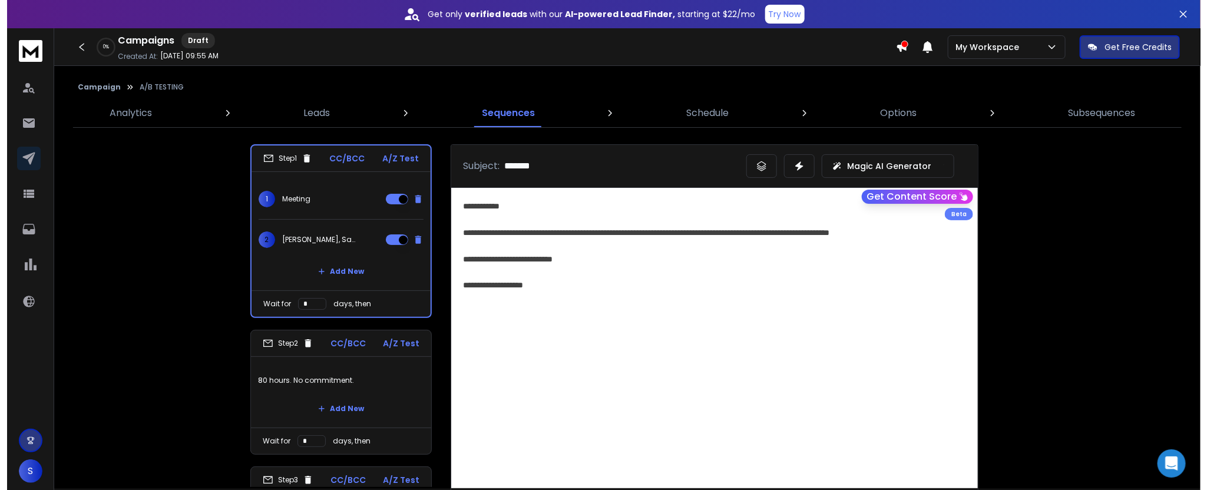
scroll to position [49, 0]
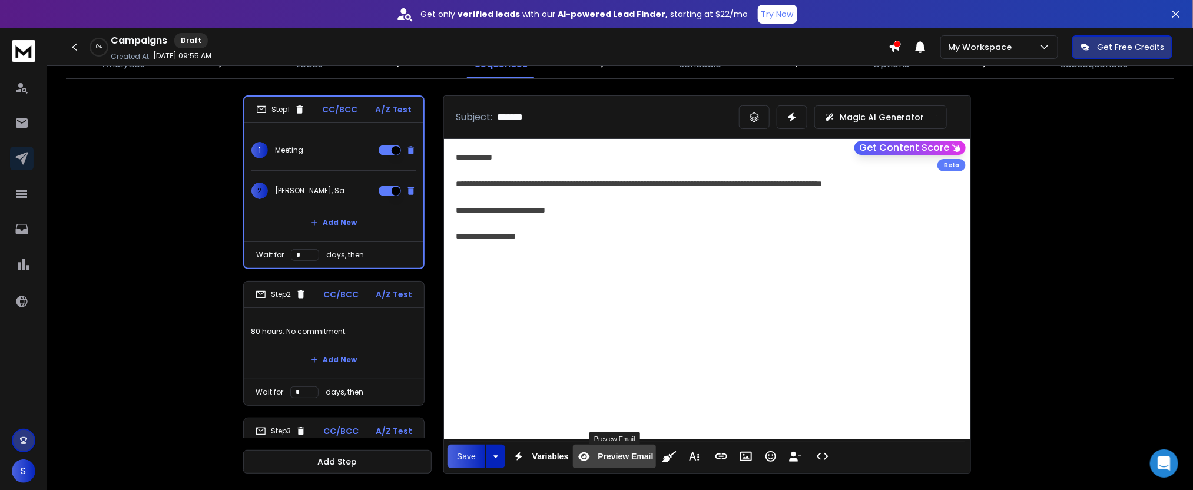
click at [622, 456] on span "Preview Email" at bounding box center [626, 457] width 60 height 10
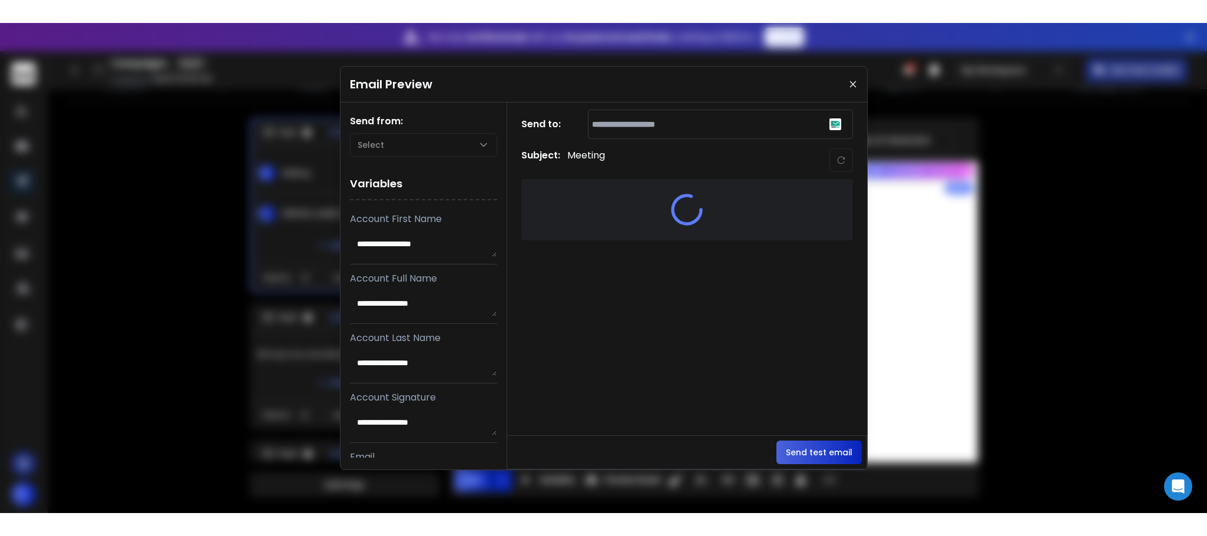
scroll to position [35, 0]
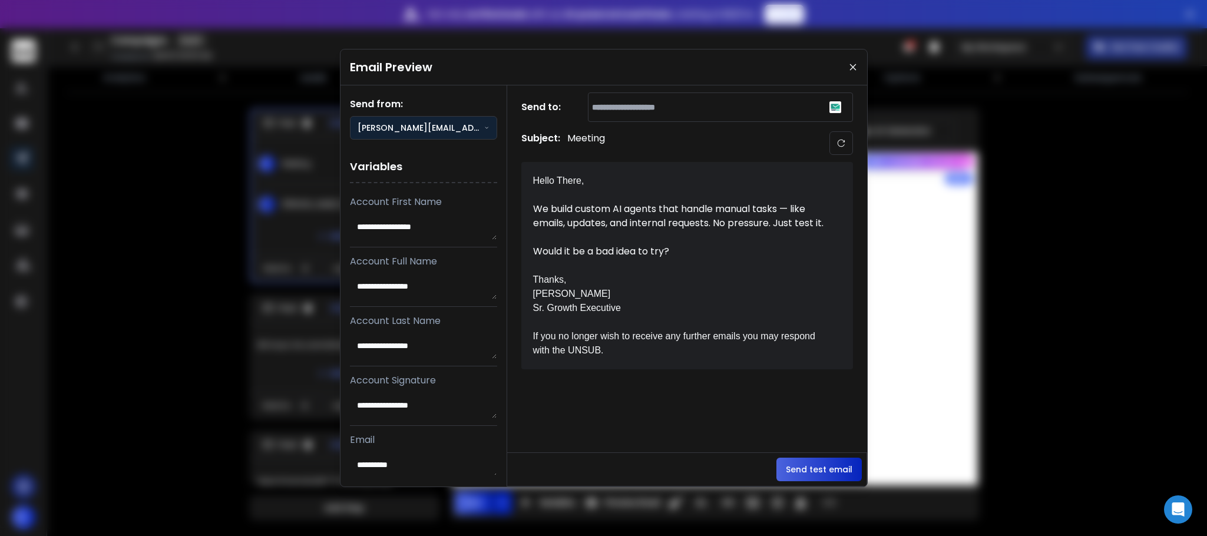
click at [454, 124] on p "[PERSON_NAME][EMAIL_ADDRESS][PERSON_NAME][DOMAIN_NAME]" at bounding box center [421, 128] width 127 height 12
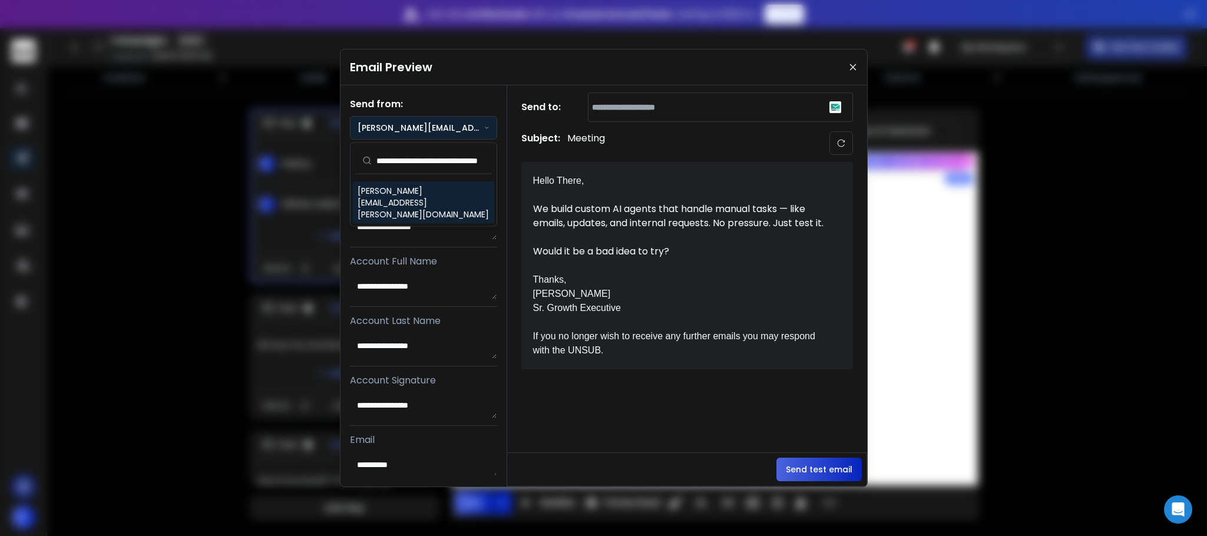
scroll to position [0, 41]
type input "**********"
click at [442, 189] on div "[PERSON_NAME][EMAIL_ADDRESS][PERSON_NAME][DOMAIN_NAME]" at bounding box center [424, 201] width 132 height 35
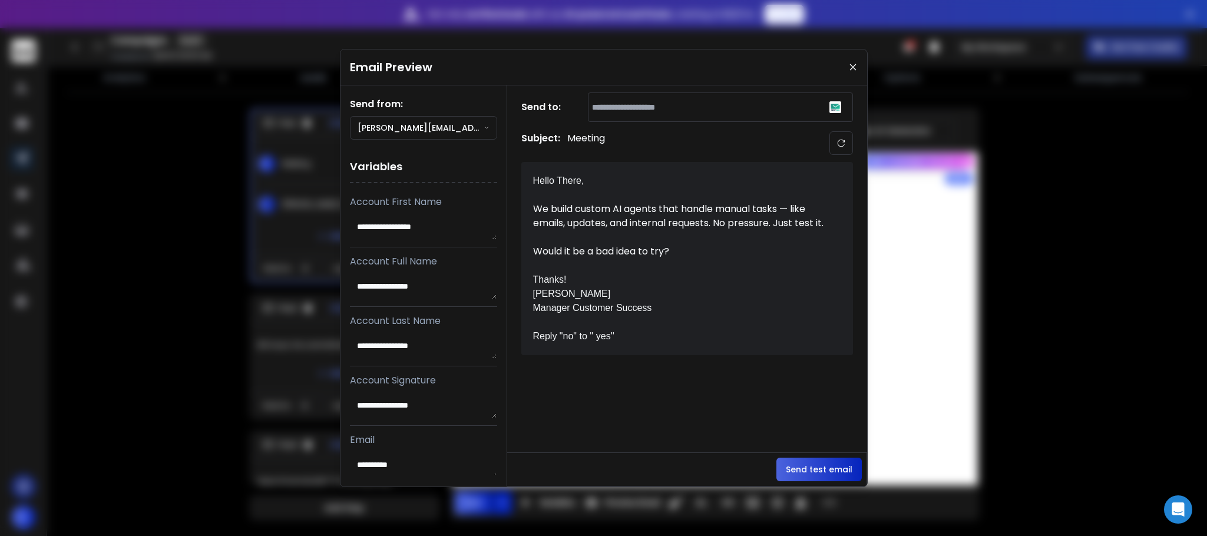
click at [653, 110] on input at bounding box center [720, 107] width 257 height 21
click at [804, 463] on button "Send test email" at bounding box center [818, 470] width 85 height 24
click at [825, 105] on icon at bounding box center [829, 107] width 9 height 9
click at [656, 100] on input at bounding box center [720, 107] width 257 height 21
click at [755, 110] on icon at bounding box center [759, 107] width 9 height 9
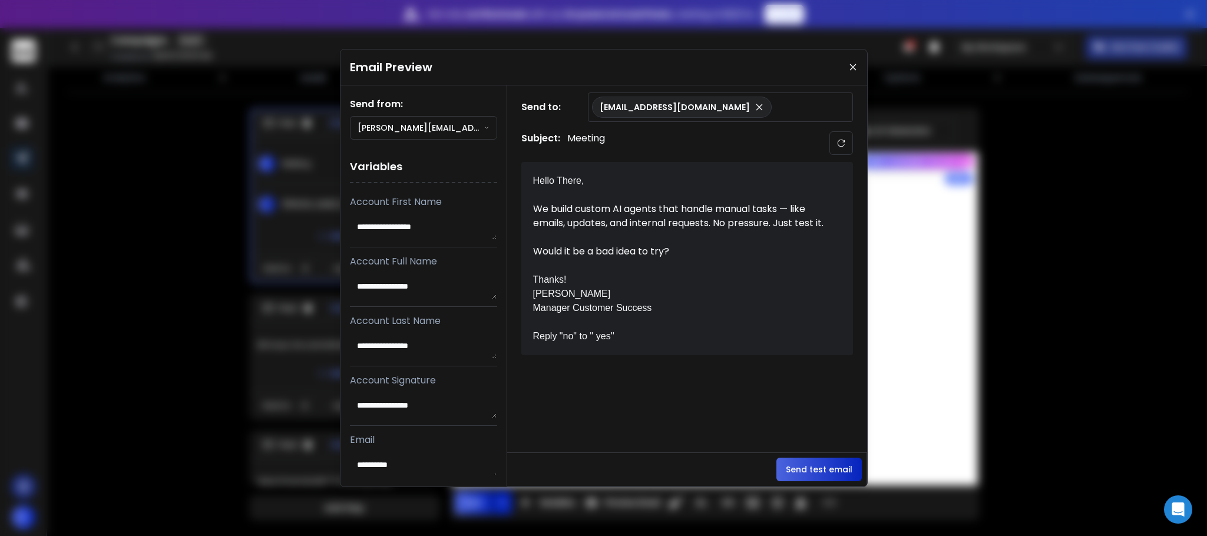
click at [776, 110] on input at bounding box center [904, 107] width 257 height 21
click at [810, 465] on button "Send test email" at bounding box center [818, 470] width 85 height 24
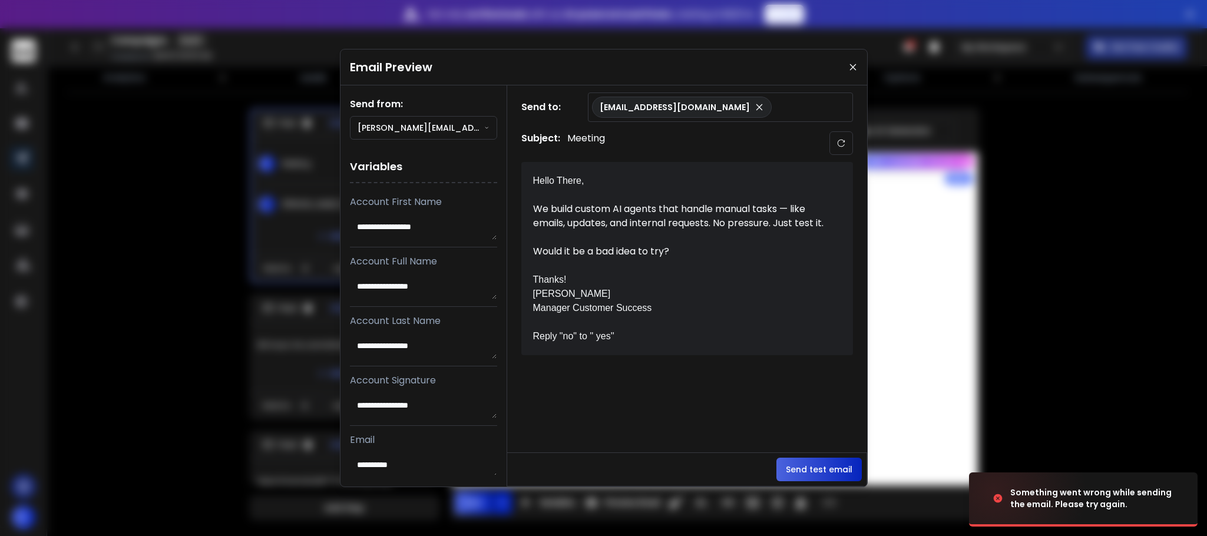
click at [755, 113] on div "[EMAIL_ADDRESS][DOMAIN_NAME]" at bounding box center [682, 107] width 180 height 21
click at [755, 114] on div "[EMAIL_ADDRESS][DOMAIN_NAME]" at bounding box center [682, 107] width 180 height 21
click at [755, 112] on icon at bounding box center [759, 107] width 9 height 9
click at [755, 112] on input at bounding box center [720, 107] width 257 height 21
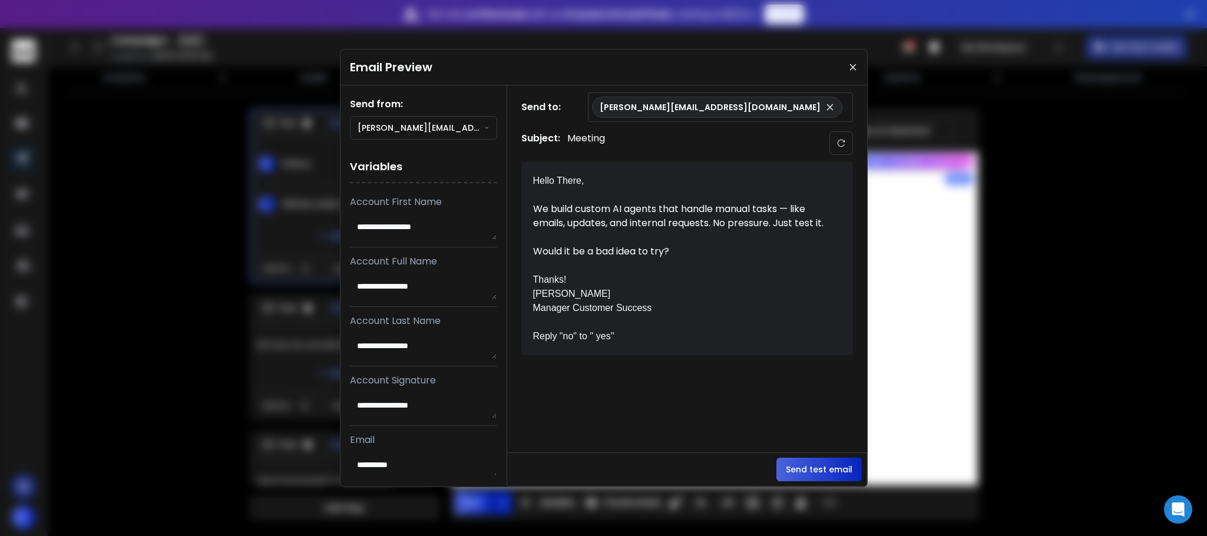
click at [844, 69] on div "Email Preview" at bounding box center [603, 66] width 527 height 35
click at [845, 68] on div "Email Preview" at bounding box center [603, 66] width 527 height 35
click at [848, 64] on icon at bounding box center [852, 66] width 9 height 9
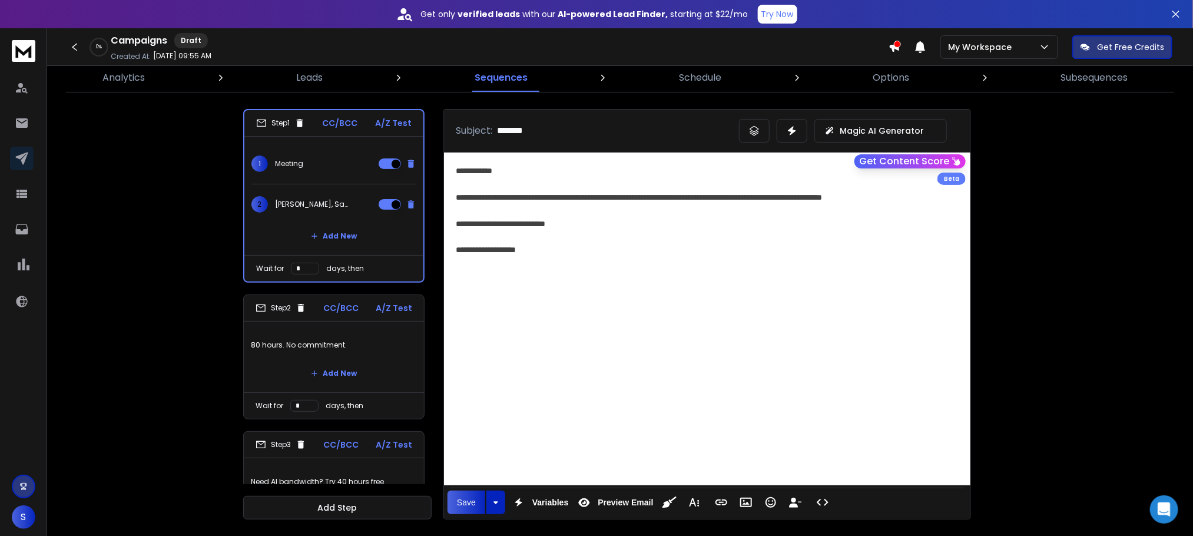
click at [472, 201] on div "**********" at bounding box center [707, 197] width 502 height 13
click at [555, 217] on div "**********" at bounding box center [707, 223] width 502 height 13
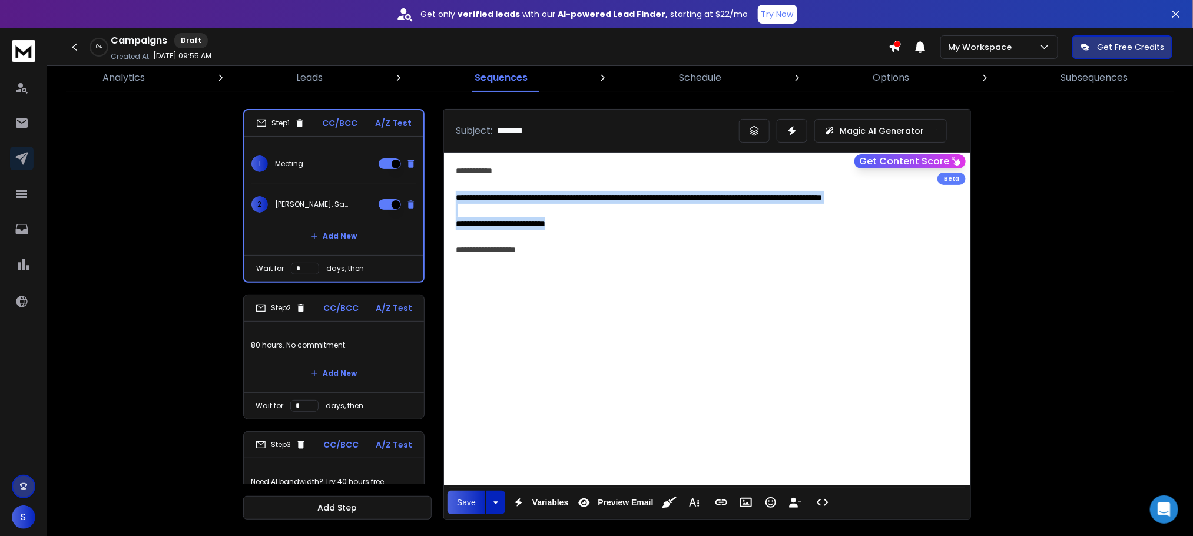
drag, startPoint x: 568, startPoint y: 221, endPoint x: 438, endPoint y: 201, distance: 131.1
click at [438, 201] on div "Step 1 CC/BCC A/Z Test 1 Meeting 2 Hussain, Say "yes" to connect Add New Wait f…" at bounding box center [620, 314] width 754 height 411
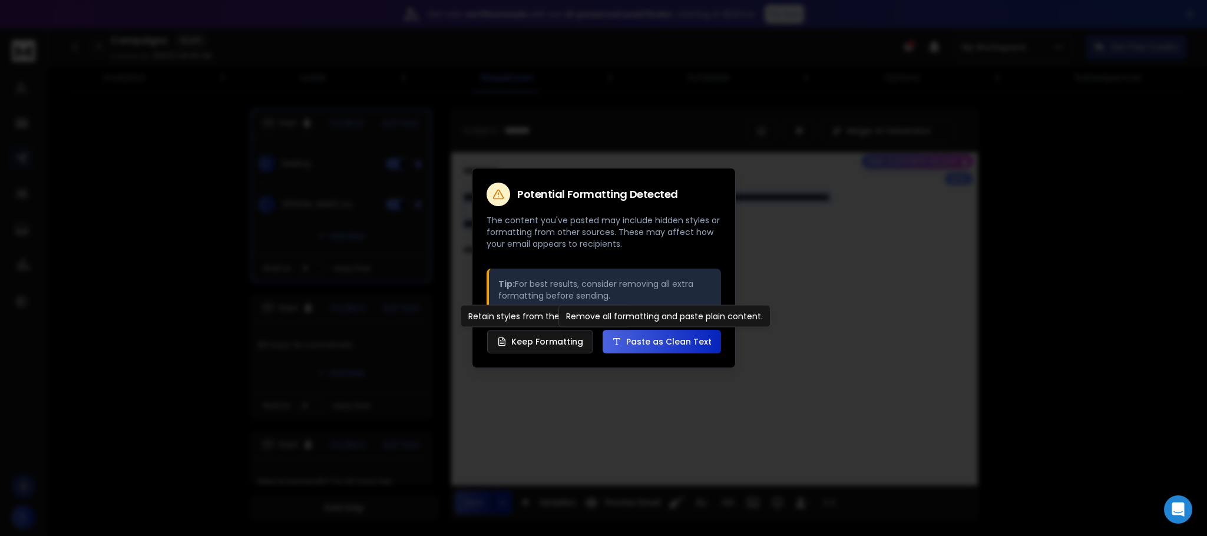
click at [658, 336] on button "Paste as Clean Text" at bounding box center [662, 342] width 118 height 24
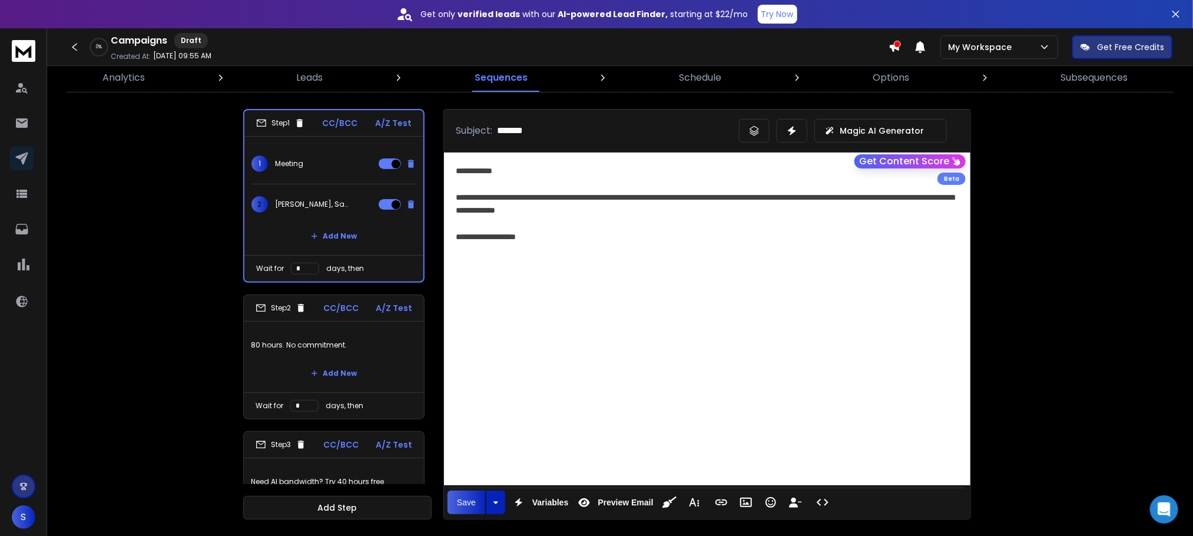
click at [862, 193] on div "**********" at bounding box center [707, 204] width 502 height 27
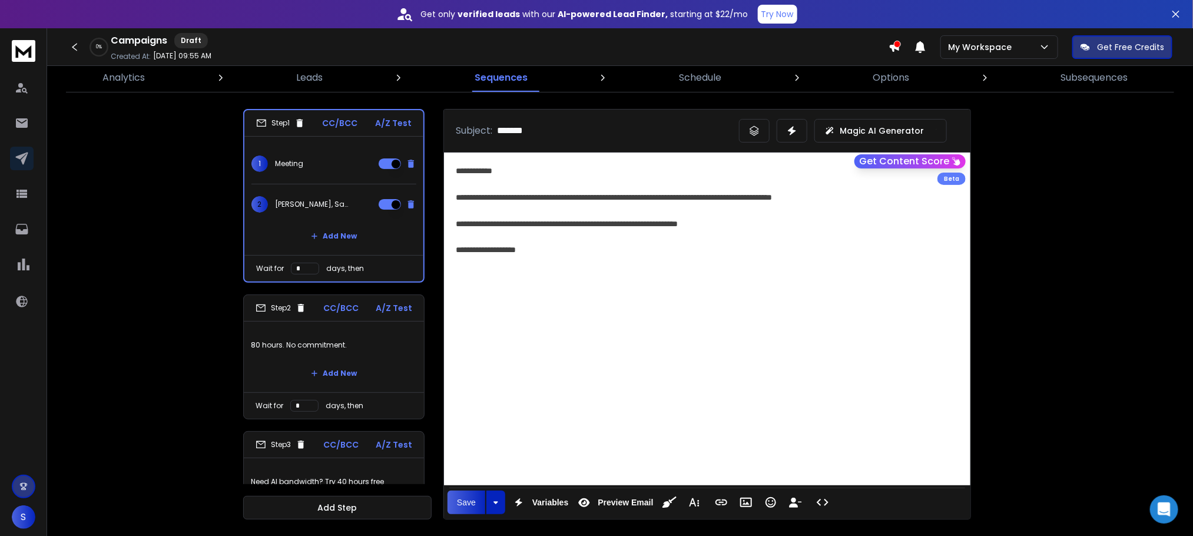
click at [612, 221] on div "**********" at bounding box center [707, 223] width 502 height 13
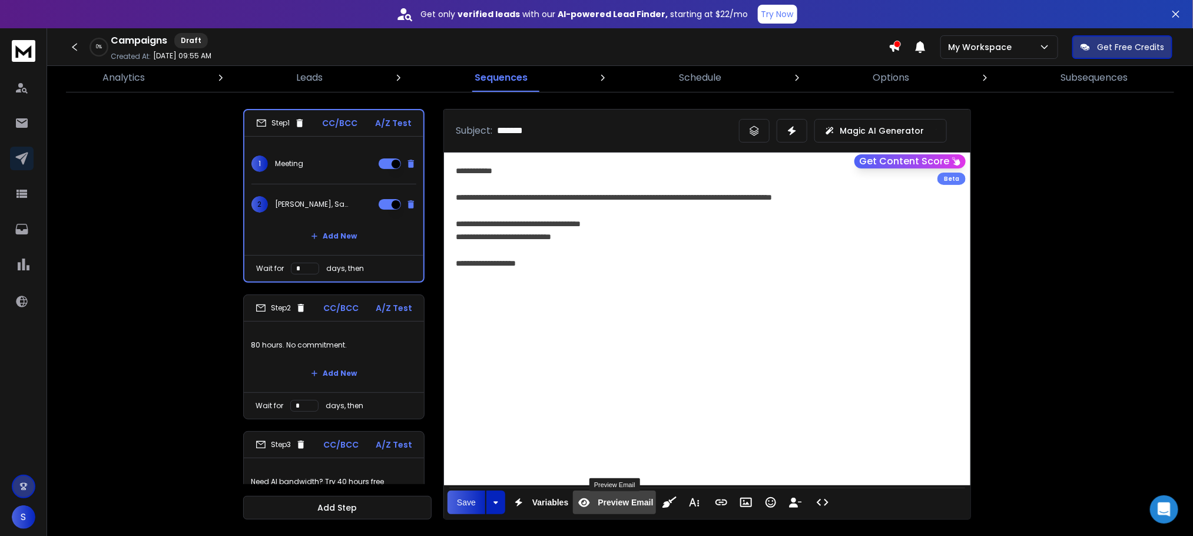
click at [626, 490] on div "Preview Email" at bounding box center [614, 502] width 82 height 19
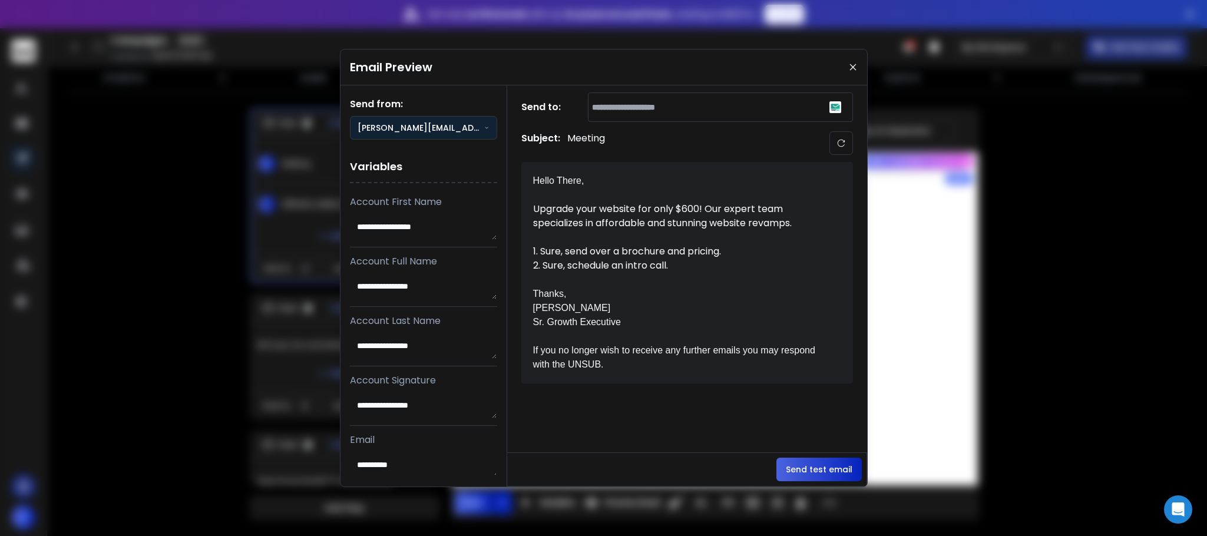
click at [412, 124] on p "[PERSON_NAME][EMAIL_ADDRESS][PERSON_NAME][DOMAIN_NAME]" at bounding box center [421, 128] width 127 height 12
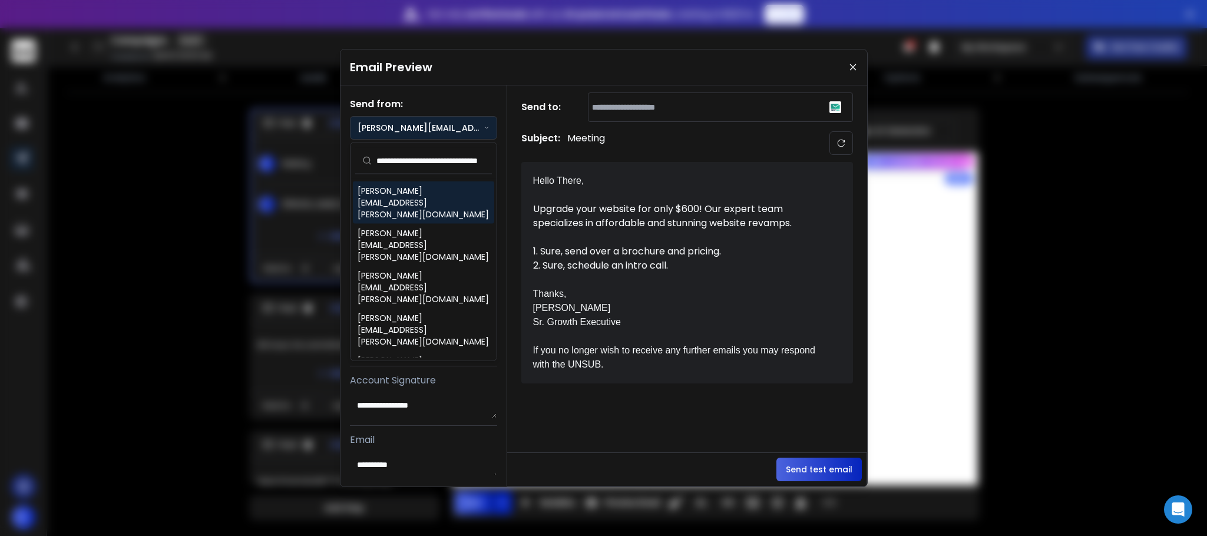
scroll to position [0, 41]
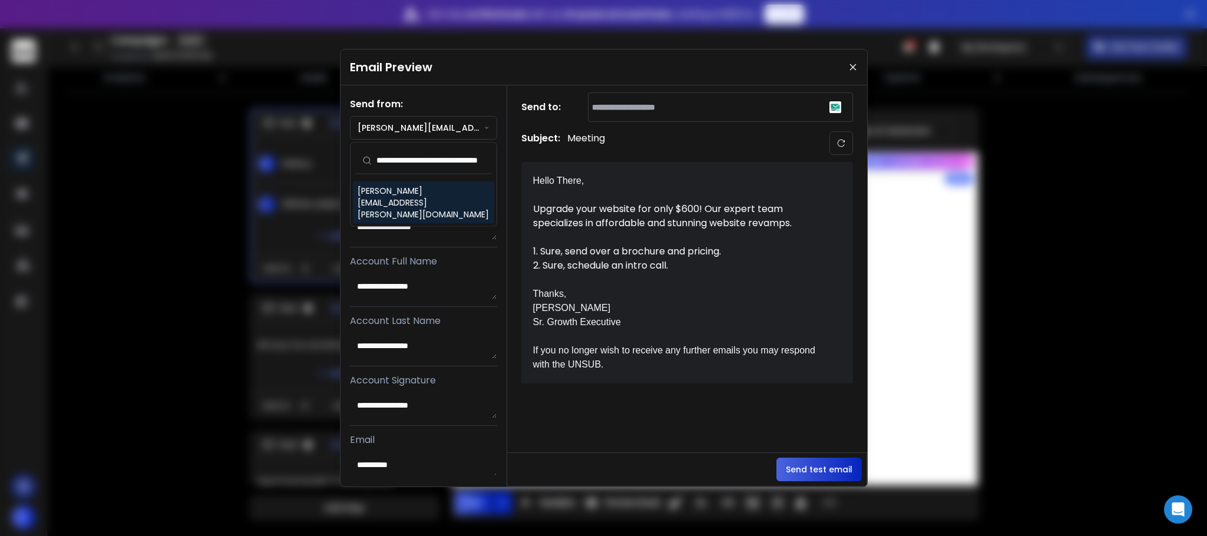
type input "**********"
click at [414, 196] on div "[PERSON_NAME][EMAIL_ADDRESS][PERSON_NAME][DOMAIN_NAME]" at bounding box center [424, 201] width 132 height 35
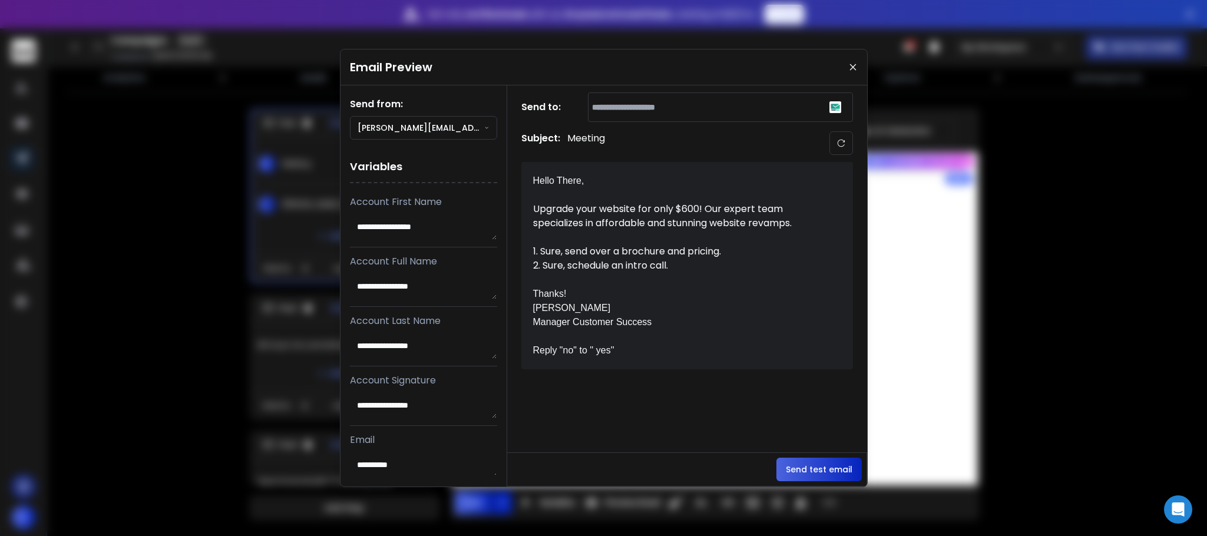
click at [680, 115] on input at bounding box center [720, 107] width 257 height 21
click at [817, 460] on button "Send test email" at bounding box center [818, 470] width 85 height 24
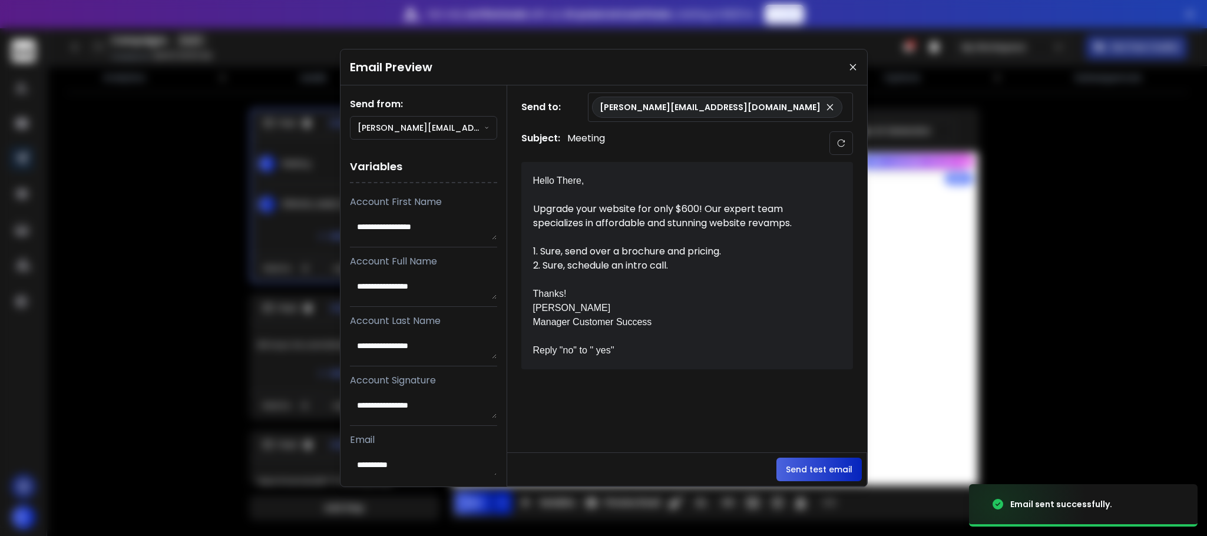
click at [825, 108] on icon at bounding box center [829, 107] width 9 height 9
click at [847, 108] on input at bounding box center [975, 107] width 257 height 21
click at [817, 474] on button "Send test email" at bounding box center [818, 470] width 85 height 24
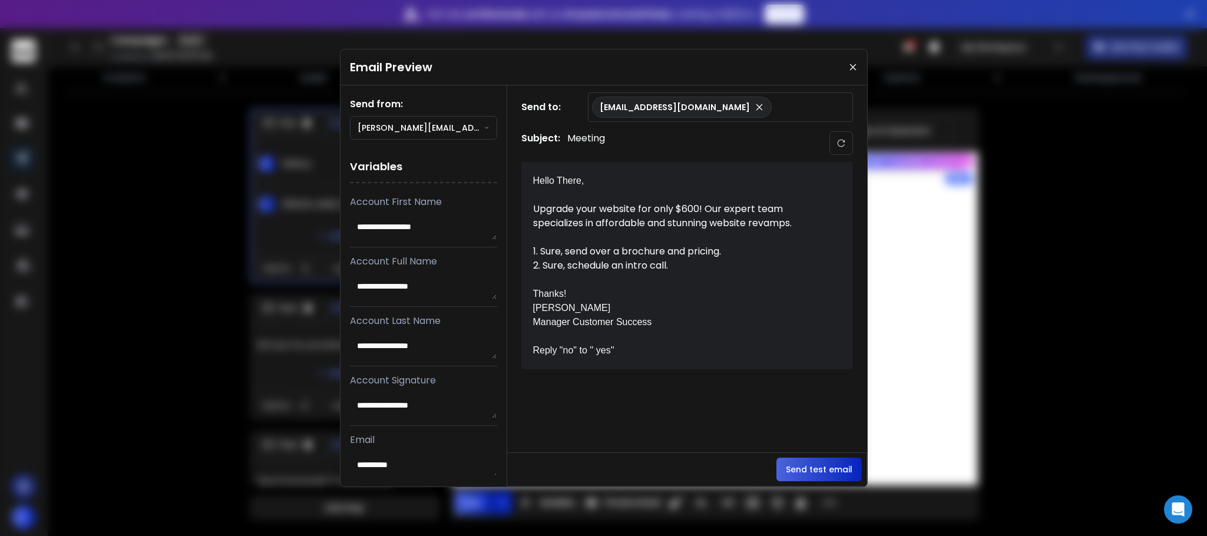
click at [755, 103] on icon at bounding box center [759, 107] width 9 height 9
click at [722, 103] on input at bounding box center [720, 107] width 257 height 21
click at [832, 481] on button "Send test email" at bounding box center [818, 470] width 85 height 24
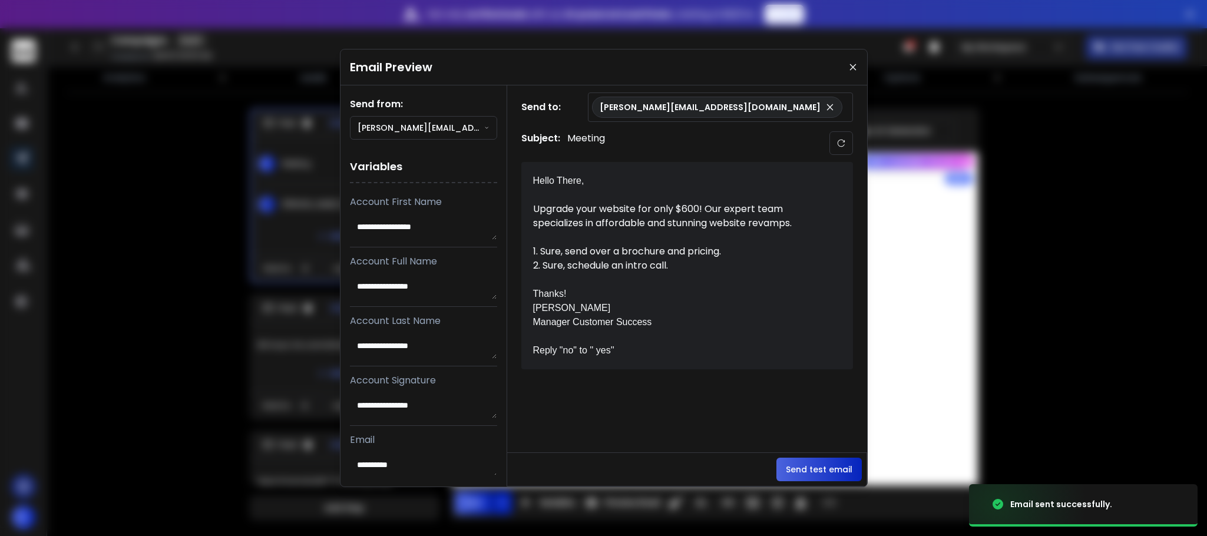
click at [825, 110] on icon at bounding box center [829, 107] width 9 height 9
click at [847, 110] on input at bounding box center [975, 107] width 257 height 21
click at [819, 480] on button "Send test email" at bounding box center [818, 470] width 85 height 24
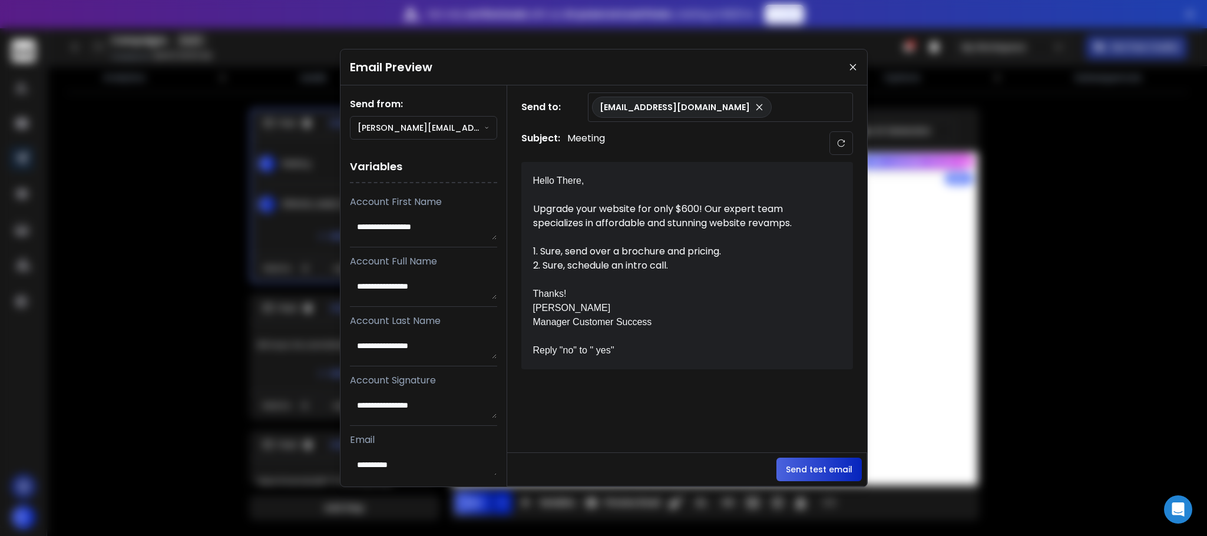
click at [755, 106] on icon at bounding box center [759, 107] width 9 height 9
click at [740, 106] on input at bounding box center [720, 107] width 257 height 21
click at [815, 479] on button "Send test email" at bounding box center [818, 470] width 85 height 24
click at [730, 107] on div "[EMAIL_ADDRESS][DOMAIN_NAME]" at bounding box center [682, 107] width 180 height 21
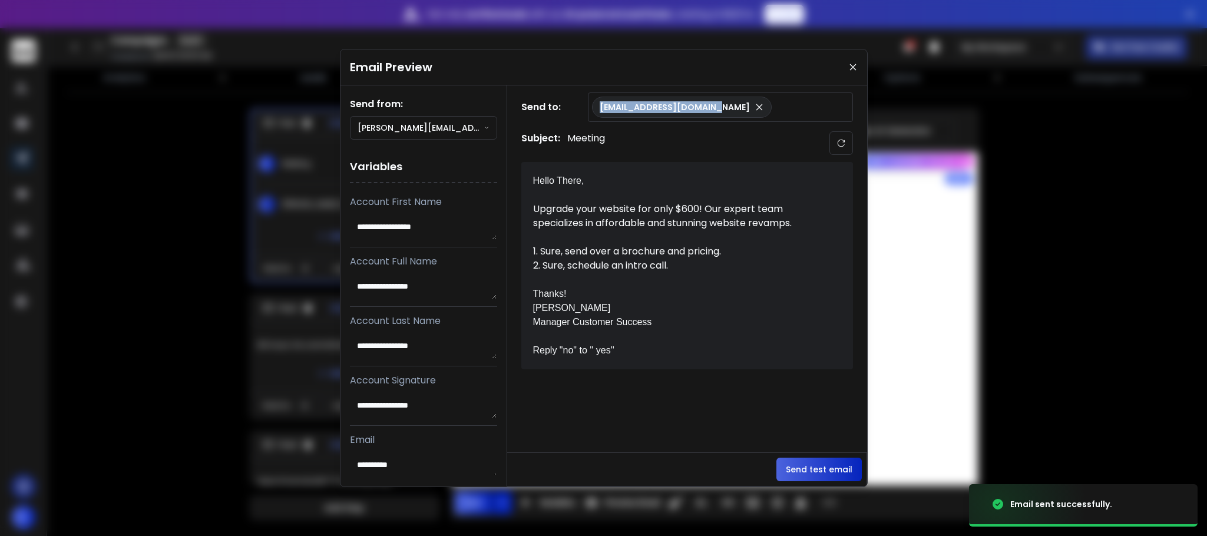
click at [755, 108] on icon at bounding box center [759, 107] width 9 height 9
click at [734, 108] on input at bounding box center [720, 107] width 257 height 21
click at [840, 479] on button "Send test email" at bounding box center [818, 470] width 85 height 24
click at [825, 106] on icon at bounding box center [829, 107] width 9 height 9
click at [692, 106] on input at bounding box center [720, 107] width 257 height 21
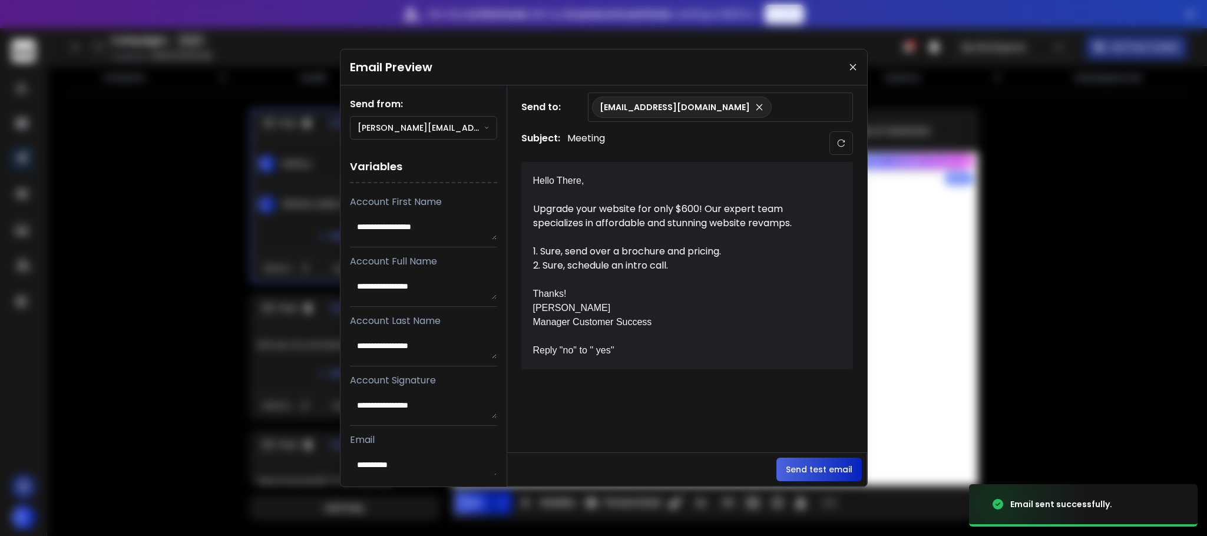
click at [839, 467] on button "Send test email" at bounding box center [818, 470] width 85 height 24
click at [755, 110] on icon at bounding box center [759, 107] width 9 height 9
click at [732, 110] on input at bounding box center [720, 107] width 257 height 21
click at [822, 476] on button "Send test email" at bounding box center [818, 470] width 85 height 24
click at [825, 110] on icon at bounding box center [829, 107] width 9 height 9
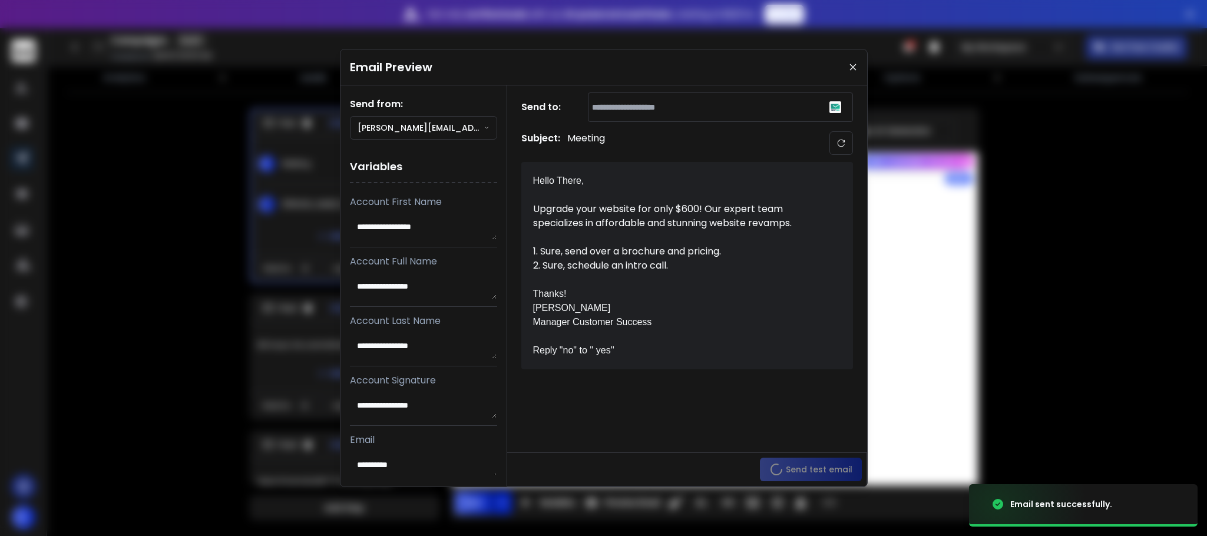
click at [718, 110] on input at bounding box center [720, 107] width 257 height 21
click at [824, 467] on button "Send test email" at bounding box center [818, 470] width 85 height 24
click at [755, 110] on icon at bounding box center [759, 107] width 9 height 9
click at [776, 110] on input at bounding box center [904, 107] width 257 height 21
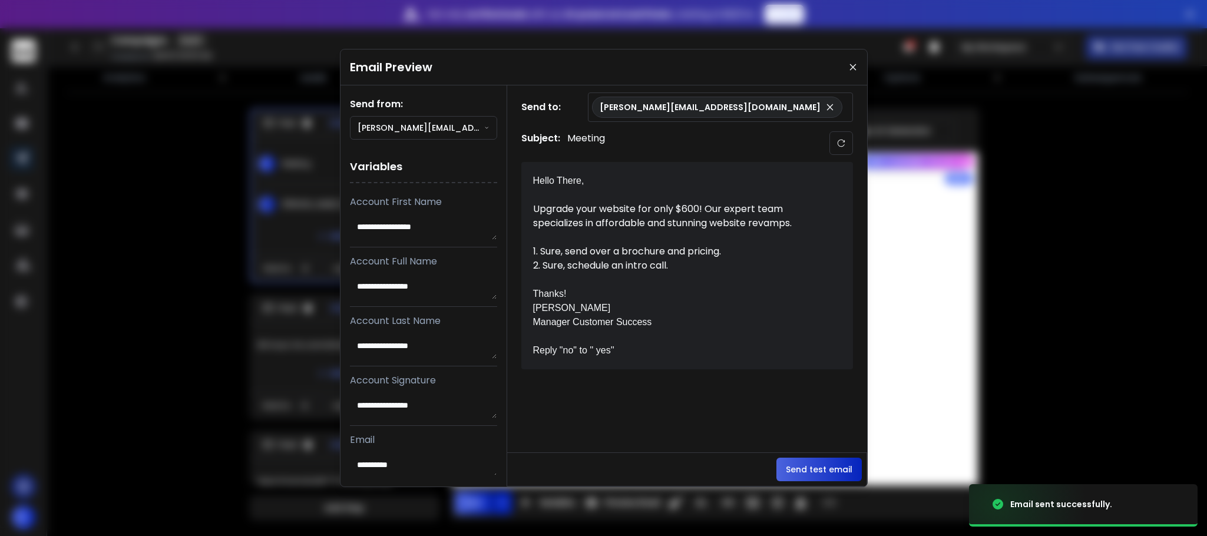
click at [824, 462] on button "Send test email" at bounding box center [818, 470] width 85 height 24
click at [825, 108] on icon at bounding box center [829, 107] width 9 height 9
click at [720, 108] on input at bounding box center [720, 107] width 257 height 21
click at [802, 475] on button "Send test email" at bounding box center [818, 470] width 85 height 24
click at [755, 106] on icon at bounding box center [759, 107] width 9 height 9
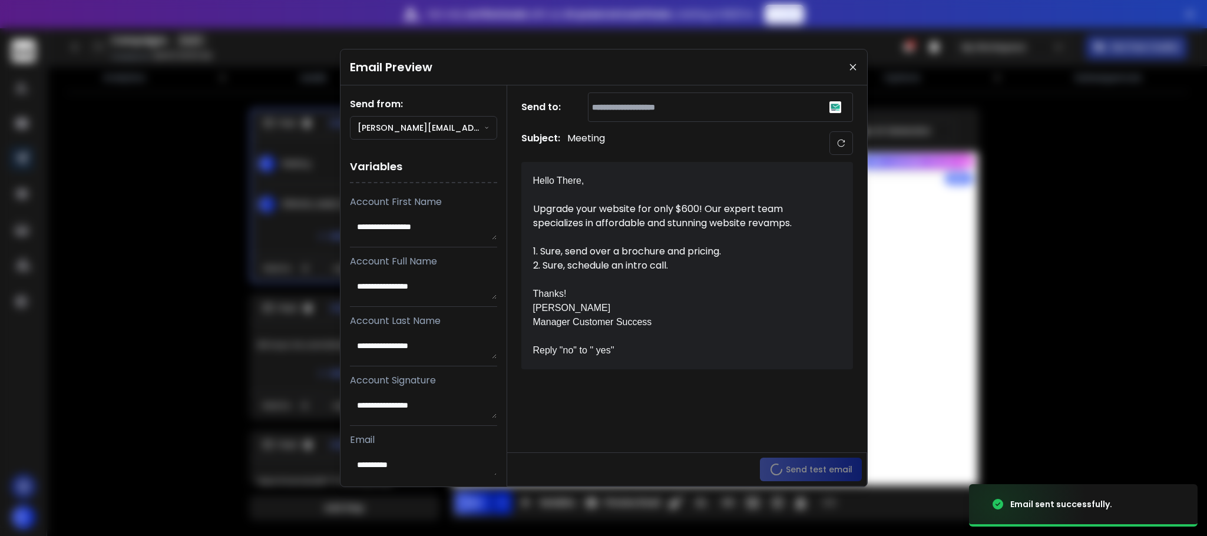
click at [743, 106] on input at bounding box center [720, 107] width 257 height 21
click at [856, 467] on button "Send test email" at bounding box center [818, 470] width 85 height 24
click at [756, 107] on icon at bounding box center [759, 107] width 6 height 6
click at [716, 107] on input at bounding box center [720, 107] width 257 height 21
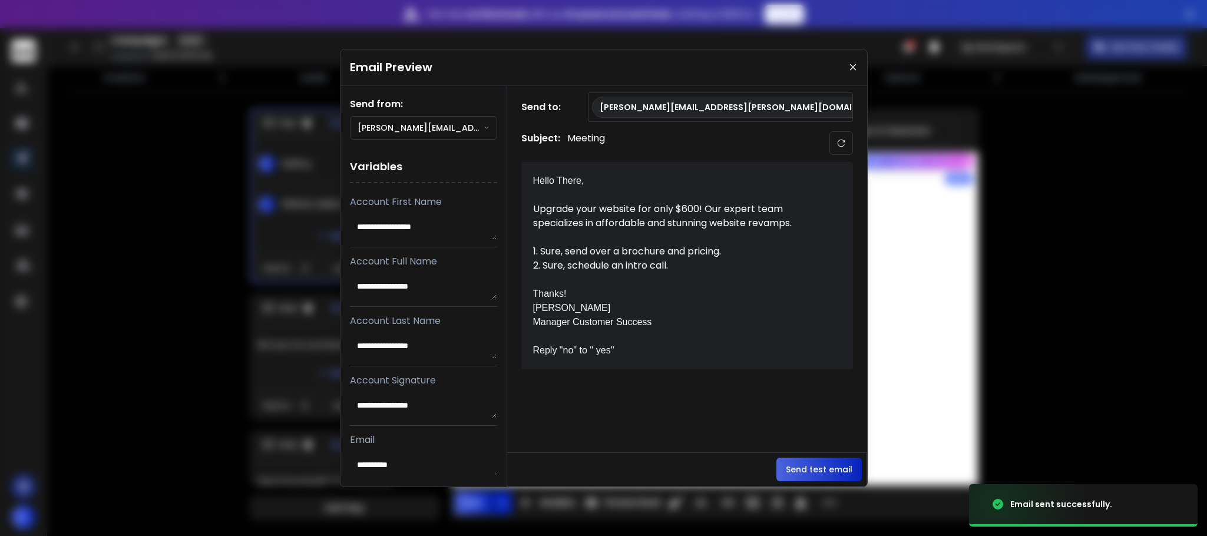
click at [851, 470] on button "Send test email" at bounding box center [818, 470] width 85 height 24
click at [896, 108] on icon at bounding box center [900, 107] width 9 height 9
click at [720, 108] on input at bounding box center [720, 107] width 257 height 21
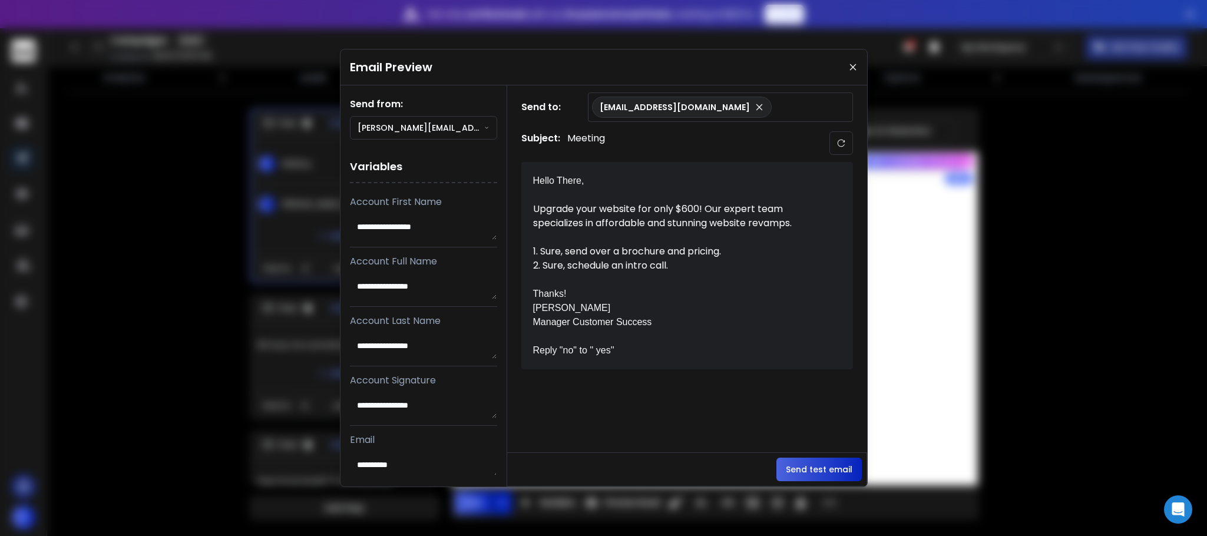
click at [829, 478] on button "Send test email" at bounding box center [818, 470] width 85 height 24
click at [755, 107] on icon at bounding box center [759, 107] width 9 height 9
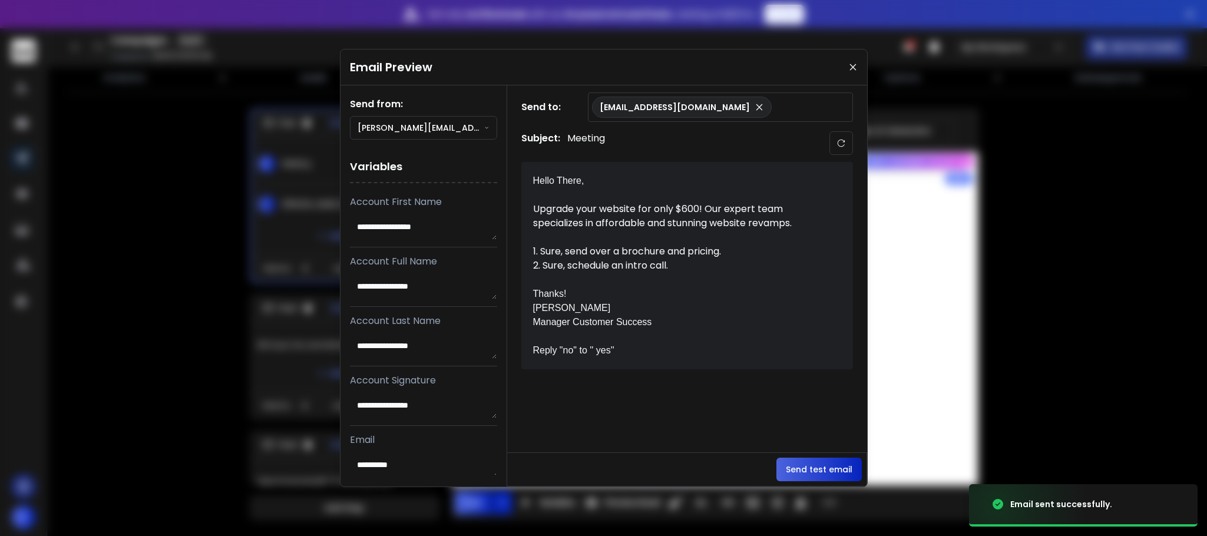
click at [791, 448] on div "Send to: [EMAIL_ADDRESS][DOMAIN_NAME] Subject: Meeting Hello There, Upgrade you…" at bounding box center [687, 286] width 361 height 402
click at [791, 462] on button "Send test email" at bounding box center [818, 470] width 85 height 24
click at [755, 110] on icon at bounding box center [759, 107] width 9 height 9
click at [735, 110] on input at bounding box center [720, 107] width 257 height 21
click at [808, 472] on button "Send test email" at bounding box center [818, 470] width 85 height 24
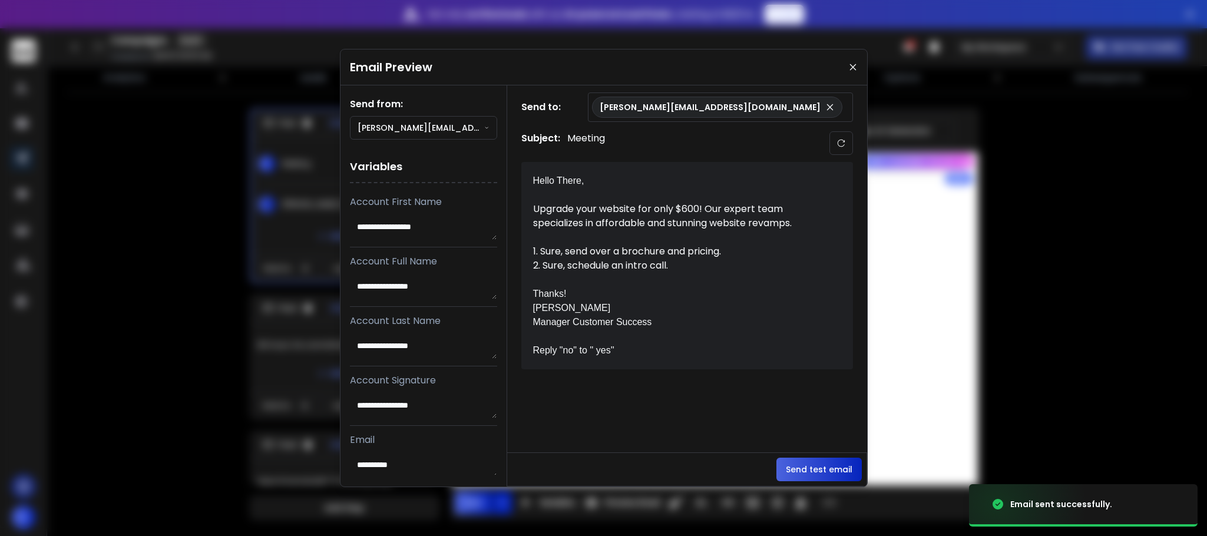
click at [825, 108] on icon at bounding box center [829, 107] width 9 height 9
click at [720, 107] on input at bounding box center [720, 107] width 257 height 21
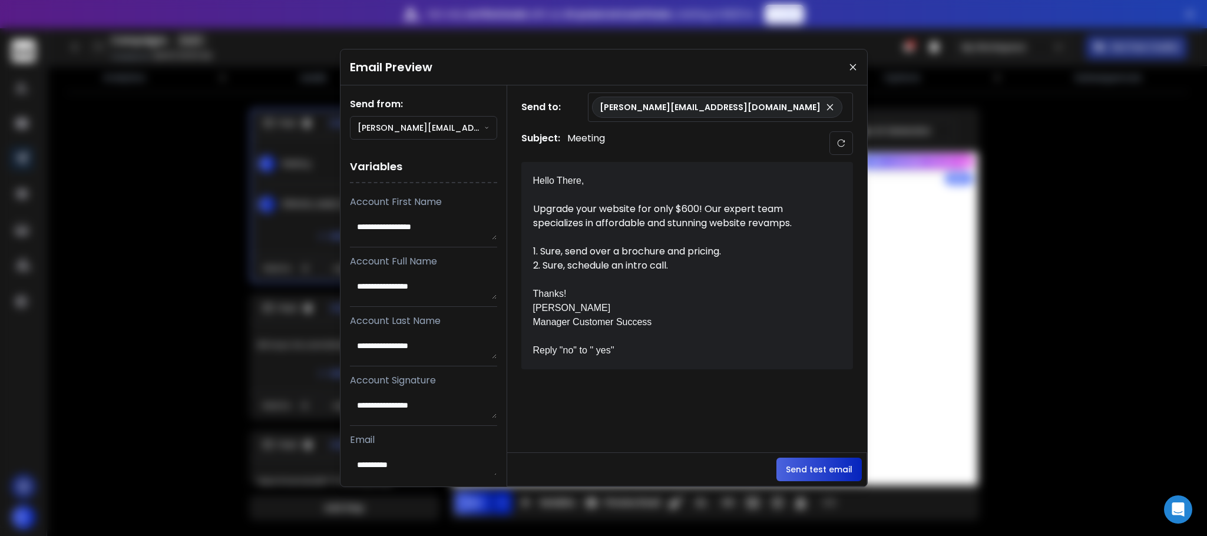
click at [808, 462] on button "Send test email" at bounding box center [818, 470] width 85 height 24
click at [825, 104] on icon at bounding box center [829, 107] width 9 height 9
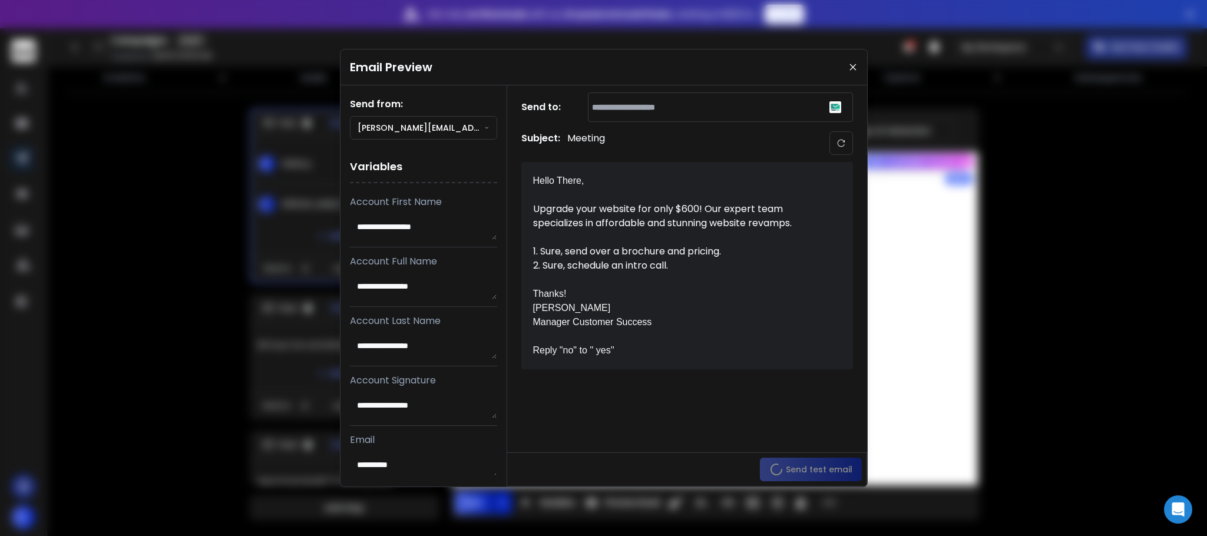
click at [735, 106] on input at bounding box center [720, 107] width 257 height 21
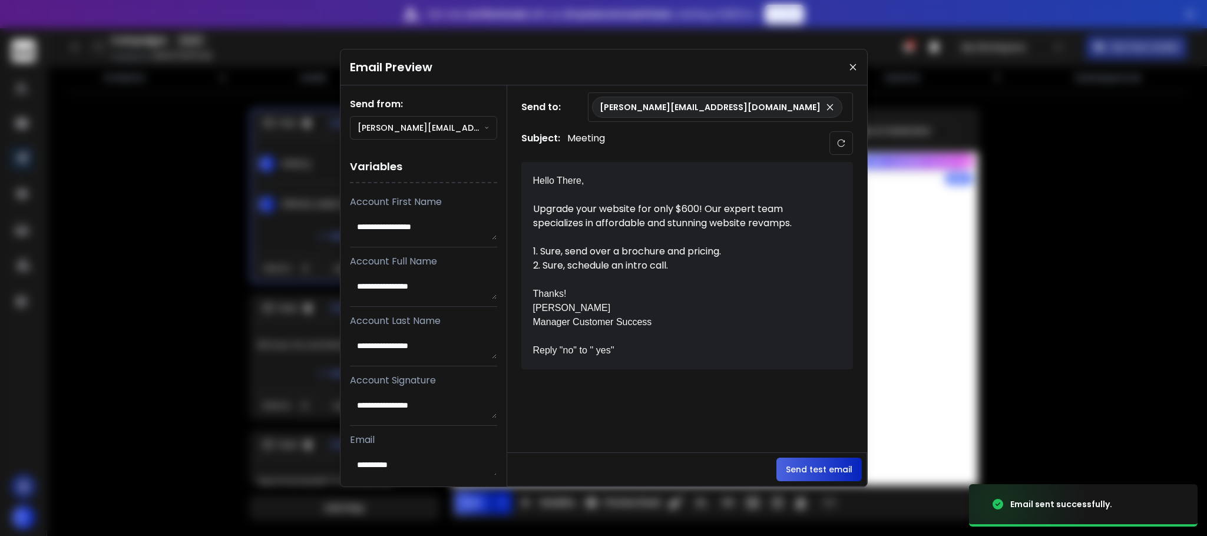
click at [831, 468] on button "Send test email" at bounding box center [818, 470] width 85 height 24
click at [825, 107] on icon at bounding box center [829, 107] width 9 height 9
click at [706, 107] on input at bounding box center [720, 107] width 257 height 21
click at [799, 453] on div "Send test email" at bounding box center [687, 469] width 360 height 34
click at [802, 464] on button "Send test email" at bounding box center [818, 470] width 85 height 24
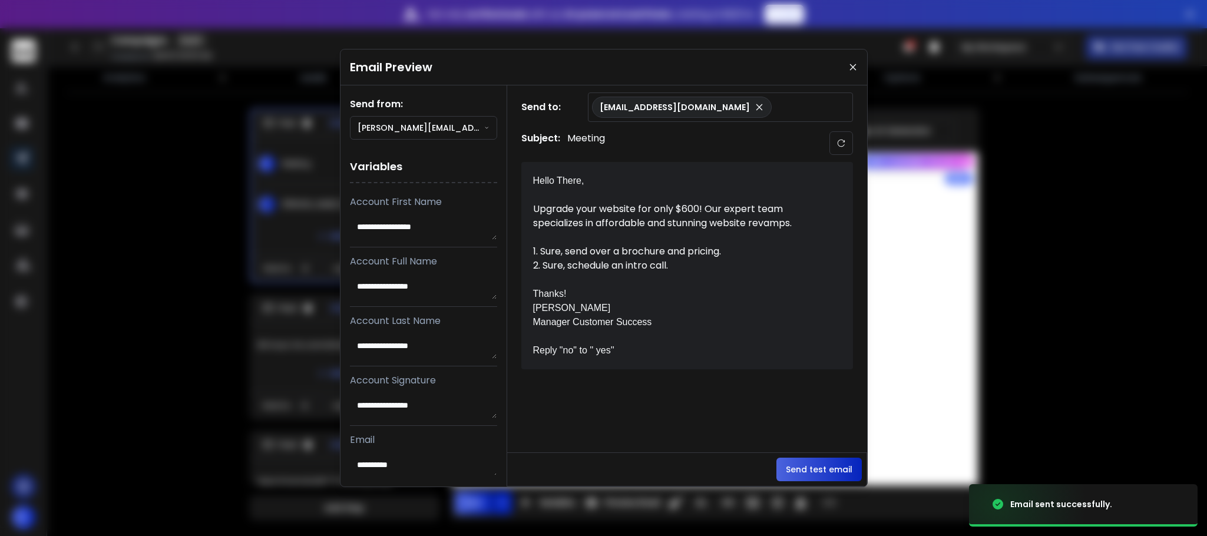
click at [755, 110] on icon at bounding box center [759, 107] width 9 height 9
click at [710, 110] on input at bounding box center [720, 107] width 257 height 21
click at [829, 474] on button "Send test email" at bounding box center [818, 470] width 85 height 24
click at [755, 105] on icon at bounding box center [759, 107] width 9 height 9
click at [732, 105] on input at bounding box center [720, 107] width 257 height 21
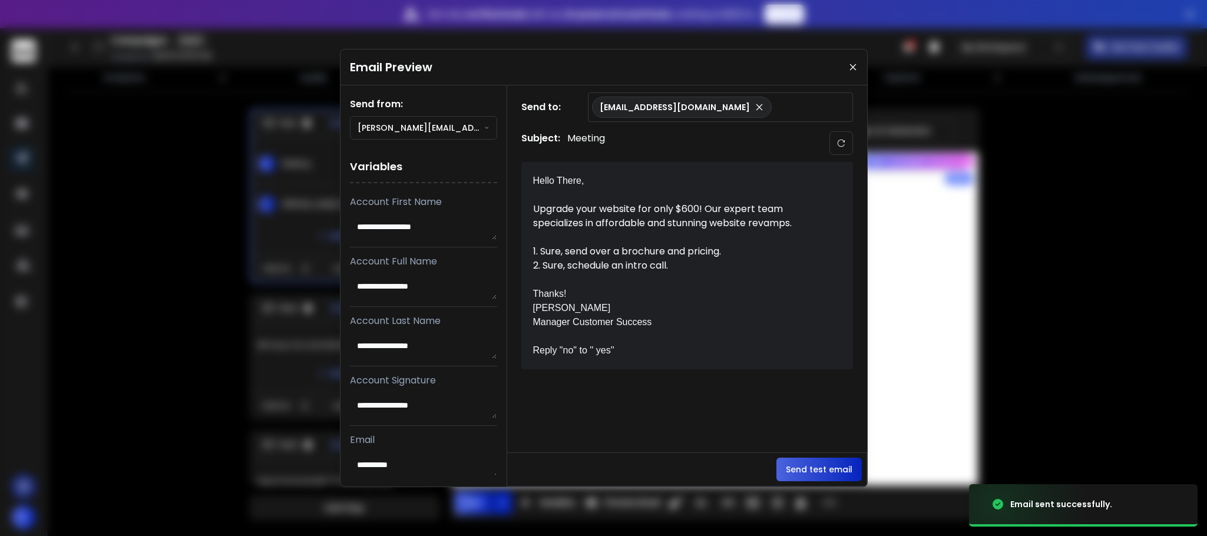
click at [819, 480] on button "Send test email" at bounding box center [818, 470] width 85 height 24
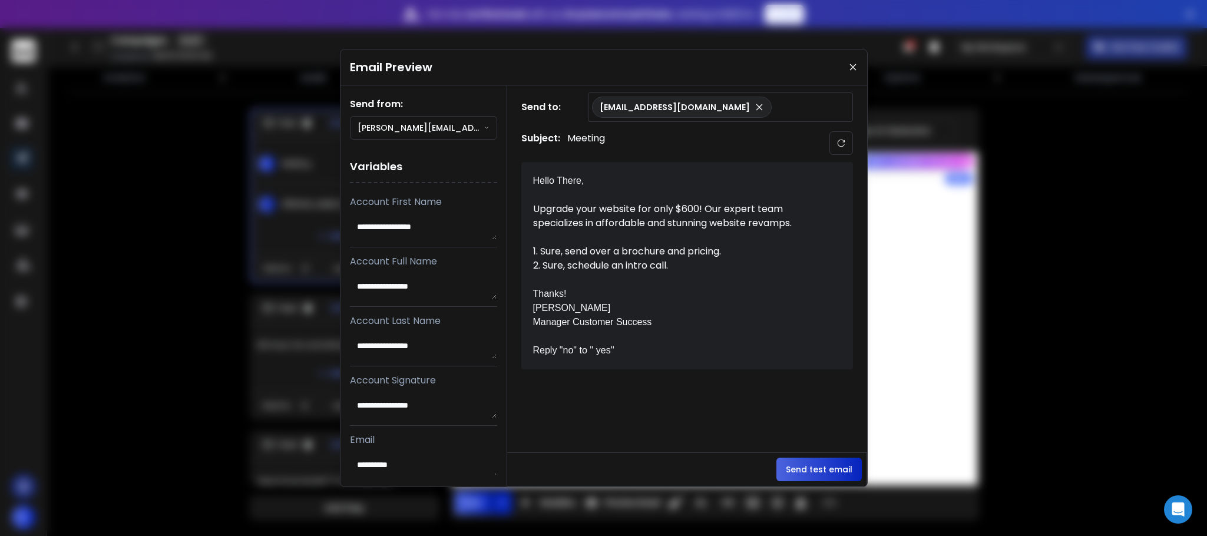
click at [739, 105] on div "[EMAIL_ADDRESS][DOMAIN_NAME]" at bounding box center [682, 107] width 180 height 21
click at [755, 104] on icon at bounding box center [759, 107] width 9 height 9
click at [776, 104] on input at bounding box center [904, 107] width 257 height 21
click at [827, 470] on button "Send test email" at bounding box center [818, 470] width 85 height 24
click at [755, 108] on icon at bounding box center [759, 107] width 9 height 9
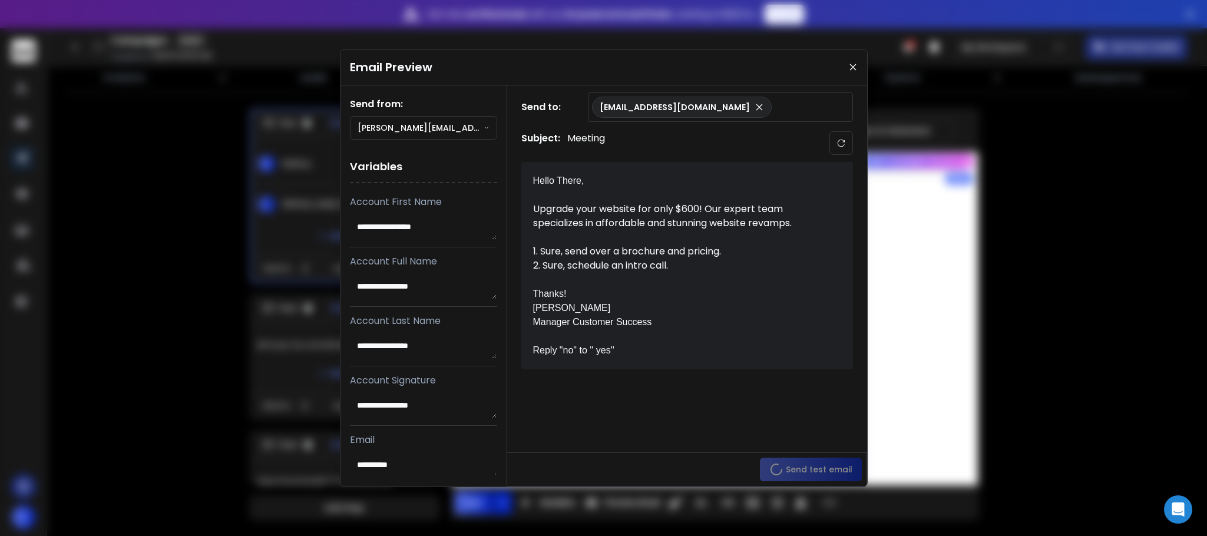
click at [776, 108] on input at bounding box center [904, 107] width 257 height 21
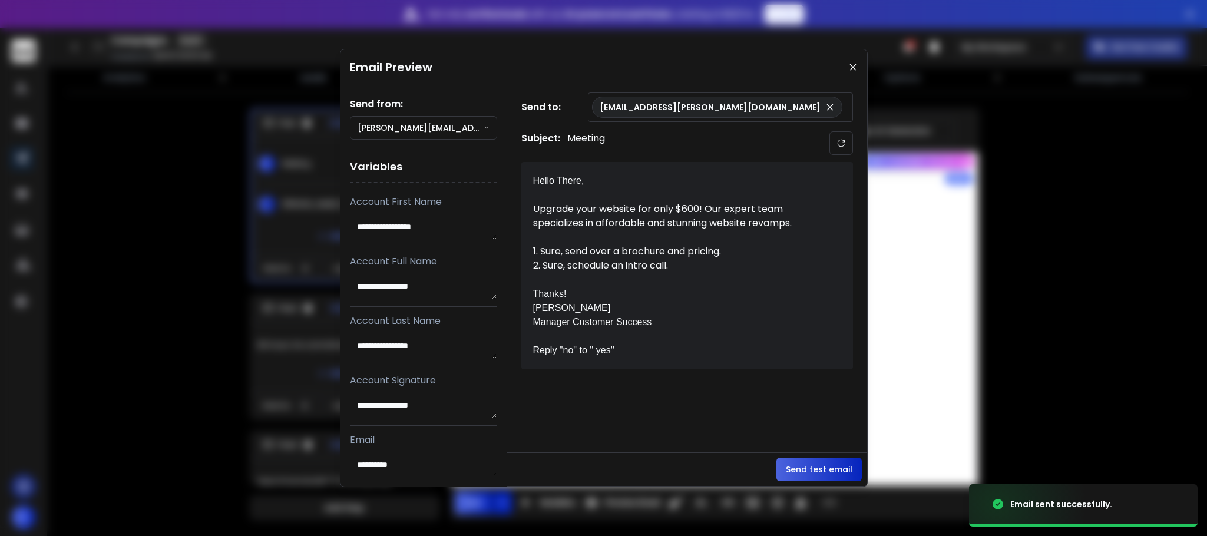
click at [833, 464] on button "Send test email" at bounding box center [818, 470] width 85 height 24
click at [825, 112] on icon at bounding box center [829, 107] width 9 height 9
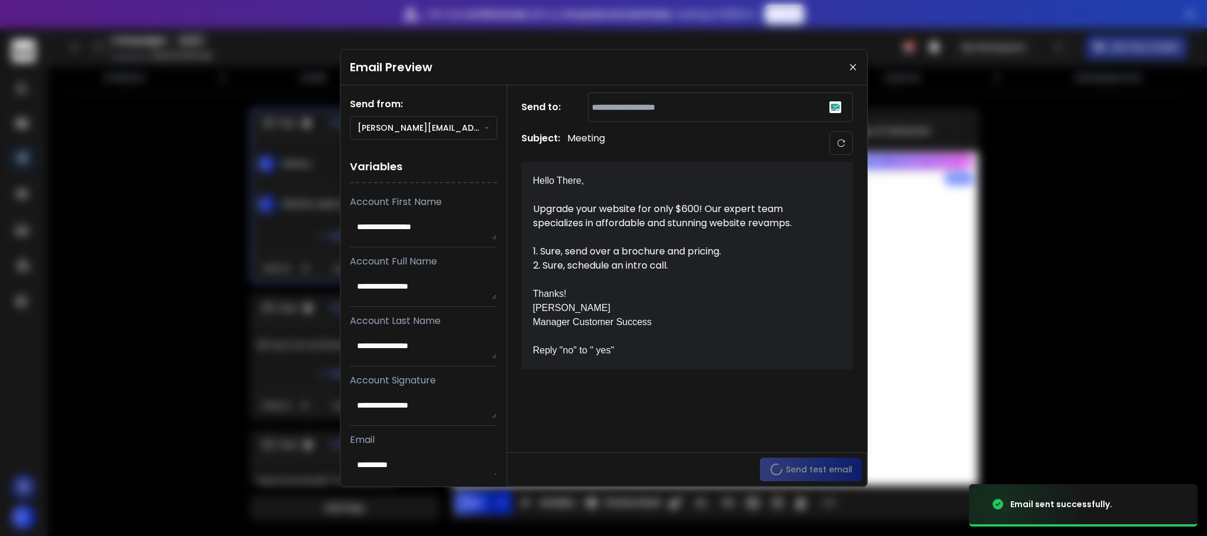
click at [737, 112] on input at bounding box center [720, 107] width 257 height 21
click at [834, 480] on button "Send test email" at bounding box center [818, 470] width 85 height 24
click at [755, 110] on icon at bounding box center [759, 107] width 9 height 9
click at [684, 110] on input at bounding box center [720, 107] width 257 height 21
click at [831, 467] on button "Send test email" at bounding box center [818, 470] width 85 height 24
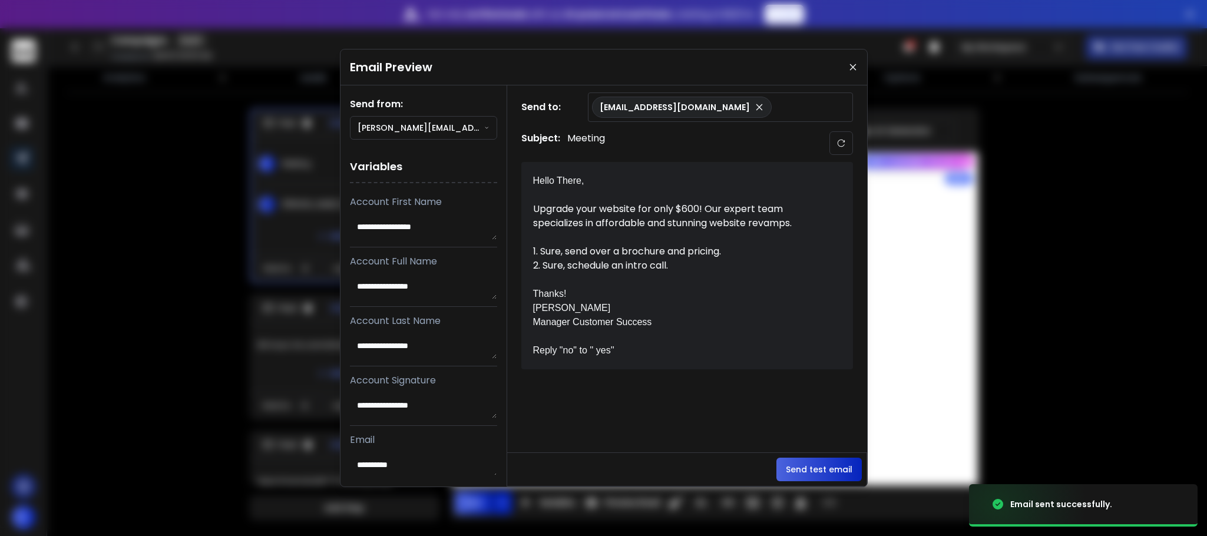
click at [756, 108] on icon at bounding box center [759, 107] width 6 height 6
click at [712, 108] on input at bounding box center [720, 107] width 257 height 21
click at [834, 467] on button "Send test email" at bounding box center [818, 470] width 85 height 24
click at [718, 113] on div "[EMAIL_ADDRESS][DOMAIN_NAME]" at bounding box center [682, 107] width 180 height 21
click at [715, 106] on div "[EMAIL_ADDRESS][DOMAIN_NAME]" at bounding box center [682, 107] width 180 height 21
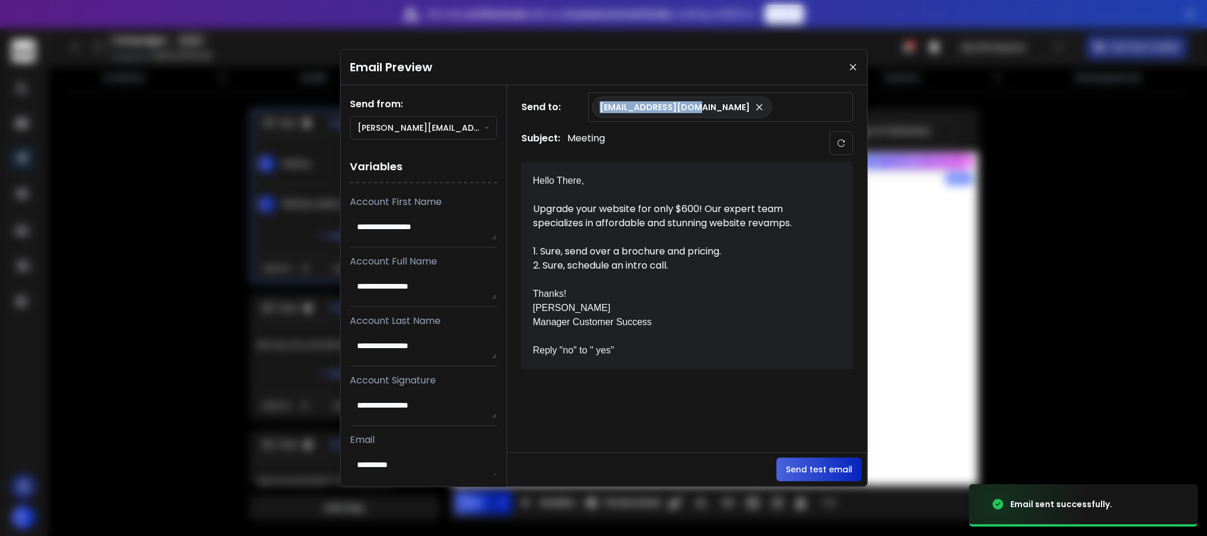
click at [755, 106] on icon at bounding box center [759, 107] width 9 height 9
click at [825, 472] on button "Send test email" at bounding box center [818, 470] width 85 height 24
click at [825, 108] on icon at bounding box center [829, 107] width 9 height 9
click at [730, 108] on input at bounding box center [720, 107] width 257 height 21
click at [813, 474] on button "Send test email" at bounding box center [818, 470] width 85 height 24
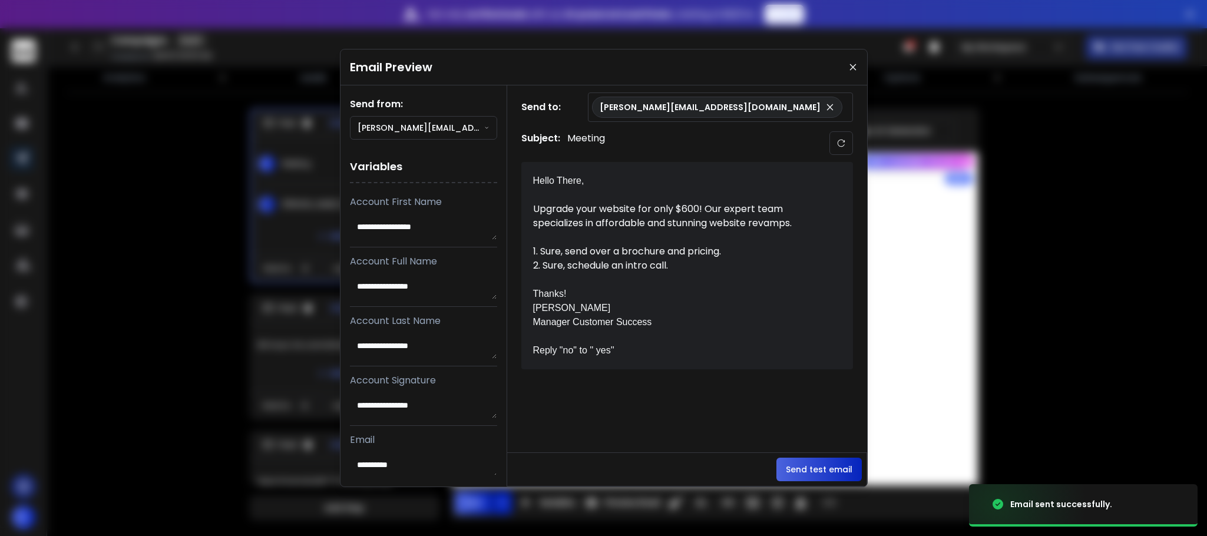
click at [825, 106] on icon at bounding box center [829, 107] width 9 height 9
click at [693, 106] on input at bounding box center [720, 107] width 257 height 21
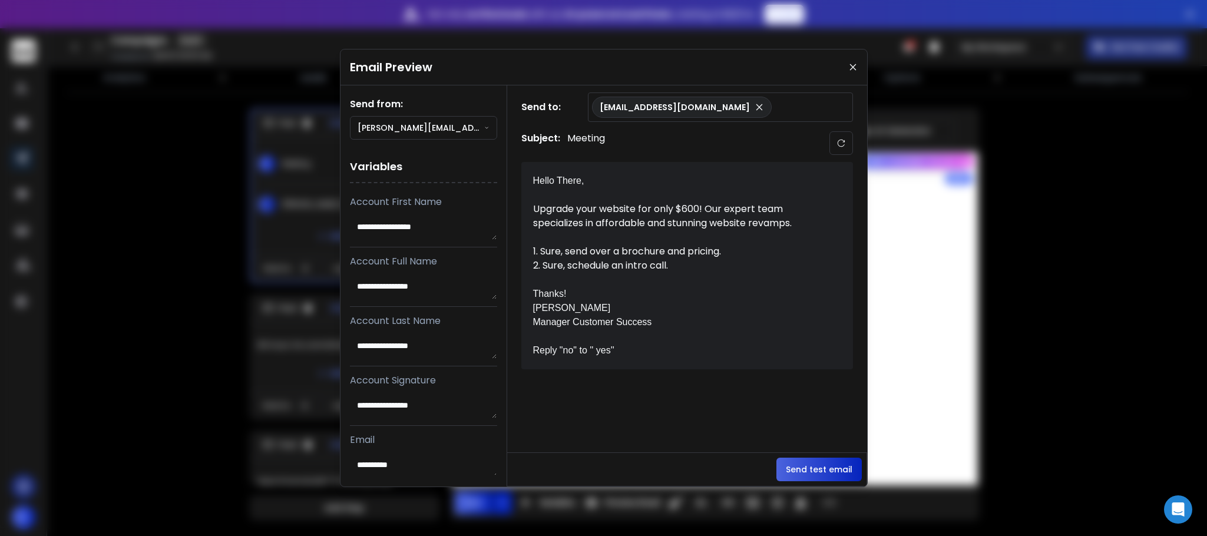
click at [756, 110] on icon at bounding box center [759, 107] width 6 height 6
click at [714, 110] on input at bounding box center [720, 107] width 257 height 21
click at [809, 472] on button "Send test email" at bounding box center [818, 470] width 85 height 24
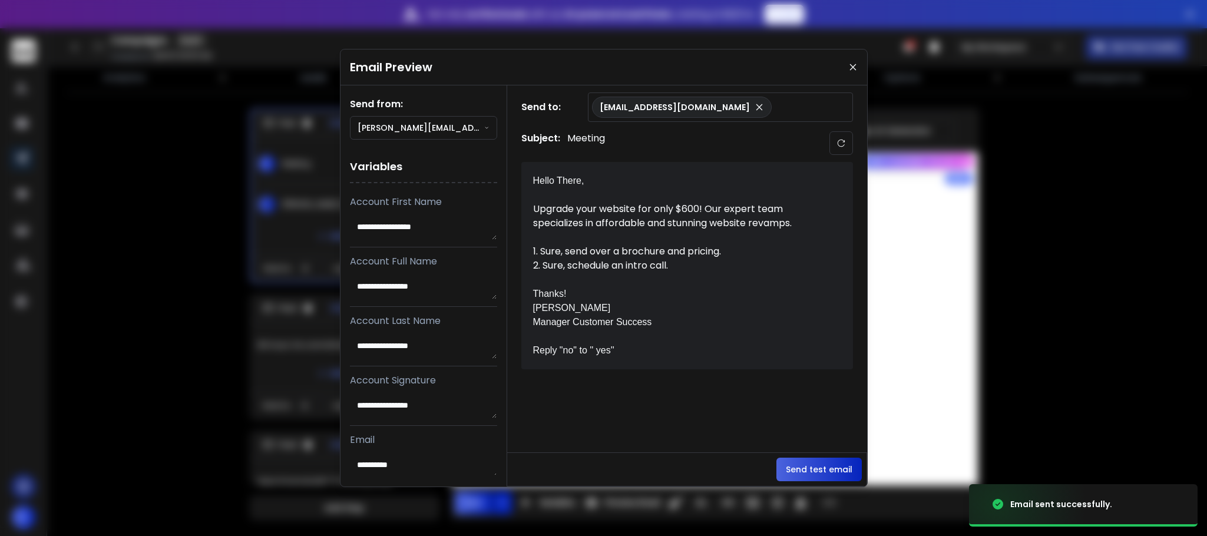
click at [755, 108] on icon at bounding box center [759, 107] width 9 height 9
click at [707, 108] on input at bounding box center [720, 107] width 257 height 21
click at [840, 475] on button "Send test email" at bounding box center [818, 470] width 85 height 24
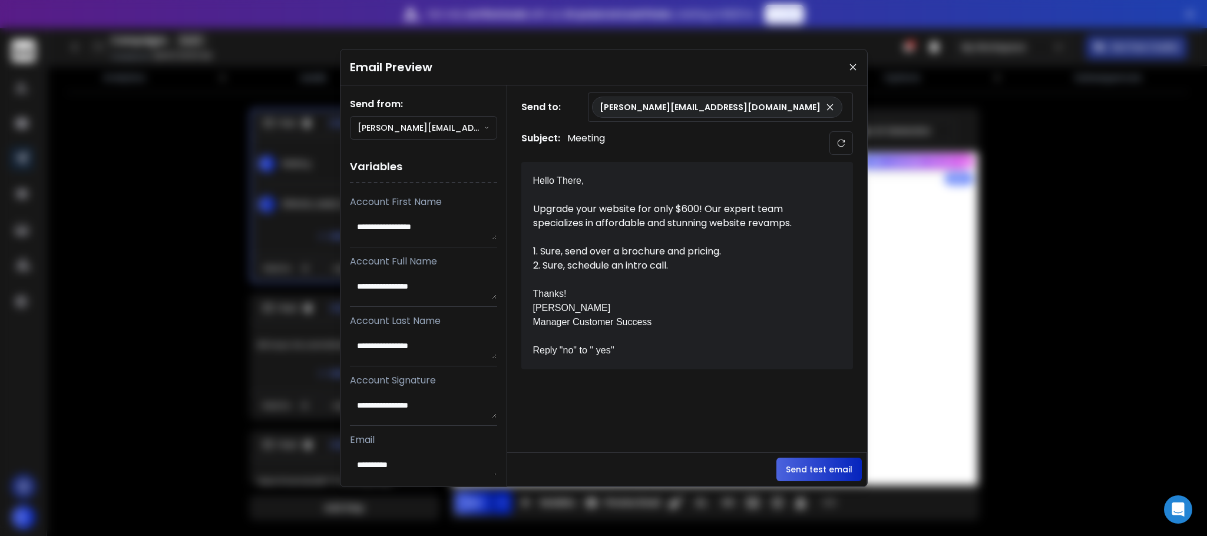
click at [825, 106] on icon at bounding box center [829, 107] width 9 height 9
click at [847, 106] on input at bounding box center [975, 107] width 257 height 21
click at [838, 469] on button "Send test email" at bounding box center [818, 470] width 85 height 24
click at [896, 105] on icon at bounding box center [900, 107] width 9 height 9
click at [918, 105] on input at bounding box center [1046, 107] width 257 height 21
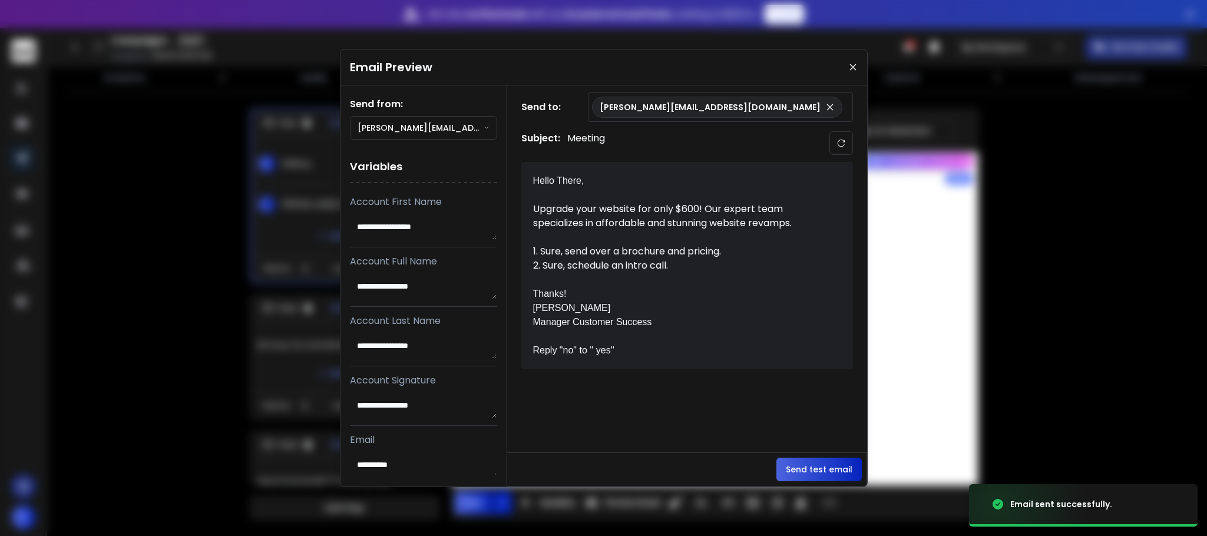
click at [810, 462] on button "Send test email" at bounding box center [818, 470] width 85 height 24
click at [825, 108] on icon at bounding box center [829, 107] width 9 height 9
click at [847, 108] on input at bounding box center [975, 107] width 257 height 21
click at [808, 467] on button "Send test email" at bounding box center [818, 470] width 85 height 24
click at [755, 106] on icon at bounding box center [759, 107] width 9 height 9
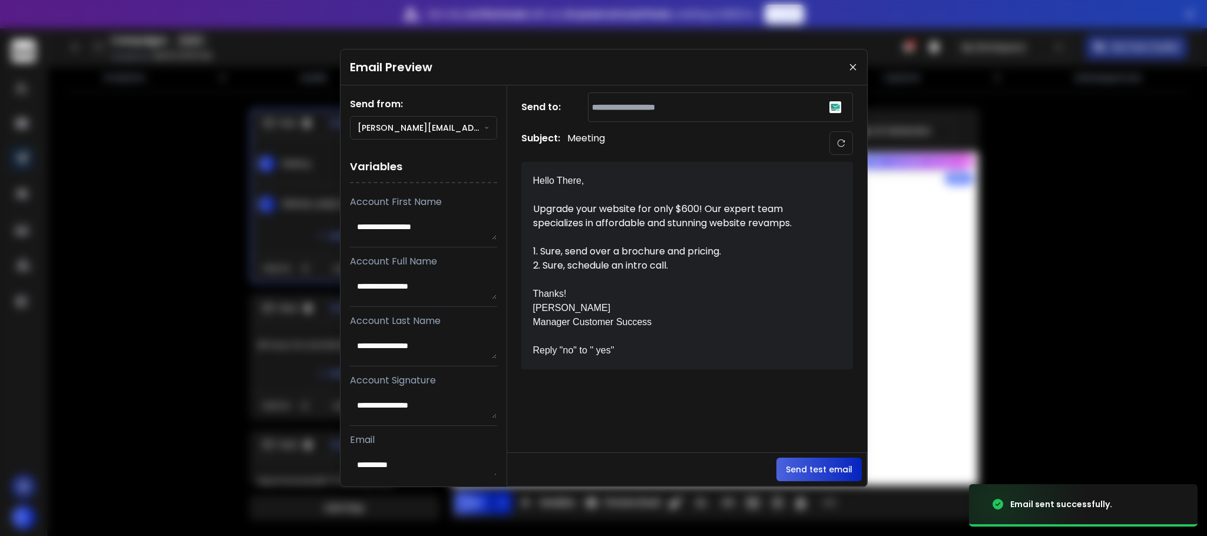
click at [685, 106] on input at bounding box center [720, 107] width 257 height 21
click at [818, 471] on button "Send test email" at bounding box center [818, 470] width 85 height 24
click at [696, 104] on div "[EMAIL_ADDRESS][DOMAIN_NAME]" at bounding box center [682, 107] width 180 height 21
click at [756, 105] on icon at bounding box center [759, 107] width 6 height 6
click at [776, 105] on input at bounding box center [904, 107] width 257 height 21
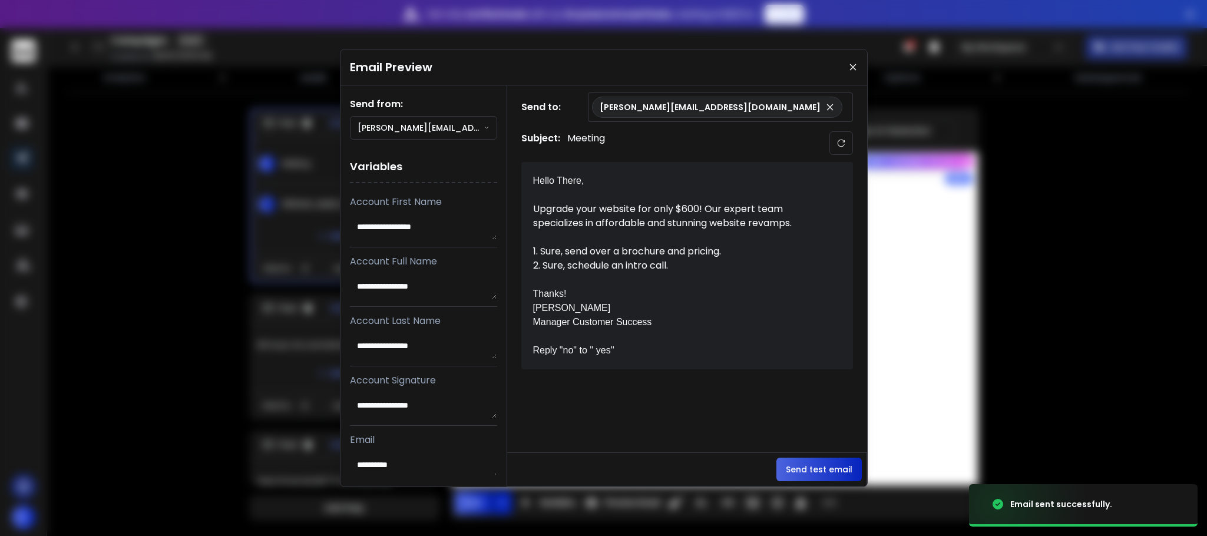
click at [834, 475] on button "Send test email" at bounding box center [818, 470] width 85 height 24
click at [825, 104] on icon at bounding box center [829, 107] width 9 height 9
click at [847, 104] on input at bounding box center [975, 107] width 257 height 21
click at [822, 468] on button "Send test email" at bounding box center [818, 470] width 85 height 24
click at [429, 126] on p "[PERSON_NAME][EMAIL_ADDRESS][PERSON_NAME][DOMAIN_NAME]" at bounding box center [421, 128] width 127 height 12
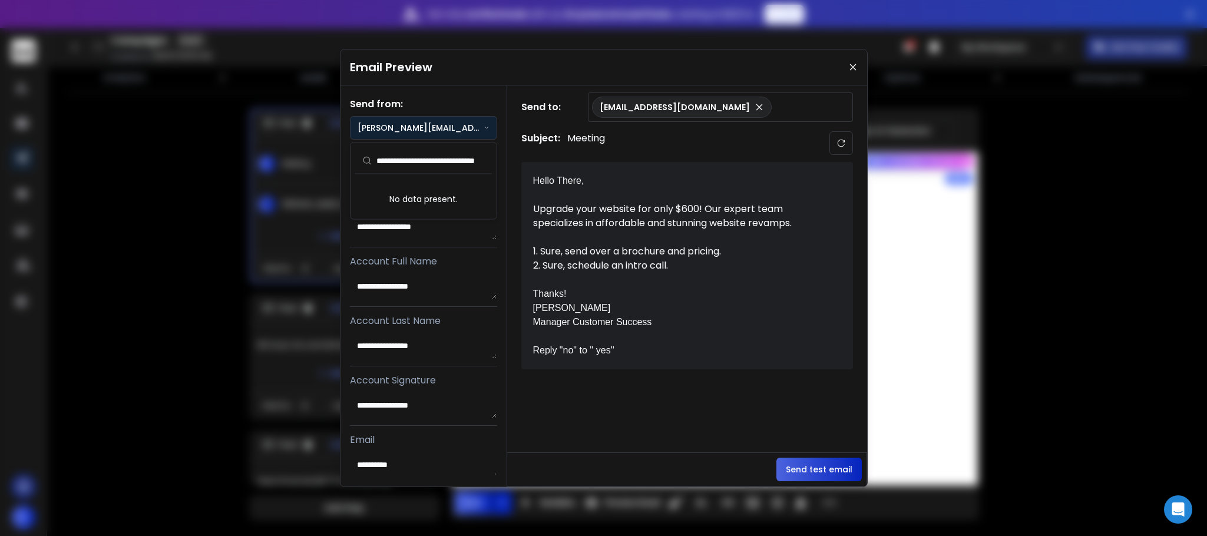
scroll to position [0, 39]
type input "**********"
click at [458, 117] on button "[PERSON_NAME][EMAIL_ADDRESS][PERSON_NAME][DOMAIN_NAME]" at bounding box center [423, 128] width 147 height 24
click at [467, 105] on h1 "Send from:" at bounding box center [423, 104] width 147 height 14
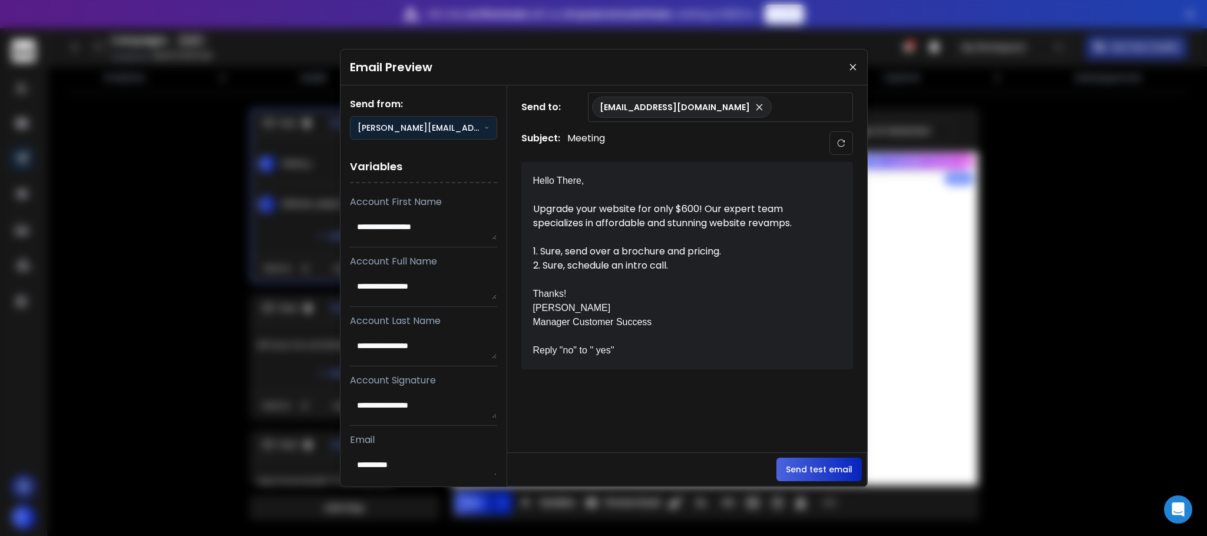
click at [452, 130] on p "[PERSON_NAME][EMAIL_ADDRESS][PERSON_NAME][DOMAIN_NAME]" at bounding box center [421, 128] width 127 height 12
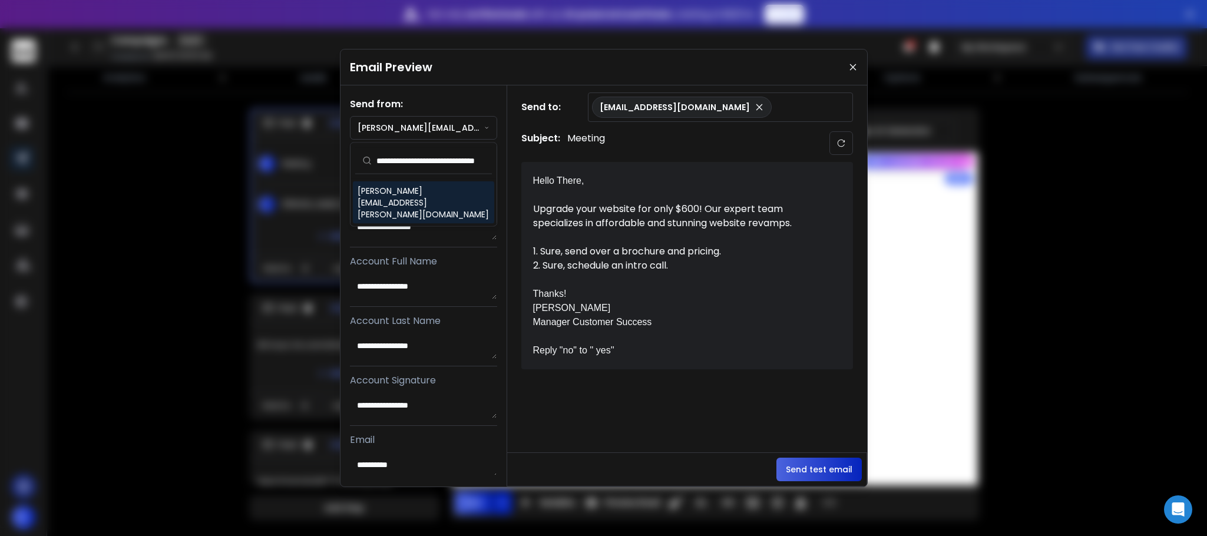
scroll to position [0, 39]
type input "**********"
click at [446, 189] on div "[PERSON_NAME][EMAIL_ADDRESS][PERSON_NAME][DOMAIN_NAME]" at bounding box center [424, 201] width 132 height 35
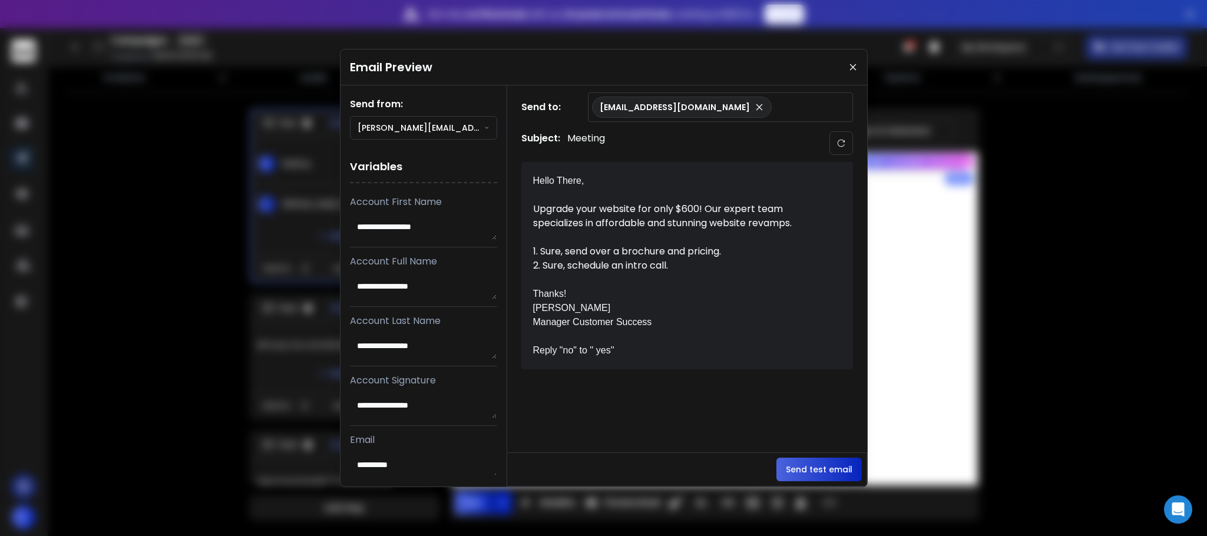
click at [748, 107] on div "[EMAIL_ADDRESS][DOMAIN_NAME]" at bounding box center [682, 107] width 180 height 21
click at [755, 107] on icon at bounding box center [759, 107] width 9 height 9
click at [681, 114] on input at bounding box center [720, 107] width 257 height 21
click at [819, 456] on div "Send test email" at bounding box center [687, 469] width 360 height 34
click at [756, 110] on icon at bounding box center [759, 107] width 6 height 6
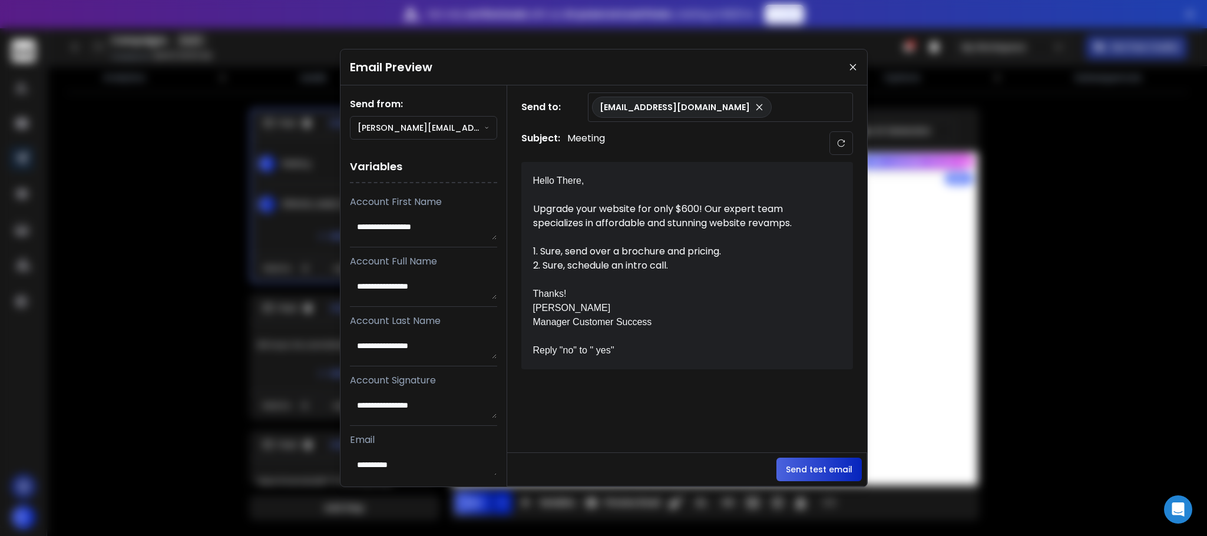
click at [776, 110] on input at bounding box center [904, 107] width 257 height 21
click at [813, 471] on button "Send test email" at bounding box center [818, 470] width 85 height 24
click at [755, 106] on icon at bounding box center [759, 107] width 9 height 9
click at [776, 106] on input at bounding box center [904, 107] width 257 height 21
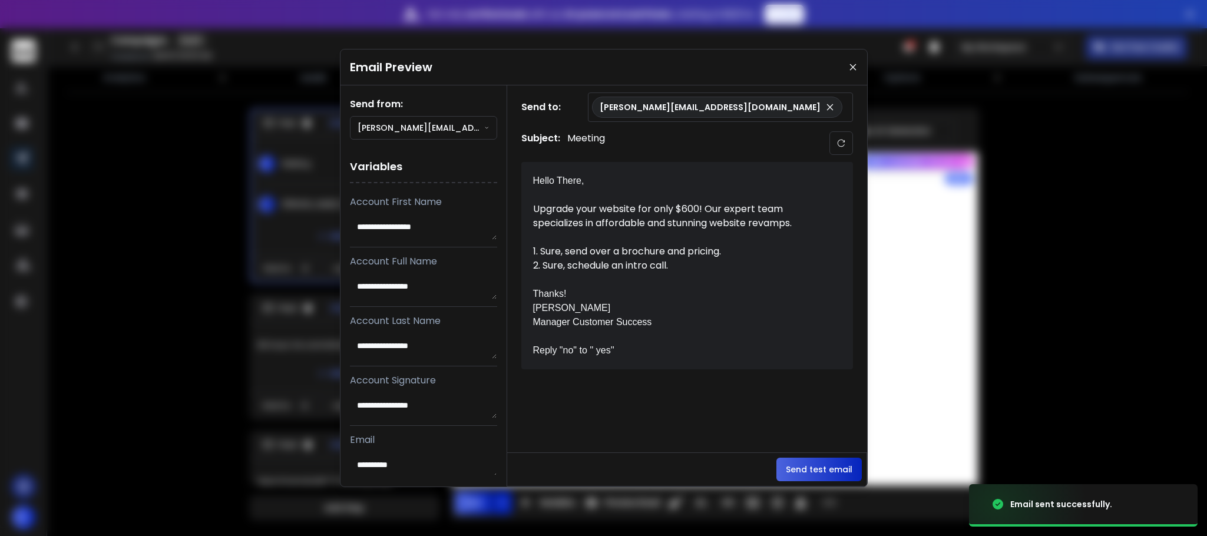
click at [825, 470] on button "Send test email" at bounding box center [818, 470] width 85 height 24
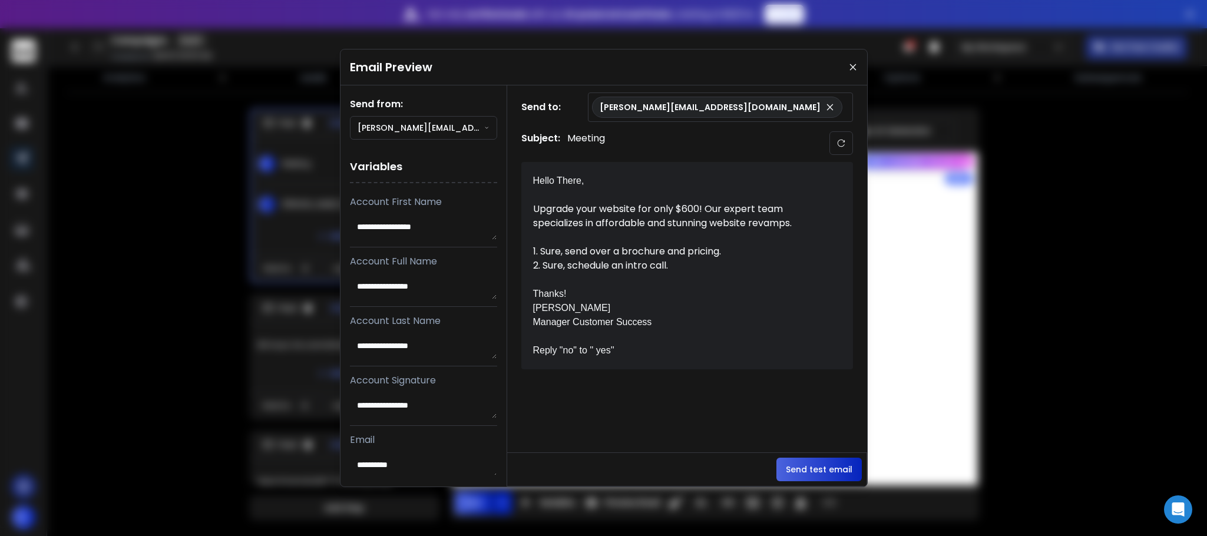
click at [773, 172] on div "Send to: [PERSON_NAME][EMAIL_ADDRESS][DOMAIN_NAME] Subject: Meeting Hello There…" at bounding box center [687, 227] width 360 height 284
click at [826, 108] on icon at bounding box center [829, 107] width 6 height 6
click at [702, 108] on input at bounding box center [720, 107] width 257 height 21
click at [799, 474] on button "Send test email" at bounding box center [818, 470] width 85 height 24
click at [755, 110] on icon at bounding box center [759, 107] width 9 height 9
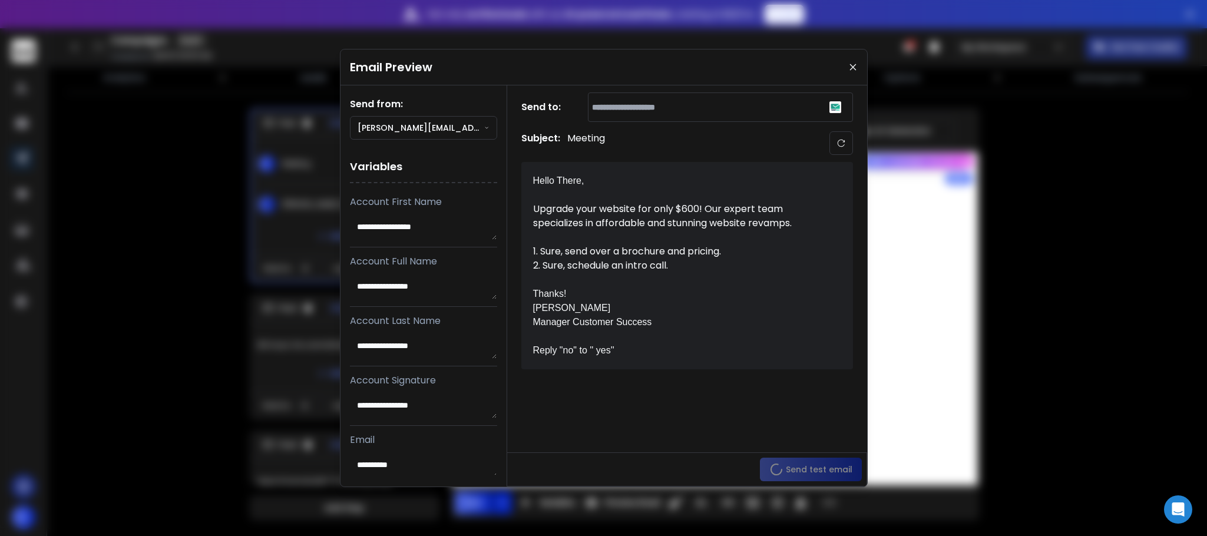
click at [710, 110] on input at bounding box center [720, 107] width 257 height 21
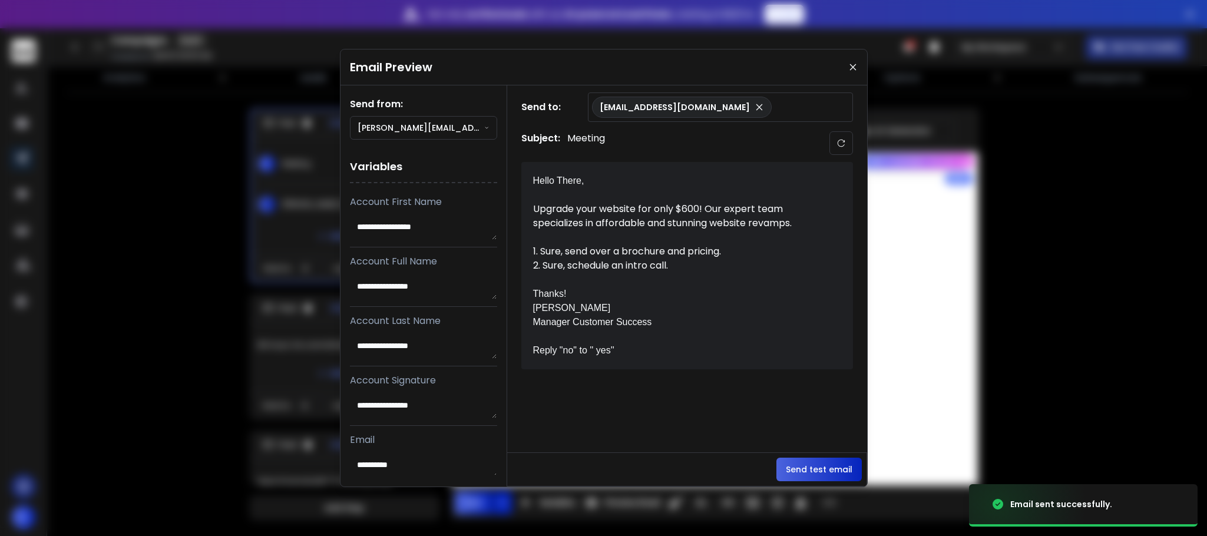
click at [813, 465] on button "Send test email" at bounding box center [818, 470] width 85 height 24
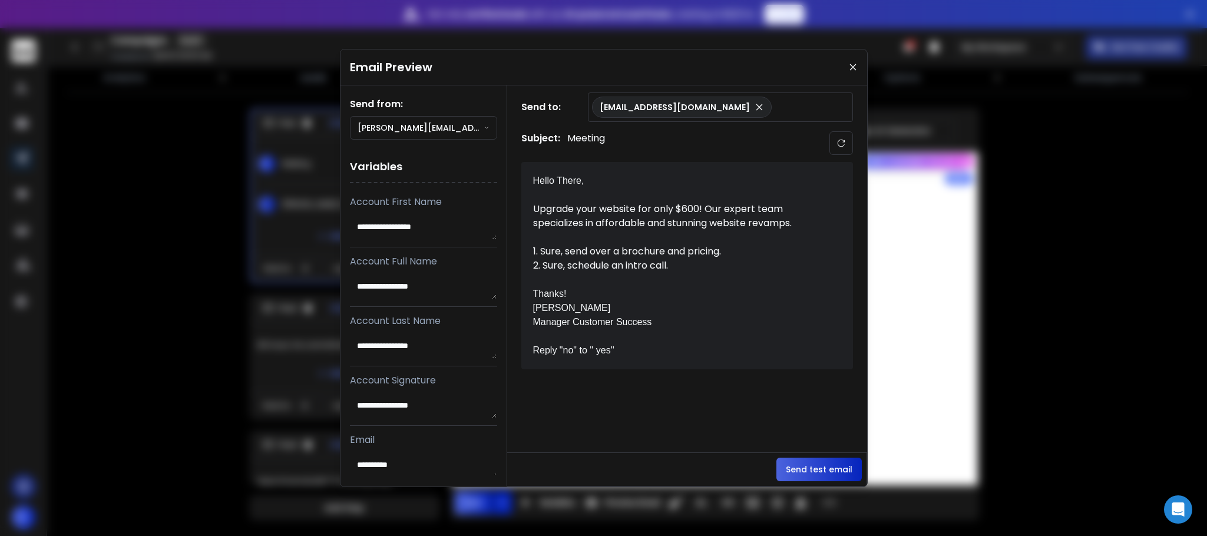
click at [755, 107] on icon at bounding box center [759, 107] width 9 height 9
click at [776, 107] on input at bounding box center [904, 107] width 257 height 21
click at [824, 467] on button "Send test email" at bounding box center [818, 470] width 85 height 24
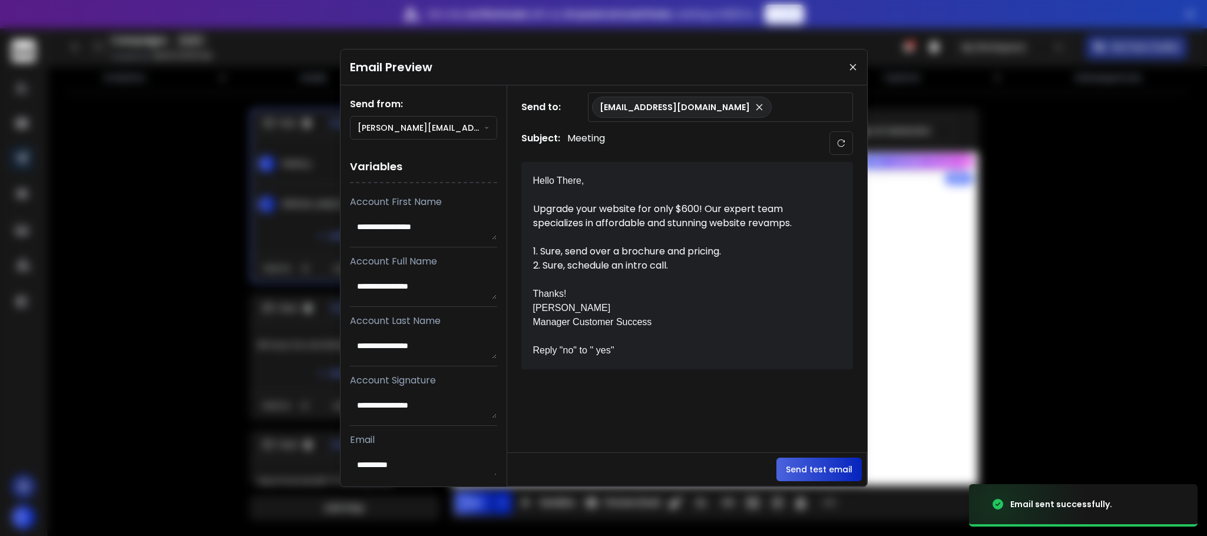
click at [756, 107] on icon at bounding box center [759, 107] width 6 height 6
click at [776, 107] on input at bounding box center [904, 107] width 257 height 21
click at [814, 458] on button "Send test email" at bounding box center [818, 470] width 85 height 24
click at [755, 108] on icon at bounding box center [759, 107] width 9 height 9
click at [776, 108] on input at bounding box center [904, 107] width 257 height 21
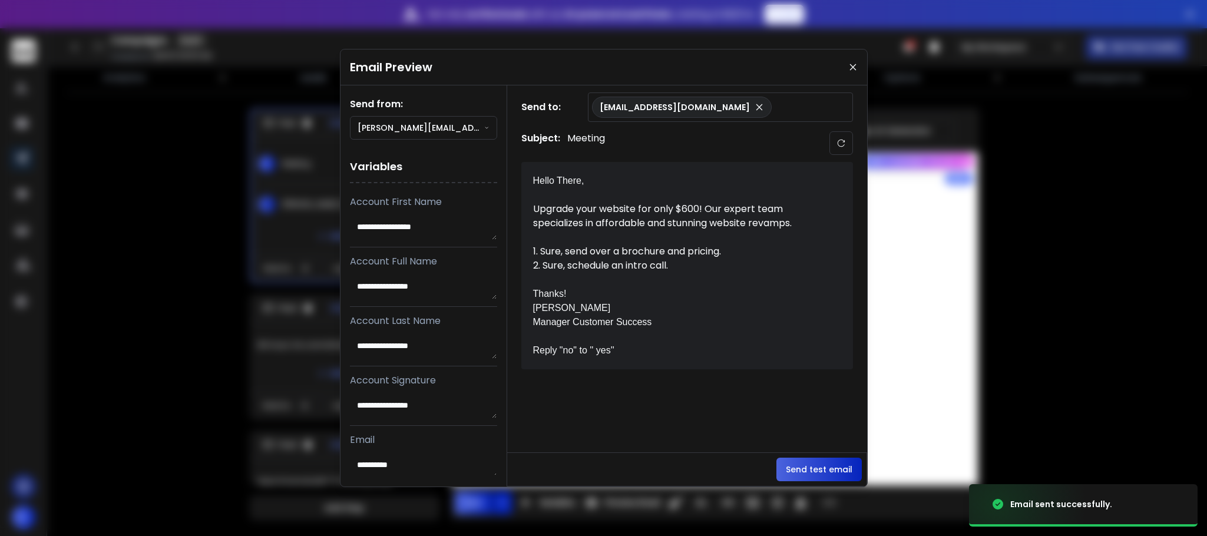
click at [787, 460] on button "Send test email" at bounding box center [818, 470] width 85 height 24
click at [764, 110] on icon at bounding box center [759, 107] width 9 height 9
click at [776, 110] on input at bounding box center [904, 107] width 257 height 21
click at [822, 468] on button "Send test email" at bounding box center [818, 470] width 85 height 24
click at [756, 105] on icon at bounding box center [759, 107] width 6 height 6
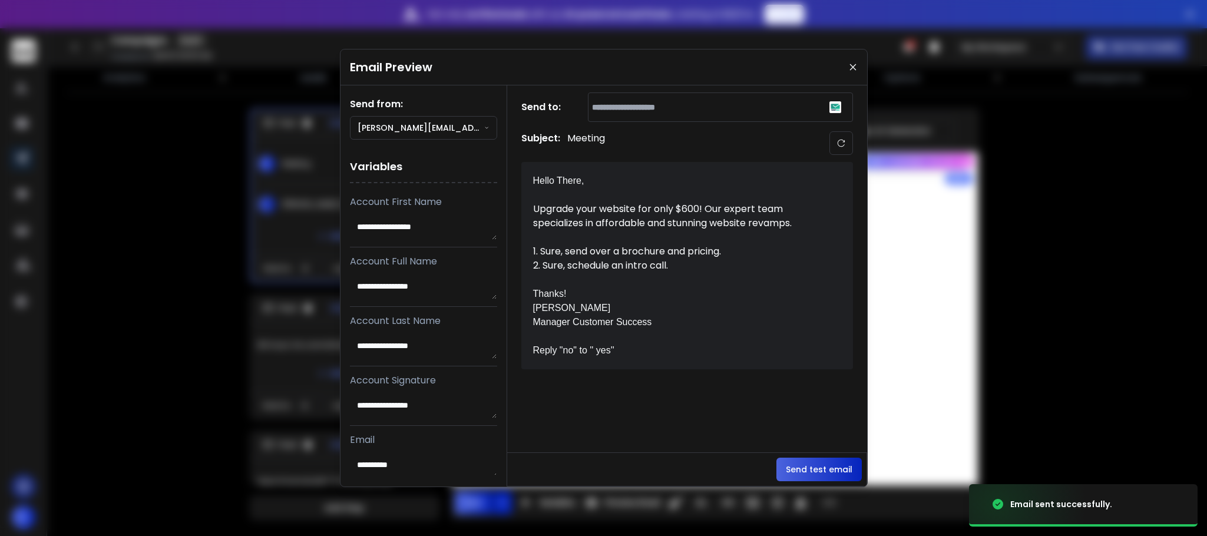
click at [720, 105] on input at bounding box center [720, 107] width 257 height 21
click at [804, 471] on button "Send test email" at bounding box center [818, 470] width 85 height 24
click at [755, 106] on icon at bounding box center [759, 107] width 9 height 9
click at [776, 106] on input at bounding box center [904, 107] width 257 height 21
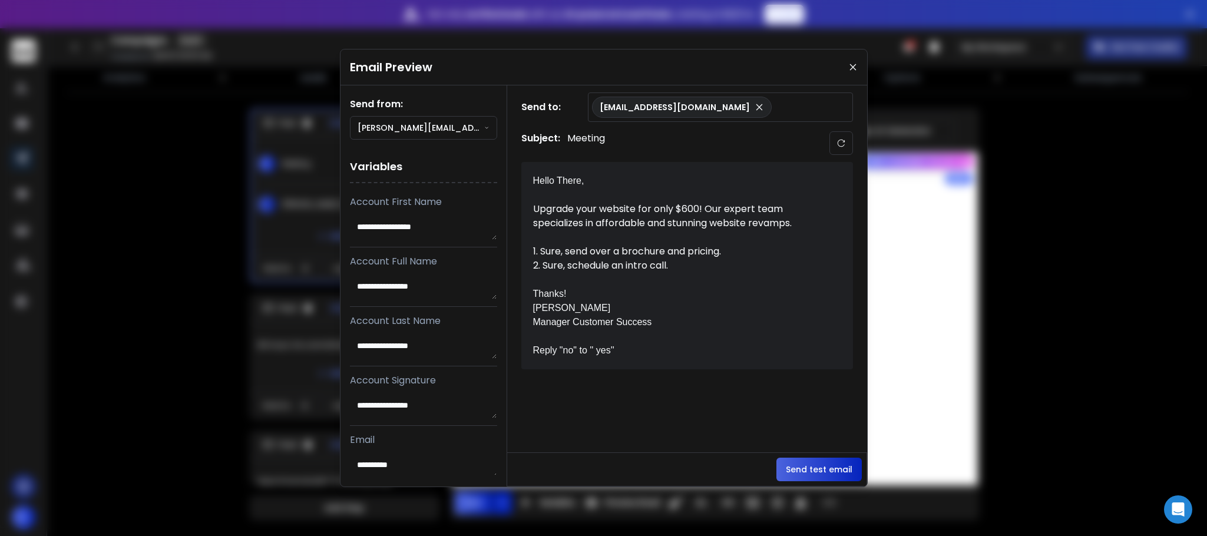
click at [829, 467] on button "Send test email" at bounding box center [818, 470] width 85 height 24
click at [755, 108] on icon at bounding box center [759, 107] width 9 height 9
click at [776, 108] on input at bounding box center [904, 107] width 257 height 21
click at [797, 470] on button "Send test email" at bounding box center [818, 470] width 85 height 24
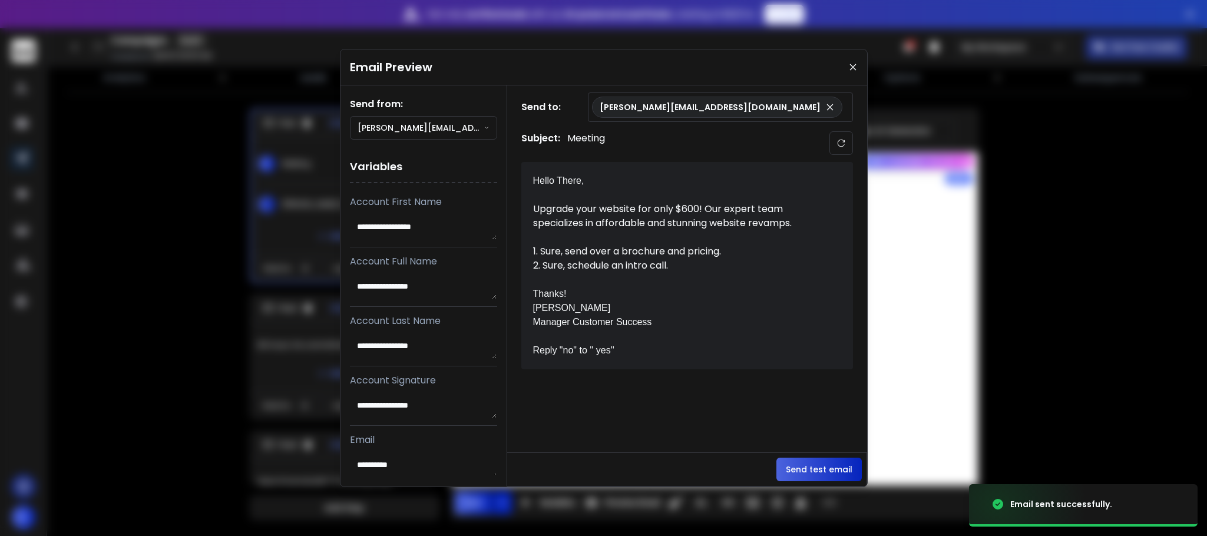
click at [825, 112] on icon at bounding box center [829, 107] width 9 height 9
click at [762, 112] on input at bounding box center [720, 107] width 257 height 21
click at [829, 468] on button "Send test email" at bounding box center [818, 470] width 85 height 24
click at [755, 110] on icon at bounding box center [759, 107] width 9 height 9
click at [820, 479] on button "Send test email" at bounding box center [818, 470] width 85 height 24
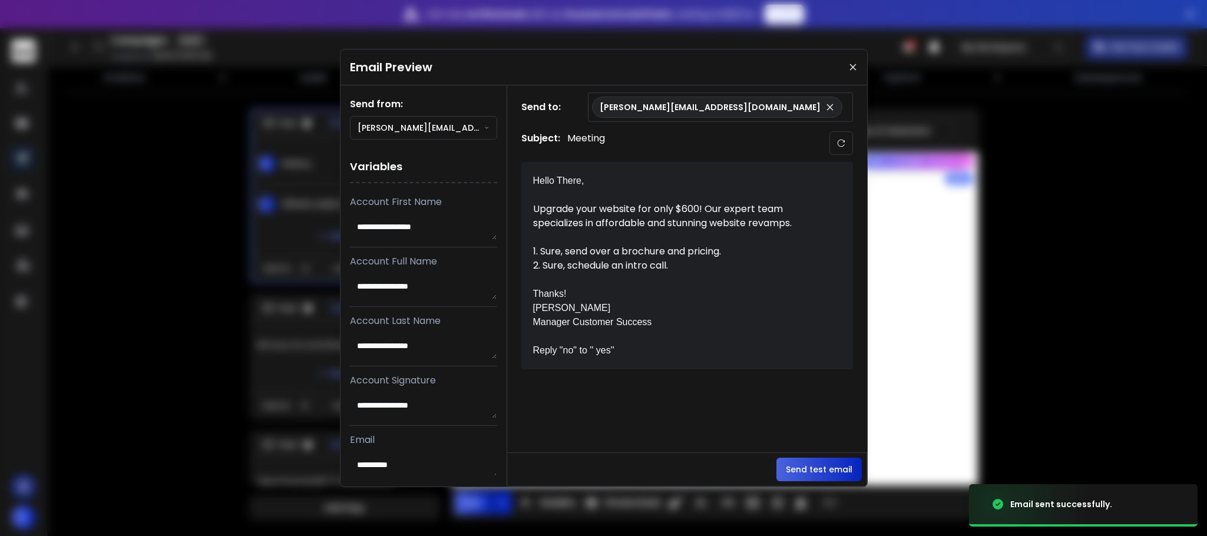
click at [825, 103] on icon at bounding box center [829, 107] width 9 height 9
click at [743, 103] on input at bounding box center [720, 107] width 257 height 21
drag, startPoint x: 828, startPoint y: 472, endPoint x: 821, endPoint y: 447, distance: 26.3
click at [827, 471] on button "Send test email" at bounding box center [818, 470] width 85 height 24
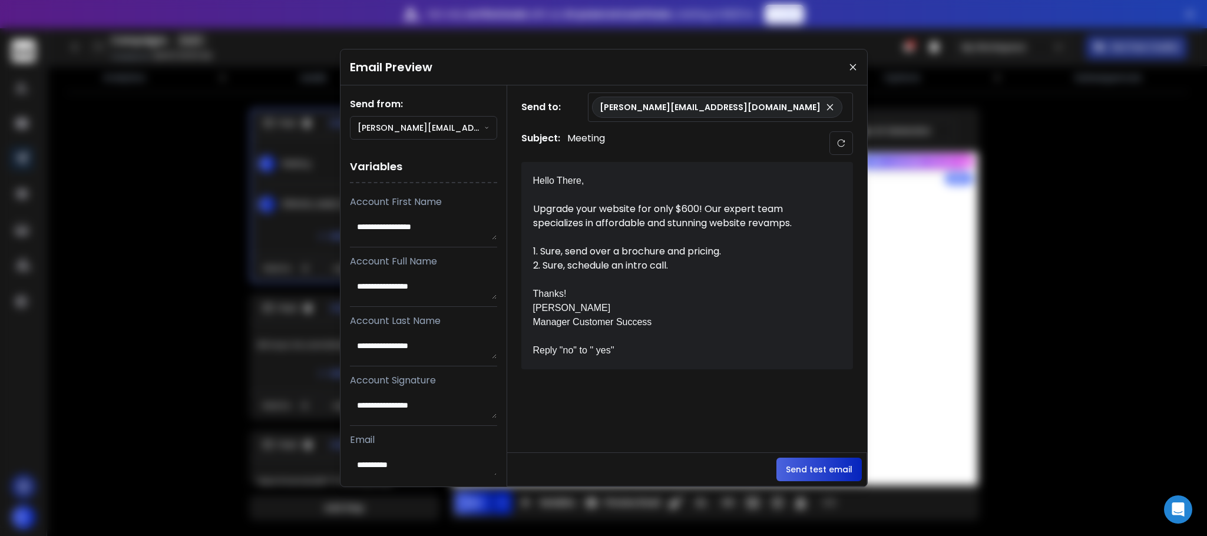
click at [825, 108] on icon at bounding box center [829, 107] width 9 height 9
click at [847, 108] on input at bounding box center [975, 107] width 257 height 21
click at [824, 457] on div "Send test email" at bounding box center [687, 469] width 360 height 34
click at [824, 463] on button "Send test email" at bounding box center [818, 470] width 85 height 24
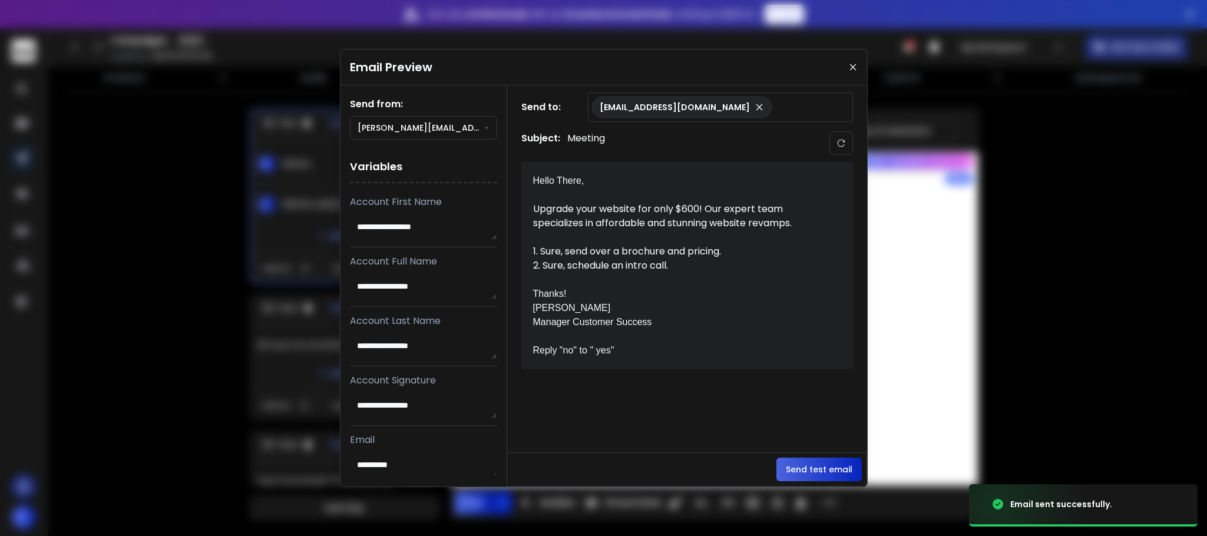
click at [755, 107] on icon at bounding box center [759, 107] width 9 height 9
click at [697, 107] on input at bounding box center [720, 107] width 257 height 21
click at [821, 474] on button "Send test email" at bounding box center [818, 470] width 85 height 24
click at [826, 108] on icon at bounding box center [829, 107] width 6 height 6
click at [847, 108] on input at bounding box center [975, 107] width 257 height 21
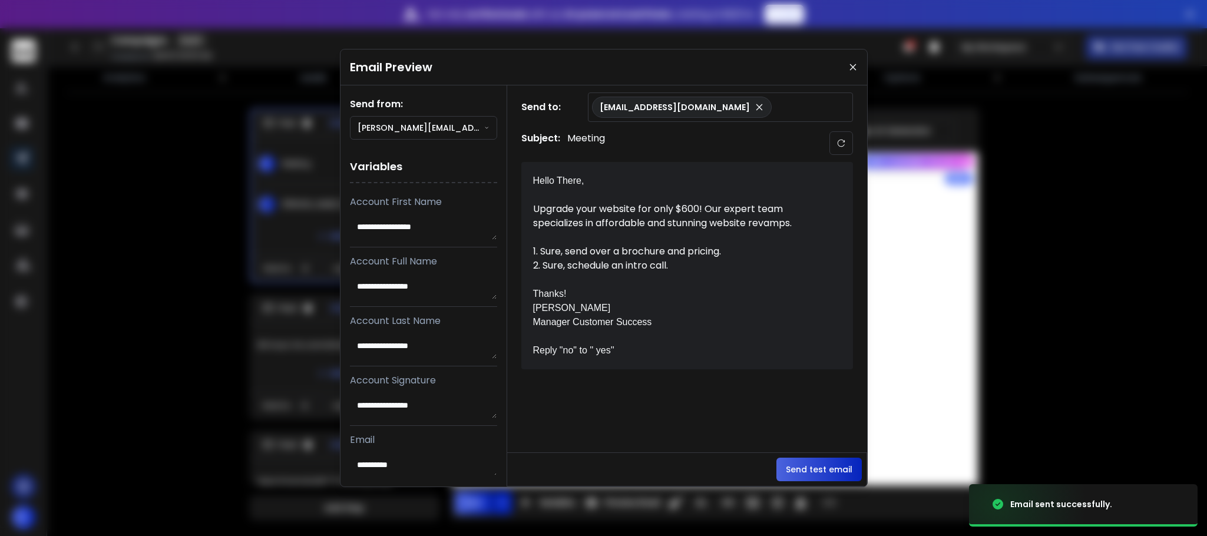
click at [813, 462] on button "Send test email" at bounding box center [818, 470] width 85 height 24
click at [755, 107] on icon at bounding box center [759, 107] width 9 height 9
click at [740, 107] on input at bounding box center [720, 107] width 257 height 21
click at [811, 481] on button "Send test email" at bounding box center [818, 470] width 85 height 24
click at [733, 114] on div "[EMAIL_ADDRESS][DOMAIN_NAME]" at bounding box center [682, 107] width 180 height 21
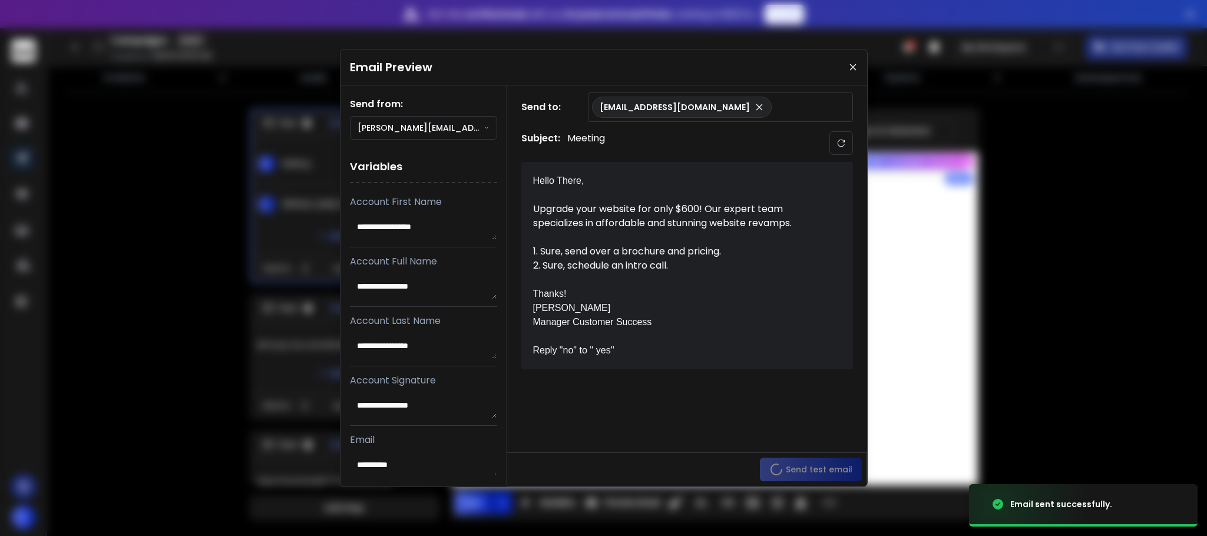
click at [755, 111] on icon at bounding box center [759, 107] width 9 height 9
click at [776, 111] on input at bounding box center [904, 107] width 257 height 21
click at [828, 467] on button "Send test email" at bounding box center [818, 470] width 85 height 24
click at [706, 105] on div "[EMAIL_ADDRESS][DOMAIN_NAME]" at bounding box center [682, 107] width 180 height 21
click at [755, 106] on icon at bounding box center [759, 107] width 9 height 9
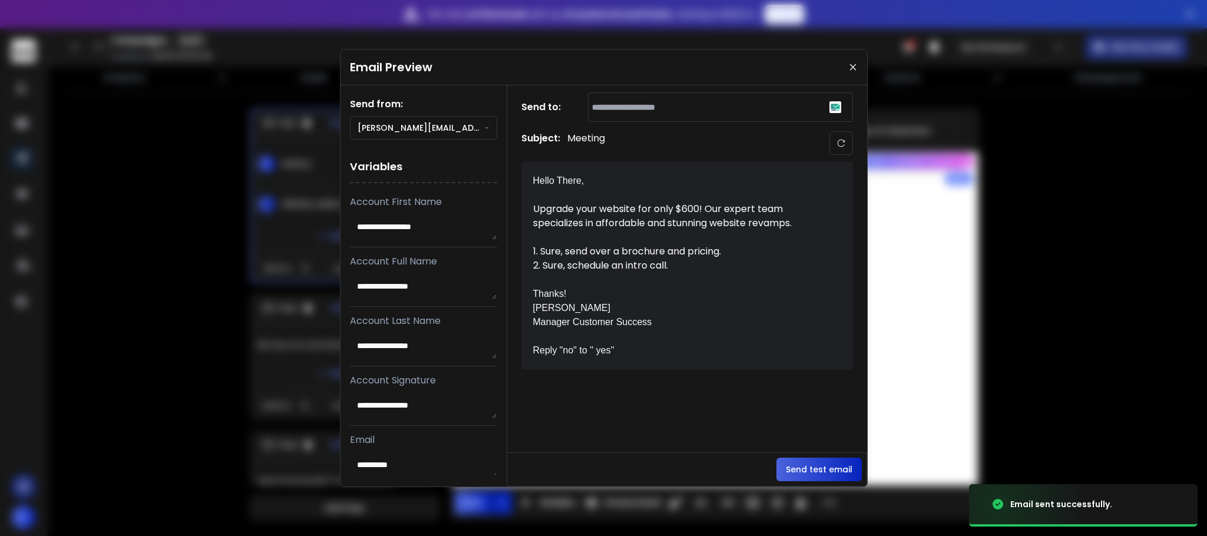
click at [702, 106] on input at bounding box center [720, 107] width 257 height 21
click at [824, 475] on button "Send test email" at bounding box center [818, 470] width 85 height 24
click at [825, 112] on icon at bounding box center [829, 107] width 9 height 9
click at [677, 112] on input at bounding box center [720, 107] width 257 height 21
drag, startPoint x: 838, startPoint y: 480, endPoint x: 818, endPoint y: 429, distance: 53.9
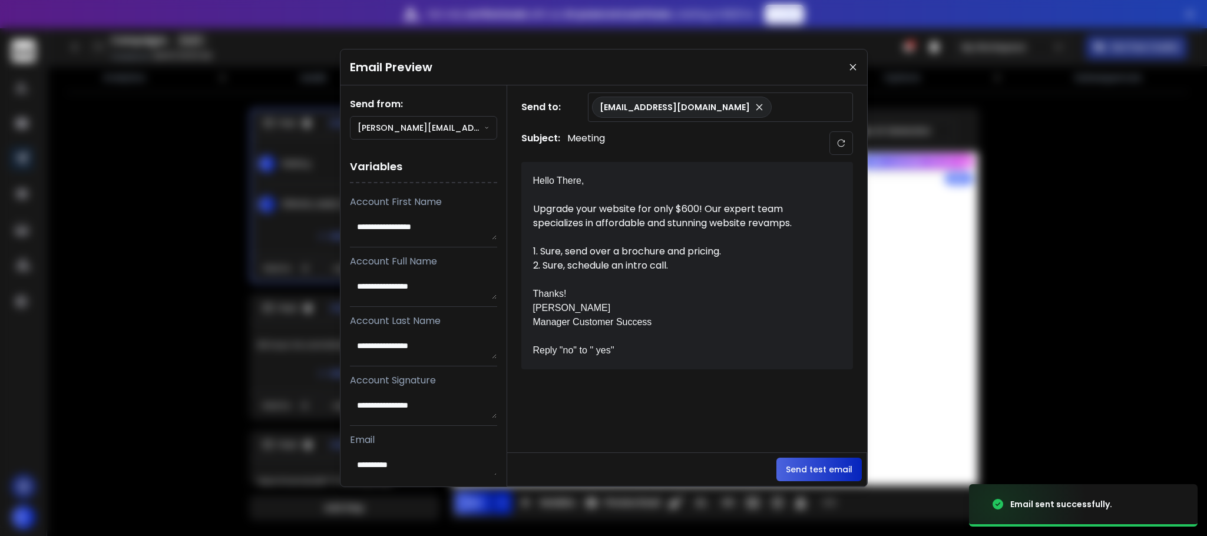
click at [838, 478] on button "Send test email" at bounding box center [818, 470] width 85 height 24
click at [755, 108] on icon at bounding box center [759, 107] width 9 height 9
click at [776, 108] on input at bounding box center [904, 107] width 257 height 21
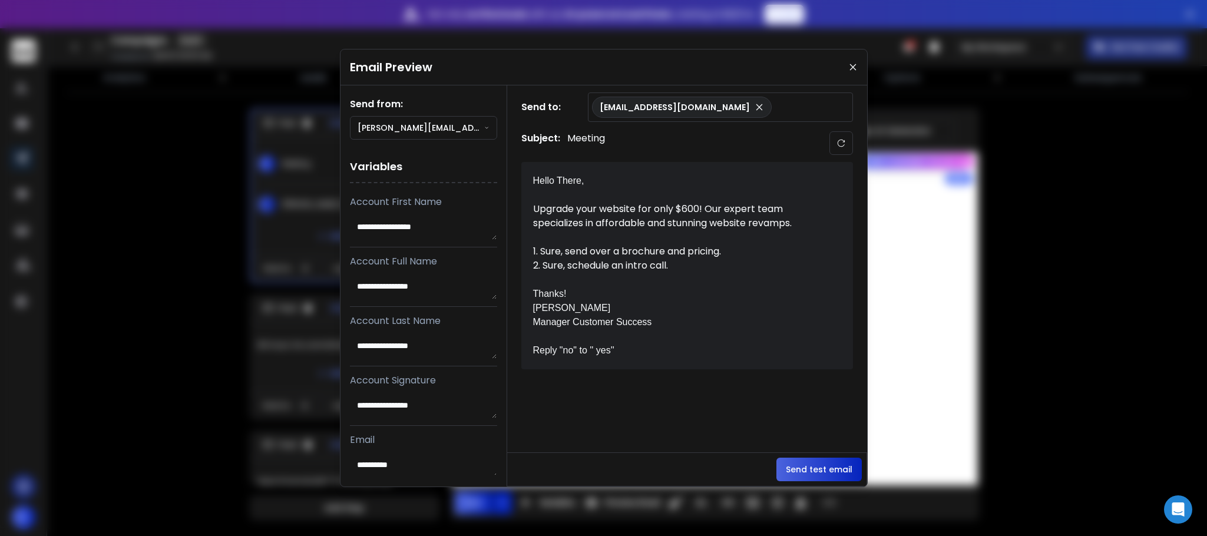
click at [815, 465] on button "Send test email" at bounding box center [818, 470] width 85 height 24
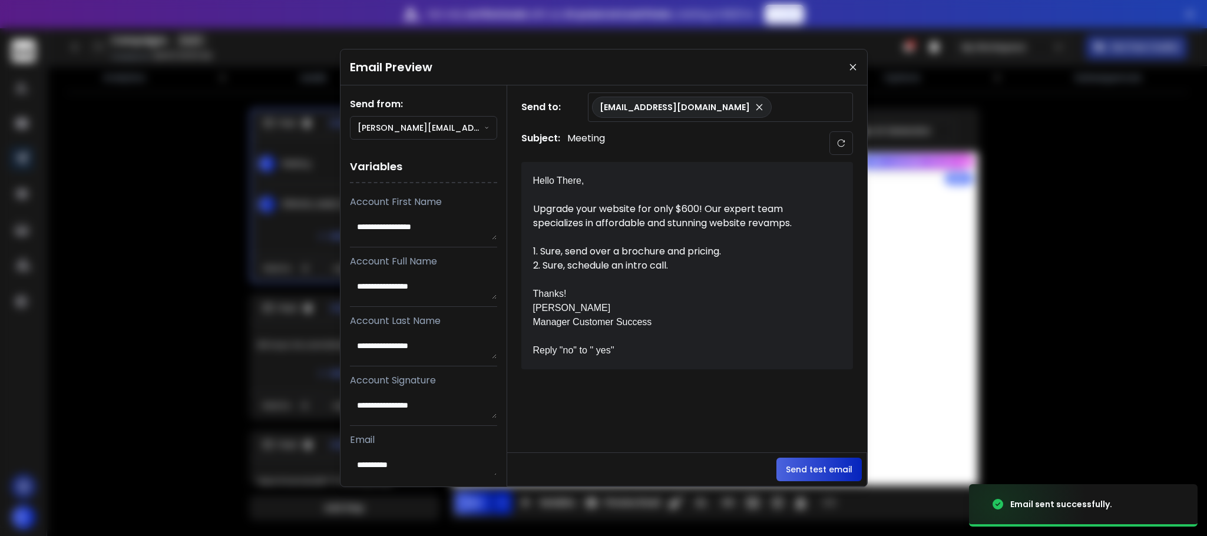
click at [741, 108] on div "[EMAIL_ADDRESS][DOMAIN_NAME]" at bounding box center [682, 107] width 180 height 21
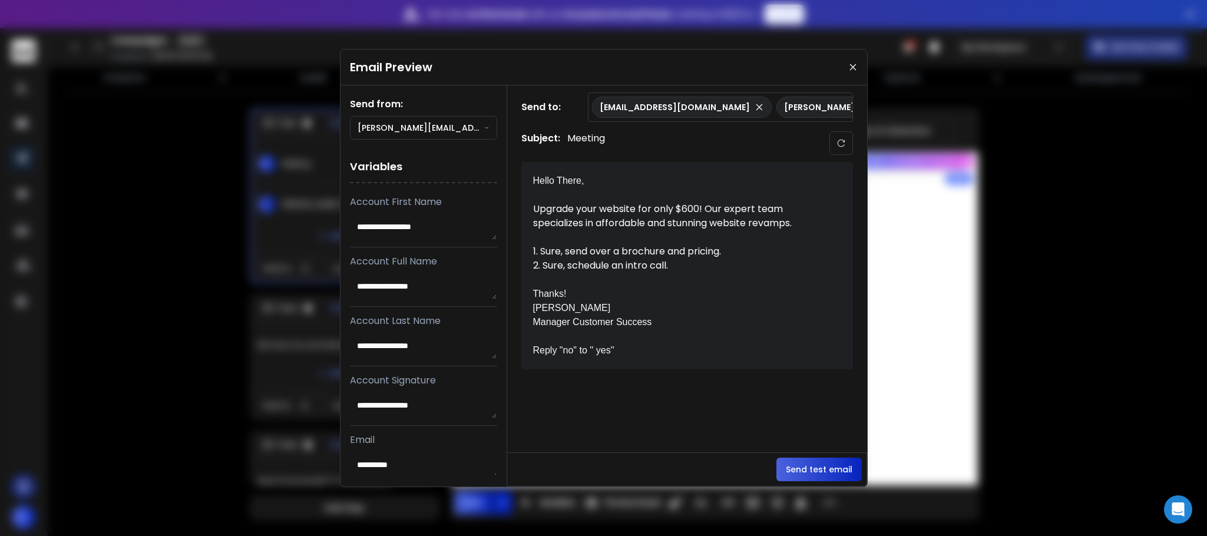
click at [720, 108] on p "[EMAIL_ADDRESS][DOMAIN_NAME]" at bounding box center [675, 107] width 150 height 12
click at [755, 107] on icon at bounding box center [759, 107] width 9 height 9
click at [825, 472] on button "Send test email" at bounding box center [818, 470] width 85 height 24
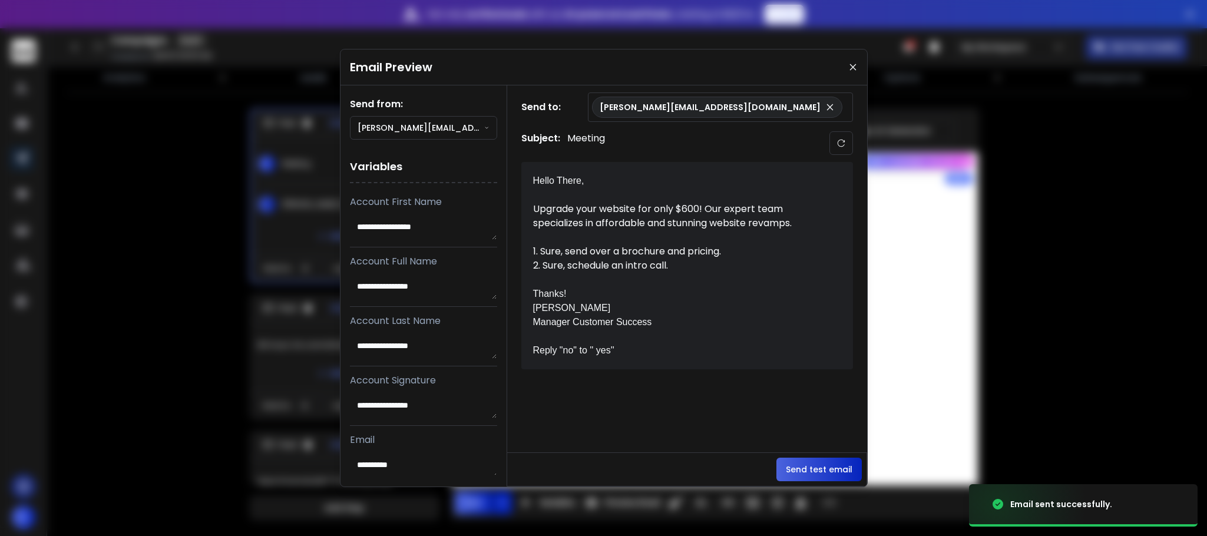
click at [825, 108] on icon at bounding box center [829, 107] width 9 height 9
click at [847, 108] on input at bounding box center [975, 107] width 257 height 21
click at [801, 467] on button "Send test email" at bounding box center [818, 470] width 85 height 24
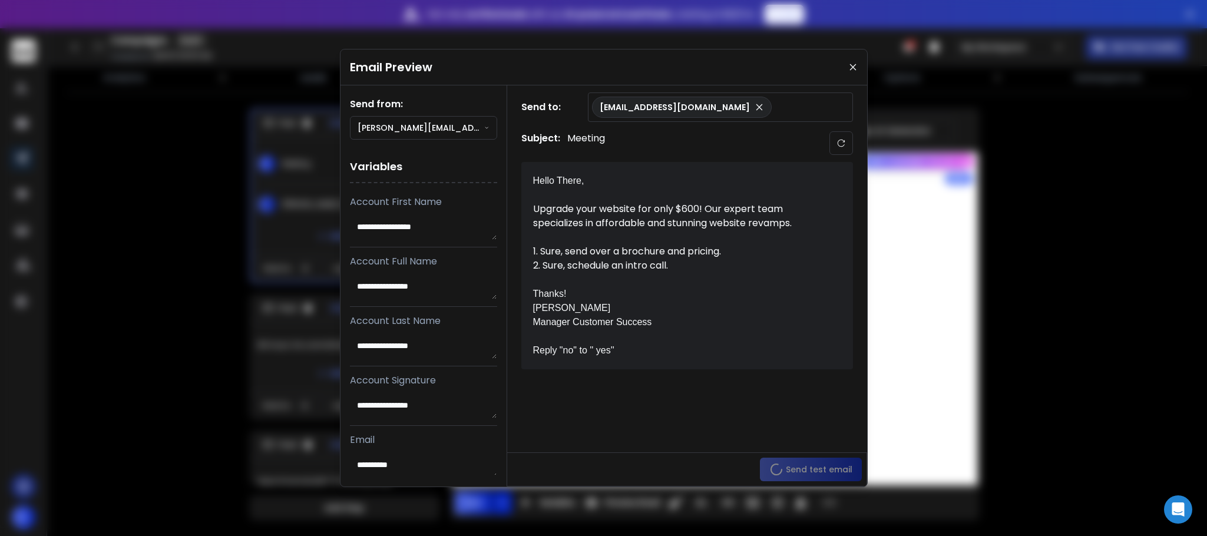
click at [756, 106] on icon at bounding box center [759, 107] width 6 height 6
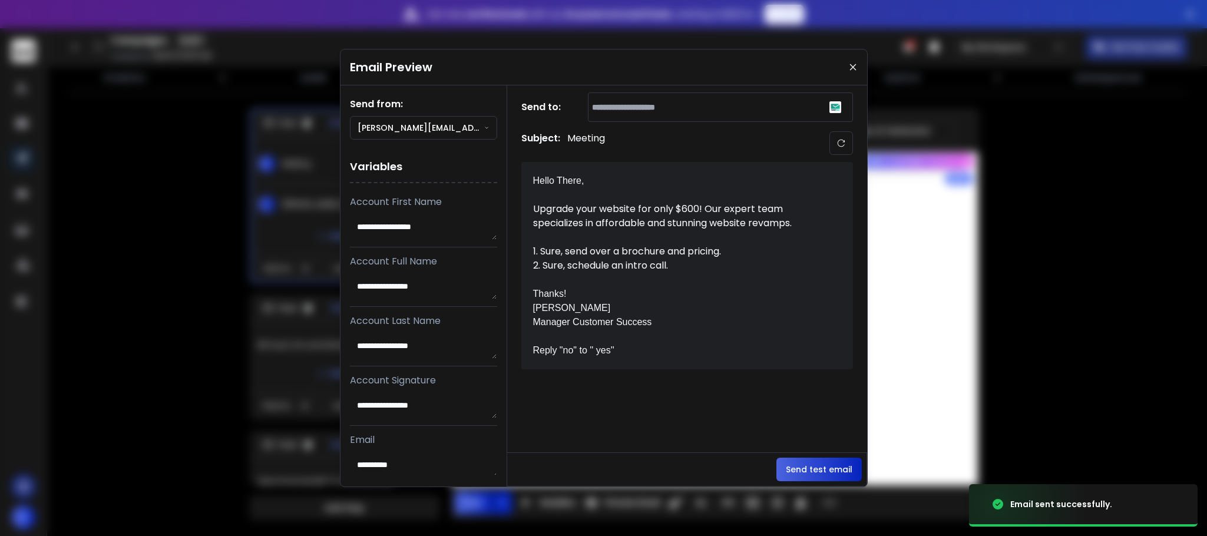
click at [734, 106] on input at bounding box center [720, 107] width 257 height 21
click at [793, 467] on button "Send test email" at bounding box center [818, 470] width 85 height 24
click at [755, 111] on icon at bounding box center [759, 107] width 9 height 9
click at [776, 112] on input at bounding box center [904, 107] width 257 height 21
click at [813, 467] on button "Send test email" at bounding box center [818, 470] width 85 height 24
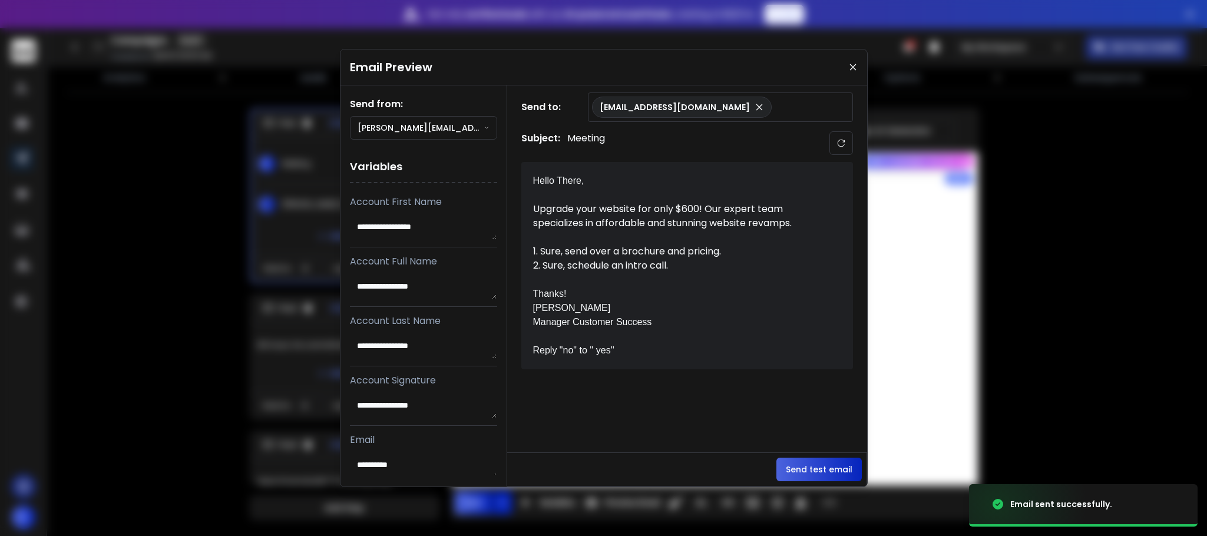
click at [755, 108] on icon at bounding box center [759, 107] width 9 height 9
click at [776, 108] on input at bounding box center [904, 107] width 257 height 21
click at [794, 467] on button "Send test email" at bounding box center [818, 470] width 85 height 24
click at [755, 111] on icon at bounding box center [759, 107] width 9 height 9
click at [702, 111] on input at bounding box center [720, 107] width 257 height 21
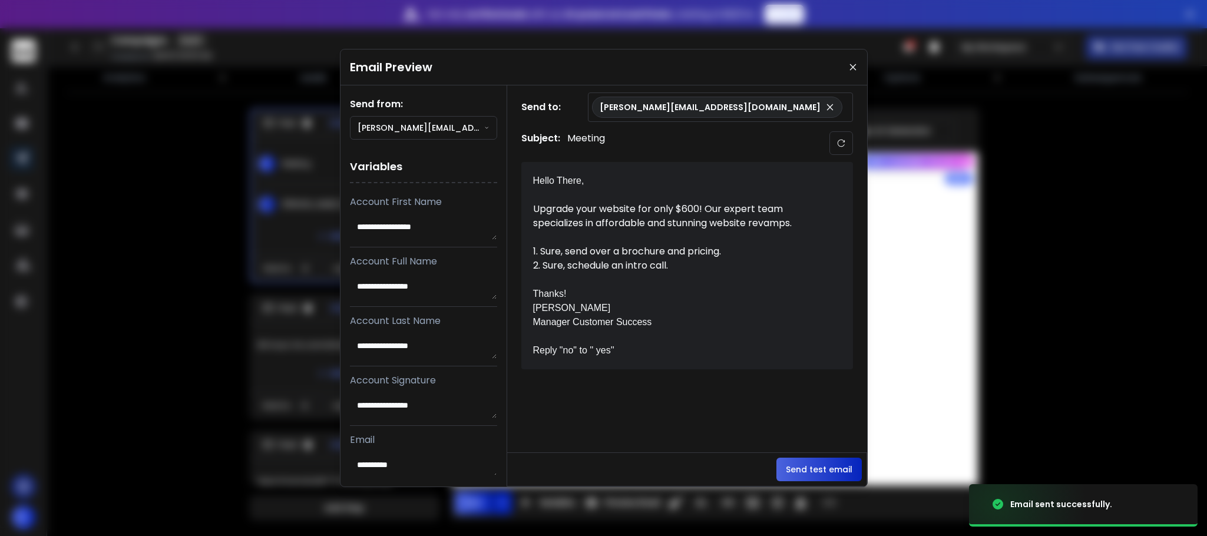
click at [815, 471] on button "Send test email" at bounding box center [818, 470] width 85 height 24
click at [825, 105] on icon at bounding box center [829, 107] width 9 height 9
click at [726, 105] on input at bounding box center [720, 107] width 257 height 21
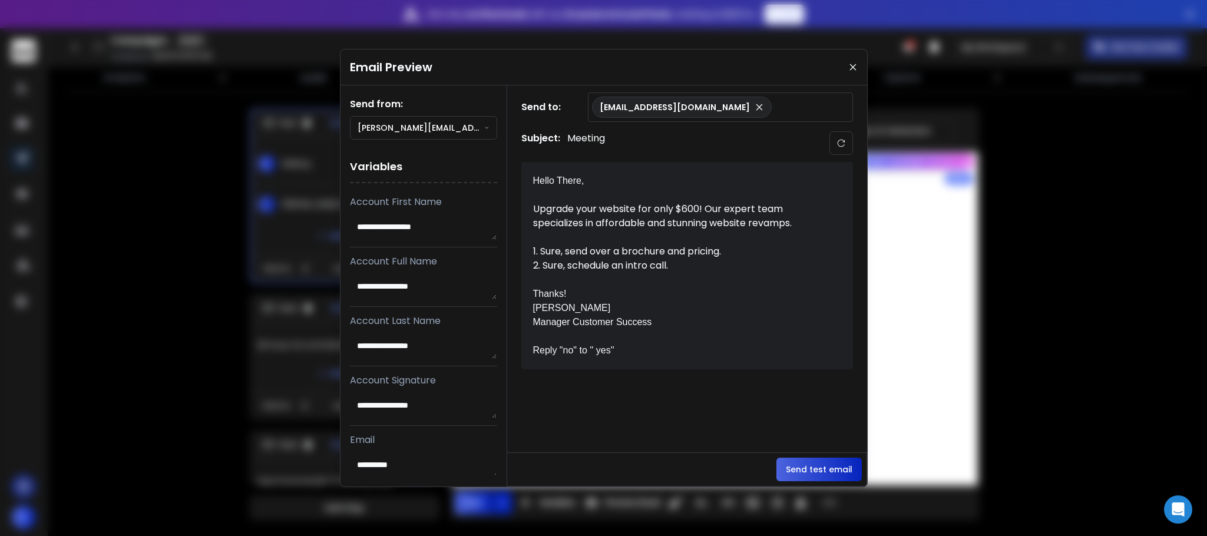
click at [840, 472] on button "Send test email" at bounding box center [818, 470] width 85 height 24
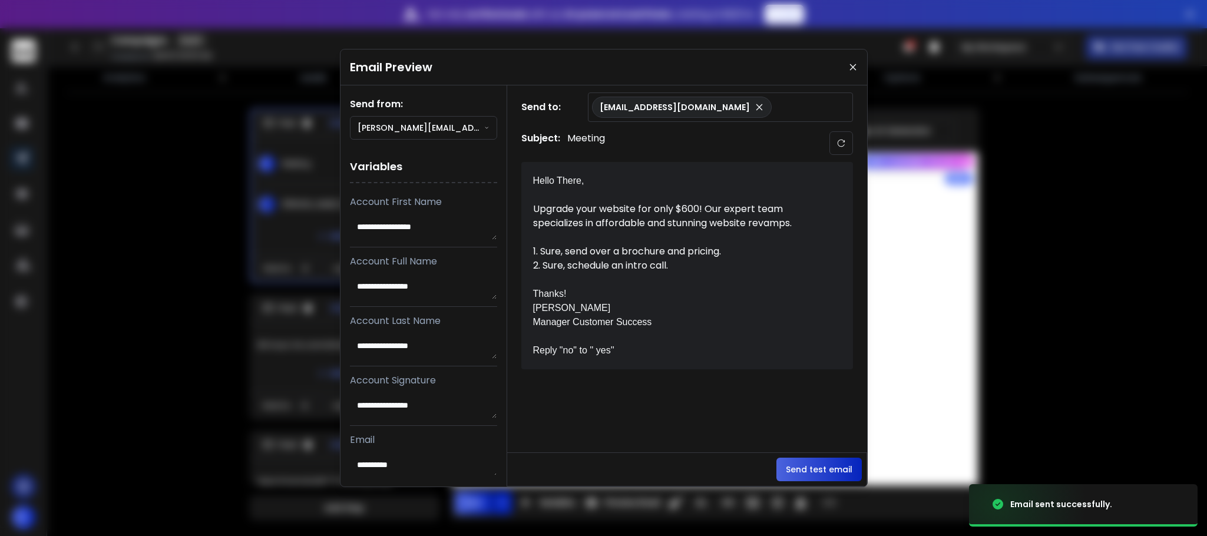
click at [755, 108] on icon at bounding box center [759, 107] width 9 height 9
click at [776, 108] on input at bounding box center [904, 107] width 257 height 21
drag, startPoint x: 833, startPoint y: 467, endPoint x: 831, endPoint y: 458, distance: 9.1
click at [831, 465] on button "Send test email" at bounding box center [818, 470] width 85 height 24
click at [695, 105] on div "[EMAIL_ADDRESS][DOMAIN_NAME]" at bounding box center [682, 107] width 180 height 21
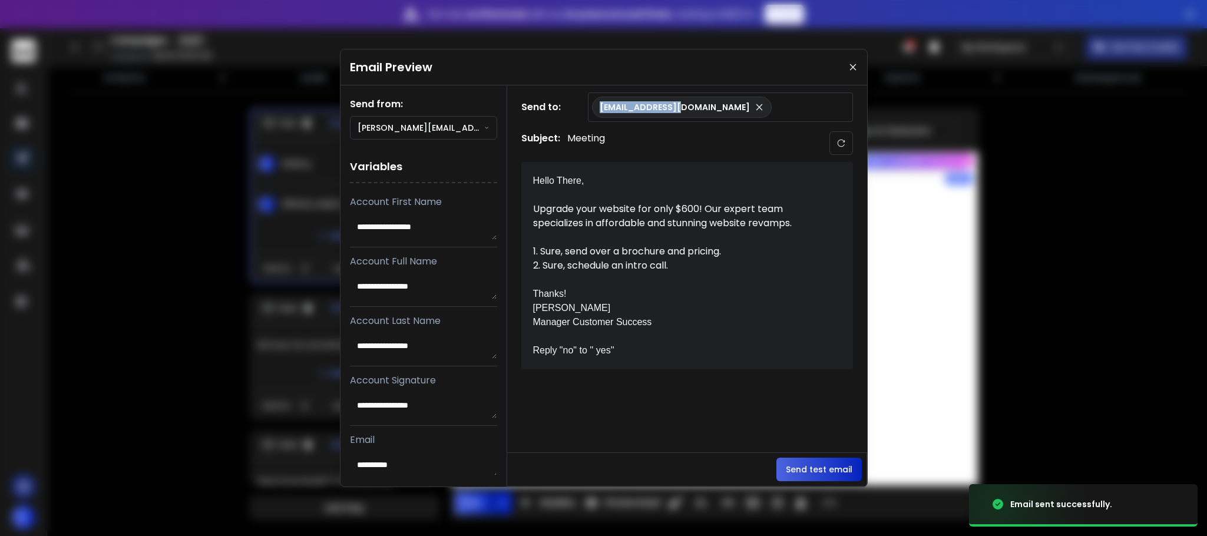
click at [695, 105] on div "[EMAIL_ADDRESS][DOMAIN_NAME]" at bounding box center [682, 107] width 180 height 21
click at [755, 111] on icon at bounding box center [759, 107] width 9 height 9
click at [688, 111] on input at bounding box center [720, 107] width 257 height 21
click at [812, 463] on button "Send test email" at bounding box center [818, 470] width 85 height 24
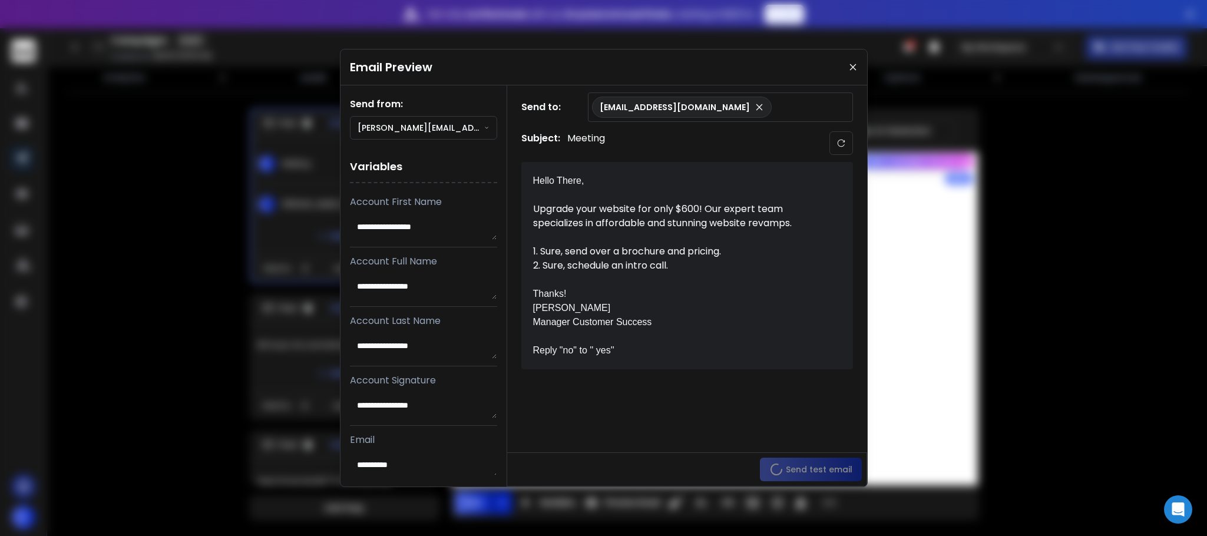
click at [756, 108] on icon at bounding box center [759, 107] width 6 height 6
click at [776, 108] on input at bounding box center [904, 107] width 257 height 21
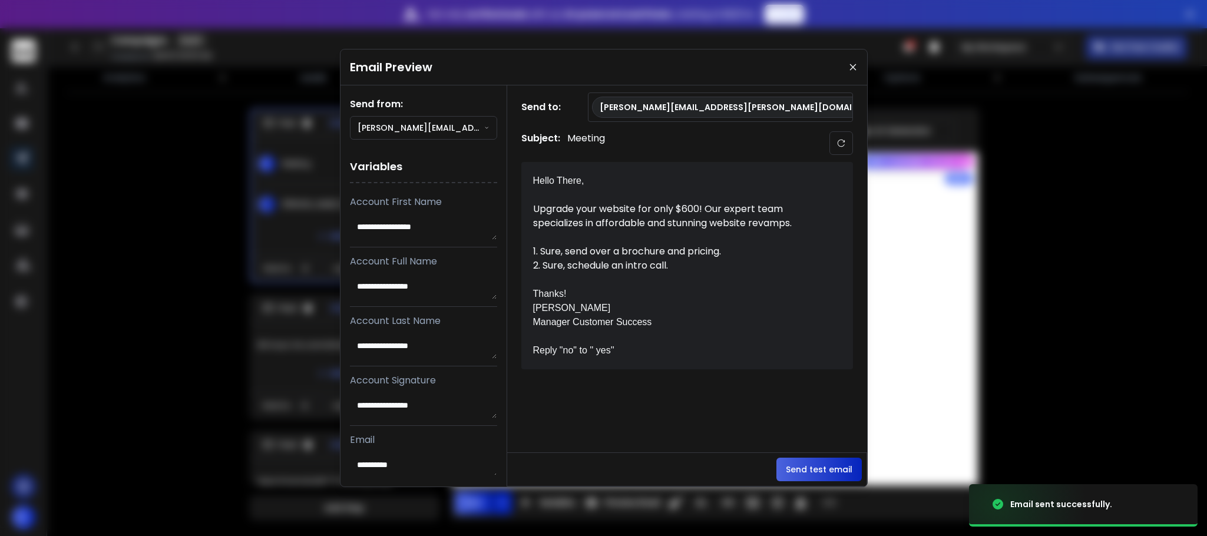
click at [804, 472] on button "Send test email" at bounding box center [818, 470] width 85 height 24
click at [896, 105] on icon at bounding box center [900, 107] width 9 height 9
click at [918, 105] on input at bounding box center [1046, 107] width 257 height 21
click at [824, 457] on div "Send test email" at bounding box center [687, 469] width 360 height 34
click at [826, 467] on button "Send test email" at bounding box center [818, 470] width 85 height 24
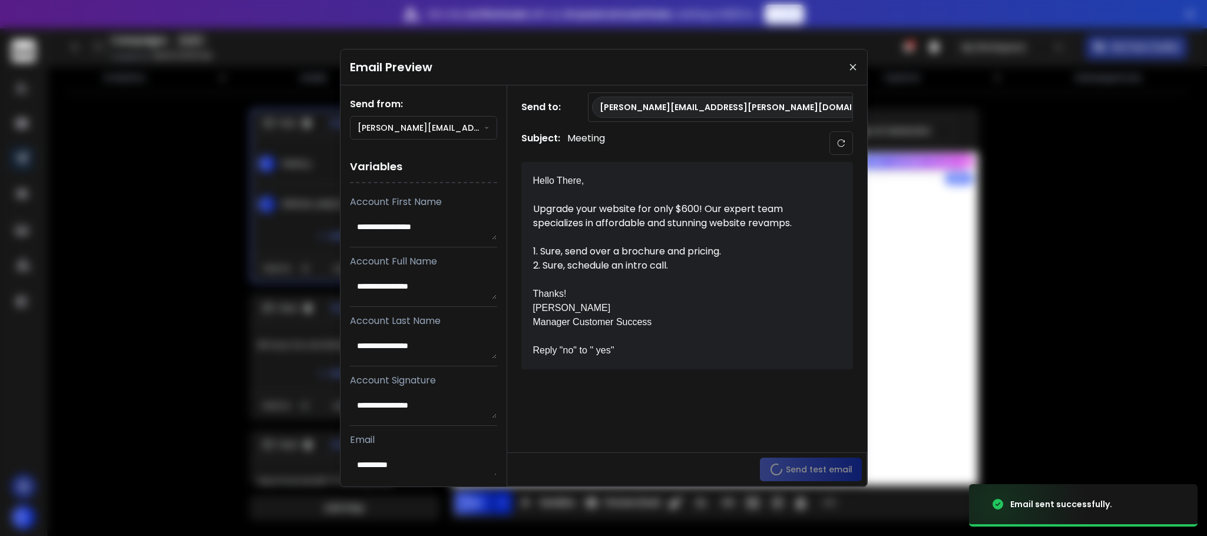
click at [896, 110] on icon at bounding box center [900, 107] width 9 height 9
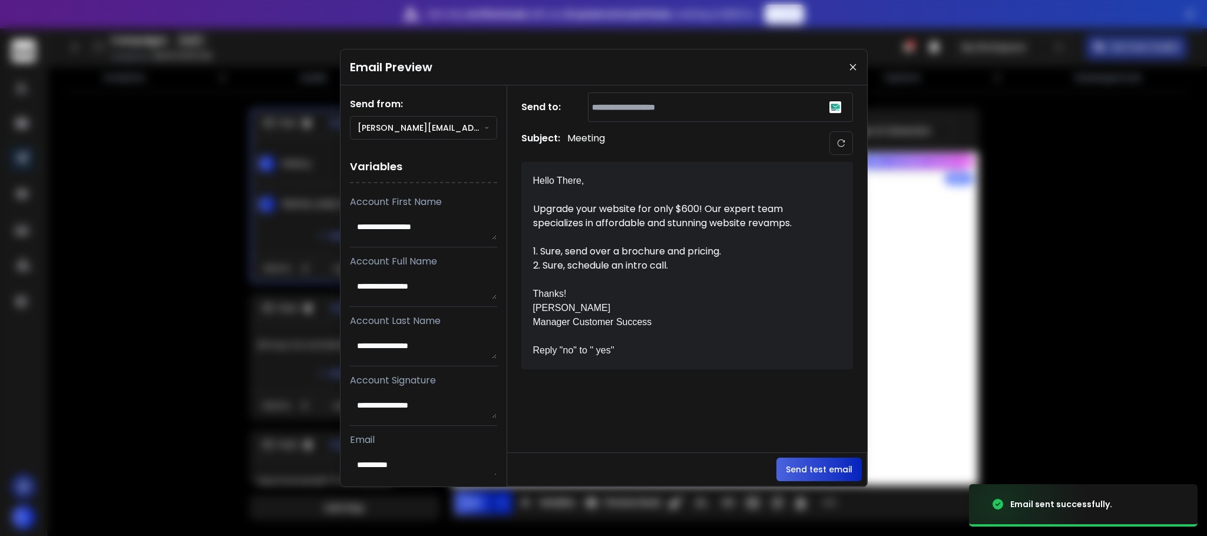
click at [707, 110] on input at bounding box center [720, 107] width 257 height 21
click at [811, 468] on button "Send test email" at bounding box center [818, 470] width 85 height 24
click at [825, 105] on icon at bounding box center [829, 107] width 9 height 9
click at [847, 105] on input at bounding box center [975, 107] width 257 height 21
click at [831, 471] on button "Send test email" at bounding box center [818, 470] width 85 height 24
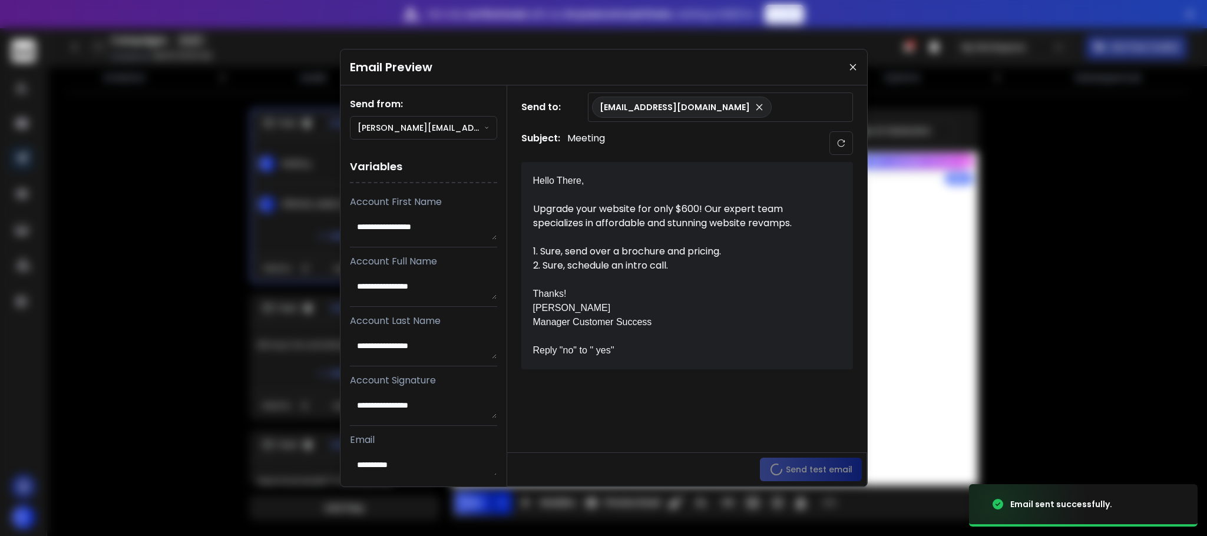
click at [756, 106] on icon at bounding box center [759, 107] width 6 height 6
click at [727, 106] on input at bounding box center [720, 107] width 257 height 21
drag, startPoint x: 822, startPoint y: 481, endPoint x: 819, endPoint y: 465, distance: 16.8
click at [822, 478] on div "Send test email" at bounding box center [687, 469] width 360 height 34
click at [819, 464] on button "Send test email" at bounding box center [818, 470] width 85 height 24
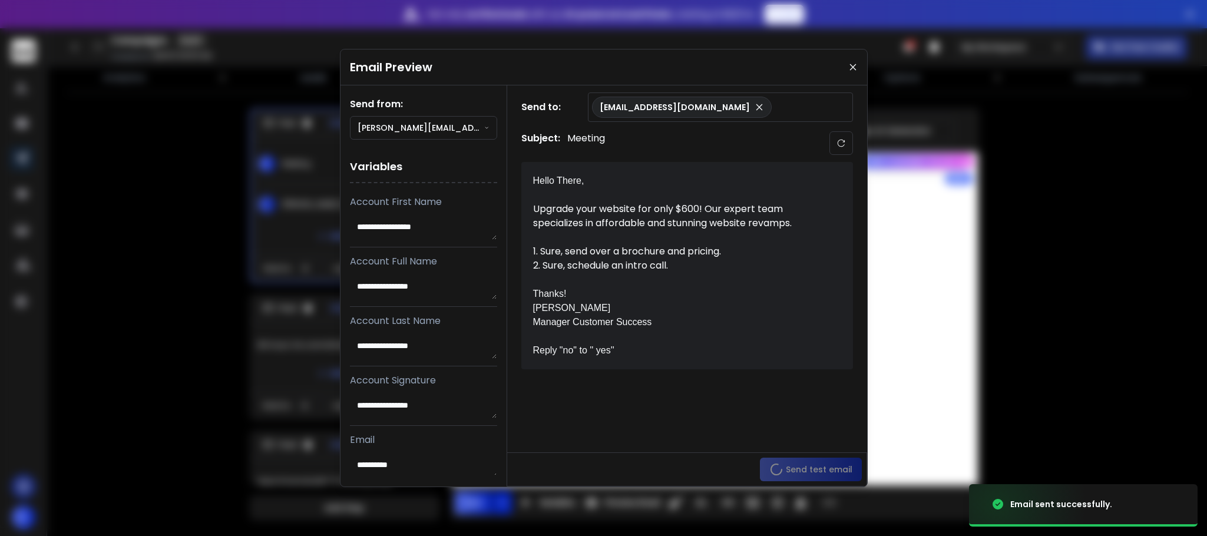
click at [755, 103] on icon at bounding box center [759, 107] width 9 height 9
click at [720, 103] on input at bounding box center [720, 107] width 257 height 21
click at [808, 475] on button "Send test email" at bounding box center [818, 470] width 85 height 24
click at [755, 103] on icon at bounding box center [759, 107] width 9 height 9
click at [811, 474] on button "Send test email" at bounding box center [818, 470] width 85 height 24
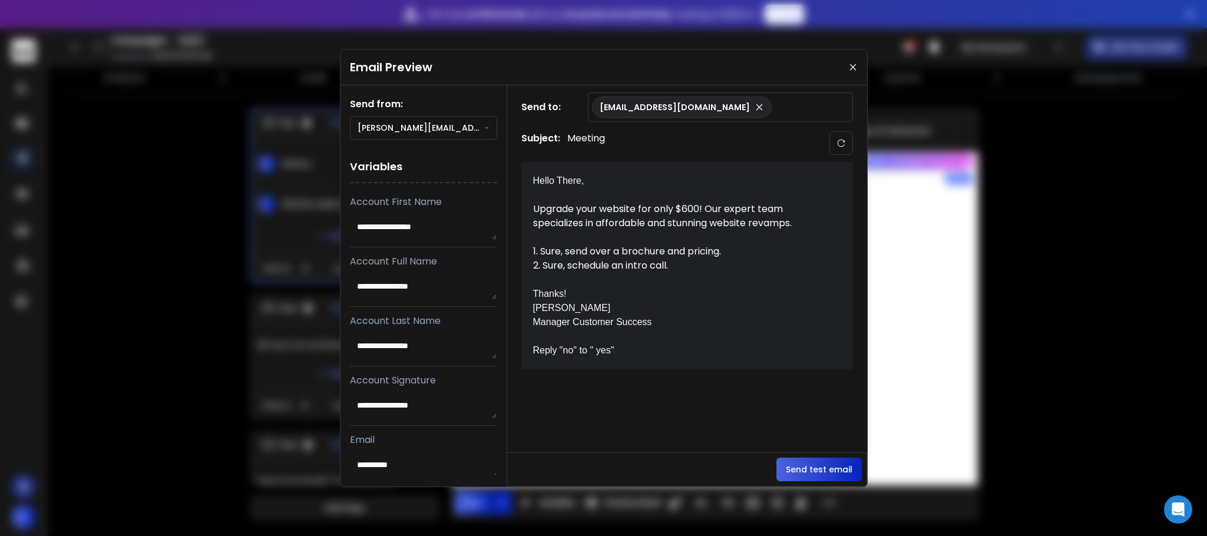
click at [755, 108] on icon at bounding box center [759, 107] width 9 height 9
click at [776, 108] on input at bounding box center [904, 107] width 257 height 21
click at [824, 469] on button "Send test email" at bounding box center [818, 470] width 85 height 24
click at [755, 108] on icon at bounding box center [759, 107] width 9 height 9
click at [722, 108] on input at bounding box center [720, 107] width 257 height 21
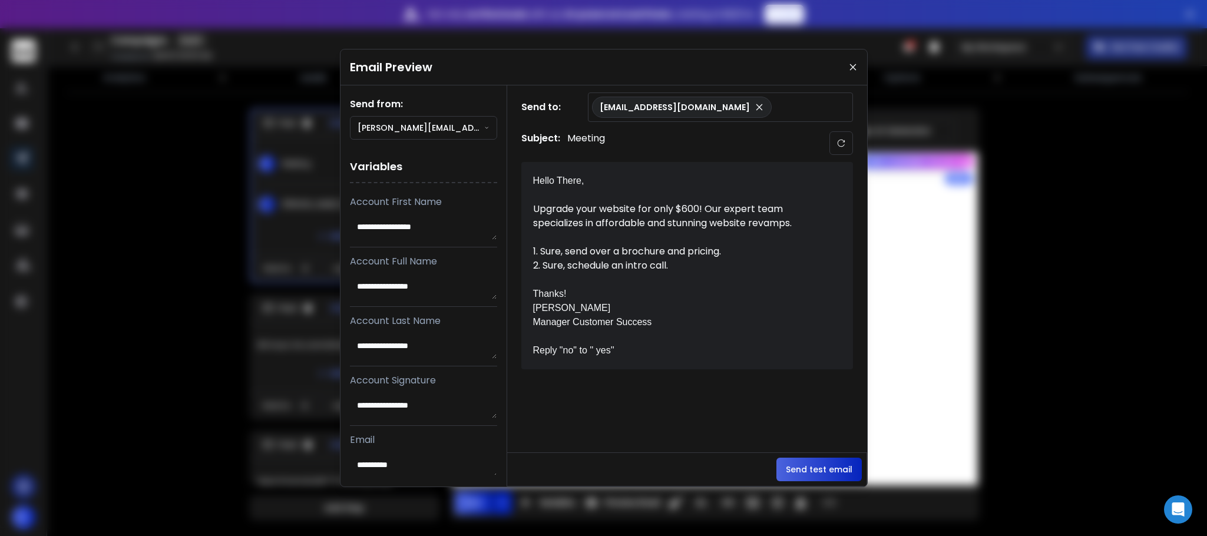
click at [805, 474] on button "Send test email" at bounding box center [818, 470] width 85 height 24
click at [463, 130] on p "[PERSON_NAME][EMAIL_ADDRESS][PERSON_NAME][DOMAIN_NAME]" at bounding box center [421, 128] width 127 height 12
type input "**********"
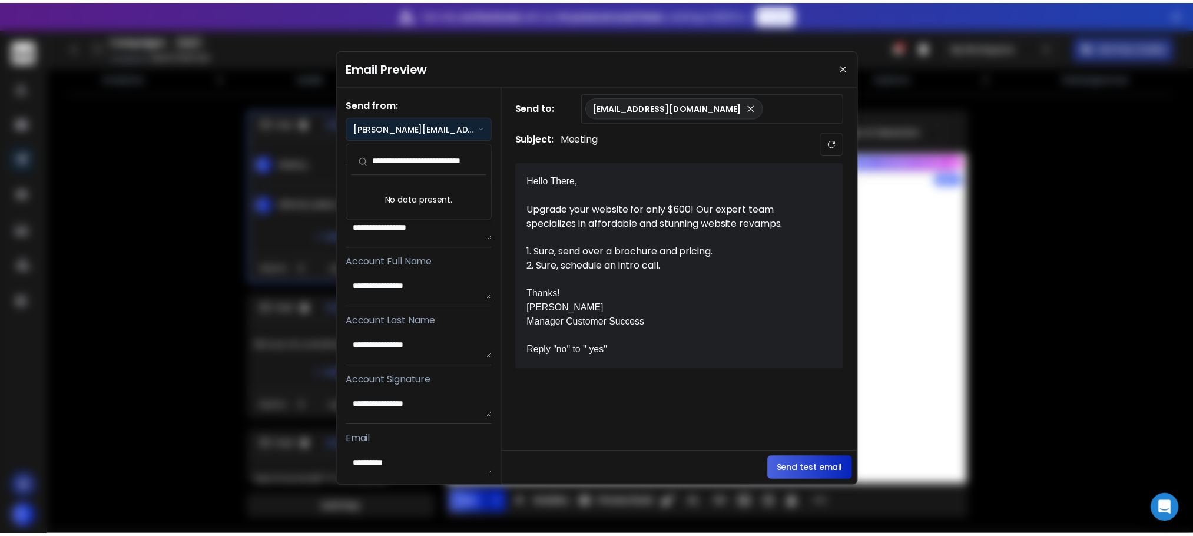
scroll to position [0, 0]
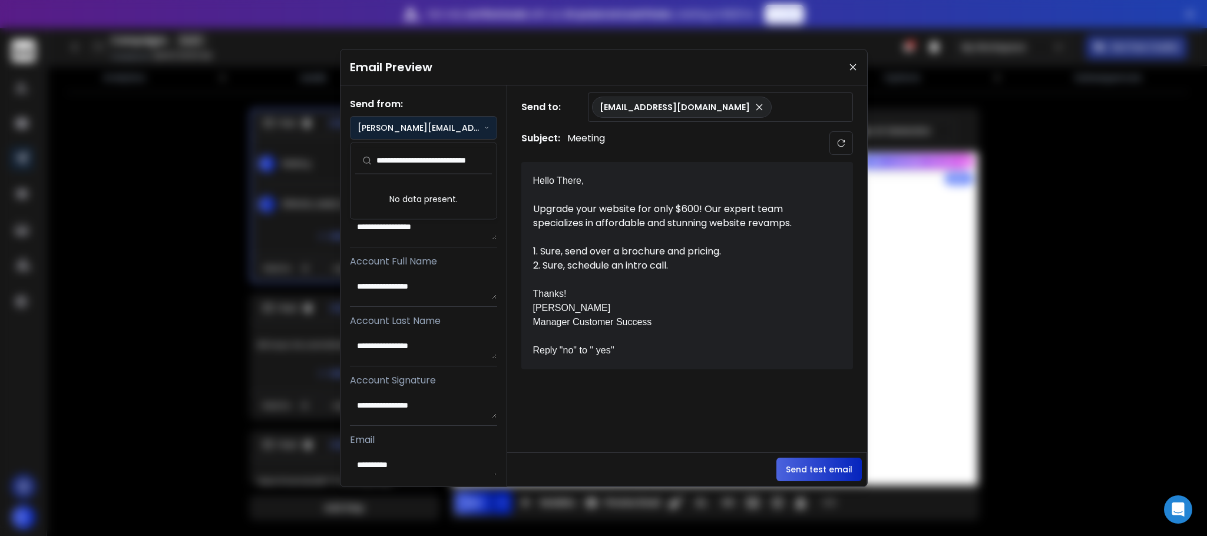
click at [465, 122] on p "[PERSON_NAME][EMAIL_ADDRESS][PERSON_NAME][DOMAIN_NAME]" at bounding box center [421, 128] width 127 height 12
click at [854, 68] on icon at bounding box center [852, 67] width 6 height 6
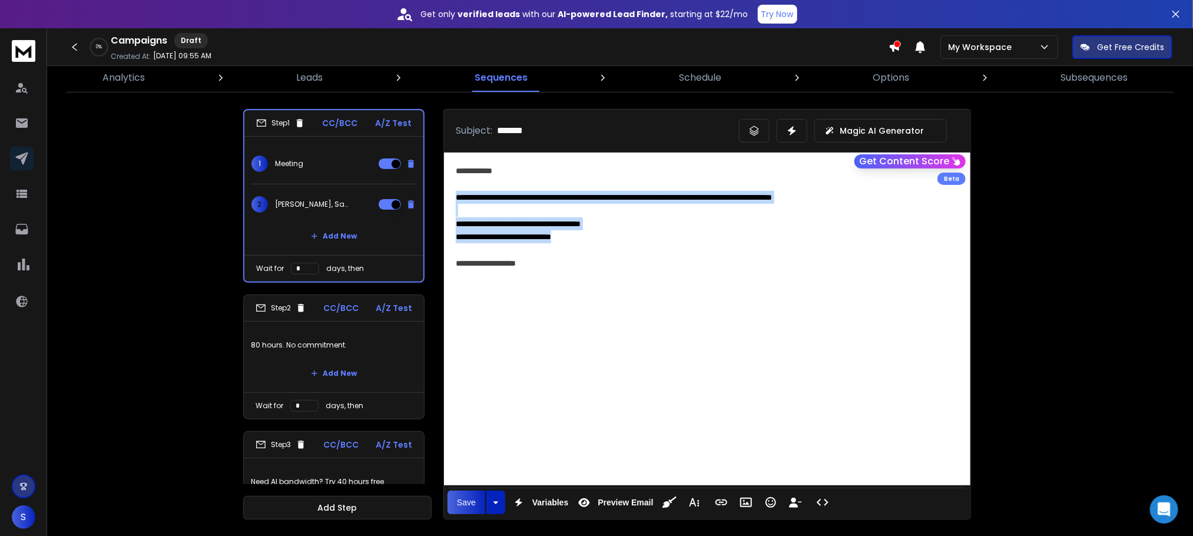
drag, startPoint x: 532, startPoint y: 236, endPoint x: 439, endPoint y: 200, distance: 99.6
click at [439, 200] on div "Step 1 CC/BCC A/Z Test 1 Meeting 2 Hussain, Say "yes" to connect Add New Wait f…" at bounding box center [620, 314] width 754 height 411
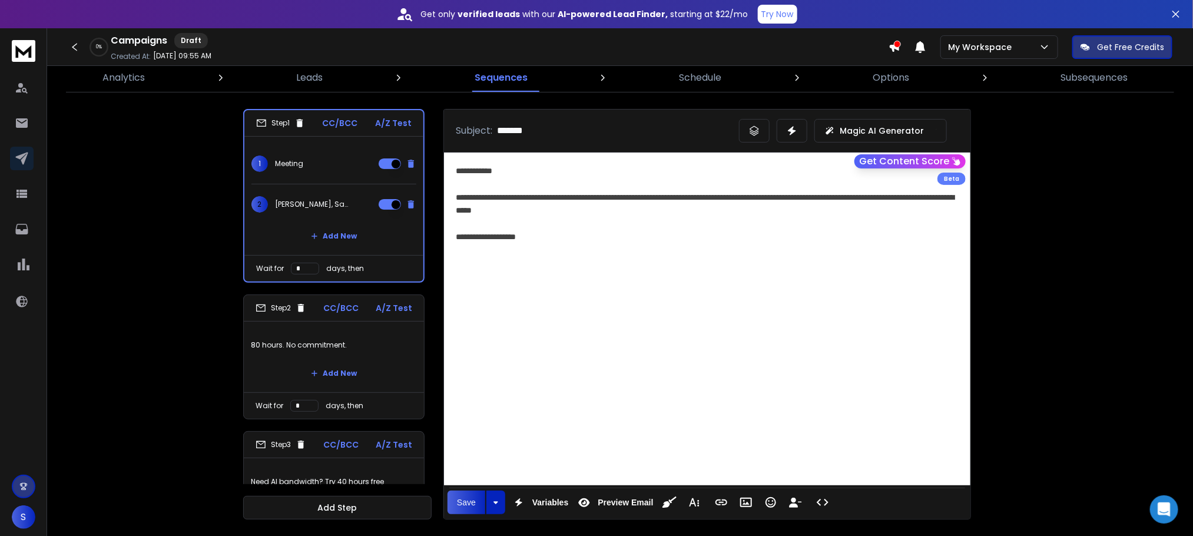
click at [497, 130] on div "Subject: *******" at bounding box center [592, 131] width 272 height 14
click at [501, 128] on input "*******" at bounding box center [612, 131] width 230 height 14
type input "**********"
click at [627, 490] on span "Preview Email" at bounding box center [626, 503] width 60 height 10
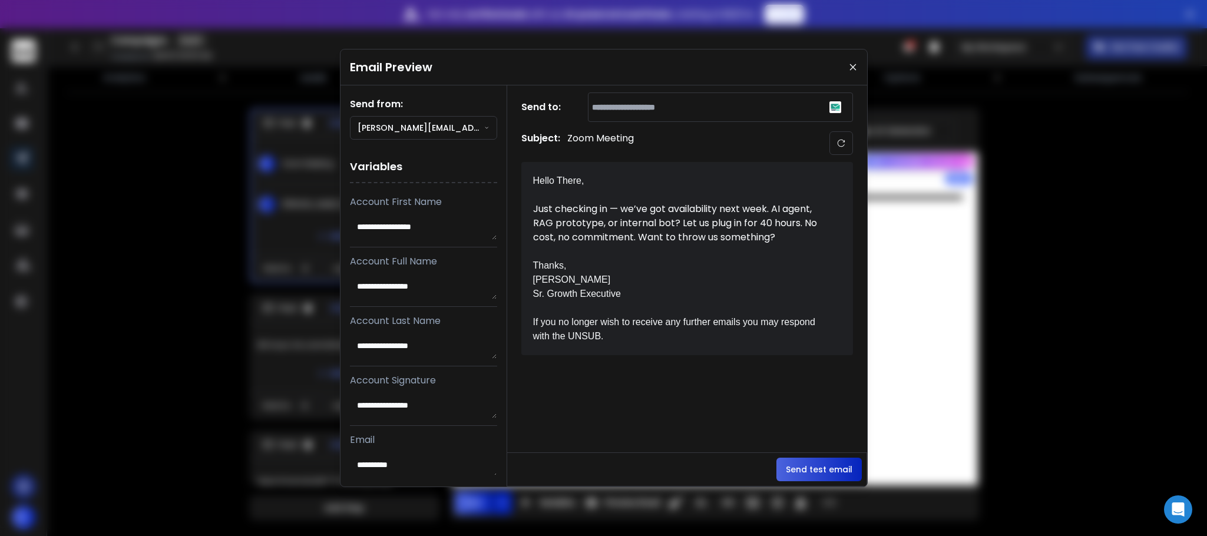
click at [854, 62] on icon at bounding box center [852, 66] width 9 height 9
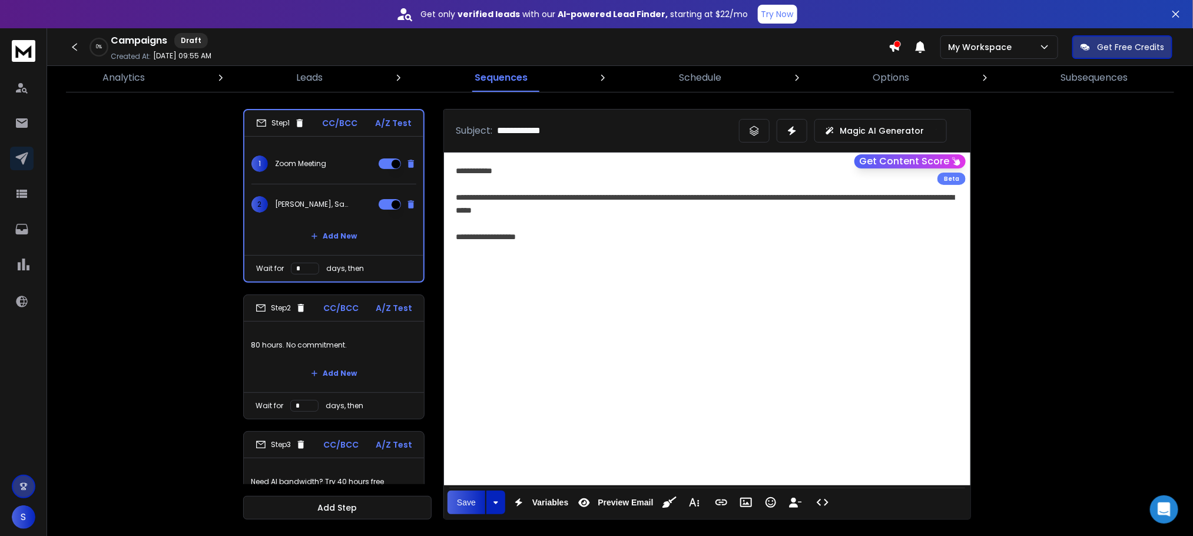
click at [788, 246] on div "**********" at bounding box center [707, 314] width 527 height 322
copy div "**********"
drag, startPoint x: 645, startPoint y: 199, endPoint x: 679, endPoint y: 200, distance: 34.2
click at [679, 200] on div "**********" at bounding box center [707, 204] width 502 height 27
click at [709, 362] on div "**********" at bounding box center [707, 314] width 527 height 322
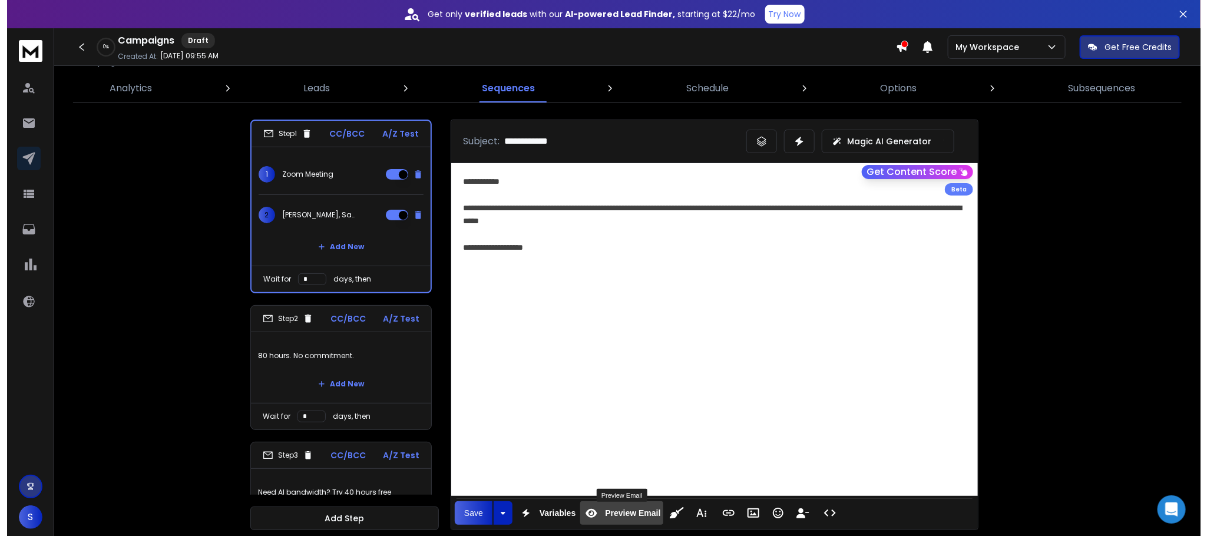
scroll to position [35, 0]
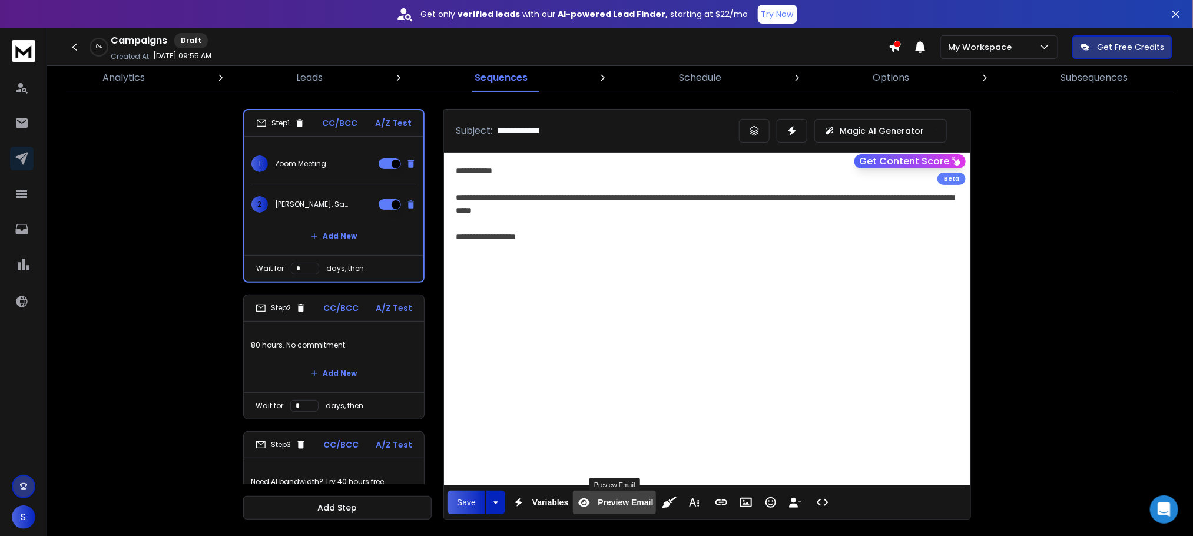
click at [613, 490] on span "Preview Email" at bounding box center [626, 503] width 60 height 10
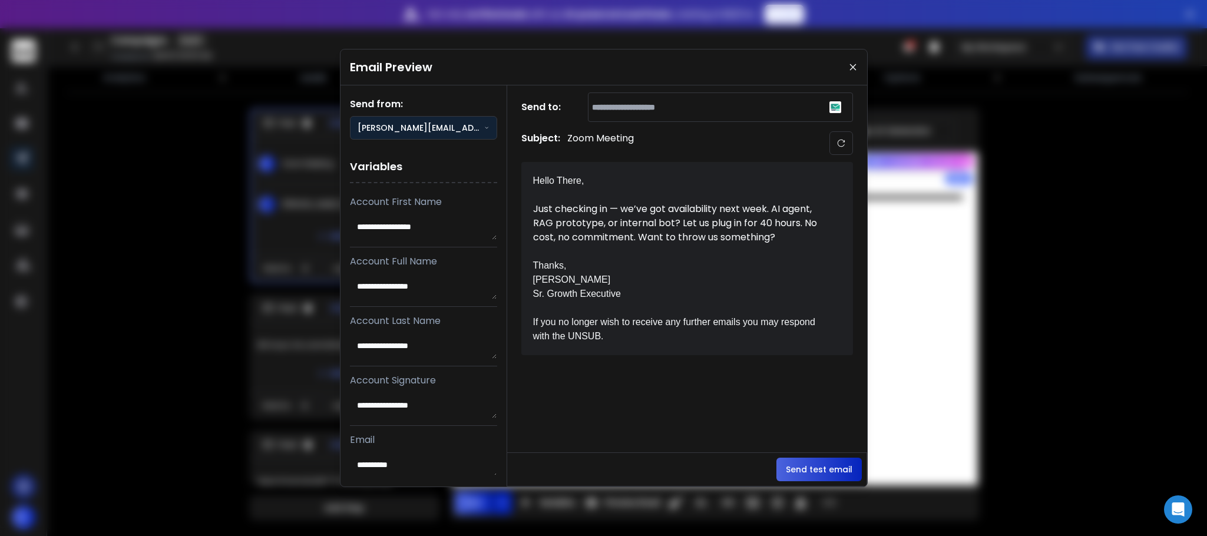
click at [432, 127] on p "[PERSON_NAME][EMAIL_ADDRESS][PERSON_NAME][DOMAIN_NAME]" at bounding box center [421, 128] width 127 height 12
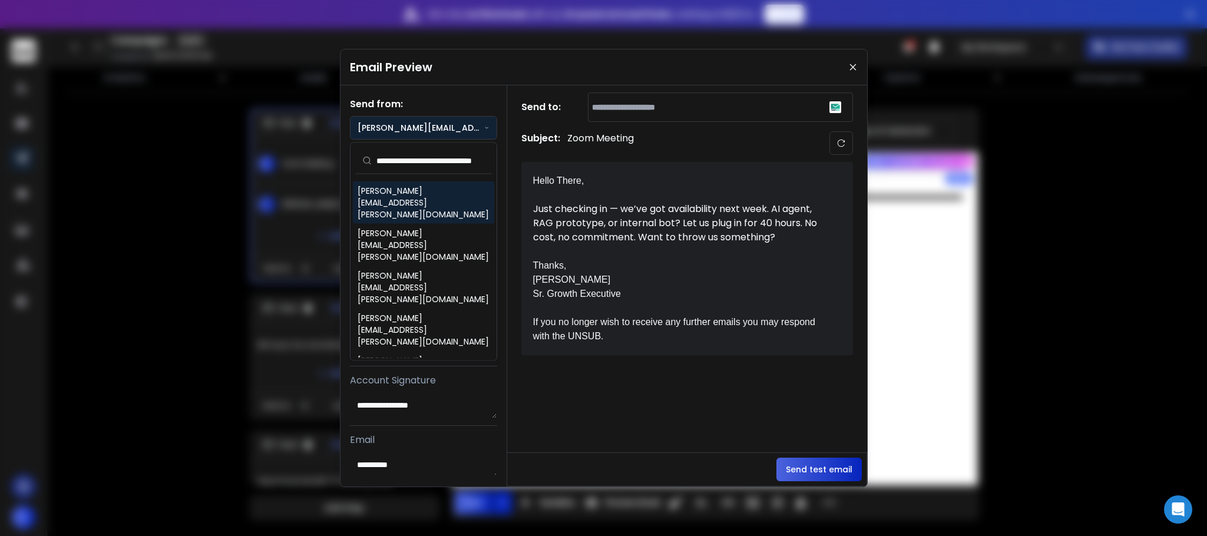
scroll to position [0, 34]
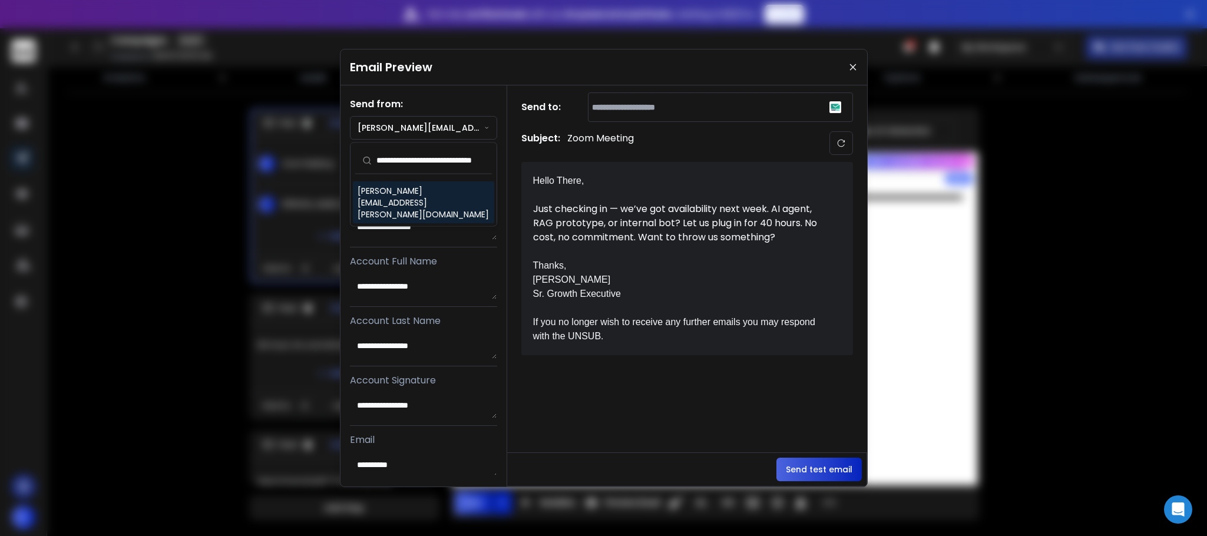
type input "**********"
click at [424, 193] on div "[PERSON_NAME][EMAIL_ADDRESS][PERSON_NAME][DOMAIN_NAME]" at bounding box center [424, 201] width 132 height 35
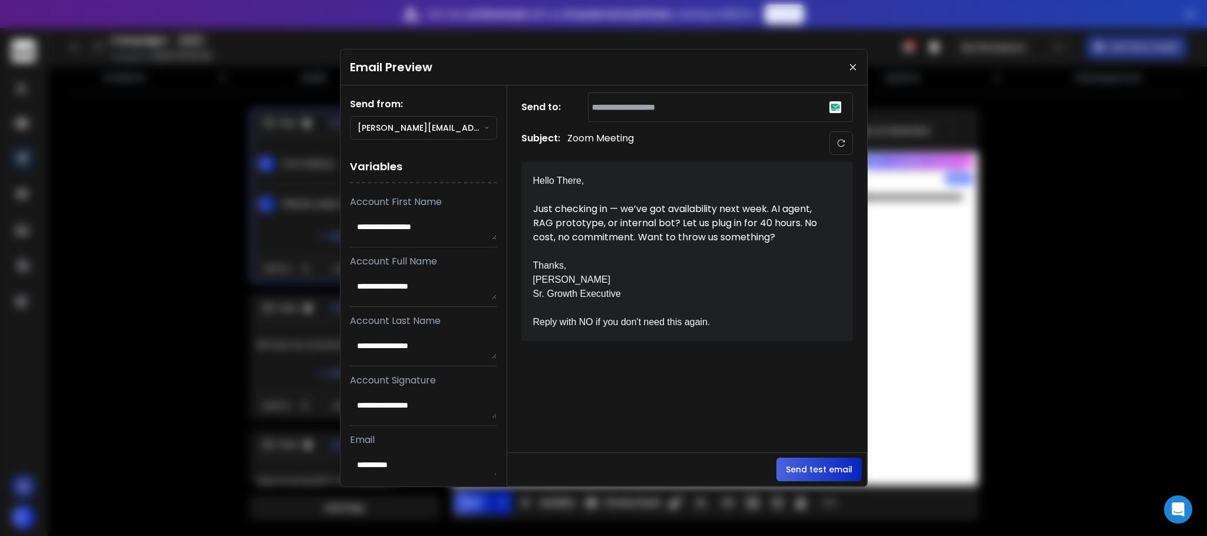
click at [616, 104] on input at bounding box center [720, 107] width 257 height 21
click at [829, 480] on button "Send test email" at bounding box center [818, 470] width 85 height 24
click at [748, 110] on div "[PERSON_NAME][EMAIL_ADDRESS][DOMAIN_NAME]" at bounding box center [717, 107] width 250 height 21
click at [825, 108] on icon at bounding box center [829, 107] width 9 height 9
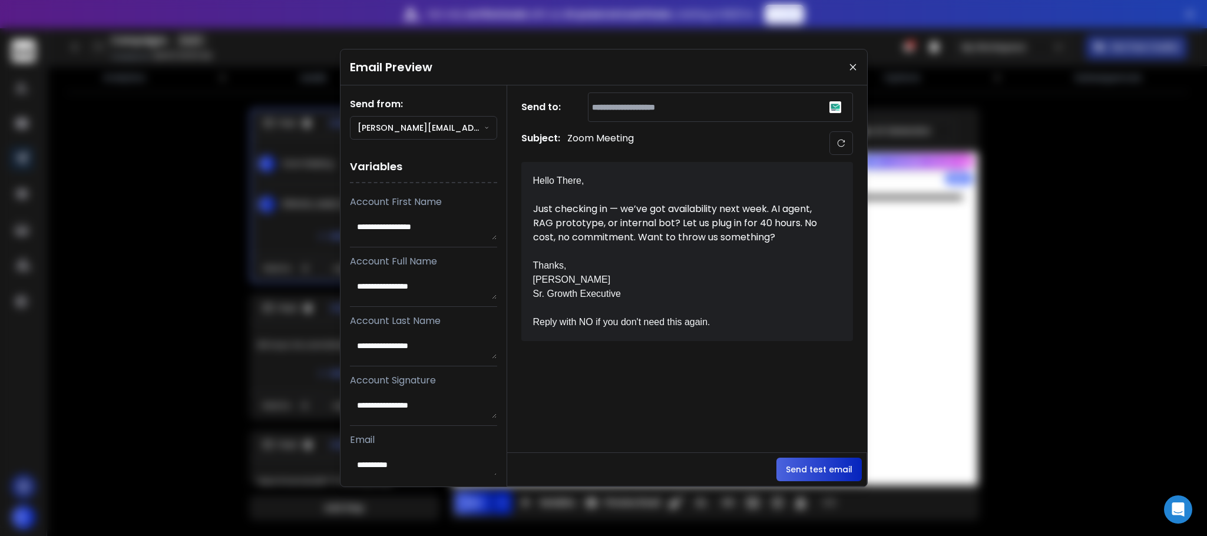
click at [672, 105] on input at bounding box center [720, 107] width 257 height 21
click at [810, 471] on button "Send test email" at bounding box center [818, 470] width 85 height 24
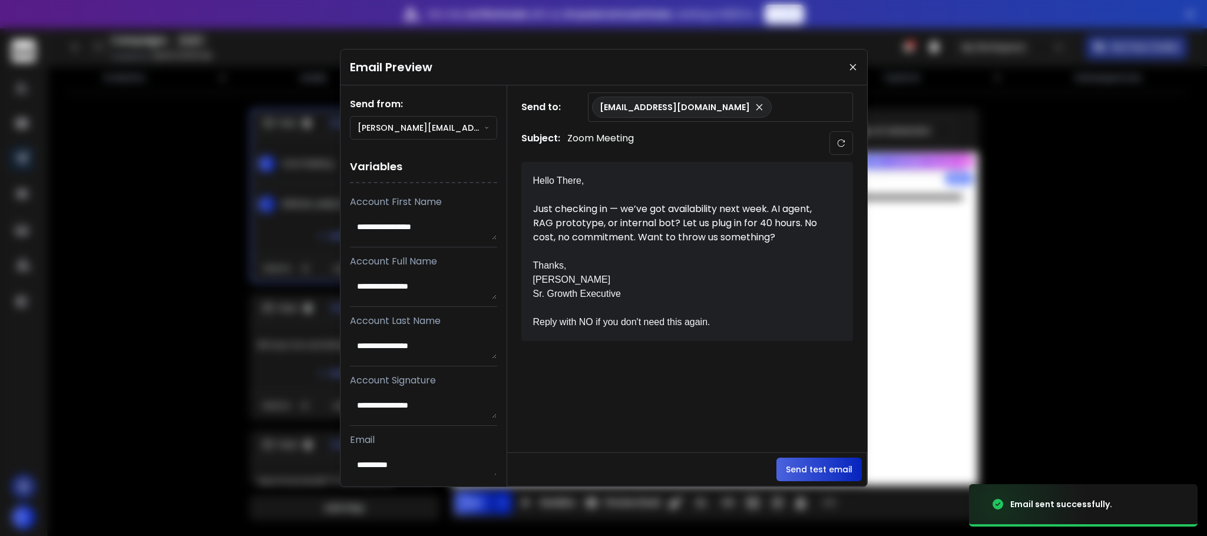
click at [755, 106] on icon at bounding box center [759, 107] width 9 height 9
click at [725, 106] on div at bounding box center [720, 106] width 265 height 29
click at [815, 465] on button "Send test email" at bounding box center [818, 470] width 85 height 24
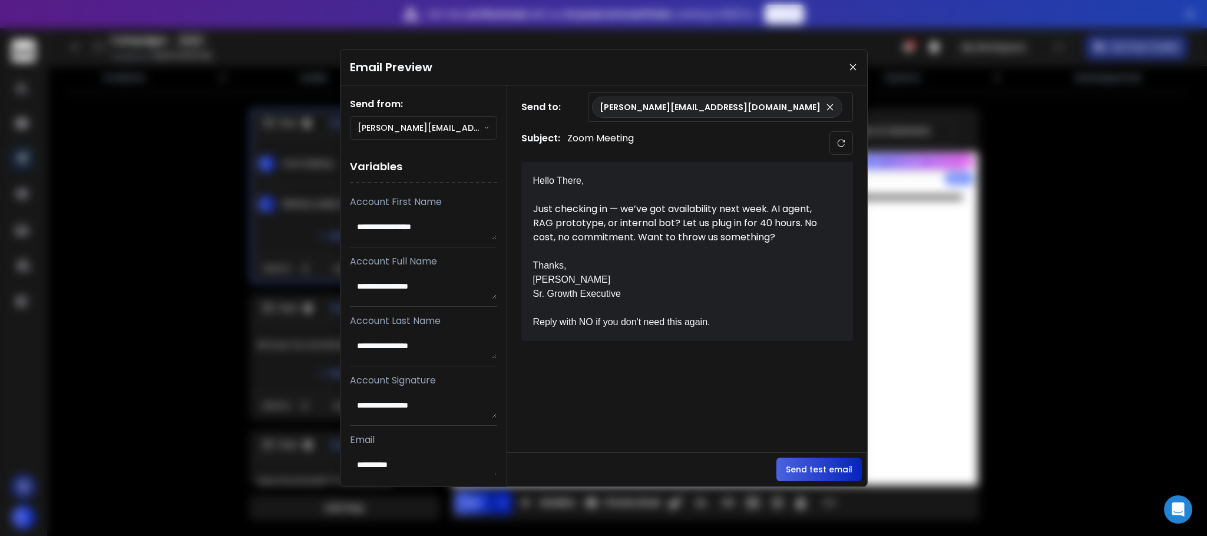
click at [825, 104] on icon at bounding box center [829, 107] width 9 height 9
click at [725, 104] on input at bounding box center [720, 107] width 257 height 21
click at [818, 467] on button "Send test email" at bounding box center [818, 470] width 85 height 24
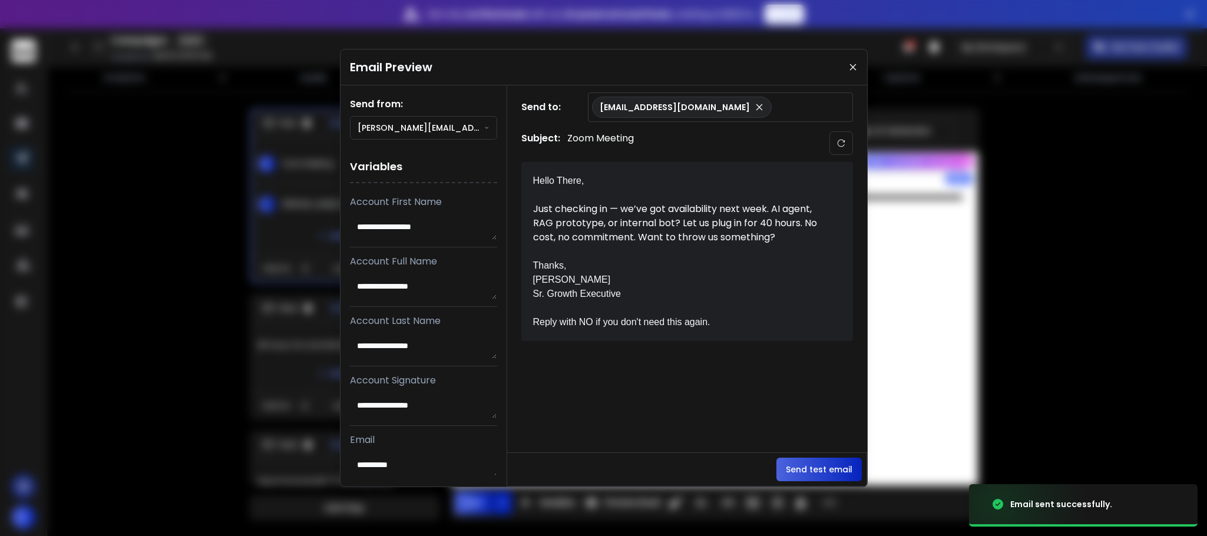
click at [756, 108] on icon at bounding box center [759, 107] width 6 height 6
click at [723, 108] on input at bounding box center [720, 107] width 257 height 21
click at [802, 462] on button "Send test email" at bounding box center [818, 470] width 85 height 24
click at [825, 110] on icon at bounding box center [829, 107] width 9 height 9
click at [783, 110] on input at bounding box center [720, 107] width 257 height 21
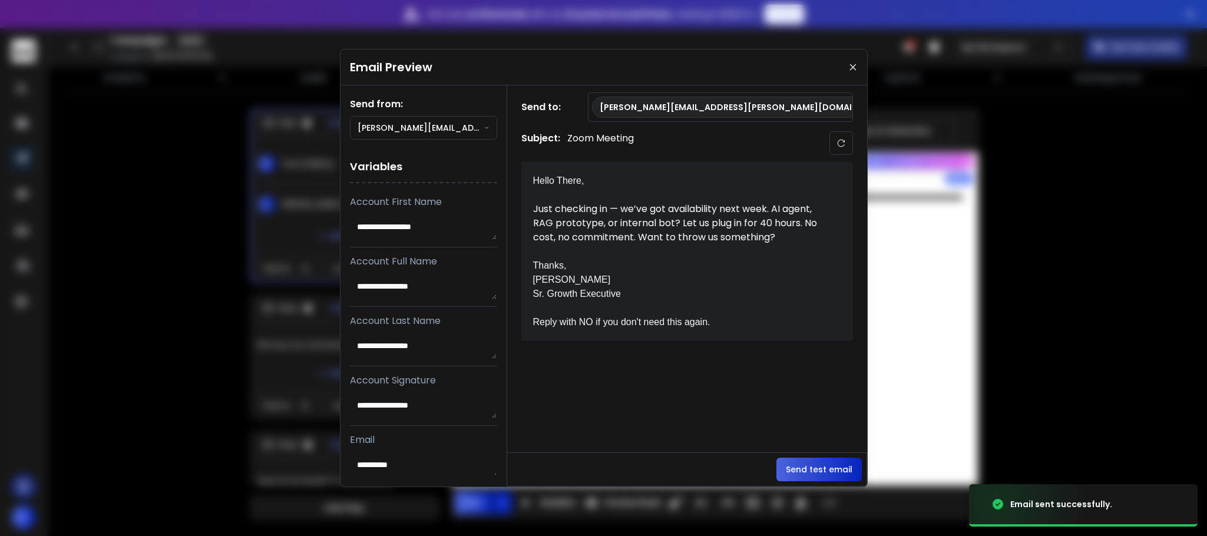
click at [824, 467] on button "Send test email" at bounding box center [818, 470] width 85 height 24
click at [711, 108] on div "[PERSON_NAME][EMAIL_ADDRESS][PERSON_NAME][DOMAIN_NAME]" at bounding box center [752, 107] width 321 height 21
click at [896, 108] on icon at bounding box center [900, 107] width 9 height 9
click at [824, 452] on div "Send test email" at bounding box center [687, 469] width 360 height 34
click at [822, 472] on button "Send test email" at bounding box center [818, 470] width 85 height 24
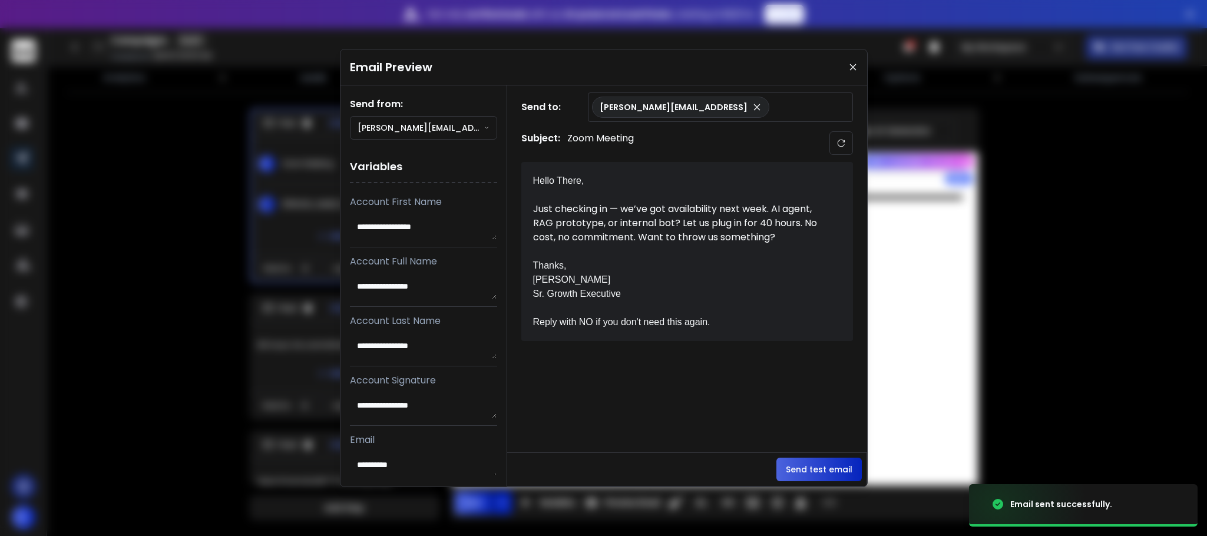
click at [752, 104] on icon at bounding box center [756, 107] width 9 height 9
click at [805, 472] on button "Send test email" at bounding box center [818, 470] width 85 height 24
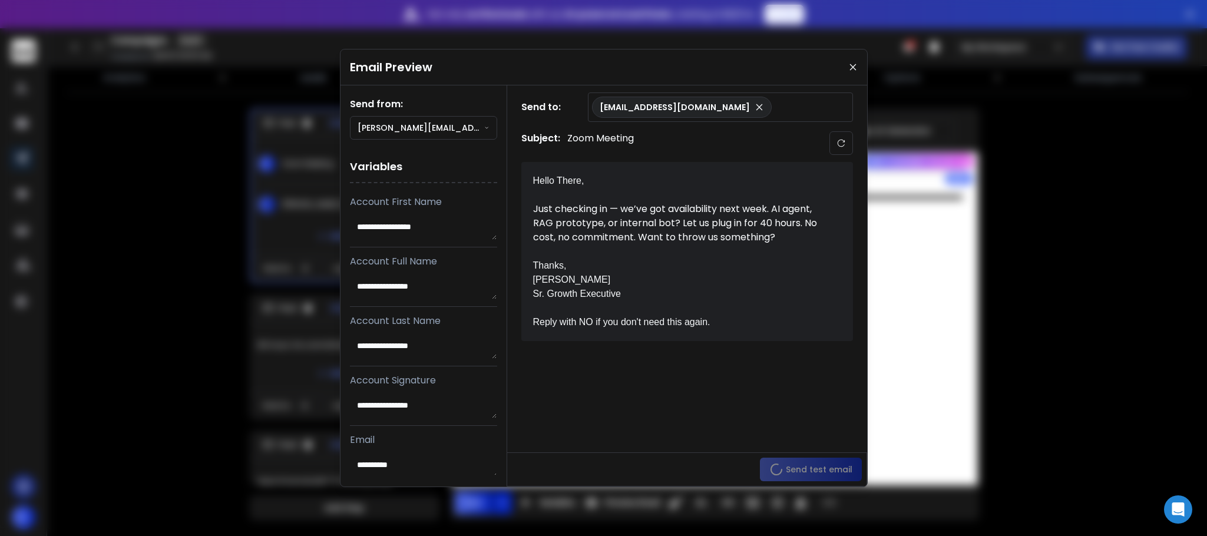
click at [756, 108] on icon at bounding box center [759, 107] width 6 height 6
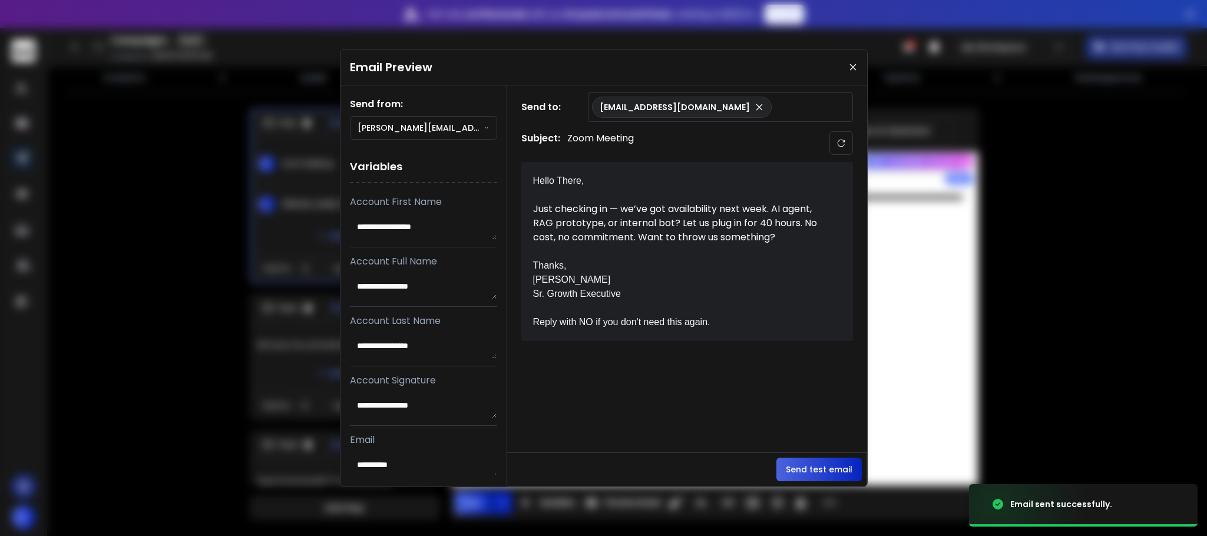
click at [811, 474] on button "Send test email" at bounding box center [818, 470] width 85 height 24
click at [755, 108] on icon at bounding box center [759, 107] width 9 height 9
click at [721, 108] on input at bounding box center [720, 107] width 257 height 21
click at [838, 472] on button "Send test email" at bounding box center [818, 470] width 85 height 24
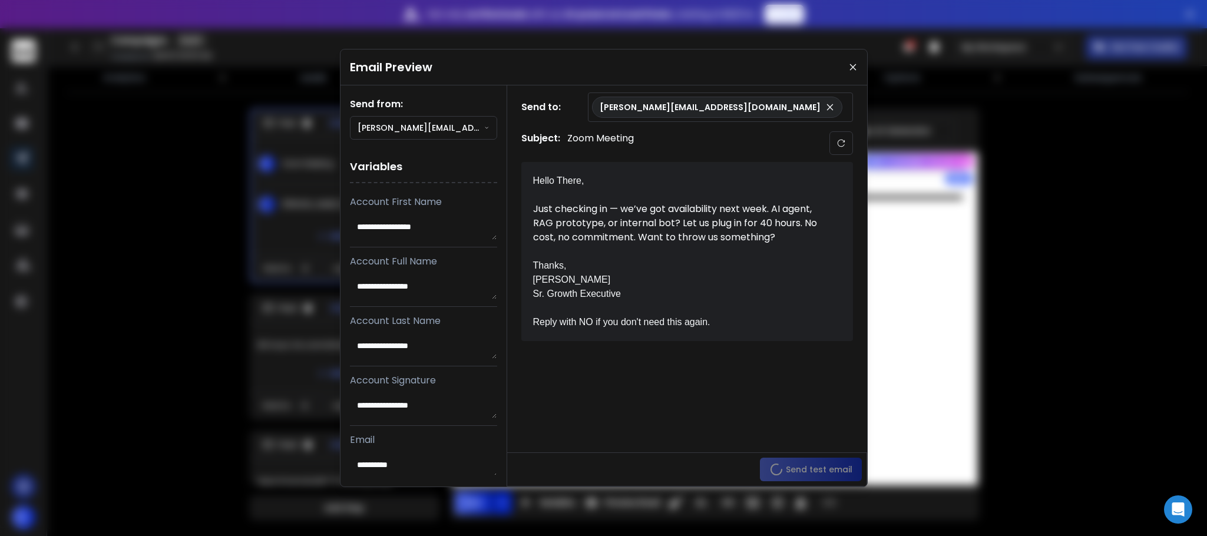
click at [825, 110] on icon at bounding box center [829, 107] width 9 height 9
click at [847, 110] on input at bounding box center [975, 107] width 257 height 21
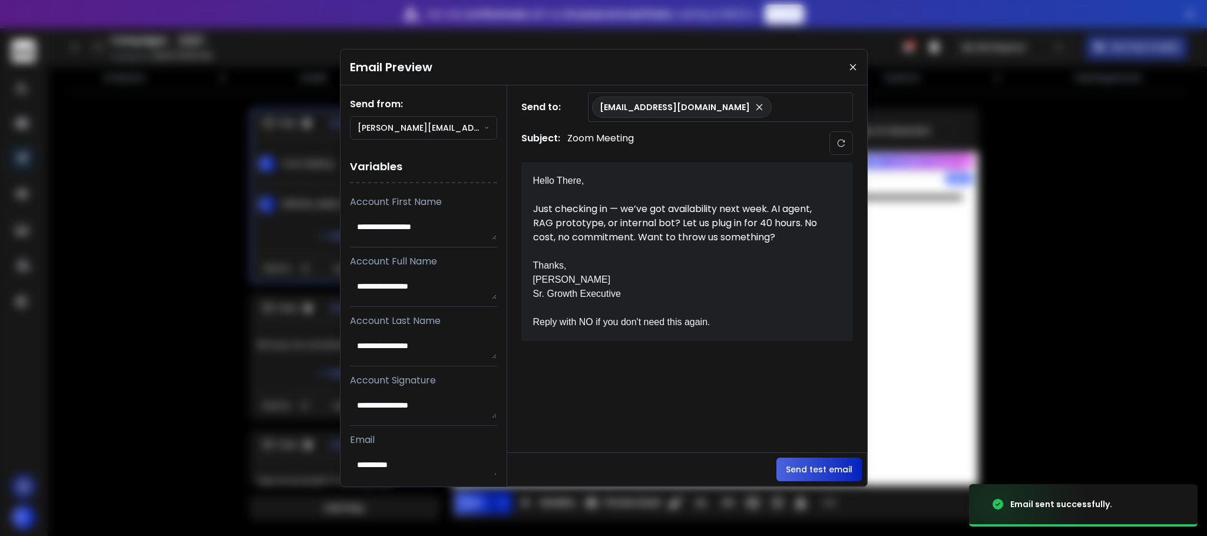
click at [822, 477] on button "Send test email" at bounding box center [818, 470] width 85 height 24
click at [755, 105] on icon at bounding box center [759, 107] width 9 height 9
click at [725, 105] on input at bounding box center [720, 107] width 257 height 21
click at [842, 465] on button "Send test email" at bounding box center [818, 470] width 85 height 24
click at [718, 104] on div "[EMAIL_ADDRESS][DOMAIN_NAME]" at bounding box center [682, 107] width 180 height 21
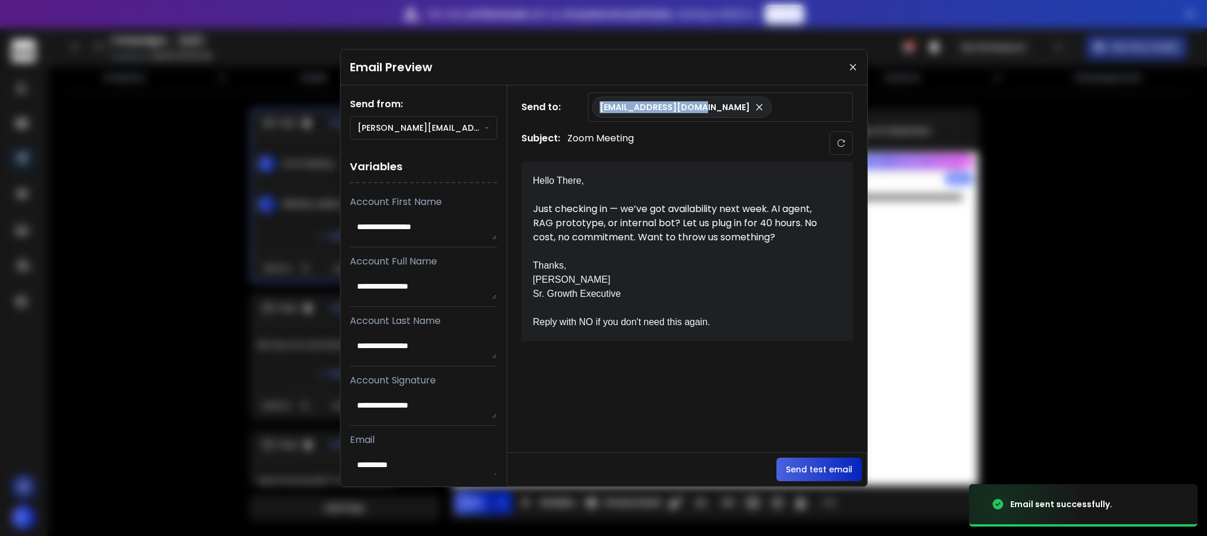
click at [718, 104] on div "[EMAIL_ADDRESS][DOMAIN_NAME]" at bounding box center [682, 107] width 180 height 21
click at [718, 108] on div "[EMAIL_ADDRESS][DOMAIN_NAME]" at bounding box center [682, 107] width 180 height 21
click at [755, 108] on icon at bounding box center [759, 107] width 9 height 9
click at [776, 108] on input at bounding box center [904, 107] width 257 height 21
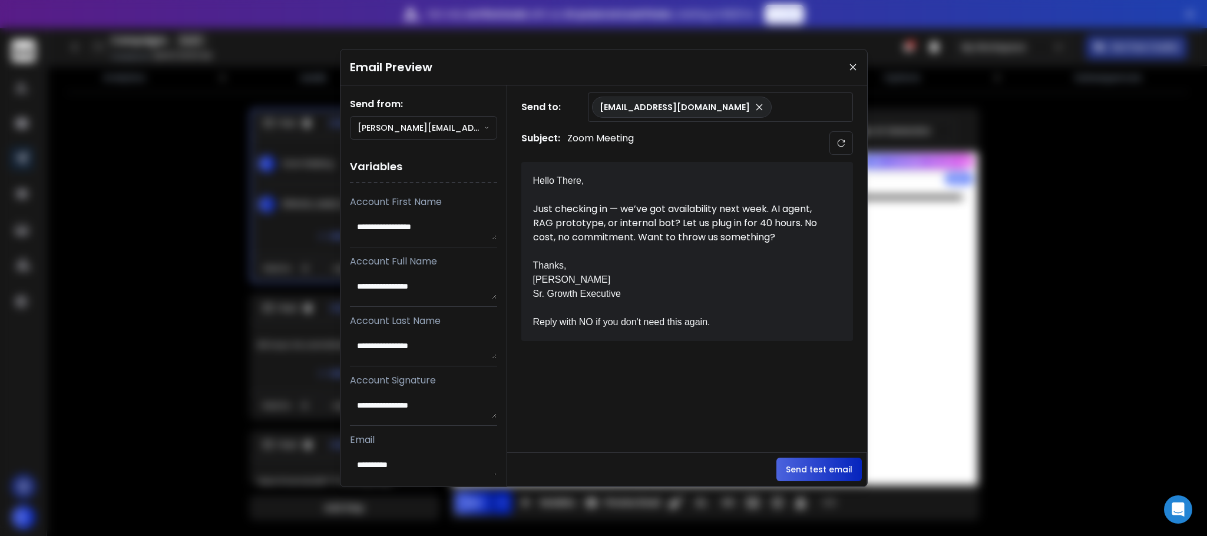
click at [850, 477] on button "Send test email" at bounding box center [818, 470] width 85 height 24
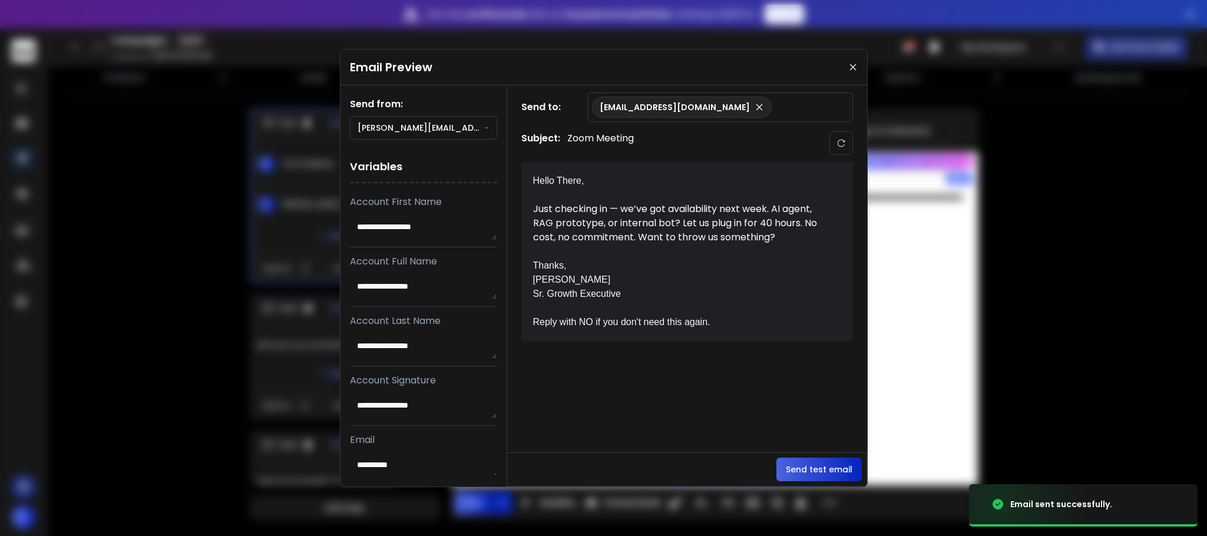
click at [764, 107] on icon at bounding box center [759, 107] width 9 height 9
click at [792, 107] on input at bounding box center [720, 107] width 257 height 21
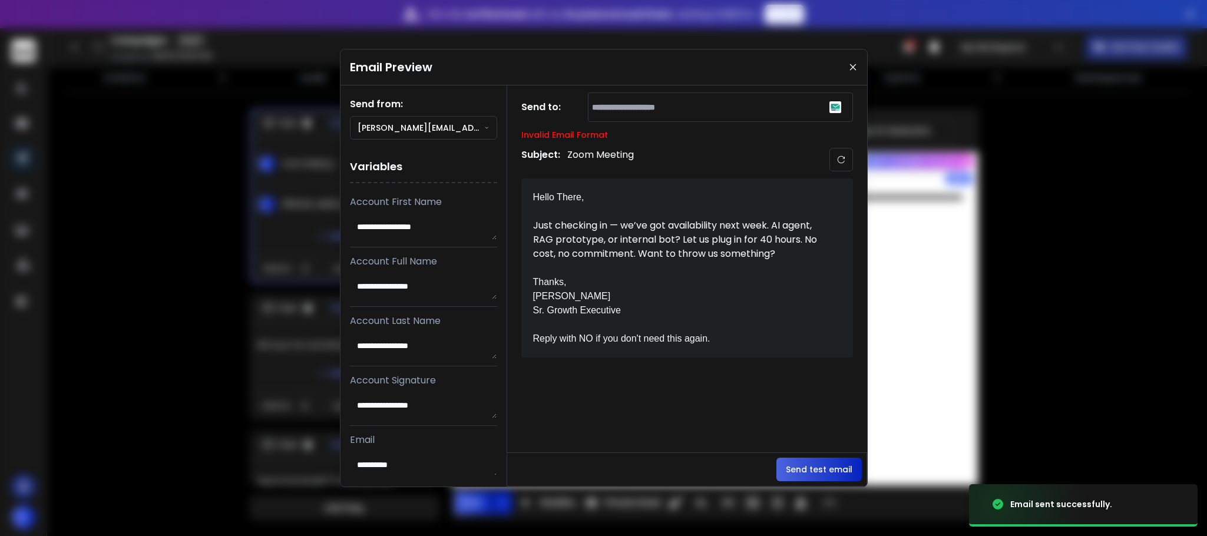
click at [836, 469] on button "Send test email" at bounding box center [818, 470] width 85 height 24
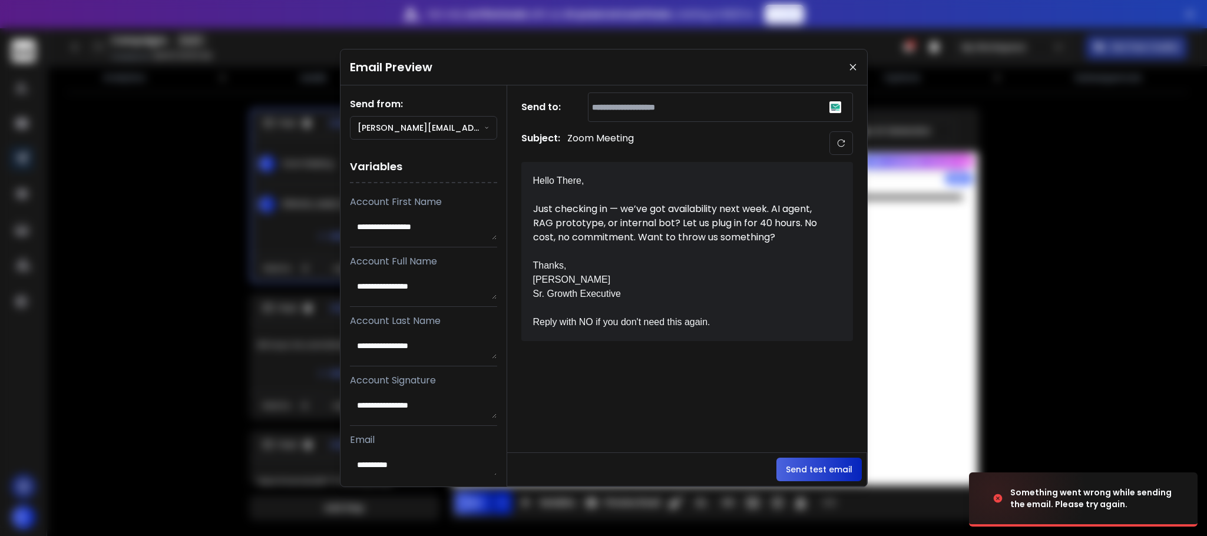
click at [667, 108] on input at bounding box center [720, 107] width 257 height 21
click at [831, 472] on button "Send test email" at bounding box center [818, 470] width 85 height 24
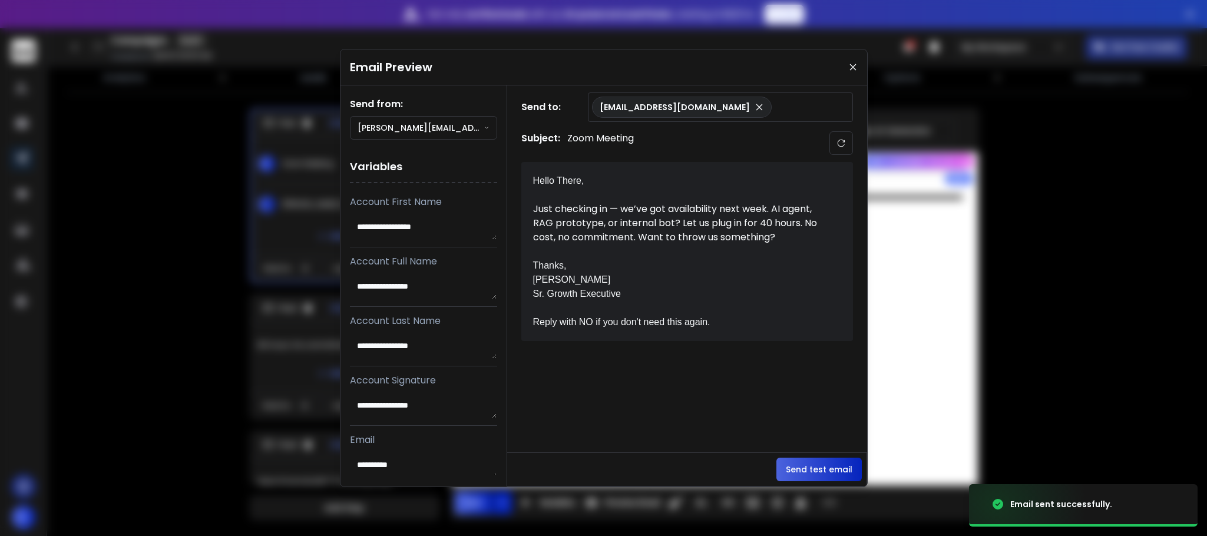
click at [755, 110] on icon at bounding box center [759, 107] width 9 height 9
click at [776, 110] on input at bounding box center [904, 107] width 257 height 21
click at [822, 475] on button "Send test email" at bounding box center [818, 470] width 85 height 24
click at [755, 107] on icon at bounding box center [759, 107] width 9 height 9
click at [776, 107] on input at bounding box center [904, 107] width 257 height 21
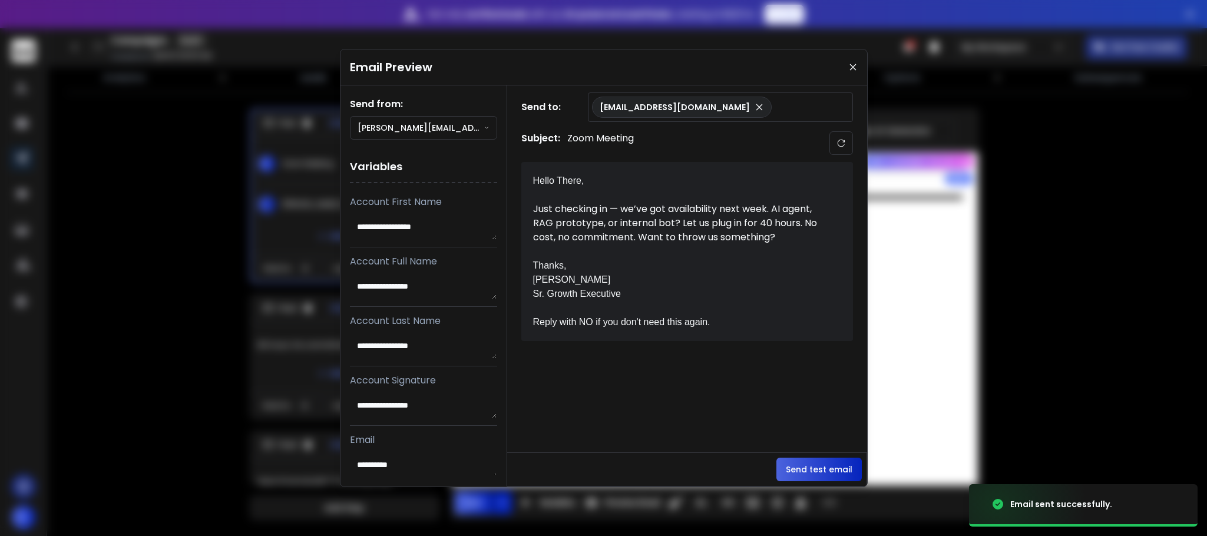
click at [838, 475] on button "Send test email" at bounding box center [818, 470] width 85 height 24
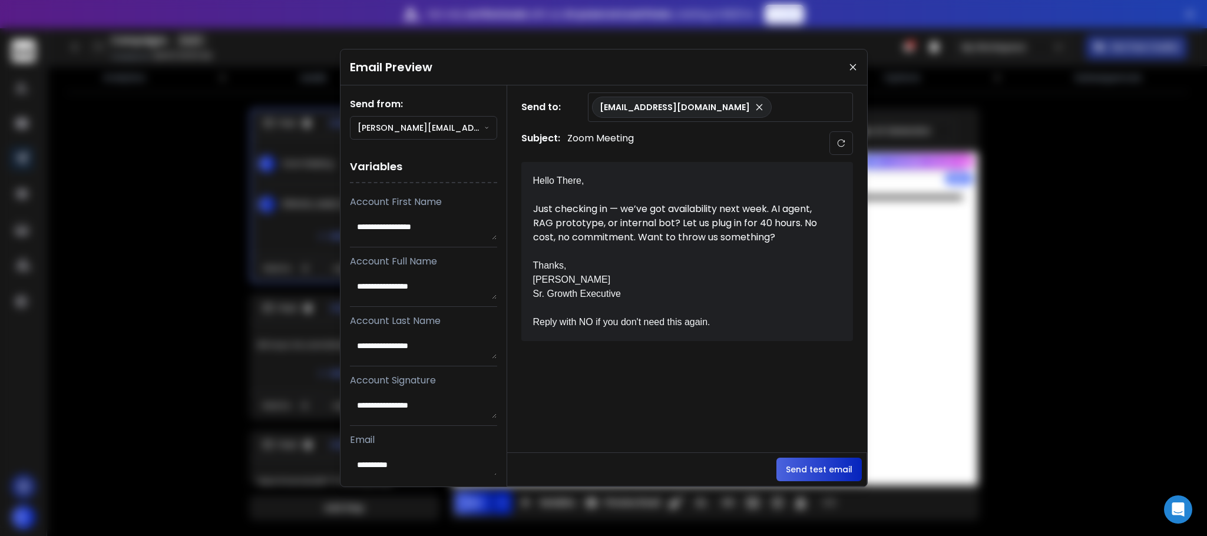
click at [755, 107] on icon at bounding box center [759, 107] width 9 height 9
click at [776, 107] on input at bounding box center [904, 107] width 257 height 21
click at [824, 471] on button "Send test email" at bounding box center [818, 470] width 85 height 24
click at [825, 108] on icon at bounding box center [829, 107] width 9 height 9
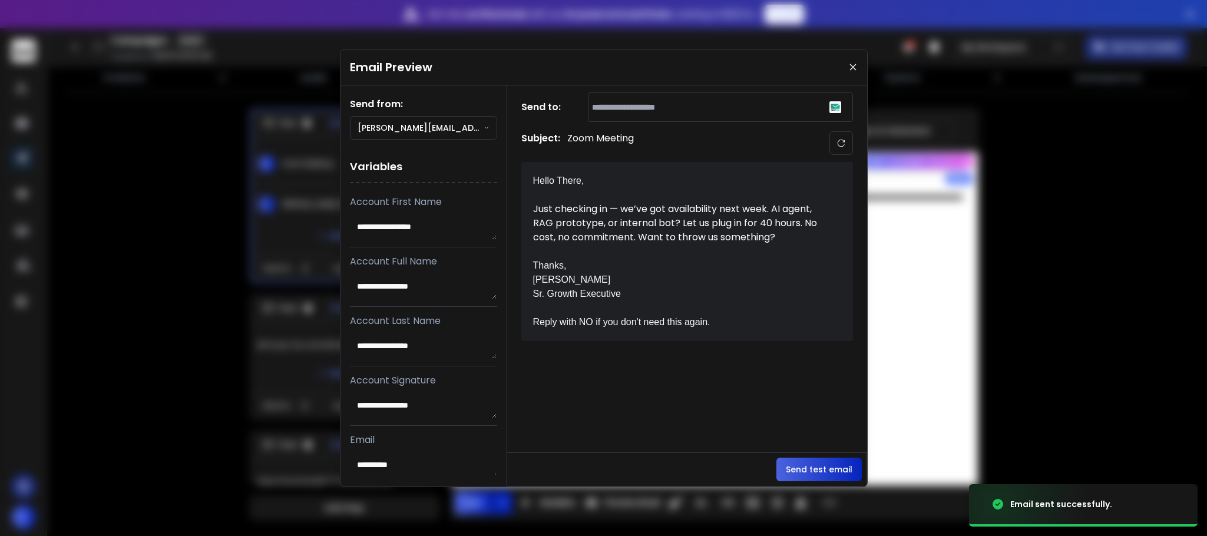
click at [738, 108] on input at bounding box center [720, 107] width 257 height 21
click at [812, 472] on button "Send test email" at bounding box center [818, 470] width 85 height 24
click at [825, 105] on icon at bounding box center [829, 107] width 9 height 9
click at [742, 105] on input at bounding box center [720, 107] width 257 height 21
click at [737, 118] on div at bounding box center [720, 106] width 265 height 29
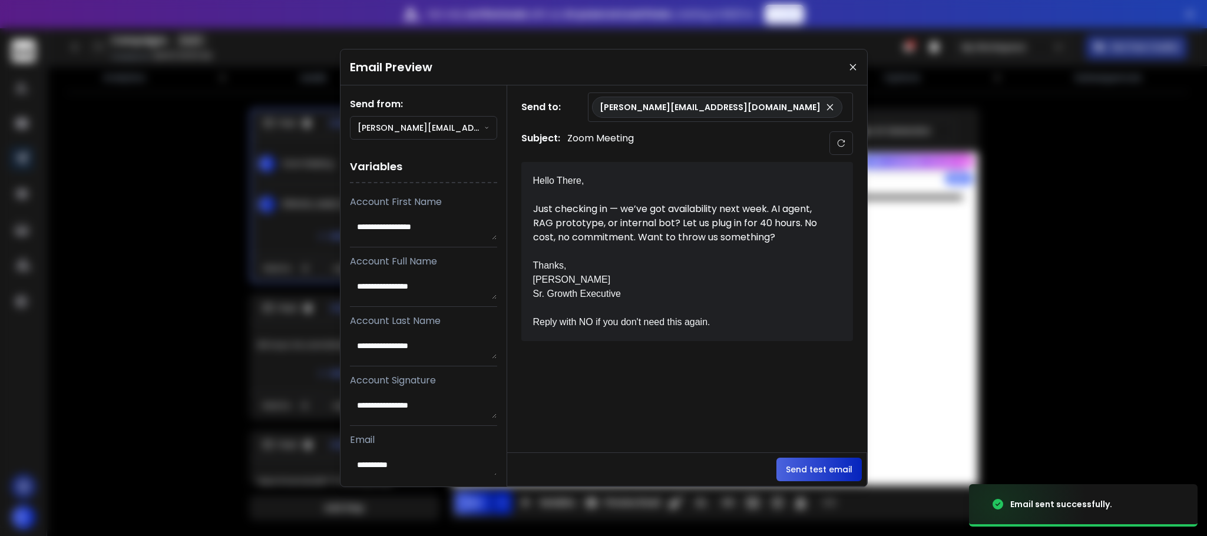
click at [998, 458] on div "**********" at bounding box center [603, 268] width 1207 height 462
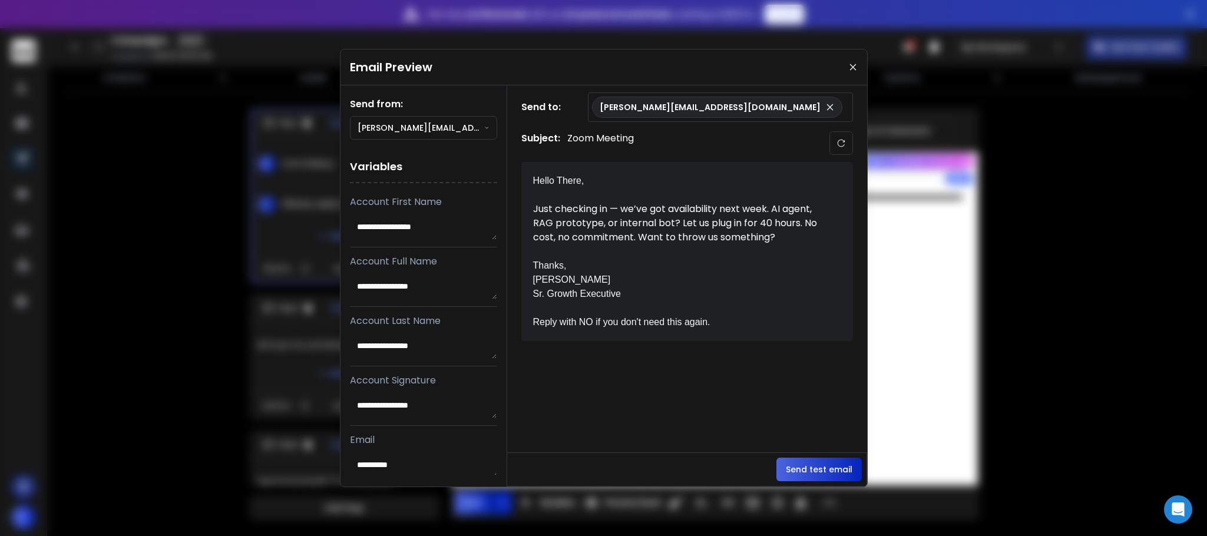
click at [781, 479] on button "Send test email" at bounding box center [818, 470] width 85 height 24
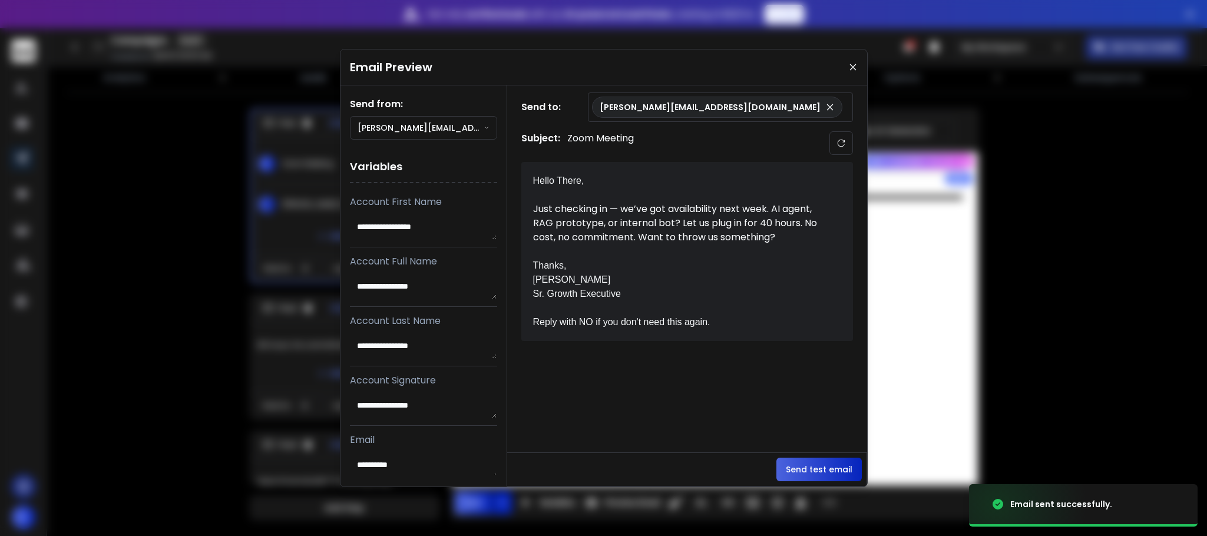
click at [725, 107] on div "[PERSON_NAME][EMAIL_ADDRESS][DOMAIN_NAME]" at bounding box center [717, 107] width 250 height 21
click at [825, 110] on icon at bounding box center [829, 107] width 9 height 9
click at [729, 111] on input at bounding box center [720, 107] width 257 height 21
click at [808, 460] on button "Send test email" at bounding box center [818, 470] width 85 height 24
click at [755, 111] on icon at bounding box center [759, 107] width 9 height 9
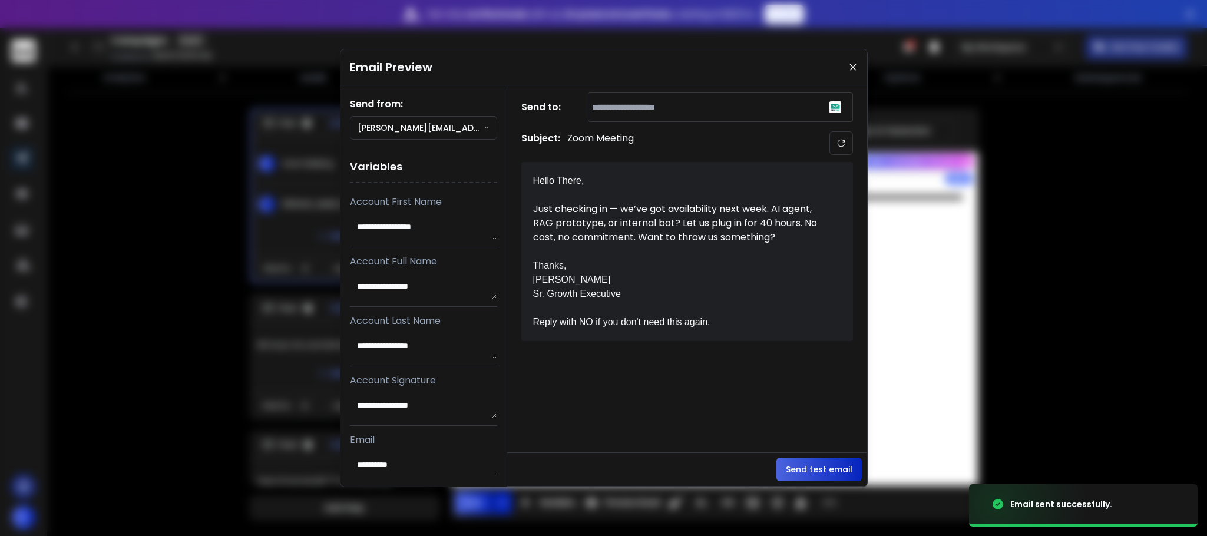
click at [743, 111] on input at bounding box center [720, 107] width 257 height 21
click at [825, 469] on button "Send test email" at bounding box center [818, 470] width 85 height 24
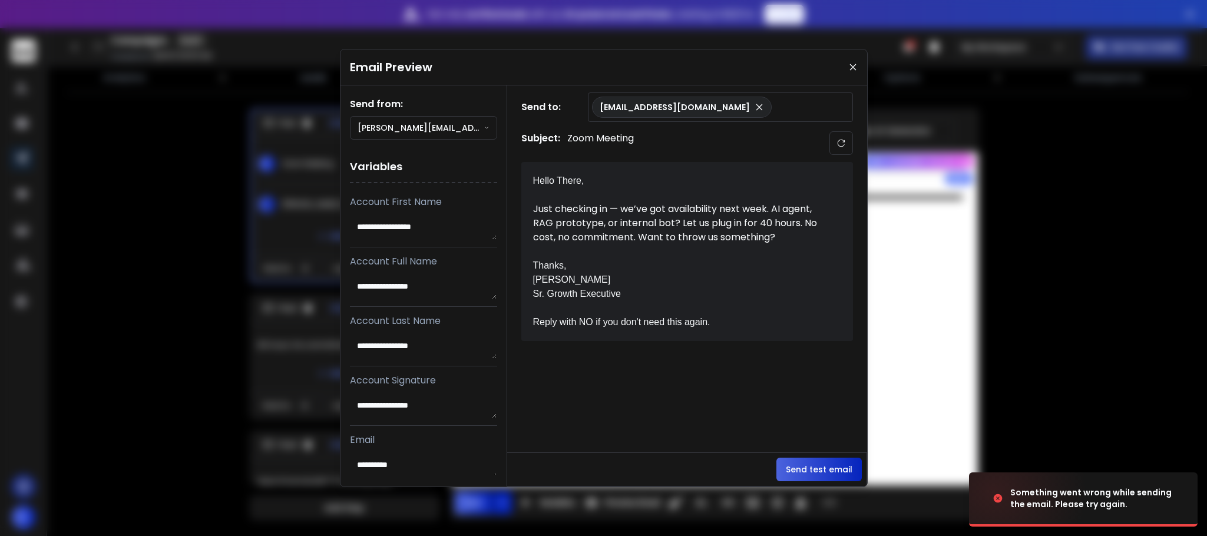
click at [755, 104] on icon at bounding box center [759, 107] width 9 height 9
click at [730, 104] on input at bounding box center [720, 107] width 257 height 21
click at [829, 470] on button "Send test email" at bounding box center [818, 470] width 85 height 24
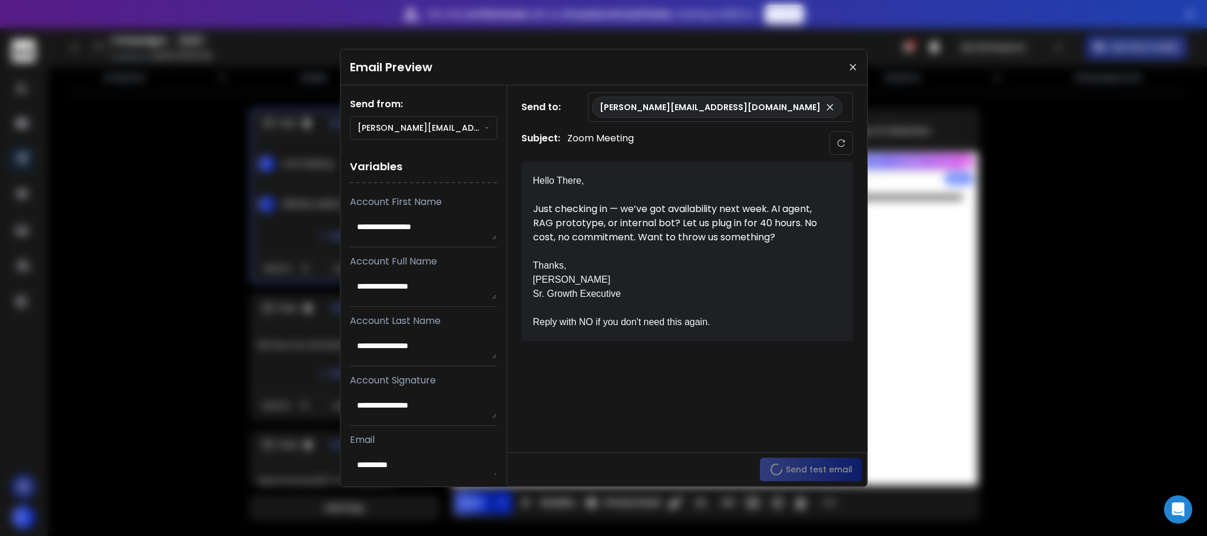
click at [825, 107] on icon at bounding box center [829, 107] width 9 height 9
click at [847, 107] on input at bounding box center [975, 107] width 257 height 21
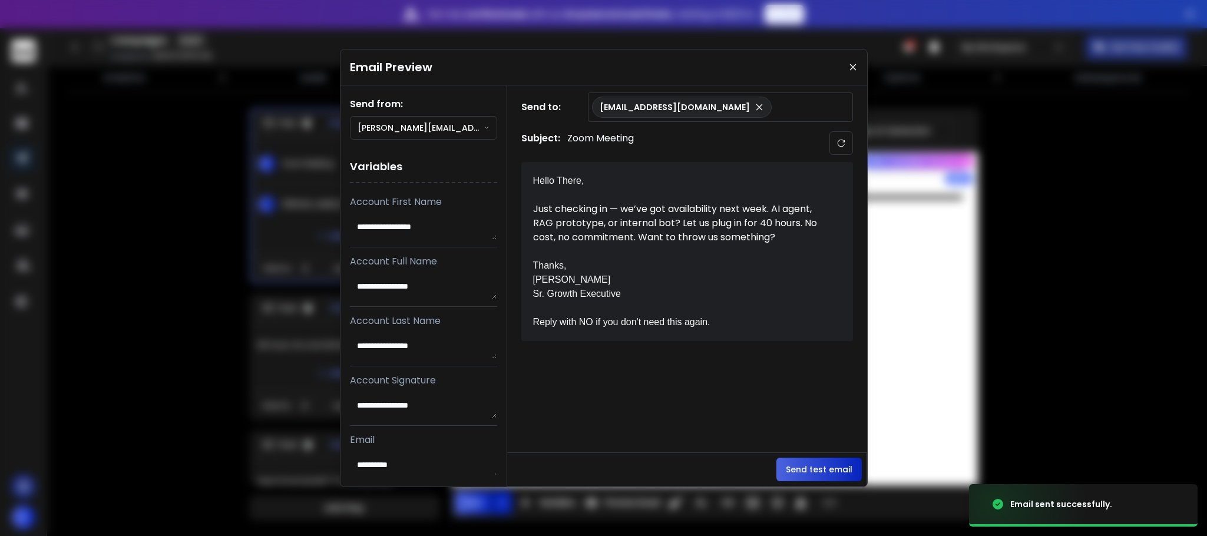
click at [808, 465] on button "Send test email" at bounding box center [818, 470] width 85 height 24
click at [713, 106] on div "[EMAIL_ADDRESS][DOMAIN_NAME]" at bounding box center [682, 107] width 180 height 21
click at [755, 103] on icon at bounding box center [759, 107] width 9 height 9
click at [776, 103] on input at bounding box center [904, 107] width 257 height 21
click at [845, 459] on button "Send test email" at bounding box center [818, 470] width 85 height 24
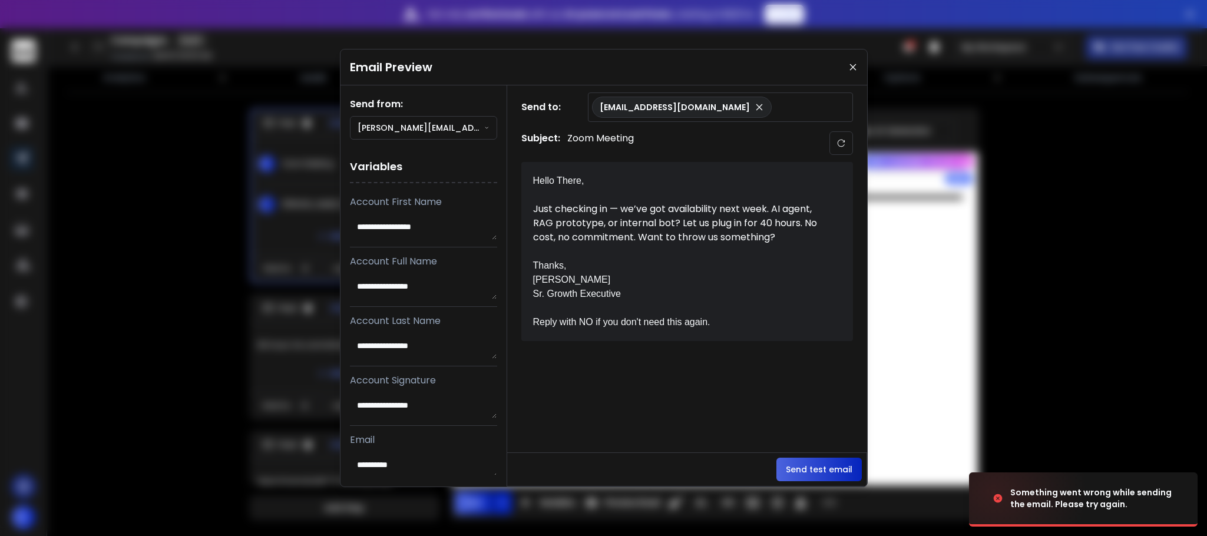
click at [755, 107] on icon at bounding box center [759, 107] width 9 height 9
click at [776, 107] on input at bounding box center [904, 107] width 257 height 21
click at [827, 469] on button "Send test email" at bounding box center [818, 470] width 85 height 24
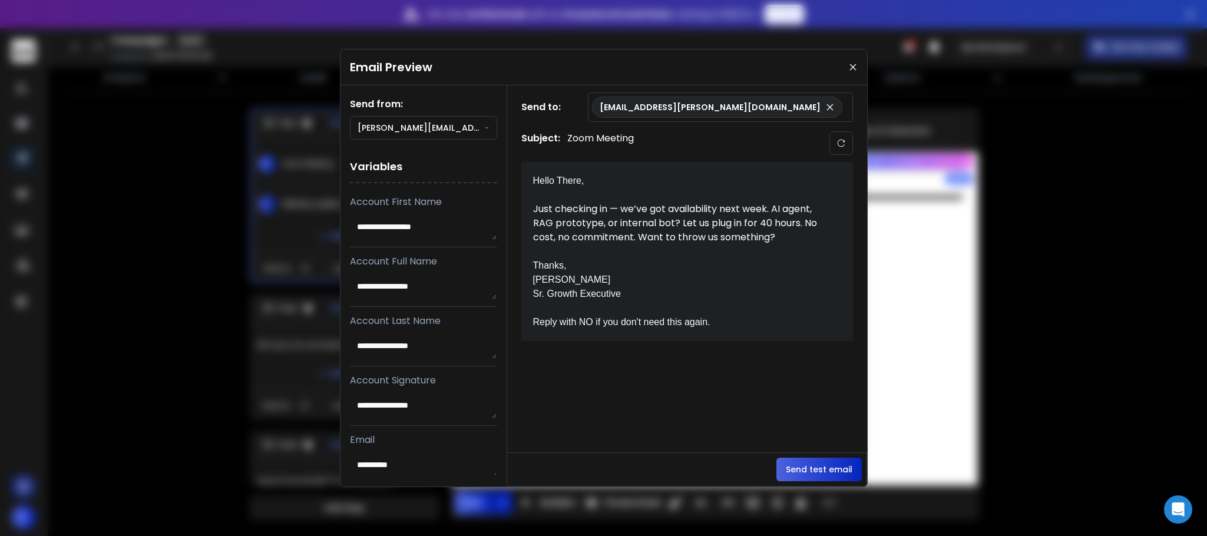
click at [683, 106] on div "[EMAIL_ADDRESS][PERSON_NAME][DOMAIN_NAME]" at bounding box center [717, 107] width 250 height 21
click at [825, 106] on icon at bounding box center [829, 107] width 9 height 9
click at [685, 106] on input at bounding box center [720, 107] width 257 height 21
click at [797, 461] on button "Send test email" at bounding box center [818, 470] width 85 height 24
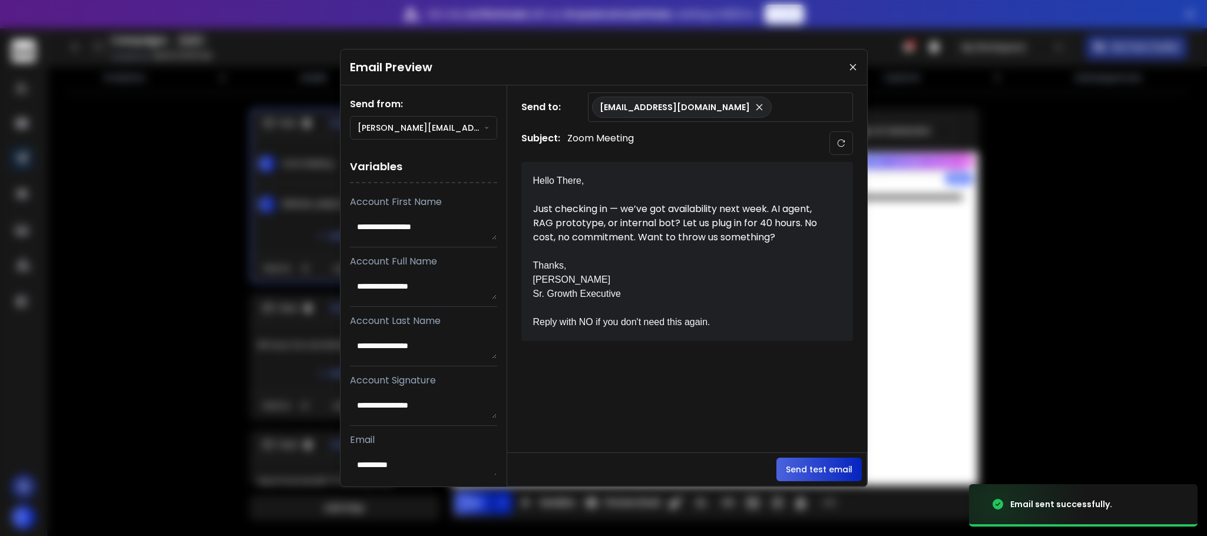
click at [755, 103] on icon at bounding box center [759, 107] width 9 height 9
click at [776, 103] on input at bounding box center [904, 107] width 257 height 21
click at [809, 470] on button "Send test email" at bounding box center [818, 470] width 85 height 24
click at [755, 105] on icon at bounding box center [759, 107] width 9 height 9
click at [732, 105] on input at bounding box center [720, 107] width 257 height 21
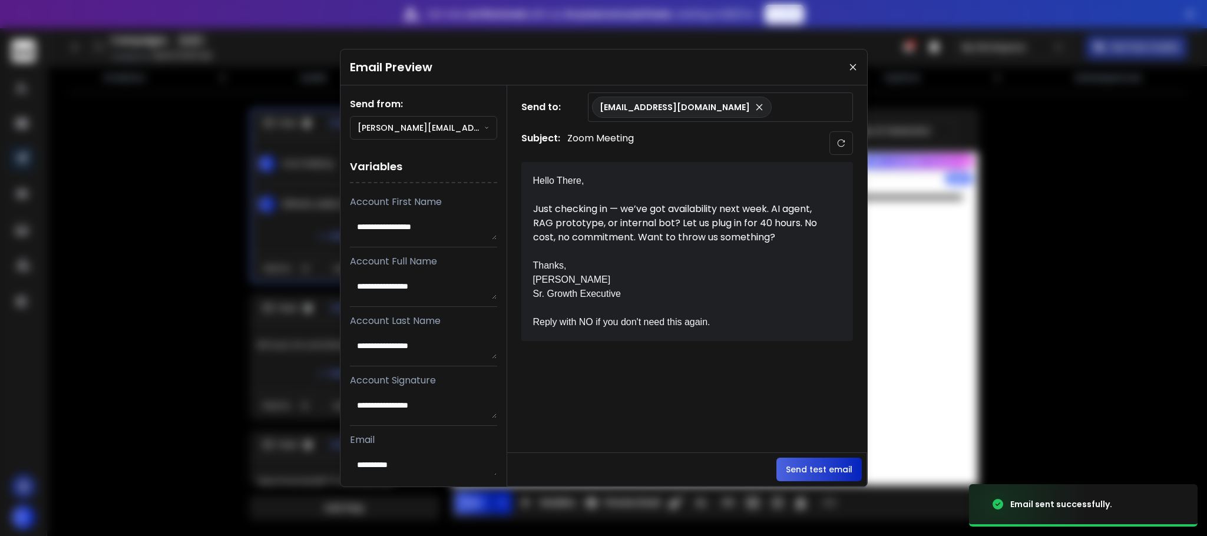
click at [792, 474] on button "Send test email" at bounding box center [818, 470] width 85 height 24
click at [735, 108] on div "[EMAIL_ADDRESS][DOMAIN_NAME]" at bounding box center [682, 107] width 180 height 21
click at [736, 106] on div "[EMAIL_ADDRESS][DOMAIN_NAME]" at bounding box center [682, 107] width 180 height 21
click at [752, 107] on div "[EMAIL_ADDRESS][DOMAIN_NAME]" at bounding box center [682, 107] width 180 height 21
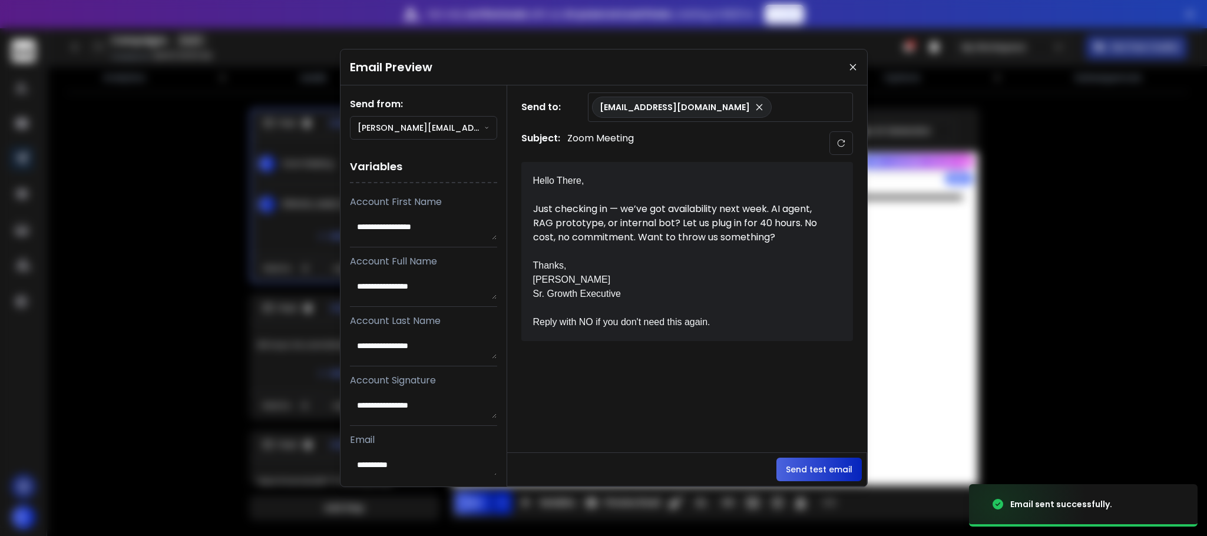
click at [755, 108] on icon at bounding box center [759, 107] width 9 height 9
click at [746, 108] on input at bounding box center [720, 107] width 257 height 21
click at [815, 467] on button "Send test email" at bounding box center [818, 470] width 85 height 24
click at [825, 108] on icon at bounding box center [829, 107] width 9 height 9
click at [847, 108] on input at bounding box center [975, 107] width 257 height 21
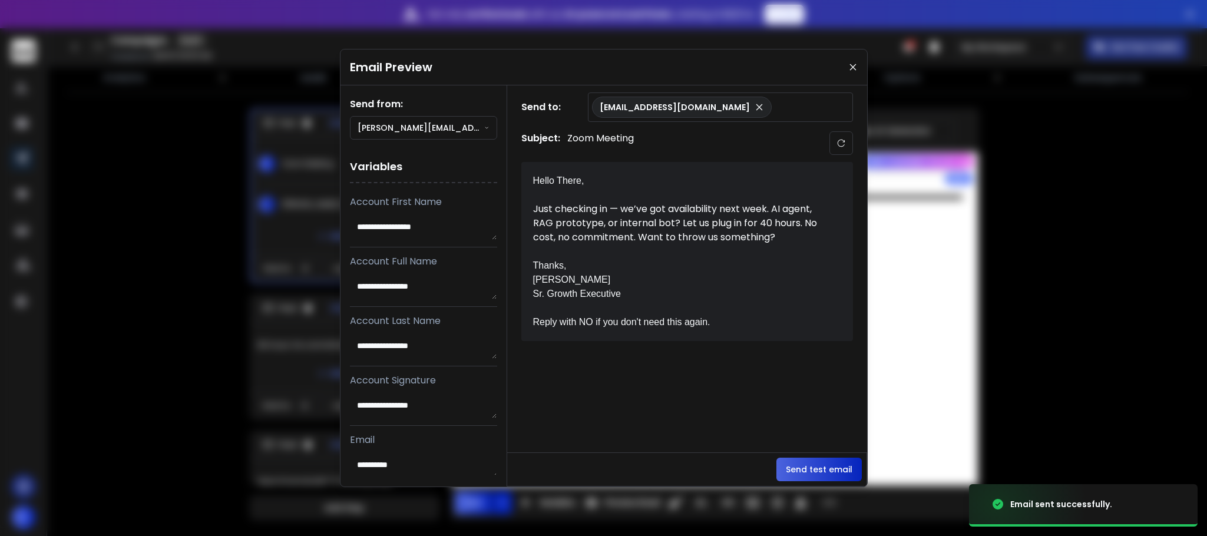
click at [811, 472] on button "Send test email" at bounding box center [818, 470] width 85 height 24
click at [755, 108] on icon at bounding box center [759, 107] width 9 height 9
click at [776, 108] on input at bounding box center [904, 107] width 257 height 21
drag, startPoint x: 799, startPoint y: 465, endPoint x: 756, endPoint y: 438, distance: 50.5
click at [798, 465] on button "Send test email" at bounding box center [818, 470] width 85 height 24
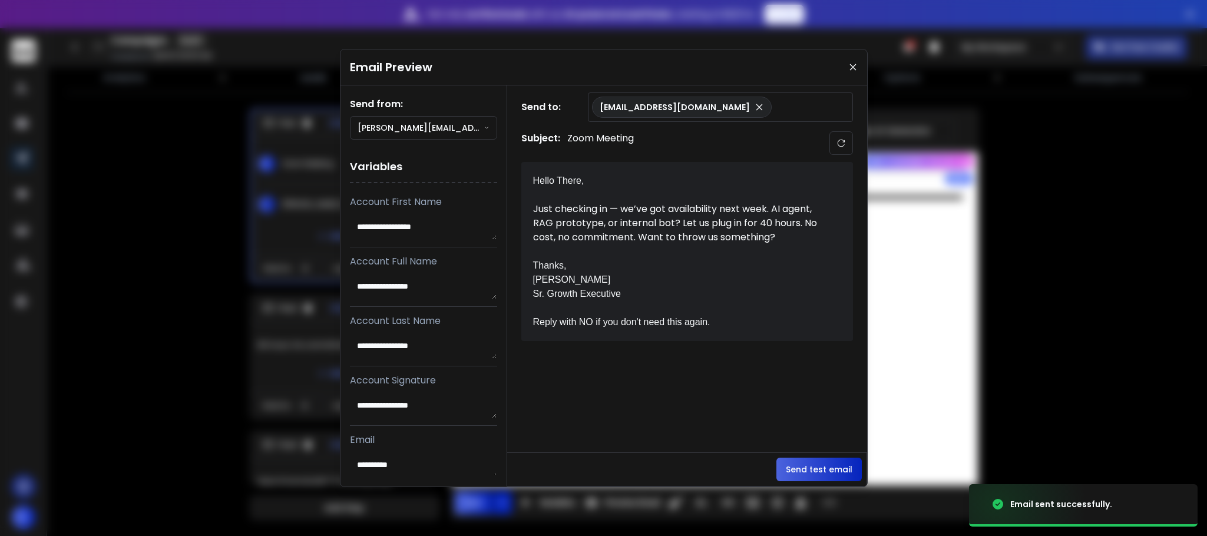
click at [711, 114] on div "[EMAIL_ADDRESS][DOMAIN_NAME]" at bounding box center [682, 107] width 180 height 21
click at [755, 108] on icon at bounding box center [759, 107] width 9 height 9
click at [711, 108] on div "[EMAIL_ADDRESS][DOMAIN_NAME]" at bounding box center [720, 106] width 265 height 29
click at [806, 474] on button "Send test email" at bounding box center [818, 470] width 85 height 24
click at [756, 108] on icon at bounding box center [759, 107] width 6 height 6
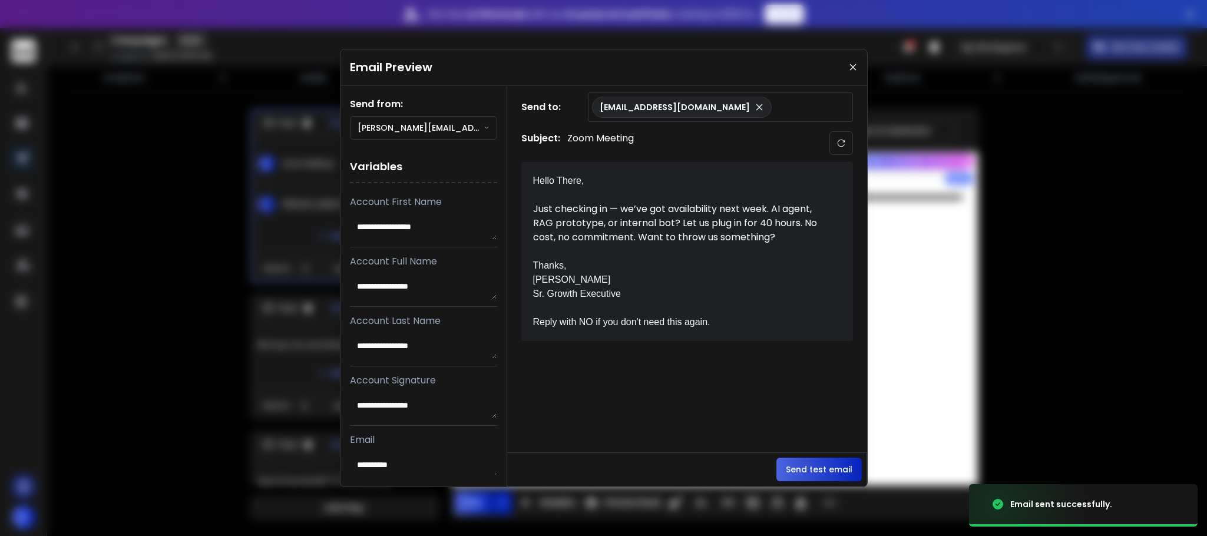
click at [776, 108] on input at bounding box center [904, 107] width 257 height 21
drag, startPoint x: 811, startPoint y: 481, endPoint x: 811, endPoint y: 474, distance: 6.5
click at [811, 479] on button "Send test email" at bounding box center [818, 470] width 85 height 24
click at [756, 108] on icon at bounding box center [759, 107] width 6 height 6
click at [739, 108] on input at bounding box center [720, 107] width 257 height 21
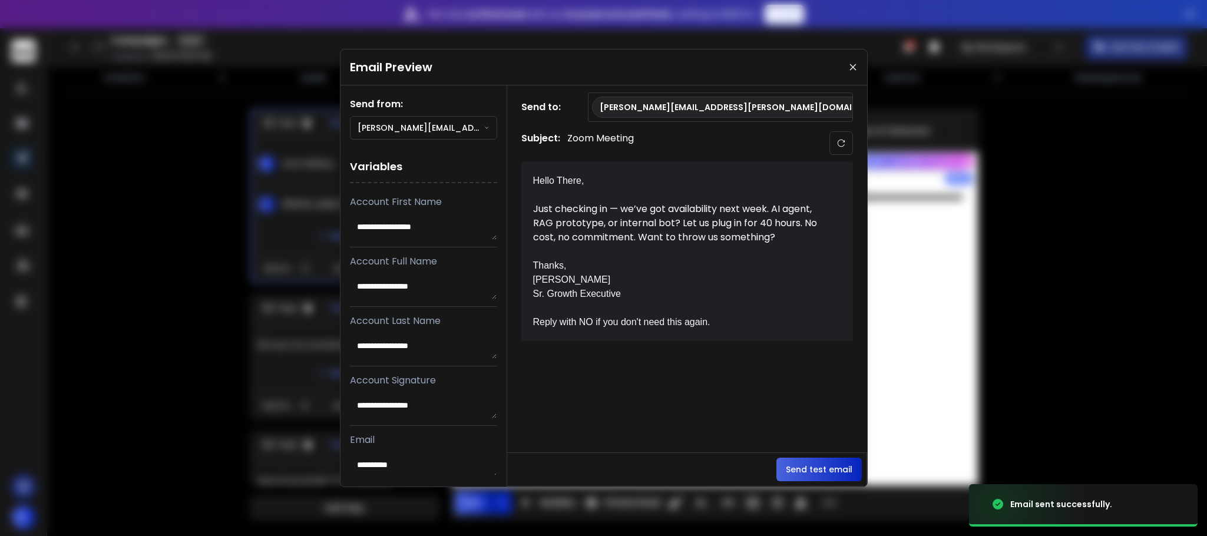
click at [808, 468] on button "Send test email" at bounding box center [818, 470] width 85 height 24
click at [742, 105] on div "[PERSON_NAME][EMAIL_ADDRESS][PERSON_NAME][DOMAIN_NAME]" at bounding box center [752, 107] width 321 height 21
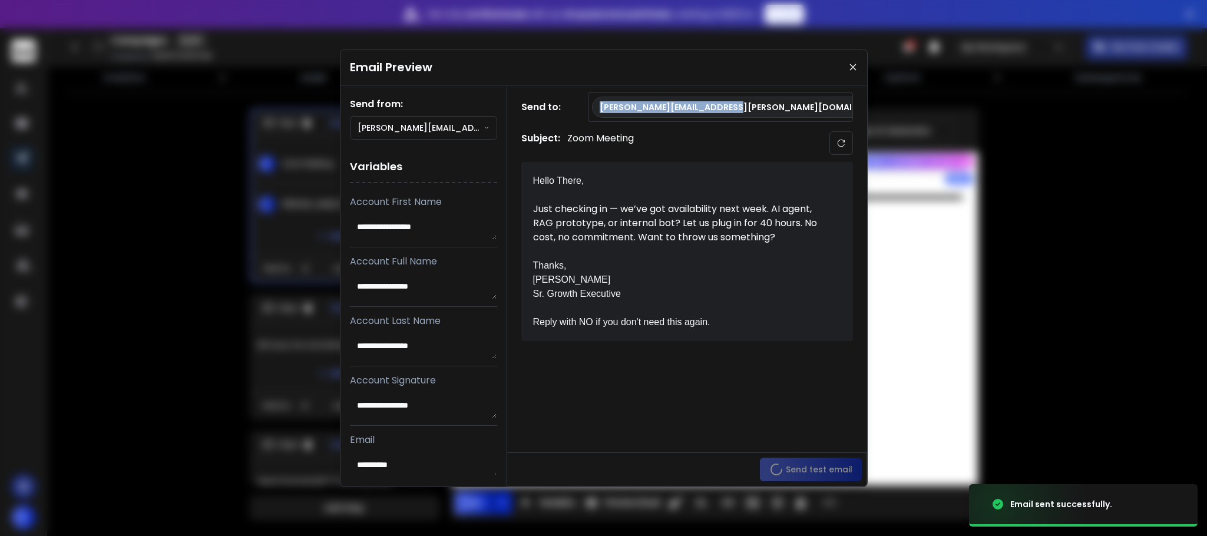
click at [742, 105] on div "[PERSON_NAME][EMAIL_ADDRESS][PERSON_NAME][DOMAIN_NAME]" at bounding box center [752, 107] width 321 height 21
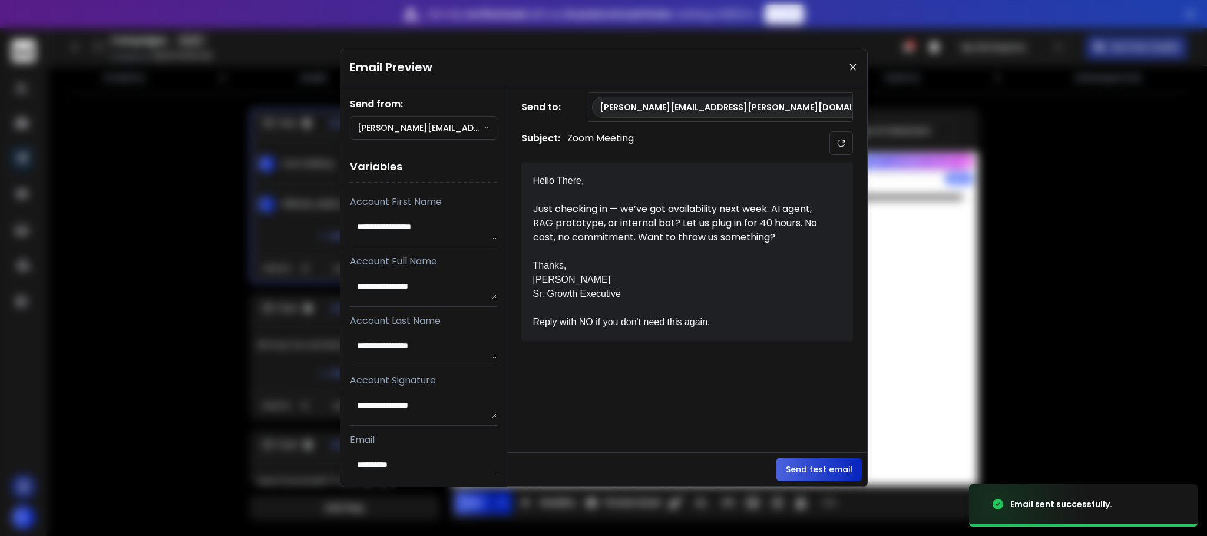
click at [896, 105] on icon at bounding box center [900, 107] width 9 height 9
click at [745, 105] on input at bounding box center [720, 107] width 257 height 21
click at [808, 481] on div "Send test email" at bounding box center [687, 469] width 360 height 34
click at [809, 474] on button "Send test email" at bounding box center [818, 470] width 85 height 24
click at [755, 110] on icon at bounding box center [759, 107] width 9 height 9
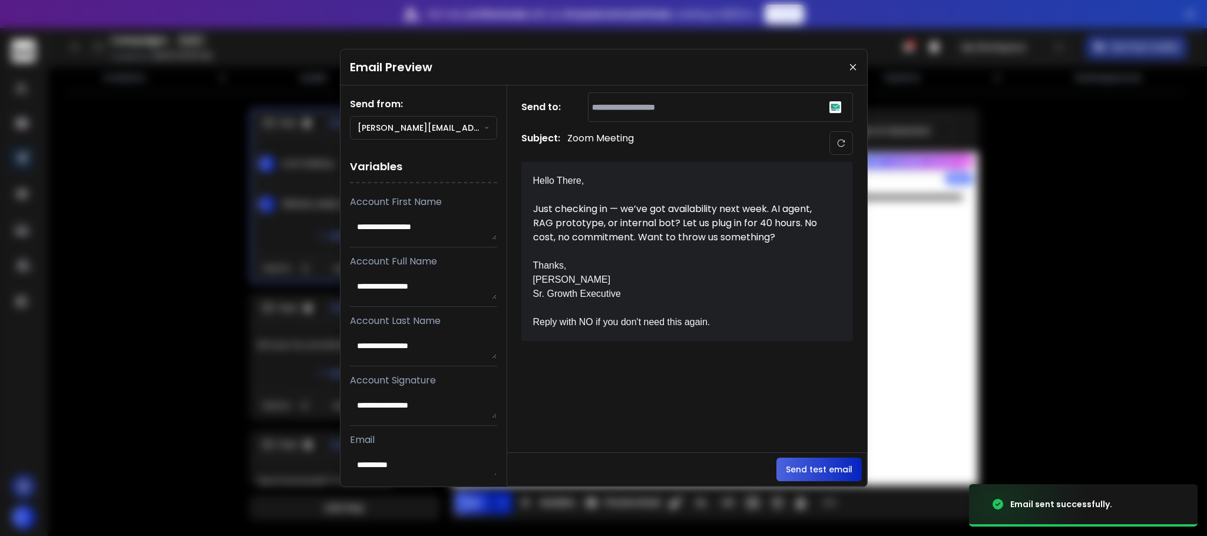
click at [712, 110] on input at bounding box center [720, 107] width 257 height 21
click at [812, 462] on button "Send test email" at bounding box center [818, 470] width 85 height 24
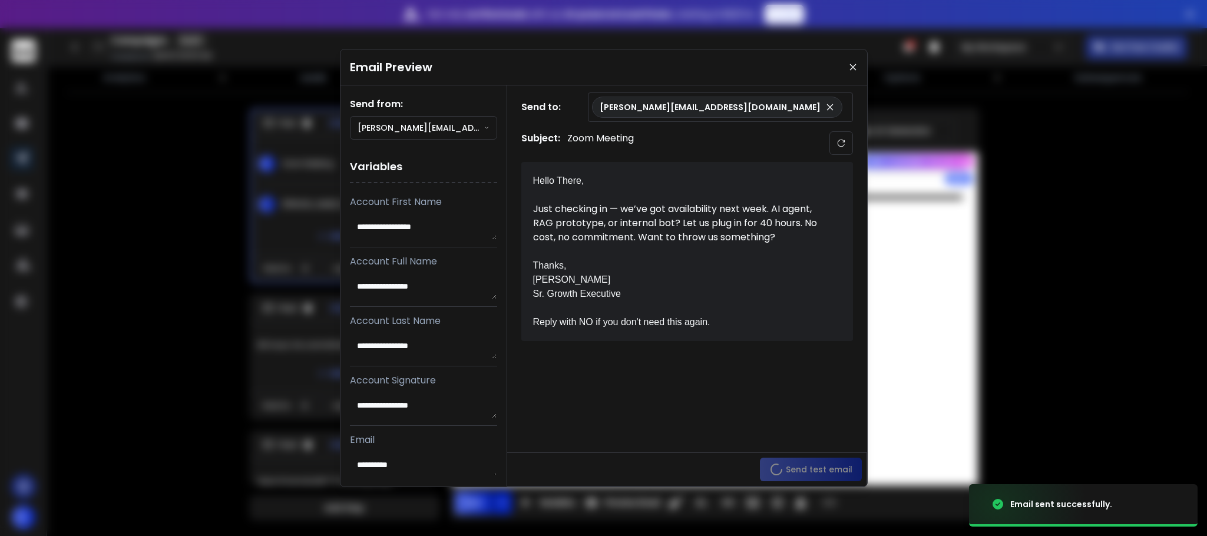
click at [825, 105] on icon at bounding box center [829, 107] width 9 height 9
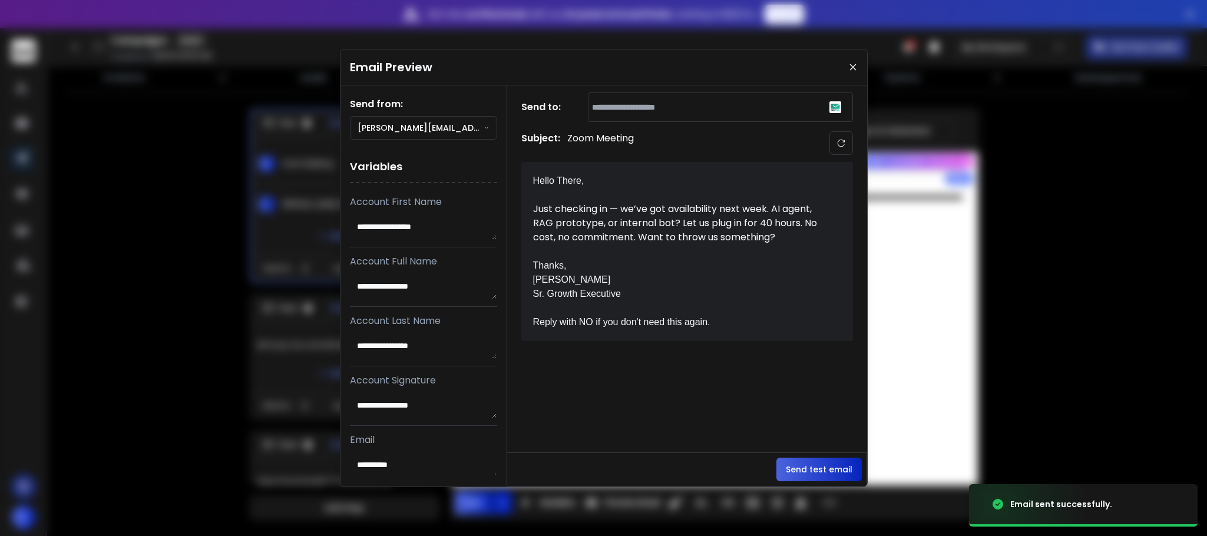
click at [719, 105] on input at bounding box center [720, 107] width 257 height 21
click at [796, 467] on button "Send test email" at bounding box center [818, 470] width 85 height 24
click at [755, 106] on icon at bounding box center [759, 107] width 9 height 9
click at [805, 472] on button "Send test email" at bounding box center [818, 470] width 85 height 24
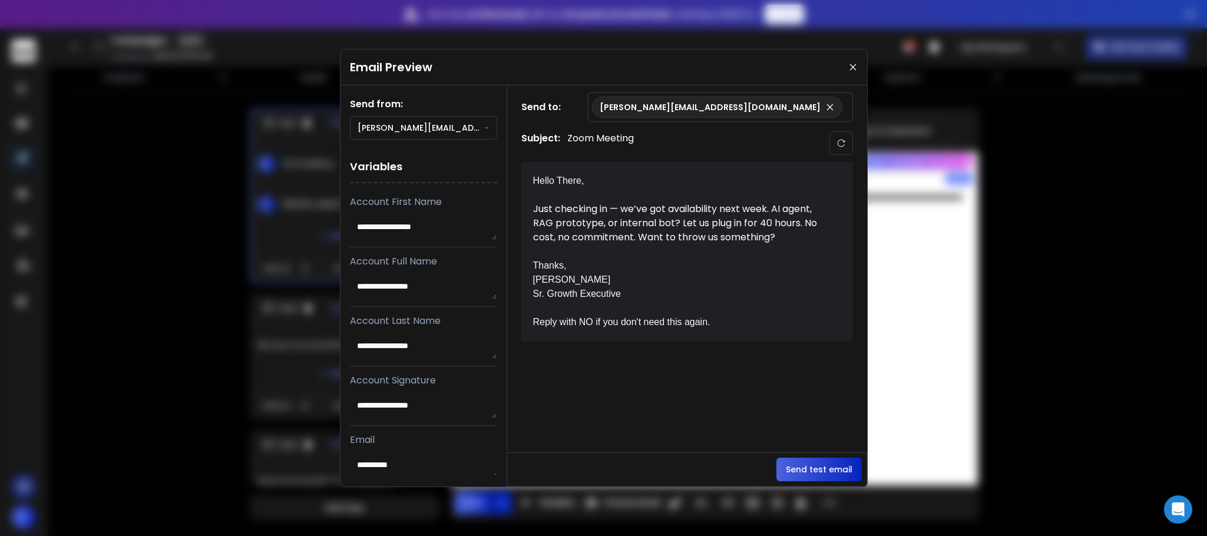
click at [825, 110] on icon at bounding box center [829, 107] width 9 height 9
click at [722, 110] on input at bounding box center [720, 107] width 257 height 21
click at [845, 480] on button "Send test email" at bounding box center [818, 470] width 85 height 24
click at [421, 130] on p "[PERSON_NAME][EMAIL_ADDRESS][PERSON_NAME][DOMAIN_NAME]" at bounding box center [421, 128] width 127 height 12
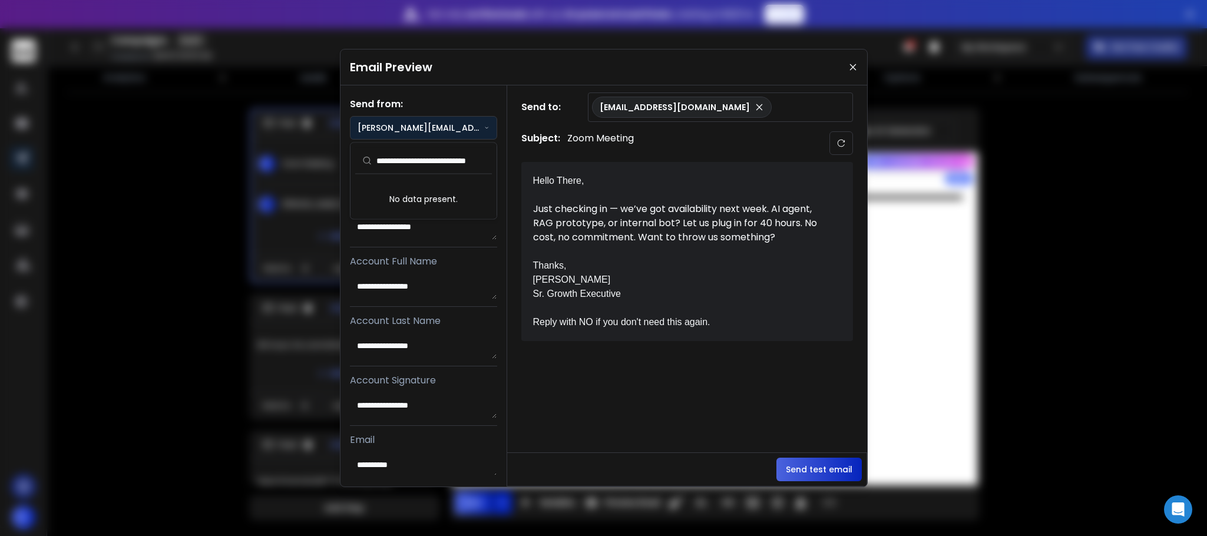
scroll to position [0, 23]
type input "**********"
click at [449, 55] on div "Email Preview" at bounding box center [603, 66] width 527 height 35
click at [440, 123] on p "[PERSON_NAME][EMAIL_ADDRESS][PERSON_NAME][DOMAIN_NAME]" at bounding box center [421, 128] width 127 height 12
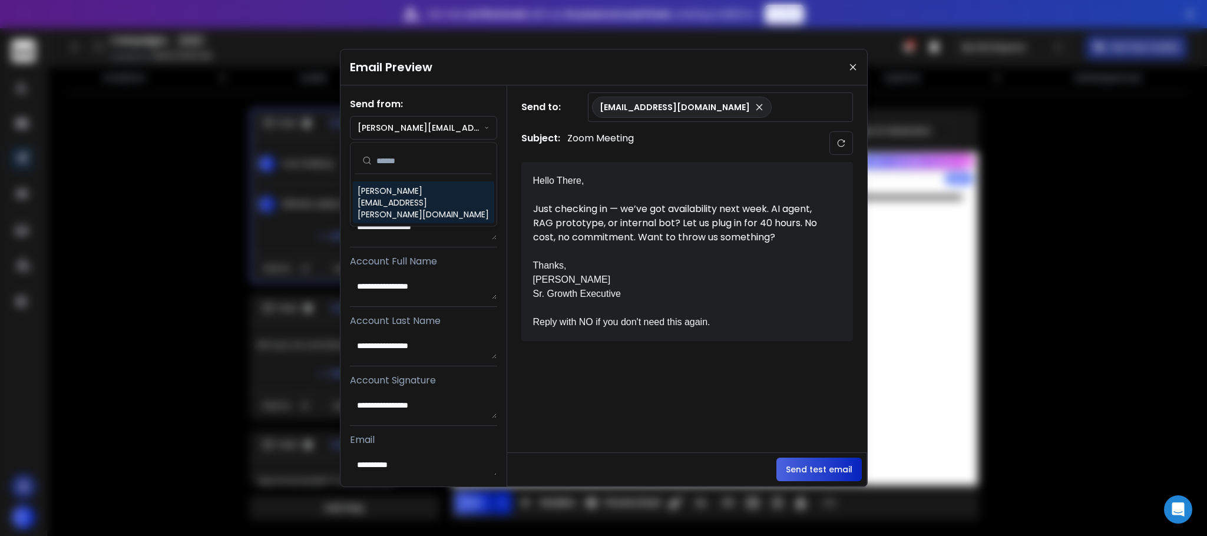
click at [411, 200] on div "[PERSON_NAME][EMAIL_ADDRESS][PERSON_NAME][DOMAIN_NAME]" at bounding box center [424, 202] width 146 height 47
click at [411, 195] on div "[PERSON_NAME][EMAIL_ADDRESS][PERSON_NAME][DOMAIN_NAME]" at bounding box center [424, 202] width 132 height 35
click at [755, 105] on icon at bounding box center [759, 107] width 9 height 9
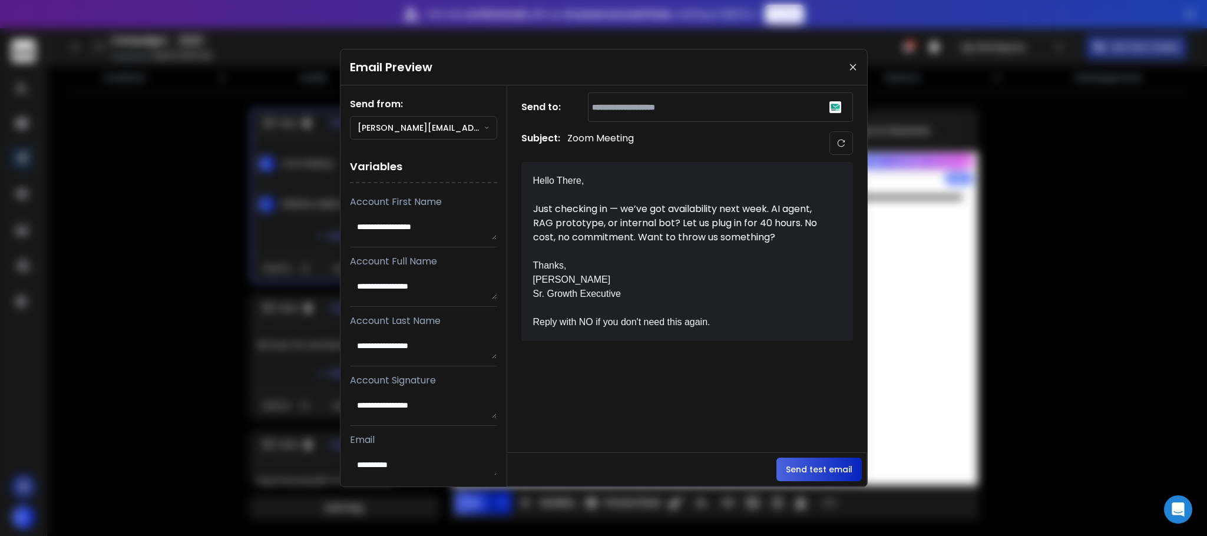
click at [663, 105] on input at bounding box center [720, 107] width 257 height 21
drag, startPoint x: 819, startPoint y: 478, endPoint x: 815, endPoint y: 470, distance: 8.4
click at [819, 477] on button "Send test email" at bounding box center [818, 470] width 85 height 24
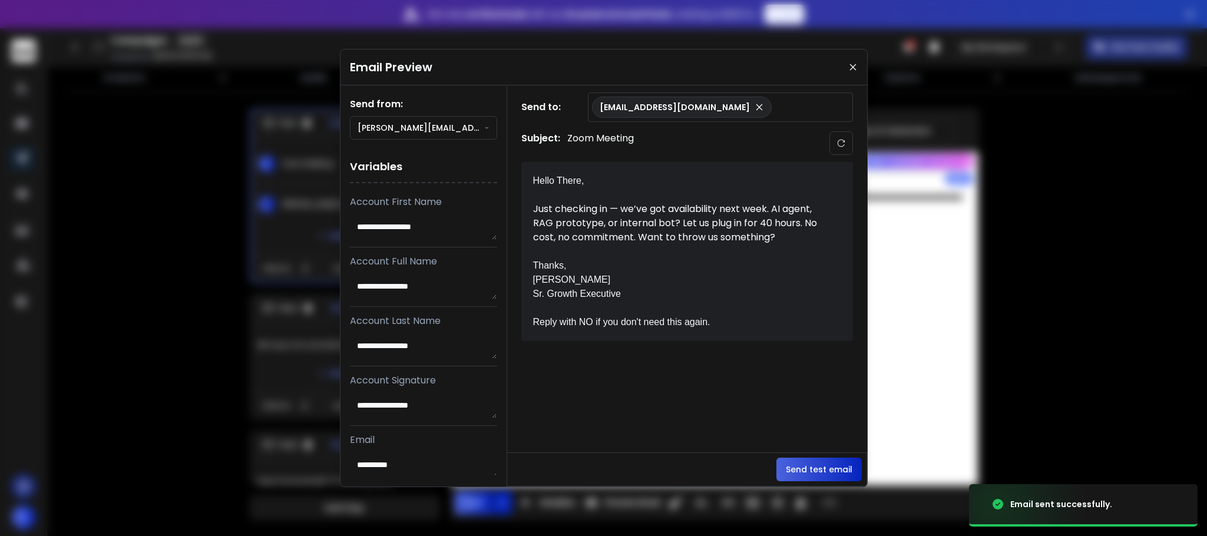
click at [755, 104] on icon at bounding box center [759, 107] width 9 height 9
click at [718, 104] on input at bounding box center [720, 107] width 257 height 21
click at [824, 465] on button "Send test email" at bounding box center [818, 470] width 85 height 24
click at [762, 108] on icon at bounding box center [759, 107] width 6 height 6
click at [790, 108] on input at bounding box center [904, 107] width 257 height 21
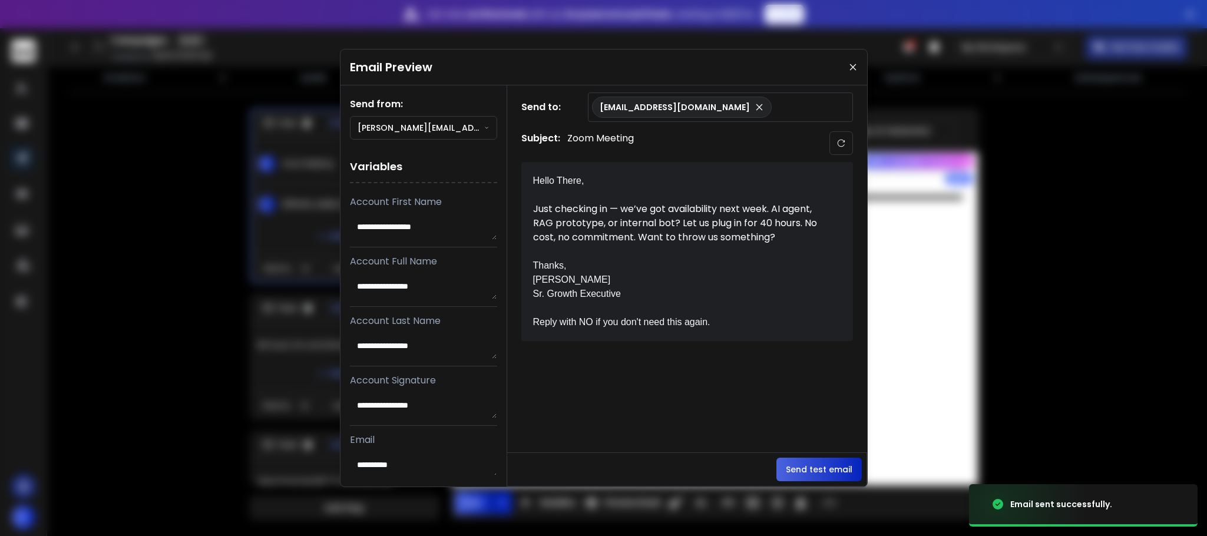
click at [828, 472] on button "Send test email" at bounding box center [818, 470] width 85 height 24
click at [755, 105] on icon at bounding box center [759, 107] width 9 height 9
click at [776, 105] on input at bounding box center [904, 107] width 257 height 21
click at [833, 467] on button "Send test email" at bounding box center [818, 470] width 85 height 24
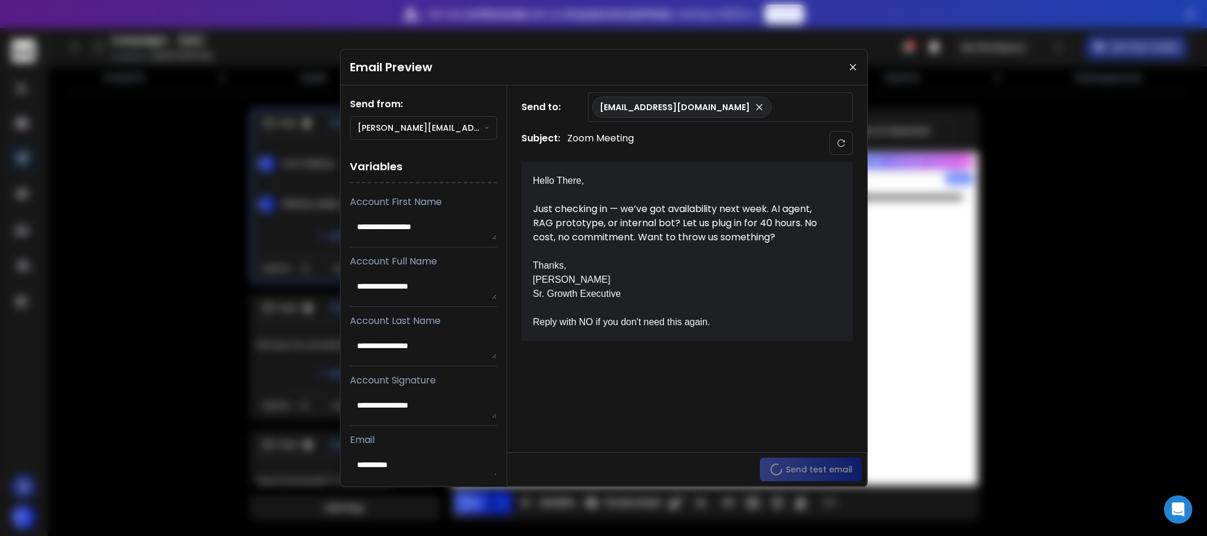
click at [756, 110] on icon at bounding box center [759, 107] width 6 height 6
click at [670, 110] on input at bounding box center [720, 107] width 257 height 21
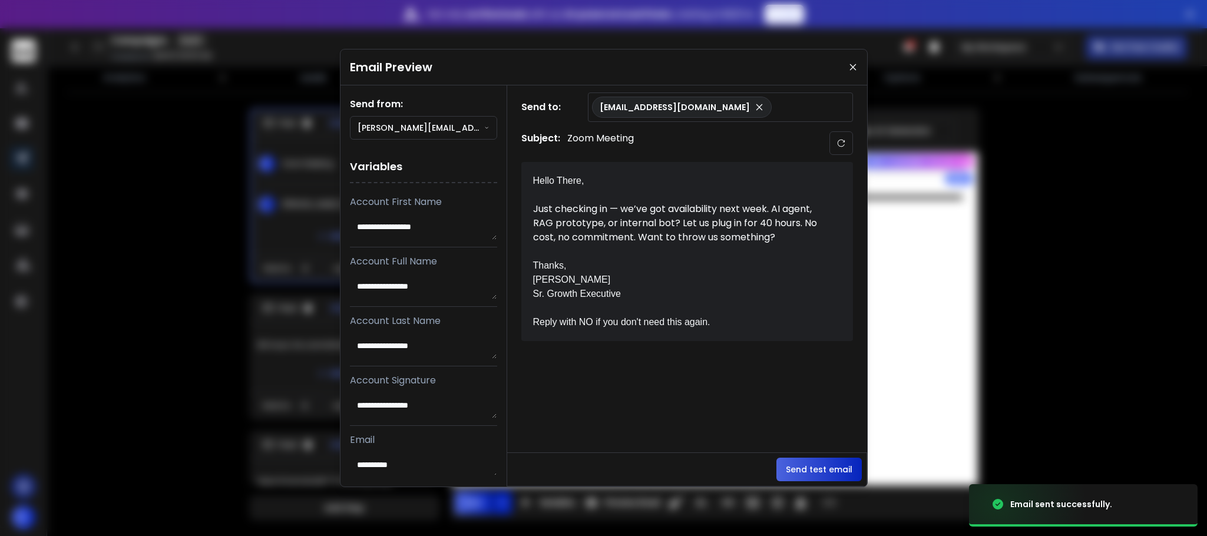
click at [822, 468] on button "Send test email" at bounding box center [818, 470] width 85 height 24
click at [756, 110] on icon at bounding box center [759, 107] width 6 height 6
click at [776, 110] on input at bounding box center [904, 107] width 257 height 21
click at [811, 478] on button "Send test email" at bounding box center [818, 470] width 85 height 24
click at [826, 106] on icon at bounding box center [829, 107] width 6 height 6
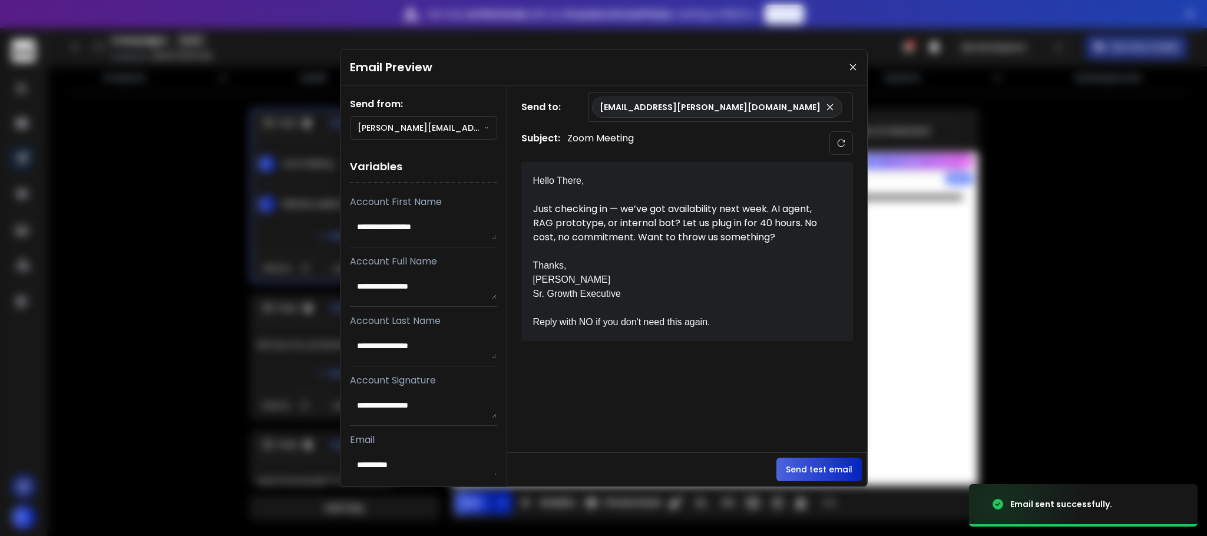
click at [847, 106] on input at bounding box center [975, 107] width 257 height 21
click at [804, 470] on button "Send test email" at bounding box center [818, 470] width 85 height 24
click at [825, 103] on icon at bounding box center [829, 107] width 9 height 9
click at [705, 103] on div at bounding box center [720, 106] width 265 height 29
click at [818, 475] on button "Send test email" at bounding box center [818, 470] width 85 height 24
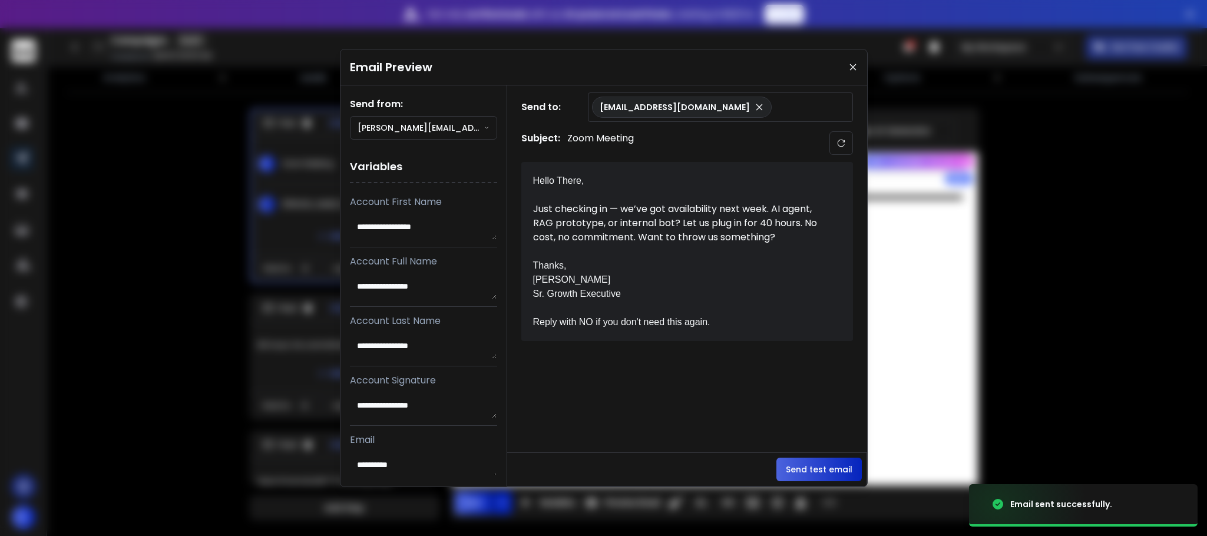
click at [755, 108] on icon at bounding box center [759, 107] width 9 height 9
click at [732, 108] on input at bounding box center [720, 107] width 257 height 21
click at [831, 467] on button "Send test email" at bounding box center [818, 470] width 85 height 24
click at [755, 107] on icon at bounding box center [759, 107] width 9 height 9
click at [685, 107] on input at bounding box center [720, 107] width 257 height 21
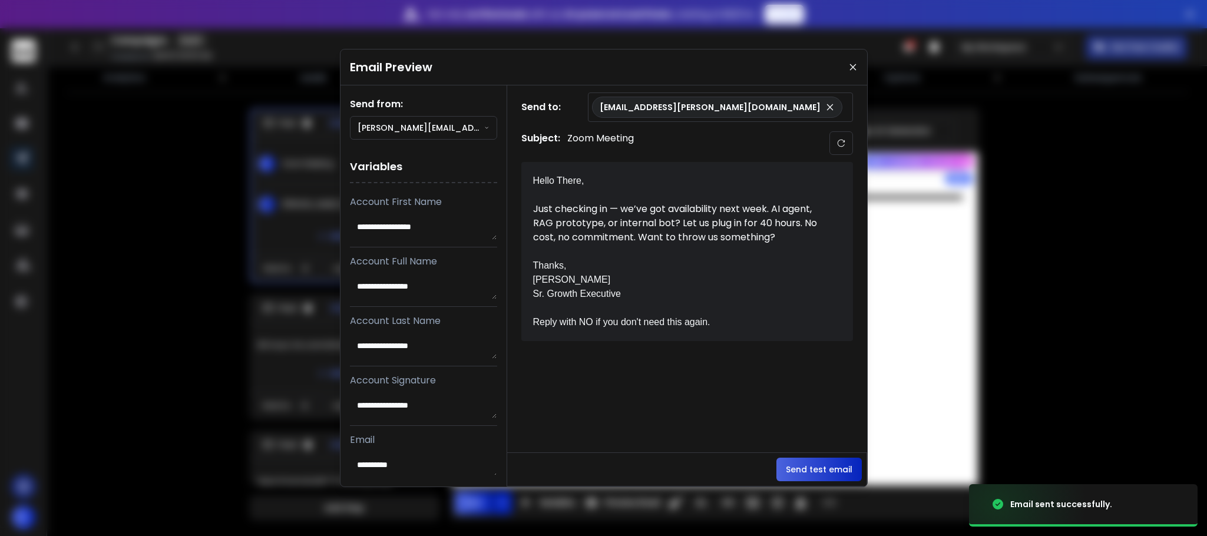
click at [809, 465] on button "Send test email" at bounding box center [818, 470] width 85 height 24
click at [825, 104] on icon at bounding box center [829, 107] width 9 height 9
click at [771, 104] on input at bounding box center [720, 107] width 257 height 21
click at [813, 458] on button "Send test email" at bounding box center [818, 470] width 85 height 24
click at [825, 108] on icon at bounding box center [829, 107] width 9 height 9
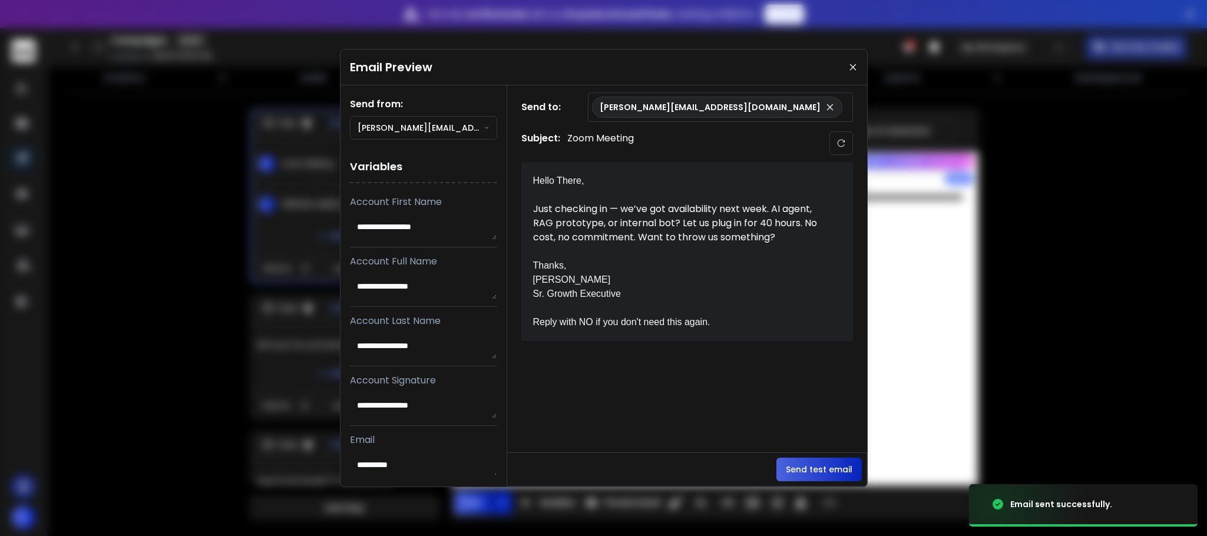
click at [847, 108] on input at bounding box center [975, 107] width 257 height 21
click at [802, 461] on button "Send test email" at bounding box center [818, 470] width 85 height 24
click at [896, 104] on icon at bounding box center [900, 107] width 9 height 9
click at [752, 104] on input at bounding box center [720, 107] width 257 height 21
click at [799, 465] on button "Send test email" at bounding box center [818, 470] width 85 height 24
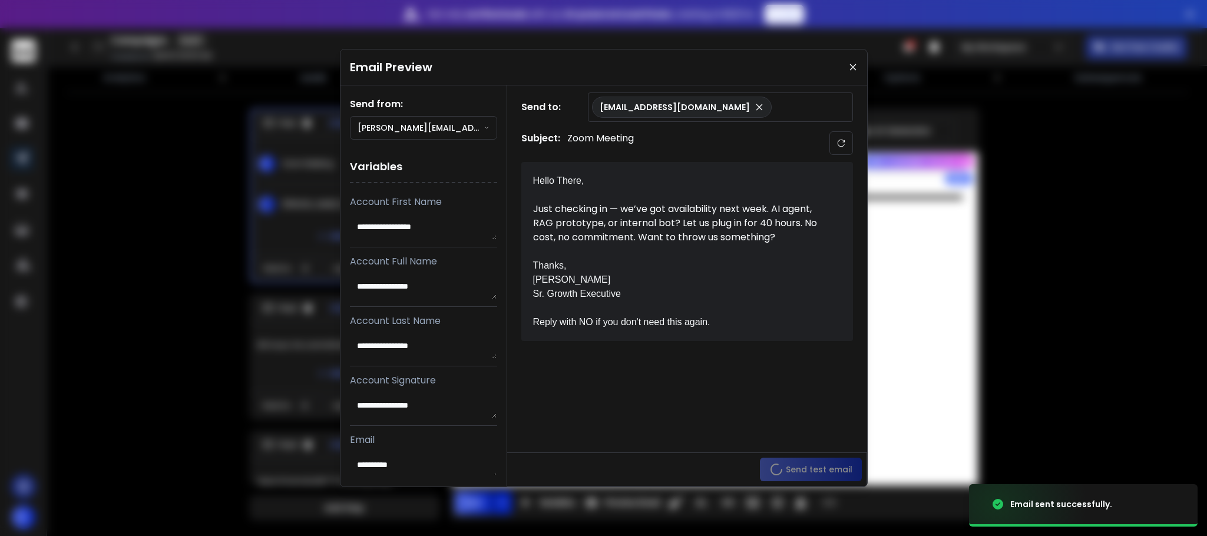
click at [755, 111] on icon at bounding box center [759, 107] width 9 height 9
click at [723, 111] on input at bounding box center [720, 107] width 257 height 21
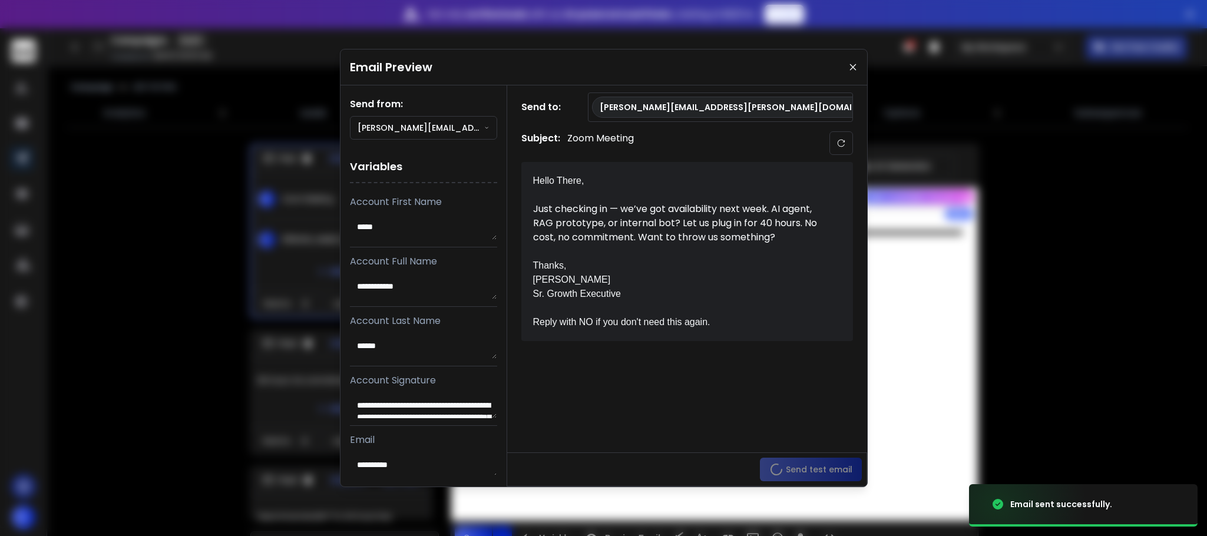
scroll to position [35, 0]
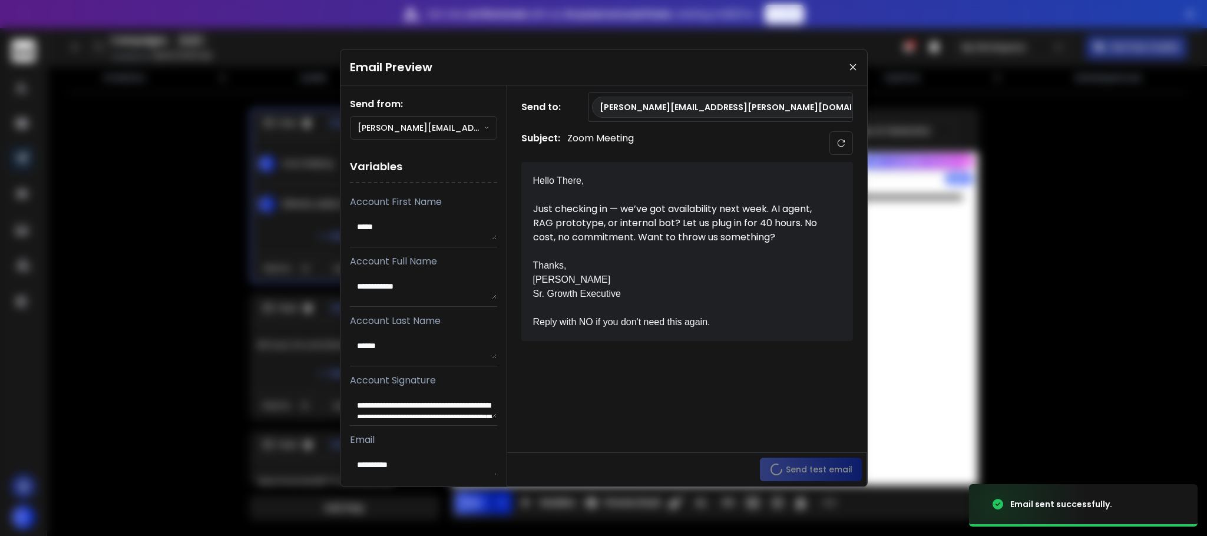
click at [897, 106] on icon at bounding box center [900, 107] width 6 height 6
click at [918, 106] on input at bounding box center [1046, 107] width 257 height 21
click at [812, 476] on button "Send test email" at bounding box center [818, 470] width 85 height 24
click at [825, 110] on icon at bounding box center [829, 107] width 9 height 9
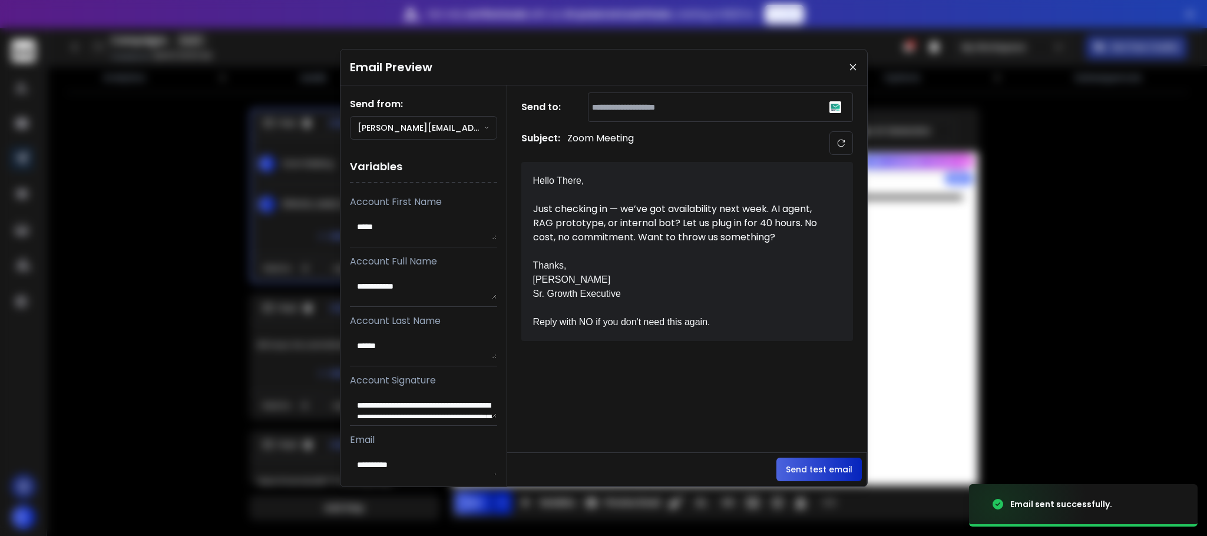
click at [733, 110] on input at bounding box center [720, 107] width 257 height 21
click at [801, 444] on div "Send to: aneves@fishgame.com Subject: Zoom Meeting Hello There, Just checking i…" at bounding box center [687, 286] width 361 height 402
click at [803, 460] on button "Send test email" at bounding box center [818, 470] width 85 height 24
drag, startPoint x: 803, startPoint y: 463, endPoint x: 765, endPoint y: 454, distance: 38.7
click at [803, 464] on div "Send test email" at bounding box center [687, 469] width 360 height 34
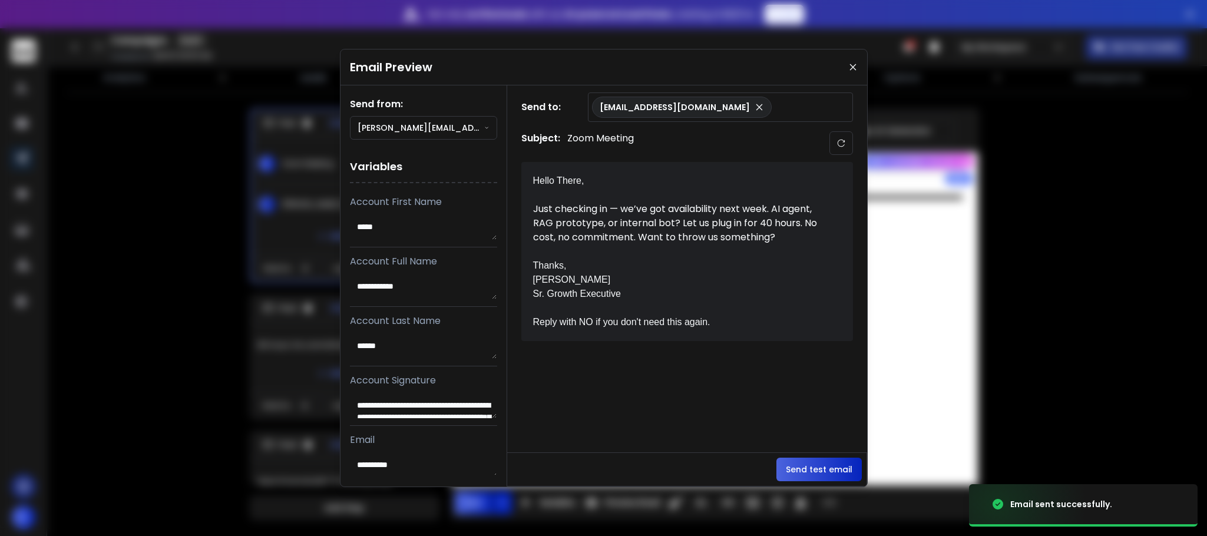
scroll to position [9, 0]
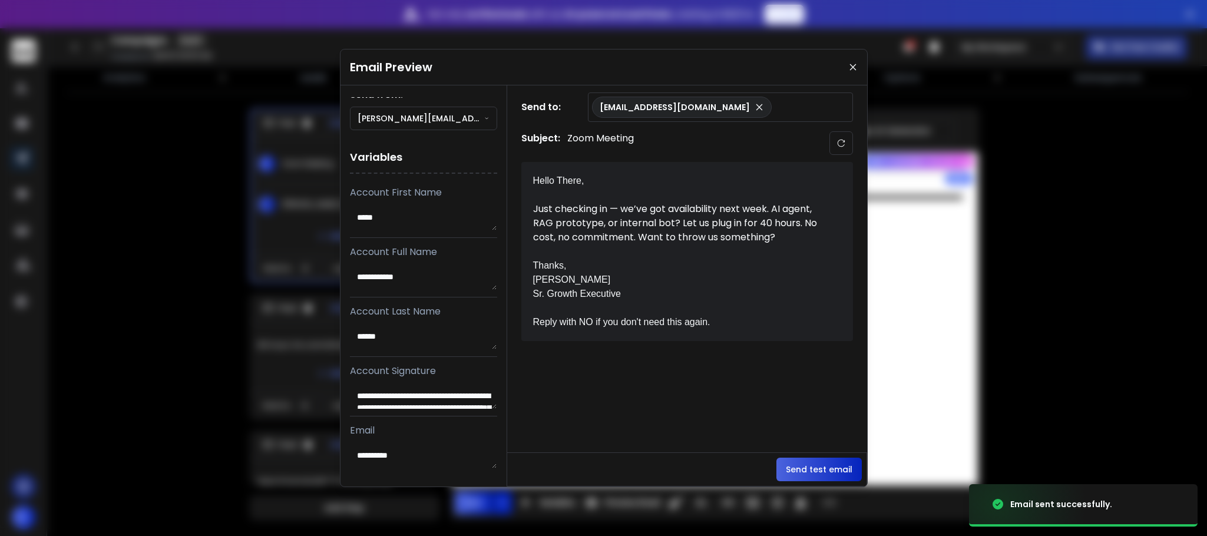
click at [756, 108] on icon at bounding box center [759, 107] width 6 height 6
click at [776, 108] on input at bounding box center [904, 107] width 257 height 21
click at [838, 477] on button "Send test email" at bounding box center [818, 470] width 85 height 24
click at [825, 108] on icon at bounding box center [829, 107] width 9 height 9
click at [847, 108] on input at bounding box center [975, 107] width 257 height 21
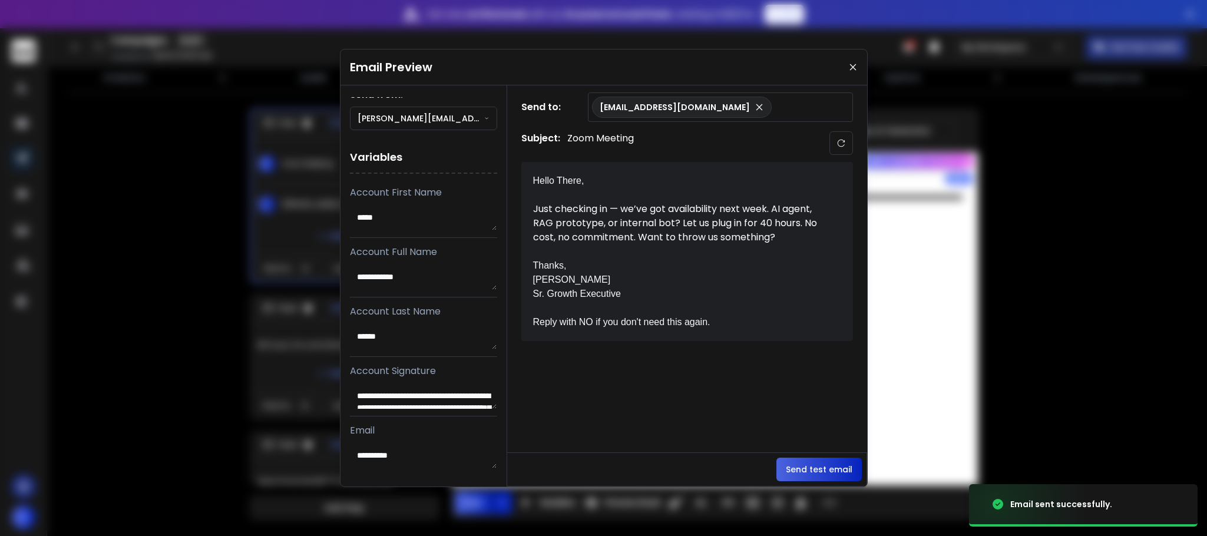
click at [825, 474] on button "Send test email" at bounding box center [818, 470] width 85 height 24
click at [755, 103] on icon at bounding box center [759, 107] width 9 height 9
click at [776, 103] on input at bounding box center [904, 107] width 257 height 21
click at [826, 470] on button "Send test email" at bounding box center [818, 470] width 85 height 24
click at [825, 110] on icon at bounding box center [829, 107] width 9 height 9
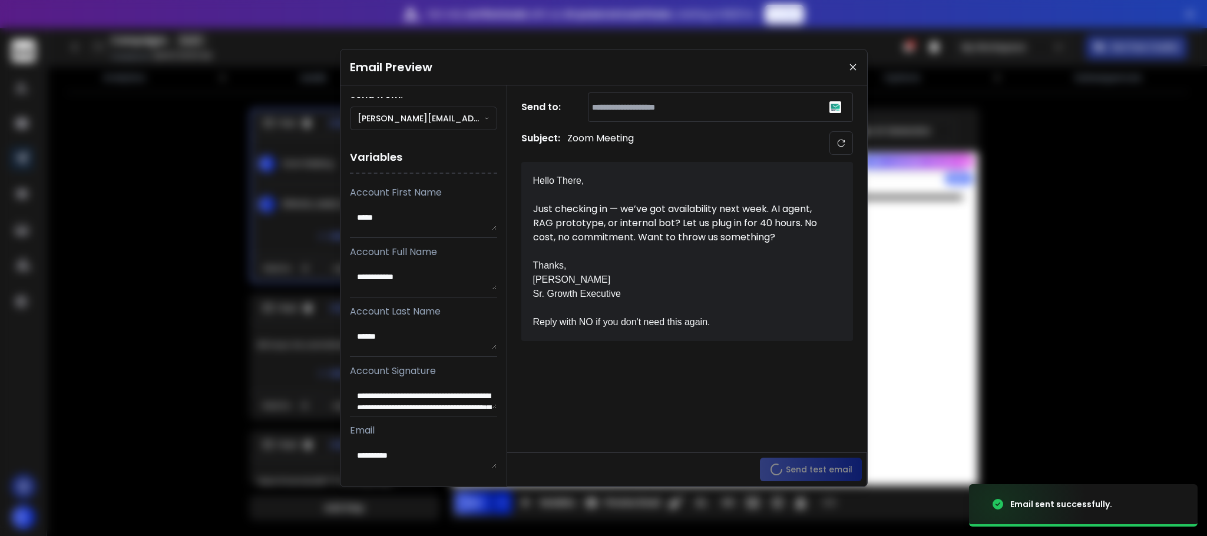
click at [733, 108] on input at bounding box center [720, 107] width 257 height 21
drag, startPoint x: 809, startPoint y: 467, endPoint x: 801, endPoint y: 457, distance: 13.0
click at [808, 467] on button "Send test email" at bounding box center [818, 470] width 85 height 24
click at [755, 105] on icon at bounding box center [759, 107] width 9 height 9
click at [729, 105] on input at bounding box center [720, 107] width 257 height 21
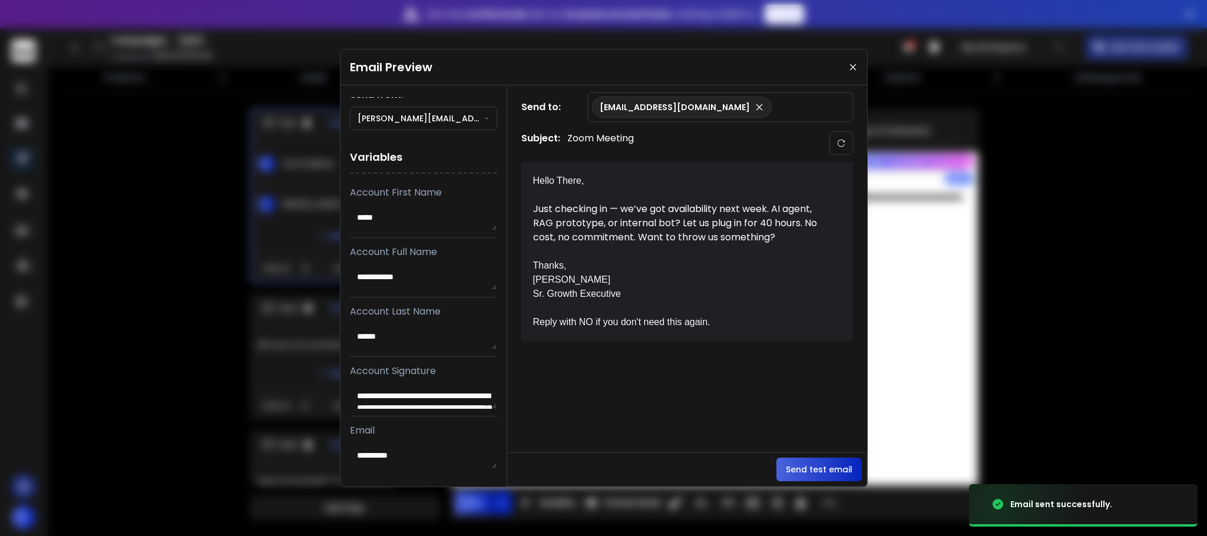
click at [812, 468] on button "Send test email" at bounding box center [818, 470] width 85 height 24
click at [755, 108] on icon at bounding box center [759, 107] width 9 height 9
click at [729, 108] on div "jsasser@superiorfoods.com" at bounding box center [720, 106] width 265 height 29
click at [819, 468] on button "Send test email" at bounding box center [818, 470] width 85 height 24
click at [733, 108] on div "a.kirchhoefer@rmsfirm.com" at bounding box center [717, 107] width 250 height 21
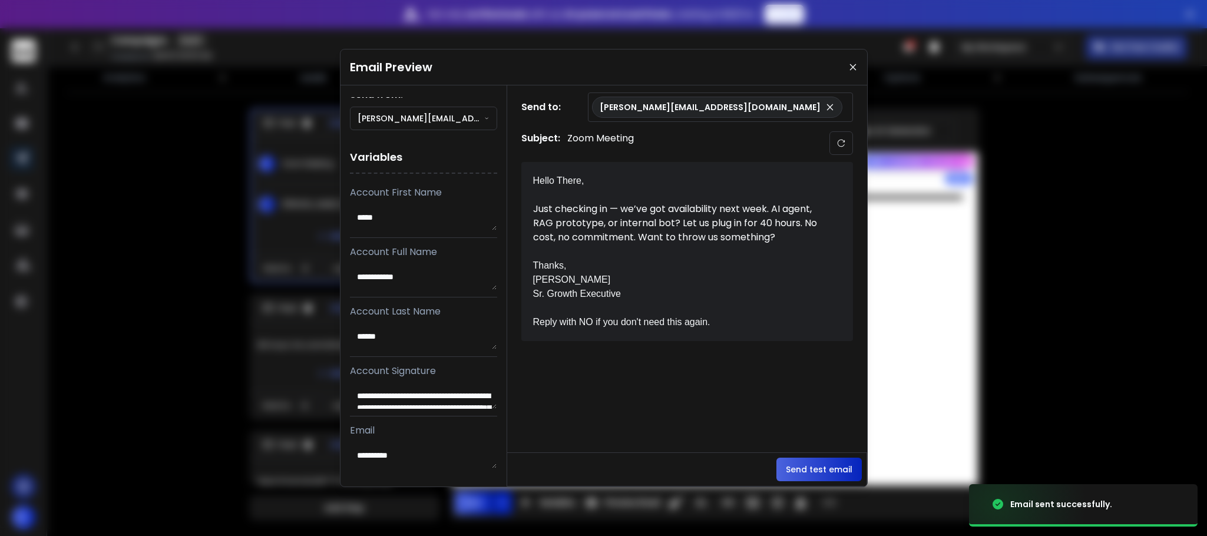
click at [825, 107] on icon at bounding box center [829, 107] width 9 height 9
click at [847, 107] on input at bounding box center [975, 107] width 257 height 21
click at [817, 458] on button "Send test email" at bounding box center [818, 470] width 85 height 24
click at [896, 108] on icon at bounding box center [900, 107] width 9 height 9
click at [728, 108] on input at bounding box center [720, 107] width 257 height 21
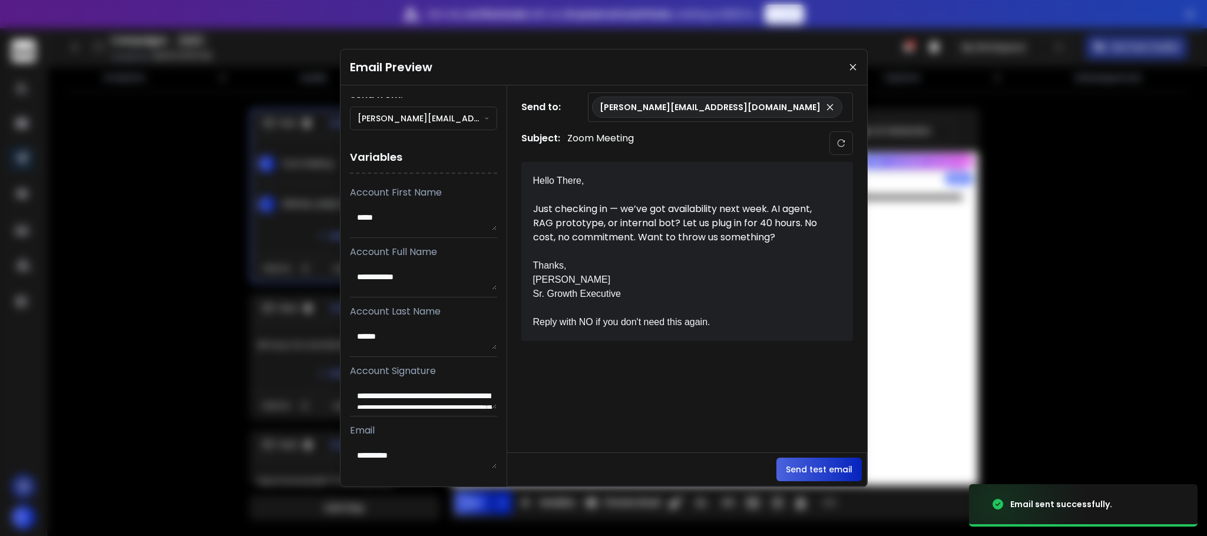
click at [813, 472] on button "Send test email" at bounding box center [818, 470] width 85 height 24
click at [825, 105] on icon at bounding box center [829, 107] width 9 height 9
click at [733, 105] on input at bounding box center [720, 107] width 257 height 21
click at [815, 463] on button "Send test email" at bounding box center [818, 470] width 85 height 24
click at [896, 108] on icon at bounding box center [900, 107] width 9 height 9
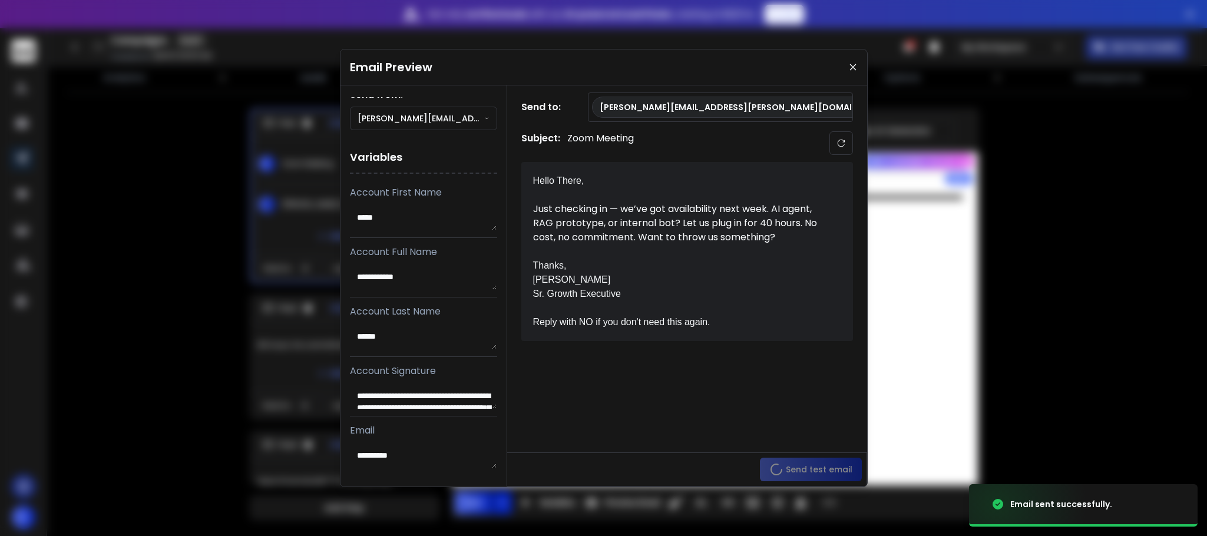
click at [918, 108] on input at bounding box center [1046, 107] width 257 height 21
click at [832, 475] on button "Send test email" at bounding box center [818, 470] width 85 height 24
click at [825, 108] on icon at bounding box center [829, 107] width 9 height 9
click at [847, 108] on input at bounding box center [975, 107] width 257 height 21
click at [816, 475] on button "Send test email" at bounding box center [818, 470] width 85 height 24
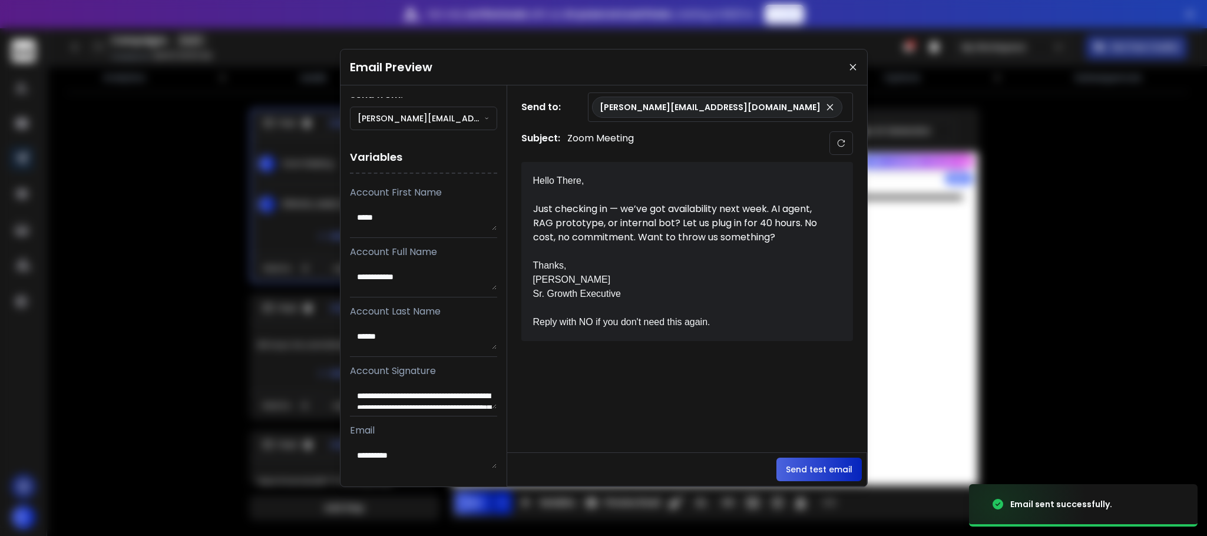
click at [825, 105] on icon at bounding box center [829, 107] width 9 height 9
click at [847, 105] on input at bounding box center [975, 107] width 257 height 21
click at [818, 488] on div "**********" at bounding box center [604, 268] width 528 height 439
click at [820, 480] on button "Send test email" at bounding box center [818, 470] width 85 height 24
click at [896, 106] on icon at bounding box center [900, 107] width 9 height 9
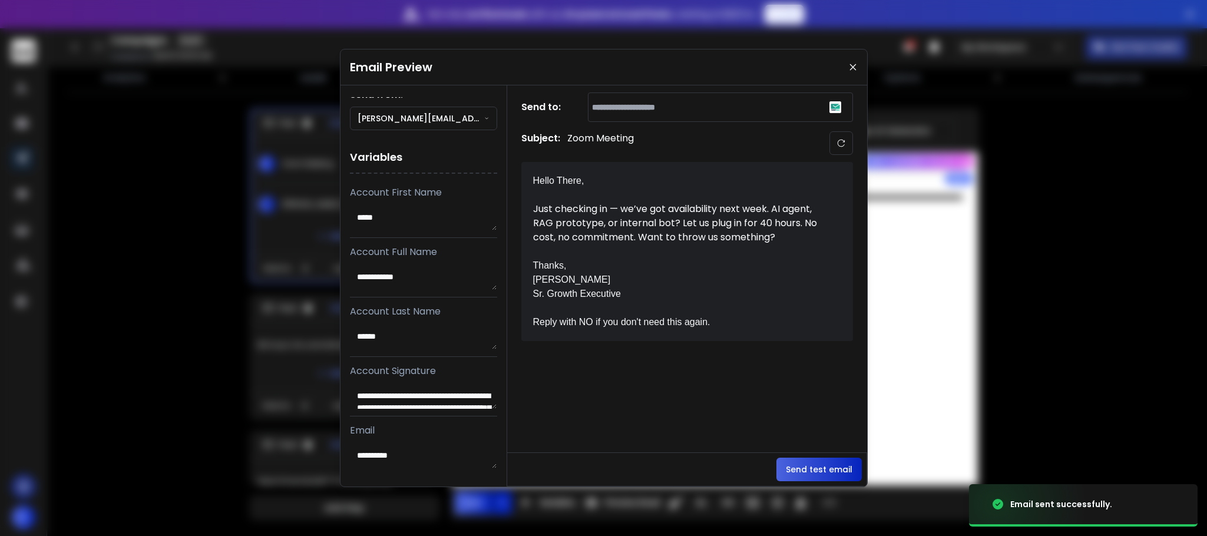
click at [778, 106] on input at bounding box center [720, 107] width 257 height 21
click at [819, 465] on button "Send test email" at bounding box center [818, 470] width 85 height 24
click at [764, 108] on icon at bounding box center [759, 107] width 9 height 9
click at [799, 108] on input at bounding box center [720, 107] width 257 height 21
click at [794, 467] on button "Send test email" at bounding box center [818, 470] width 85 height 24
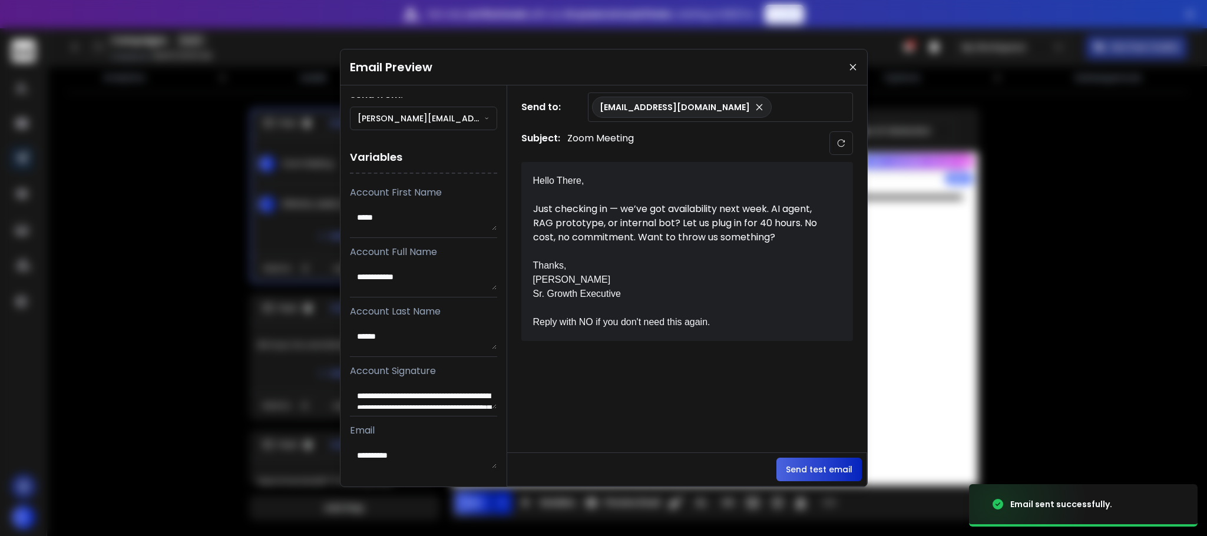
click at [756, 106] on icon at bounding box center [759, 107] width 6 height 6
click at [776, 106] on input at bounding box center [904, 107] width 257 height 21
click at [825, 480] on div "Send test email" at bounding box center [687, 469] width 360 height 34
click at [831, 468] on button "Send test email" at bounding box center [818, 470] width 85 height 24
click at [755, 104] on icon at bounding box center [759, 107] width 9 height 9
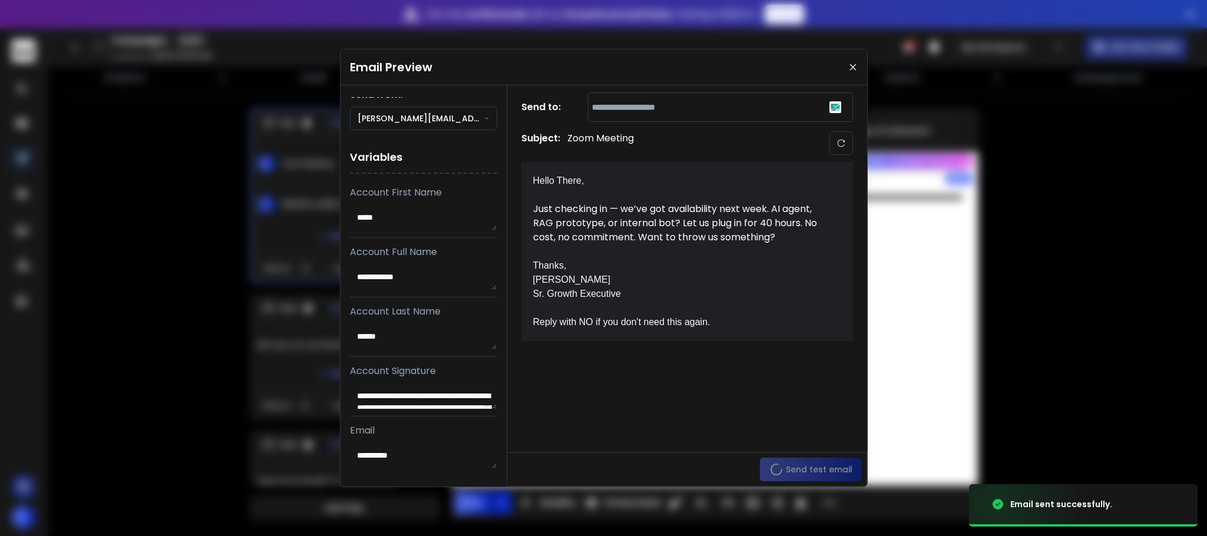
click at [732, 104] on input at bounding box center [720, 107] width 257 height 21
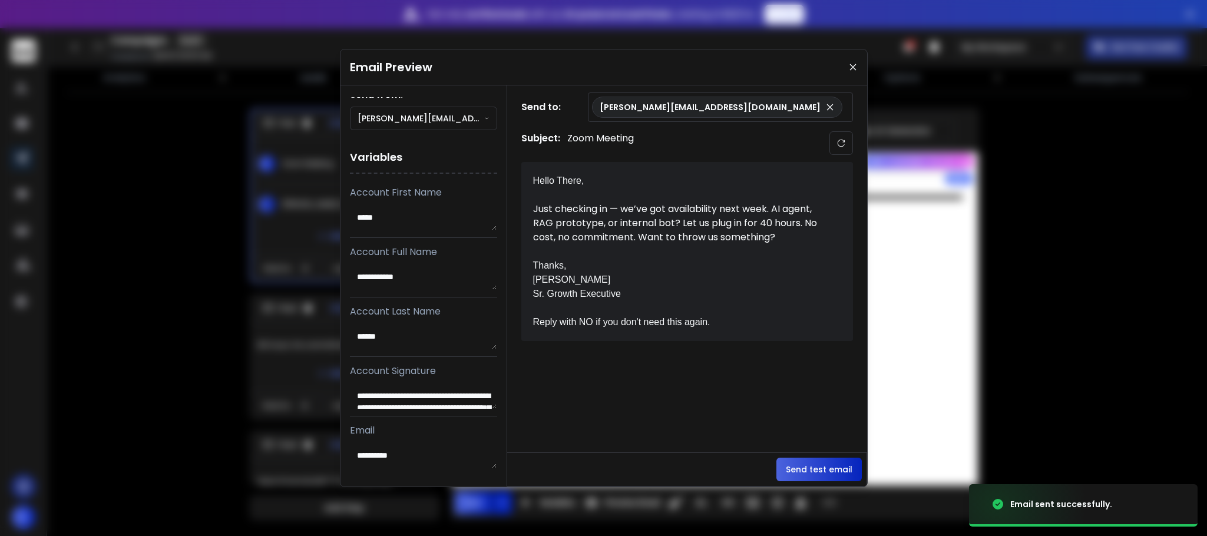
click at [810, 468] on button "Send test email" at bounding box center [818, 470] width 85 height 24
click at [825, 106] on icon at bounding box center [829, 107] width 9 height 9
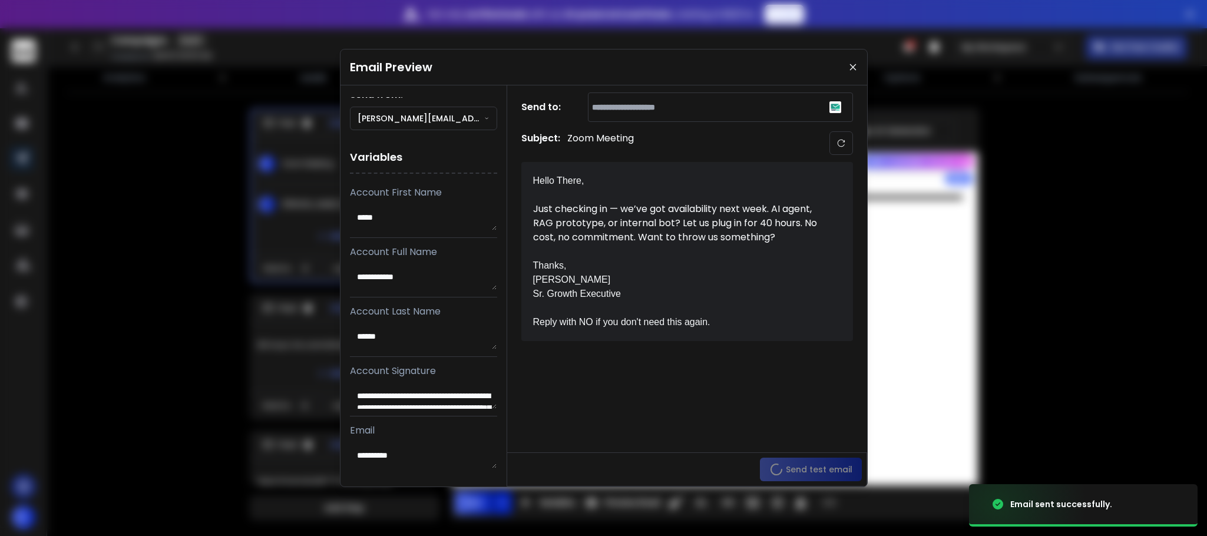
click at [738, 106] on input at bounding box center [720, 107] width 257 height 21
click at [812, 471] on button "Send test email" at bounding box center [818, 470] width 85 height 24
click at [755, 107] on icon at bounding box center [759, 107] width 9 height 9
click at [776, 107] on input at bounding box center [904, 107] width 257 height 21
click at [818, 469] on button "Send test email" at bounding box center [818, 470] width 85 height 24
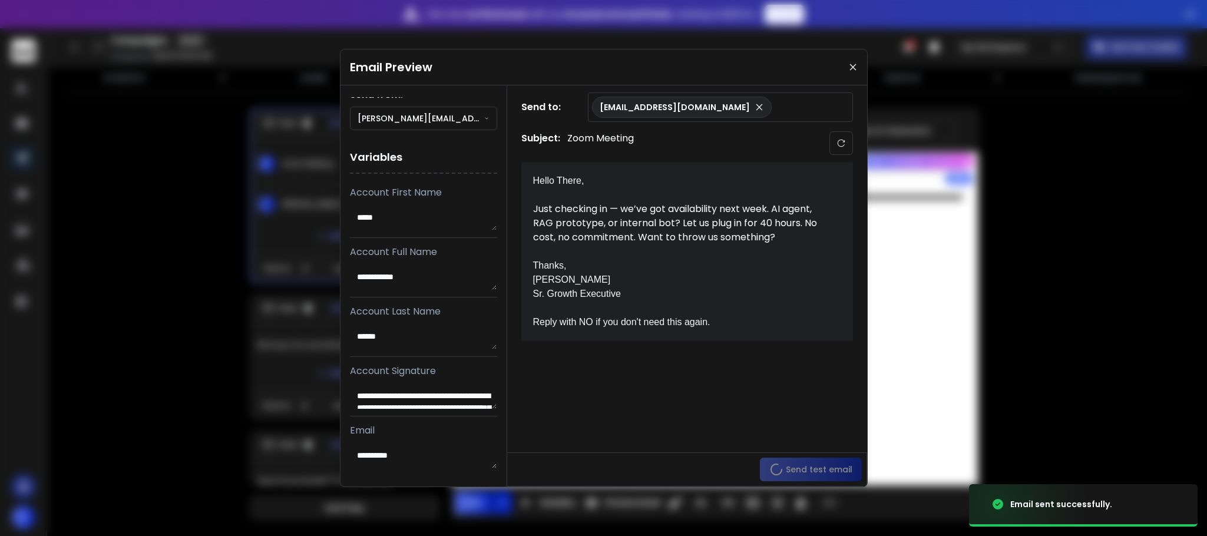
click at [755, 108] on icon at bounding box center [759, 107] width 9 height 9
click at [716, 108] on div "tennispro@esterocc.com" at bounding box center [720, 106] width 265 height 29
drag, startPoint x: 824, startPoint y: 467, endPoint x: 740, endPoint y: 442, distance: 86.8
click at [822, 468] on button "Send test email" at bounding box center [818, 470] width 85 height 24
click at [755, 108] on icon at bounding box center [759, 107] width 9 height 9
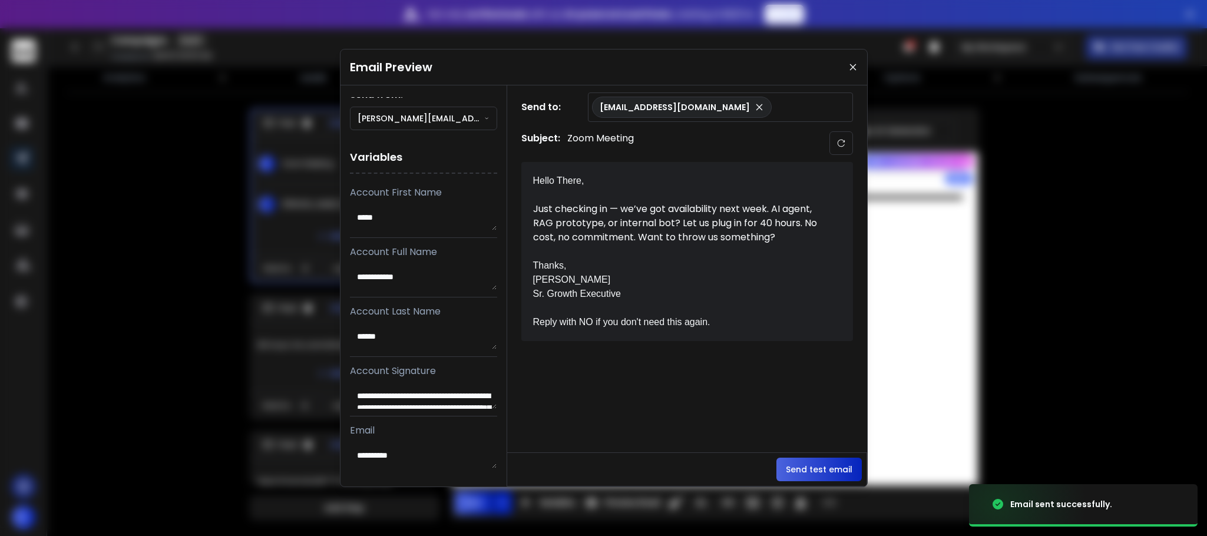
click at [732, 108] on div "berickson@tccmaryland.com" at bounding box center [720, 106] width 265 height 29
click at [812, 474] on button "Send test email" at bounding box center [818, 470] width 85 height 24
click at [755, 107] on icon at bounding box center [759, 107] width 9 height 9
click at [732, 107] on div "03.spying.raffles@icloud.com" at bounding box center [720, 106] width 265 height 29
click at [844, 464] on button "Send test email" at bounding box center [818, 470] width 85 height 24
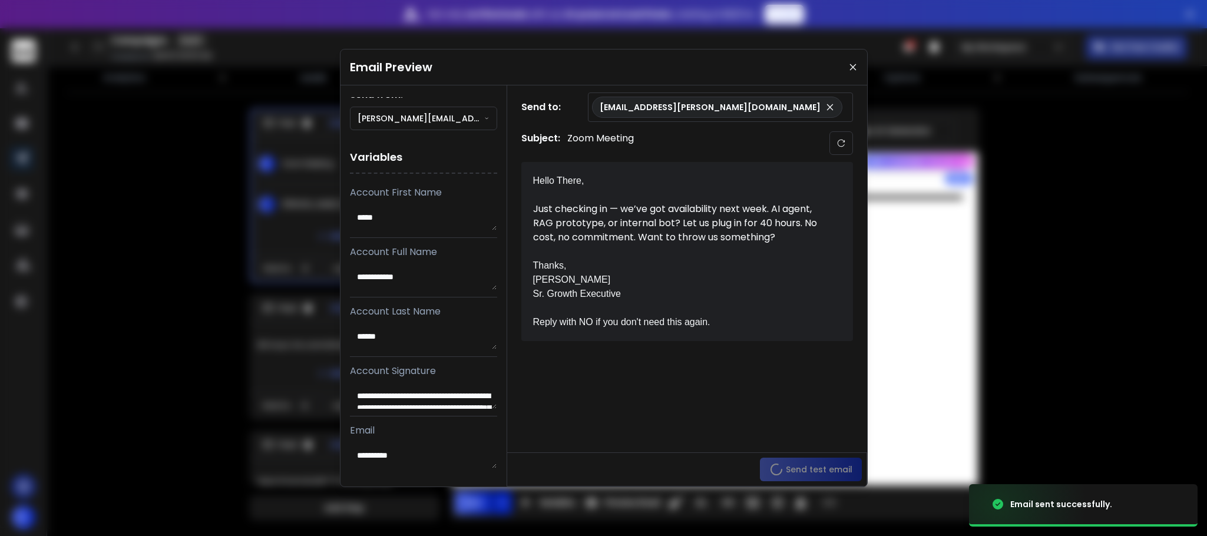
click at [825, 108] on icon at bounding box center [829, 107] width 9 height 9
click at [847, 108] on input at bounding box center [975, 107] width 257 height 21
click at [821, 478] on button "Send test email" at bounding box center [818, 470] width 85 height 24
click at [896, 110] on icon at bounding box center [900, 107] width 9 height 9
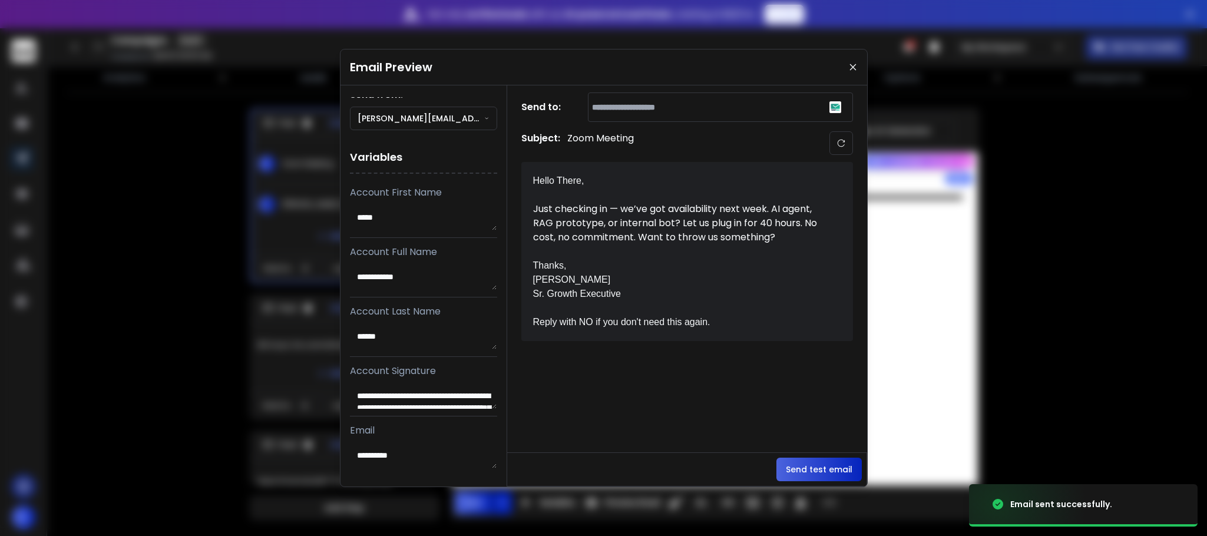
click at [753, 110] on input at bounding box center [720, 107] width 257 height 21
click at [794, 469] on button "Send test email" at bounding box center [818, 470] width 85 height 24
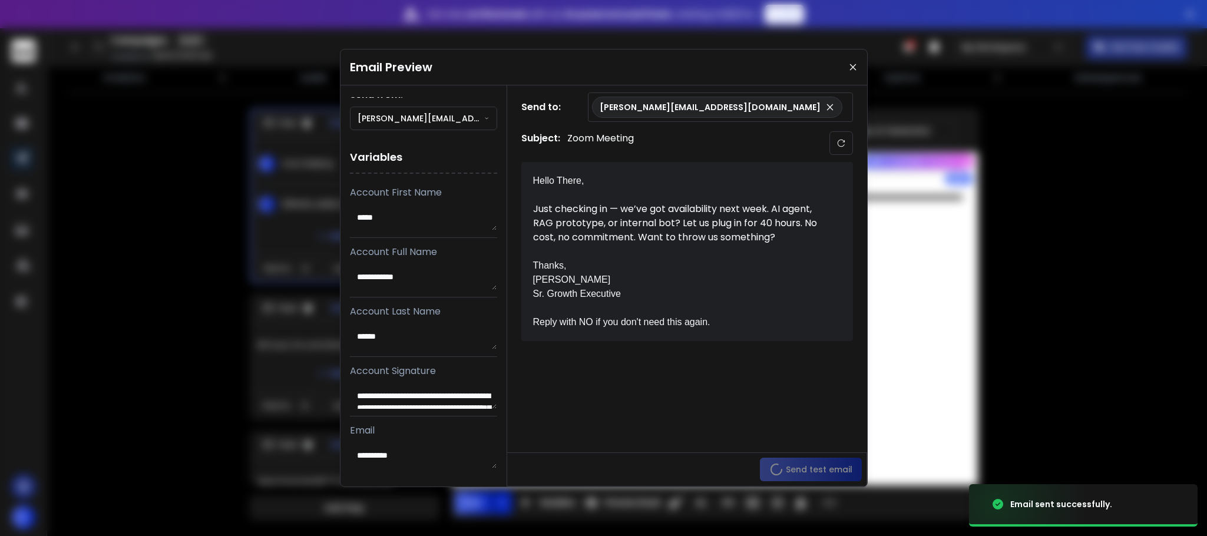
click at [825, 107] on icon at bounding box center [829, 107] width 9 height 9
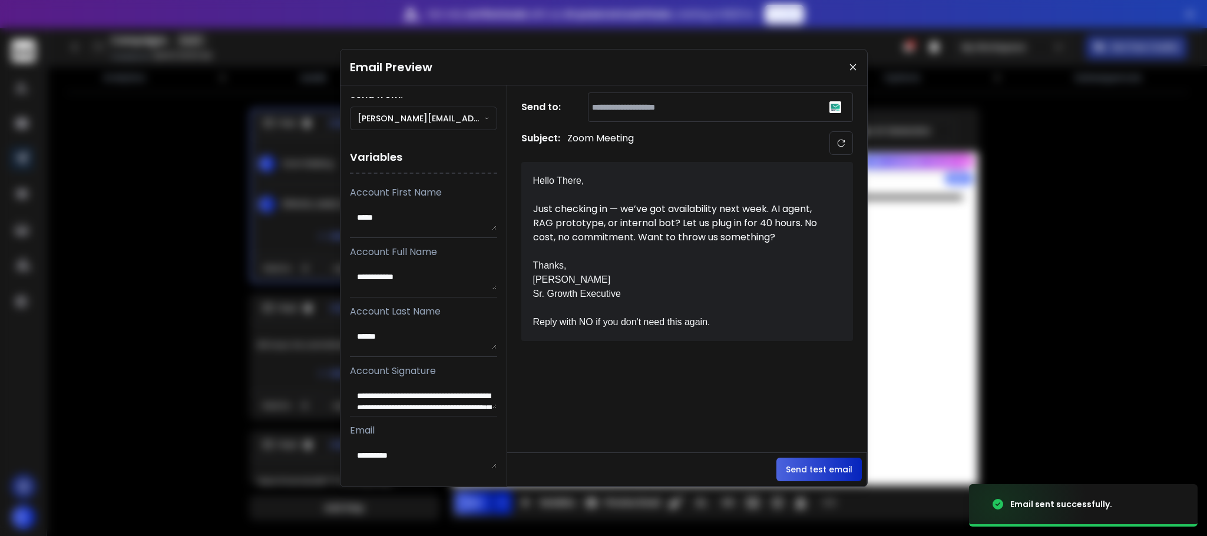
click at [750, 106] on input at bounding box center [720, 107] width 257 height 21
click at [801, 472] on button "Send test email" at bounding box center [818, 470] width 85 height 24
click at [897, 107] on icon at bounding box center [900, 107] width 6 height 6
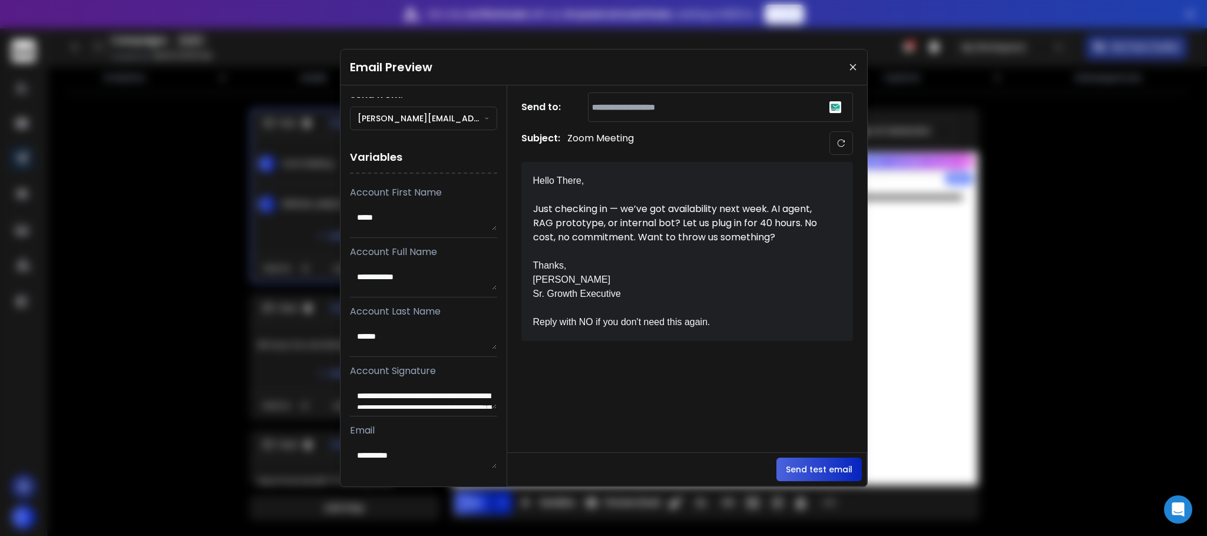
click at [689, 117] on input at bounding box center [720, 107] width 257 height 21
click at [806, 470] on button "Send test email" at bounding box center [818, 470] width 85 height 24
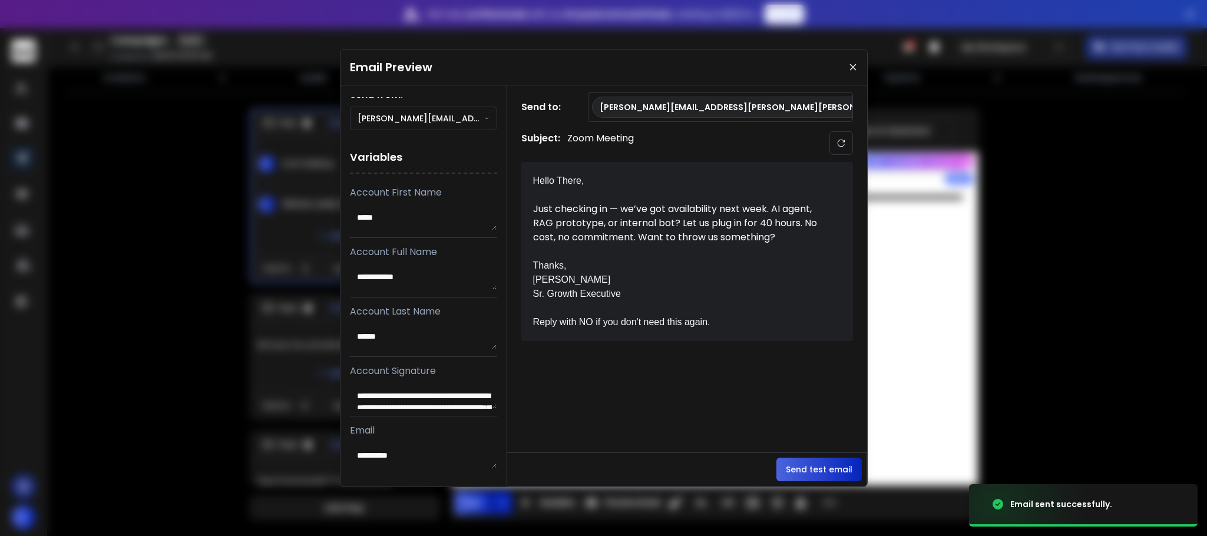
click at [967, 108] on icon at bounding box center [971, 107] width 9 height 9
click at [719, 108] on input at bounding box center [720, 107] width 257 height 21
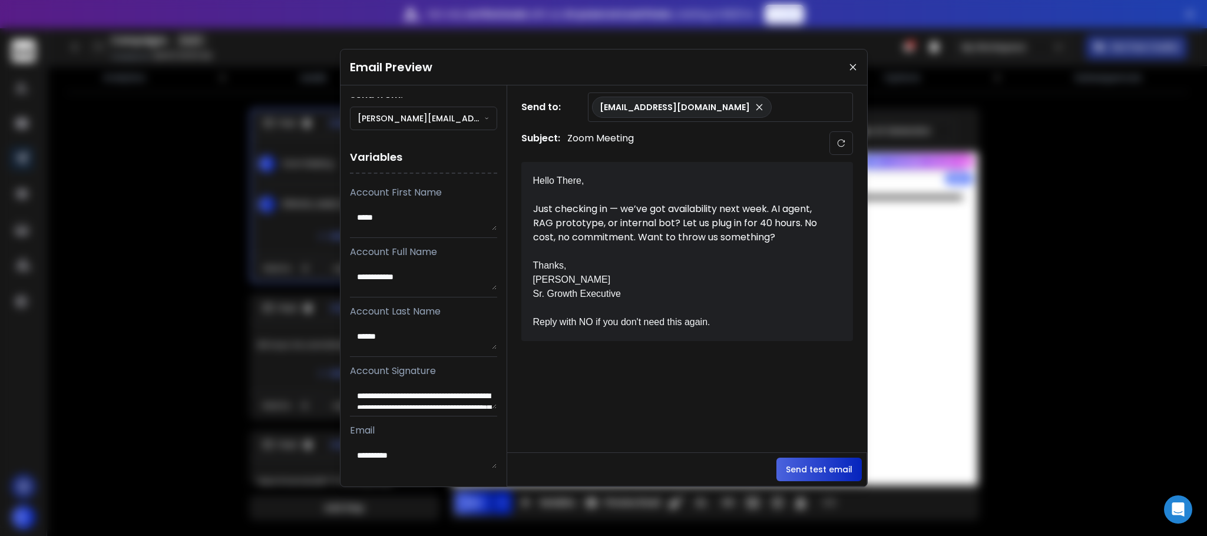
click at [826, 481] on button "Send test email" at bounding box center [818, 470] width 85 height 24
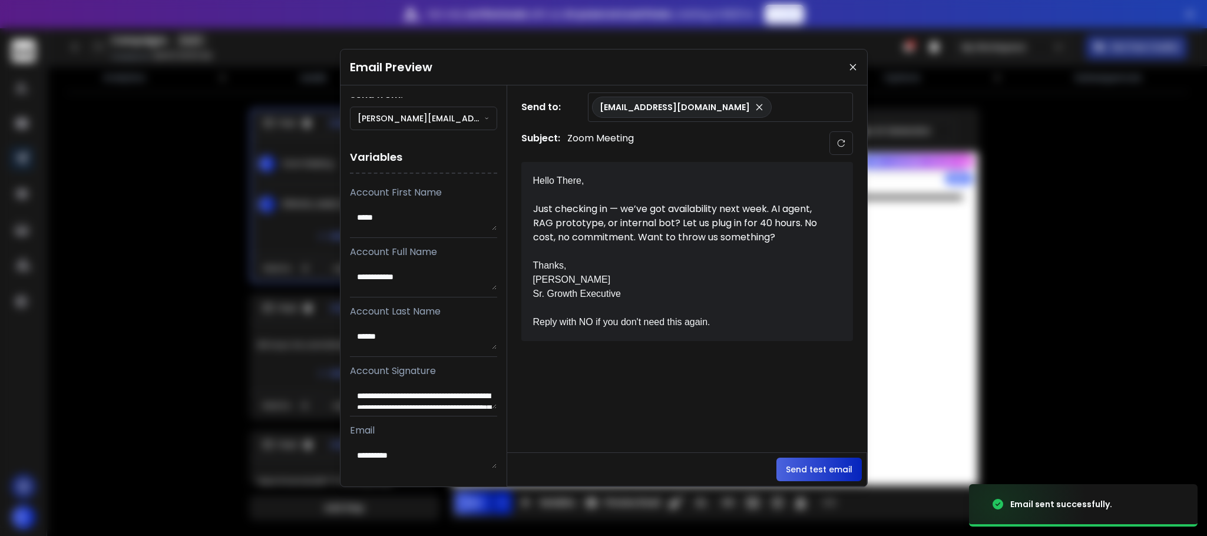
click at [755, 106] on icon at bounding box center [759, 107] width 9 height 9
click at [776, 106] on input at bounding box center [904, 107] width 257 height 21
click at [826, 463] on button "Send test email" at bounding box center [818, 470] width 85 height 24
click at [760, 100] on div "mike.calvo@pneumasolutions.com" at bounding box center [752, 107] width 321 height 21
click at [896, 108] on icon at bounding box center [900, 107] width 9 height 9
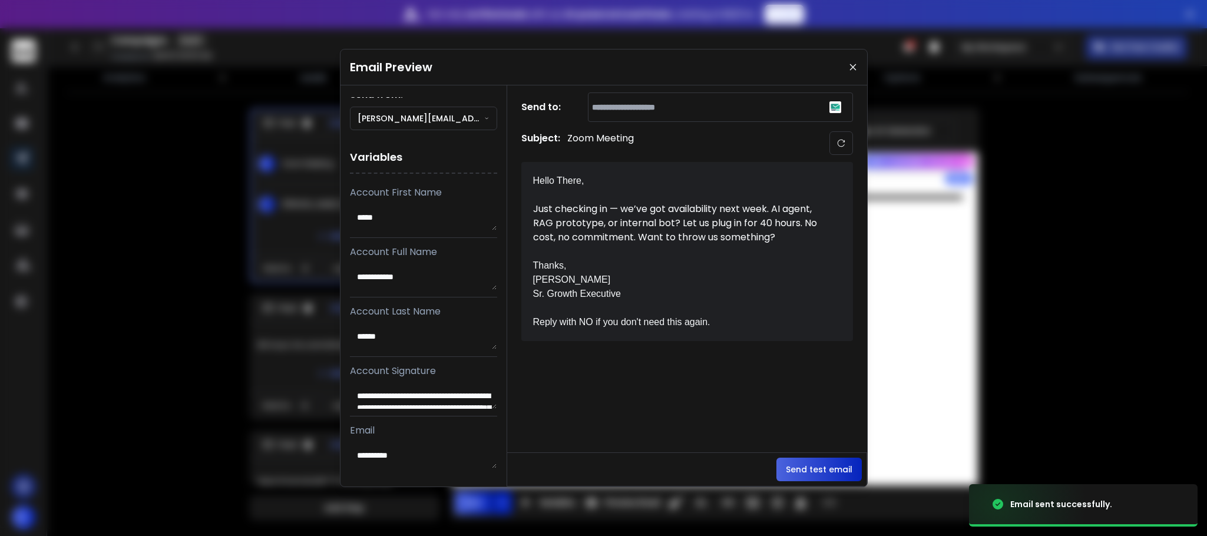
click at [756, 108] on input at bounding box center [720, 107] width 257 height 21
click at [806, 472] on button "Send test email" at bounding box center [818, 470] width 85 height 24
click at [755, 106] on icon at bounding box center [759, 107] width 9 height 9
click at [720, 106] on input at bounding box center [720, 107] width 257 height 21
click at [847, 477] on button "Send test email" at bounding box center [818, 470] width 85 height 24
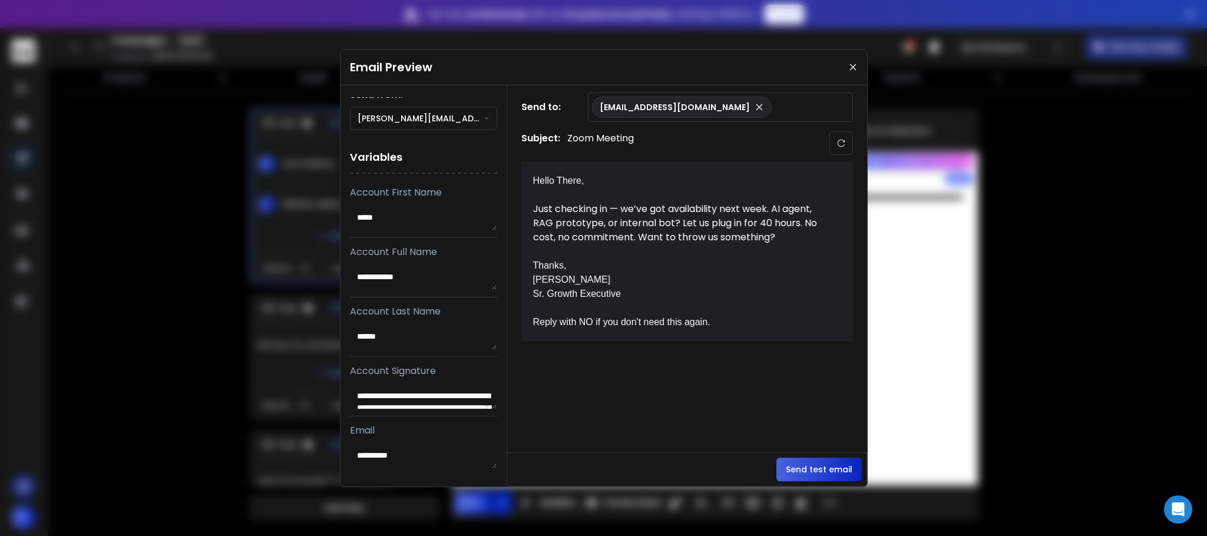
click at [756, 105] on icon at bounding box center [759, 107] width 6 height 6
click at [776, 105] on input at bounding box center [904, 107] width 257 height 21
click at [815, 462] on button "Send test email" at bounding box center [818, 470] width 85 height 24
click at [730, 110] on div "andrew.broyles@srsre.com" at bounding box center [752, 107] width 321 height 21
click at [896, 108] on icon at bounding box center [900, 107] width 9 height 9
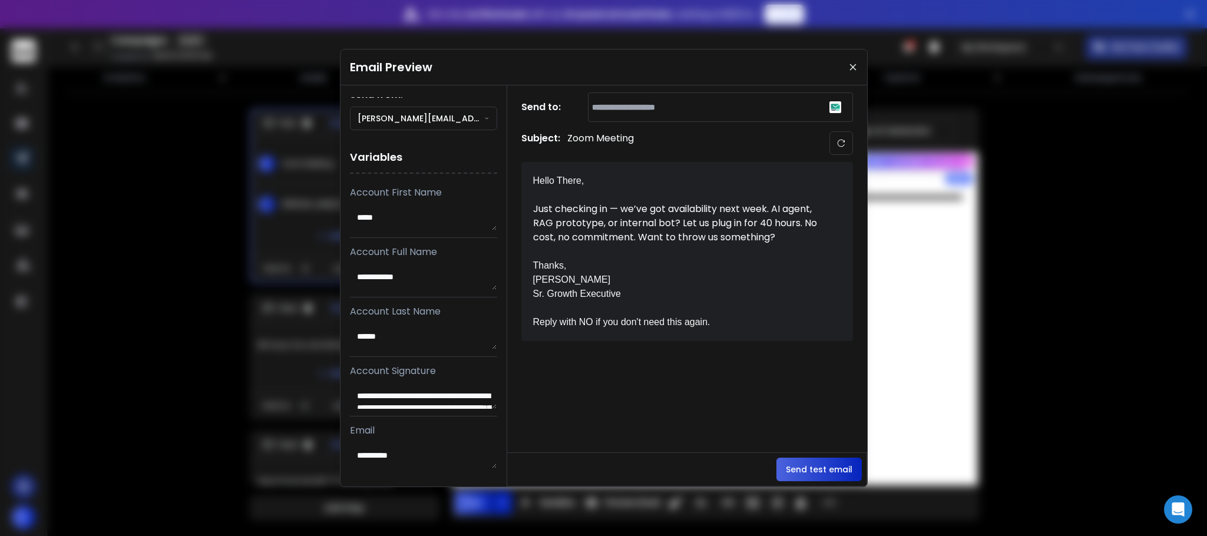
click at [727, 108] on input at bounding box center [720, 107] width 257 height 21
drag, startPoint x: 789, startPoint y: 477, endPoint x: 684, endPoint y: 408, distance: 125.5
click at [789, 475] on button "Send test email" at bounding box center [818, 470] width 85 height 24
click at [755, 105] on icon at bounding box center [759, 107] width 9 height 9
click at [709, 105] on input at bounding box center [720, 107] width 257 height 21
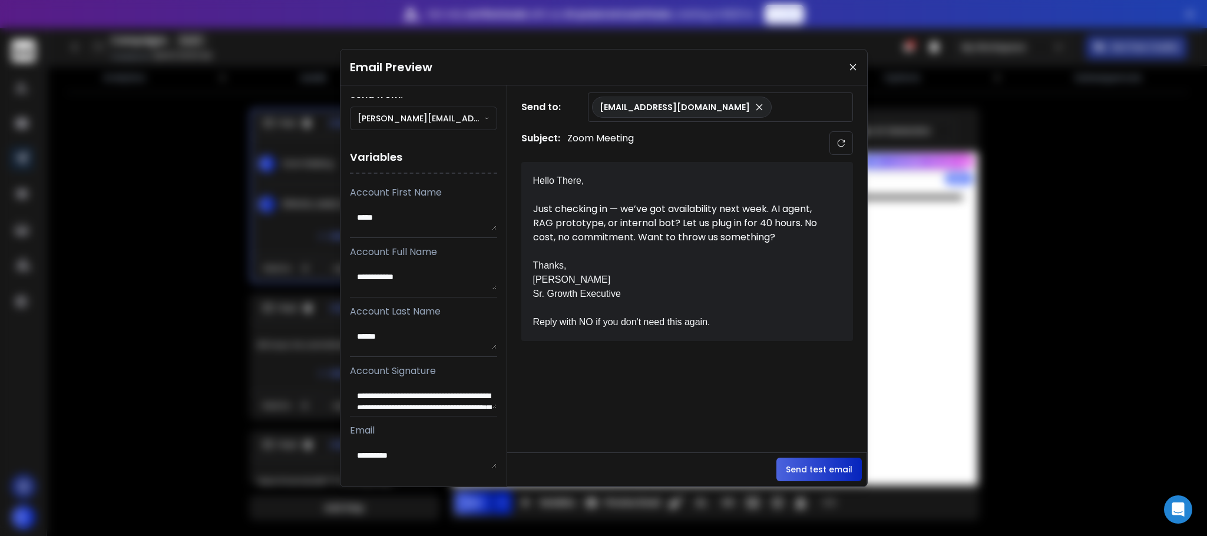
click at [822, 452] on div "Send test email" at bounding box center [687, 469] width 360 height 34
click at [822, 460] on button "Send test email" at bounding box center [818, 470] width 85 height 24
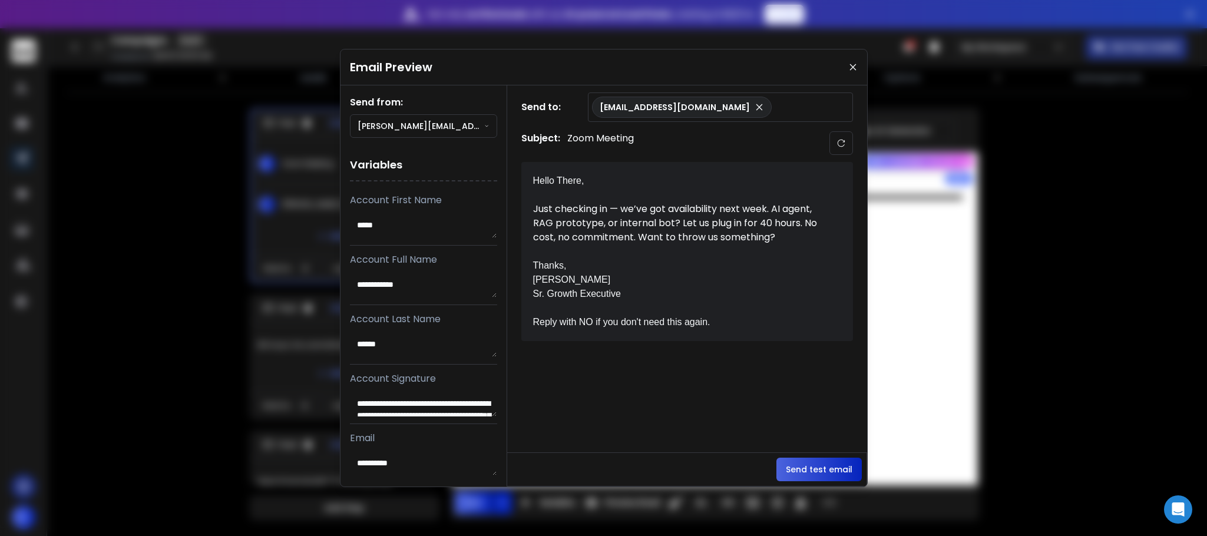
scroll to position [0, 0]
click at [756, 110] on icon at bounding box center [759, 107] width 9 height 9
click at [776, 110] on input at bounding box center [904, 107] width 257 height 21
click at [811, 459] on button "Send test email" at bounding box center [818, 470] width 85 height 24
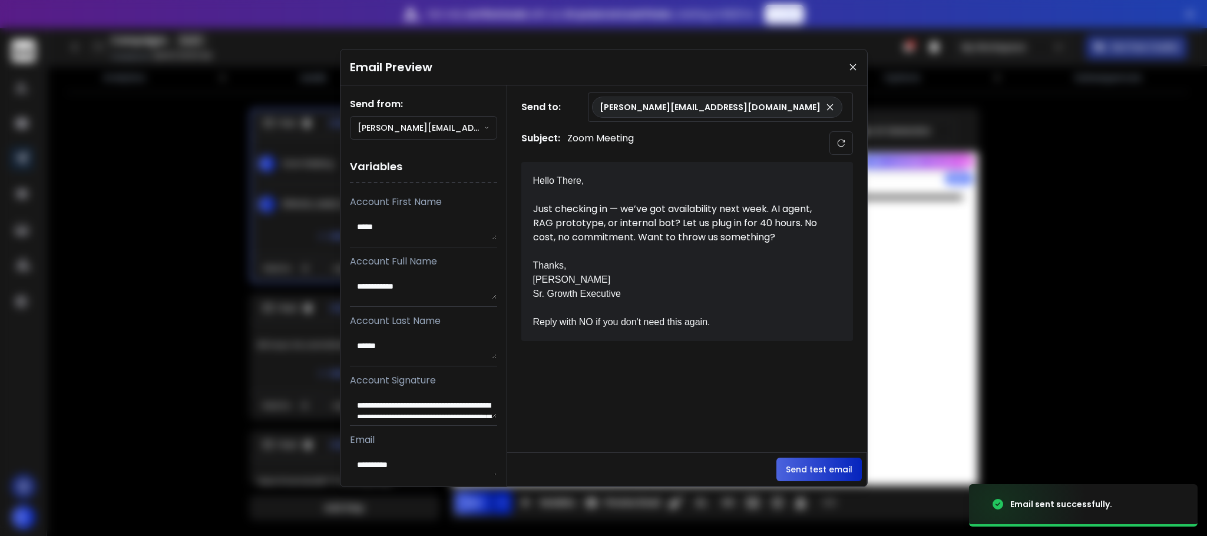
click at [826, 106] on icon at bounding box center [829, 107] width 6 height 6
click at [739, 106] on input at bounding box center [720, 107] width 257 height 21
click at [811, 465] on button "Send test email" at bounding box center [818, 470] width 85 height 24
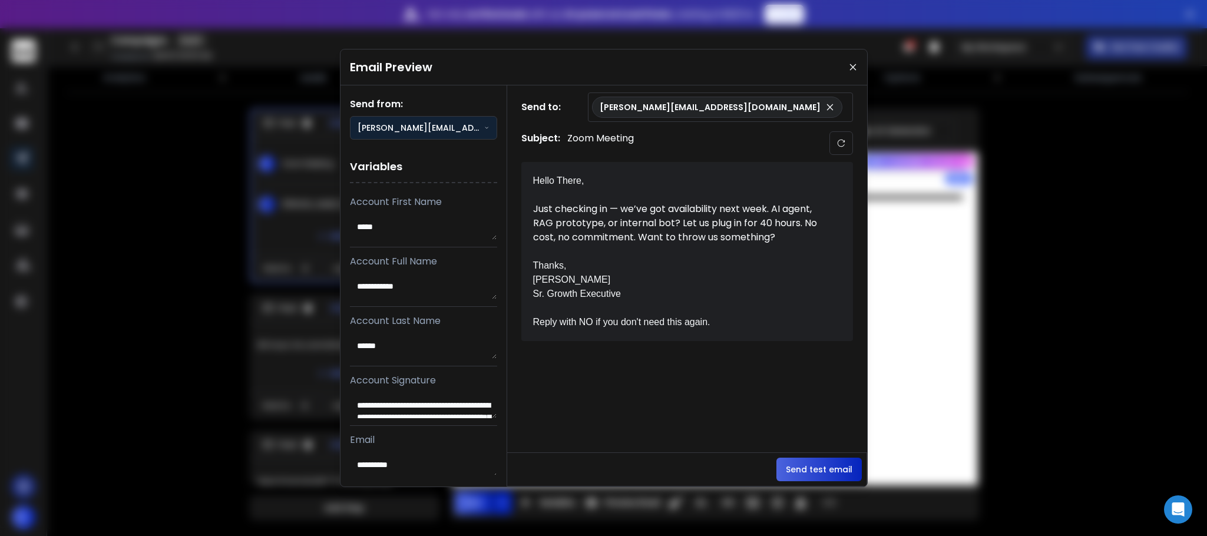
click at [400, 129] on p "[PERSON_NAME][EMAIL_ADDRESS][PERSON_NAME][DOMAIN_NAME]" at bounding box center [421, 128] width 127 height 12
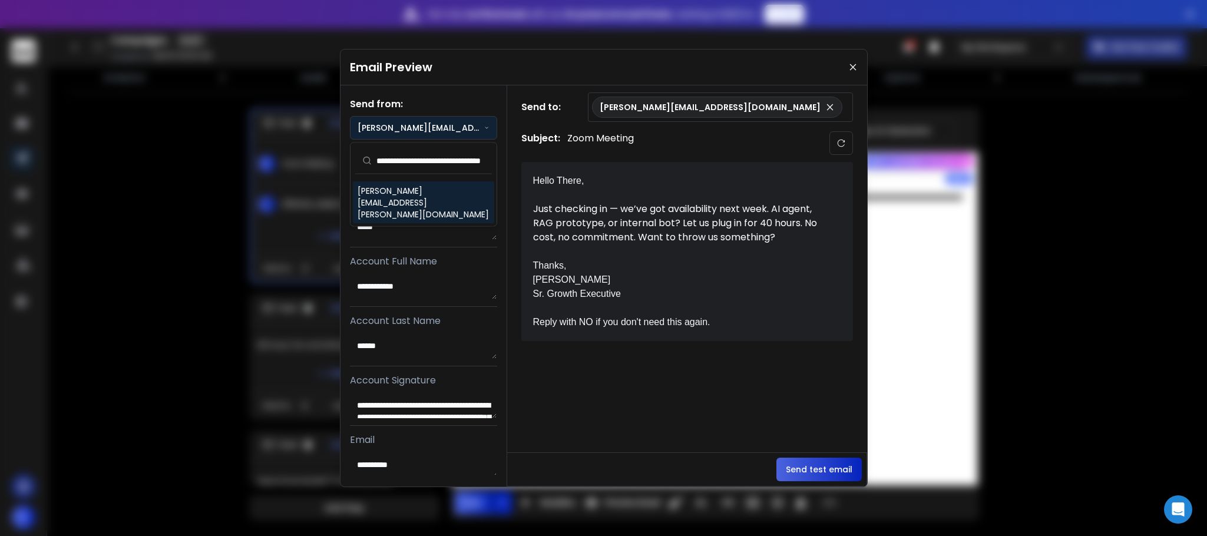
scroll to position [0, 52]
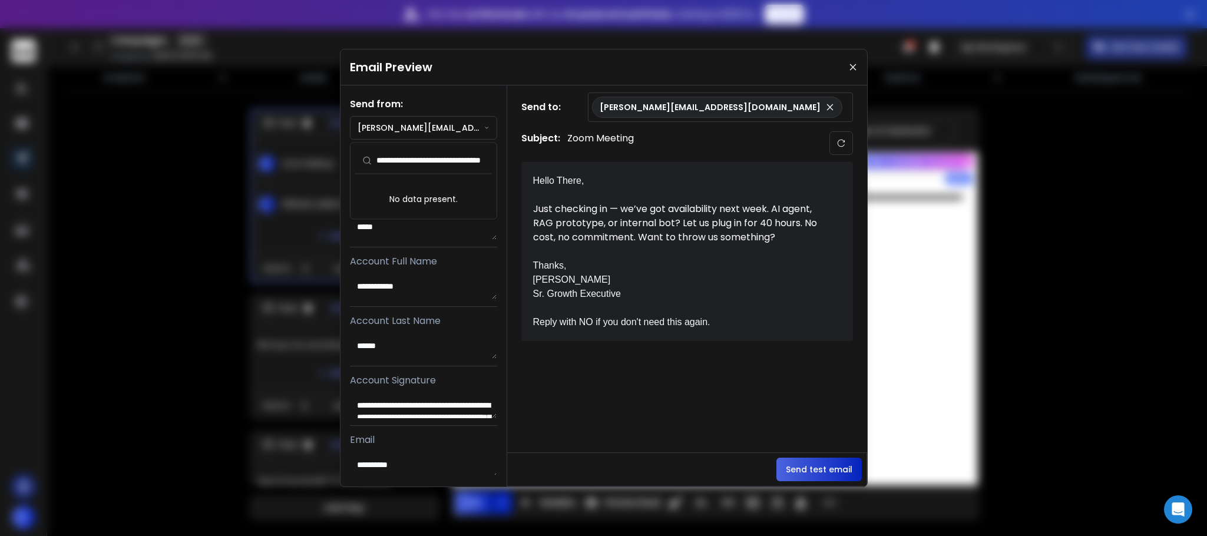
type input "**********"
click at [445, 85] on div "**********" at bounding box center [603, 286] width 527 height 402
click at [437, 130] on p "[PERSON_NAME][EMAIL_ADDRESS][PERSON_NAME][DOMAIN_NAME]" at bounding box center [421, 128] width 127 height 12
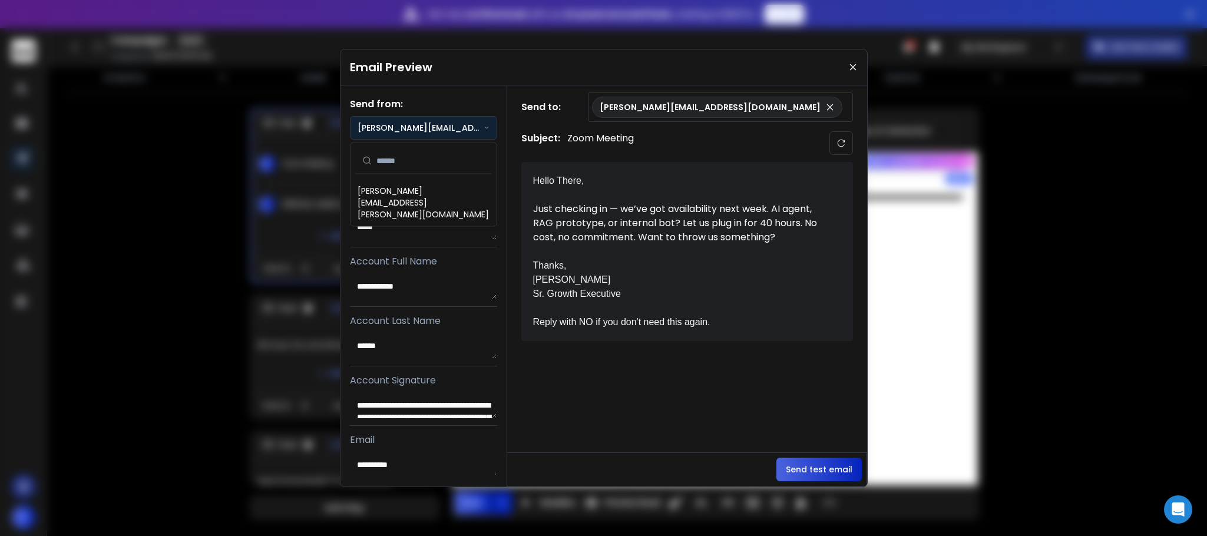
click at [437, 130] on p "[PERSON_NAME][EMAIL_ADDRESS][PERSON_NAME][DOMAIN_NAME]" at bounding box center [421, 128] width 127 height 12
click at [435, 133] on p "[PERSON_NAME][EMAIL_ADDRESS][PERSON_NAME][DOMAIN_NAME]" at bounding box center [421, 128] width 127 height 12
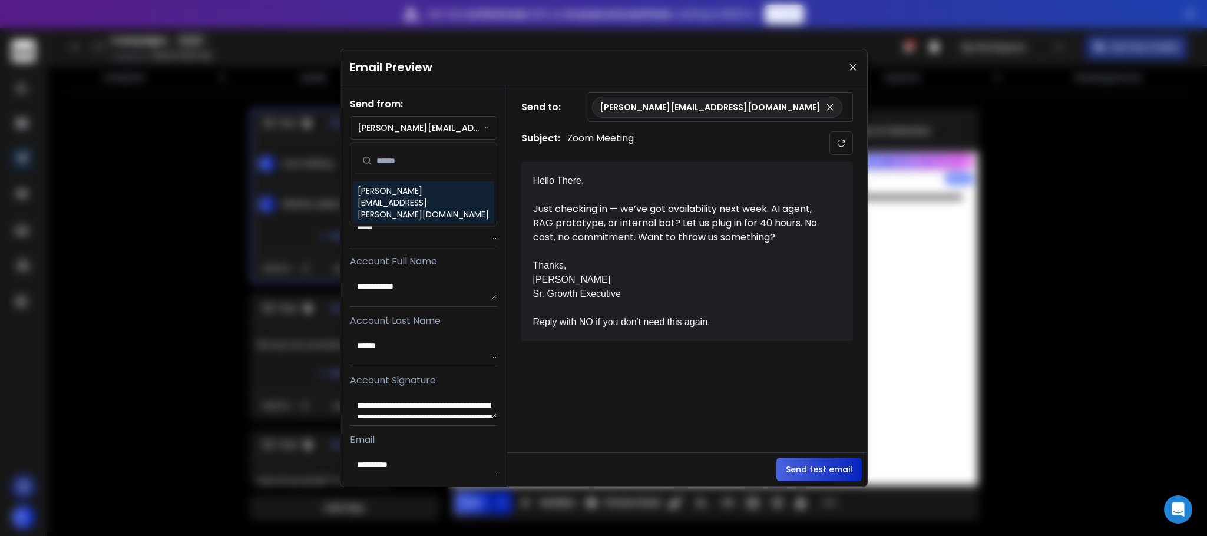
click at [424, 186] on div "[PERSON_NAME][EMAIL_ADDRESS][PERSON_NAME][DOMAIN_NAME]" at bounding box center [423, 202] width 141 height 42
click at [825, 105] on icon at bounding box center [829, 107] width 9 height 9
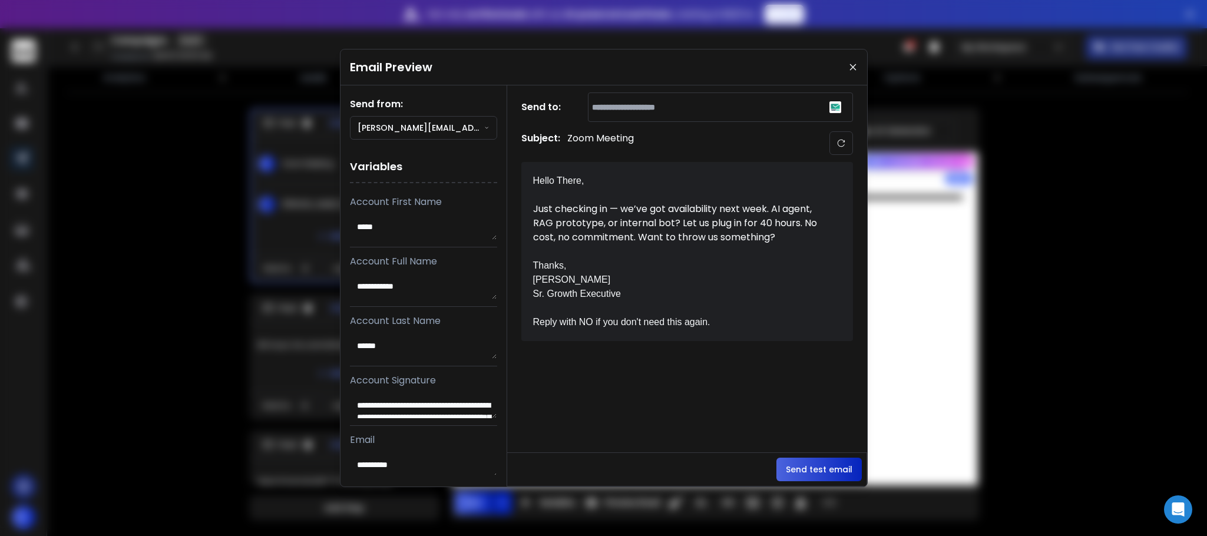
click at [601, 103] on input at bounding box center [720, 107] width 257 height 21
click at [818, 470] on button "Send test email" at bounding box center [818, 470] width 85 height 24
click at [755, 108] on icon at bounding box center [759, 107] width 9 height 9
click at [776, 108] on input at bounding box center [904, 107] width 257 height 21
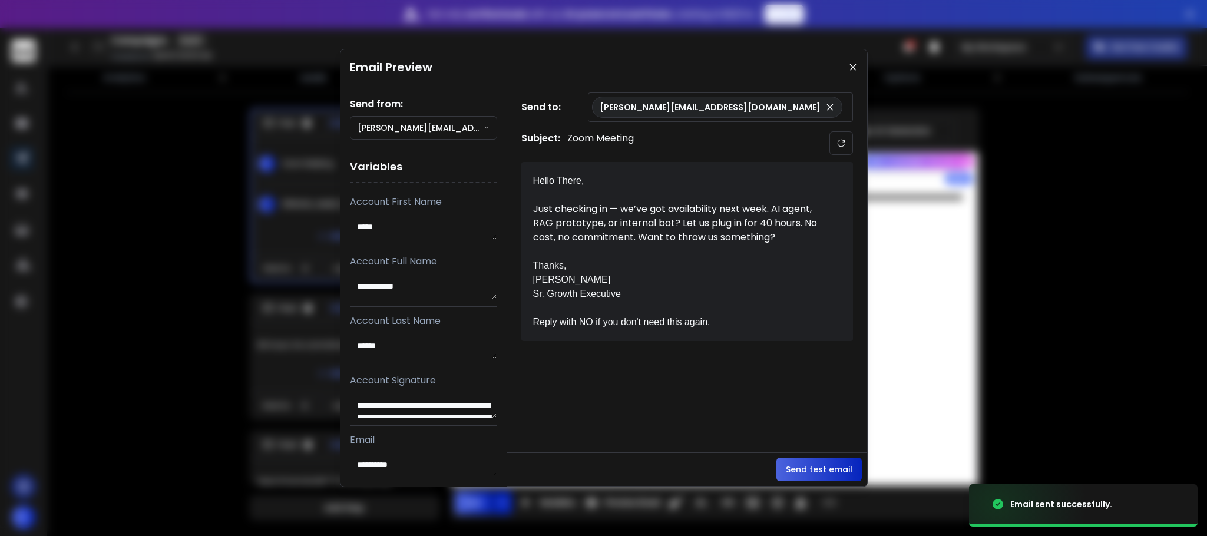
click at [836, 463] on button "Send test email" at bounding box center [818, 470] width 85 height 24
click at [825, 110] on icon at bounding box center [829, 107] width 9 height 9
click at [738, 110] on input at bounding box center [720, 107] width 257 height 21
click at [802, 468] on button "Send test email" at bounding box center [818, 470] width 85 height 24
click at [755, 110] on icon at bounding box center [759, 107] width 9 height 9
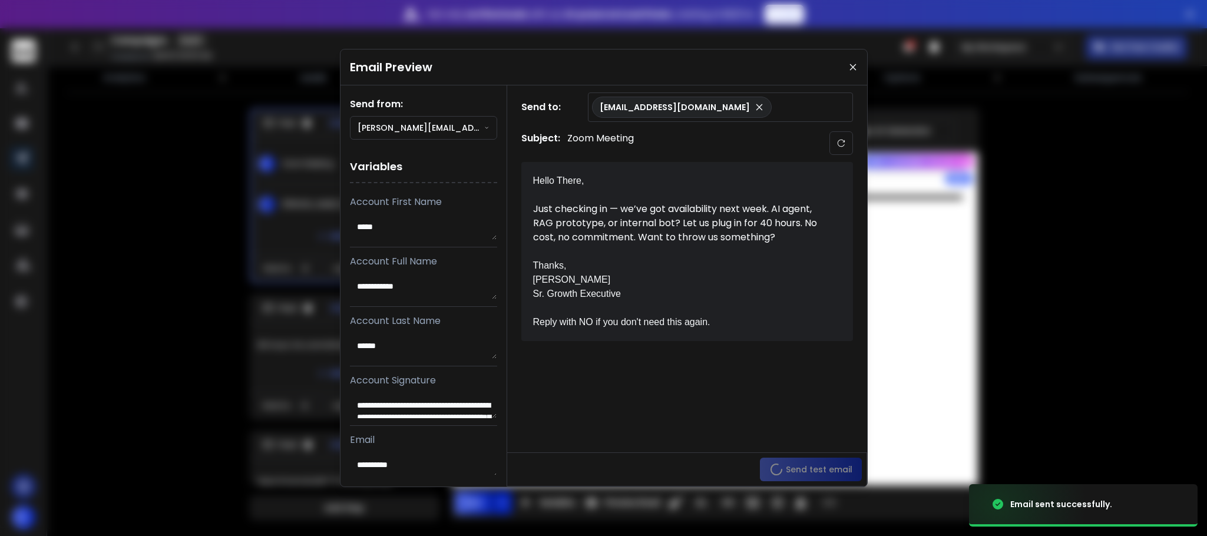
click at [776, 110] on input at bounding box center [904, 107] width 257 height 21
click at [831, 465] on button "Send test email" at bounding box center [818, 470] width 85 height 24
drag, startPoint x: 716, startPoint y: 103, endPoint x: 707, endPoint y: 103, distance: 8.2
click at [711, 103] on div "carolyn@keltecinc.com" at bounding box center [717, 107] width 250 height 21
click at [825, 103] on icon at bounding box center [829, 107] width 9 height 9
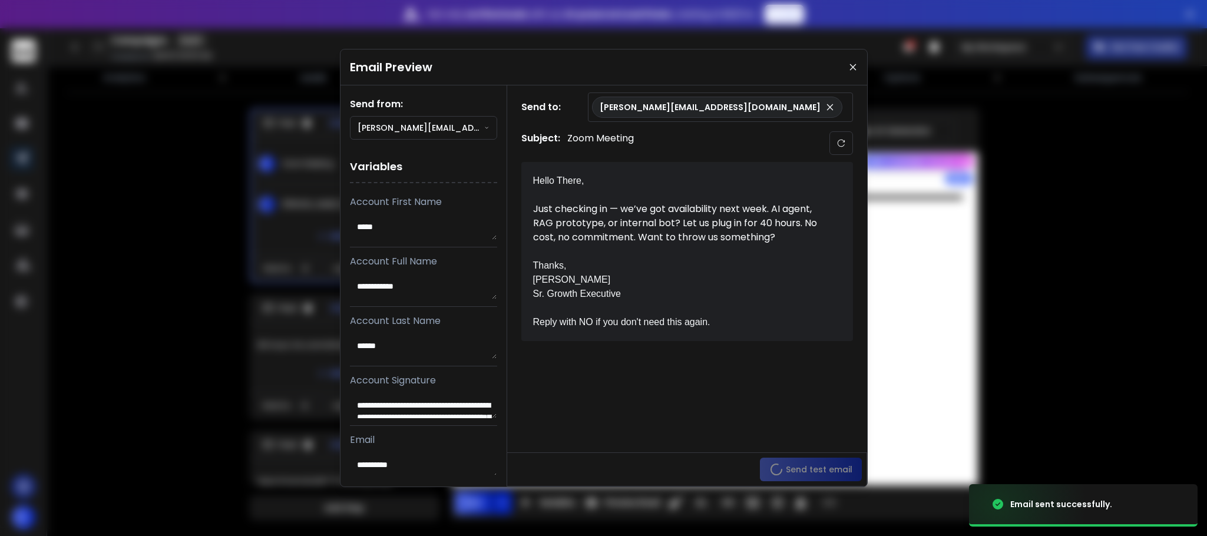
click at [847, 103] on input at bounding box center [975, 107] width 257 height 21
click at [834, 467] on button "Send test email" at bounding box center [818, 470] width 85 height 24
click at [755, 107] on icon at bounding box center [759, 107] width 9 height 9
click at [727, 107] on input at bounding box center [720, 107] width 257 height 21
click at [795, 465] on button "Send test email" at bounding box center [818, 470] width 85 height 24
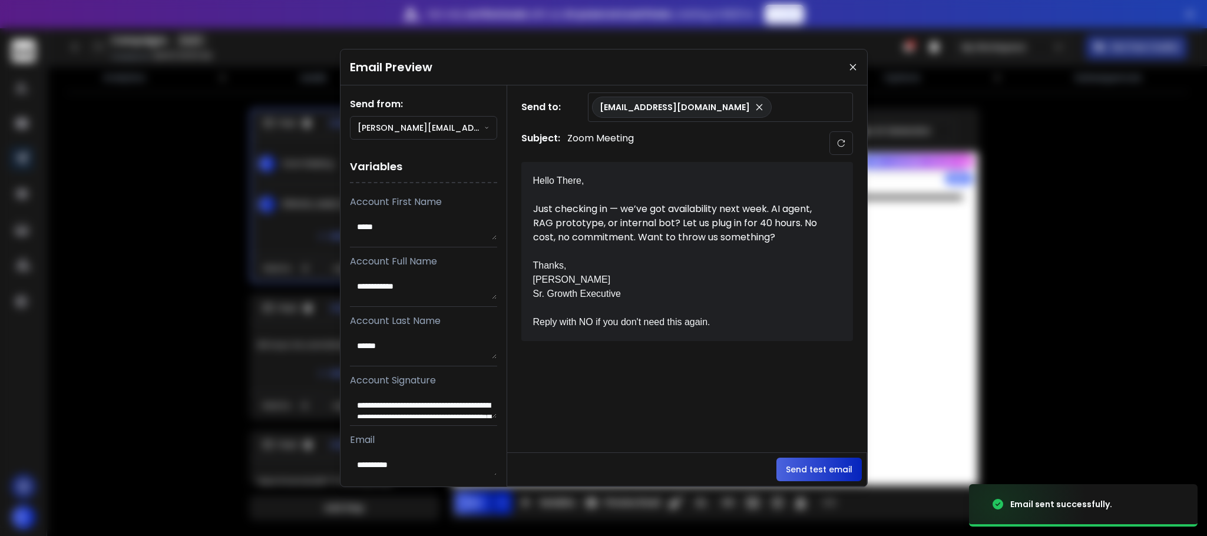
click at [755, 107] on icon at bounding box center [759, 107] width 9 height 9
click at [776, 107] on input at bounding box center [904, 107] width 257 height 21
drag, startPoint x: 857, startPoint y: 486, endPoint x: 841, endPoint y: 469, distance: 23.3
click at [856, 485] on div "Send test email" at bounding box center [687, 469] width 360 height 34
click at [836, 467] on button "Send test email" at bounding box center [818, 470] width 85 height 24
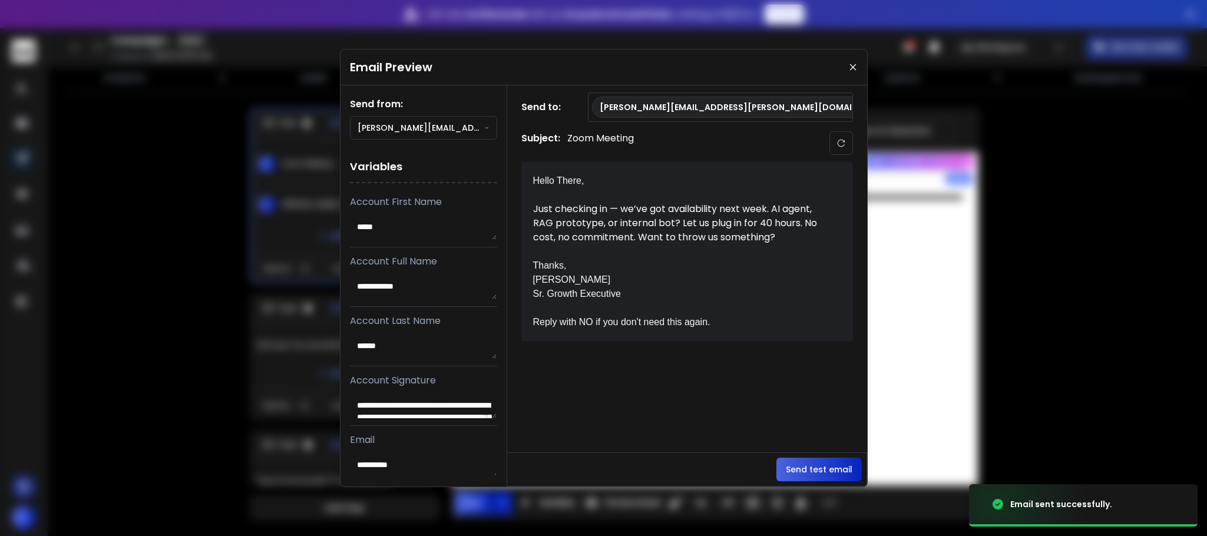
click at [896, 104] on icon at bounding box center [900, 107] width 9 height 9
click at [918, 104] on input at bounding box center [1046, 107] width 257 height 21
click at [828, 469] on button "Send test email" at bounding box center [818, 470] width 85 height 24
click at [755, 105] on icon at bounding box center [759, 107] width 9 height 9
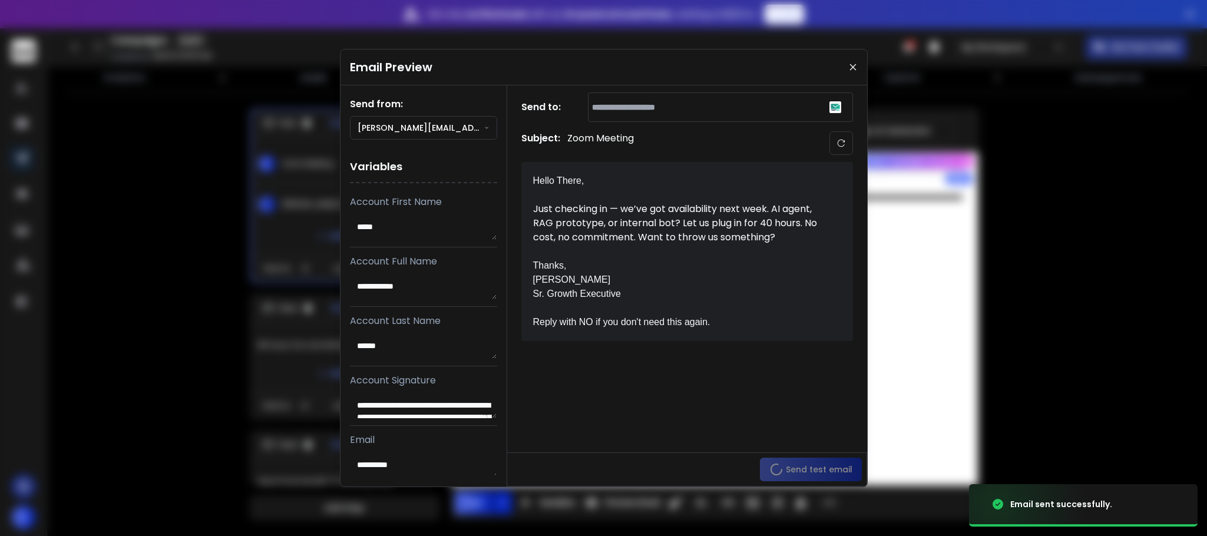
click at [716, 105] on input at bounding box center [720, 107] width 257 height 21
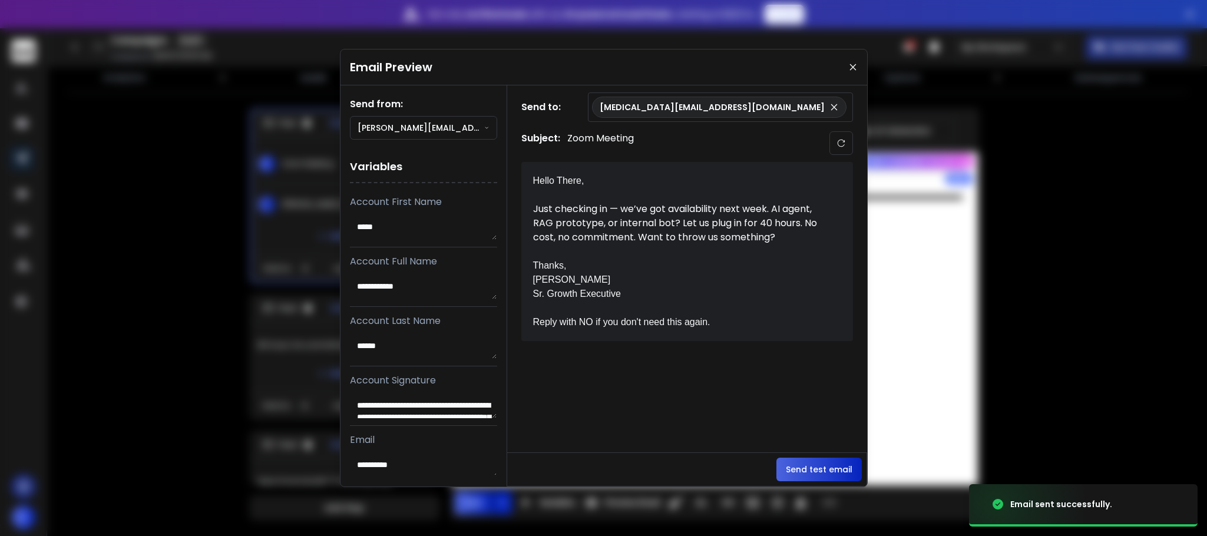
click at [814, 470] on button "Send test email" at bounding box center [818, 470] width 85 height 24
click at [848, 72] on div "Email Preview" at bounding box center [603, 66] width 527 height 35
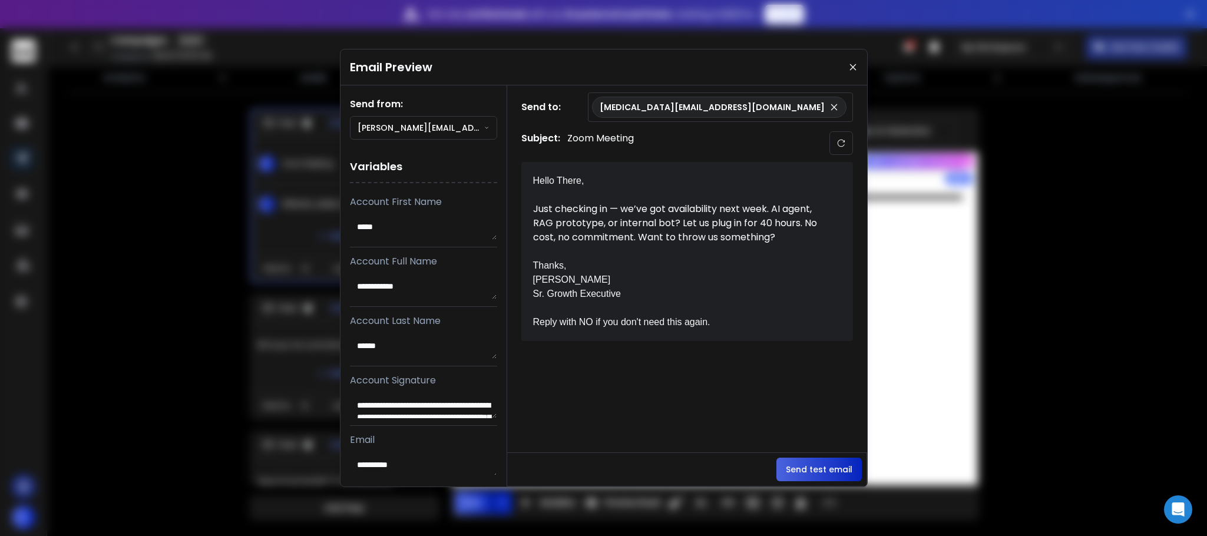
click at [848, 64] on icon at bounding box center [852, 66] width 9 height 9
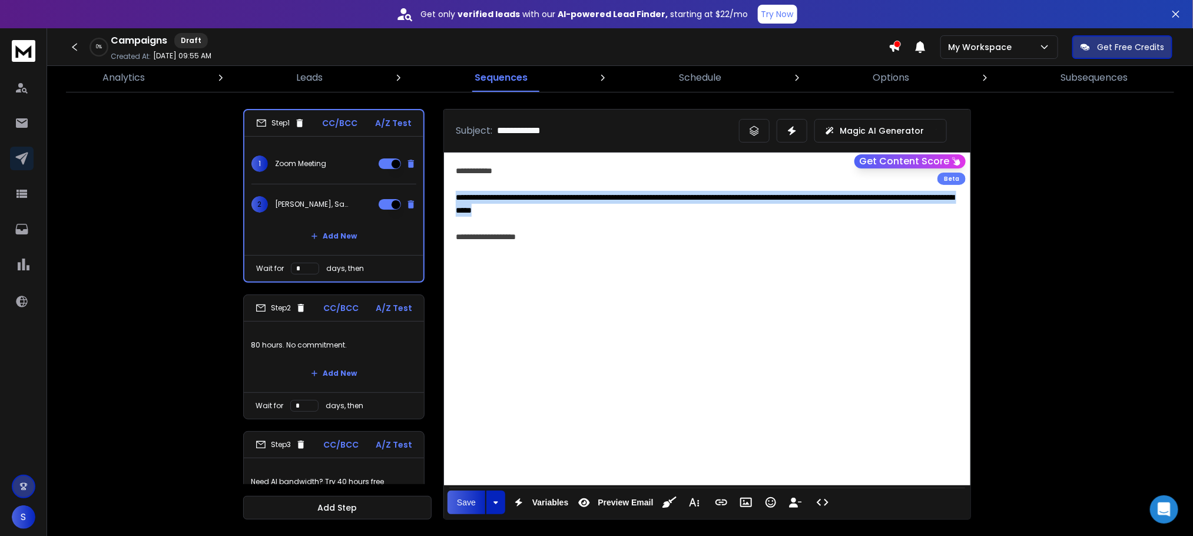
drag, startPoint x: 638, startPoint y: 210, endPoint x: 425, endPoint y: 195, distance: 213.8
click at [425, 195] on div "**********" at bounding box center [620, 314] width 754 height 411
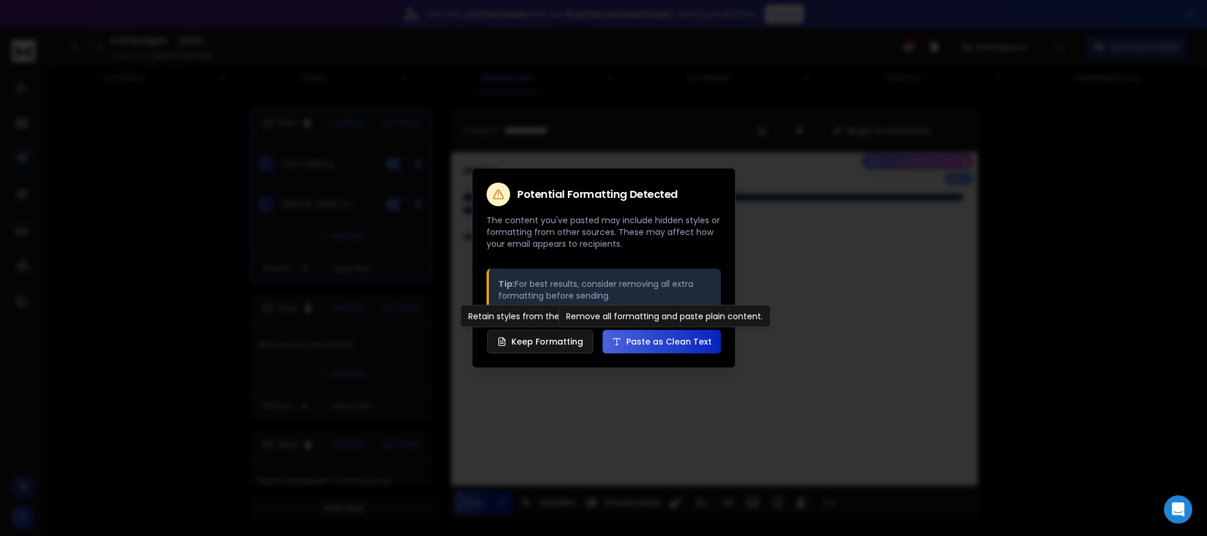
click at [664, 334] on button "Paste as Clean Text" at bounding box center [662, 342] width 118 height 24
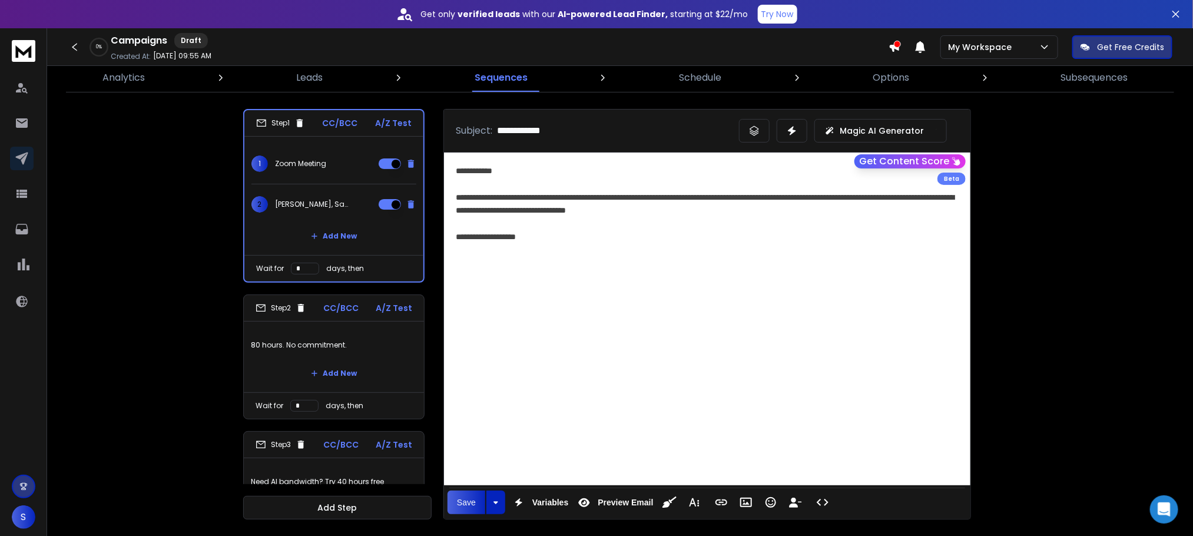
click at [518, 133] on input "**********" at bounding box center [612, 131] width 230 height 14
type input "*******"
click at [629, 504] on span "Preview Email" at bounding box center [626, 503] width 60 height 10
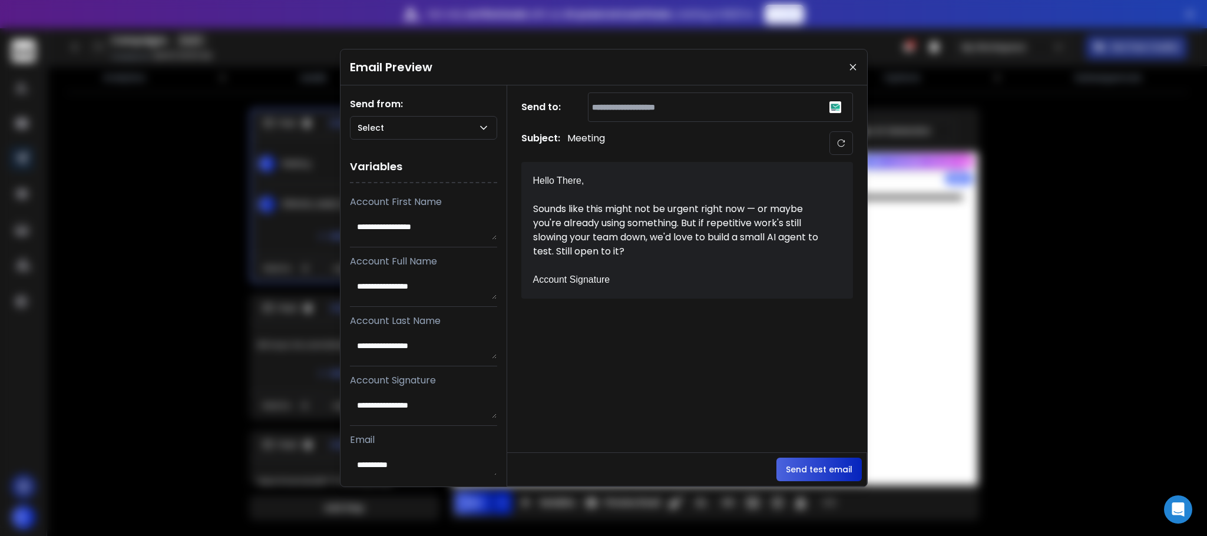
type textarea "********"
type textarea "**********"
type textarea "******"
type textarea "**********"
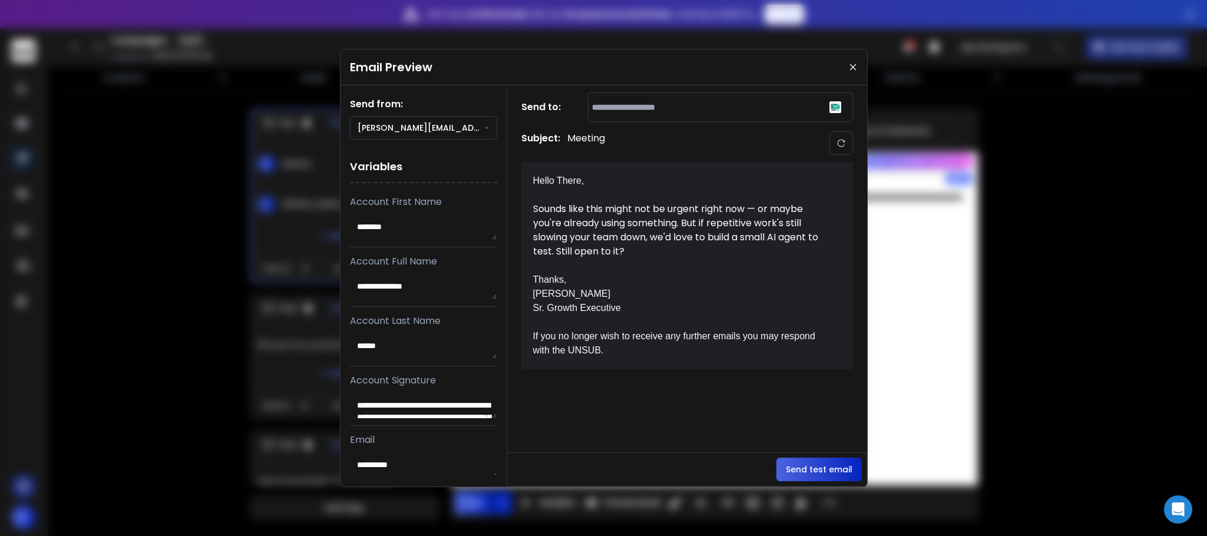
click at [638, 108] on input at bounding box center [720, 107] width 257 height 21
click at [816, 468] on button "Send test email" at bounding box center [818, 470] width 85 height 24
click at [640, 108] on p "[EMAIL_ADDRESS][DOMAIN_NAME]" at bounding box center [675, 107] width 150 height 12
click at [755, 110] on icon at bounding box center [759, 107] width 9 height 9
click at [745, 110] on input at bounding box center [720, 107] width 257 height 21
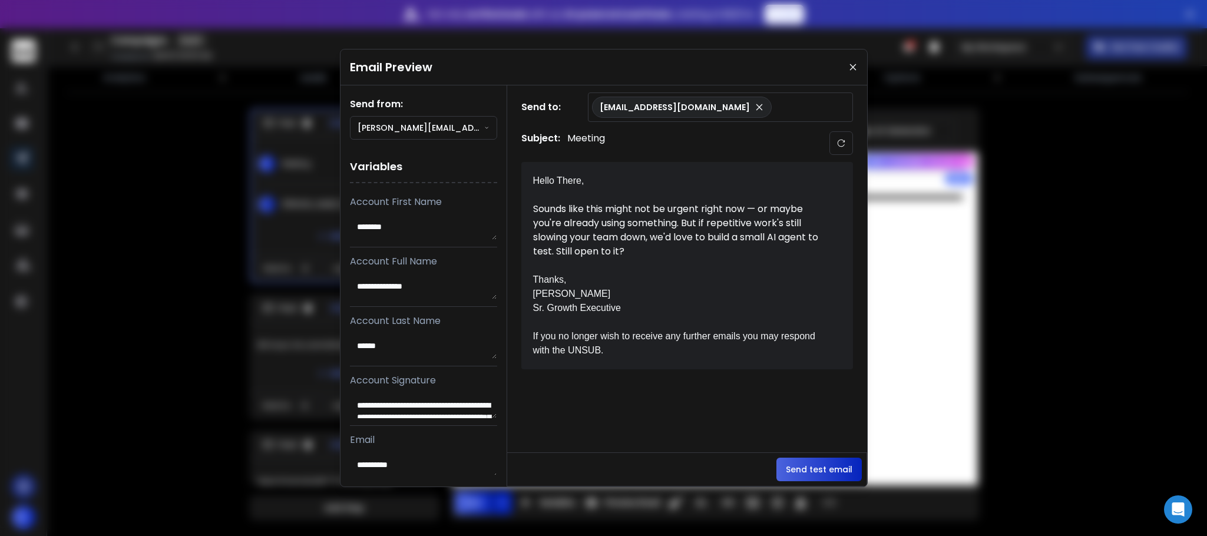
click at [801, 469] on button "Send test email" at bounding box center [818, 470] width 85 height 24
click at [723, 108] on div "[EMAIL_ADDRESS][DOMAIN_NAME]" at bounding box center [682, 107] width 180 height 21
click at [755, 108] on icon at bounding box center [759, 107] width 9 height 9
click at [721, 108] on input at bounding box center [720, 107] width 257 height 21
click at [833, 472] on button "Send test email" at bounding box center [818, 470] width 85 height 24
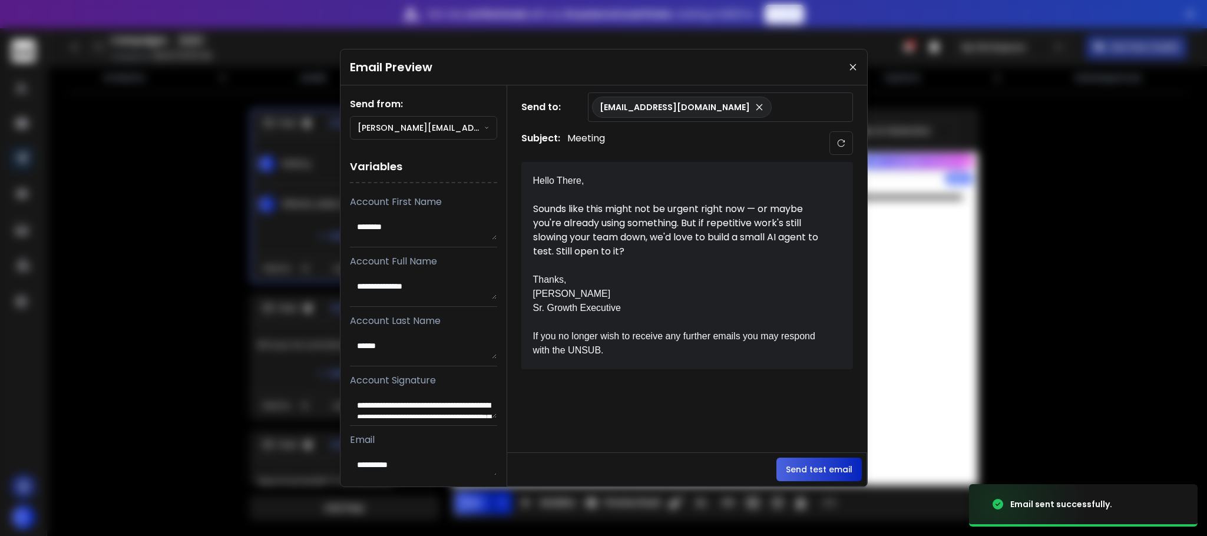
click at [756, 106] on icon at bounding box center [759, 107] width 6 height 6
click at [721, 106] on input at bounding box center [720, 107] width 257 height 21
click at [802, 467] on button "Send test email" at bounding box center [818, 470] width 85 height 24
click at [755, 105] on icon at bounding box center [759, 107] width 9 height 9
click at [776, 105] on input at bounding box center [904, 107] width 257 height 21
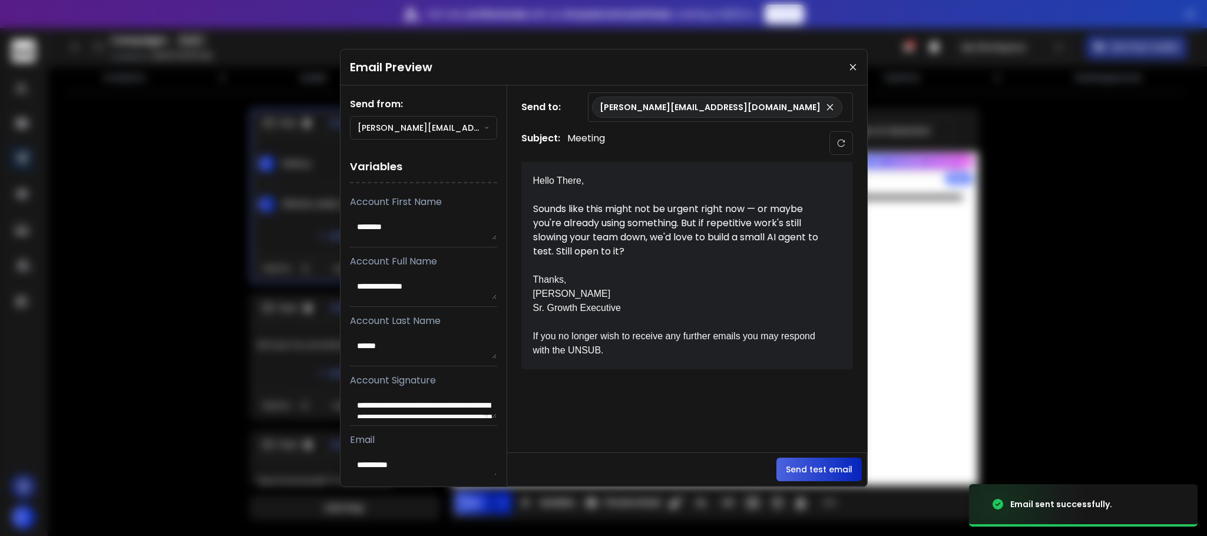
click at [794, 471] on button "Send test email" at bounding box center [818, 470] width 85 height 24
click at [825, 110] on icon at bounding box center [829, 107] width 9 height 9
click at [847, 110] on input at bounding box center [975, 107] width 257 height 21
click at [805, 467] on button "Send test email" at bounding box center [818, 470] width 85 height 24
click at [896, 108] on icon at bounding box center [900, 107] width 9 height 9
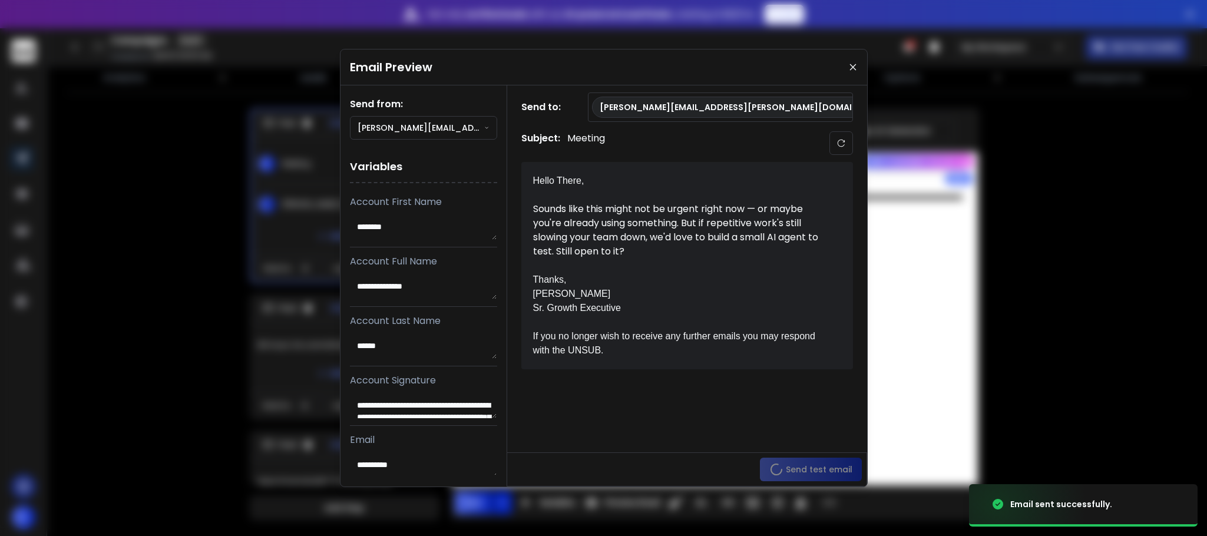
click at [918, 108] on input at bounding box center [1046, 107] width 257 height 21
click at [799, 457] on div "Send test email" at bounding box center [687, 469] width 360 height 34
click at [799, 463] on button "Send test email" at bounding box center [818, 470] width 85 height 24
click at [896, 103] on icon at bounding box center [900, 107] width 9 height 9
click at [726, 103] on input at bounding box center [720, 107] width 257 height 21
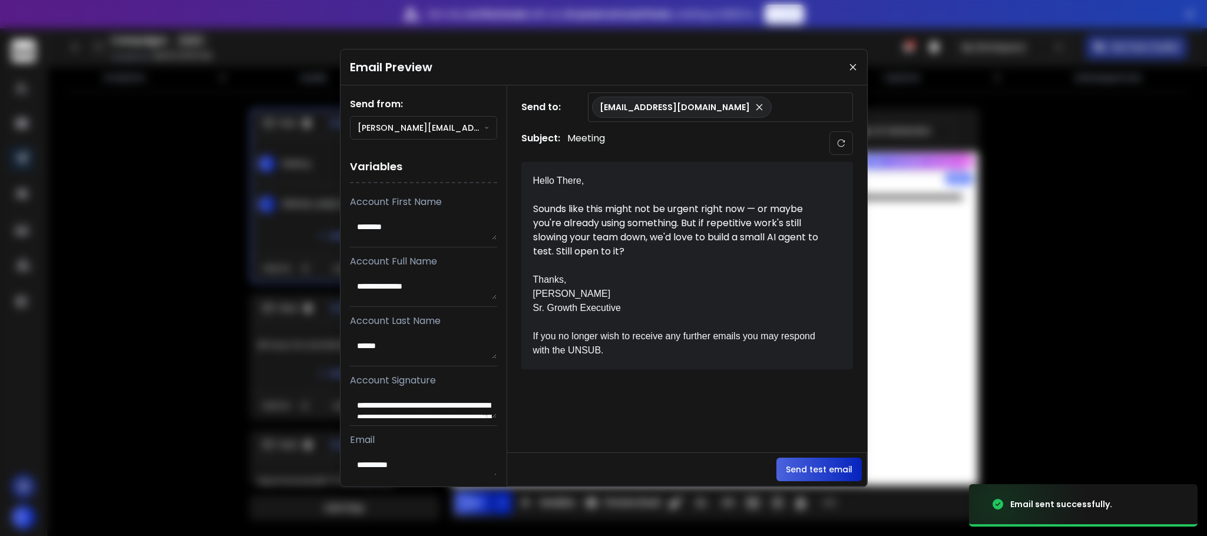
click at [804, 462] on button "Send test email" at bounding box center [818, 470] width 85 height 24
click at [755, 106] on icon at bounding box center [759, 107] width 9 height 9
click at [706, 106] on input at bounding box center [720, 107] width 257 height 21
click at [839, 467] on button "Send test email" at bounding box center [818, 470] width 85 height 24
click at [755, 110] on icon at bounding box center [759, 107] width 9 height 9
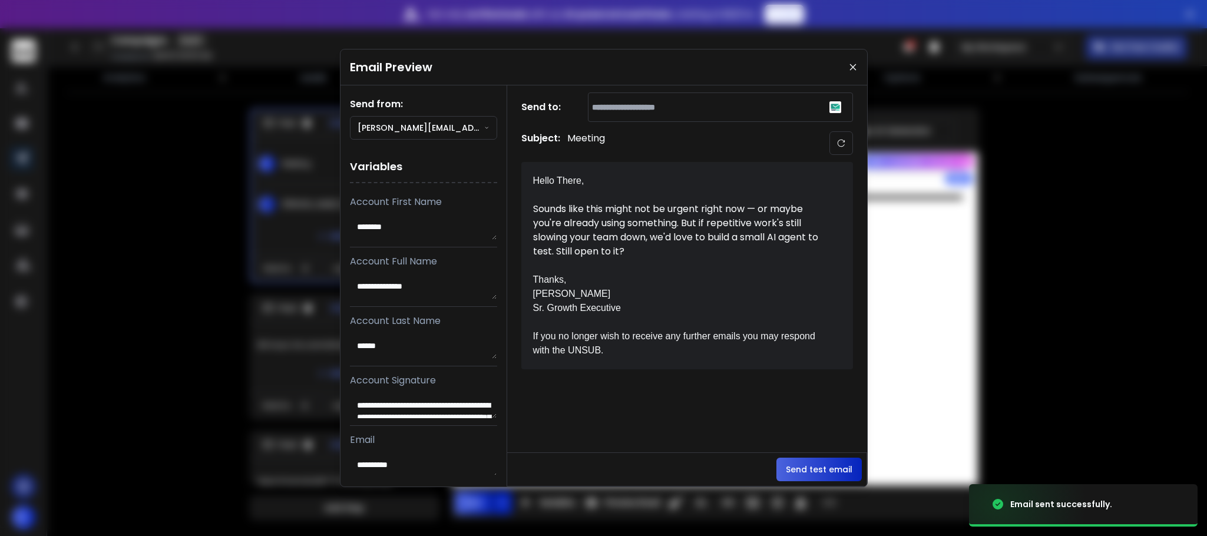
click at [688, 110] on input at bounding box center [720, 107] width 257 height 21
click at [810, 458] on button "Send test email" at bounding box center [818, 470] width 85 height 24
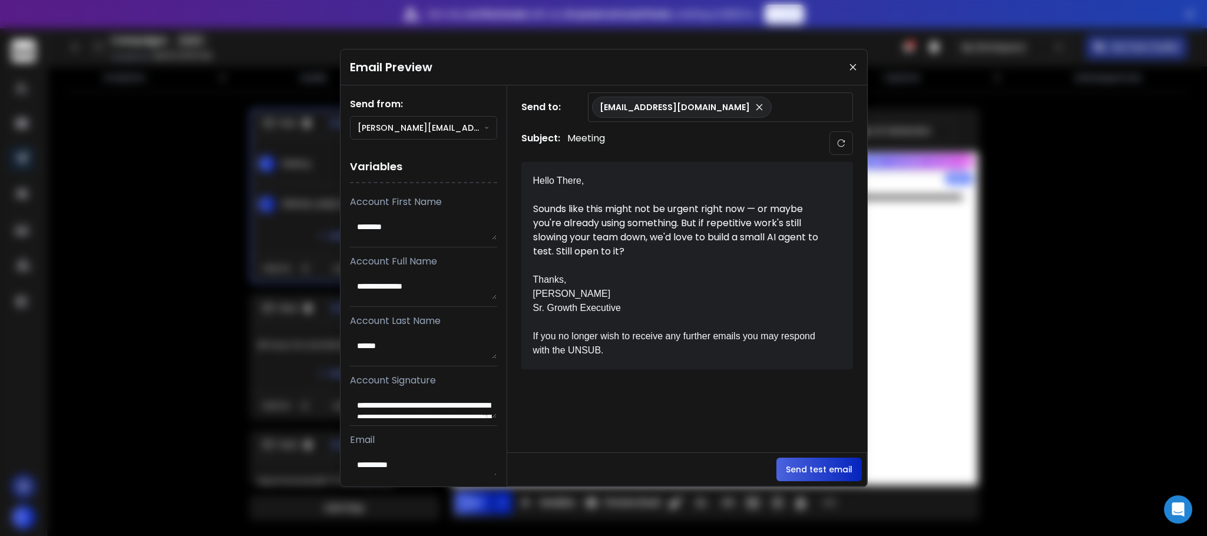
drag, startPoint x: 700, startPoint y: 105, endPoint x: 695, endPoint y: 108, distance: 6.6
click at [700, 105] on div "[EMAIL_ADDRESS][DOMAIN_NAME]" at bounding box center [682, 107] width 180 height 21
click at [756, 108] on icon at bounding box center [759, 107] width 6 height 6
click at [695, 108] on input at bounding box center [720, 107] width 257 height 21
click at [842, 468] on button "Send test email" at bounding box center [818, 470] width 85 height 24
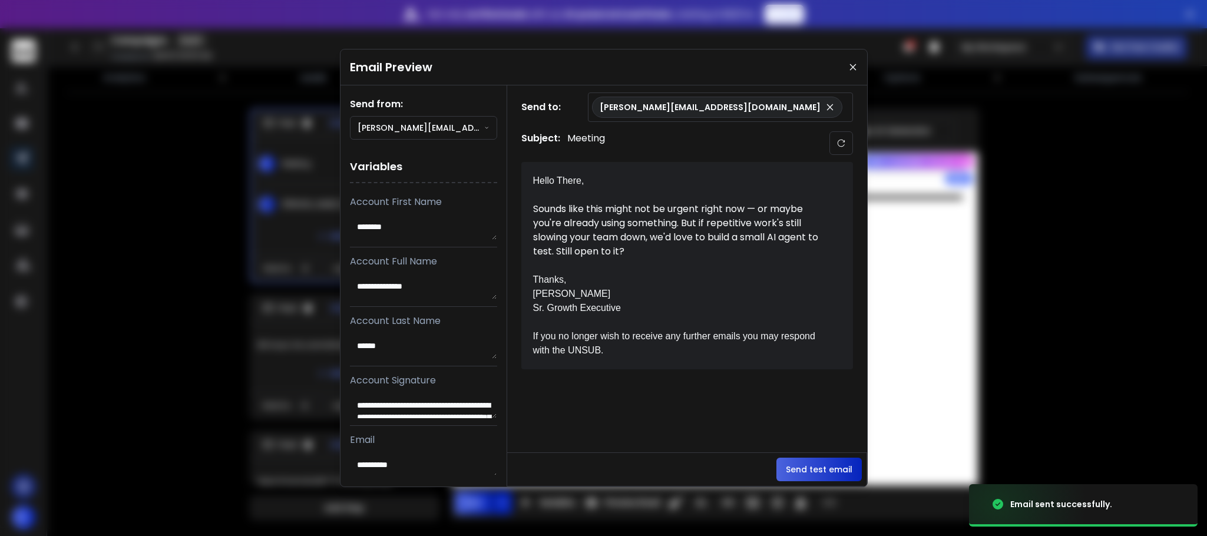
click at [825, 108] on icon at bounding box center [829, 107] width 9 height 9
click at [847, 108] on input at bounding box center [975, 107] width 257 height 21
click at [811, 447] on div "Send to: mabouzeid@emjel.ae Subject: Meeting Hello There, Sounds like this migh…" at bounding box center [687, 286] width 361 height 402
drag, startPoint x: 810, startPoint y: 462, endPoint x: 792, endPoint y: 439, distance: 29.0
click at [809, 463] on button "Send test email" at bounding box center [818, 470] width 85 height 24
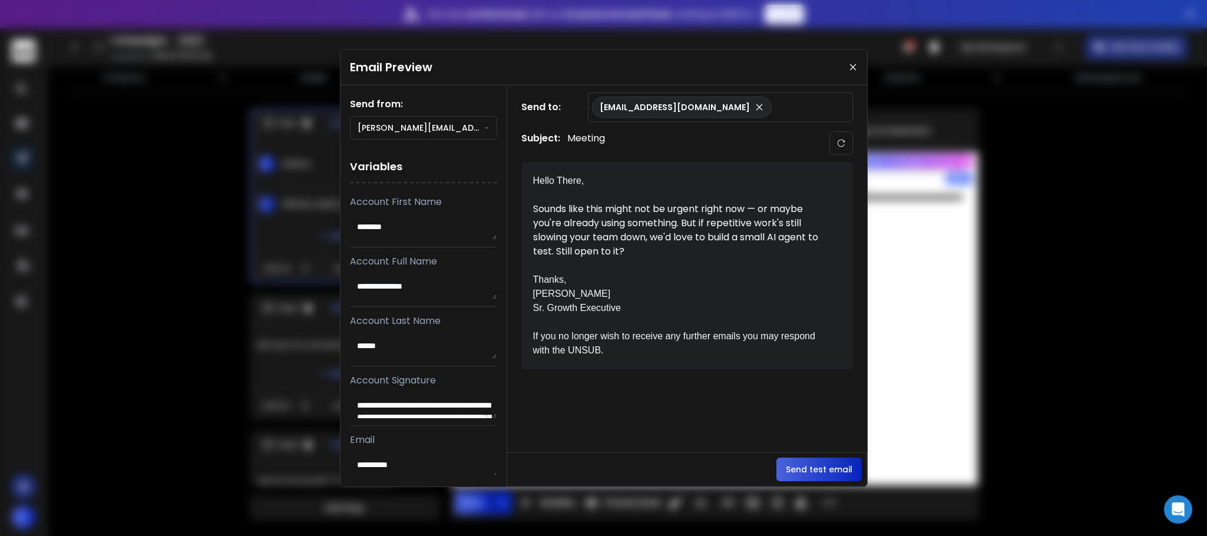
click at [755, 103] on icon at bounding box center [759, 107] width 9 height 9
click at [801, 459] on button "Send test email" at bounding box center [818, 470] width 85 height 24
click at [755, 108] on icon at bounding box center [759, 107] width 9 height 9
click at [776, 108] on input at bounding box center [904, 107] width 257 height 21
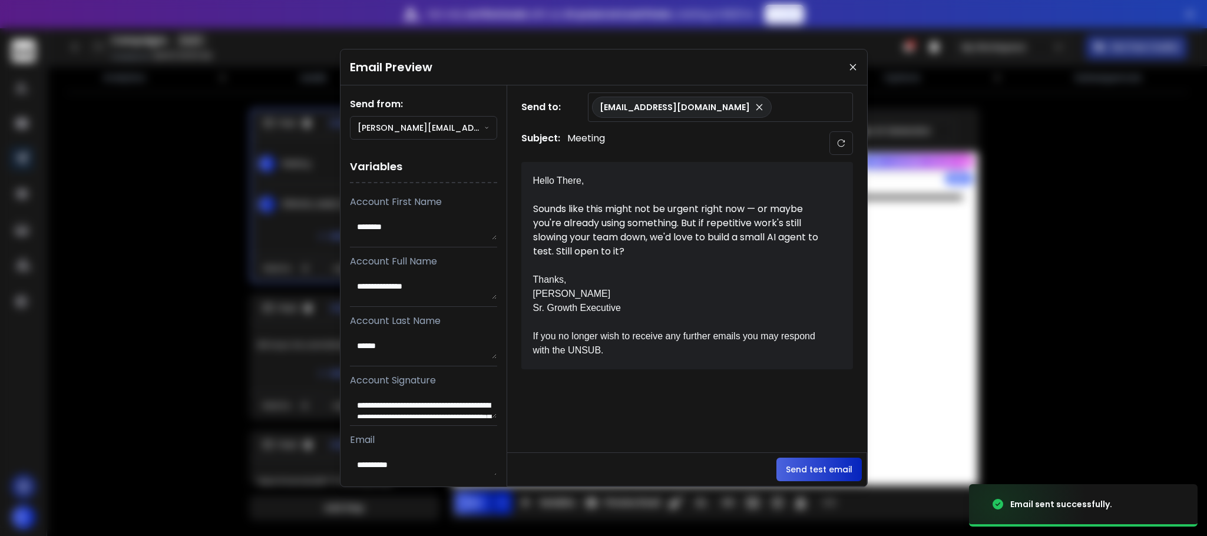
click at [838, 465] on button "Send test email" at bounding box center [818, 470] width 85 height 24
click at [755, 106] on icon at bounding box center [759, 107] width 9 height 9
click at [776, 106] on input at bounding box center [904, 107] width 257 height 21
click at [805, 464] on button "Send test email" at bounding box center [818, 470] width 85 height 24
click at [738, 108] on div "[EMAIL_ADDRESS][DOMAIN_NAME]" at bounding box center [682, 107] width 180 height 21
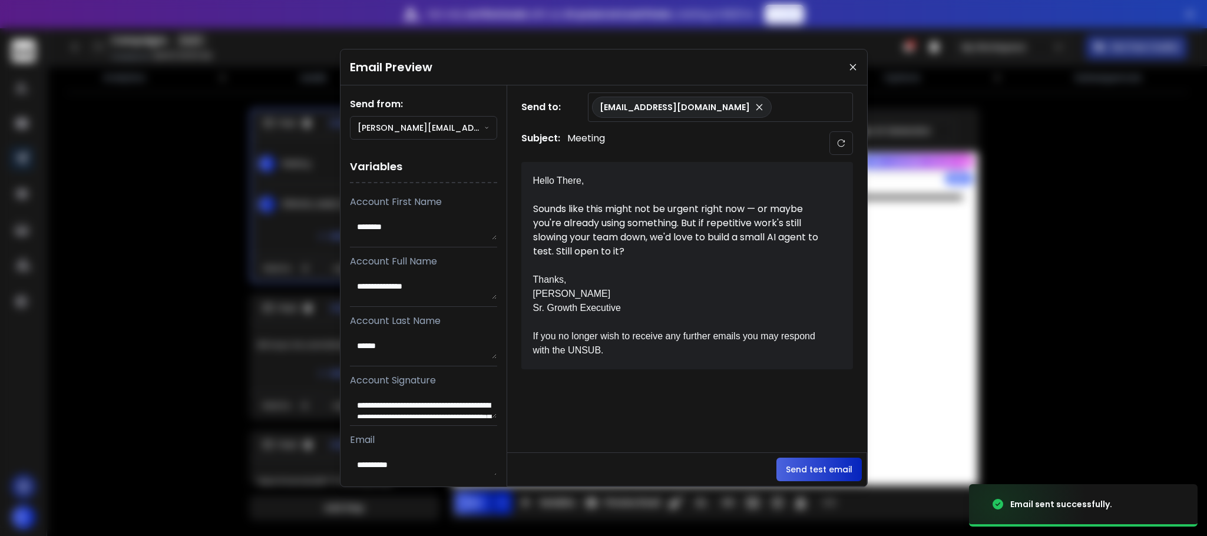
click at [756, 110] on icon at bounding box center [759, 107] width 6 height 6
click at [730, 110] on input at bounding box center [720, 107] width 257 height 21
click at [827, 477] on button "Send test email" at bounding box center [818, 470] width 85 height 24
click at [825, 106] on icon at bounding box center [829, 107] width 9 height 9
click at [815, 474] on button "Send test email" at bounding box center [818, 470] width 85 height 24
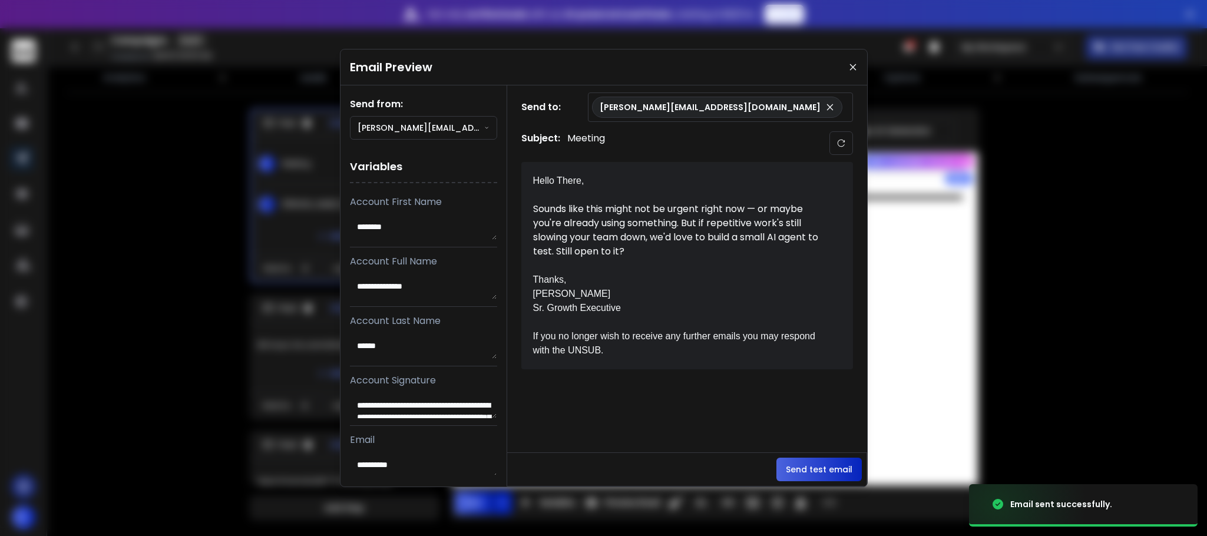
click at [825, 107] on icon at bounding box center [829, 107] width 9 height 9
click at [847, 107] on input at bounding box center [975, 107] width 257 height 21
click at [798, 470] on button "Send test email" at bounding box center [818, 470] width 85 height 24
click at [755, 105] on icon at bounding box center [759, 107] width 9 height 9
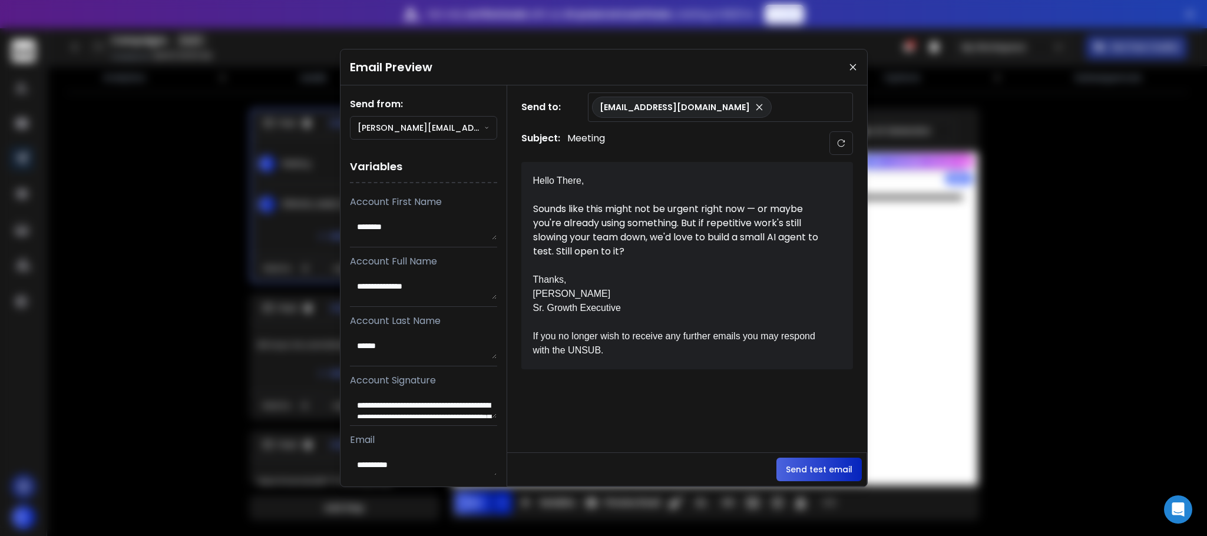
drag, startPoint x: 831, startPoint y: 471, endPoint x: 833, endPoint y: 435, distance: 36.0
click at [831, 472] on button "Send test email" at bounding box center [818, 470] width 85 height 24
click at [755, 111] on icon at bounding box center [759, 107] width 9 height 9
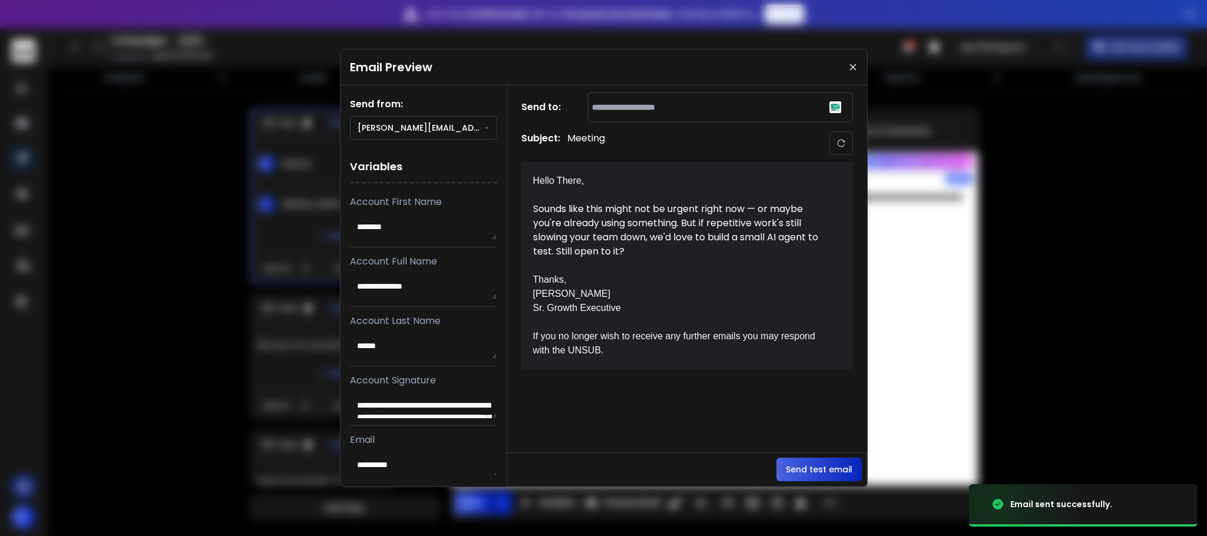
click at [730, 111] on input at bounding box center [720, 107] width 257 height 21
click at [827, 480] on button "Send test email" at bounding box center [818, 470] width 85 height 24
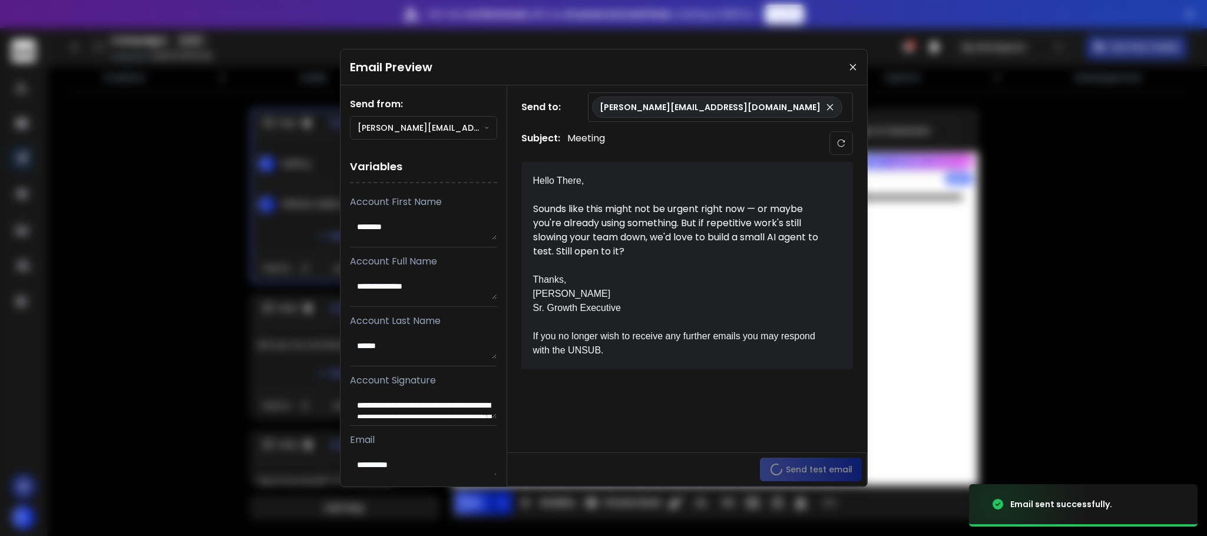
click at [735, 110] on div "tim@maggiesfarmrum.com" at bounding box center [717, 107] width 250 height 21
click at [732, 110] on div "tim@maggiesfarmrum.com" at bounding box center [717, 107] width 250 height 21
click at [825, 110] on icon at bounding box center [829, 107] width 9 height 9
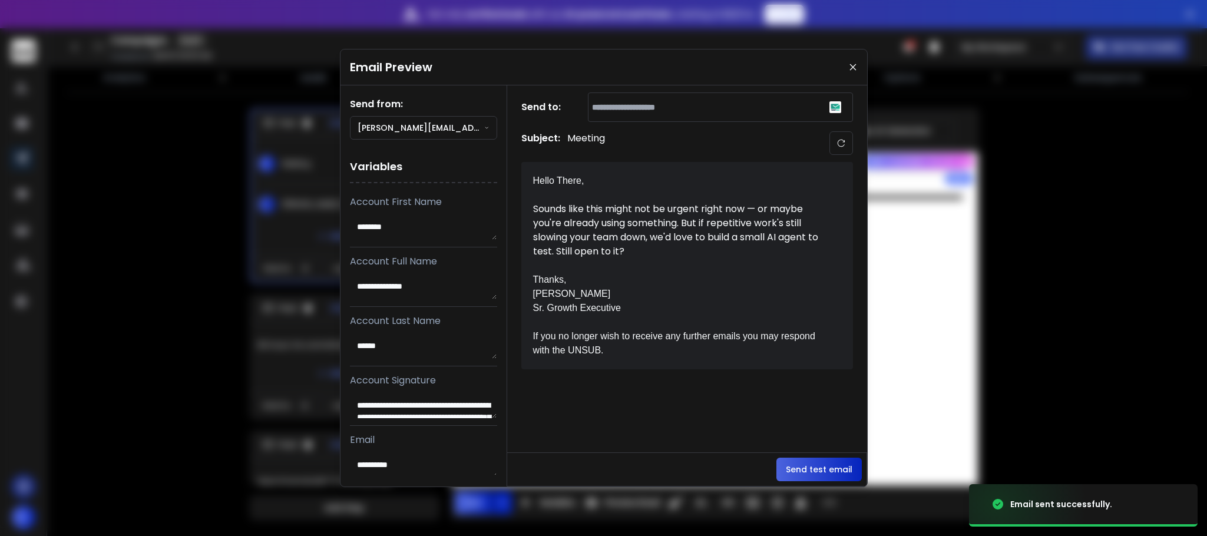
click at [732, 110] on input at bounding box center [720, 107] width 257 height 21
click at [825, 470] on button "Send test email" at bounding box center [818, 470] width 85 height 24
click at [825, 103] on icon at bounding box center [829, 107] width 9 height 9
click at [679, 103] on div at bounding box center [720, 106] width 265 height 29
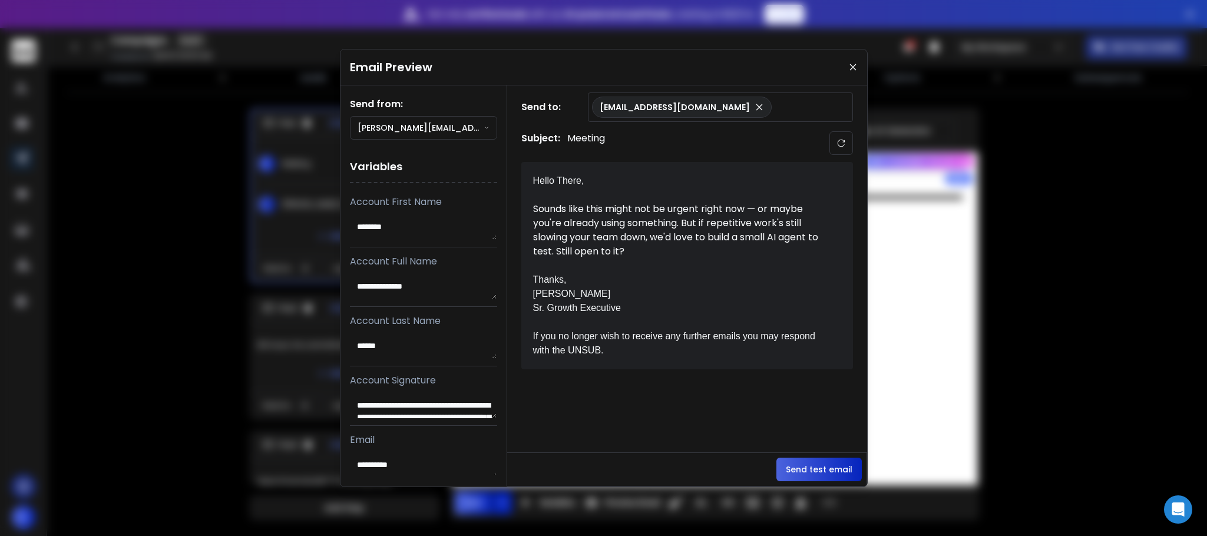
click at [821, 478] on button "Send test email" at bounding box center [818, 470] width 85 height 24
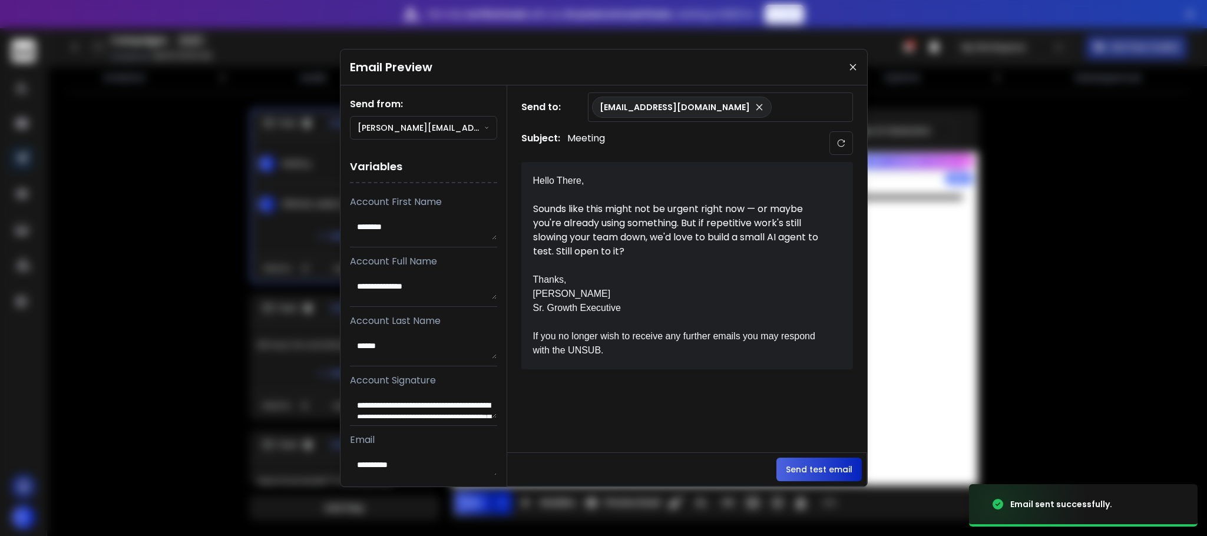
click at [755, 108] on icon at bounding box center [759, 107] width 9 height 9
drag, startPoint x: 814, startPoint y: 480, endPoint x: 817, endPoint y: 467, distance: 13.4
click at [815, 477] on button "Send test email" at bounding box center [818, 470] width 85 height 24
click at [817, 467] on div "Send test email" at bounding box center [687, 469] width 360 height 34
click at [755, 106] on icon at bounding box center [759, 107] width 9 height 9
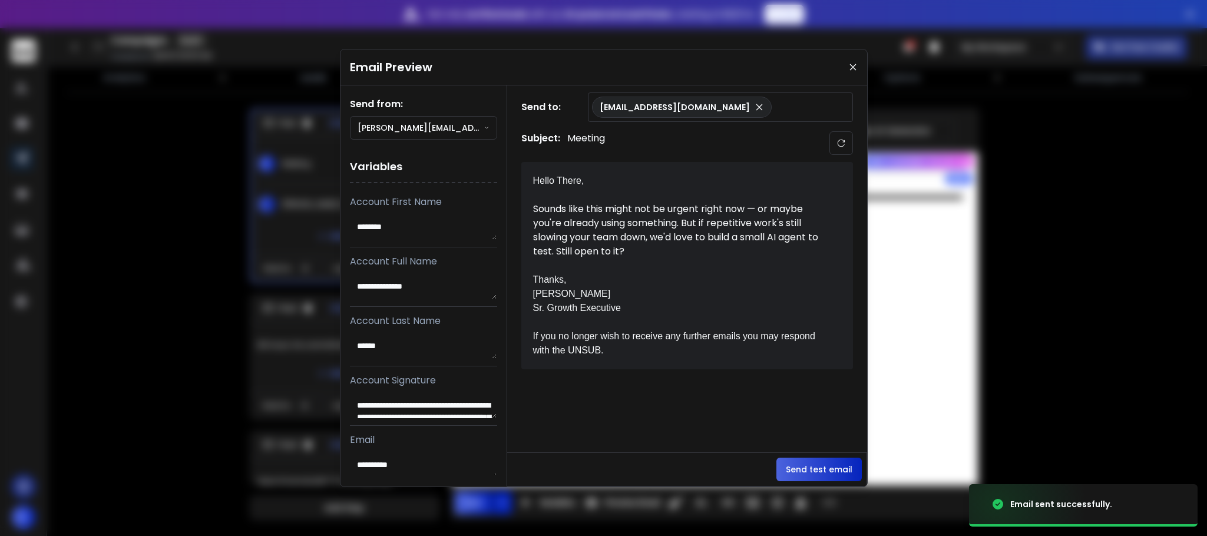
click at [776, 106] on input at bounding box center [904, 107] width 257 height 21
click at [839, 472] on button "Send test email" at bounding box center [818, 470] width 85 height 24
click at [755, 105] on icon at bounding box center [759, 107] width 9 height 9
click at [776, 105] on input at bounding box center [904, 107] width 257 height 21
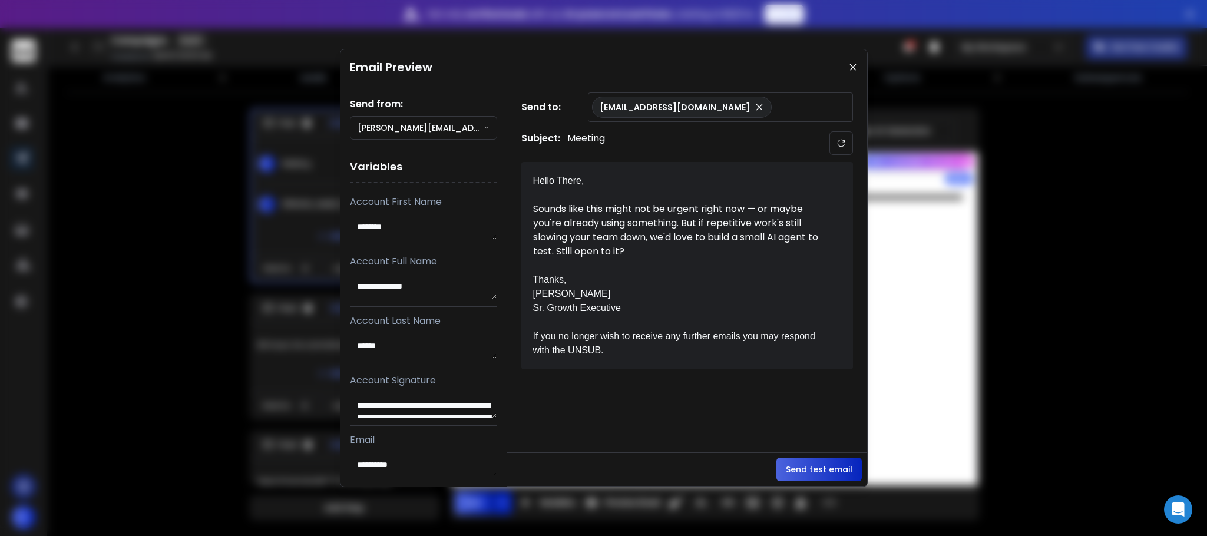
click at [755, 104] on icon at bounding box center [759, 107] width 9 height 9
click at [805, 474] on button "Send test email" at bounding box center [818, 470] width 85 height 24
click at [755, 108] on icon at bounding box center [759, 107] width 9 height 9
click at [776, 108] on input at bounding box center [904, 107] width 257 height 21
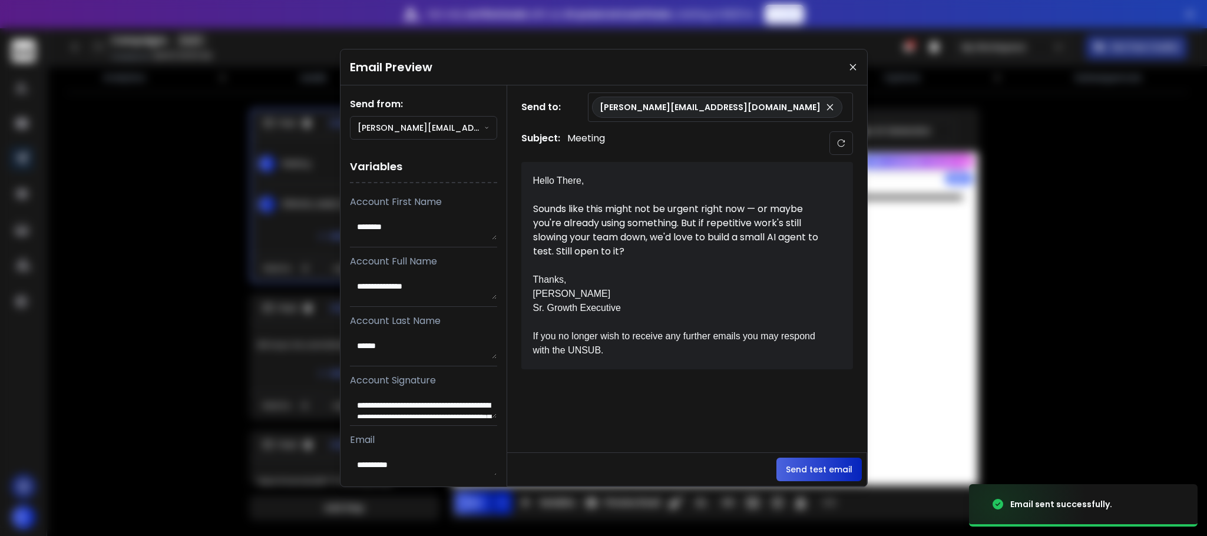
click at [815, 480] on button "Send test email" at bounding box center [818, 470] width 85 height 24
click at [825, 108] on icon at bounding box center [829, 107] width 9 height 9
click at [810, 476] on button "Send test email" at bounding box center [818, 470] width 85 height 24
click at [755, 104] on icon at bounding box center [759, 107] width 9 height 9
click at [776, 104] on input at bounding box center [904, 107] width 257 height 21
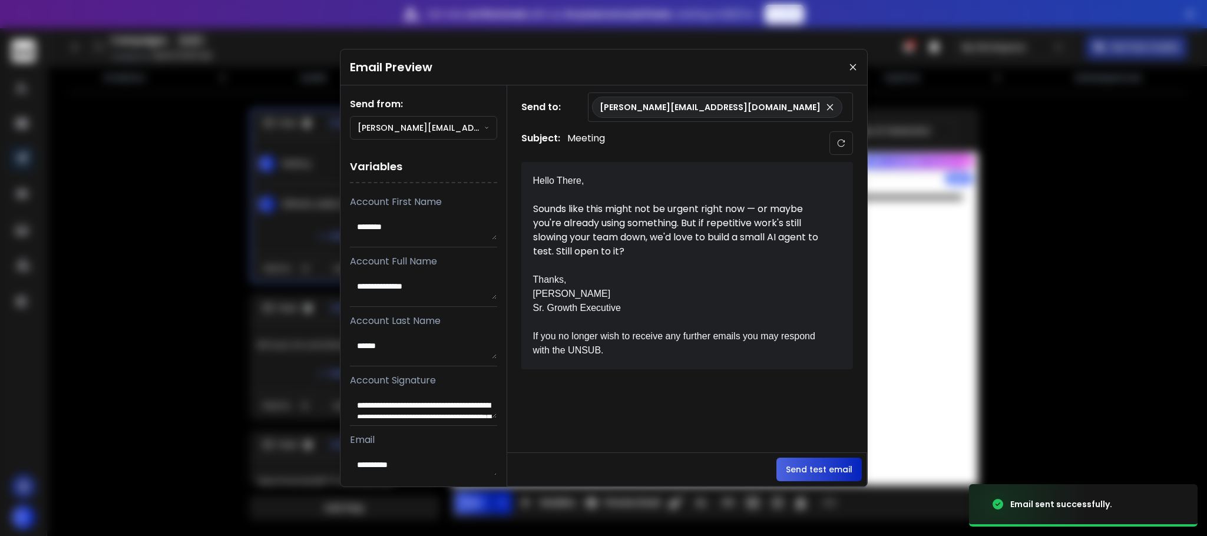
click at [829, 478] on button "Send test email" at bounding box center [818, 470] width 85 height 24
click at [720, 111] on div "[PERSON_NAME][EMAIL_ADDRESS][DOMAIN_NAME]" at bounding box center [717, 107] width 250 height 21
click at [825, 108] on icon at bounding box center [829, 107] width 9 height 9
click at [848, 476] on button "Send test email" at bounding box center [818, 470] width 85 height 24
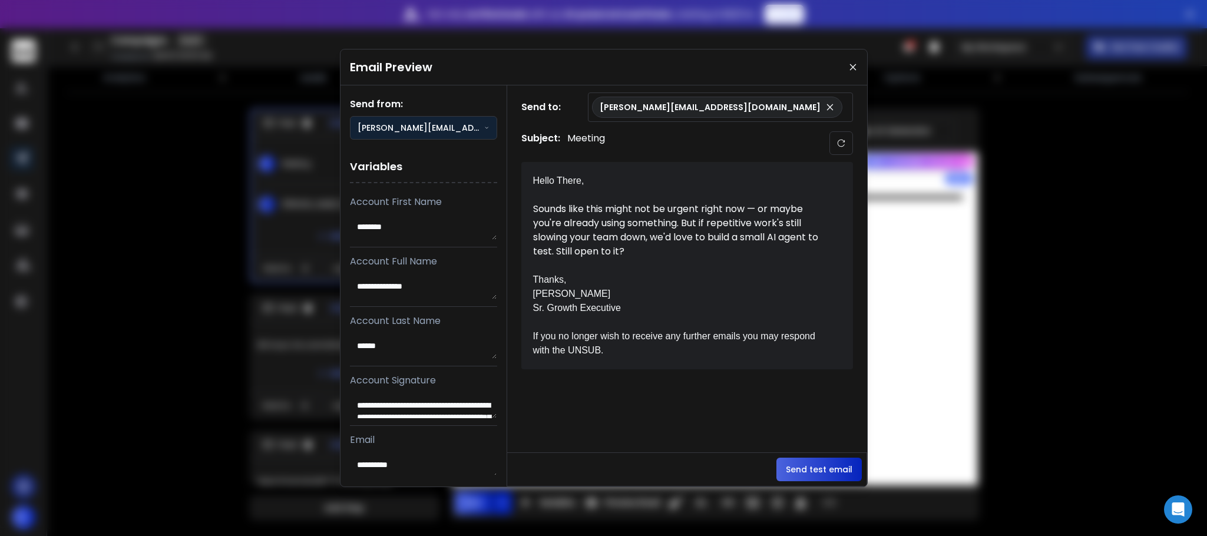
click at [404, 120] on button "[PERSON_NAME][EMAIL_ADDRESS][PERSON_NAME][DOMAIN_NAME]" at bounding box center [423, 128] width 147 height 24
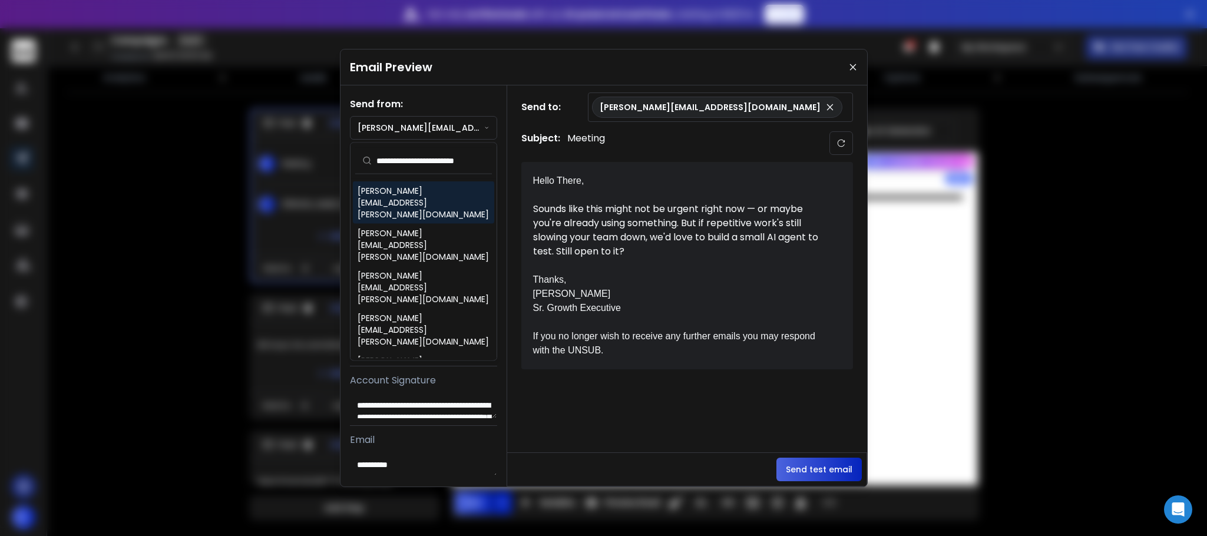
scroll to position [0, 9]
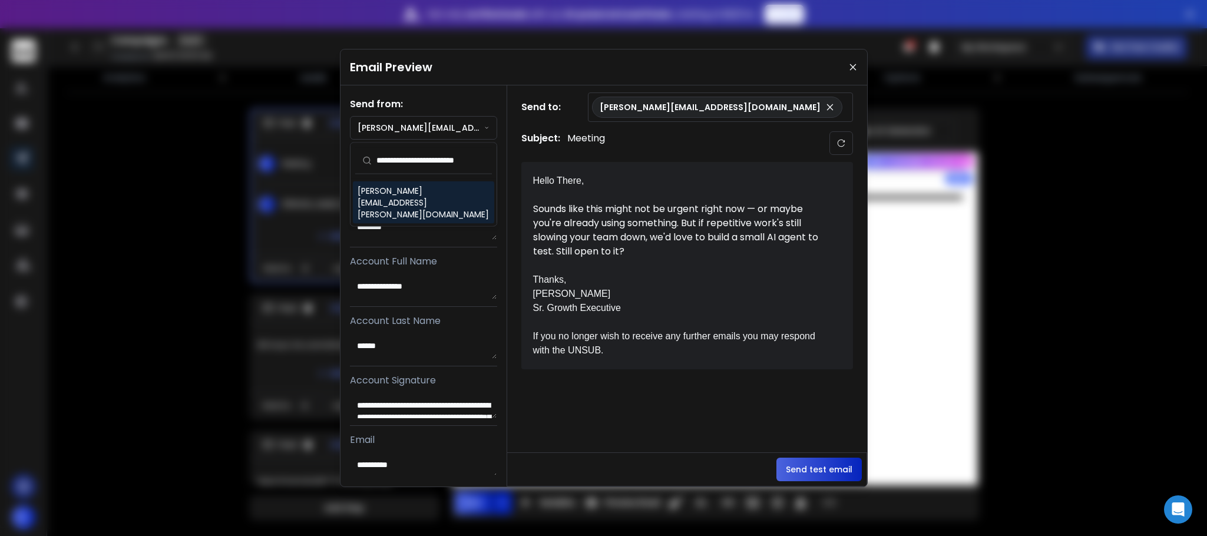
type input "**********"
click at [402, 188] on div "[PERSON_NAME][EMAIL_ADDRESS][PERSON_NAME][DOMAIN_NAME]" at bounding box center [424, 201] width 132 height 35
type textarea "****"
type textarea "**********"
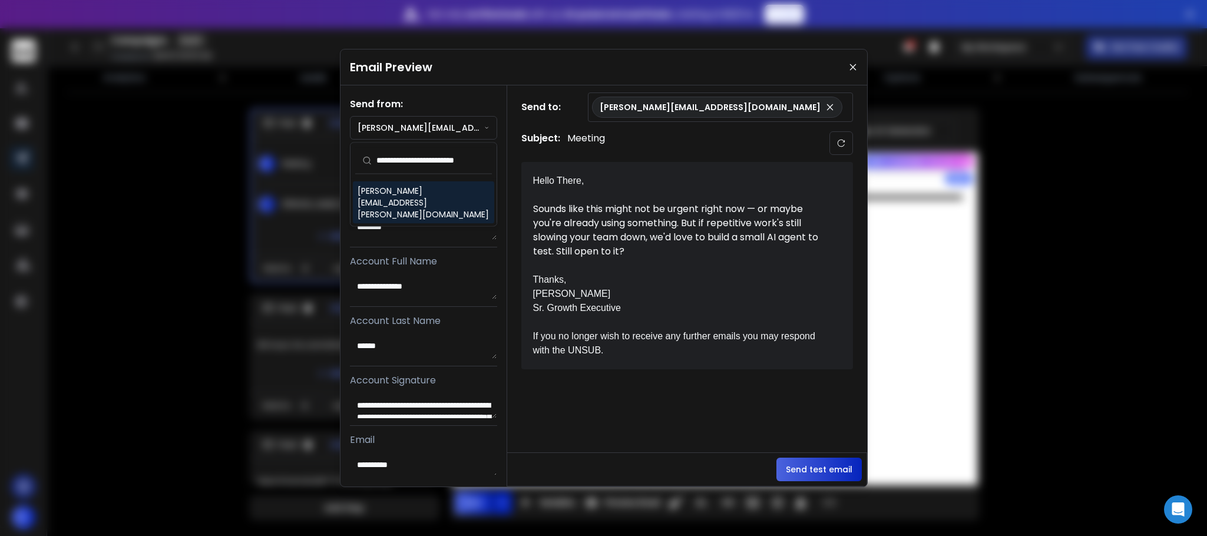
type textarea "******"
type textarea "**********"
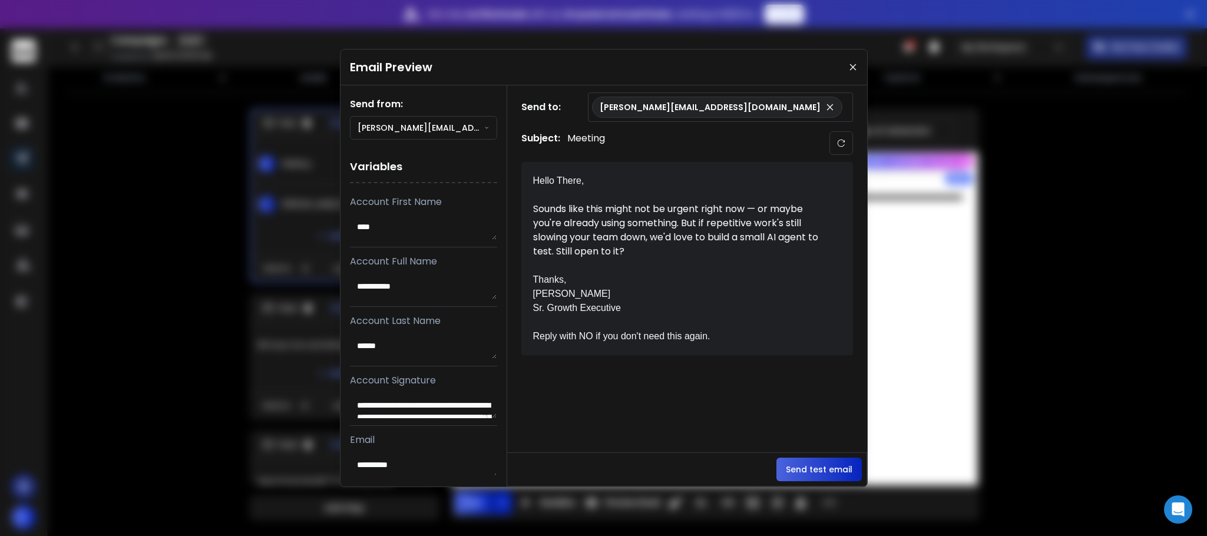
click at [825, 106] on icon at bounding box center [829, 107] width 9 height 9
click at [745, 106] on div at bounding box center [720, 106] width 265 height 29
click at [792, 467] on button "Send test email" at bounding box center [818, 470] width 85 height 24
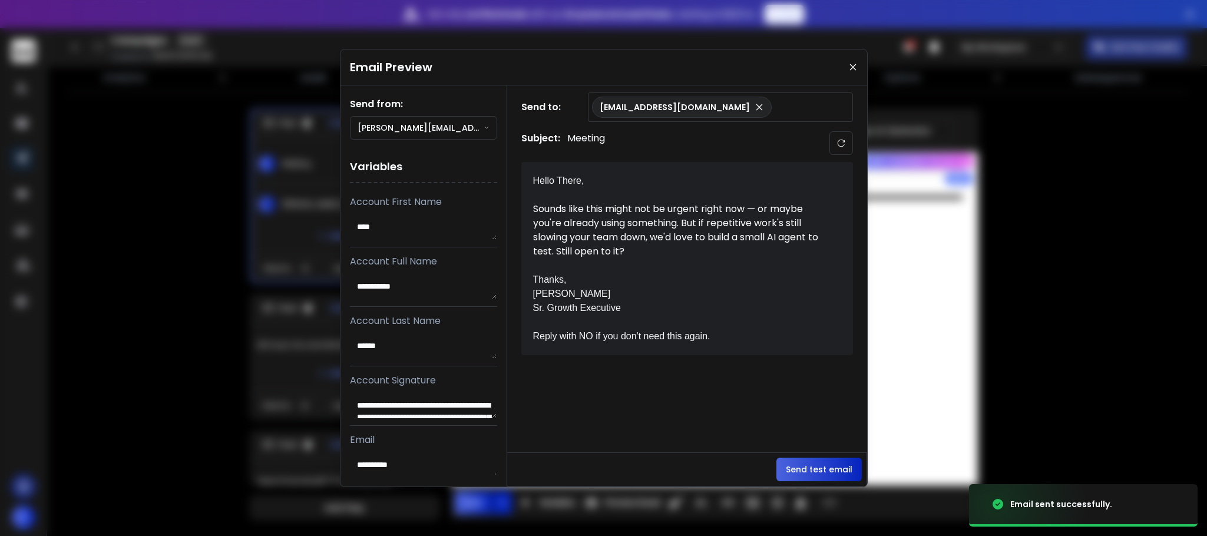
click at [755, 108] on icon at bounding box center [759, 107] width 9 height 9
click at [735, 108] on input at bounding box center [720, 107] width 257 height 21
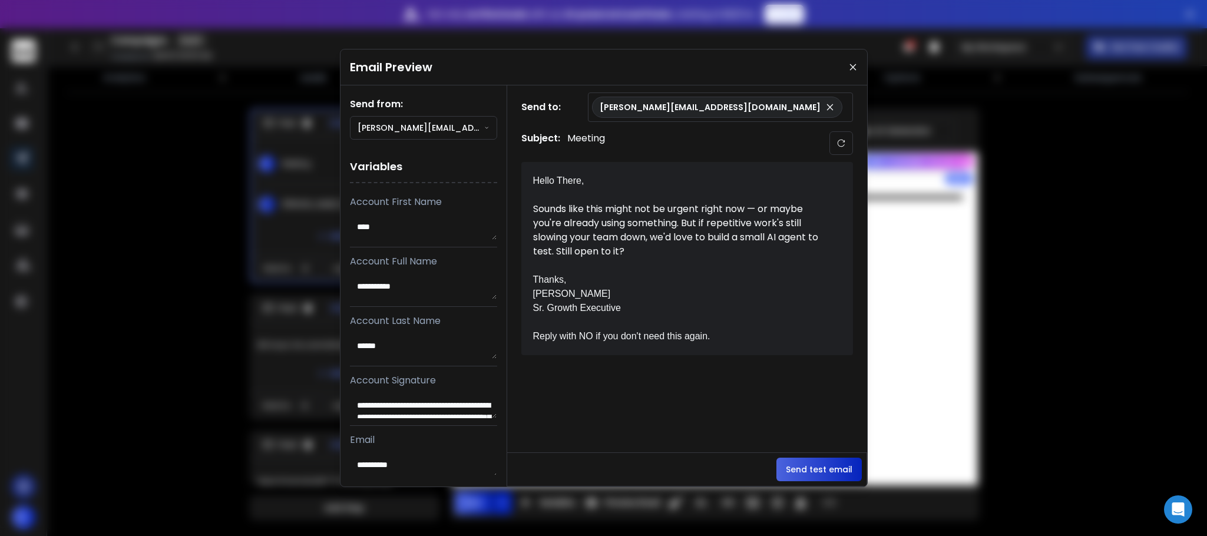
click at [816, 474] on button "Send test email" at bounding box center [818, 470] width 85 height 24
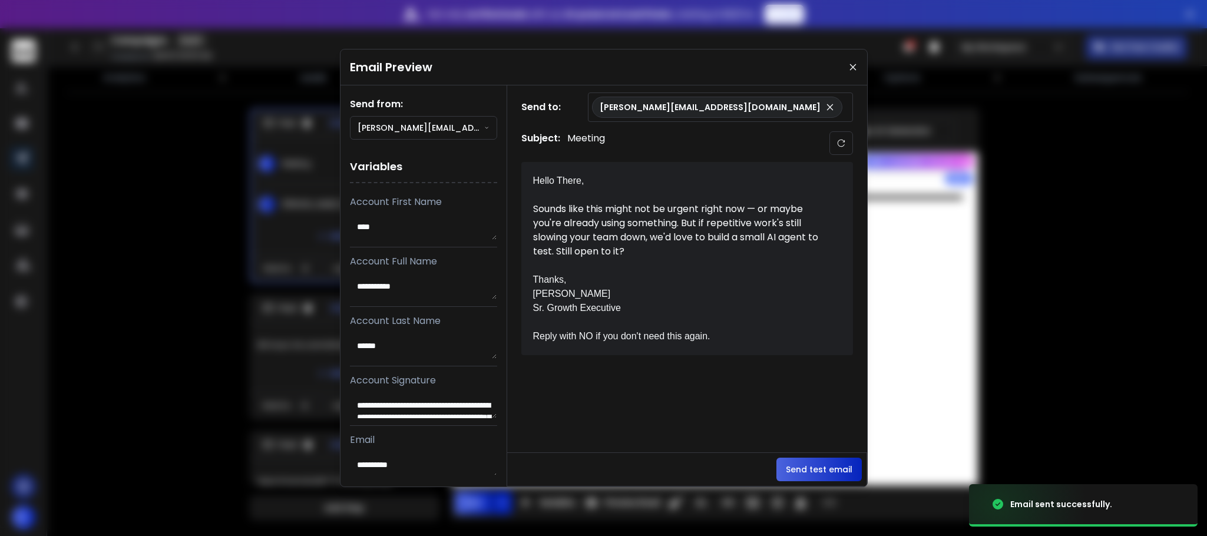
click at [752, 104] on div "[PERSON_NAME][EMAIL_ADDRESS][DOMAIN_NAME]" at bounding box center [717, 107] width 250 height 21
click at [825, 104] on icon at bounding box center [829, 107] width 9 height 9
click at [847, 104] on input at bounding box center [975, 107] width 257 height 21
click at [798, 467] on button "Send test email" at bounding box center [818, 470] width 85 height 24
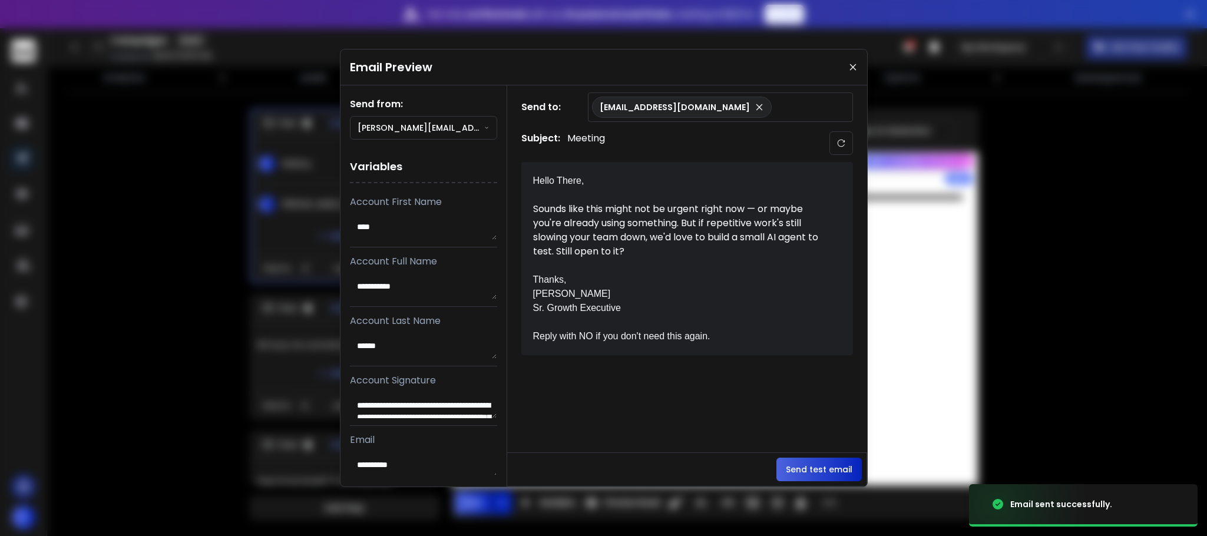
click at [755, 104] on icon at bounding box center [759, 107] width 9 height 9
click at [721, 104] on input at bounding box center [720, 107] width 257 height 21
click at [799, 467] on button "Send test email" at bounding box center [818, 470] width 85 height 24
click at [756, 107] on icon at bounding box center [759, 107] width 6 height 6
click at [702, 107] on input at bounding box center [720, 107] width 257 height 21
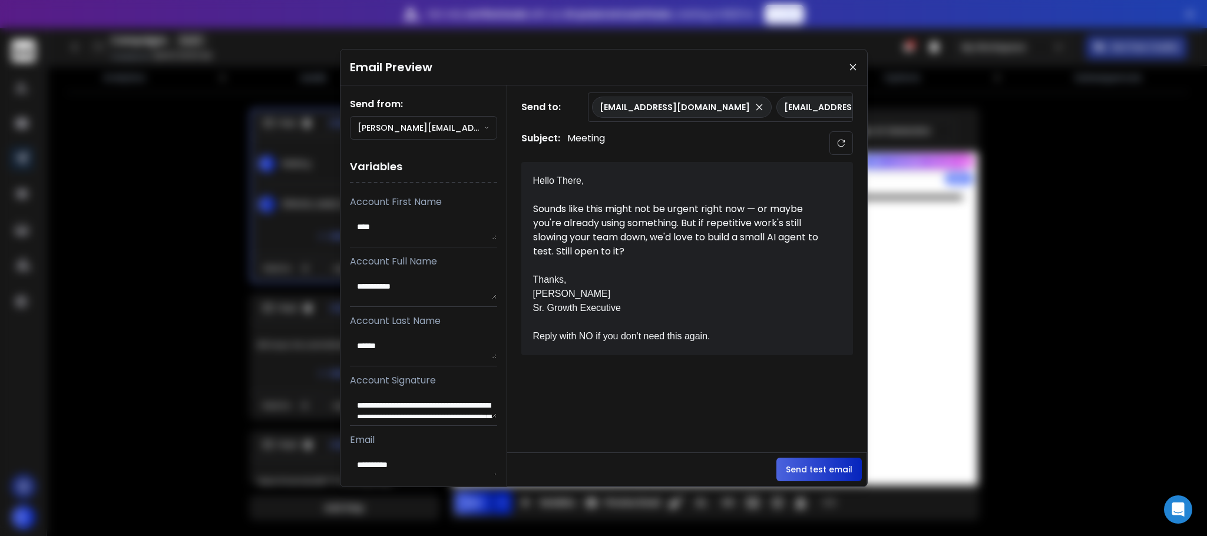
click at [755, 104] on icon at bounding box center [759, 107] width 9 height 9
click at [838, 474] on button "Send test email" at bounding box center [818, 470] width 85 height 24
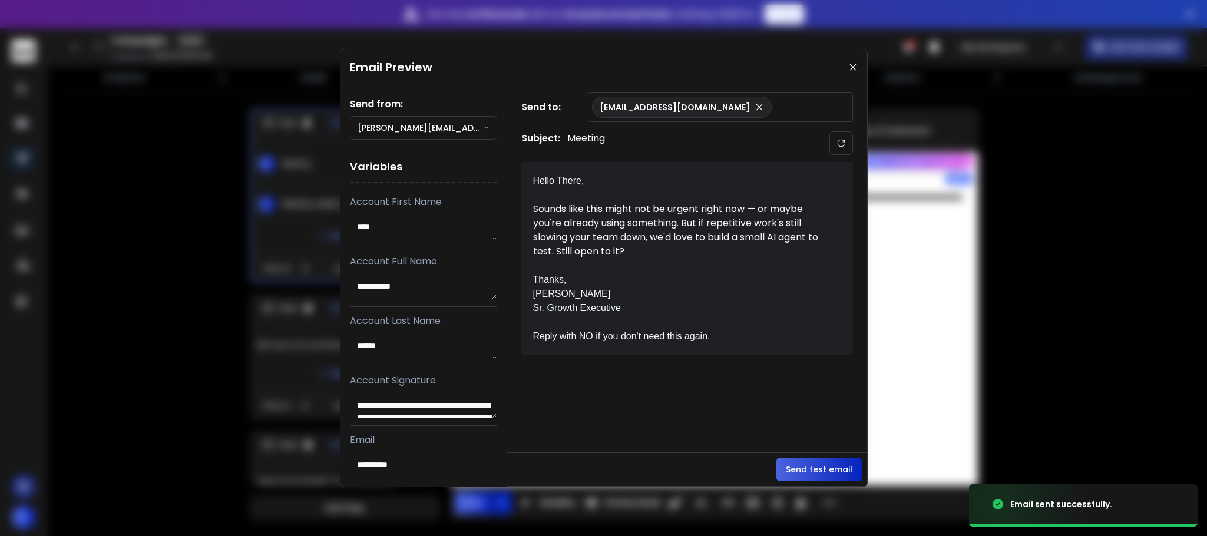
click at [764, 111] on icon at bounding box center [759, 107] width 9 height 9
click at [776, 111] on input at bounding box center [904, 107] width 257 height 21
click at [799, 460] on button "Send test email" at bounding box center [818, 470] width 85 height 24
drag, startPoint x: 722, startPoint y: 103, endPoint x: 725, endPoint y: 108, distance: 6.1
click at [722, 104] on div "[EMAIL_ADDRESS][DOMAIN_NAME]" at bounding box center [682, 107] width 180 height 21
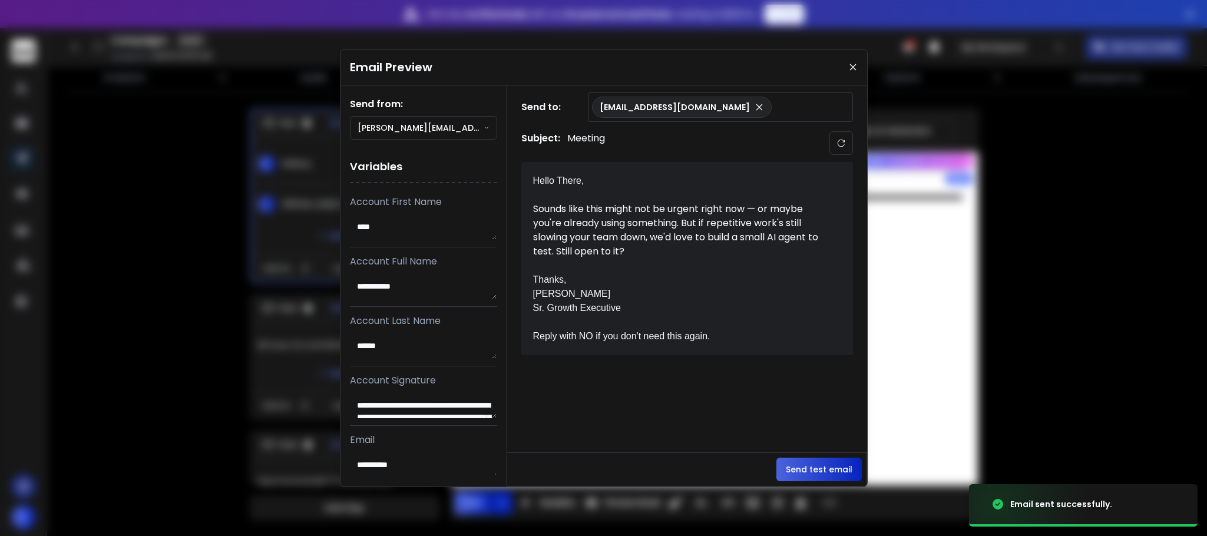
click at [755, 108] on icon at bounding box center [759, 107] width 9 height 9
click at [725, 108] on input at bounding box center [720, 107] width 257 height 21
click at [815, 477] on button "Send test email" at bounding box center [818, 470] width 85 height 24
click at [755, 103] on icon at bounding box center [759, 107] width 9 height 9
click at [776, 103] on input at bounding box center [904, 107] width 257 height 21
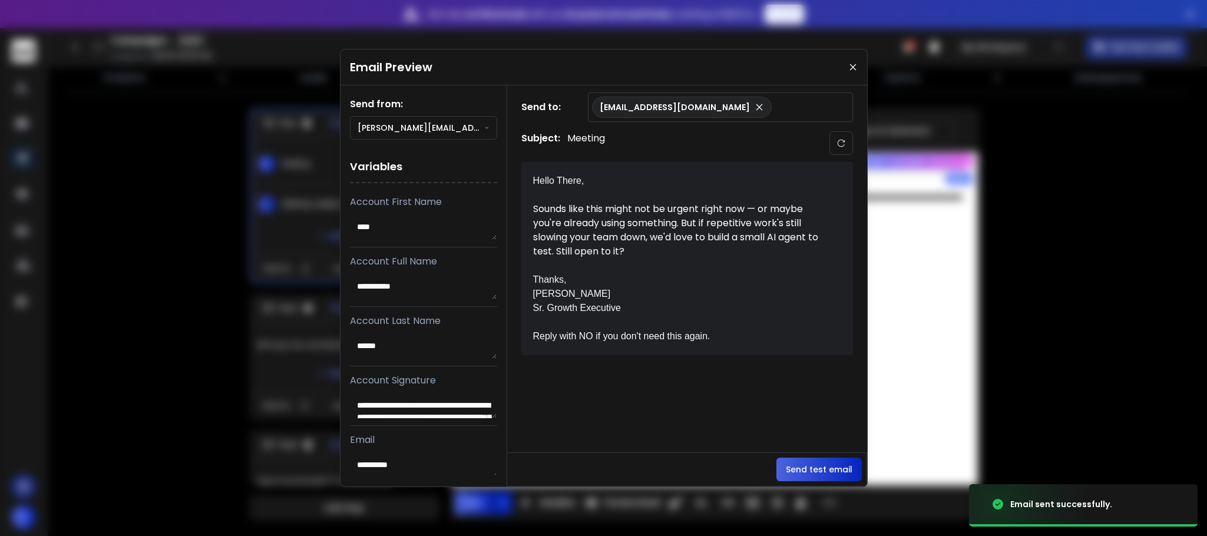
click at [810, 468] on button "Send test email" at bounding box center [818, 470] width 85 height 24
click at [755, 108] on icon at bounding box center [759, 107] width 9 height 9
click at [698, 108] on input at bounding box center [720, 107] width 257 height 21
click at [828, 467] on button "Send test email" at bounding box center [818, 470] width 85 height 24
click at [755, 107] on icon at bounding box center [759, 107] width 9 height 9
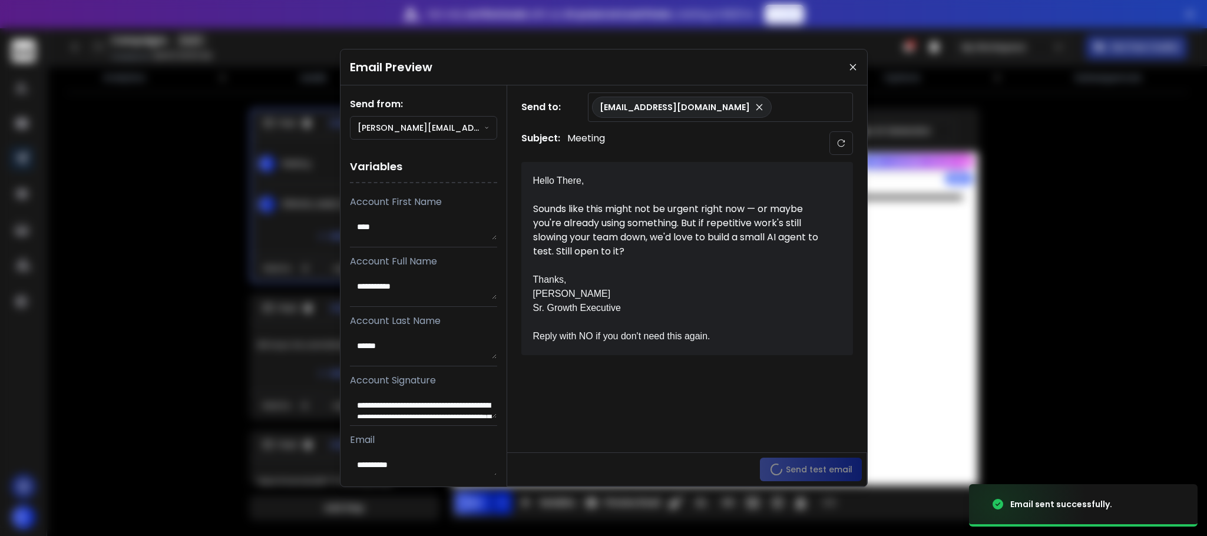
click at [776, 106] on input at bounding box center [904, 107] width 257 height 21
drag, startPoint x: 812, startPoint y: 475, endPoint x: 810, endPoint y: 467, distance: 9.0
click at [811, 472] on button "Send test email" at bounding box center [818, 470] width 85 height 24
click at [755, 106] on icon at bounding box center [759, 107] width 9 height 9
click at [776, 106] on input at bounding box center [904, 107] width 257 height 21
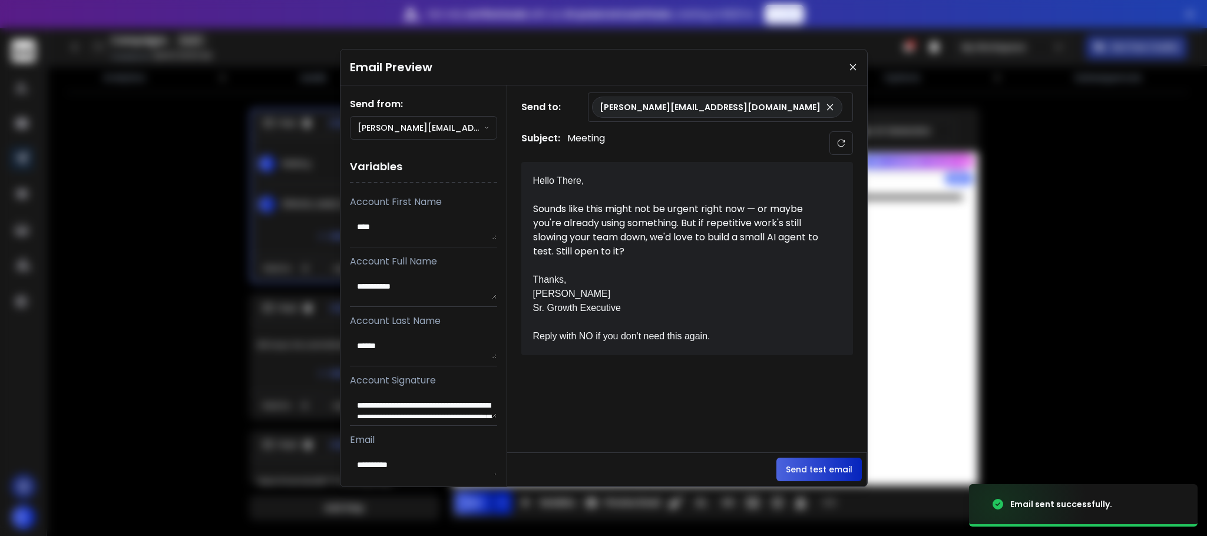
click at [813, 472] on button "Send test email" at bounding box center [818, 470] width 85 height 24
click at [826, 106] on icon at bounding box center [829, 107] width 6 height 6
click at [702, 106] on div "[PERSON_NAME][EMAIL_ADDRESS][DOMAIN_NAME]" at bounding box center [720, 106] width 265 height 29
drag, startPoint x: 812, startPoint y: 454, endPoint x: 815, endPoint y: 464, distance: 10.1
click at [815, 461] on div "Send test email" at bounding box center [687, 469] width 360 height 34
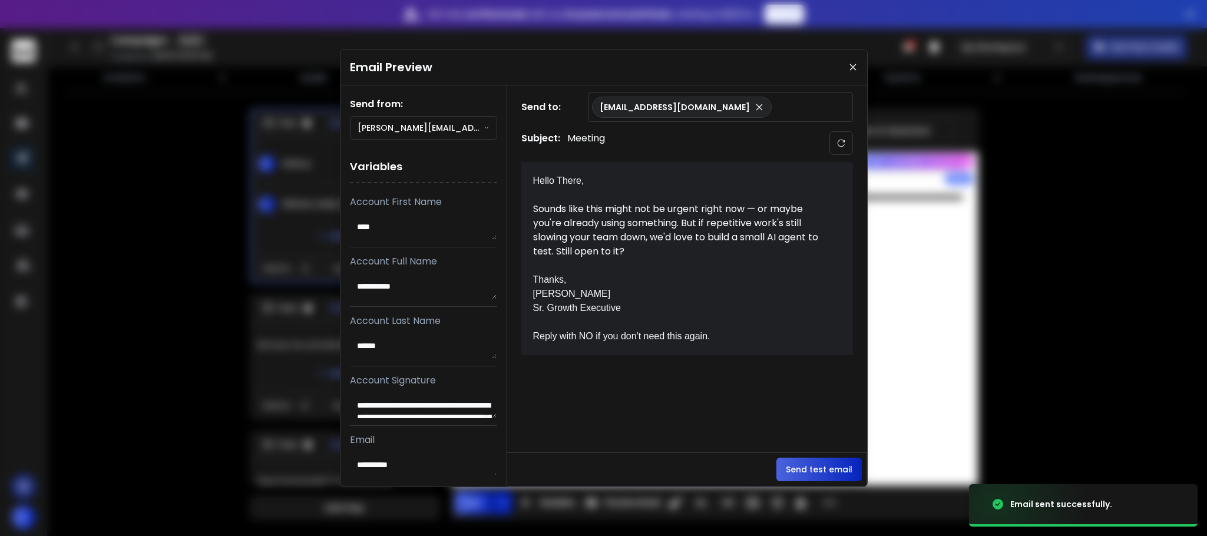
click at [816, 467] on button "Send test email" at bounding box center [818, 470] width 85 height 24
click at [755, 106] on icon at bounding box center [759, 107] width 9 height 9
drag, startPoint x: 751, startPoint y: 106, endPoint x: 729, endPoint y: 173, distance: 70.8
click at [751, 107] on input at bounding box center [720, 107] width 257 height 21
click at [813, 476] on button "Send test email" at bounding box center [818, 470] width 85 height 24
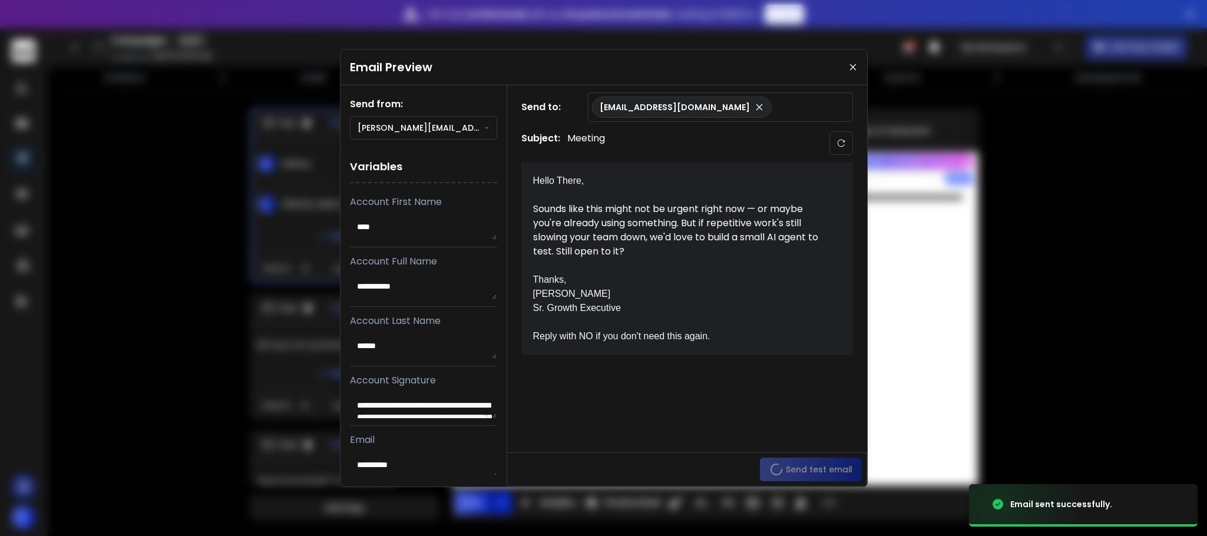
click at [755, 107] on icon at bounding box center [759, 107] width 9 height 9
click at [776, 107] on input at bounding box center [904, 107] width 257 height 21
drag, startPoint x: 834, startPoint y: 491, endPoint x: 840, endPoint y: 479, distance: 13.7
click at [835, 487] on div "**********" at bounding box center [603, 268] width 1207 height 462
click at [842, 477] on button "Send test email" at bounding box center [818, 470] width 85 height 24
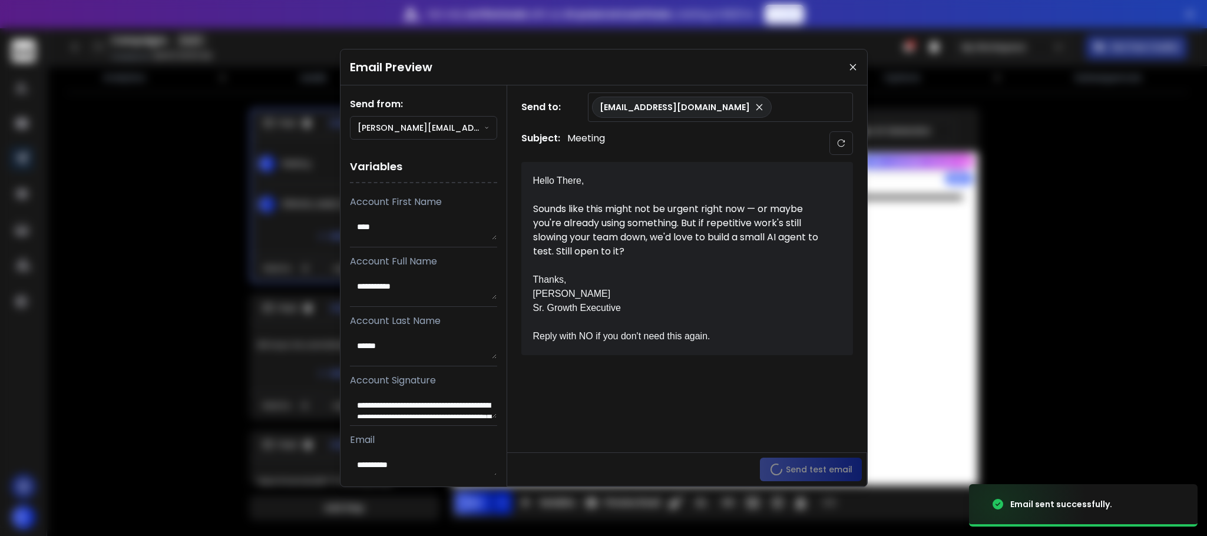
click at [764, 104] on icon at bounding box center [759, 107] width 9 height 9
click at [776, 104] on input at bounding box center [904, 107] width 257 height 21
click at [817, 469] on button "Send test email" at bounding box center [818, 470] width 85 height 24
click at [755, 106] on icon at bounding box center [759, 107] width 9 height 9
click at [776, 106] on input at bounding box center [904, 107] width 257 height 21
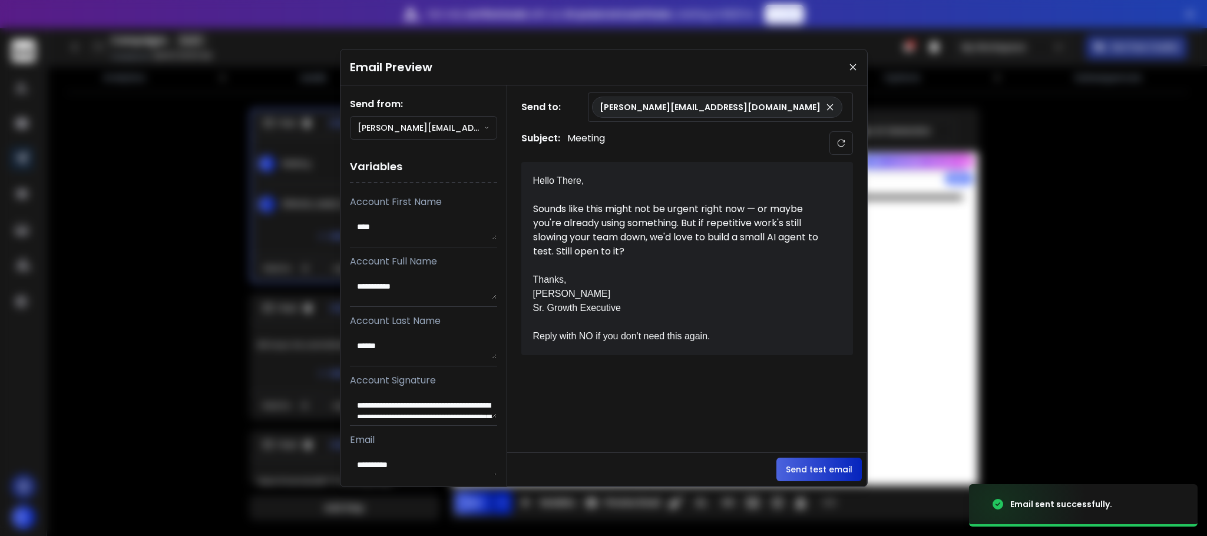
click at [806, 468] on button "Send test email" at bounding box center [818, 470] width 85 height 24
click at [825, 108] on icon at bounding box center [829, 107] width 9 height 9
click at [847, 108] on input at bounding box center [975, 107] width 257 height 21
click at [808, 476] on button "Send test email" at bounding box center [818, 470] width 85 height 24
click at [755, 110] on icon at bounding box center [759, 107] width 9 height 9
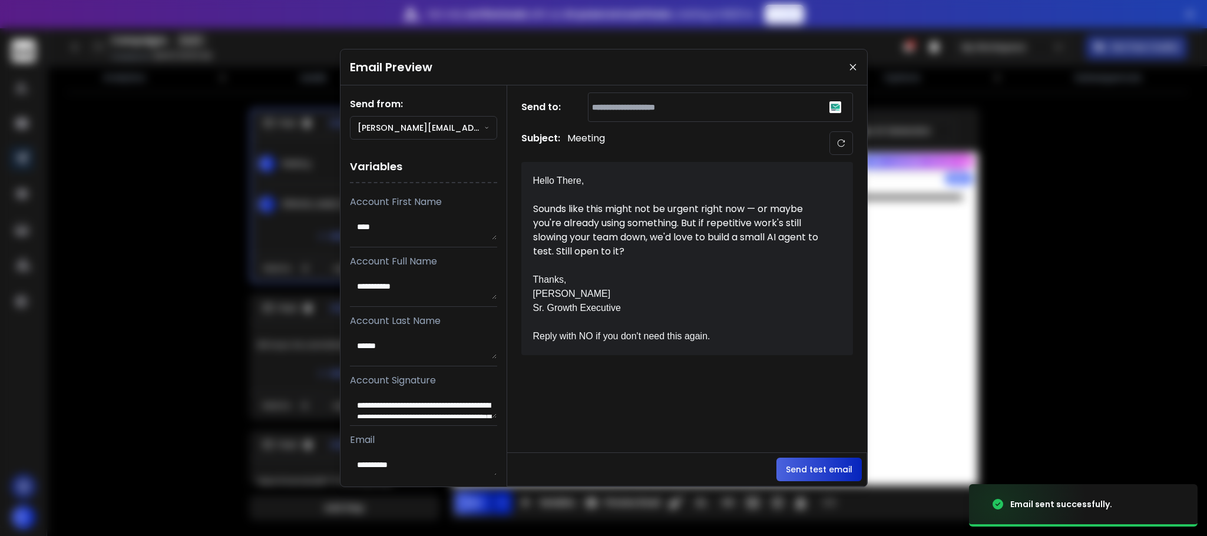
click at [707, 110] on input at bounding box center [720, 107] width 257 height 21
click at [847, 484] on div "Send test email" at bounding box center [687, 469] width 360 height 34
click at [842, 474] on button "Send test email" at bounding box center [818, 470] width 85 height 24
click at [756, 105] on icon at bounding box center [759, 107] width 6 height 6
click at [679, 105] on input at bounding box center [720, 107] width 257 height 21
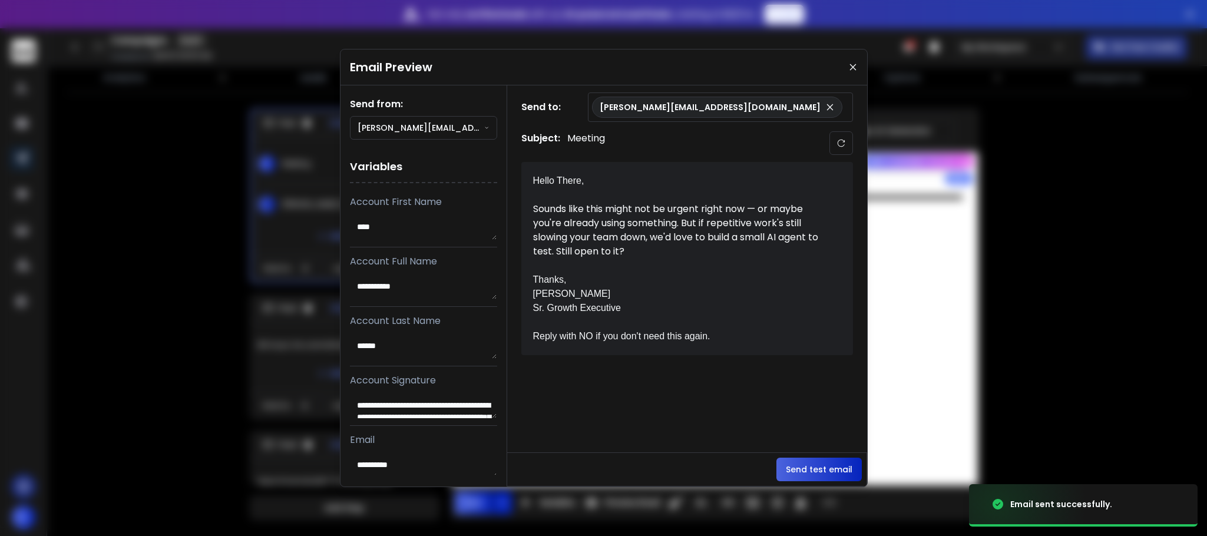
click at [836, 468] on button "Send test email" at bounding box center [818, 470] width 85 height 24
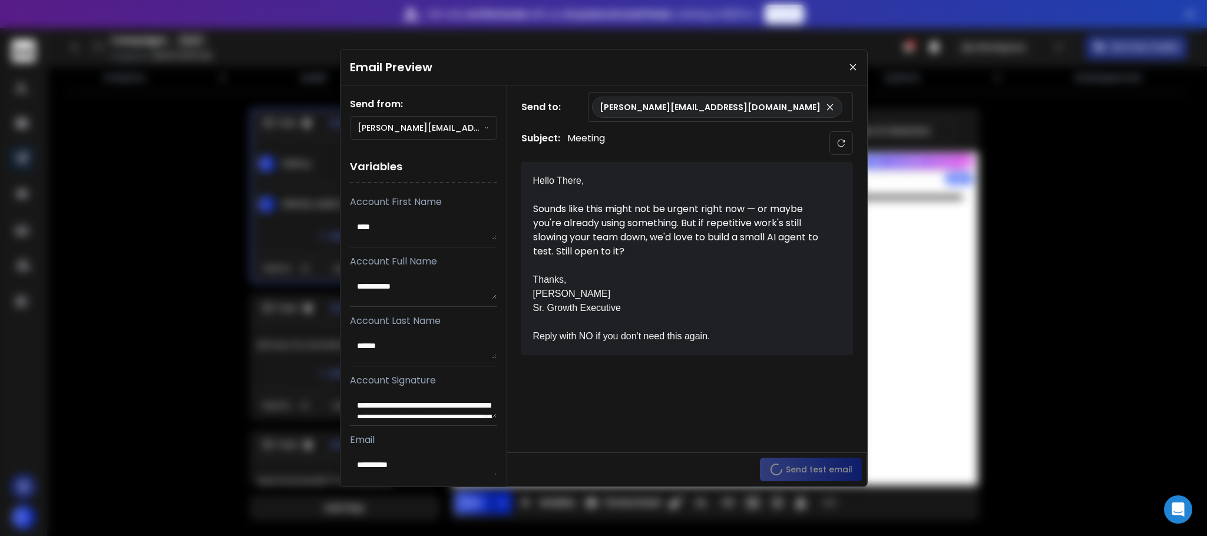
click at [825, 104] on icon at bounding box center [829, 107] width 9 height 9
click at [847, 104] on input at bounding box center [975, 107] width 257 height 21
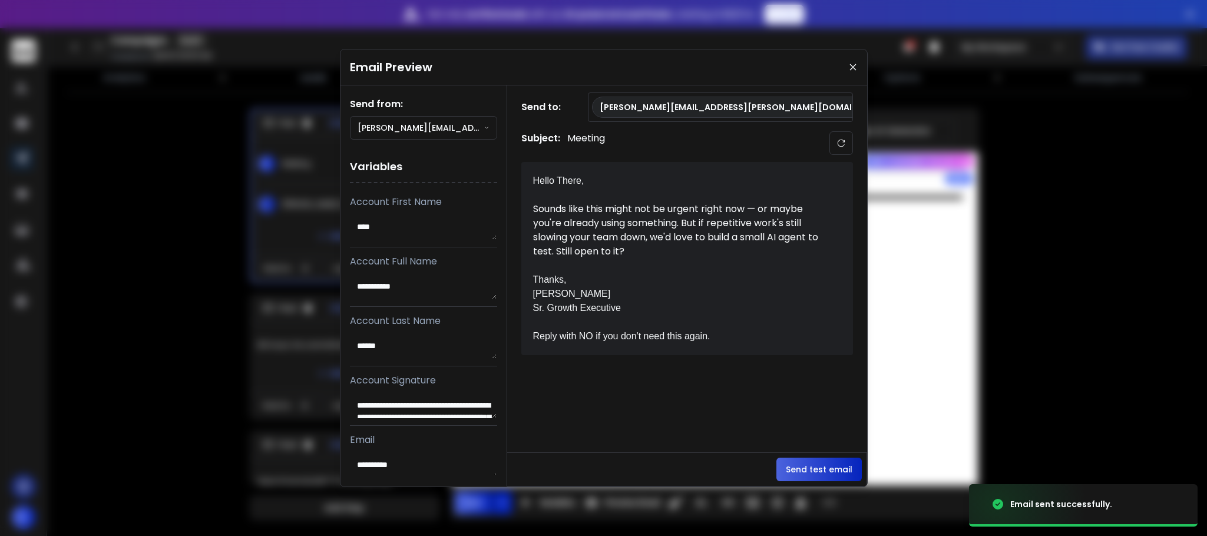
click at [812, 474] on button "Send test email" at bounding box center [818, 470] width 85 height 24
click at [897, 108] on icon at bounding box center [900, 107] width 6 height 6
click at [918, 108] on input at bounding box center [1046, 107] width 257 height 21
click at [794, 475] on button "Send test email" at bounding box center [818, 470] width 85 height 24
click at [825, 106] on icon at bounding box center [829, 107] width 9 height 9
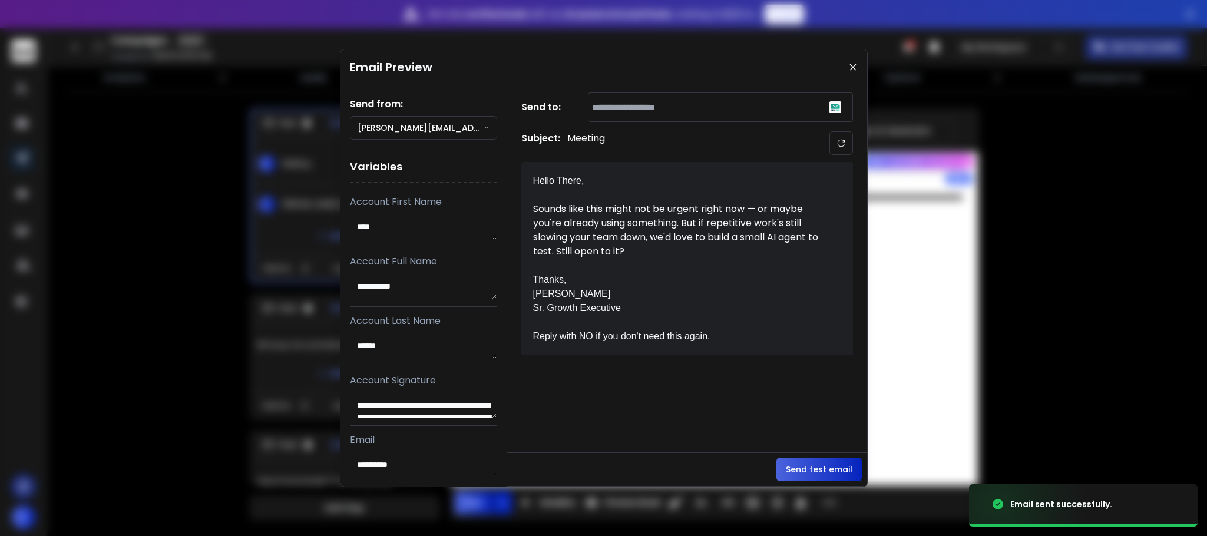
click at [713, 106] on input at bounding box center [720, 107] width 257 height 21
click at [843, 475] on button "Send test email" at bounding box center [818, 470] width 85 height 24
click at [755, 106] on icon at bounding box center [759, 107] width 9 height 9
click at [706, 106] on input at bounding box center [720, 107] width 257 height 21
drag, startPoint x: 832, startPoint y: 467, endPoint x: 768, endPoint y: 425, distance: 77.1
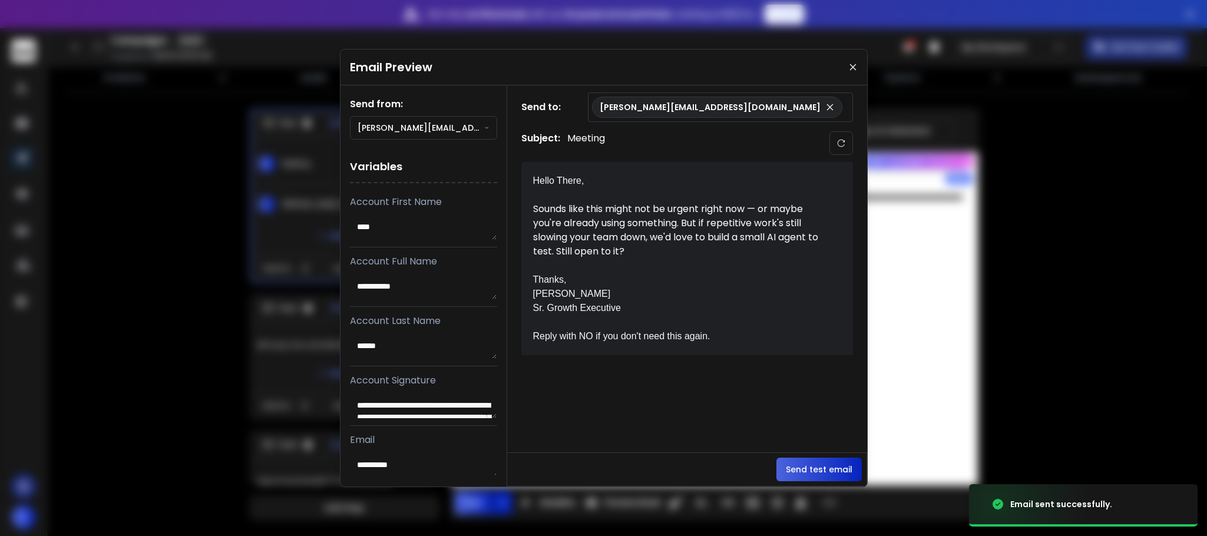
click at [833, 467] on button "Send test email" at bounding box center [818, 470] width 85 height 24
click at [825, 107] on icon at bounding box center [829, 107] width 9 height 9
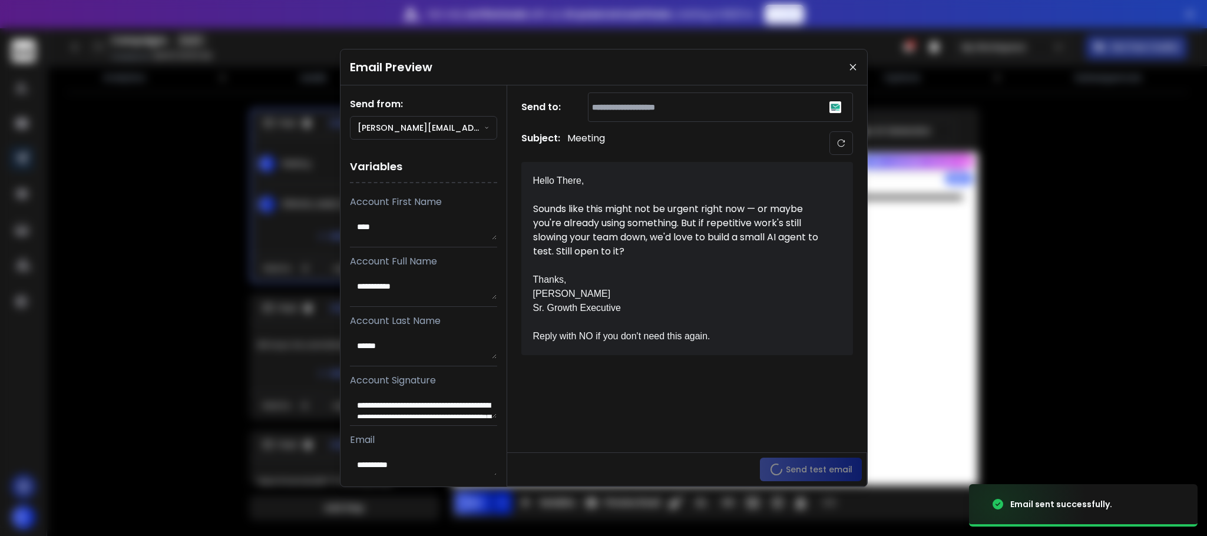
click at [693, 107] on input at bounding box center [720, 107] width 257 height 21
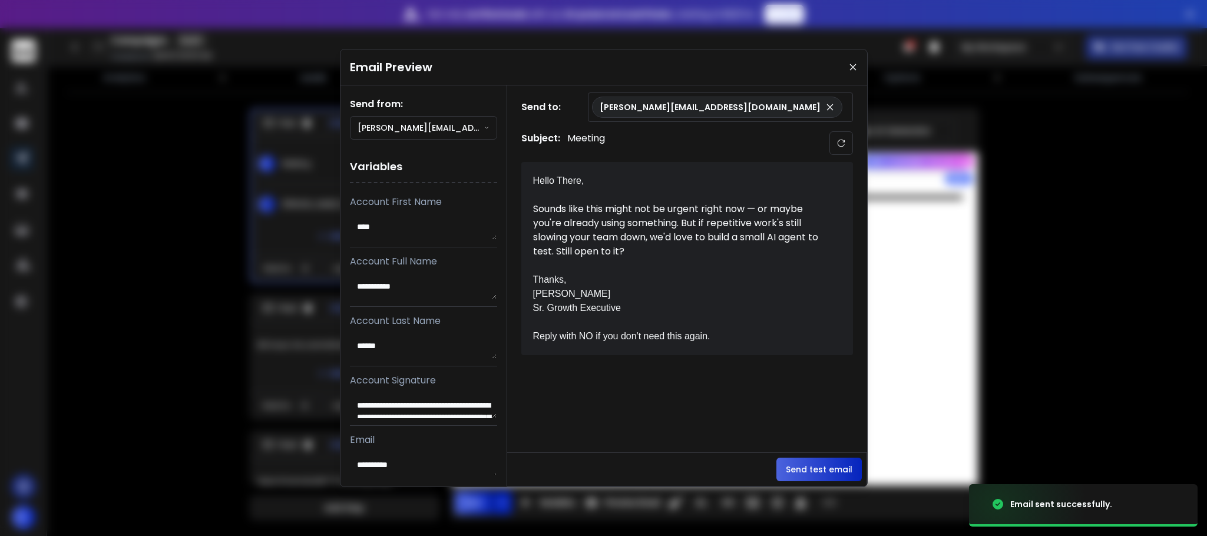
click at [785, 467] on button "Send test email" at bounding box center [818, 470] width 85 height 24
click at [826, 107] on icon at bounding box center [829, 107] width 6 height 6
click at [730, 107] on input at bounding box center [720, 107] width 257 height 21
click at [818, 472] on button "Send test email" at bounding box center [818, 470] width 85 height 24
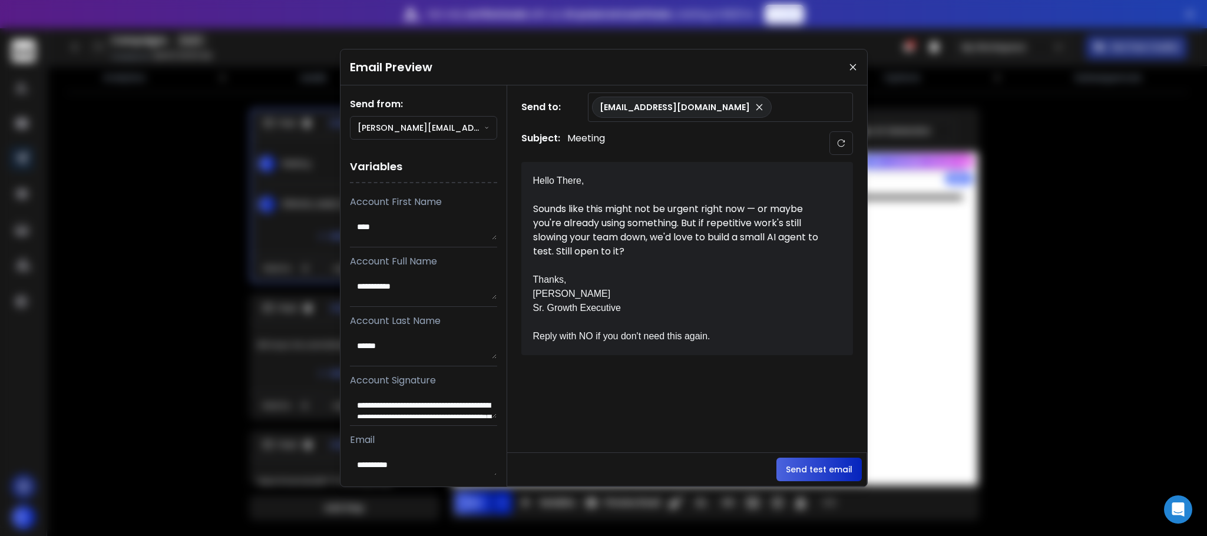
click at [755, 106] on icon at bounding box center [759, 107] width 9 height 9
click at [711, 106] on input at bounding box center [720, 107] width 257 height 21
click at [824, 467] on button "Send test email" at bounding box center [818, 470] width 85 height 24
click at [707, 110] on div "[EMAIL_ADDRESS][DOMAIN_NAME]" at bounding box center [682, 107] width 180 height 21
click at [755, 106] on icon at bounding box center [759, 107] width 9 height 9
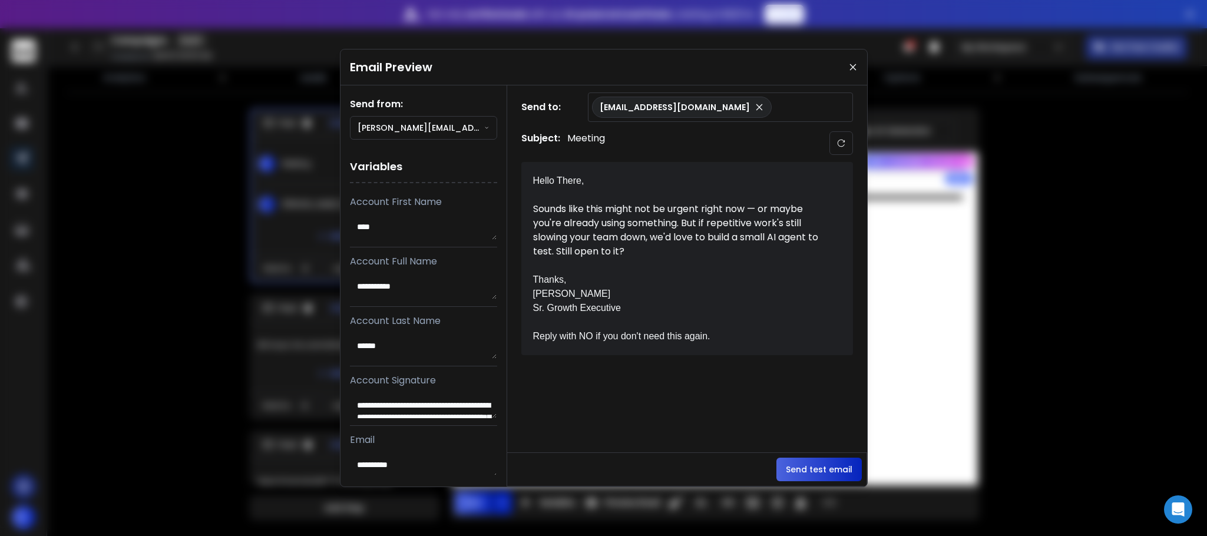
click at [776, 106] on input at bounding box center [904, 107] width 257 height 21
click at [824, 476] on button "Send test email" at bounding box center [818, 470] width 85 height 24
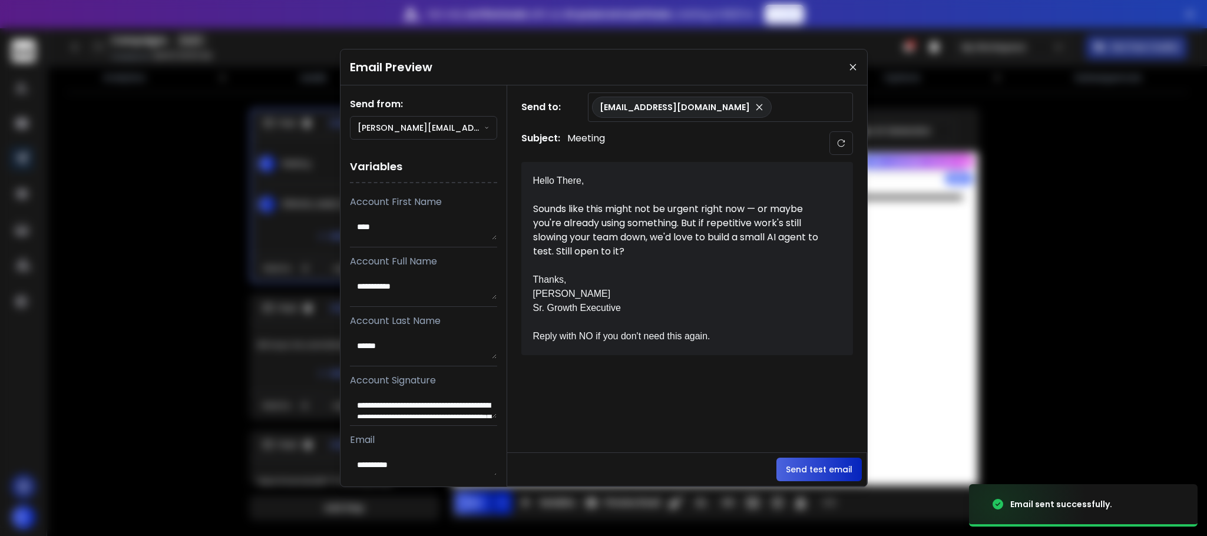
click at [756, 110] on icon at bounding box center [759, 107] width 6 height 6
click at [688, 110] on input at bounding box center [720, 107] width 257 height 21
click at [826, 464] on button "Send test email" at bounding box center [818, 470] width 85 height 24
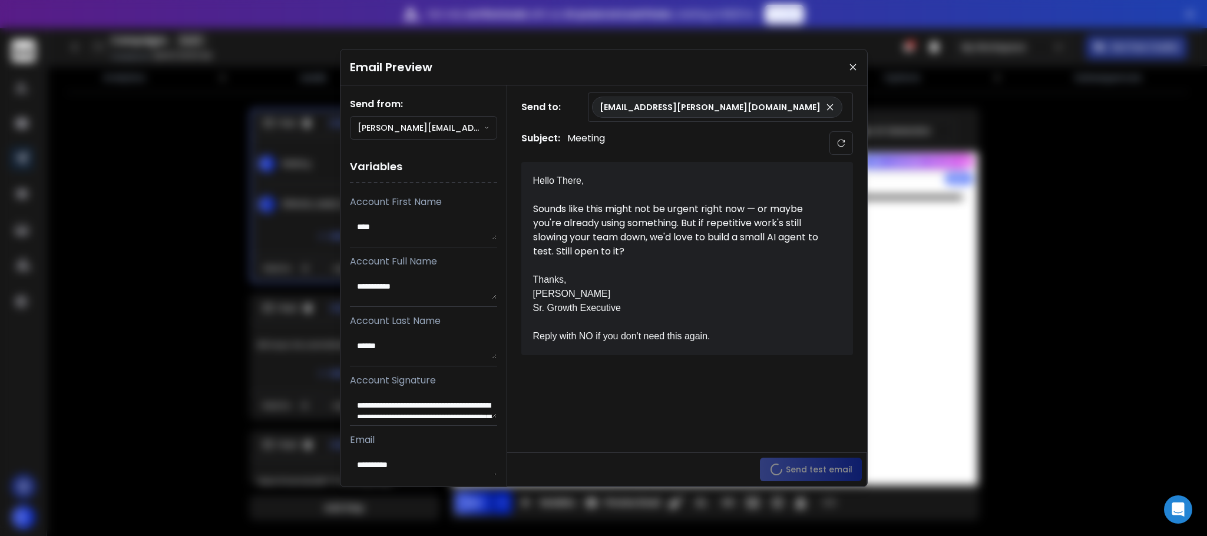
click at [825, 110] on icon at bounding box center [829, 107] width 9 height 9
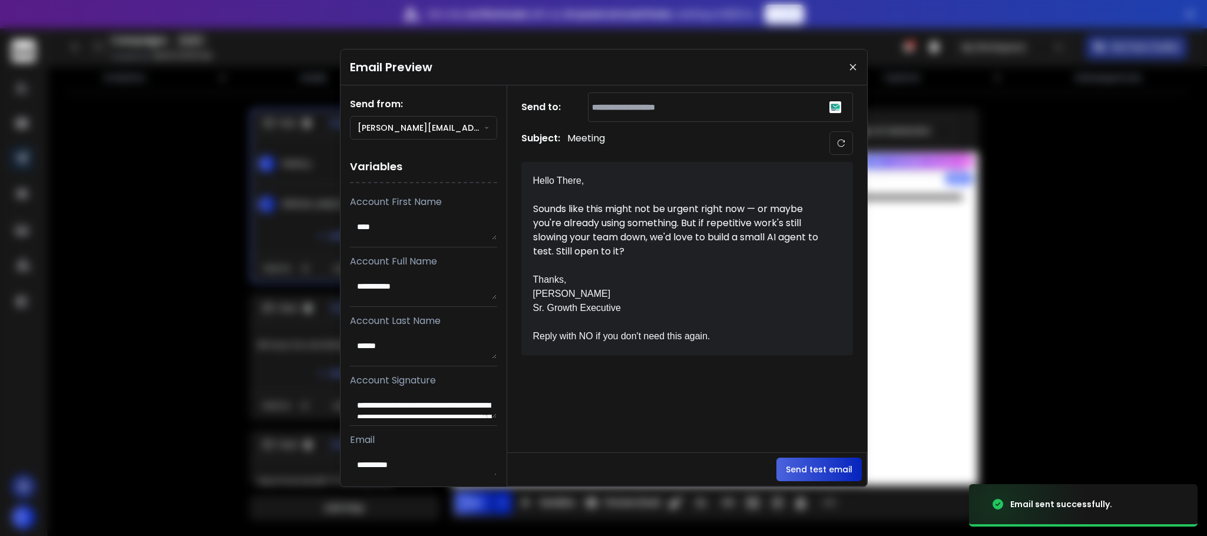
click at [739, 110] on input at bounding box center [720, 107] width 257 height 21
drag, startPoint x: 812, startPoint y: 479, endPoint x: 812, endPoint y: 472, distance: 7.1
click at [812, 477] on button "Send test email" at bounding box center [818, 470] width 85 height 24
click at [755, 108] on icon at bounding box center [759, 107] width 9 height 9
click at [776, 108] on input at bounding box center [904, 107] width 257 height 21
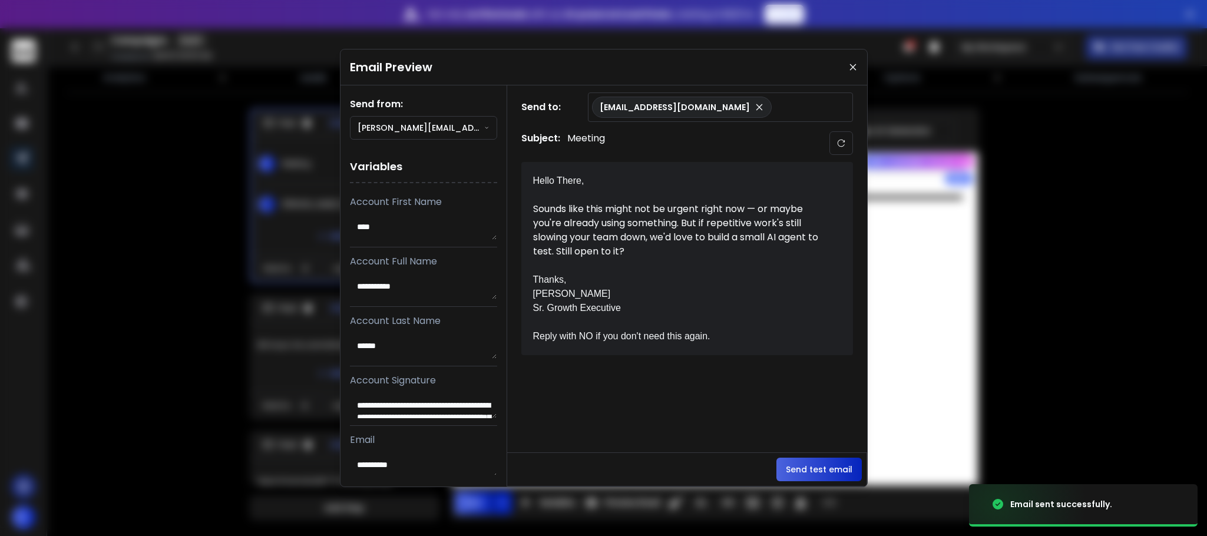
click at [801, 481] on button "Send test email" at bounding box center [818, 470] width 85 height 24
click at [755, 104] on icon at bounding box center [759, 107] width 9 height 9
click at [736, 104] on div at bounding box center [720, 106] width 265 height 29
click at [847, 482] on div "Send test email" at bounding box center [687, 469] width 360 height 34
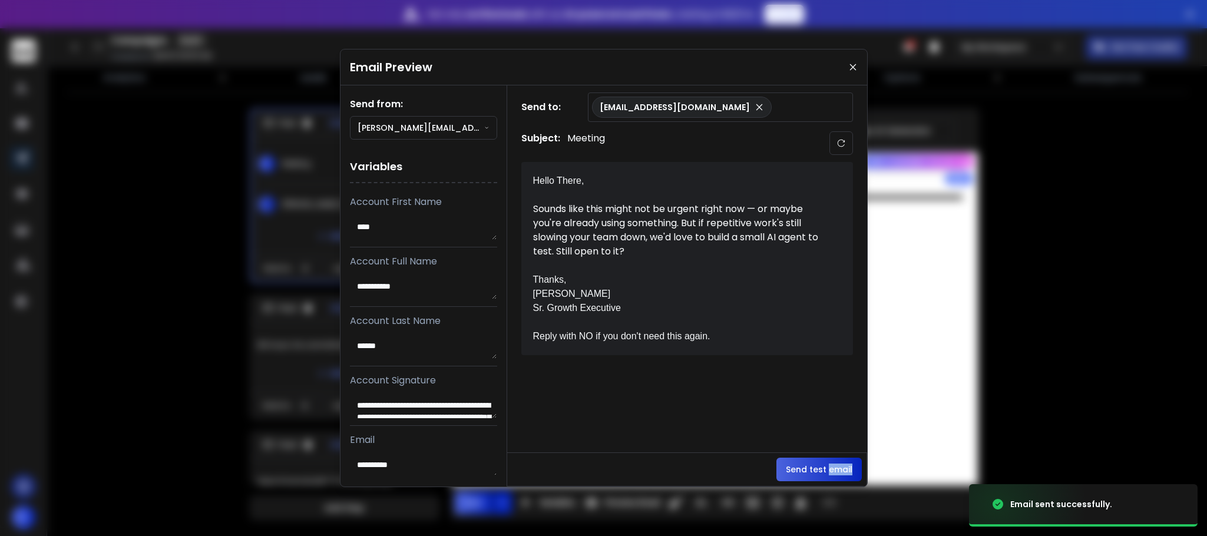
drag, startPoint x: 847, startPoint y: 481, endPoint x: 848, endPoint y: 472, distance: 8.9
click at [847, 480] on div "Send test email" at bounding box center [687, 469] width 360 height 34
click at [848, 472] on button "Send test email" at bounding box center [818, 470] width 85 height 24
click at [755, 110] on icon at bounding box center [759, 107] width 9 height 9
click at [730, 110] on input at bounding box center [720, 107] width 257 height 21
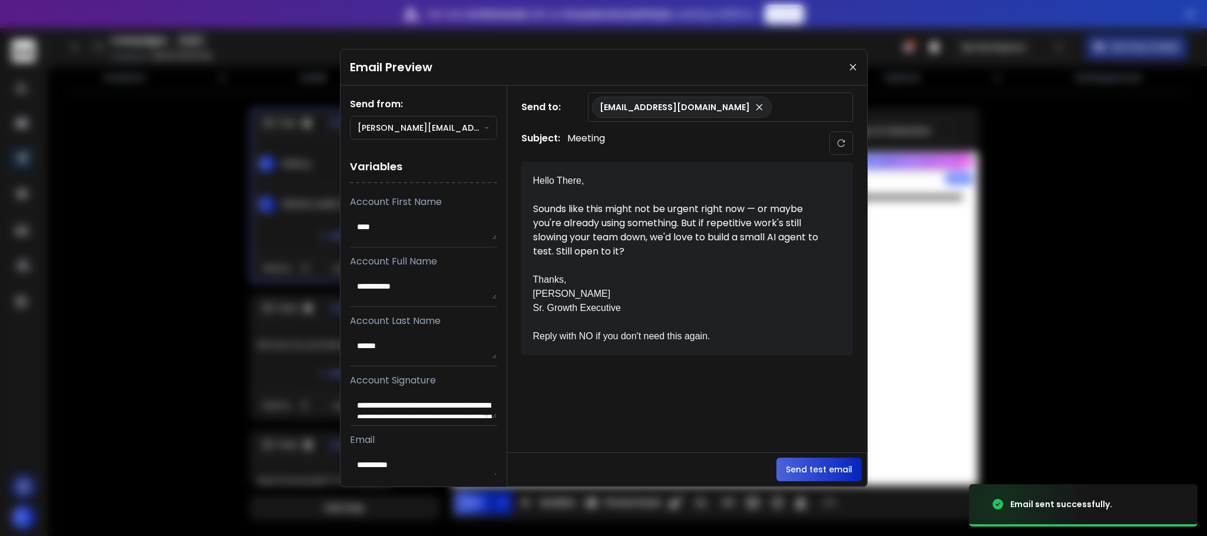
click at [828, 464] on button "Send test email" at bounding box center [818, 470] width 85 height 24
click at [710, 111] on div "[EMAIL_ADDRESS][DOMAIN_NAME]" at bounding box center [682, 107] width 180 height 21
click at [755, 110] on icon at bounding box center [759, 107] width 9 height 9
click at [709, 110] on div "[EMAIL_ADDRESS][DOMAIN_NAME]" at bounding box center [720, 106] width 265 height 29
click at [821, 481] on div "Send test email" at bounding box center [687, 469] width 360 height 34
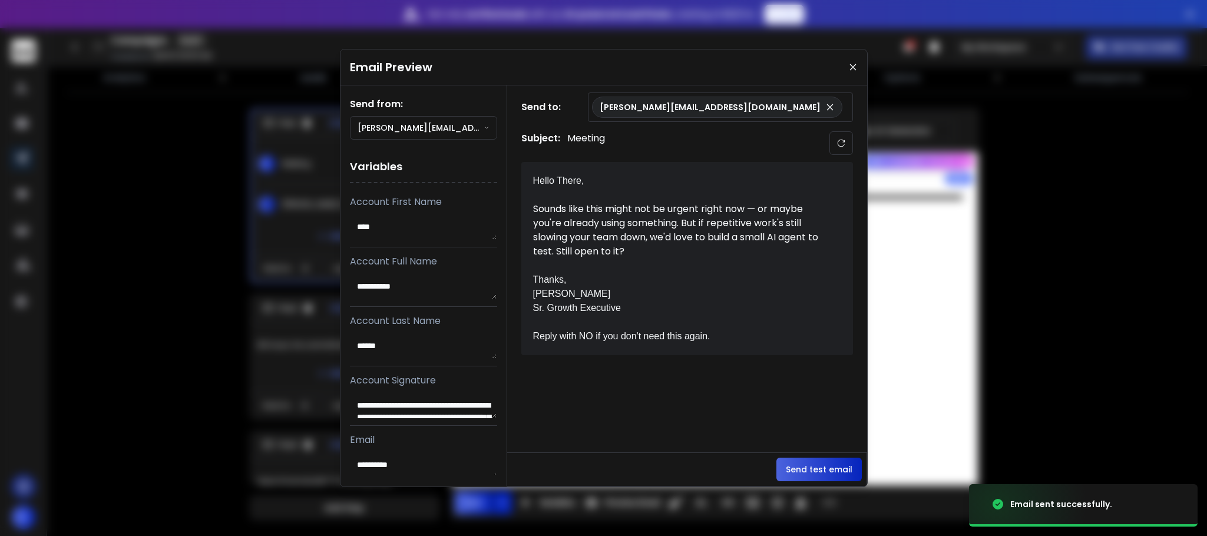
click at [825, 107] on icon at bounding box center [829, 107] width 9 height 9
click at [847, 107] on input at bounding box center [975, 107] width 257 height 21
drag, startPoint x: 822, startPoint y: 486, endPoint x: 821, endPoint y: 469, distance: 17.2
click at [821, 474] on div "Send test email" at bounding box center [687, 469] width 360 height 34
click at [821, 469] on button "Send test email" at bounding box center [818, 470] width 85 height 24
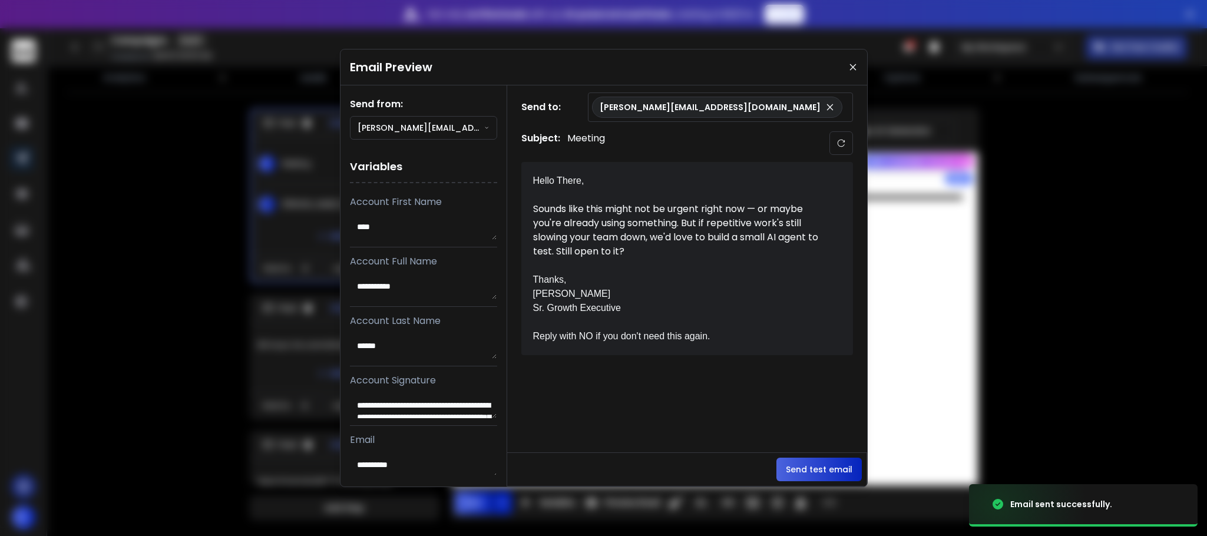
click at [738, 107] on div "[PERSON_NAME][EMAIL_ADDRESS][DOMAIN_NAME]" at bounding box center [717, 107] width 250 height 21
click at [825, 107] on icon at bounding box center [829, 107] width 9 height 9
click at [735, 107] on input at bounding box center [720, 107] width 257 height 21
drag, startPoint x: 838, startPoint y: 485, endPoint x: 838, endPoint y: 474, distance: 10.6
click at [838, 484] on div "Send test email" at bounding box center [687, 469] width 360 height 34
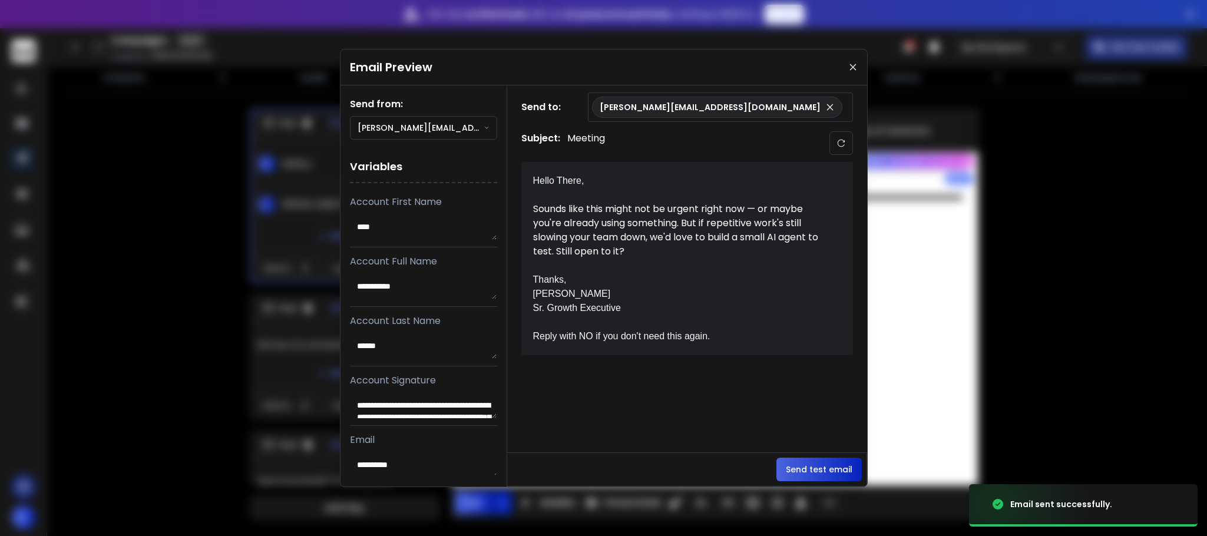
click at [838, 474] on button "Send test email" at bounding box center [818, 470] width 85 height 24
click at [826, 106] on icon at bounding box center [829, 107] width 6 height 6
click at [847, 107] on input at bounding box center [975, 107] width 257 height 21
click at [833, 463] on button "Send test email" at bounding box center [818, 470] width 85 height 24
click at [755, 105] on icon at bounding box center [759, 107] width 9 height 9
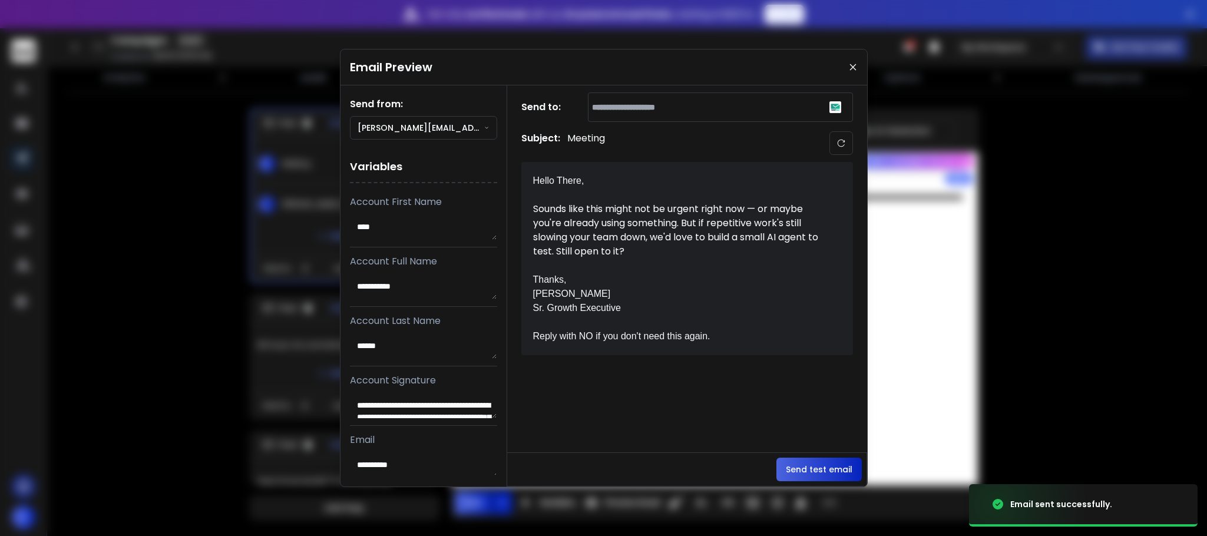
click at [737, 105] on input at bounding box center [720, 107] width 257 height 21
drag, startPoint x: 799, startPoint y: 459, endPoint x: 785, endPoint y: 448, distance: 18.0
click at [799, 459] on button "Send test email" at bounding box center [818, 470] width 85 height 24
click at [755, 108] on icon at bounding box center [759, 107] width 9 height 9
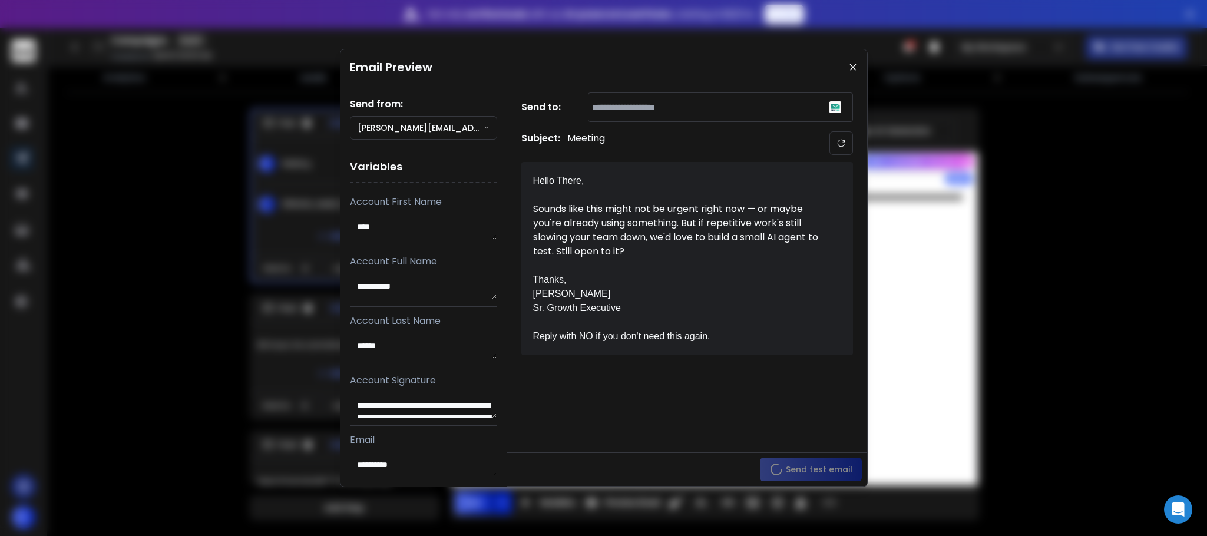
click at [741, 108] on input at bounding box center [720, 107] width 257 height 21
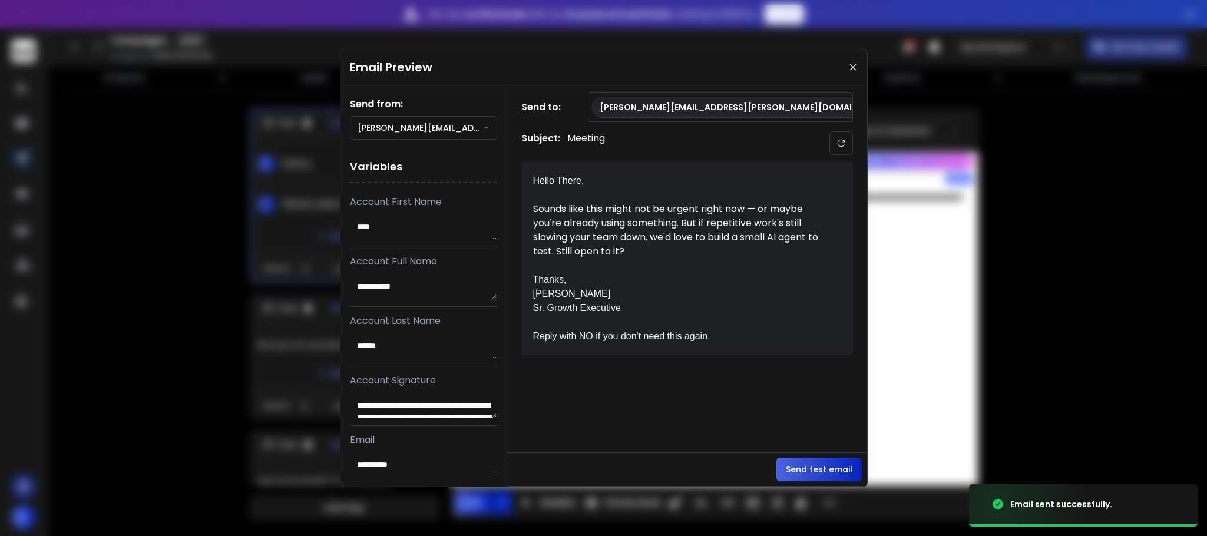
click at [848, 477] on button "Send test email" at bounding box center [818, 470] width 85 height 24
click at [896, 103] on icon at bounding box center [900, 107] width 9 height 9
click at [918, 103] on input at bounding box center [1046, 107] width 257 height 21
click at [831, 477] on button "Send test email" at bounding box center [818, 470] width 85 height 24
click at [755, 104] on icon at bounding box center [759, 107] width 9 height 9
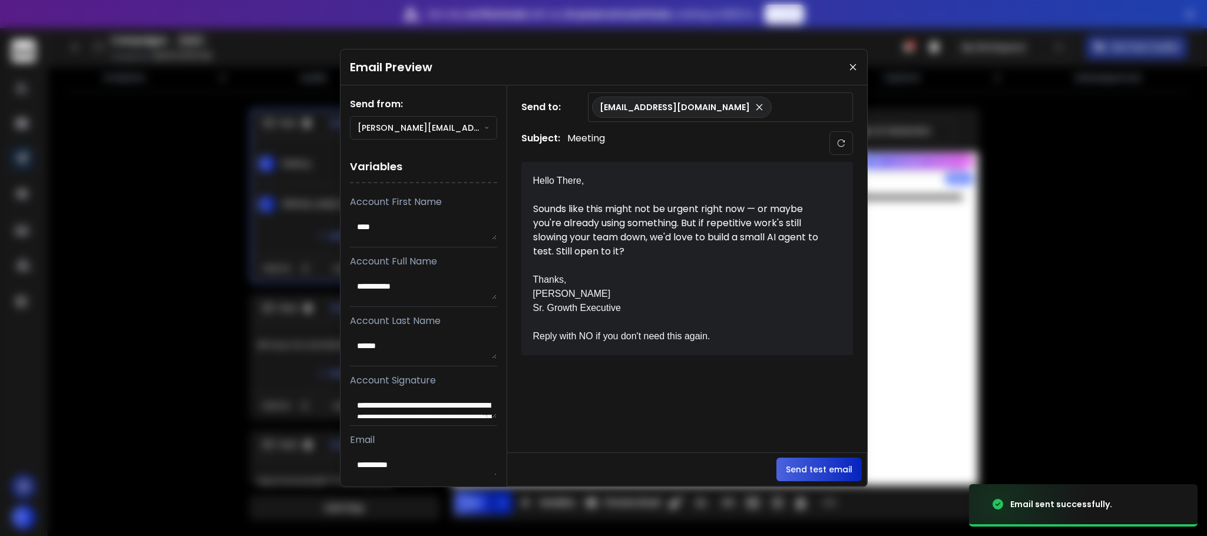
click at [776, 104] on input at bounding box center [904, 107] width 257 height 21
click at [808, 479] on button "Send test email" at bounding box center [818, 470] width 85 height 24
click at [755, 104] on icon at bounding box center [759, 107] width 9 height 9
click at [741, 107] on input at bounding box center [720, 107] width 257 height 21
click at [814, 456] on div "Send to: Elijah@scalamandra.com Subject: Meeting Hello There, Sounds like this …" at bounding box center [687, 286] width 361 height 402
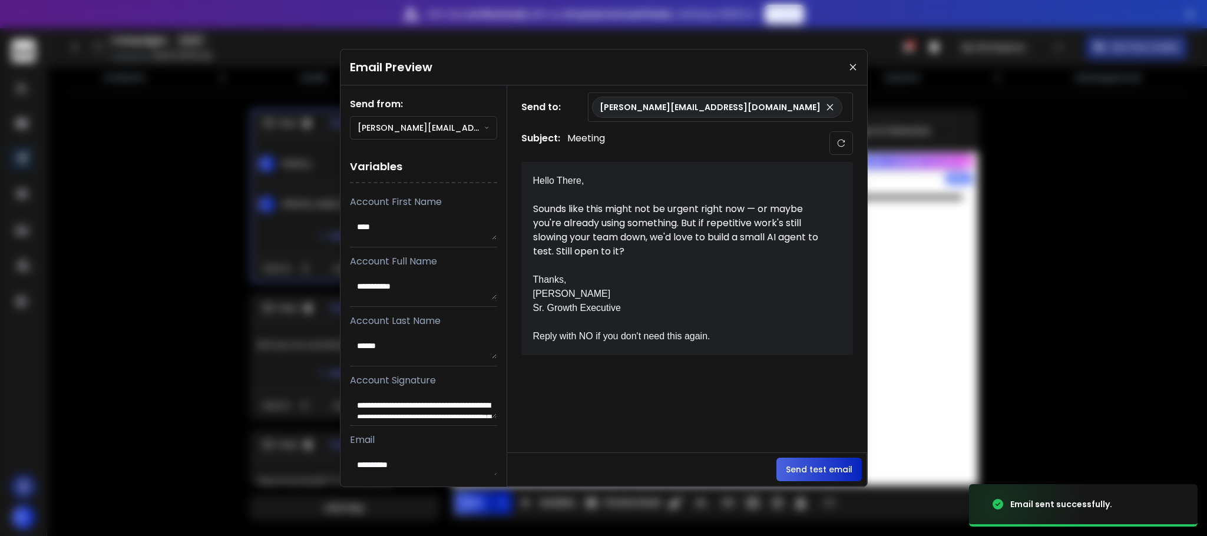
click at [814, 462] on button "Send test email" at bounding box center [818, 470] width 85 height 24
click at [825, 110] on icon at bounding box center [829, 107] width 9 height 9
click at [847, 110] on input at bounding box center [975, 107] width 257 height 21
drag, startPoint x: 801, startPoint y: 474, endPoint x: 849, endPoint y: 324, distance: 157.1
click at [801, 471] on button "Send test email" at bounding box center [818, 470] width 85 height 24
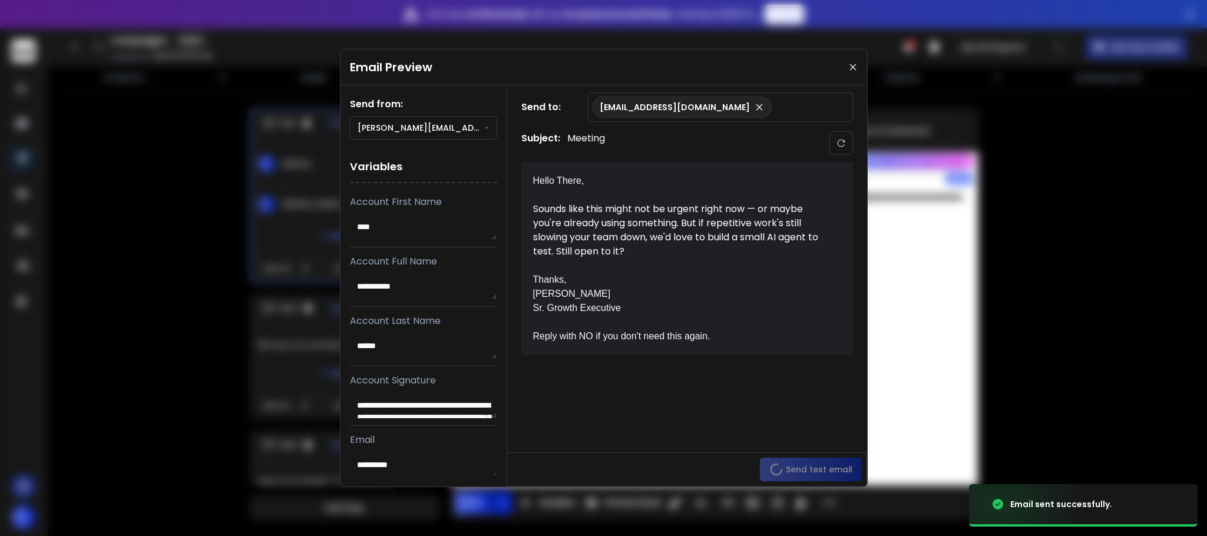
click at [755, 110] on icon at bounding box center [759, 107] width 9 height 9
click at [801, 470] on button "Send test email" at bounding box center [818, 470] width 85 height 24
click at [825, 107] on icon at bounding box center [829, 107] width 9 height 9
drag, startPoint x: 720, startPoint y: 107, endPoint x: 720, endPoint y: 113, distance: 6.5
click at [720, 108] on input at bounding box center [720, 107] width 257 height 21
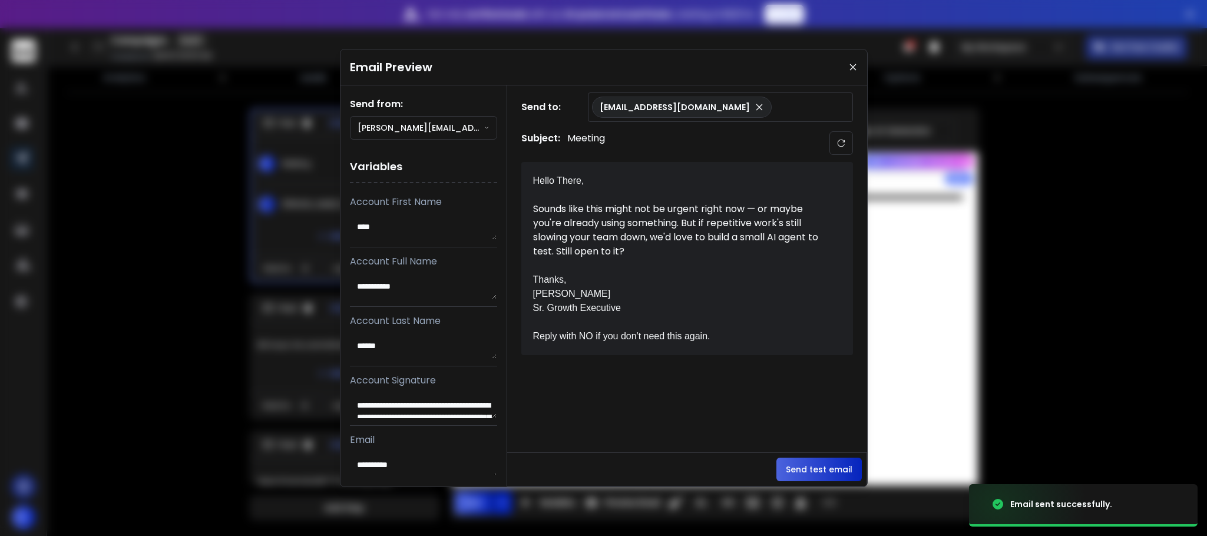
click at [824, 480] on button "Send test email" at bounding box center [818, 470] width 85 height 24
click at [755, 104] on icon at bounding box center [759, 107] width 9 height 9
click at [776, 104] on input at bounding box center [904, 107] width 257 height 21
click at [841, 474] on button "Send test email" at bounding box center [818, 470] width 85 height 24
click at [755, 105] on icon at bounding box center [759, 107] width 9 height 9
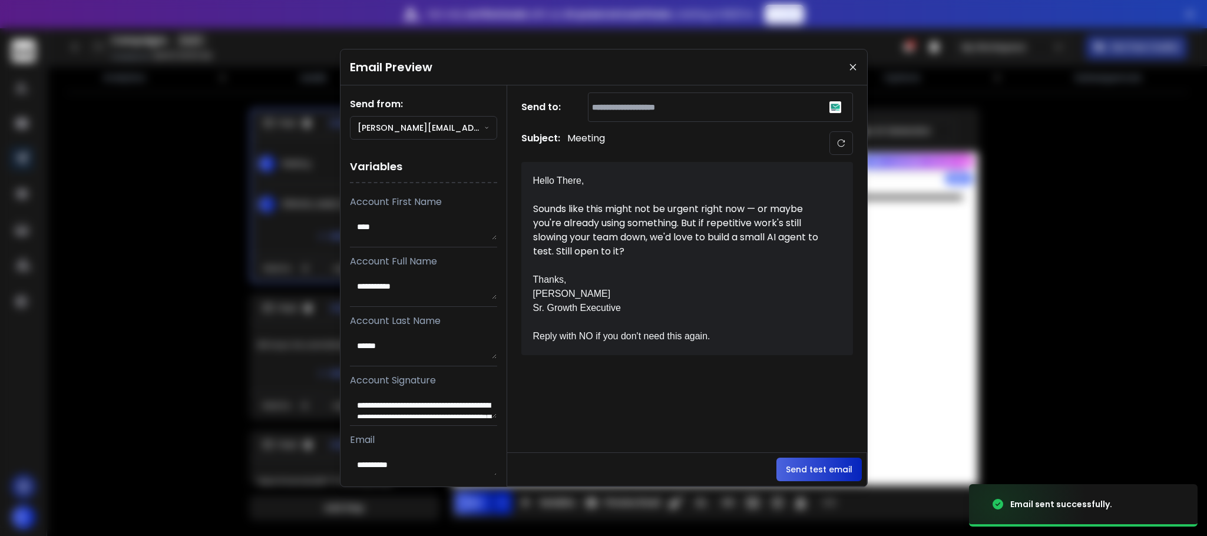
click at [734, 104] on input at bounding box center [720, 107] width 257 height 21
click at [845, 472] on button "Send test email" at bounding box center [818, 470] width 85 height 24
click at [688, 104] on div "[PERSON_NAME][EMAIL_ADDRESS][DOMAIN_NAME]" at bounding box center [717, 107] width 250 height 21
click at [825, 103] on icon at bounding box center [829, 107] width 9 height 9
click at [824, 467] on button "Send test email" at bounding box center [818, 470] width 85 height 24
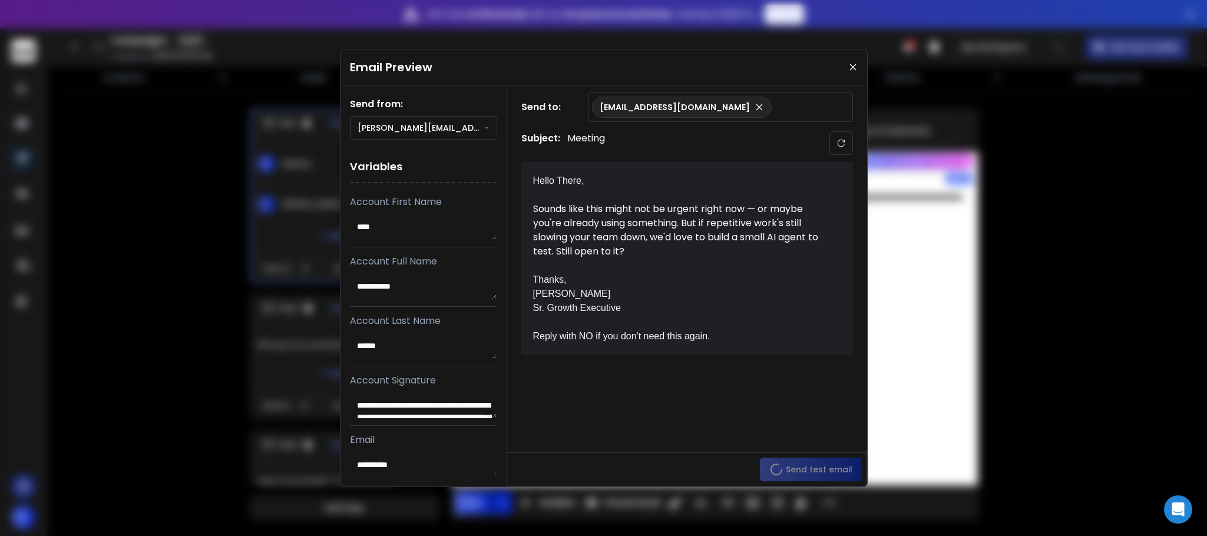
click at [756, 107] on icon at bounding box center [759, 107] width 6 height 6
click at [735, 107] on div "[EMAIL_ADDRESS][DOMAIN_NAME]" at bounding box center [720, 106] width 265 height 29
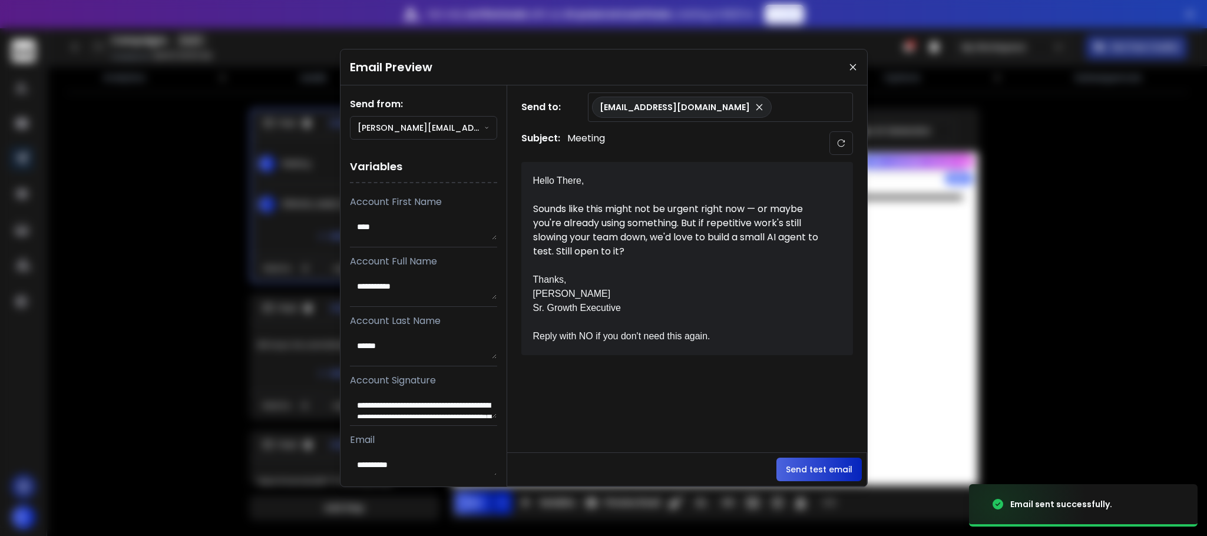
drag, startPoint x: 824, startPoint y: 448, endPoint x: 833, endPoint y: 476, distance: 29.6
click at [828, 461] on div "Send to: BarbP@minutemanpress.com Subject: Meeting Hello There, Sounds like thi…" at bounding box center [687, 286] width 361 height 402
click at [833, 476] on button "Send test email" at bounding box center [818, 470] width 85 height 24
click at [755, 110] on icon at bounding box center [759, 107] width 9 height 9
click at [827, 483] on div "Send test email" at bounding box center [687, 469] width 360 height 34
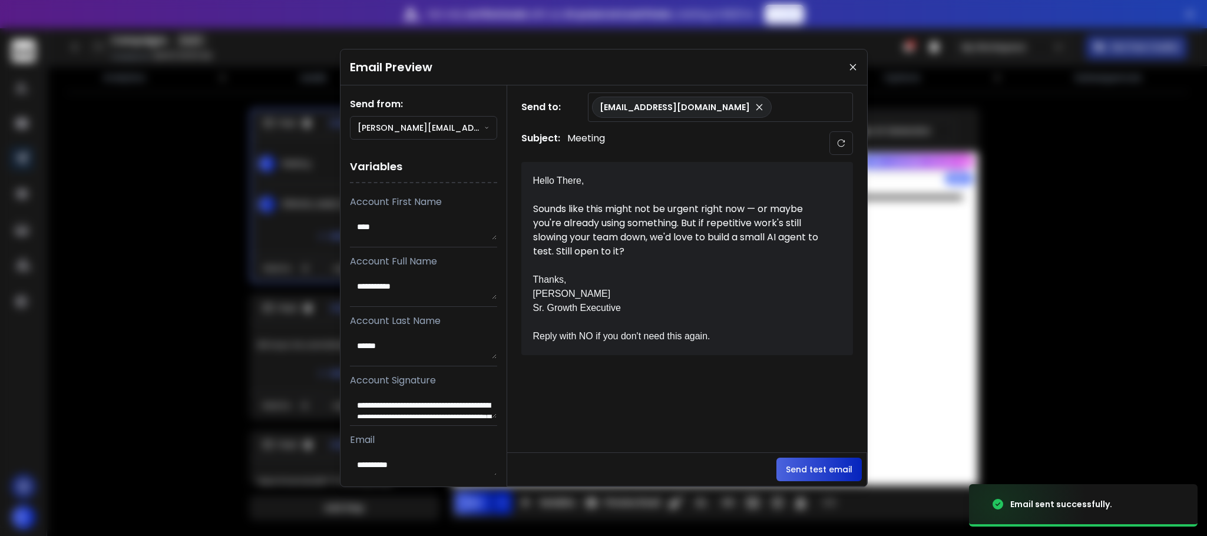
click at [828, 479] on button "Send test email" at bounding box center [818, 470] width 85 height 24
click at [764, 108] on icon at bounding box center [759, 107] width 9 height 9
click at [768, 108] on input at bounding box center [720, 107] width 257 height 21
drag, startPoint x: 831, startPoint y: 471, endPoint x: 808, endPoint y: 446, distance: 33.8
click at [826, 467] on button "Send test email" at bounding box center [818, 470] width 85 height 24
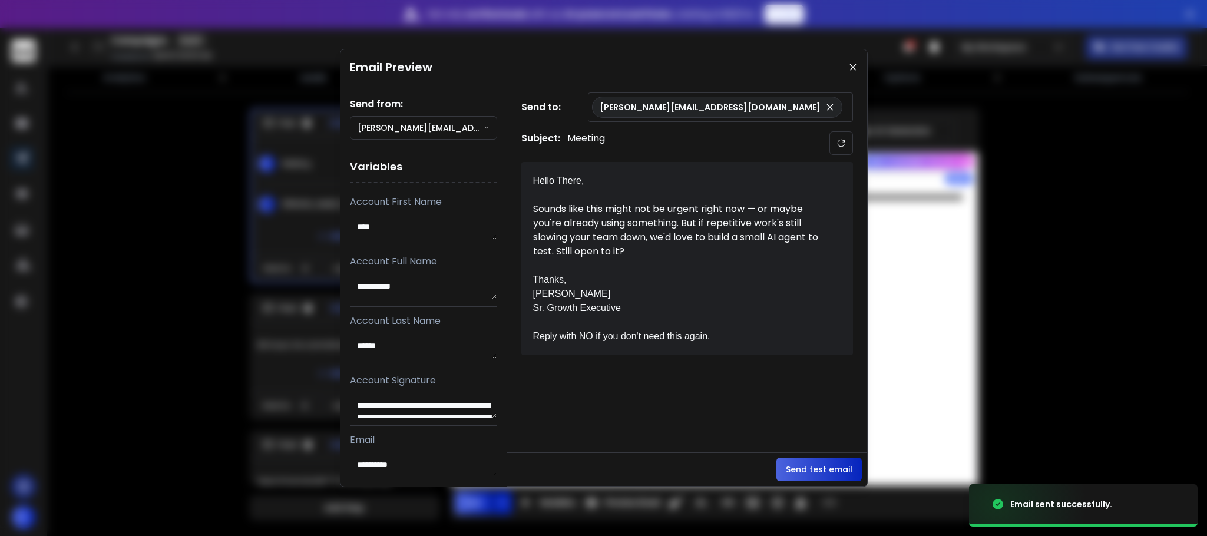
click at [825, 107] on icon at bounding box center [829, 107] width 9 height 9
click at [726, 107] on input at bounding box center [720, 107] width 257 height 21
drag, startPoint x: 824, startPoint y: 479, endPoint x: 629, endPoint y: 383, distance: 216.6
click at [822, 472] on button "Send test email" at bounding box center [818, 470] width 85 height 24
click at [756, 108] on icon at bounding box center [759, 107] width 6 height 6
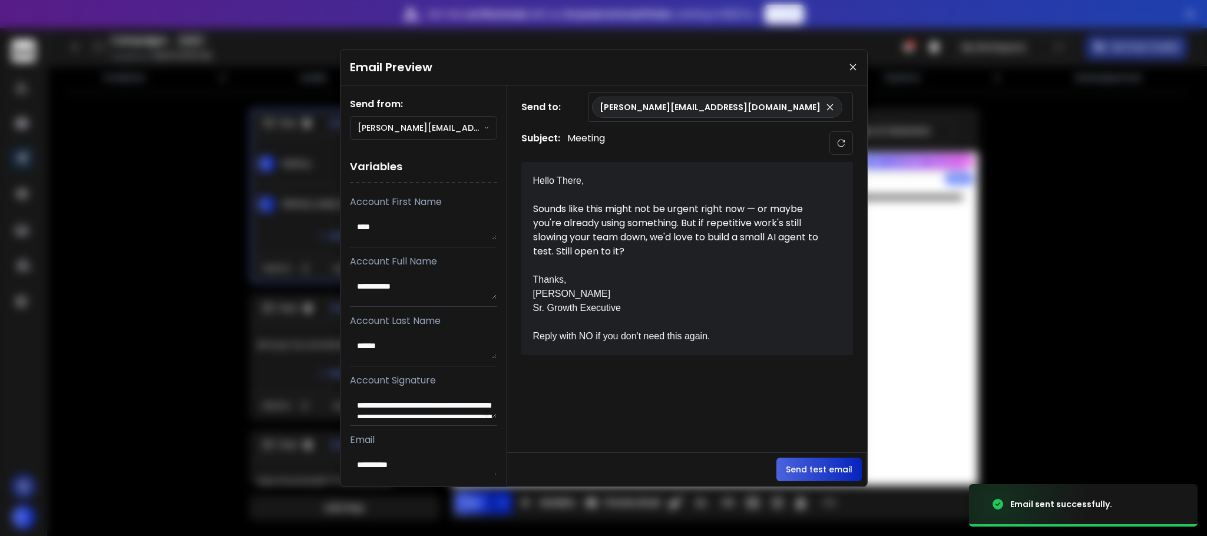
click at [795, 471] on button "Send test email" at bounding box center [818, 470] width 85 height 24
click at [394, 131] on p "[PERSON_NAME][EMAIL_ADDRESS][PERSON_NAME][DOMAIN_NAME]" at bounding box center [421, 128] width 127 height 12
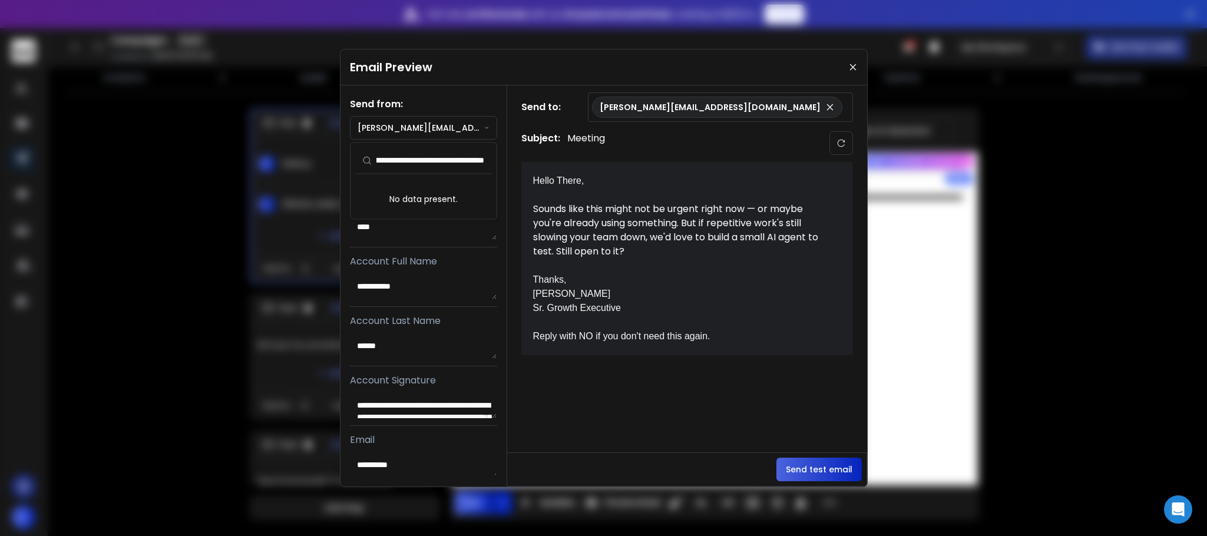
type input "**********"
click at [437, 103] on h1 "Send from:" at bounding box center [423, 104] width 147 height 14
click at [432, 127] on p "[PERSON_NAME][EMAIL_ADDRESS][PERSON_NAME][DOMAIN_NAME]" at bounding box center [421, 128] width 127 height 12
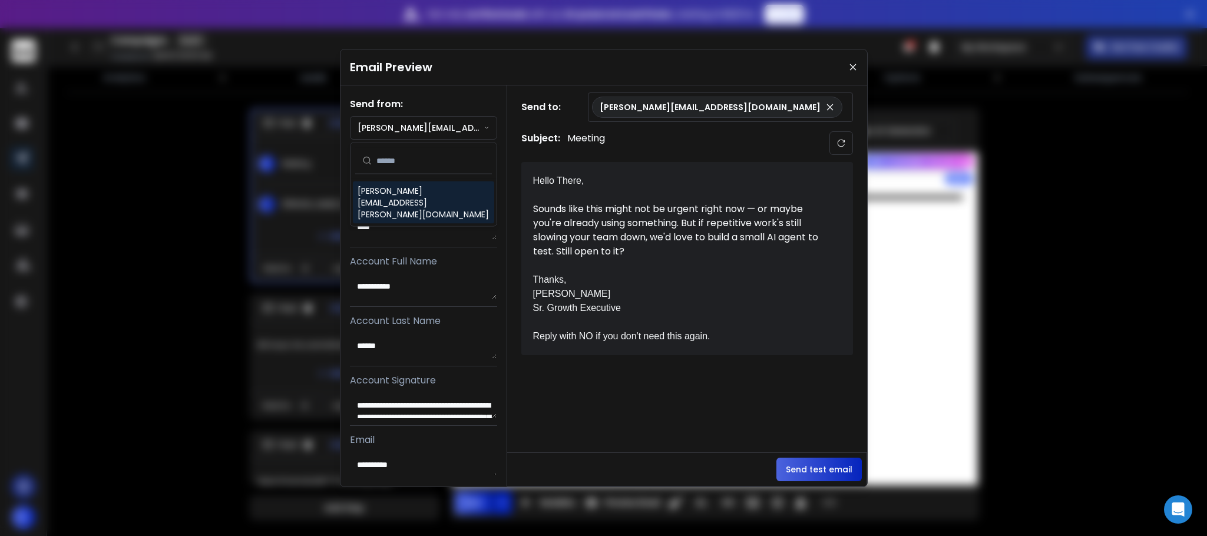
click at [419, 193] on div "[PERSON_NAME][EMAIL_ADDRESS][PERSON_NAME][DOMAIN_NAME]" at bounding box center [424, 202] width 132 height 35
type textarea "*******"
type textarea "**********"
type textarea "******"
type textarea "**********"
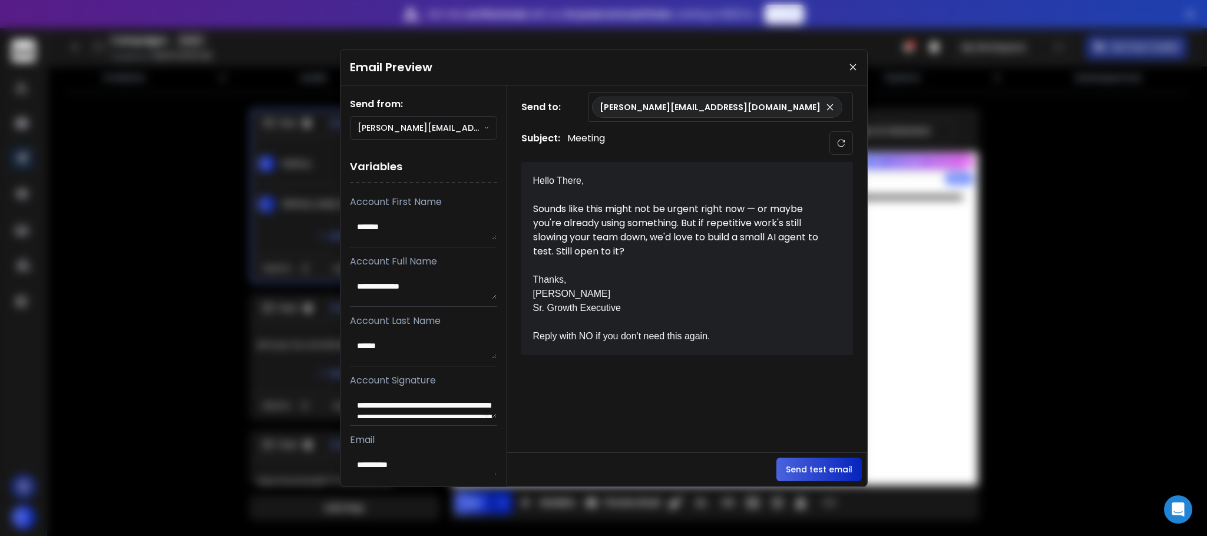
click at [825, 105] on icon at bounding box center [829, 107] width 9 height 9
click at [732, 105] on input at bounding box center [720, 107] width 257 height 21
click at [822, 464] on button "Send test email" at bounding box center [818, 470] width 85 height 24
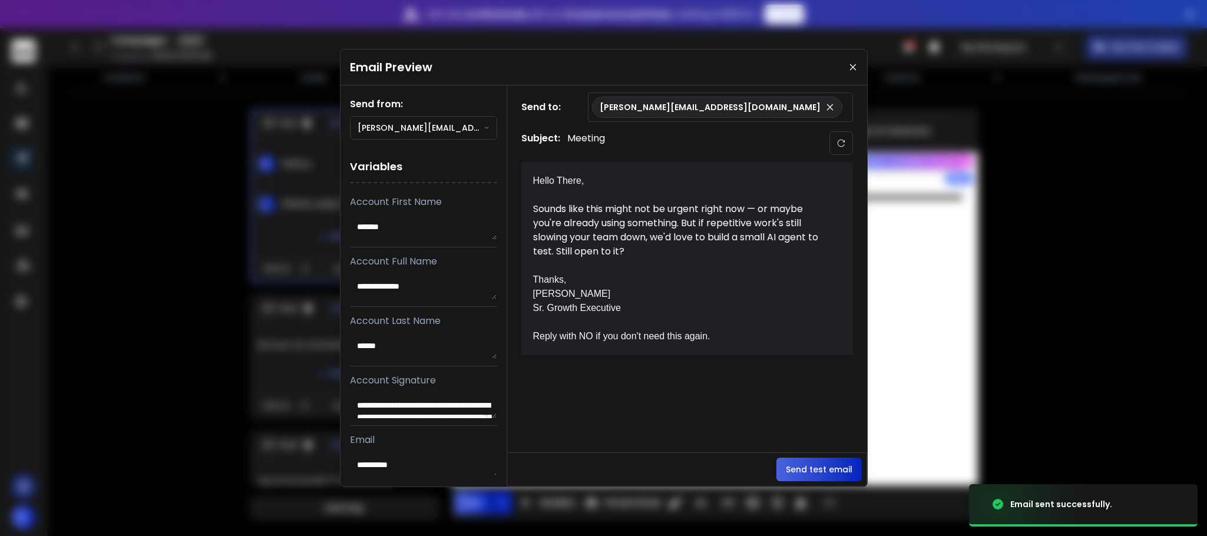
click at [826, 107] on icon at bounding box center [829, 107] width 6 height 6
click at [707, 107] on input at bounding box center [720, 107] width 257 height 21
click at [803, 449] on div "Send to: JChavez@leisite.com Subject: Meeting Hello There, Sounds like this mig…" at bounding box center [687, 286] width 361 height 402
click at [804, 463] on button "Send test email" at bounding box center [818, 470] width 85 height 24
click at [755, 103] on icon at bounding box center [759, 107] width 9 height 9
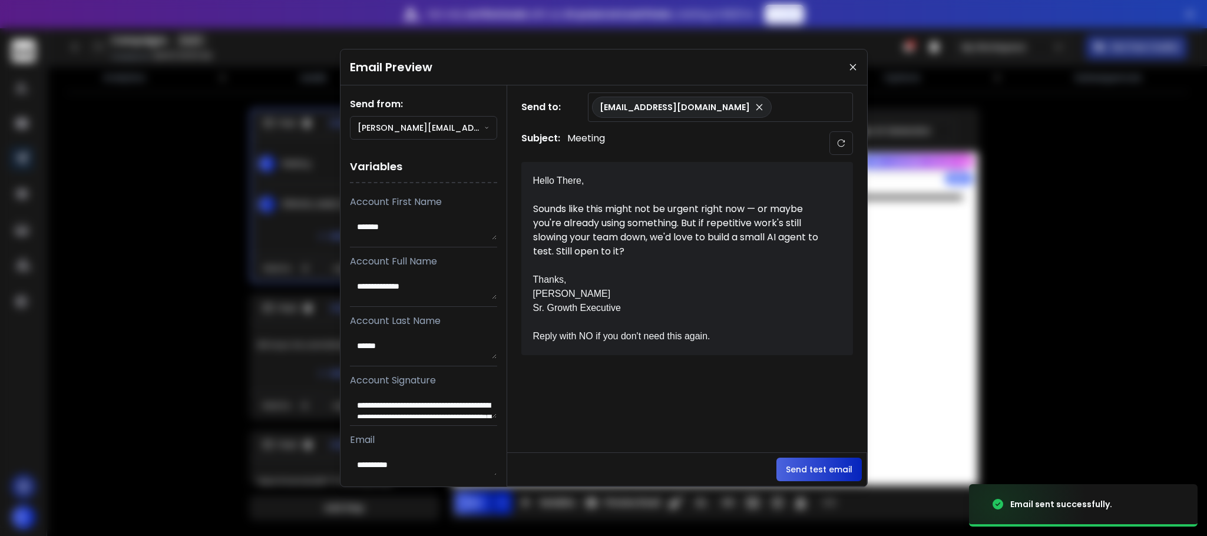
click at [776, 103] on input at bounding box center [904, 107] width 257 height 21
click at [815, 478] on button "Send test email" at bounding box center [818, 470] width 85 height 24
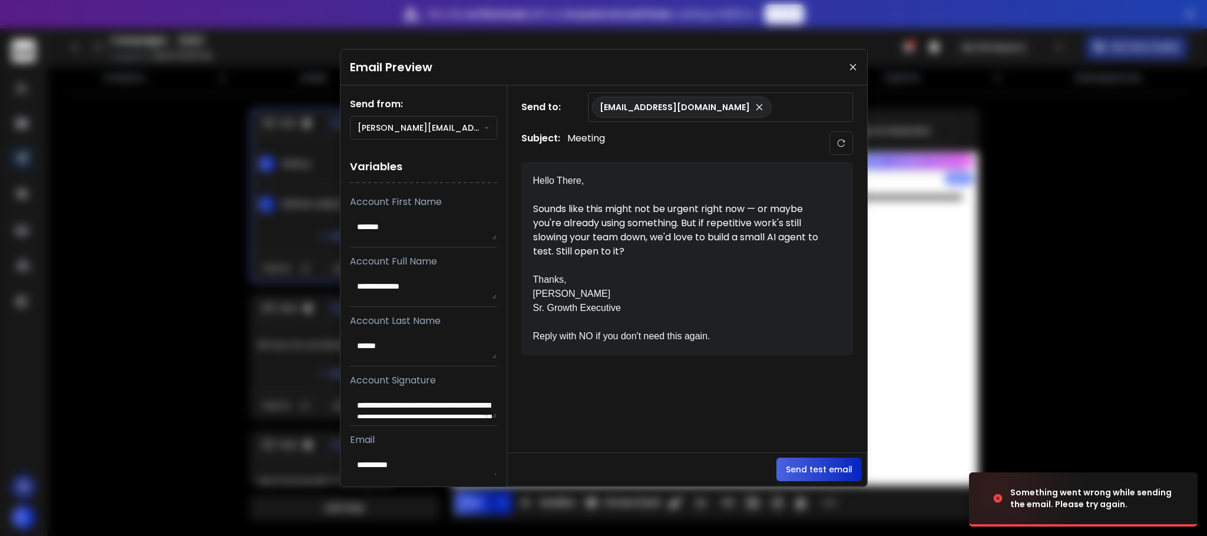
click at [761, 110] on div "[EMAIL_ADDRESS][DOMAIN_NAME]" at bounding box center [682, 107] width 180 height 21
click at [758, 105] on icon at bounding box center [759, 107] width 9 height 9
click at [758, 105] on input at bounding box center [720, 107] width 257 height 21
click at [803, 475] on button "Send test email" at bounding box center [818, 470] width 85 height 24
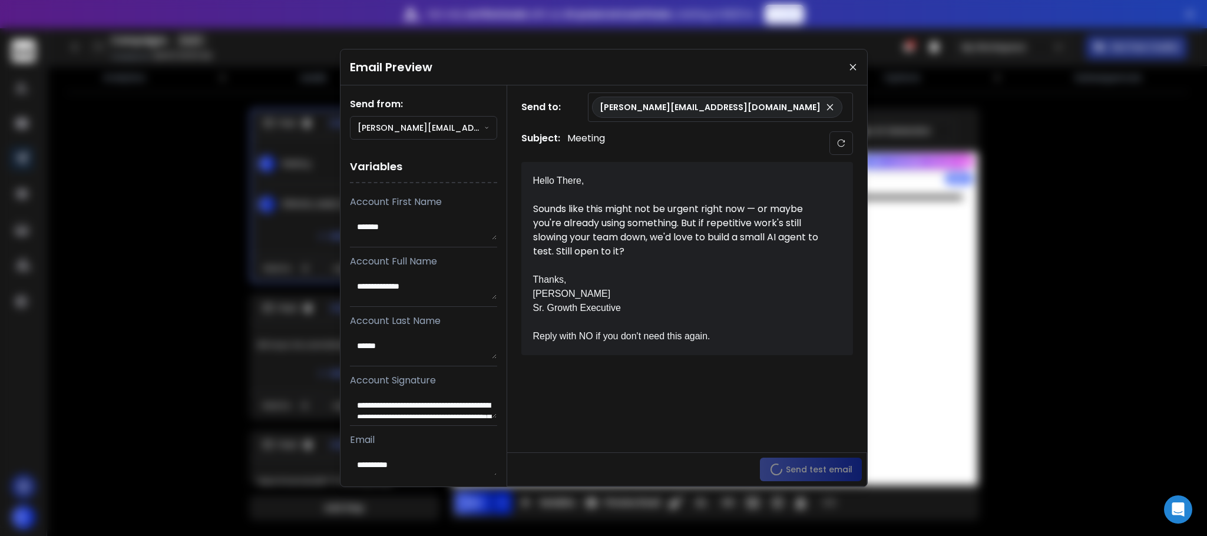
click at [826, 108] on icon at bounding box center [829, 107] width 6 height 6
click at [847, 108] on input at bounding box center [975, 107] width 257 height 21
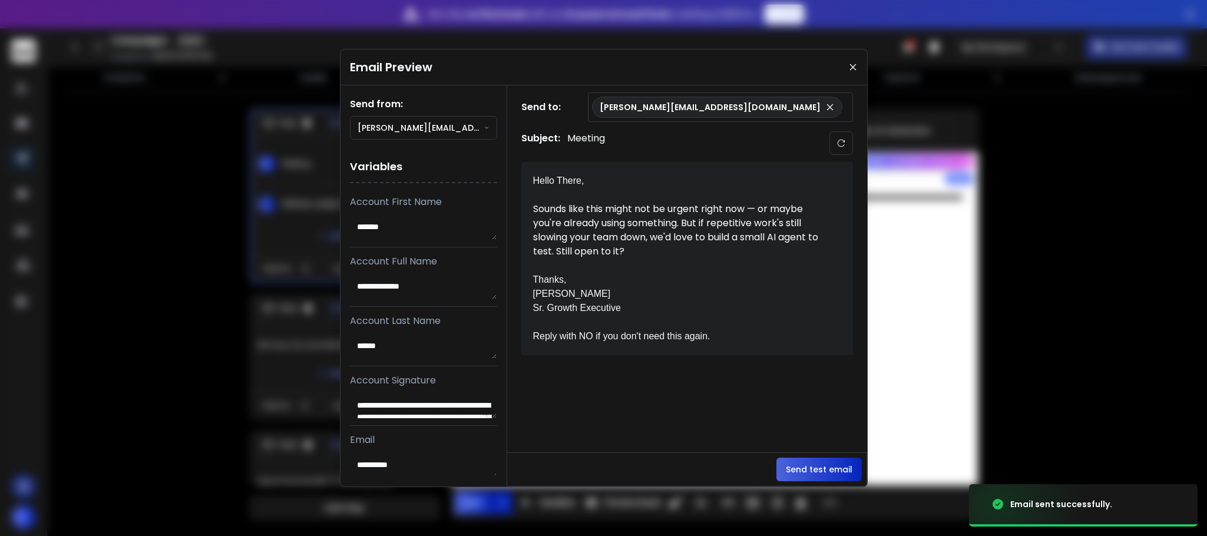
drag, startPoint x: 845, startPoint y: 474, endPoint x: 845, endPoint y: 467, distance: 6.5
click at [845, 472] on button "Send test email" at bounding box center [818, 470] width 85 height 24
click at [825, 110] on icon at bounding box center [829, 107] width 9 height 9
click at [723, 110] on input at bounding box center [720, 107] width 257 height 21
click at [801, 472] on button "Send test email" at bounding box center [818, 470] width 85 height 24
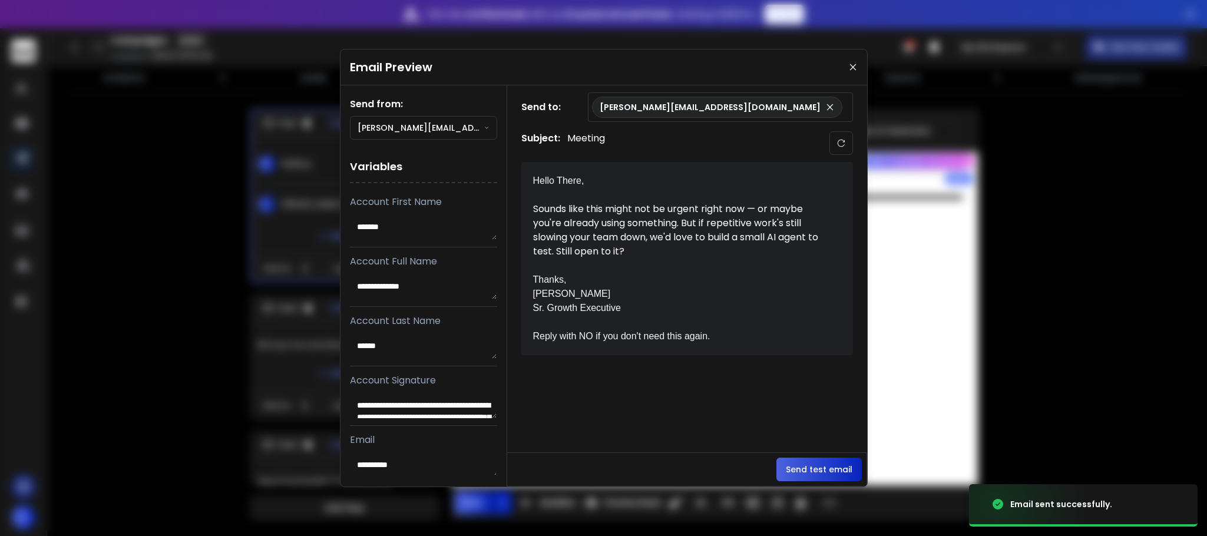
click at [825, 107] on icon at bounding box center [829, 107] width 9 height 9
click at [847, 107] on input at bounding box center [975, 107] width 257 height 21
click at [814, 471] on button "Send test email" at bounding box center [818, 470] width 85 height 24
click at [825, 108] on icon at bounding box center [829, 107] width 9 height 9
click at [688, 108] on input at bounding box center [720, 107] width 257 height 21
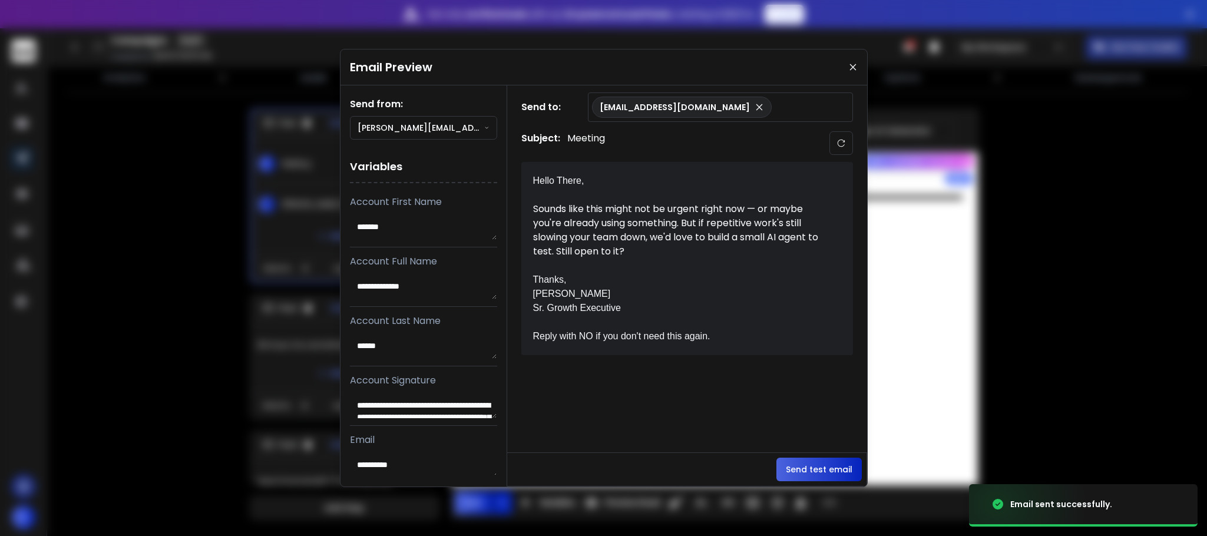
click at [829, 474] on button "Send test email" at bounding box center [818, 470] width 85 height 24
click at [755, 108] on icon at bounding box center [759, 107] width 9 height 9
click at [739, 108] on input at bounding box center [720, 107] width 257 height 21
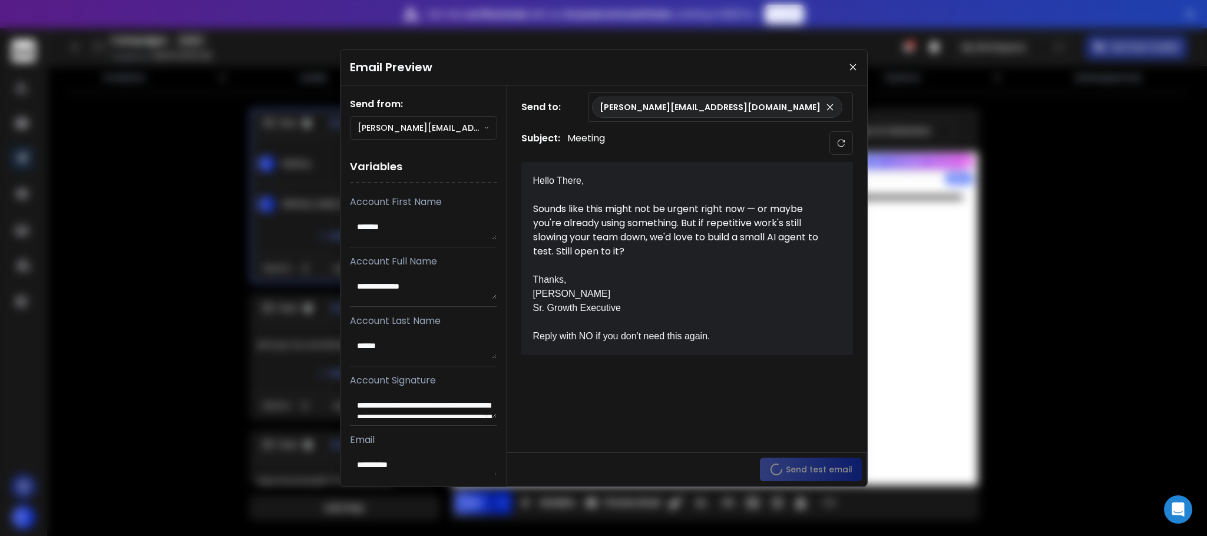
click at [821, 477] on div "Send test email" at bounding box center [687, 469] width 360 height 34
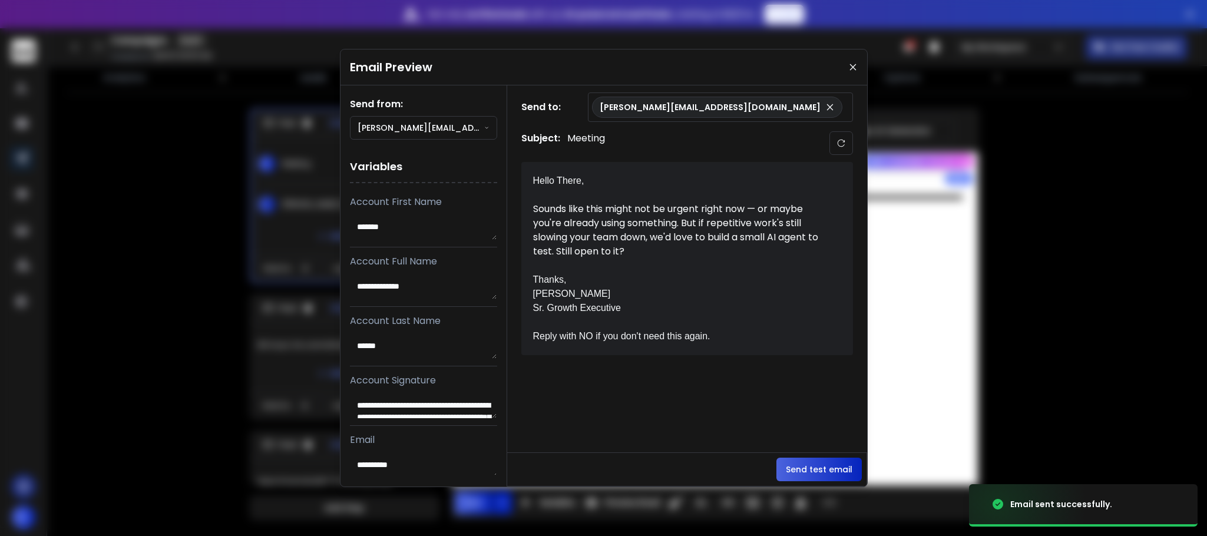
click at [825, 110] on icon at bounding box center [829, 107] width 9 height 9
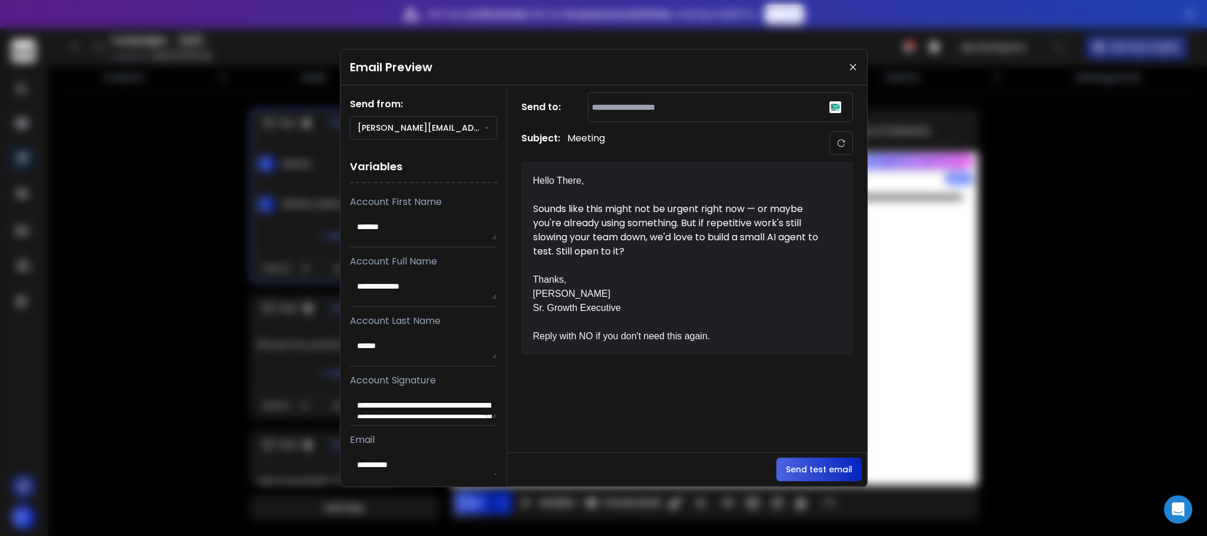
drag, startPoint x: 680, startPoint y: 110, endPoint x: 721, endPoint y: 184, distance: 84.1
click at [679, 110] on input at bounding box center [720, 107] width 257 height 21
click at [839, 464] on button "Send test email" at bounding box center [818, 470] width 85 height 24
click at [755, 110] on icon at bounding box center [759, 107] width 9 height 9
click at [675, 110] on input at bounding box center [720, 107] width 257 height 21
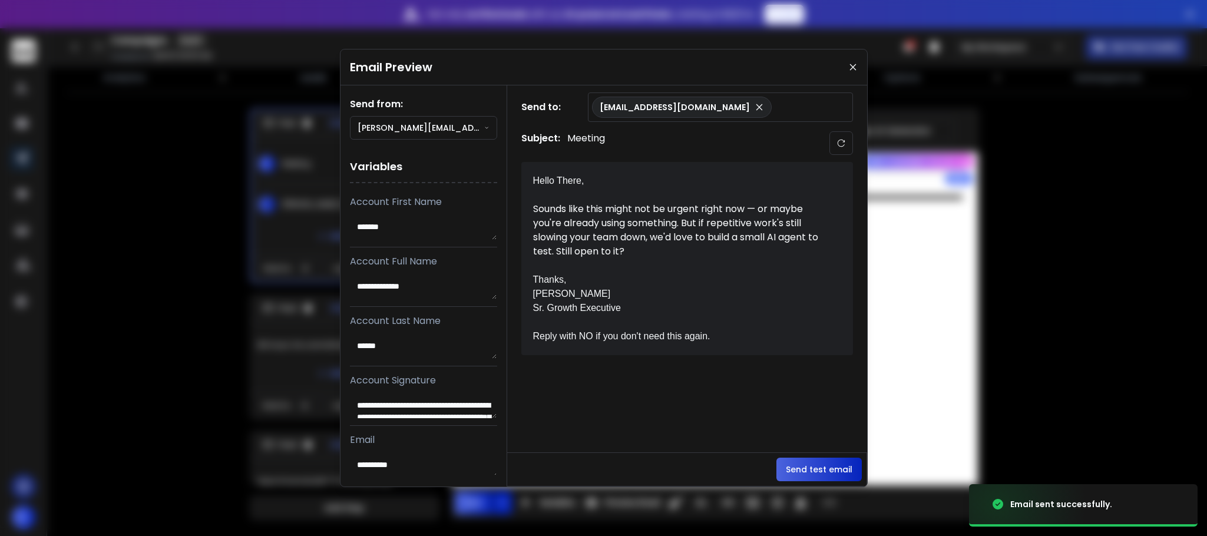
click at [829, 474] on button "Send test email" at bounding box center [818, 470] width 85 height 24
click at [755, 108] on icon at bounding box center [759, 107] width 9 height 9
click at [730, 108] on input at bounding box center [720, 107] width 257 height 21
click at [835, 480] on button "Send test email" at bounding box center [818, 470] width 85 height 24
click at [755, 111] on icon at bounding box center [759, 107] width 9 height 9
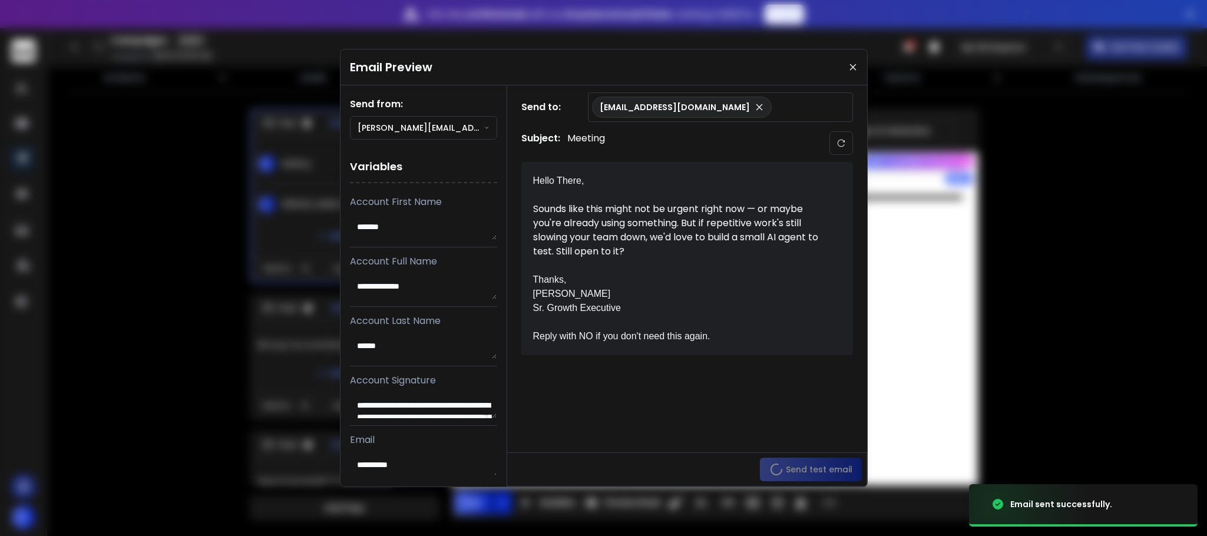
click at [776, 110] on input at bounding box center [904, 107] width 257 height 21
click at [843, 467] on button "Send test email" at bounding box center [818, 470] width 85 height 24
click at [762, 111] on div "shawn.grant@acceleratenow.com" at bounding box center [752, 107] width 321 height 21
click at [896, 111] on icon at bounding box center [900, 107] width 9 height 9
click at [753, 111] on input at bounding box center [720, 107] width 257 height 21
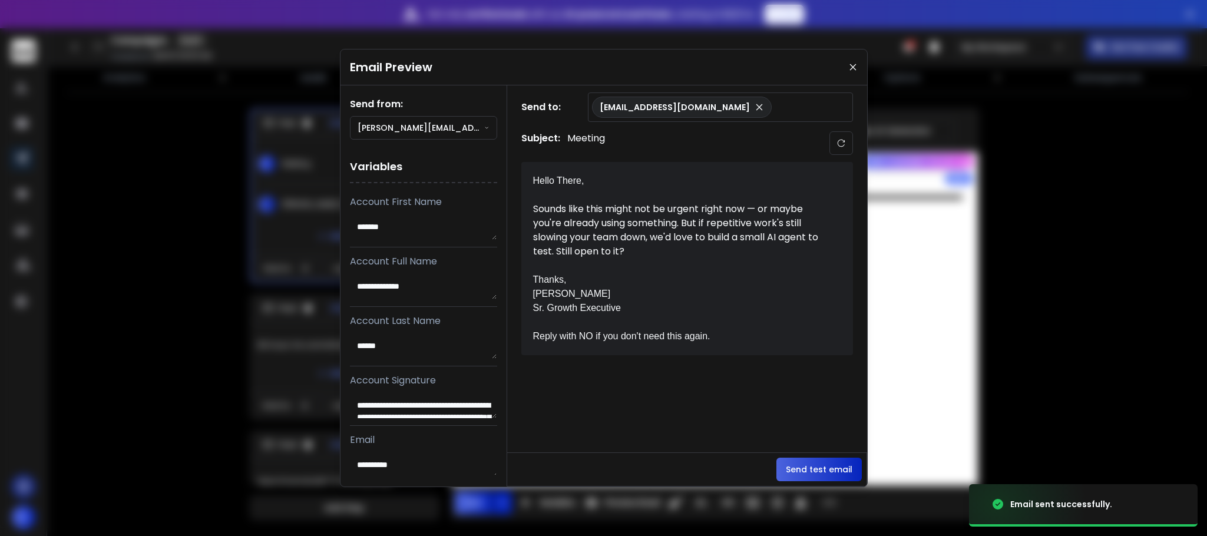
click at [818, 462] on button "Send test email" at bounding box center [818, 470] width 85 height 24
click at [734, 112] on div "mkhan@magnetickeys.com" at bounding box center [682, 107] width 180 height 21
click at [734, 108] on div "mkhan@magnetickeys.com" at bounding box center [682, 107] width 180 height 21
click at [755, 110] on icon at bounding box center [759, 107] width 9 height 9
click at [730, 110] on input at bounding box center [720, 107] width 257 height 21
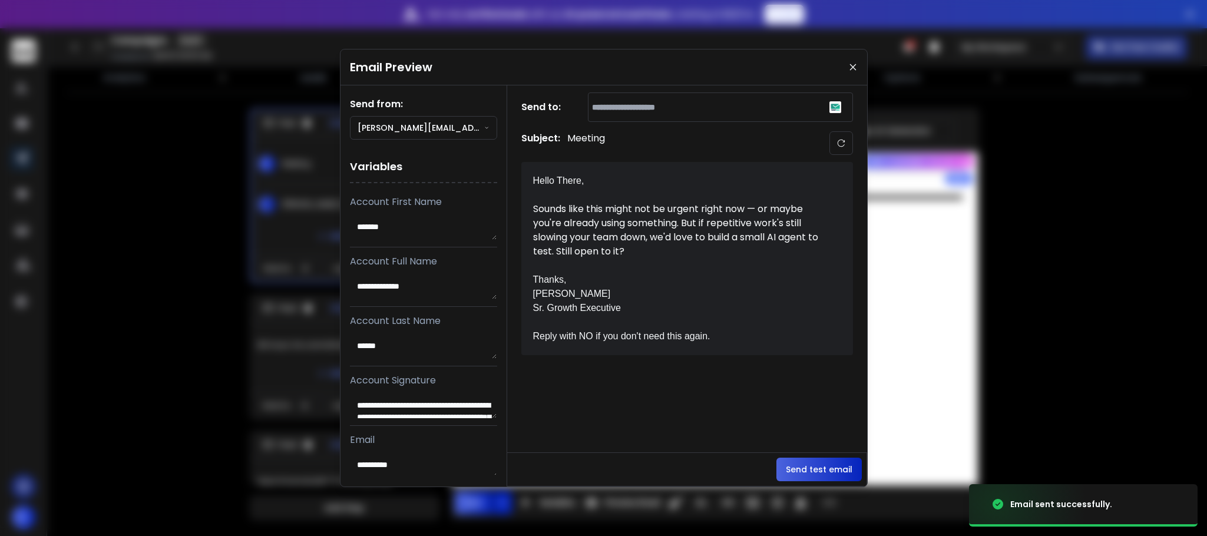
click at [730, 110] on input at bounding box center [720, 107] width 257 height 21
click at [829, 469] on button "Send test email" at bounding box center [818, 470] width 85 height 24
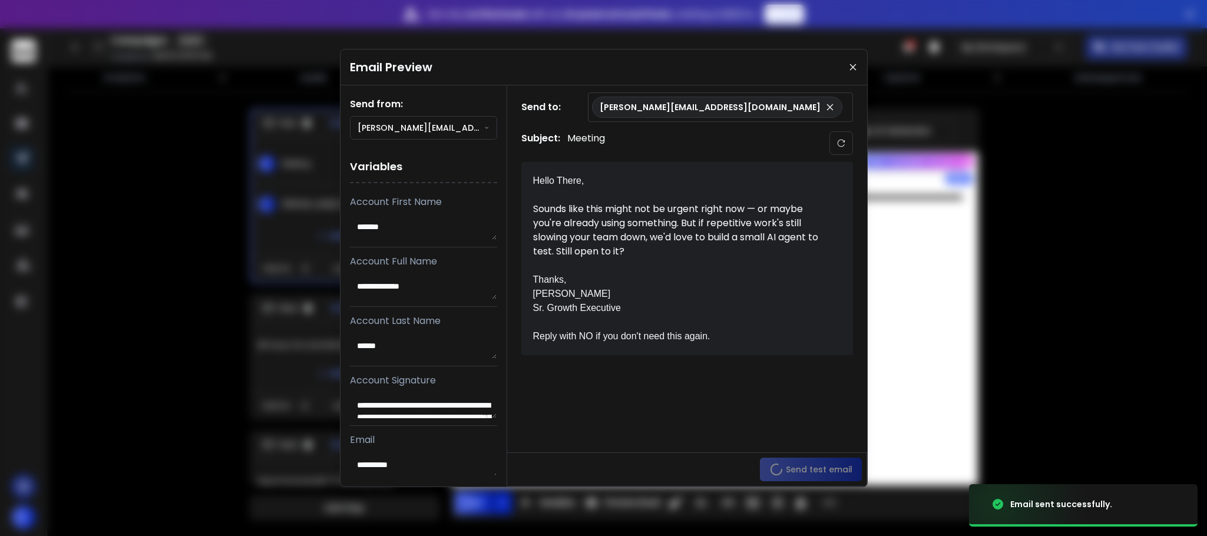
click at [825, 107] on icon at bounding box center [829, 107] width 9 height 9
click at [723, 107] on input at bounding box center [720, 107] width 257 height 21
click at [785, 472] on div "Send test email" at bounding box center [687, 469] width 360 height 34
click at [802, 468] on button "Send test email" at bounding box center [818, 470] width 85 height 24
click at [755, 107] on icon at bounding box center [759, 107] width 9 height 9
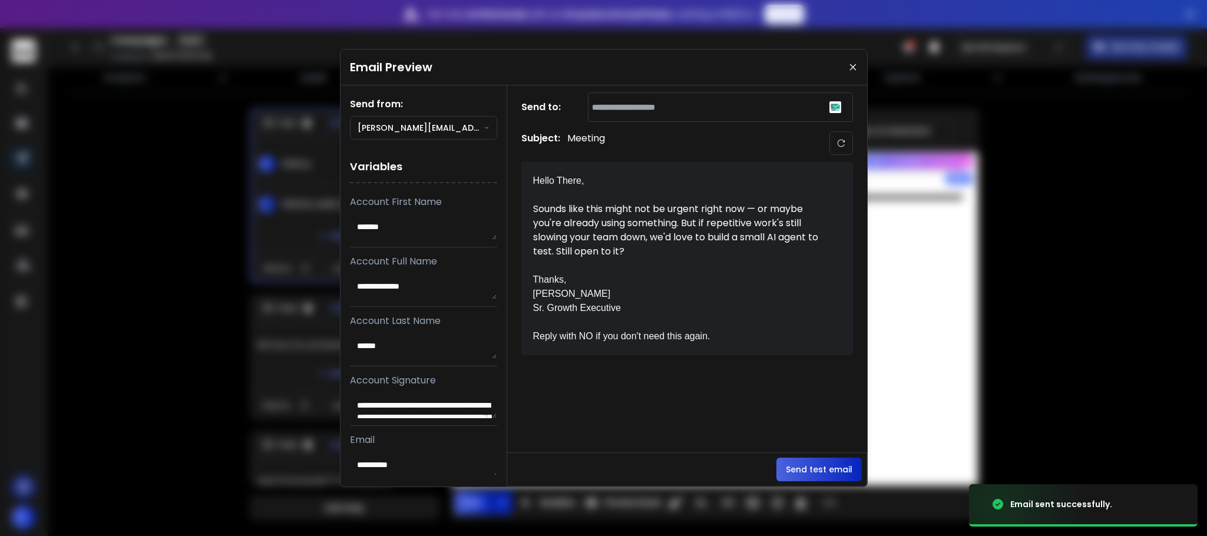
click at [755, 107] on input at bounding box center [720, 107] width 257 height 21
click at [836, 478] on button "Send test email" at bounding box center [818, 470] width 85 height 24
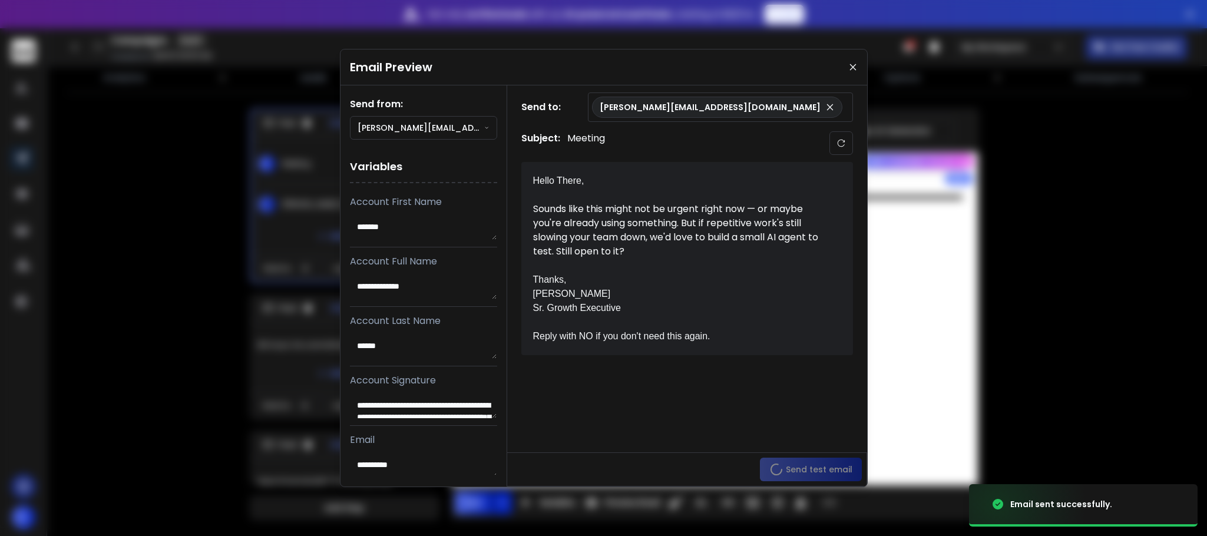
click at [825, 103] on icon at bounding box center [829, 107] width 9 height 9
click at [702, 103] on input at bounding box center [720, 107] width 257 height 21
drag, startPoint x: 821, startPoint y: 485, endPoint x: 822, endPoint y: 475, distance: 9.6
click at [821, 483] on div "Send test email" at bounding box center [687, 469] width 360 height 34
click at [822, 475] on button "Send test email" at bounding box center [818, 470] width 85 height 24
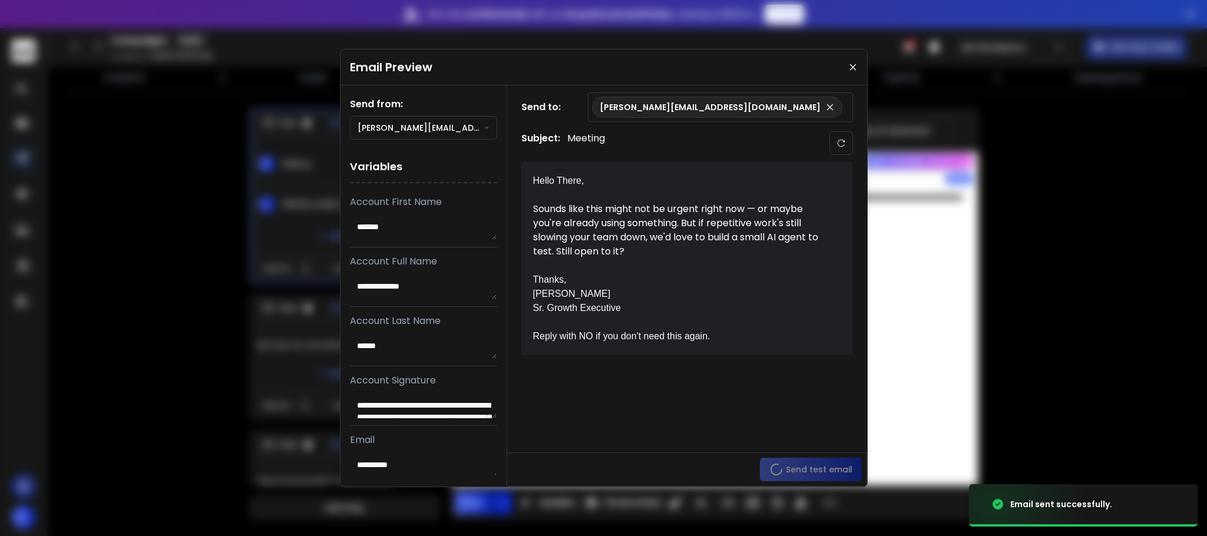
click at [740, 107] on div "luna@fourstagebranding.com" at bounding box center [717, 107] width 250 height 21
click at [825, 107] on icon at bounding box center [829, 107] width 9 height 9
click at [740, 107] on input at bounding box center [720, 107] width 257 height 21
click at [799, 486] on div "Send test email" at bounding box center [687, 469] width 360 height 34
click at [804, 474] on button "Send test email" at bounding box center [818, 470] width 85 height 24
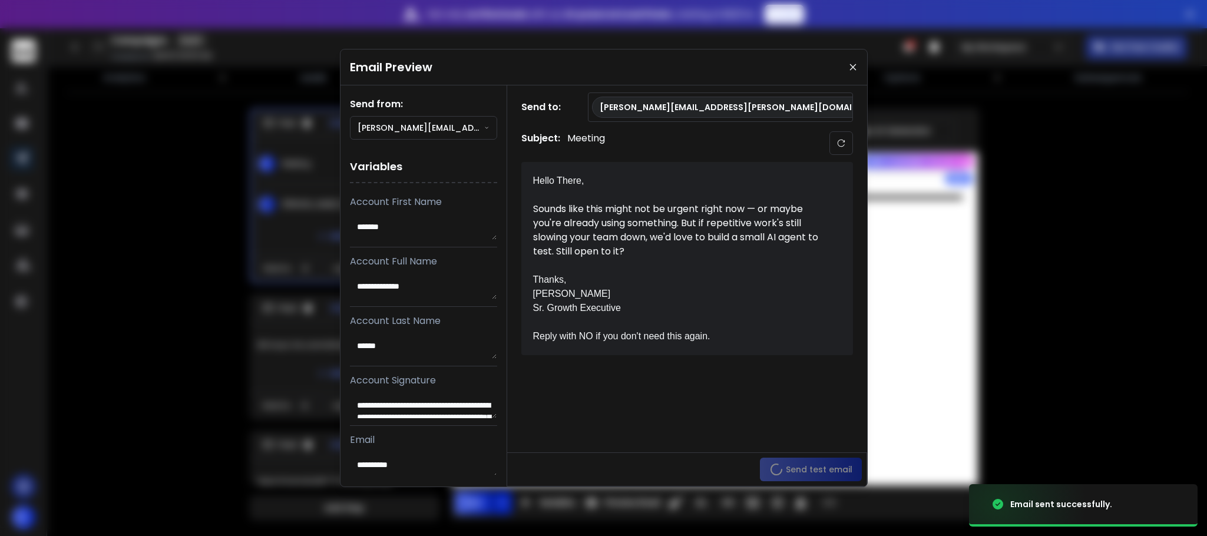
click at [896, 105] on icon at bounding box center [900, 107] width 9 height 9
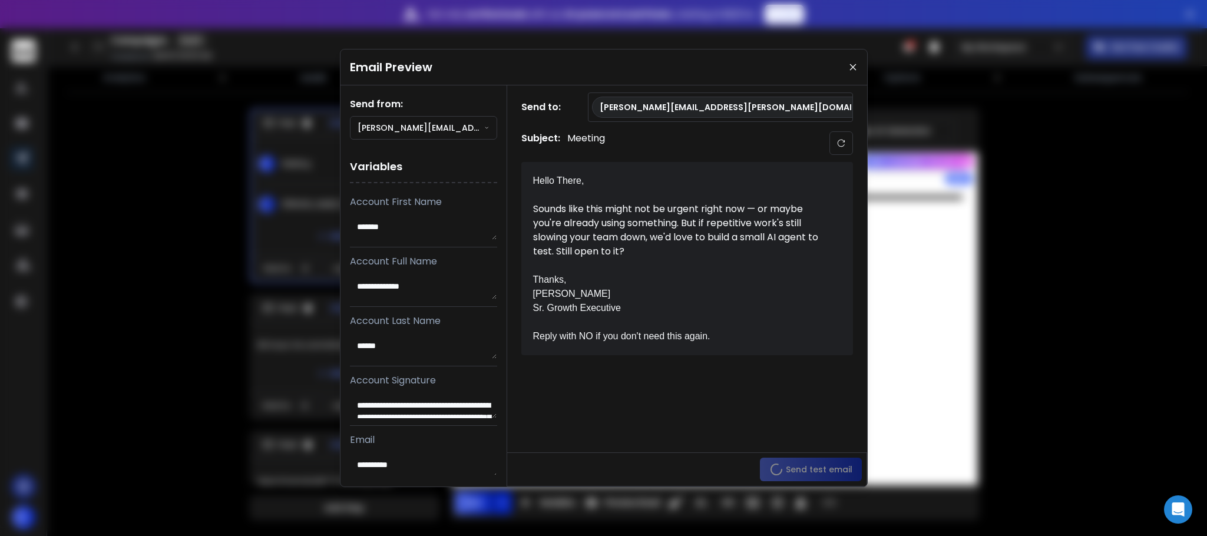
click at [839, 472] on div "Send test email" at bounding box center [687, 469] width 360 height 34
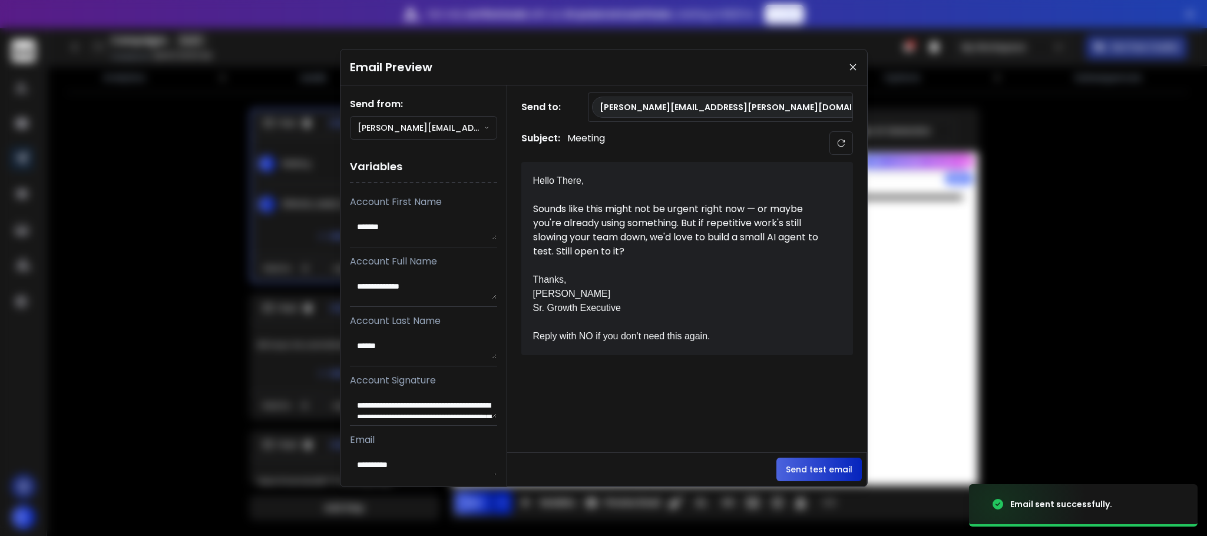
click at [839, 467] on button "Send test email" at bounding box center [818, 470] width 85 height 24
click at [896, 104] on icon at bounding box center [900, 107] width 9 height 9
click at [918, 104] on input at bounding box center [1046, 107] width 257 height 21
click at [845, 471] on button "Send test email" at bounding box center [818, 470] width 85 height 24
click at [755, 111] on icon at bounding box center [759, 107] width 9 height 9
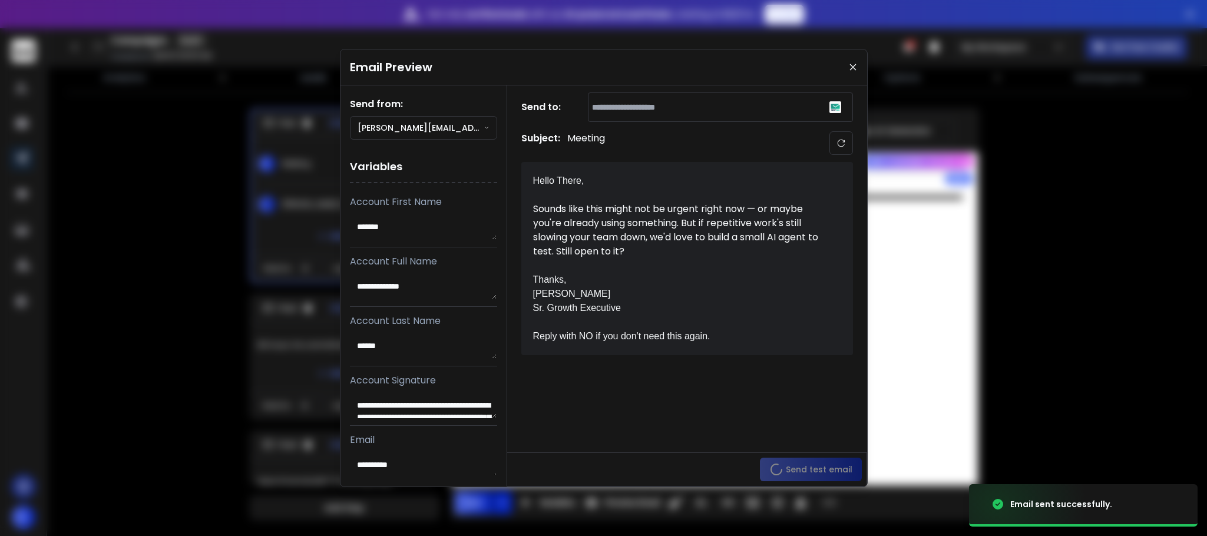
click at [702, 111] on input at bounding box center [720, 107] width 257 height 21
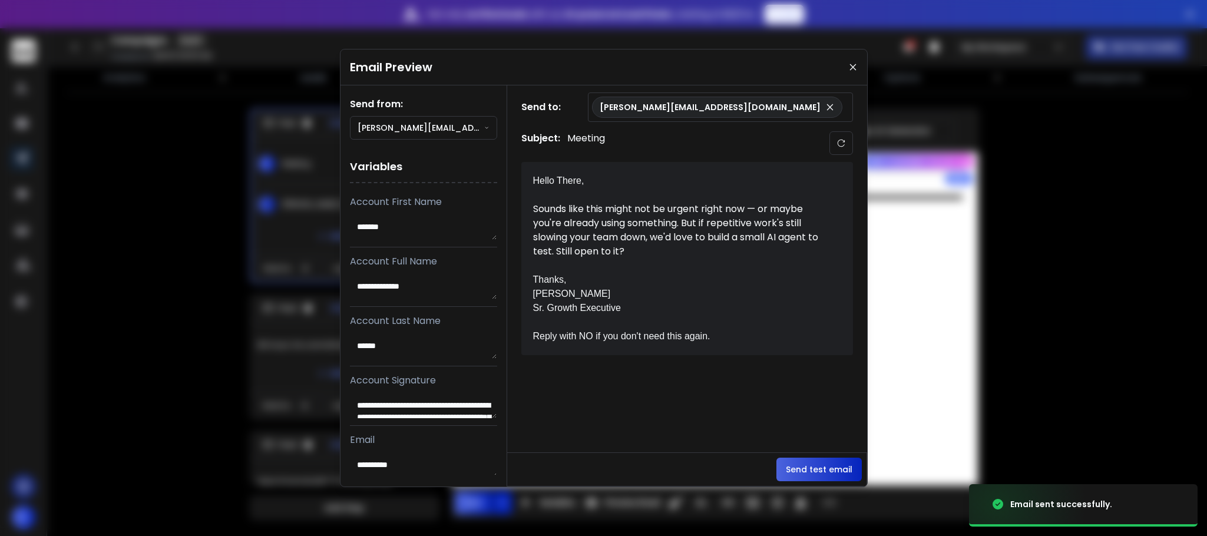
drag, startPoint x: 817, startPoint y: 457, endPoint x: 817, endPoint y: 472, distance: 15.9
click at [817, 459] on div "Send test email" at bounding box center [687, 469] width 360 height 34
click at [817, 472] on button "Send test email" at bounding box center [818, 470] width 85 height 24
click at [826, 108] on icon at bounding box center [829, 107] width 6 height 6
click at [847, 108] on input at bounding box center [975, 107] width 257 height 21
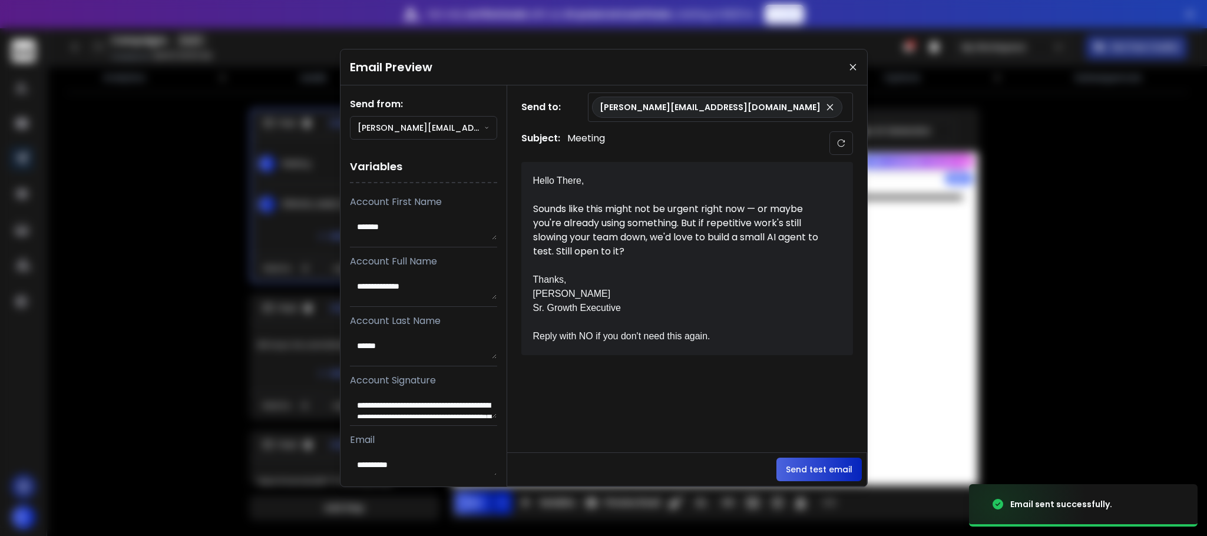
click at [820, 471] on button "Send test email" at bounding box center [818, 470] width 85 height 24
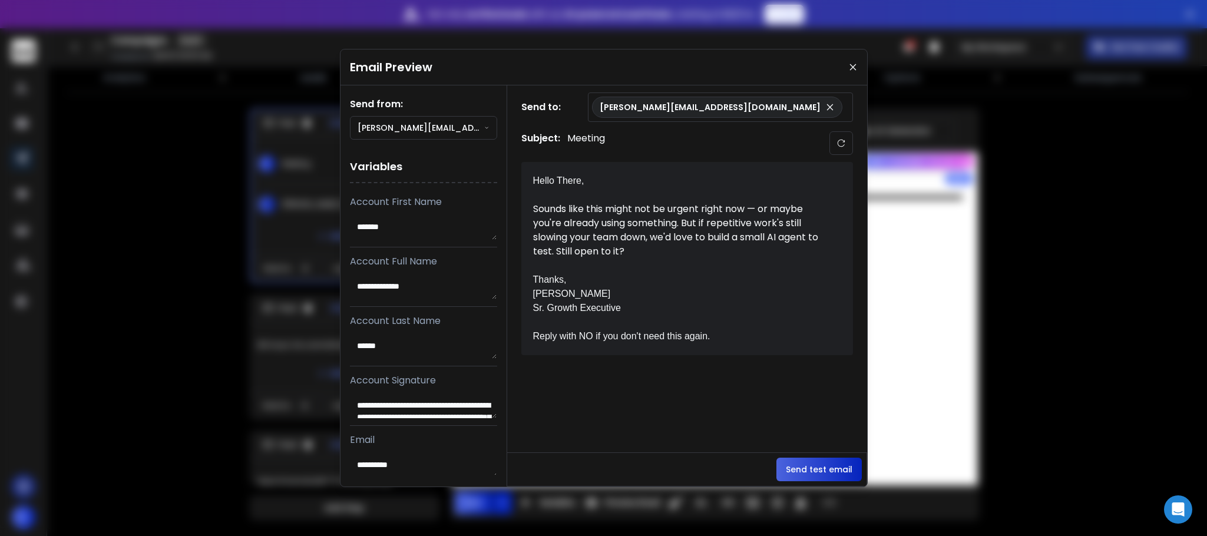
click at [734, 107] on div "imad@saudibrokers.com.sa" at bounding box center [717, 107] width 250 height 21
click at [825, 107] on icon at bounding box center [829, 107] width 9 height 9
click at [732, 107] on input at bounding box center [720, 107] width 257 height 21
click at [639, 110] on input at bounding box center [720, 107] width 257 height 21
click at [829, 465] on button "Send test email" at bounding box center [818, 470] width 85 height 24
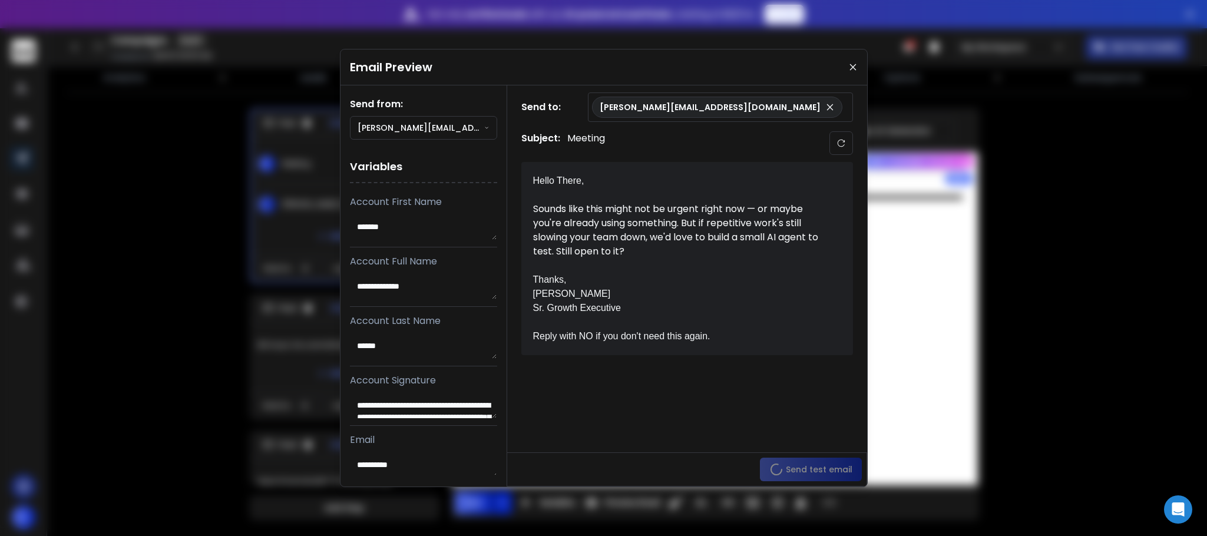
click at [825, 108] on icon at bounding box center [829, 107] width 9 height 9
click at [847, 108] on input at bounding box center [975, 107] width 257 height 21
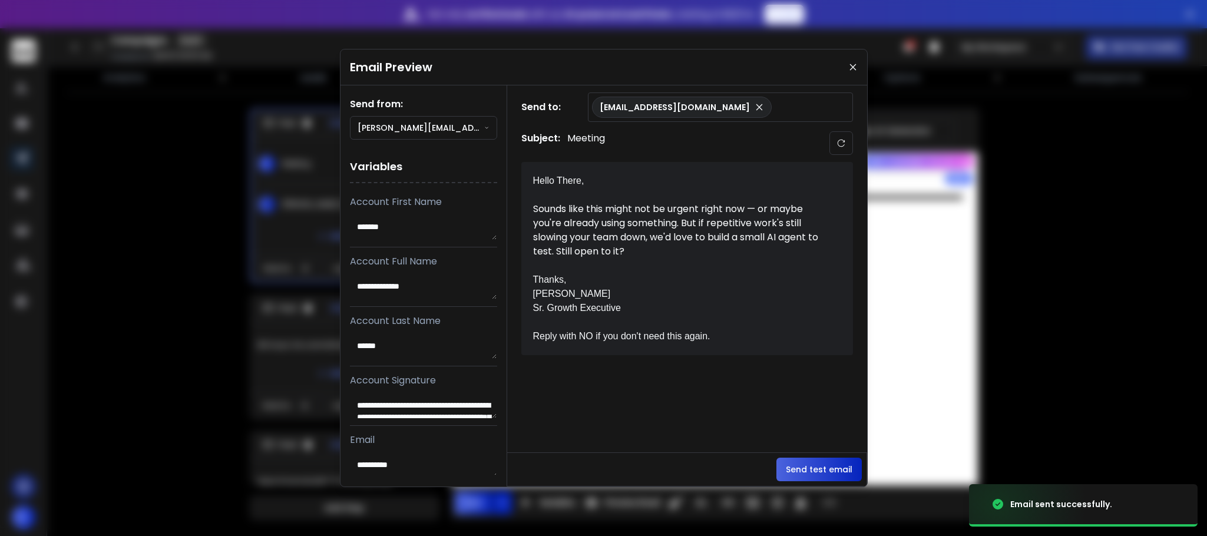
click at [828, 475] on button "Send test email" at bounding box center [818, 470] width 85 height 24
click at [757, 110] on div "peteh@americarautomotive.com" at bounding box center [682, 107] width 180 height 21
click at [755, 107] on div "peteh@americarautomotive.com" at bounding box center [682, 107] width 180 height 21
click at [755, 107] on icon at bounding box center [759, 107] width 9 height 9
click at [776, 107] on input at bounding box center [904, 107] width 257 height 21
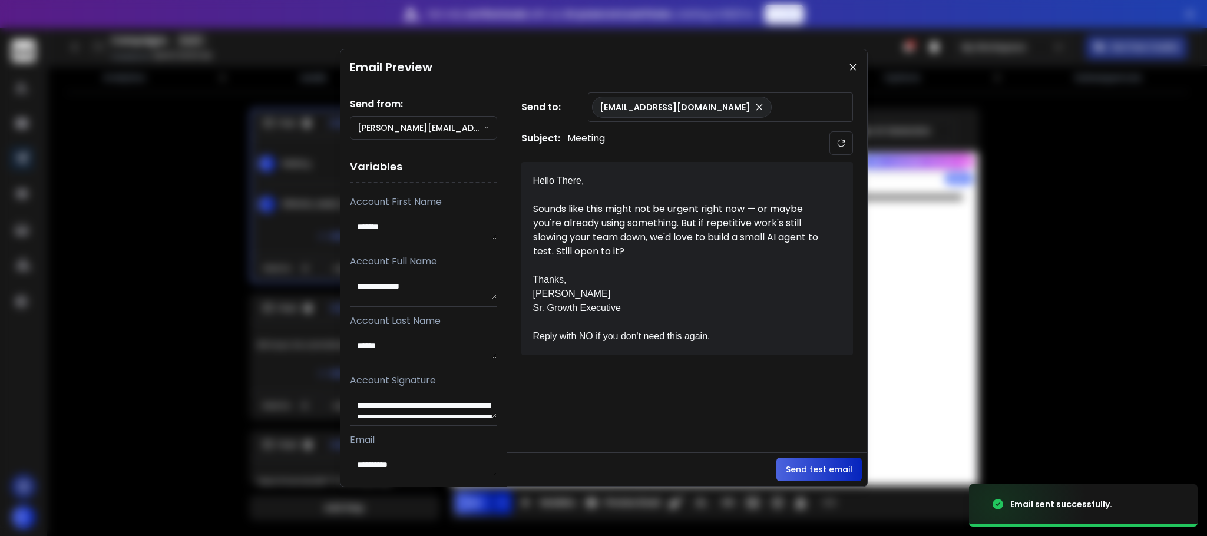
click at [826, 469] on button "Send test email" at bounding box center [818, 470] width 85 height 24
click at [709, 110] on div "NRiedel@wellasway.com" at bounding box center [682, 107] width 180 height 21
click at [755, 108] on icon at bounding box center [759, 107] width 9 height 9
click at [710, 108] on input at bounding box center [720, 107] width 257 height 21
click at [764, 90] on div "Send to: charlotte@lifefilespros.com" at bounding box center [687, 107] width 332 height 34
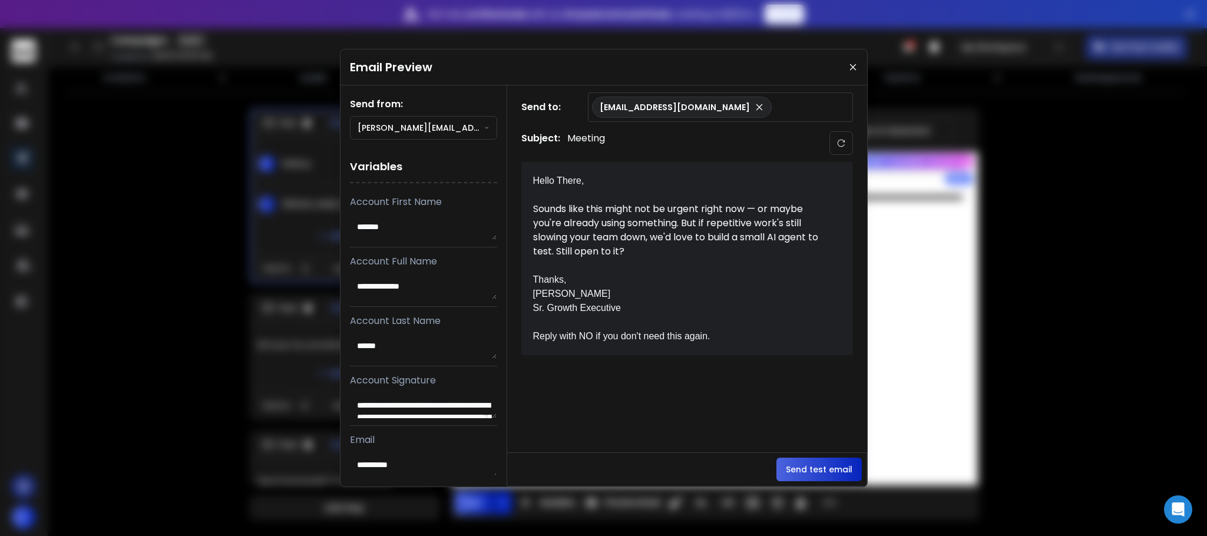
click at [721, 101] on div "charlotte@lifefilespros.com" at bounding box center [682, 107] width 180 height 21
click at [736, 110] on div "charlotte@lifefilespros.com" at bounding box center [682, 107] width 180 height 21
click at [732, 108] on div "charlotte@lifefilespros.com" at bounding box center [682, 107] width 180 height 21
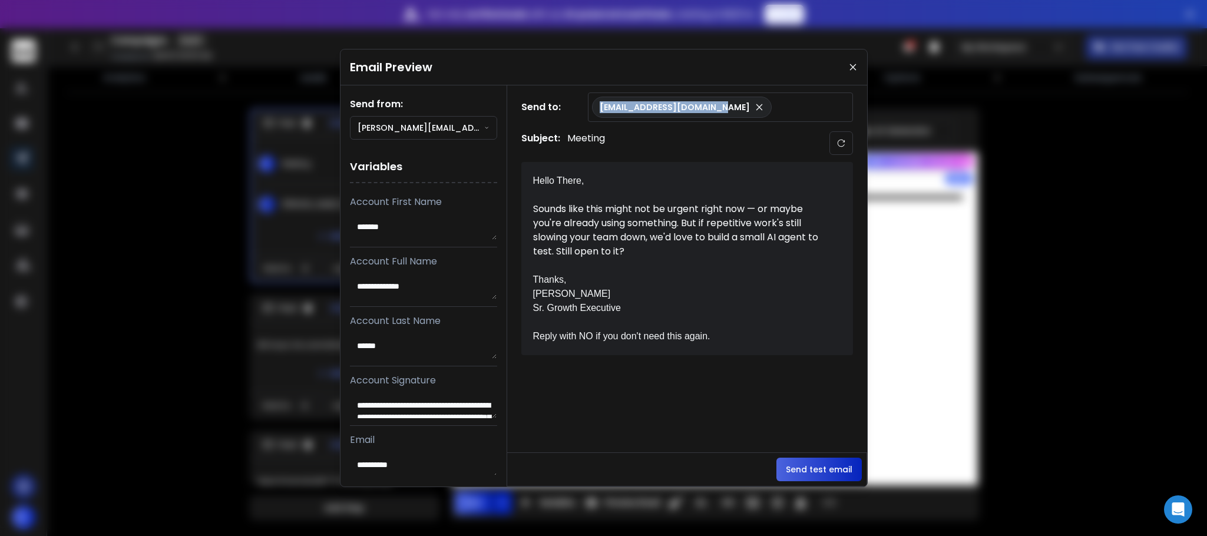
click at [756, 108] on icon at bounding box center [759, 107] width 6 height 6
click at [776, 108] on input at bounding box center [904, 107] width 257 height 21
click at [821, 461] on button "Send test email" at bounding box center [818, 470] width 85 height 24
click at [825, 108] on icon at bounding box center [829, 107] width 9 height 9
click at [808, 467] on button "Send test email" at bounding box center [818, 470] width 85 height 24
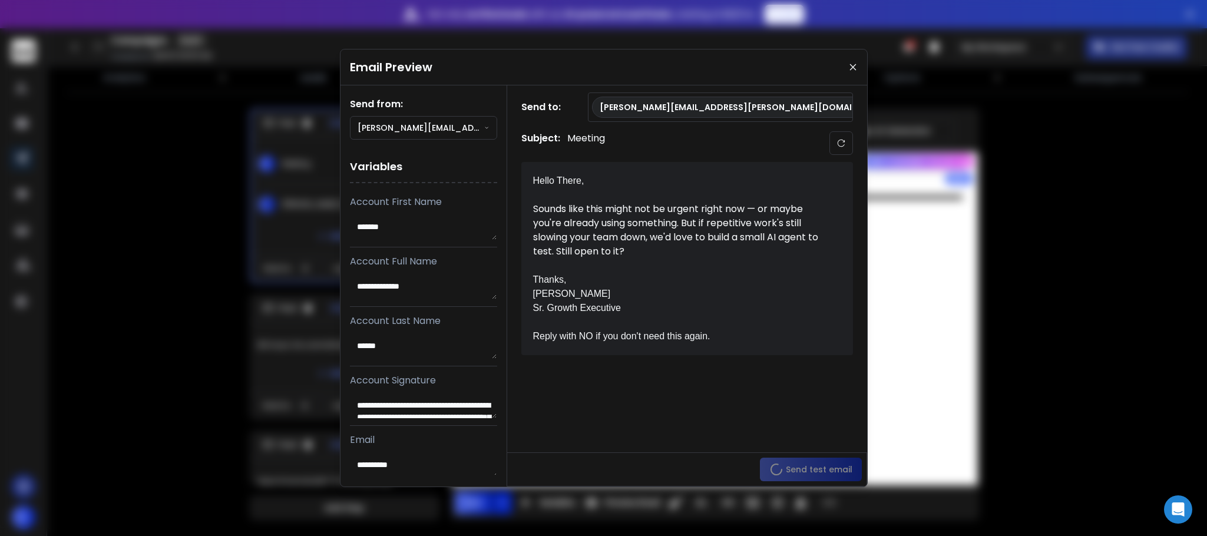
click at [897, 107] on icon at bounding box center [900, 107] width 6 height 6
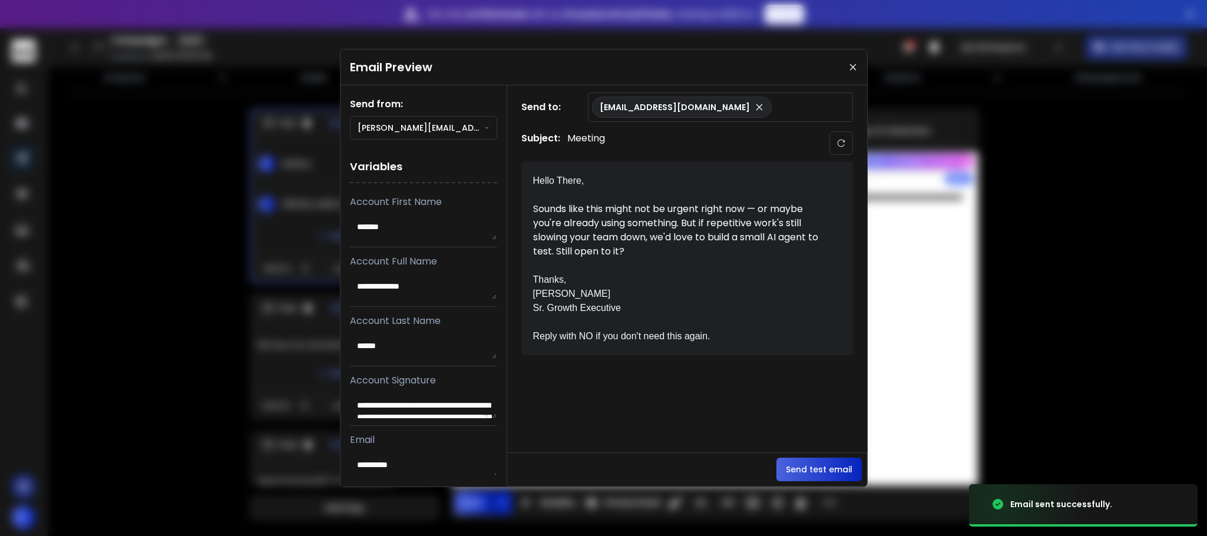
click at [797, 465] on button "Send test email" at bounding box center [818, 470] width 85 height 24
click at [755, 106] on icon at bounding box center [759, 107] width 9 height 9
click at [737, 105] on input at bounding box center [720, 107] width 257 height 21
click at [817, 463] on button "Send test email" at bounding box center [818, 470] width 85 height 24
click at [764, 105] on icon at bounding box center [759, 107] width 9 height 9
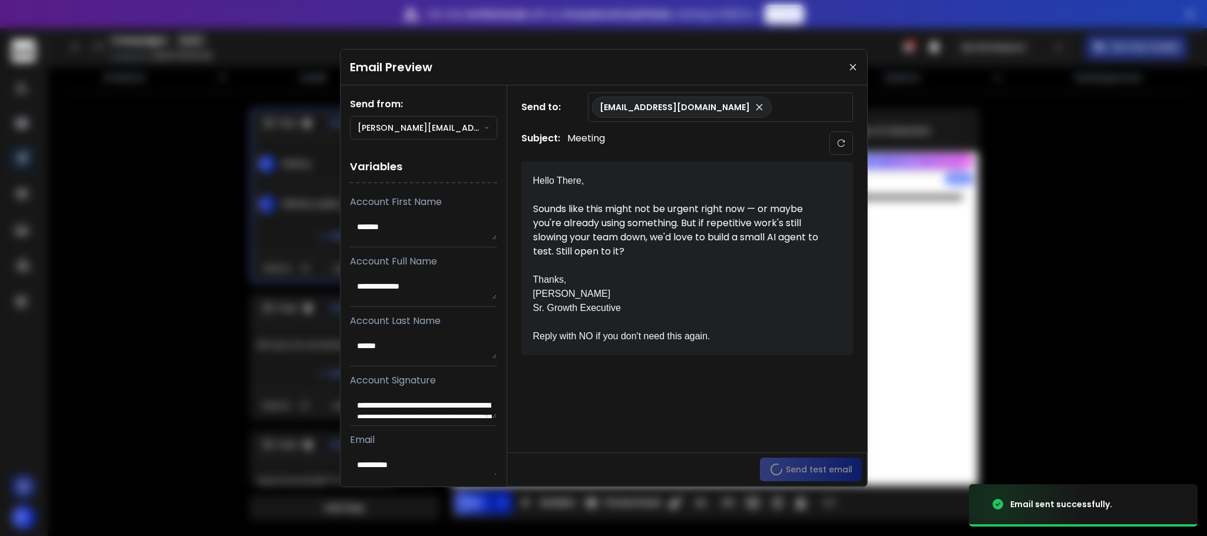
click at [776, 105] on input at bounding box center [904, 107] width 257 height 21
drag, startPoint x: 802, startPoint y: 470, endPoint x: 796, endPoint y: 458, distance: 14.0
click at [802, 469] on button "Send test email" at bounding box center [818, 470] width 85 height 24
click at [755, 111] on icon at bounding box center [759, 107] width 9 height 9
click at [691, 111] on input at bounding box center [720, 107] width 257 height 21
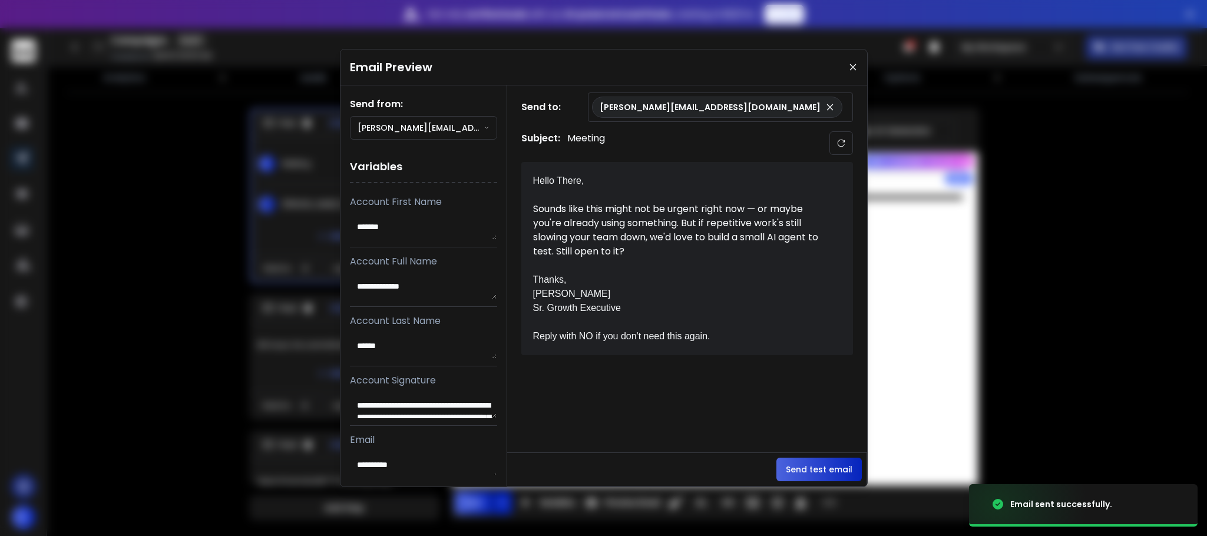
drag, startPoint x: 798, startPoint y: 463, endPoint x: 718, endPoint y: 382, distance: 113.3
click at [792, 457] on div "Send test email" at bounding box center [687, 469] width 360 height 34
click at [825, 108] on icon at bounding box center [829, 107] width 9 height 9
click at [771, 108] on input at bounding box center [720, 107] width 257 height 21
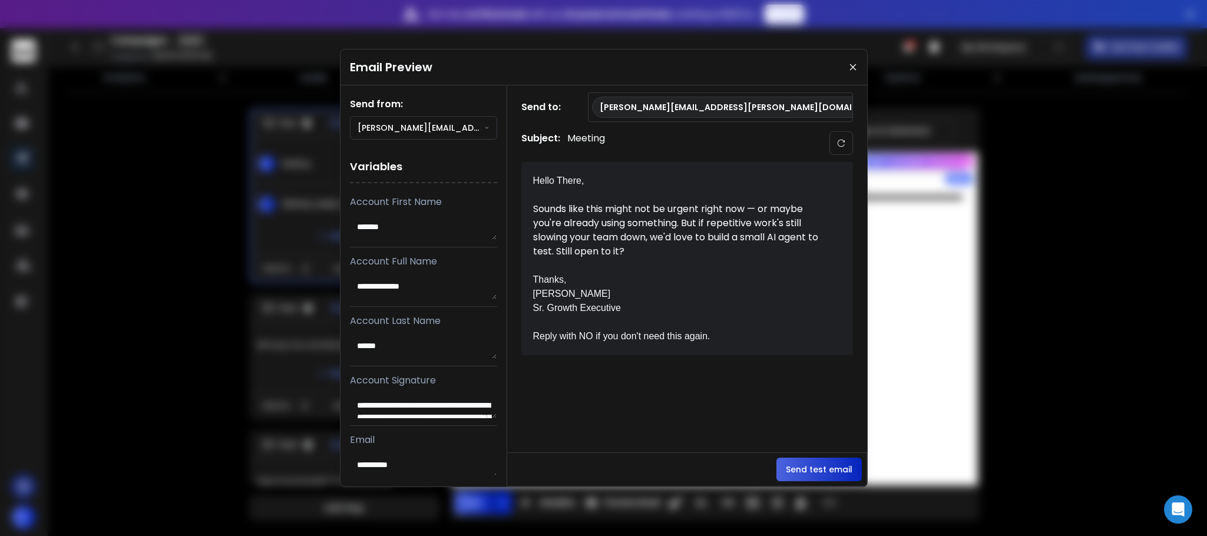
click at [827, 482] on div "Send test email" at bounding box center [687, 469] width 360 height 34
click at [810, 462] on button "Send test email" at bounding box center [818, 470] width 85 height 24
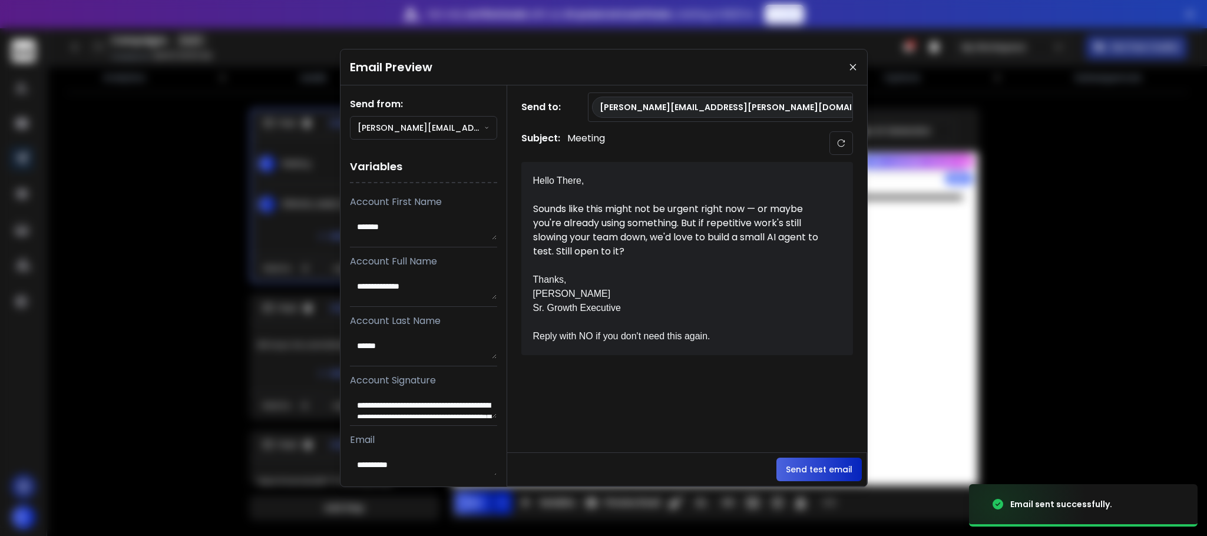
click at [896, 107] on icon at bounding box center [900, 107] width 9 height 9
drag, startPoint x: 739, startPoint y: 107, endPoint x: 722, endPoint y: 127, distance: 27.2
click at [739, 107] on input at bounding box center [720, 107] width 257 height 21
click at [825, 107] on icon at bounding box center [829, 107] width 9 height 9
click at [730, 107] on input at bounding box center [720, 107] width 257 height 21
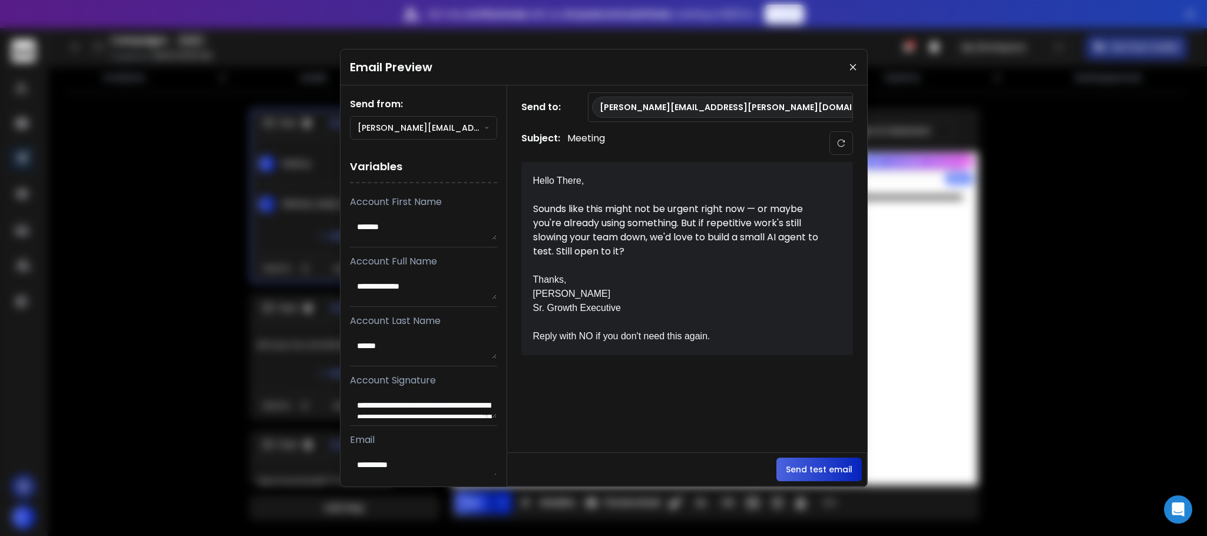
click at [817, 472] on button "Send test email" at bounding box center [818, 470] width 85 height 24
click at [896, 108] on icon at bounding box center [900, 107] width 9 height 9
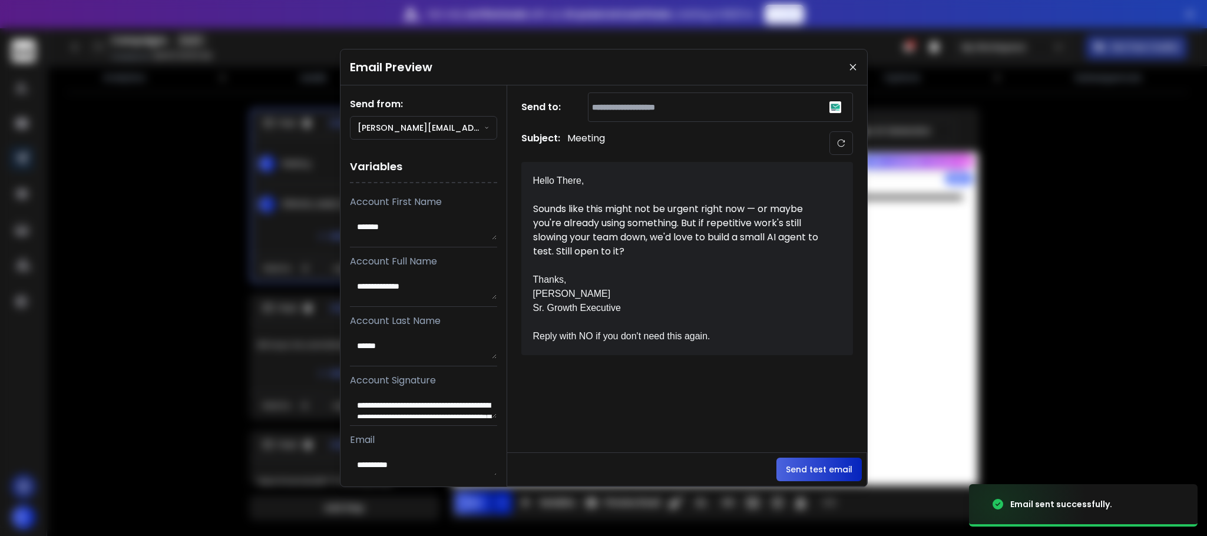
click at [766, 108] on input at bounding box center [720, 107] width 257 height 21
click at [828, 467] on button "Send test email" at bounding box center [818, 470] width 85 height 24
click at [755, 107] on icon at bounding box center [759, 107] width 9 height 9
drag, startPoint x: 730, startPoint y: 107, endPoint x: 732, endPoint y: 156, distance: 48.9
click at [730, 107] on input at bounding box center [720, 107] width 257 height 21
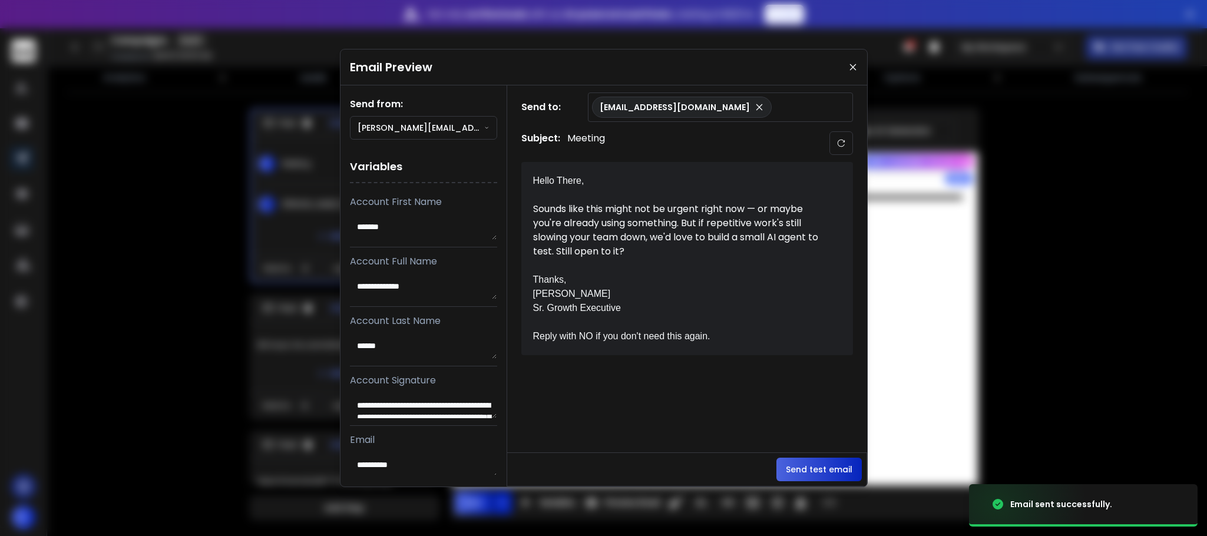
click at [810, 468] on button "Send test email" at bounding box center [818, 470] width 85 height 24
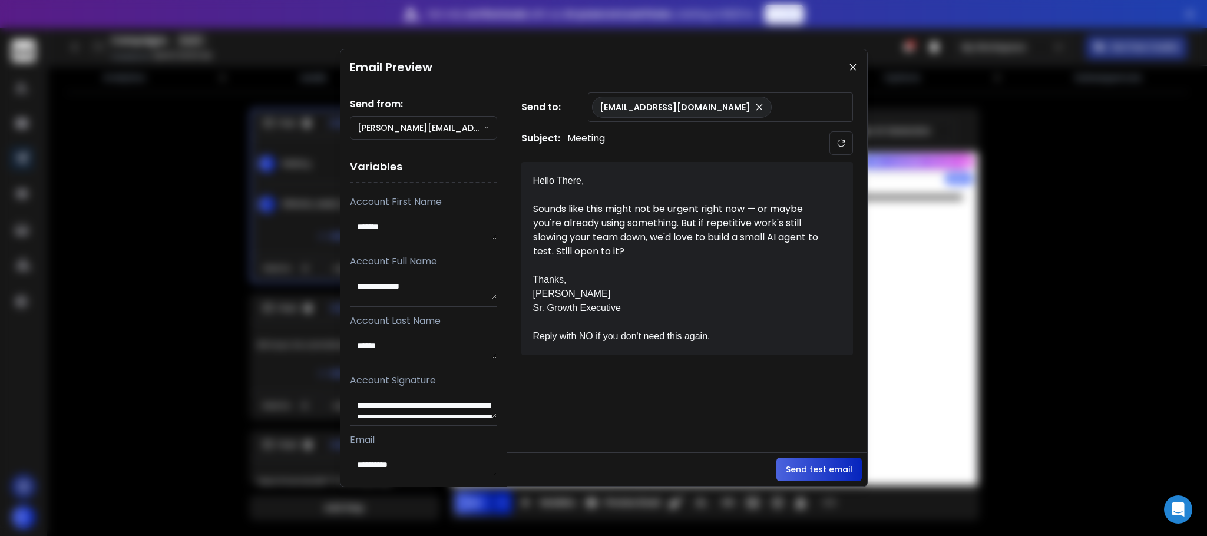
click at [755, 111] on icon at bounding box center [759, 107] width 9 height 9
click at [654, 101] on input at bounding box center [720, 107] width 257 height 21
click at [400, 133] on p "[PERSON_NAME][EMAIL_ADDRESS][PERSON_NAME][DOMAIN_NAME]" at bounding box center [421, 128] width 127 height 12
type input "**********"
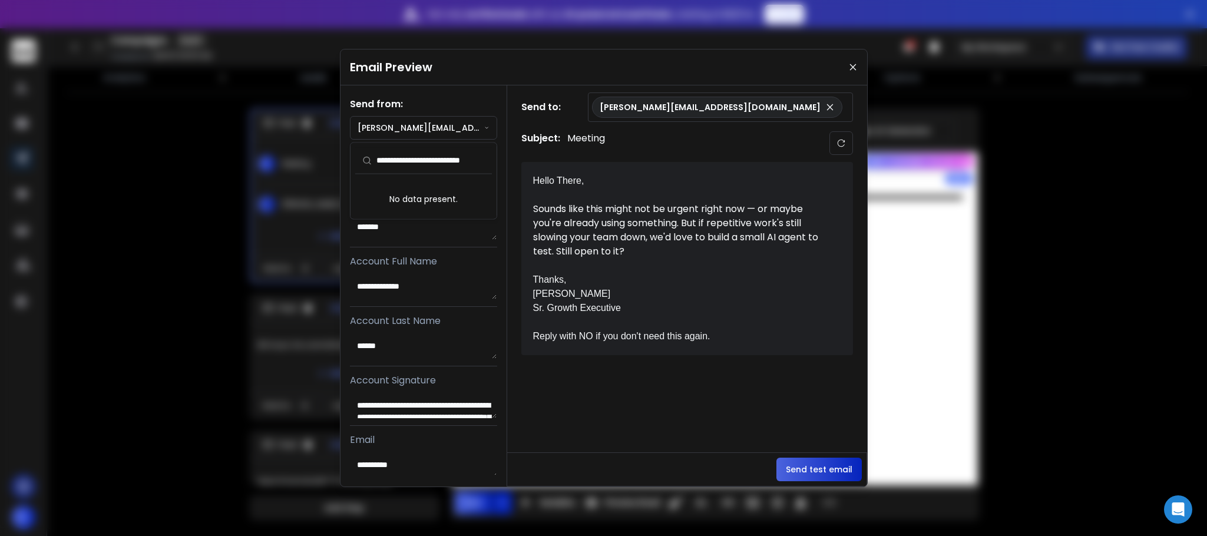
click at [449, 92] on div "**********" at bounding box center [603, 286] width 527 height 402
click at [441, 138] on button "[PERSON_NAME][EMAIL_ADDRESS][PERSON_NAME][DOMAIN_NAME]" at bounding box center [423, 128] width 147 height 24
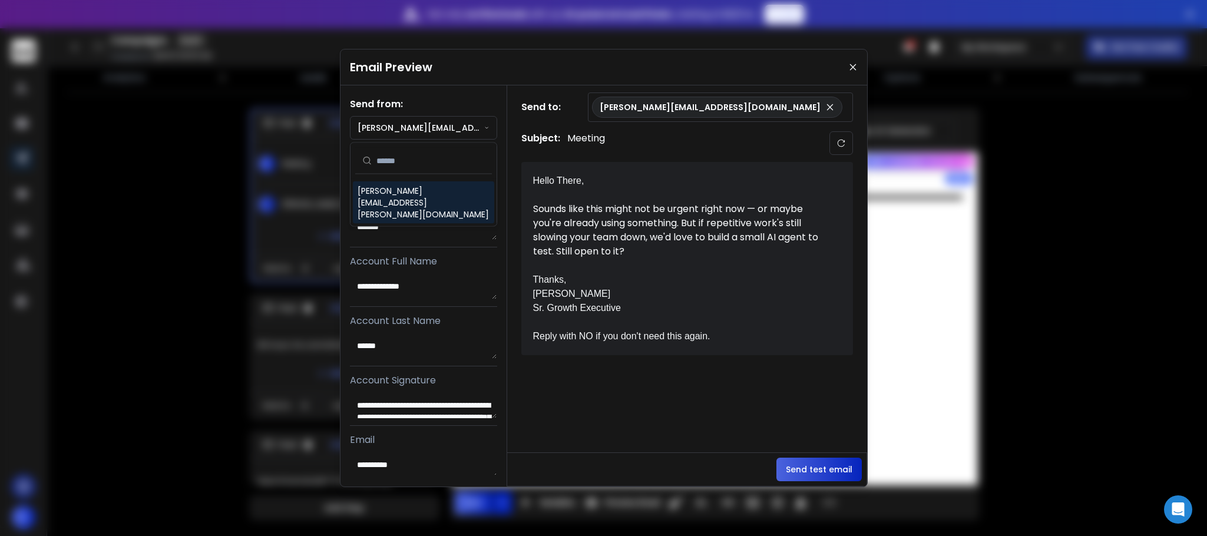
click at [428, 200] on div "[PERSON_NAME][EMAIL_ADDRESS][PERSON_NAME][DOMAIN_NAME]" at bounding box center [424, 202] width 146 height 47
click at [445, 198] on div "[PERSON_NAME][EMAIL_ADDRESS][PERSON_NAME][DOMAIN_NAME]" at bounding box center [423, 202] width 141 height 42
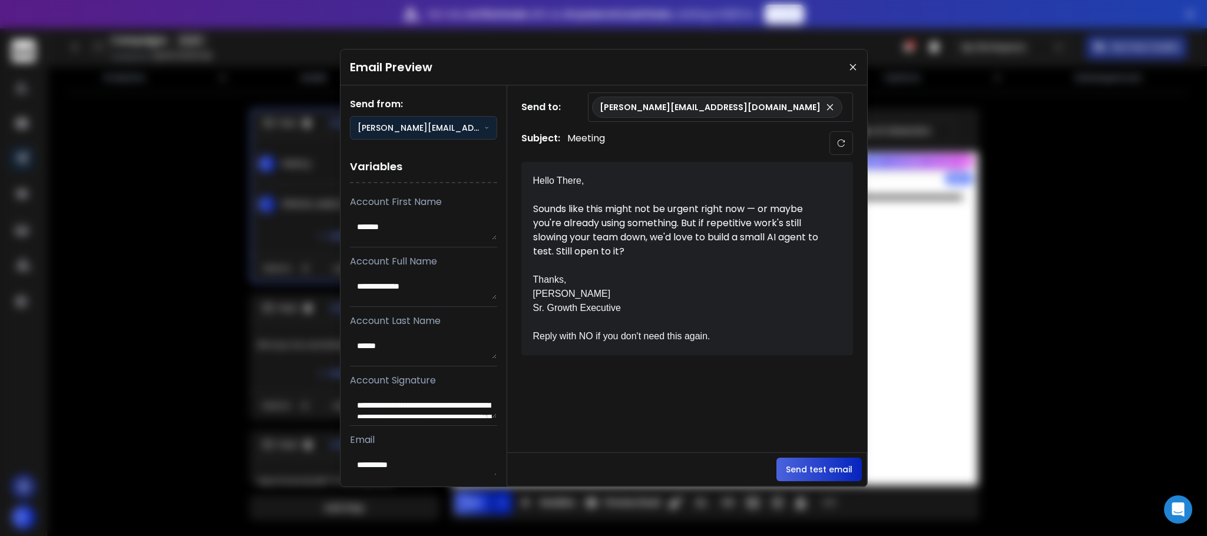
click at [438, 123] on p "[PERSON_NAME][EMAIL_ADDRESS][PERSON_NAME][DOMAIN_NAME]" at bounding box center [421, 128] width 127 height 12
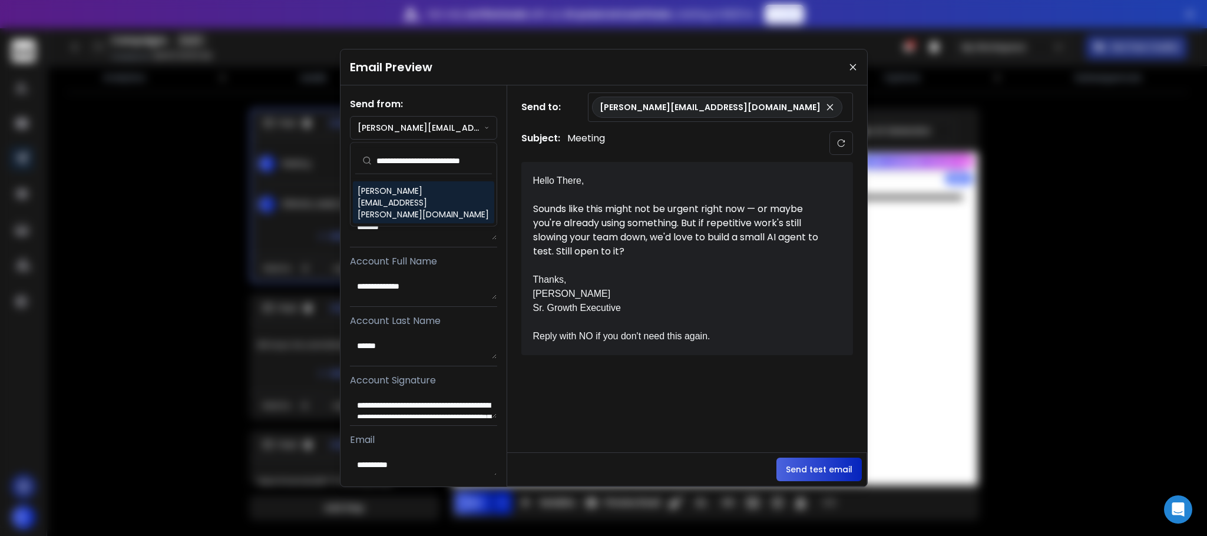
scroll to position [0, 21]
type input "**********"
click at [478, 73] on div "Email Preview" at bounding box center [603, 66] width 527 height 35
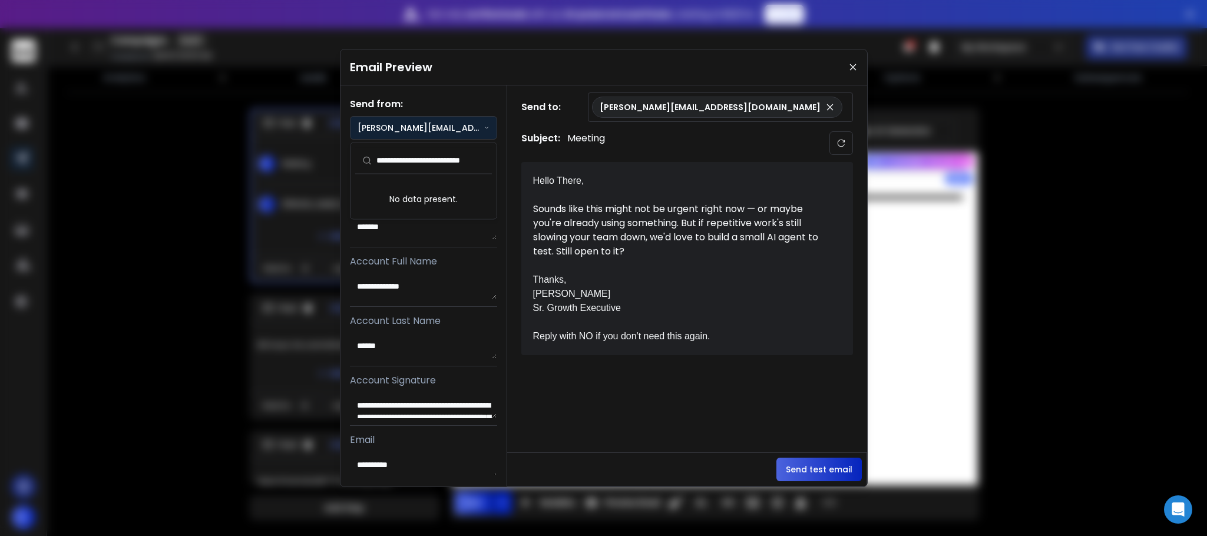
scroll to position [0, 0]
click at [440, 126] on p "[PERSON_NAME][EMAIL_ADDRESS][PERSON_NAME][DOMAIN_NAME]" at bounding box center [421, 128] width 127 height 12
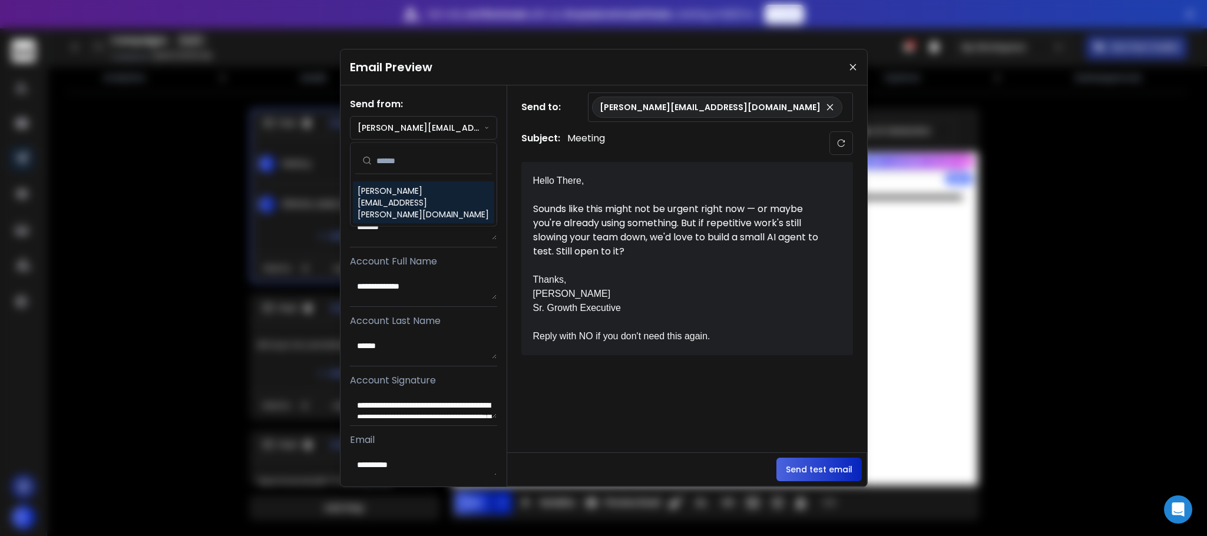
paste input "**********"
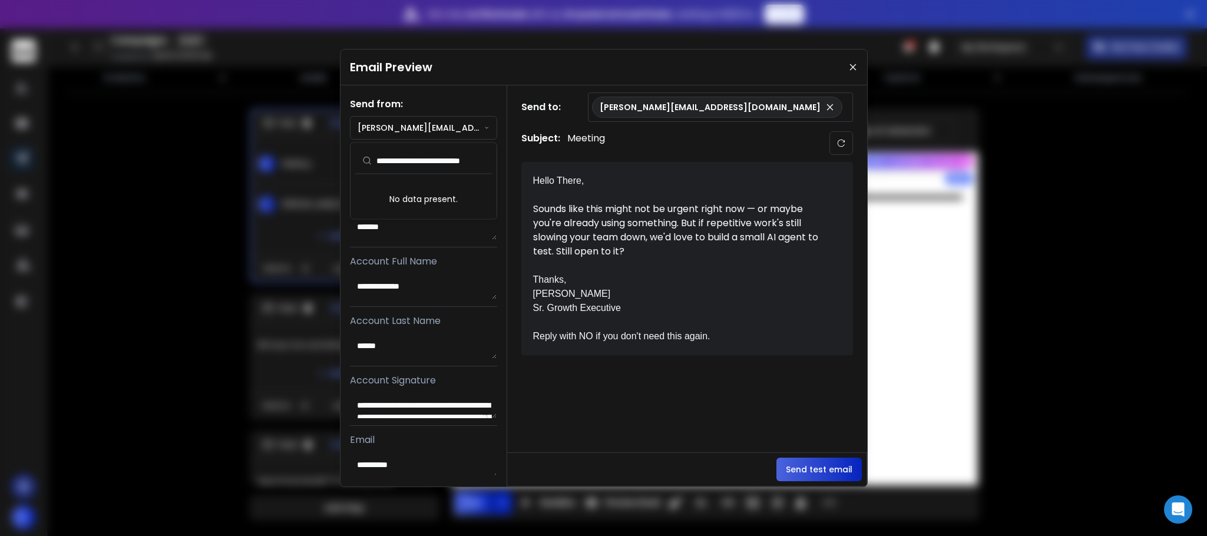
scroll to position [0, 21]
type input "**********"
click at [431, 99] on h1 "Send from:" at bounding box center [423, 104] width 147 height 14
click at [440, 119] on button "[PERSON_NAME][EMAIL_ADDRESS][PERSON_NAME][DOMAIN_NAME]" at bounding box center [423, 128] width 147 height 24
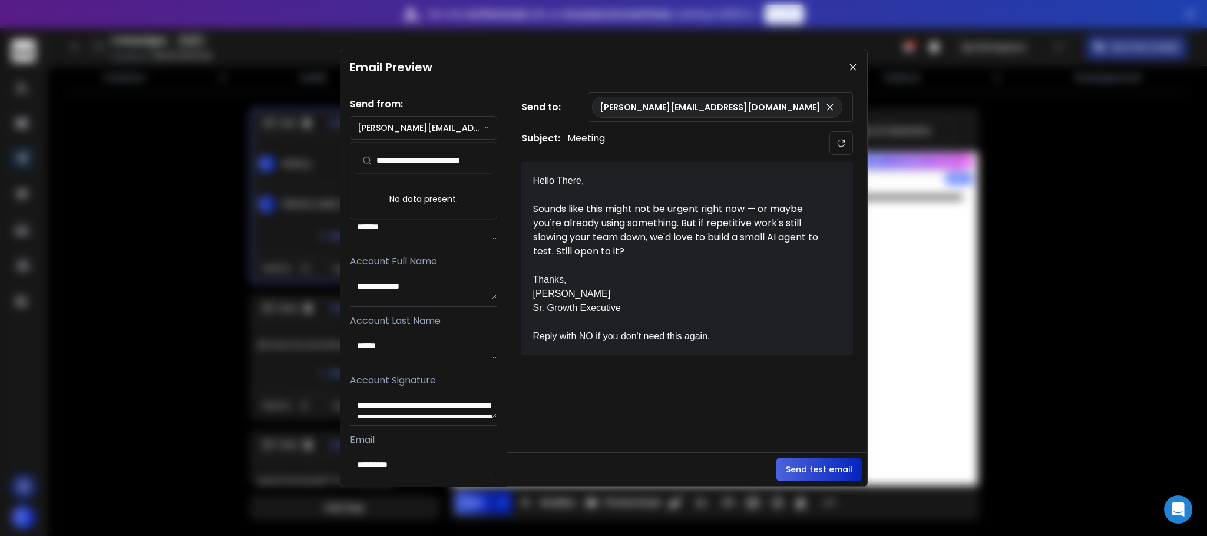
click at [433, 158] on input "**********" at bounding box center [430, 161] width 108 height 26
paste input "**"
type input "**********"
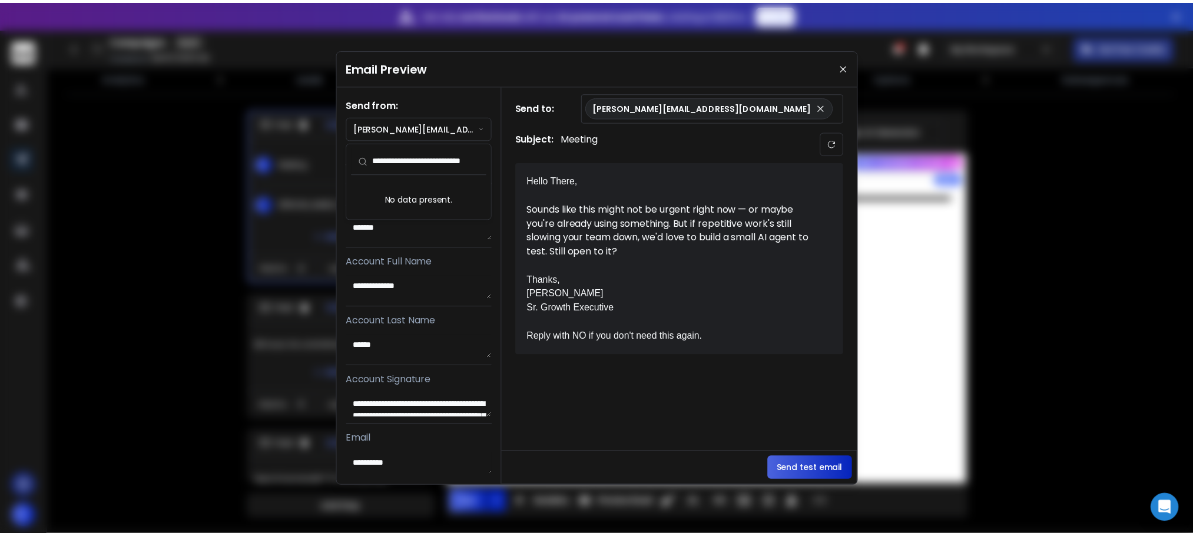
scroll to position [0, 21]
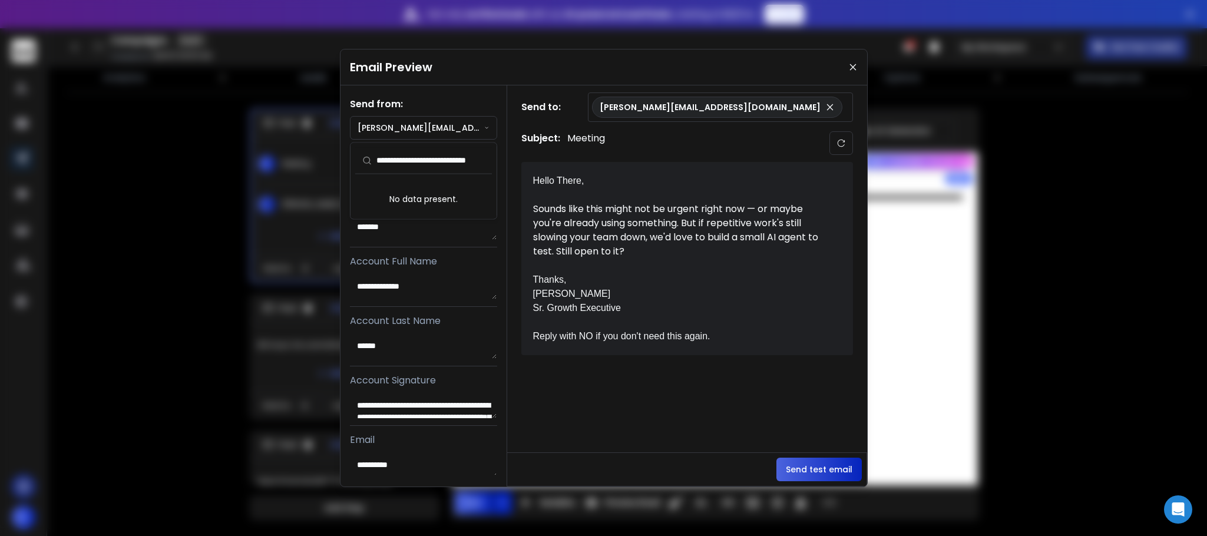
click at [854, 67] on icon at bounding box center [852, 66] width 9 height 9
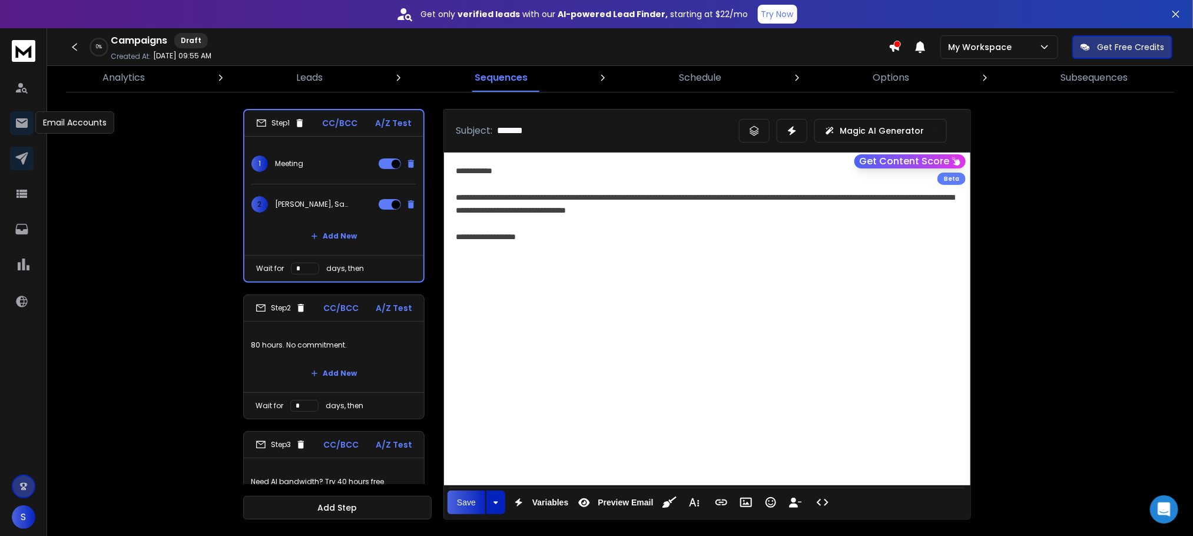
click at [25, 118] on icon at bounding box center [22, 123] width 14 height 14
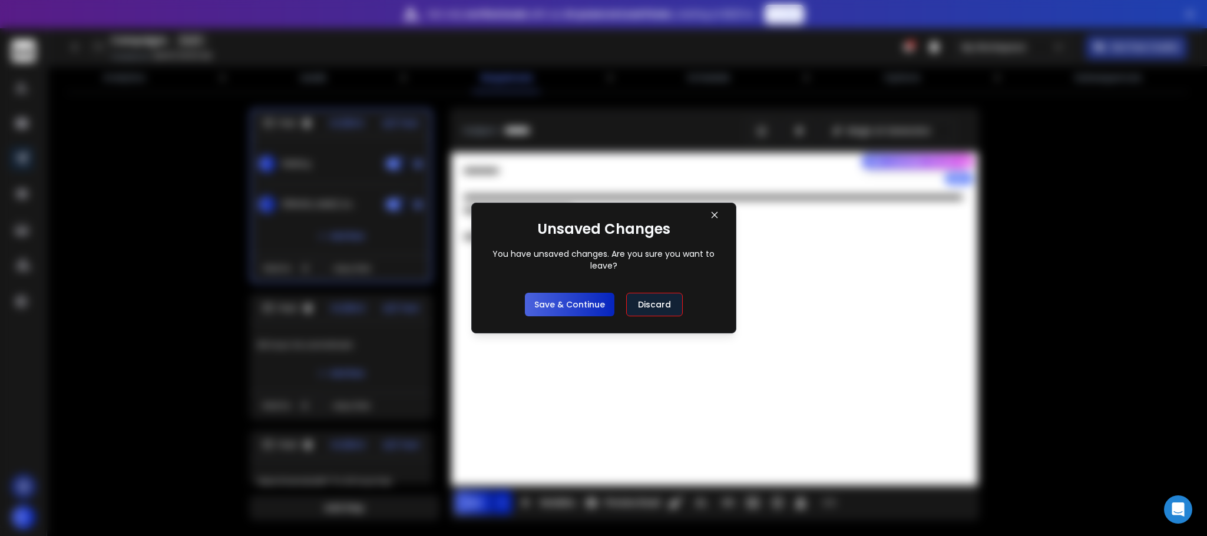
click at [561, 310] on button "Save & Continue" at bounding box center [570, 305] width 90 height 24
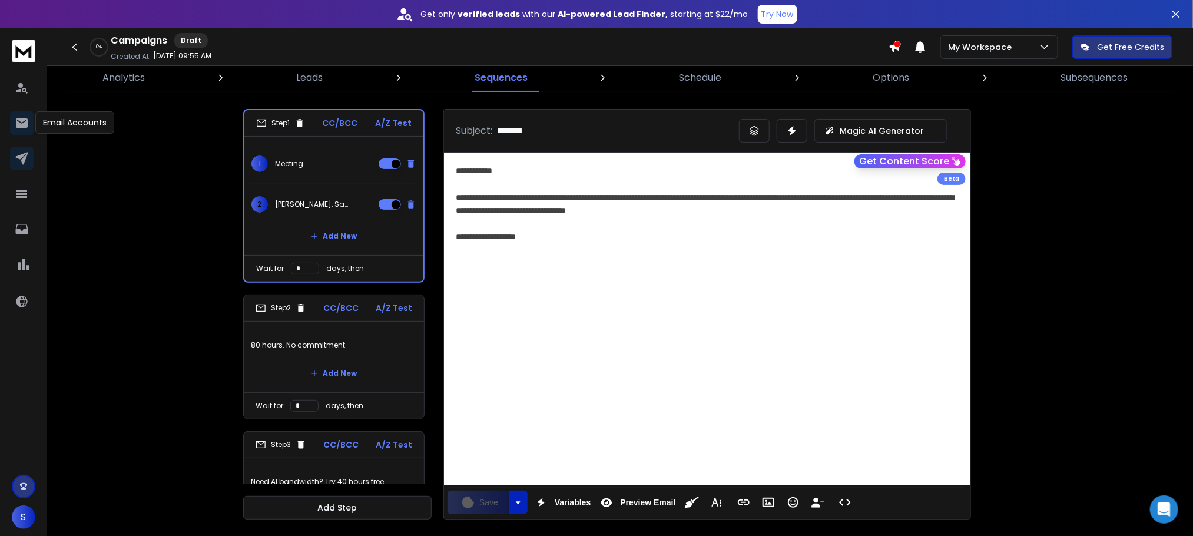
click at [15, 124] on icon at bounding box center [22, 123] width 14 height 14
click at [20, 123] on icon at bounding box center [22, 123] width 14 height 14
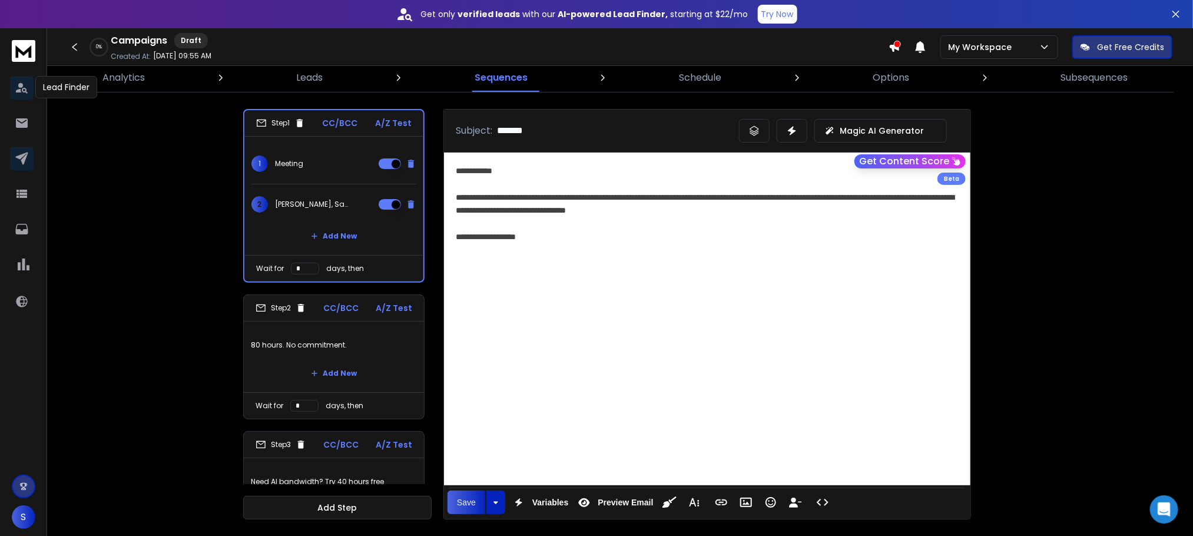
click at [19, 84] on circle at bounding box center [20, 85] width 5 height 5
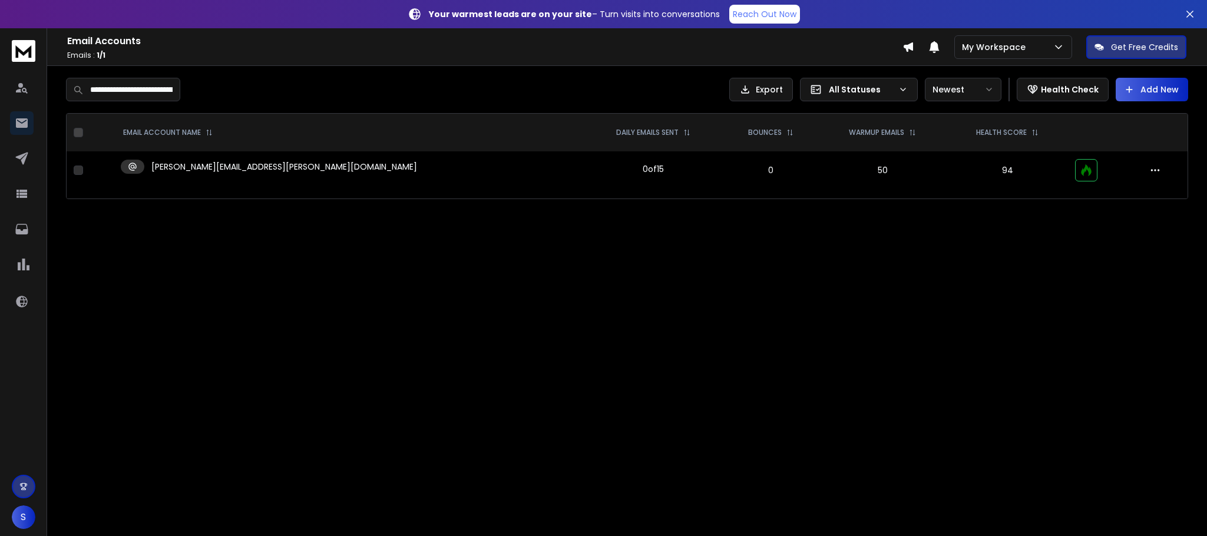
click at [143, 88] on input "**********" at bounding box center [123, 90] width 114 height 24
paste input
type input "**********"
click at [146, 92] on input "**********" at bounding box center [123, 90] width 114 height 24
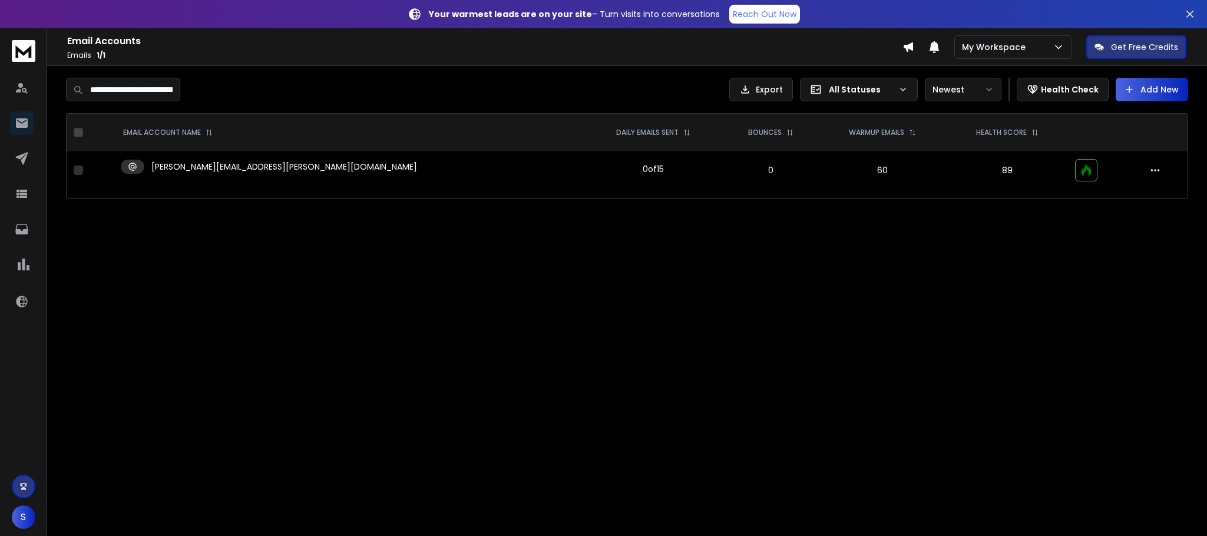
paste input
type input "**********"
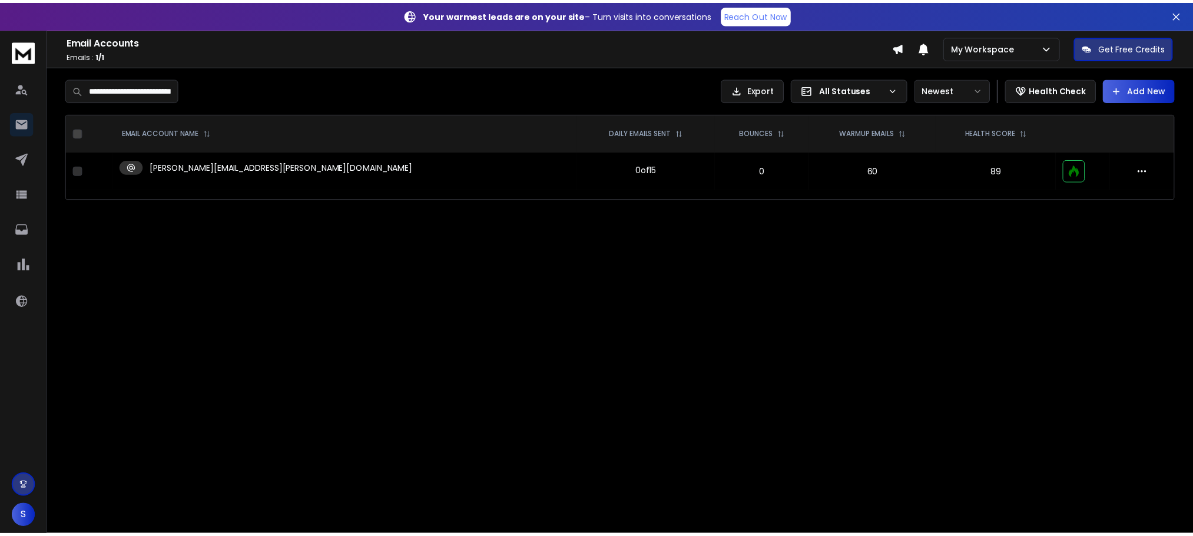
scroll to position [0, 28]
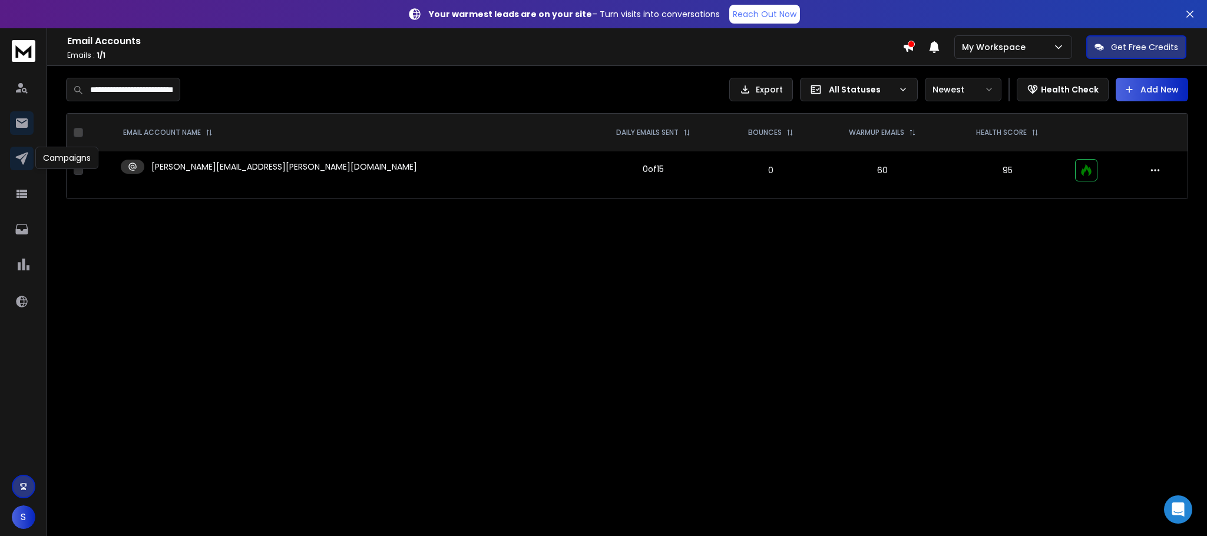
click at [22, 153] on icon at bounding box center [22, 158] width 14 height 14
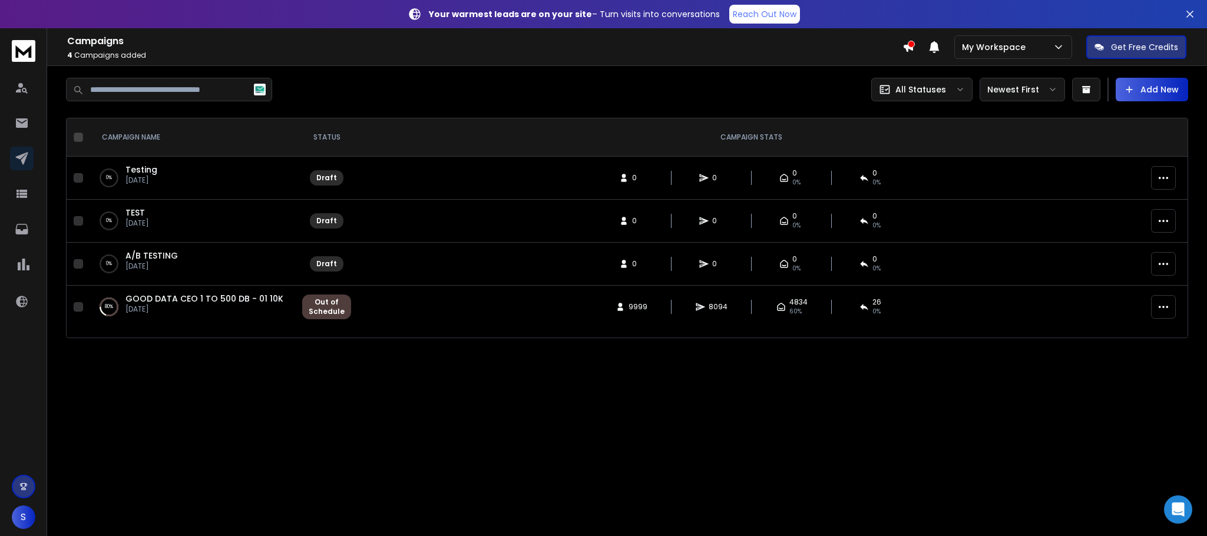
click at [144, 253] on span "A/B TESTING" at bounding box center [151, 256] width 52 height 12
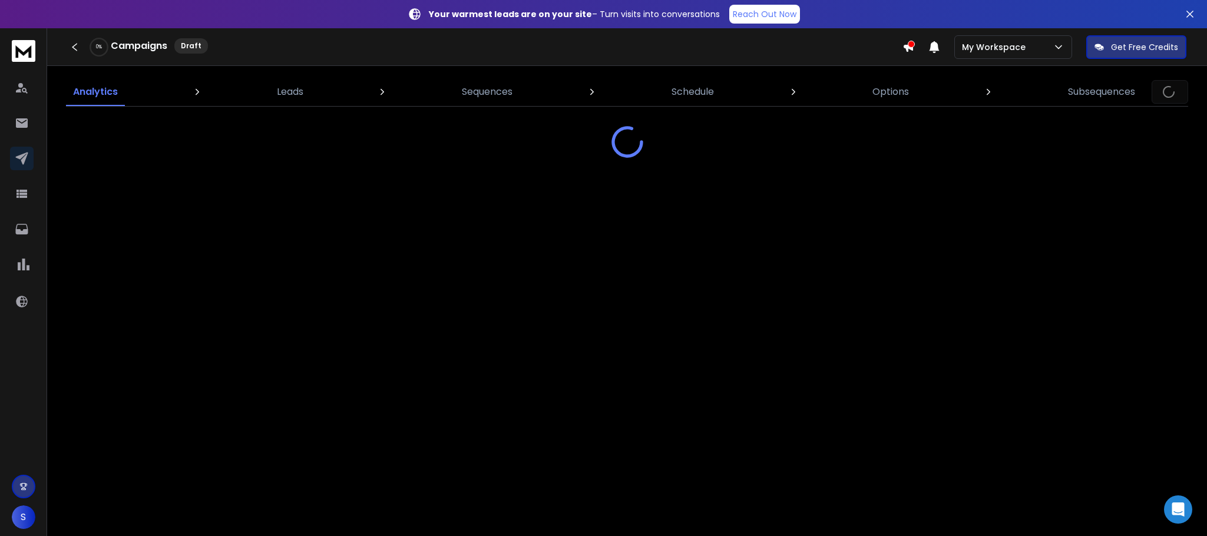
click at [145, 254] on div "Your warmest leads are on your site – Turn visits into conversations Reach Out …" at bounding box center [603, 268] width 1207 height 536
click at [476, 81] on link "Sequences" at bounding box center [487, 92] width 65 height 28
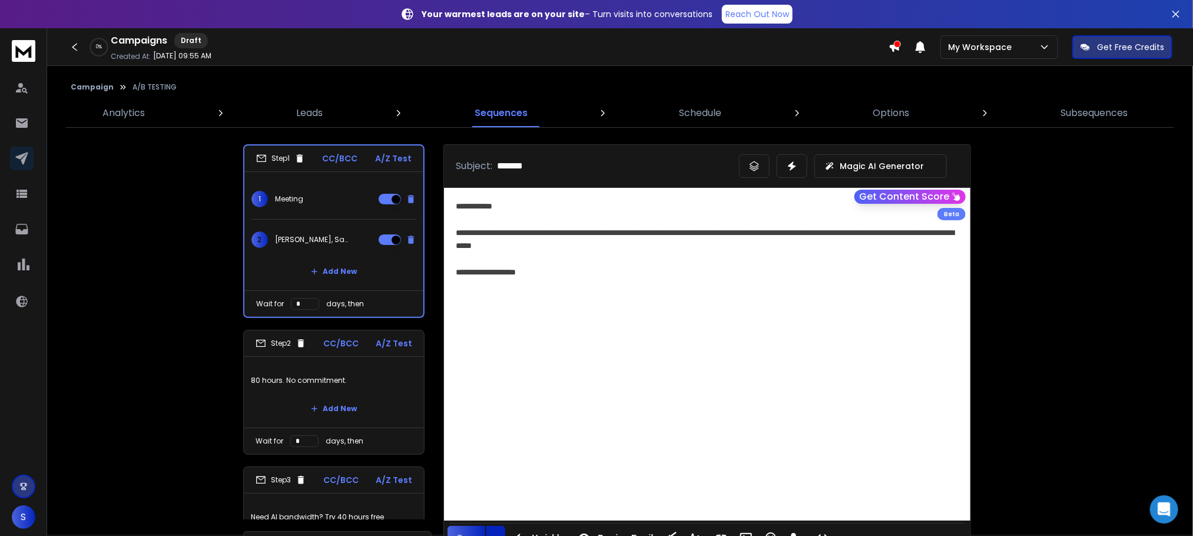
drag, startPoint x: 578, startPoint y: 258, endPoint x: 449, endPoint y: 237, distance: 130.2
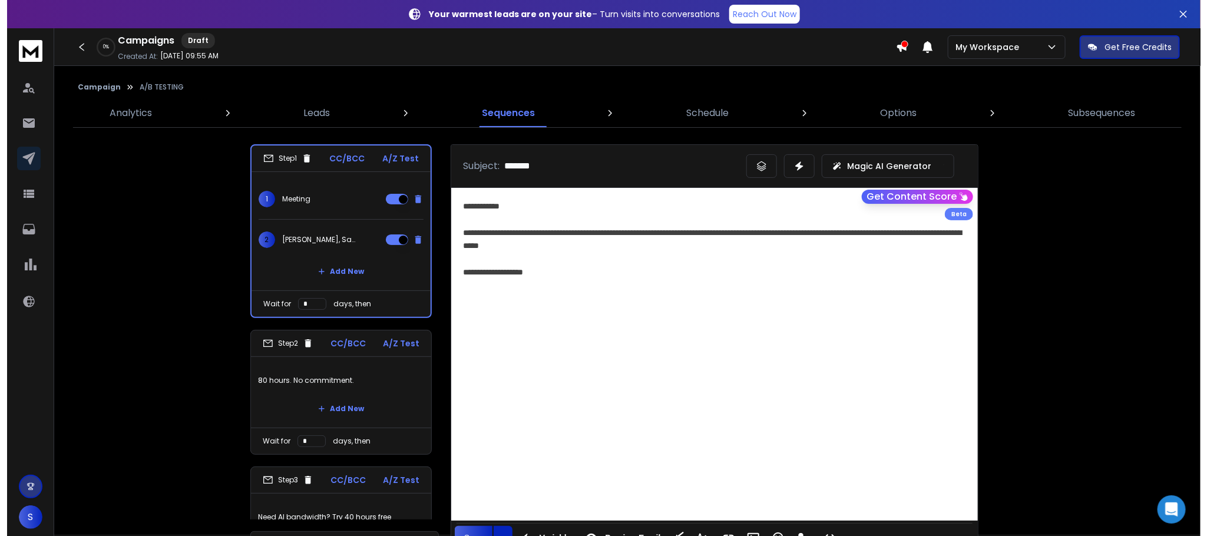
scroll to position [35, 0]
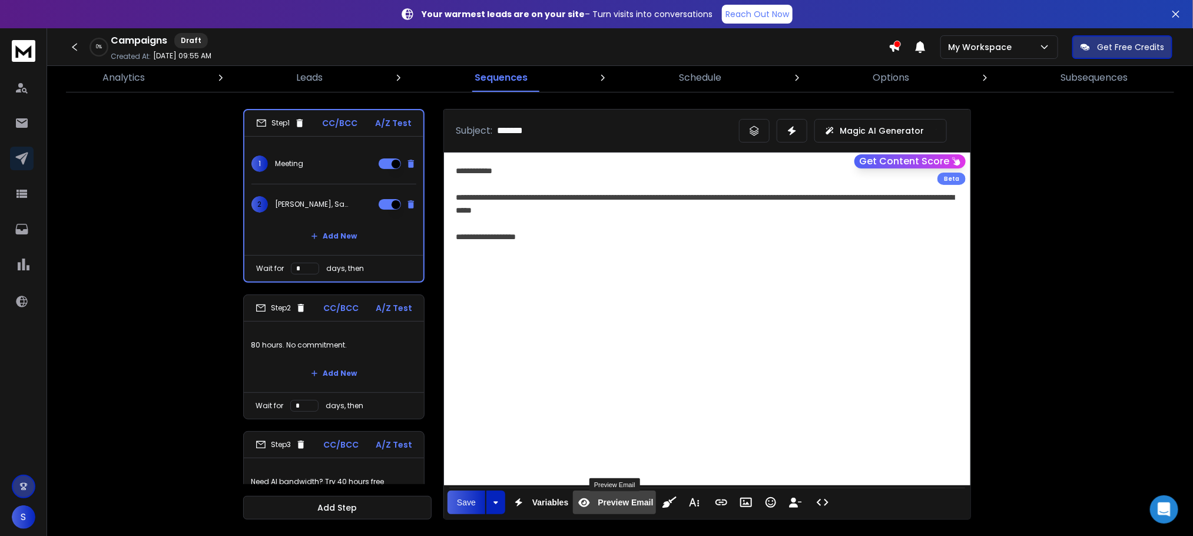
click at [623, 506] on span "Preview Email" at bounding box center [626, 503] width 60 height 10
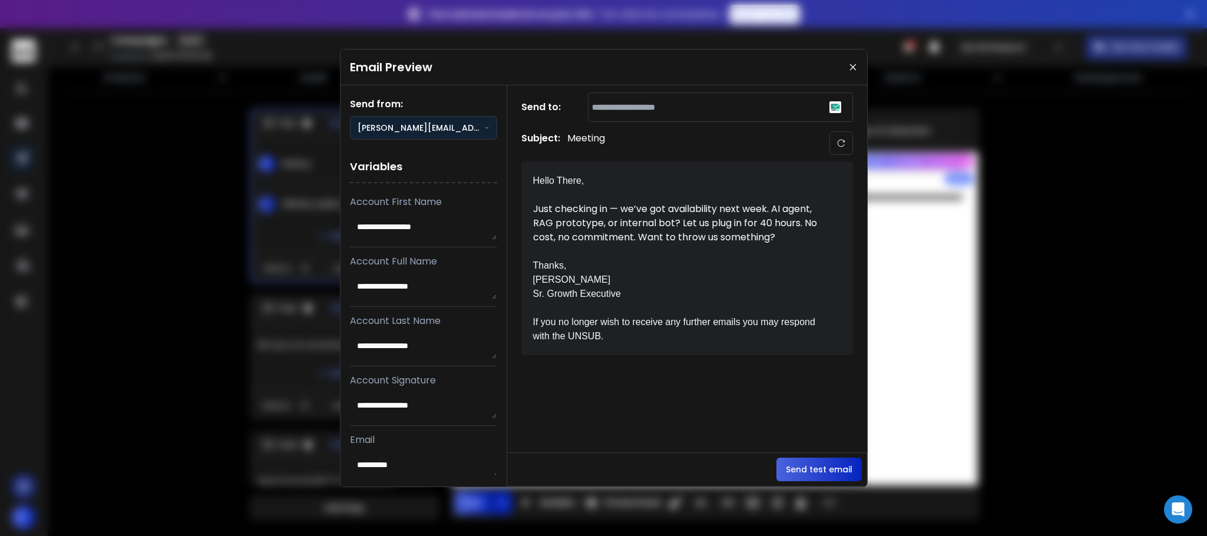
click at [399, 128] on p "[PERSON_NAME][EMAIL_ADDRESS][PERSON_NAME][DOMAIN_NAME]" at bounding box center [421, 128] width 127 height 12
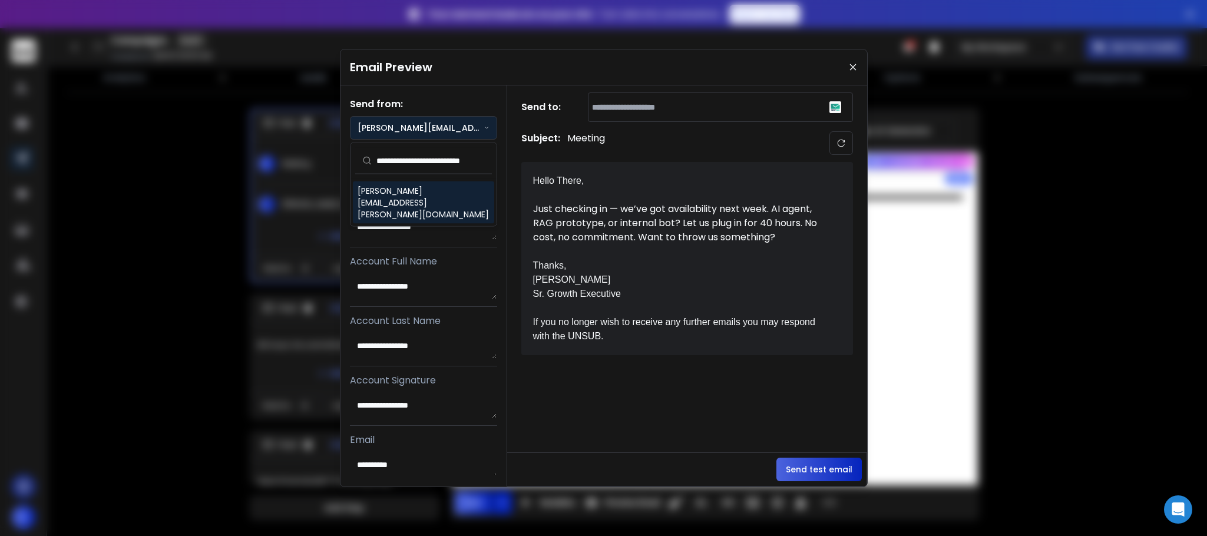
scroll to position [0, 21]
type input "**********"
click at [428, 189] on div "[PERSON_NAME][EMAIL_ADDRESS][PERSON_NAME][DOMAIN_NAME]" at bounding box center [424, 201] width 132 height 35
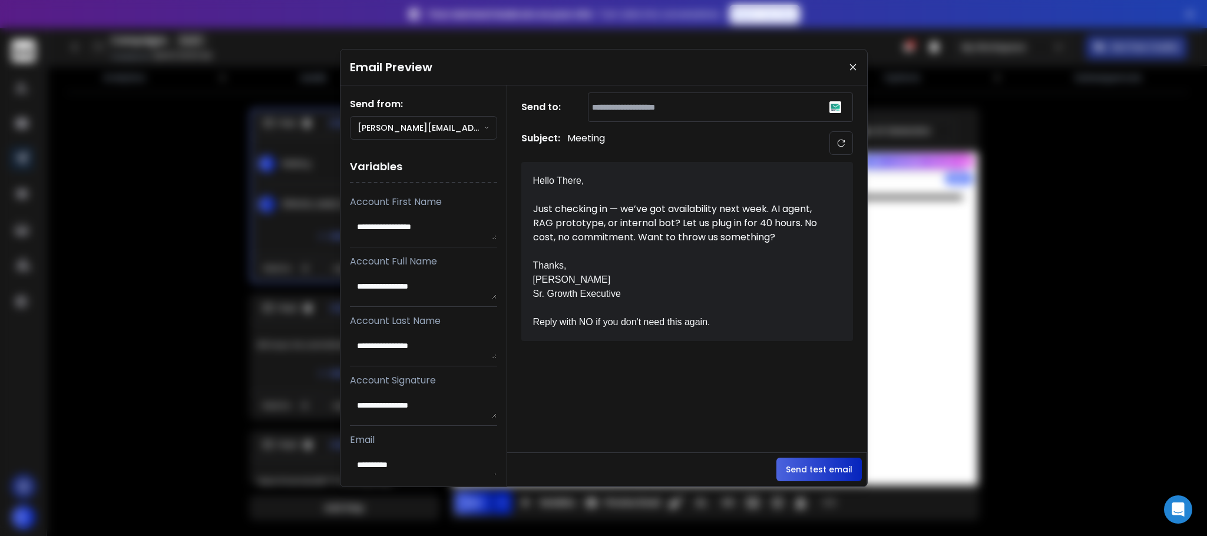
click at [733, 108] on input at bounding box center [720, 107] width 257 height 21
click at [834, 474] on button "Send test email" at bounding box center [818, 470] width 85 height 24
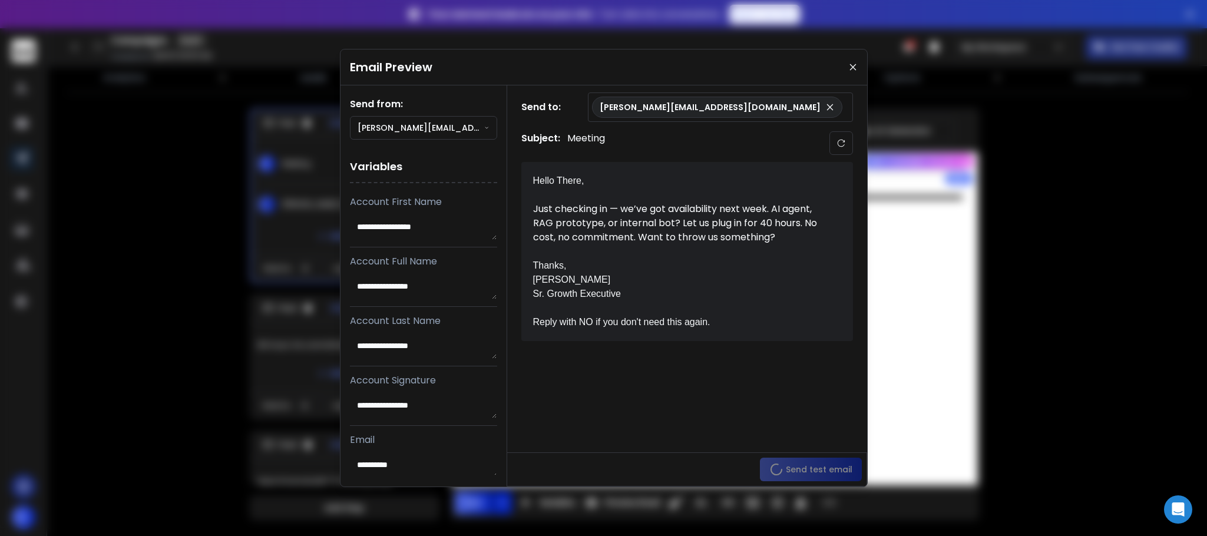
click at [825, 107] on icon at bounding box center [829, 107] width 9 height 9
click at [847, 105] on input at bounding box center [975, 107] width 257 height 21
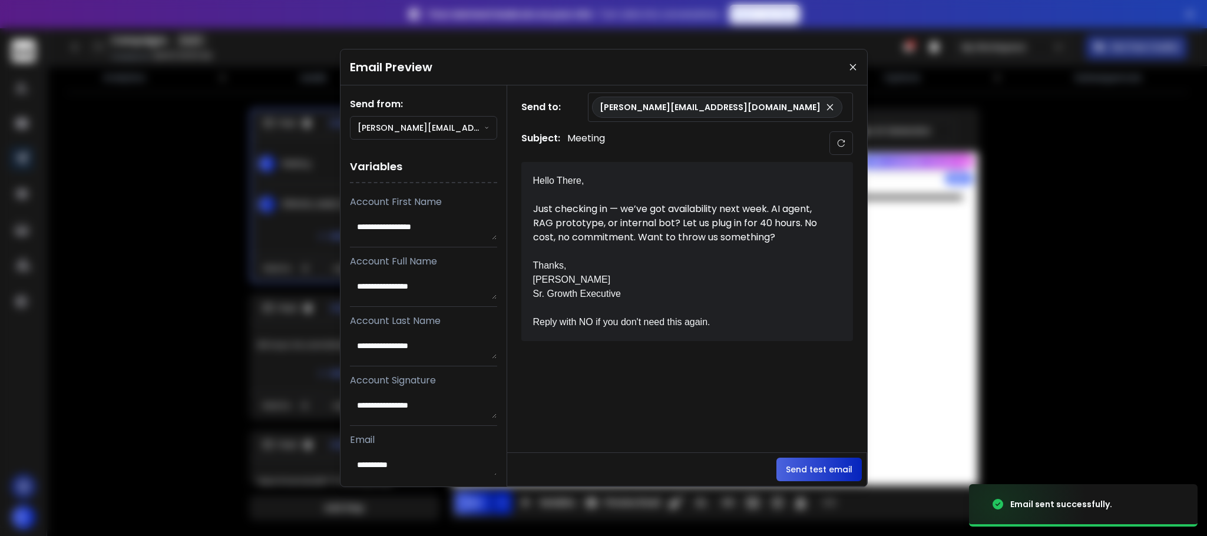
click at [818, 472] on button "Send test email" at bounding box center [818, 470] width 85 height 24
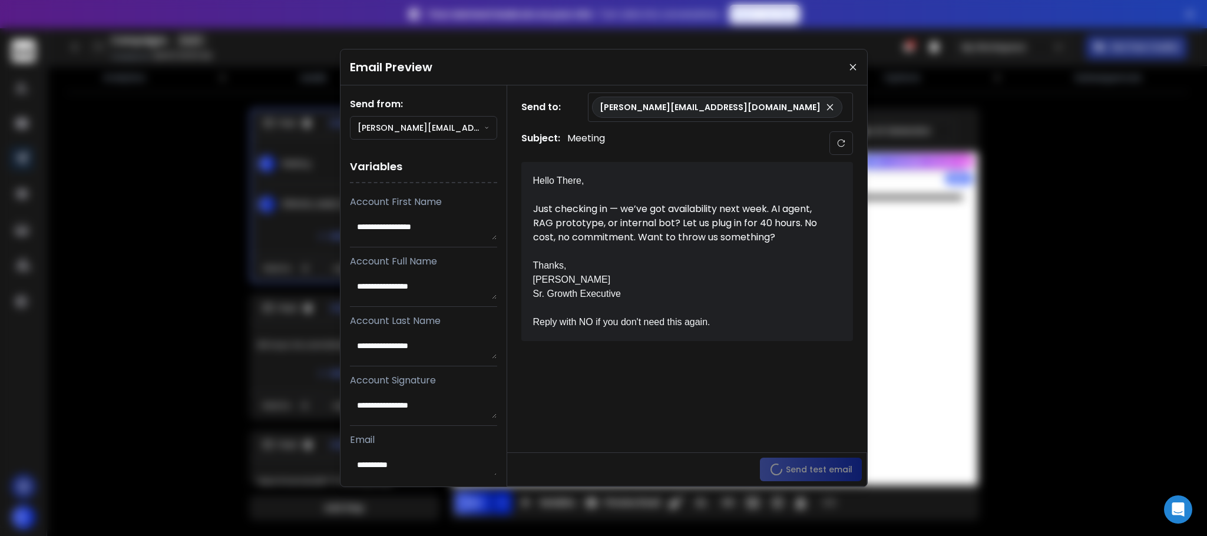
click at [825, 108] on icon at bounding box center [829, 107] width 9 height 9
click at [847, 108] on input at bounding box center [975, 107] width 257 height 21
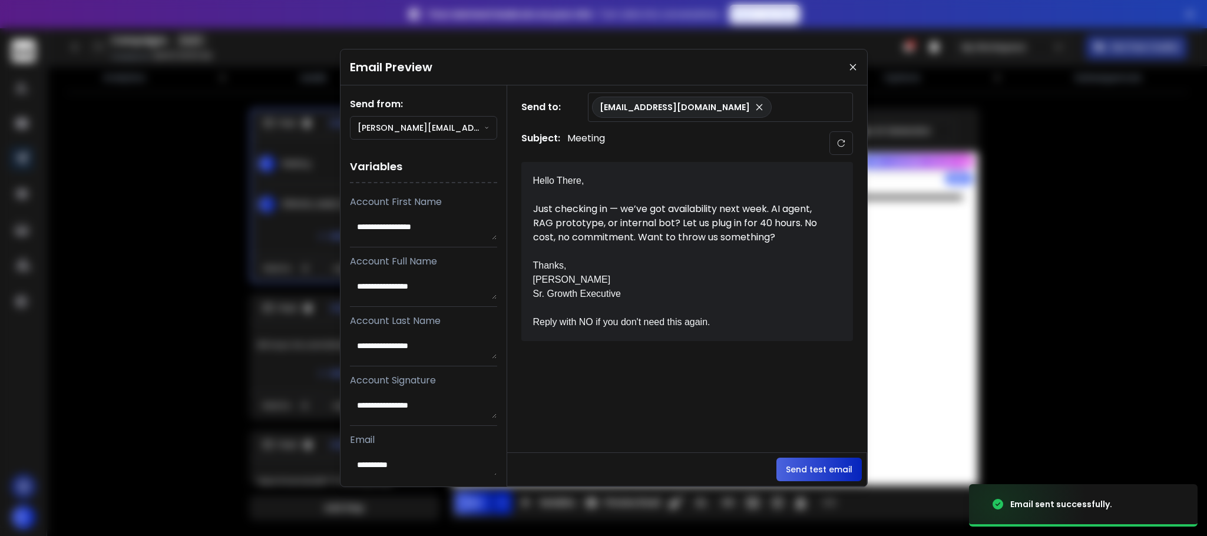
click at [847, 474] on button "Send test email" at bounding box center [818, 470] width 85 height 24
click at [755, 107] on icon at bounding box center [759, 107] width 9 height 9
click at [776, 107] on input at bounding box center [904, 107] width 257 height 21
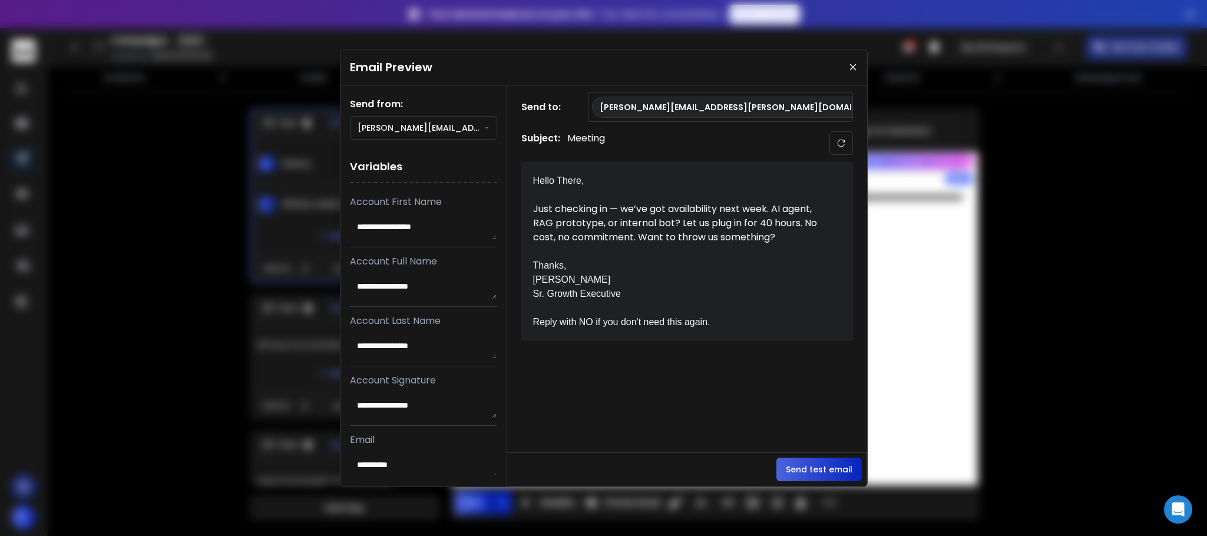
click at [832, 472] on button "Send test email" at bounding box center [818, 470] width 85 height 24
click at [896, 108] on icon at bounding box center [900, 107] width 9 height 9
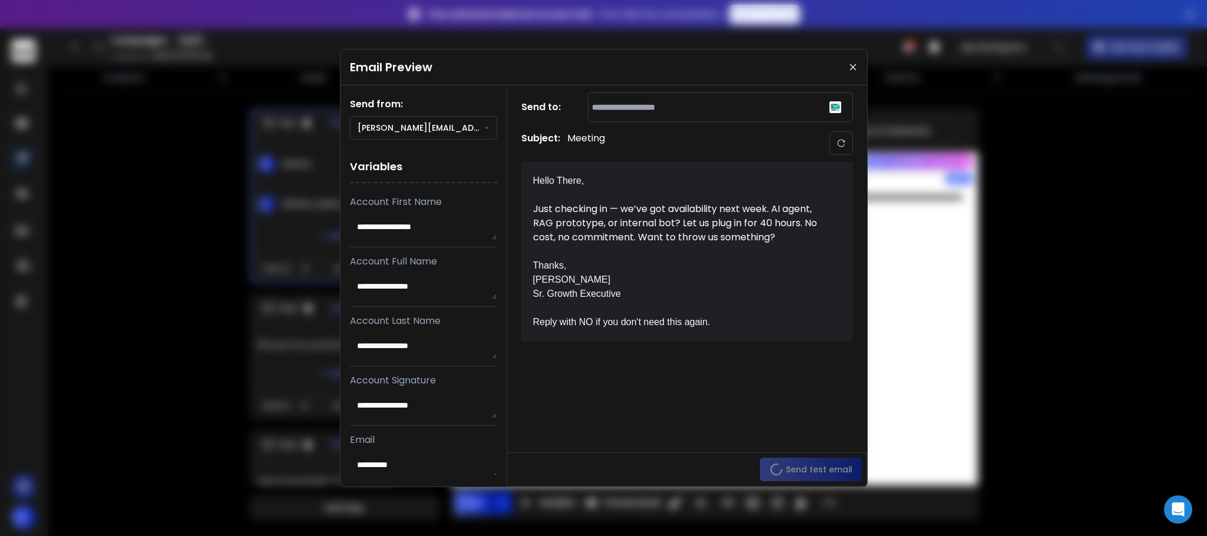
click at [716, 108] on input at bounding box center [720, 107] width 257 height 21
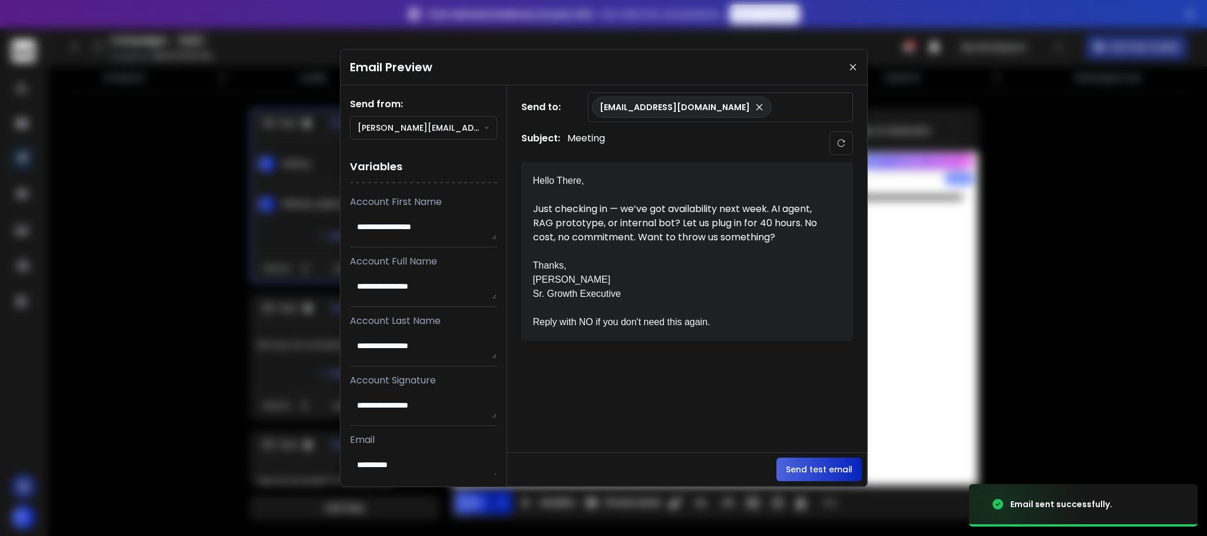
click at [802, 465] on button "Send test email" at bounding box center [818, 470] width 85 height 24
click at [755, 108] on icon at bounding box center [759, 107] width 9 height 9
click at [716, 108] on div at bounding box center [720, 106] width 265 height 29
drag, startPoint x: 789, startPoint y: 470, endPoint x: 695, endPoint y: 380, distance: 130.0
click at [790, 468] on button "Send test email" at bounding box center [818, 470] width 85 height 24
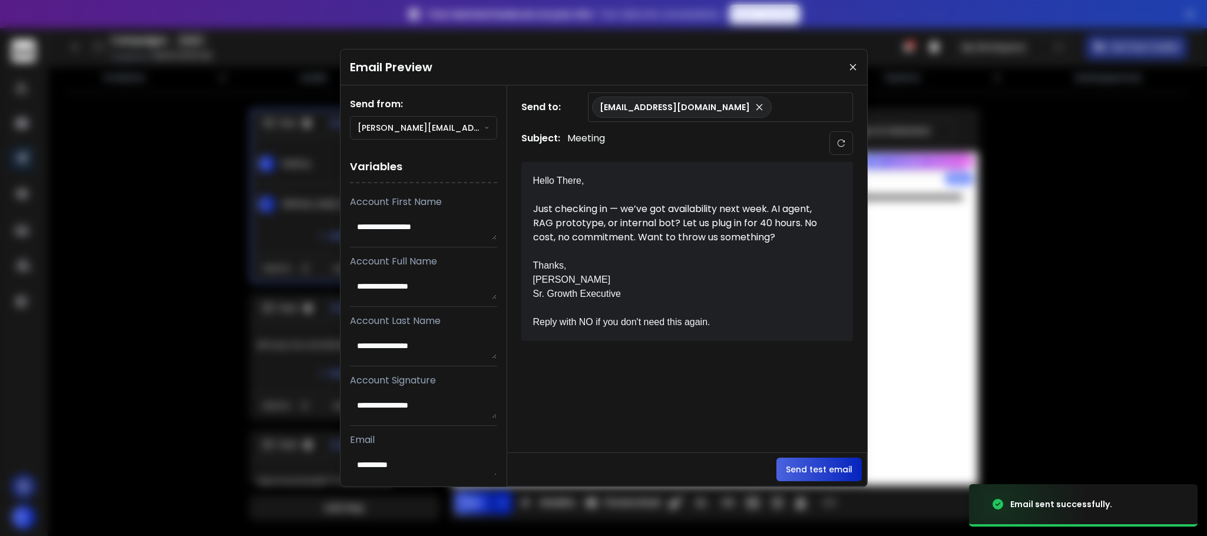
click at [755, 110] on icon at bounding box center [759, 107] width 9 height 9
click at [739, 110] on input at bounding box center [720, 107] width 257 height 21
click at [824, 468] on button "Send test email" at bounding box center [818, 470] width 85 height 24
click at [755, 104] on icon at bounding box center [759, 107] width 9 height 9
click at [670, 104] on input at bounding box center [720, 107] width 257 height 21
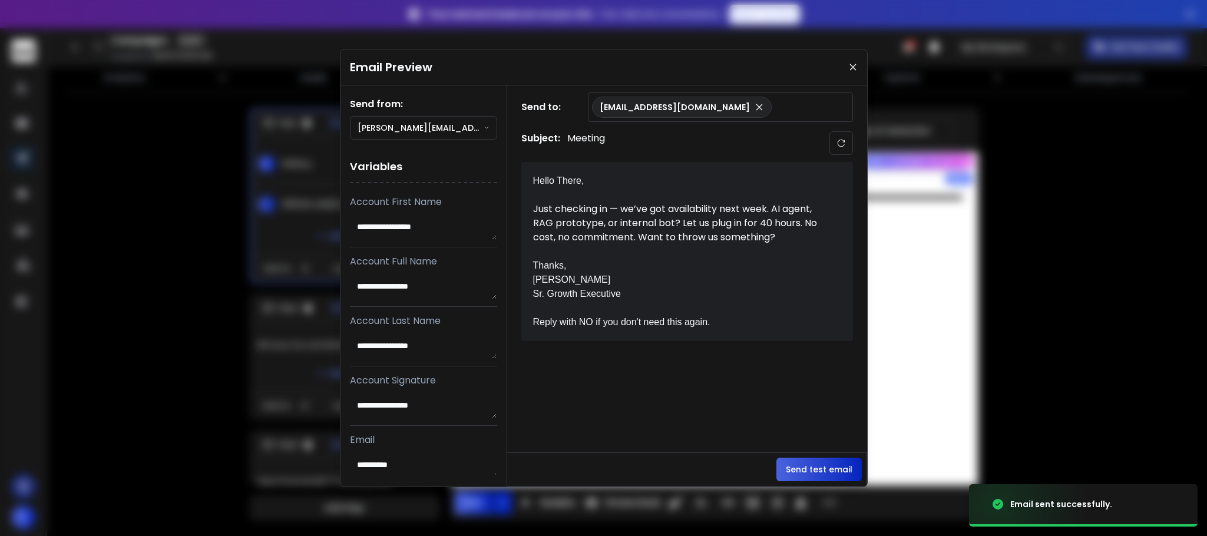
drag, startPoint x: 854, startPoint y: 465, endPoint x: 329, endPoint y: 167, distance: 603.4
click at [852, 465] on button "Send test email" at bounding box center [818, 470] width 85 height 24
click at [756, 108] on icon at bounding box center [759, 107] width 6 height 6
click at [700, 108] on input at bounding box center [720, 107] width 257 height 21
click at [836, 463] on button "Send test email" at bounding box center [818, 470] width 85 height 24
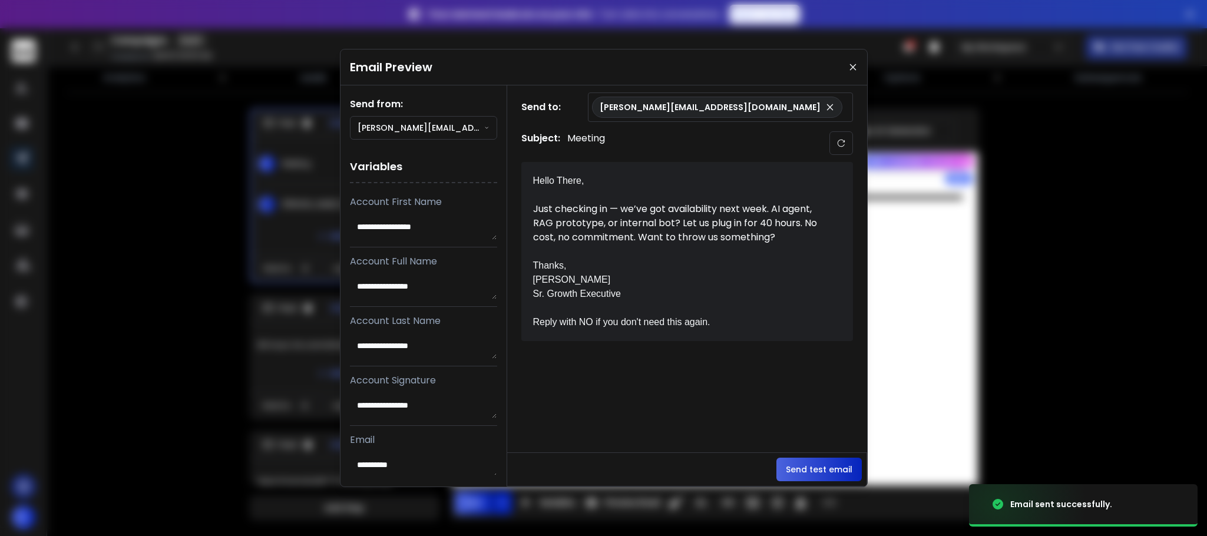
click at [753, 105] on div "michael@gold-commercial.com" at bounding box center [717, 107] width 250 height 21
click at [826, 105] on icon at bounding box center [829, 107] width 6 height 6
click at [744, 104] on input at bounding box center [720, 107] width 257 height 21
click at [804, 468] on button "Send test email" at bounding box center [818, 470] width 85 height 24
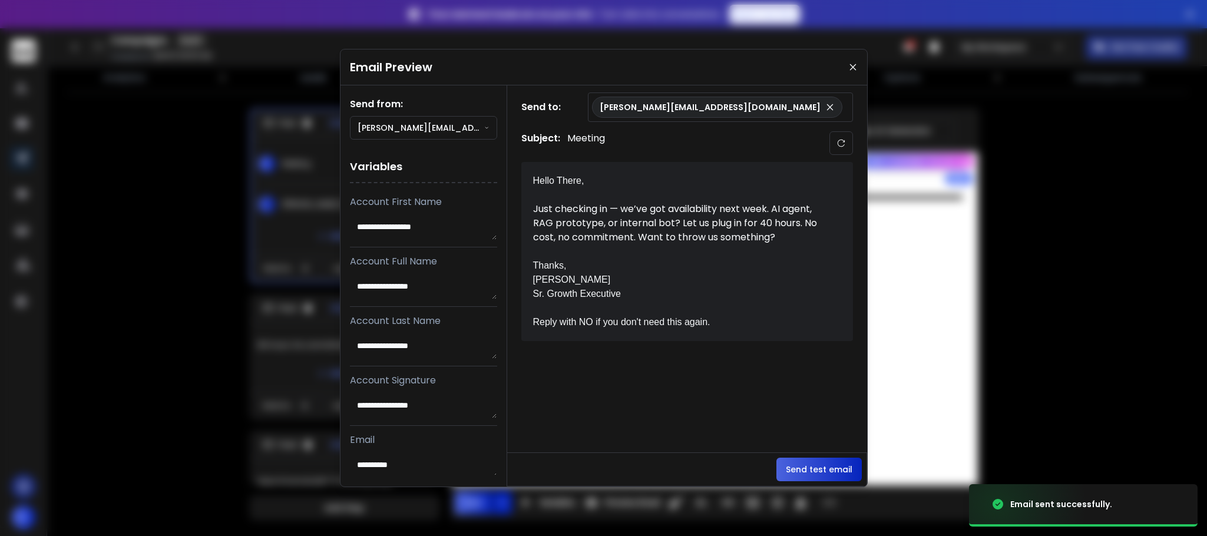
click at [826, 105] on icon at bounding box center [829, 107] width 6 height 6
click at [703, 105] on input at bounding box center [720, 107] width 257 height 21
click at [833, 474] on button "Send test email" at bounding box center [818, 470] width 85 height 24
click at [755, 110] on icon at bounding box center [759, 107] width 9 height 9
click at [723, 108] on input at bounding box center [720, 107] width 257 height 21
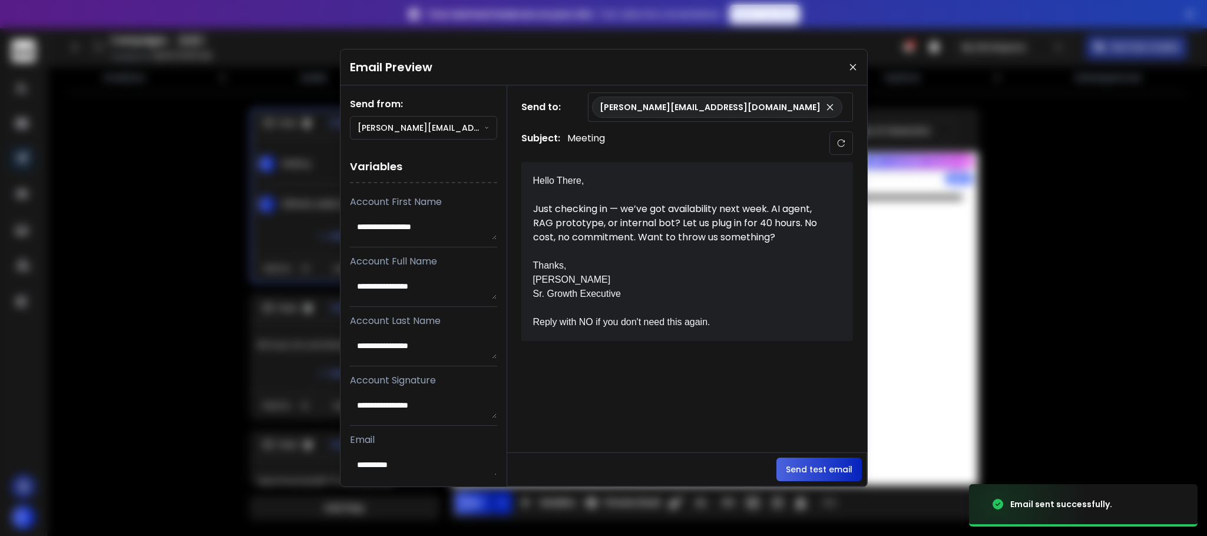
click at [824, 471] on button "Send test email" at bounding box center [818, 470] width 85 height 24
click at [825, 110] on icon at bounding box center [829, 107] width 9 height 9
click at [847, 110] on input at bounding box center [975, 107] width 257 height 21
click at [827, 471] on button "Send test email" at bounding box center [818, 470] width 85 height 24
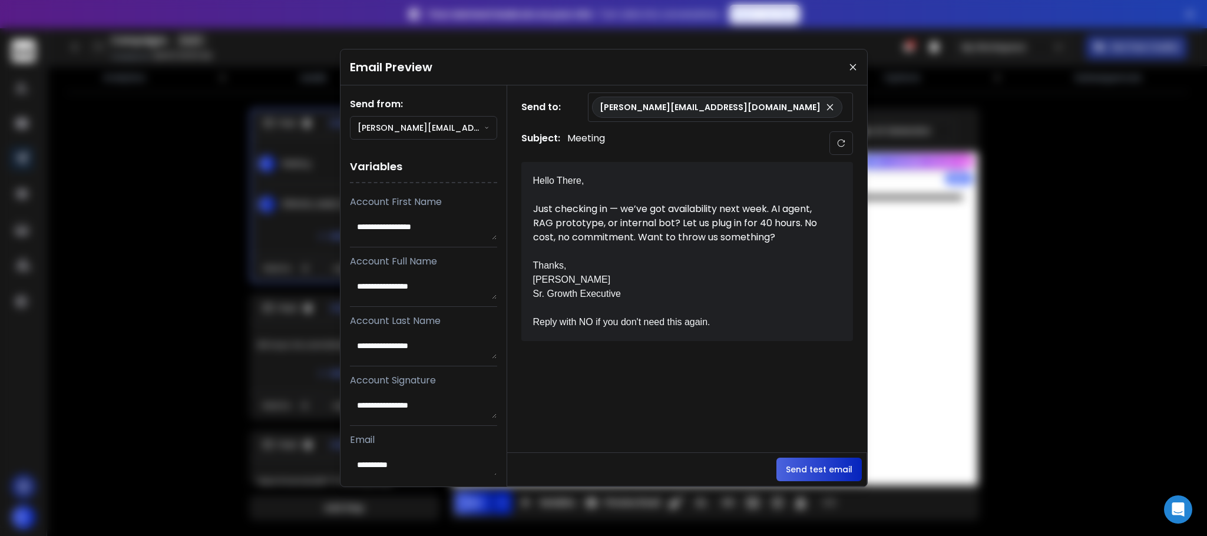
click at [825, 111] on icon at bounding box center [829, 107] width 9 height 9
click at [723, 111] on input at bounding box center [720, 107] width 257 height 21
click at [854, 472] on button "Send test email" at bounding box center [818, 470] width 85 height 24
click at [826, 106] on icon at bounding box center [829, 107] width 6 height 6
click at [700, 106] on input at bounding box center [720, 107] width 257 height 21
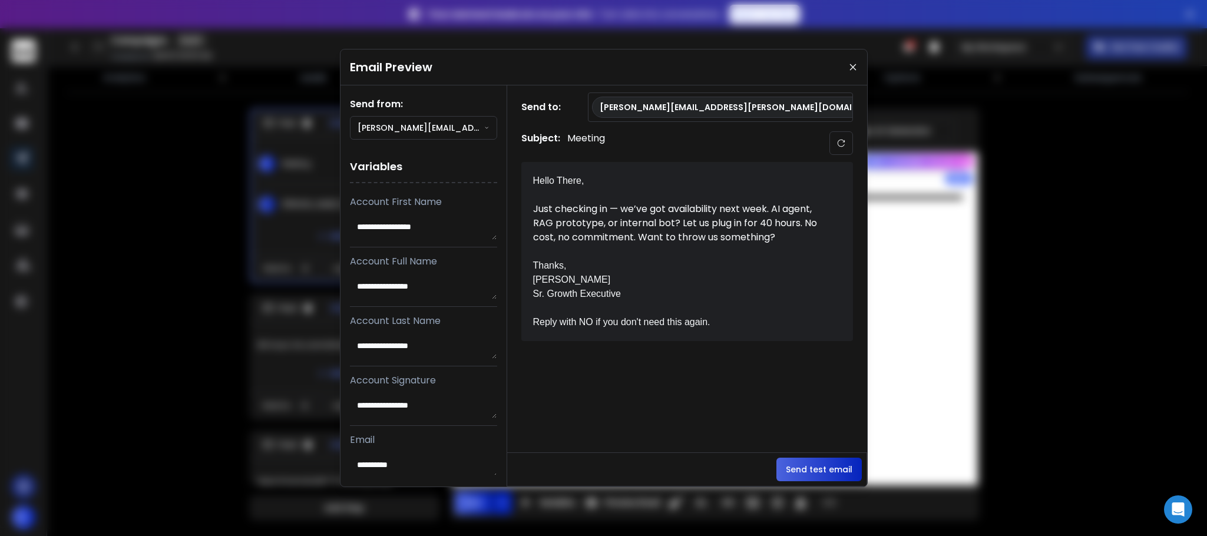
drag, startPoint x: 842, startPoint y: 478, endPoint x: 831, endPoint y: 458, distance: 22.4
click at [842, 476] on button "Send test email" at bounding box center [818, 470] width 85 height 24
click at [896, 107] on icon at bounding box center [900, 107] width 9 height 9
click at [735, 107] on input at bounding box center [720, 107] width 257 height 21
click at [827, 458] on button "Send test email" at bounding box center [818, 470] width 85 height 24
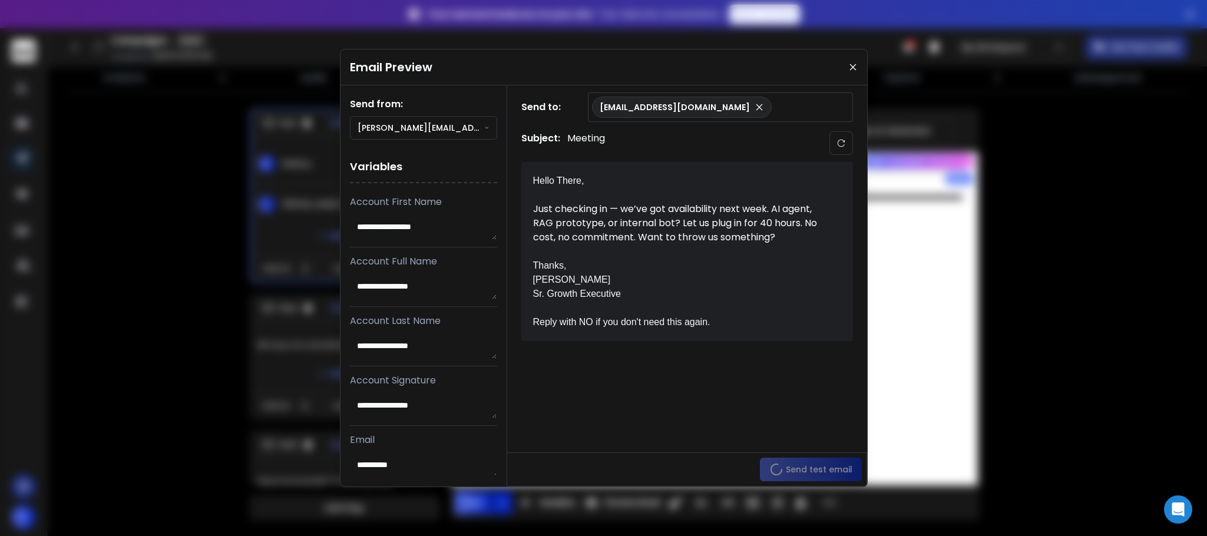
click at [755, 108] on icon at bounding box center [759, 107] width 9 height 9
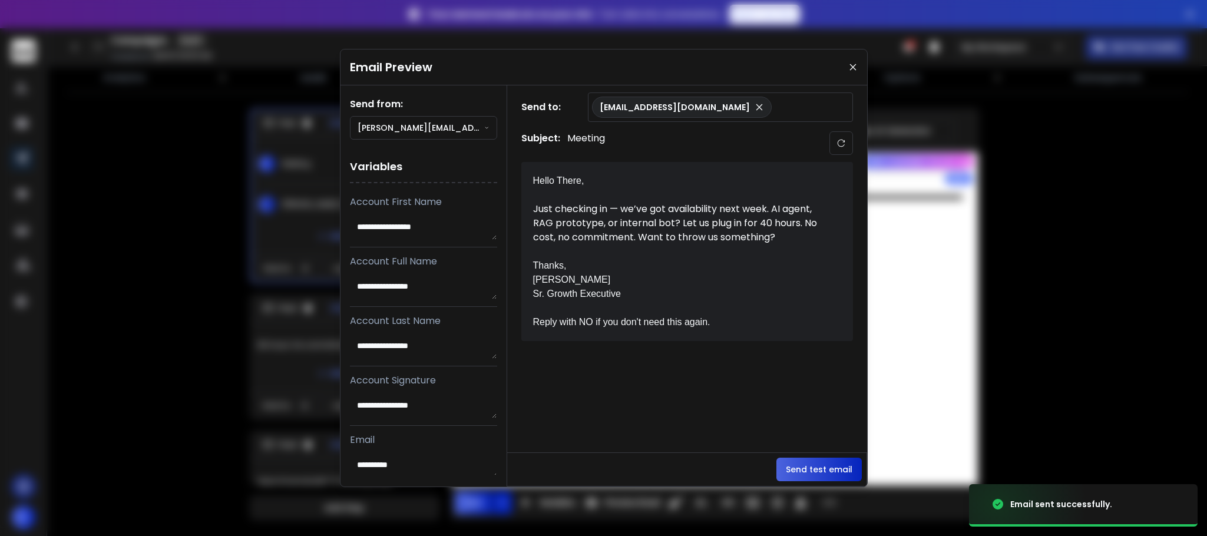
click at [793, 477] on button "Send test email" at bounding box center [818, 470] width 85 height 24
click at [755, 103] on icon at bounding box center [759, 107] width 9 height 9
click at [699, 103] on input at bounding box center [720, 107] width 257 height 21
click at [804, 472] on button "Send test email" at bounding box center [818, 470] width 85 height 24
click at [723, 107] on div "norbertm@idbrands.com" at bounding box center [682, 107] width 180 height 21
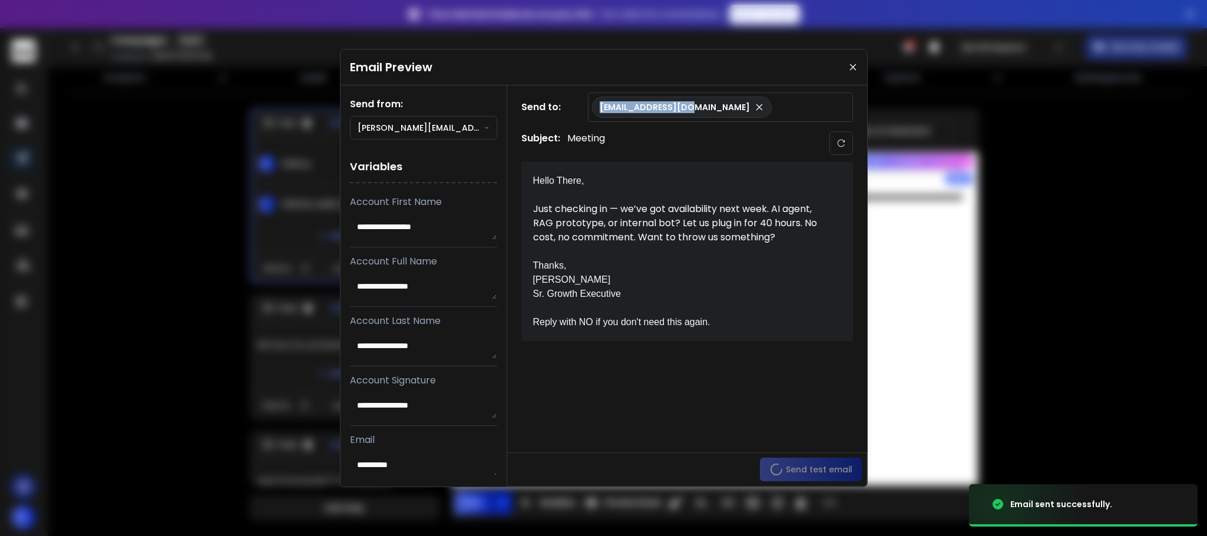
click at [723, 107] on div "norbertm@idbrands.com" at bounding box center [682, 107] width 180 height 21
click at [755, 103] on icon at bounding box center [759, 107] width 9 height 9
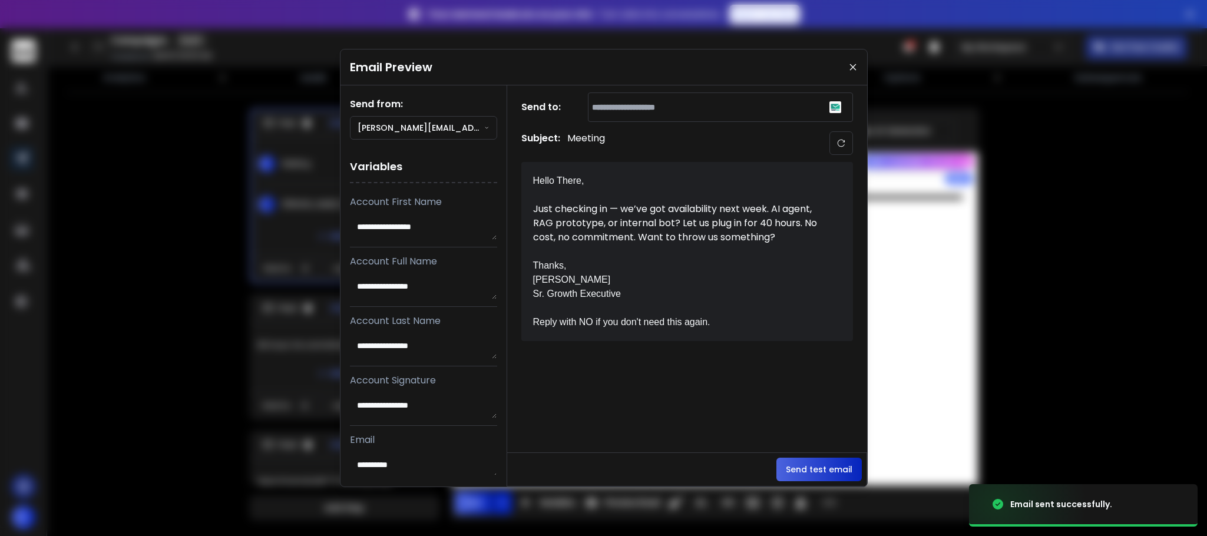
click at [716, 101] on input at bounding box center [720, 107] width 257 height 21
click at [824, 471] on button "Send test email" at bounding box center [818, 470] width 85 height 24
click at [755, 110] on icon at bounding box center [759, 107] width 9 height 9
click at [776, 110] on input at bounding box center [904, 107] width 257 height 21
drag, startPoint x: 813, startPoint y: 475, endPoint x: 748, endPoint y: 442, distance: 73.2
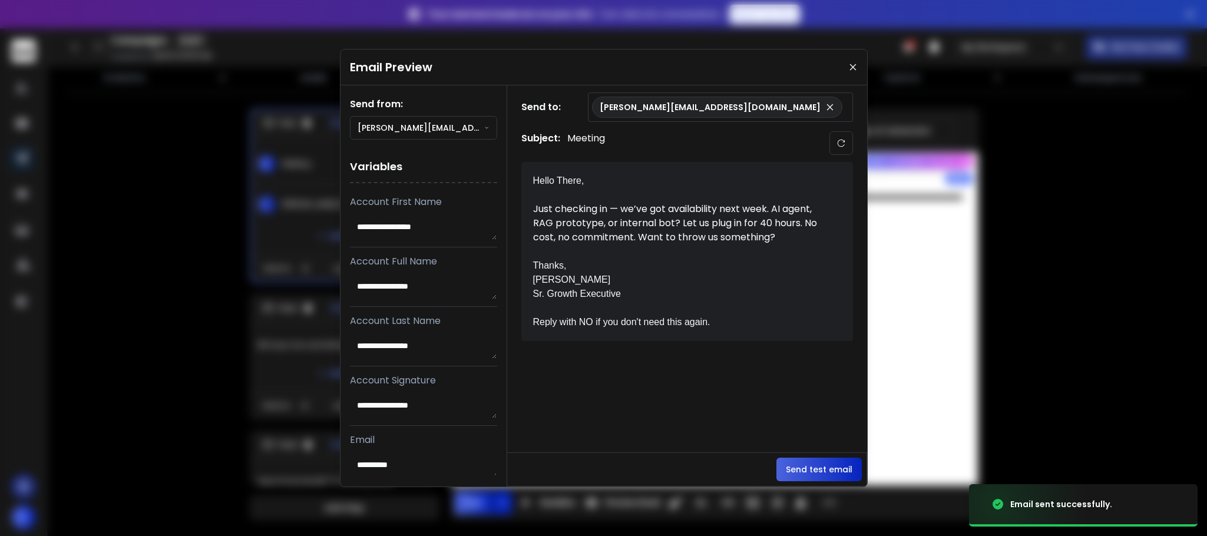
click at [813, 472] on button "Send test email" at bounding box center [818, 470] width 85 height 24
click at [825, 104] on icon at bounding box center [829, 107] width 9 height 9
click at [684, 104] on input at bounding box center [720, 107] width 257 height 21
drag, startPoint x: 825, startPoint y: 471, endPoint x: 826, endPoint y: 465, distance: 5.9
click at [825, 467] on button "Send test email" at bounding box center [818, 470] width 85 height 24
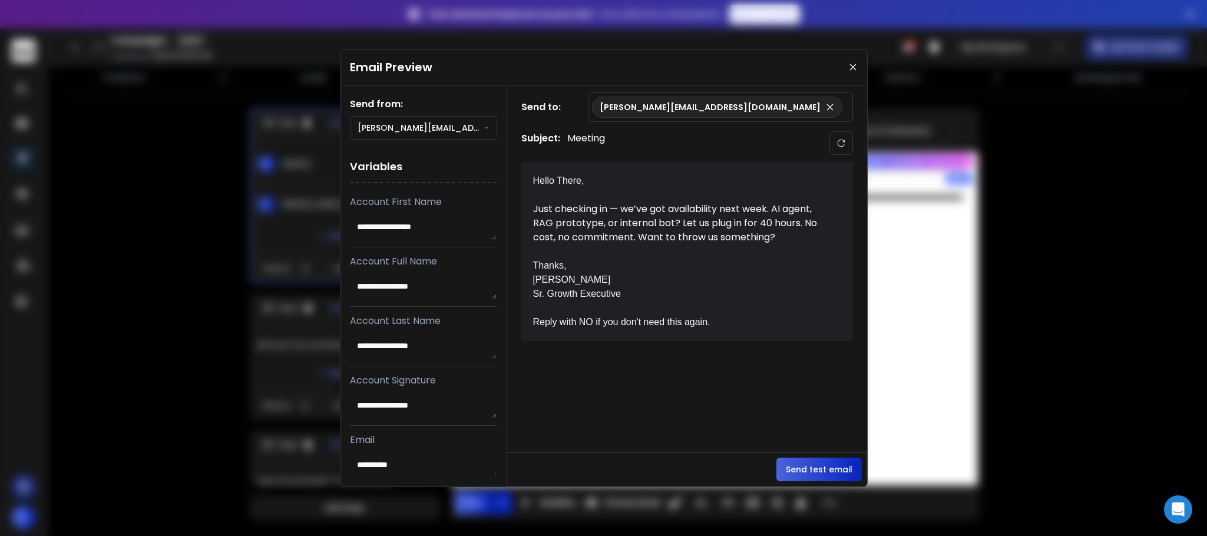
click at [826, 108] on icon at bounding box center [829, 107] width 6 height 6
click at [693, 108] on input at bounding box center [720, 107] width 257 height 21
click at [803, 463] on button "Send test email" at bounding box center [818, 470] width 85 height 24
click at [755, 108] on icon at bounding box center [759, 107] width 9 height 9
click at [733, 110] on input at bounding box center [720, 107] width 257 height 21
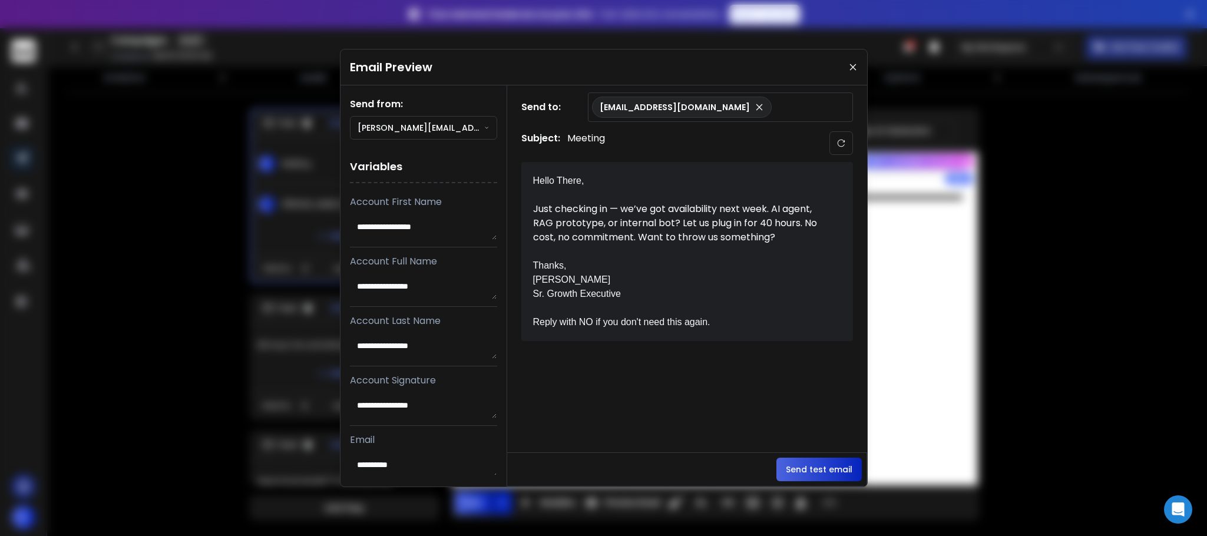
click at [856, 474] on button "Send test email" at bounding box center [818, 470] width 85 height 24
click at [756, 107] on icon at bounding box center [759, 107] width 6 height 6
click at [718, 107] on input at bounding box center [720, 107] width 257 height 21
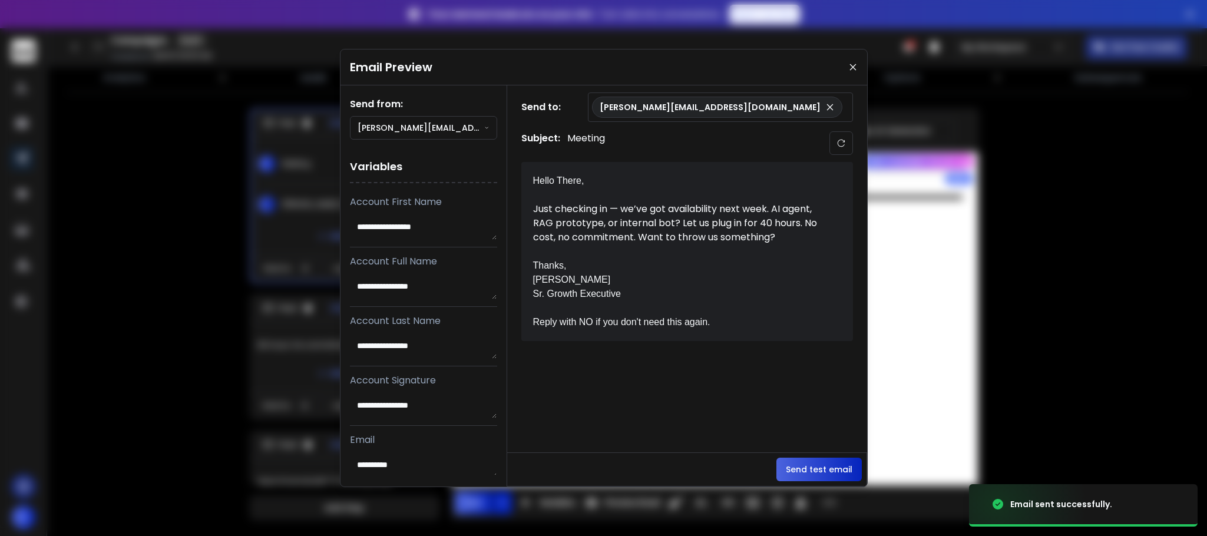
click at [806, 463] on button "Send test email" at bounding box center [818, 470] width 85 height 24
click at [825, 105] on icon at bounding box center [829, 107] width 9 height 9
click at [847, 105] on input at bounding box center [975, 107] width 257 height 21
click at [836, 471] on button "Send test email" at bounding box center [818, 470] width 85 height 24
click at [755, 108] on icon at bounding box center [759, 107] width 9 height 9
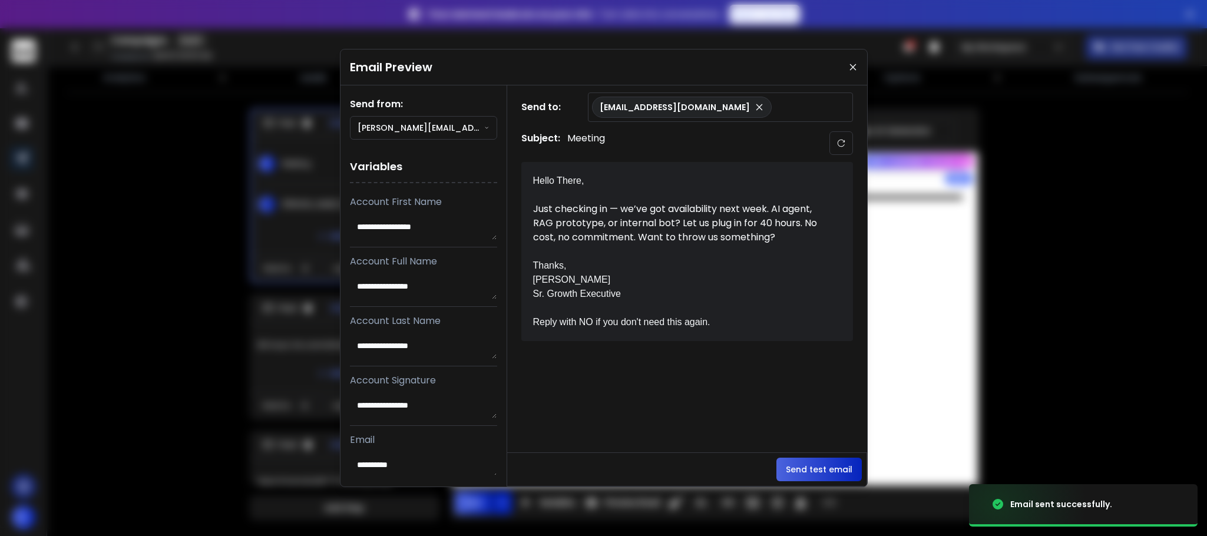
drag, startPoint x: 831, startPoint y: 478, endPoint x: 829, endPoint y: 459, distance: 18.3
click at [831, 472] on button "Send test email" at bounding box center [818, 470] width 85 height 24
click at [755, 108] on icon at bounding box center [759, 107] width 9 height 9
click at [776, 108] on input at bounding box center [904, 107] width 257 height 21
click at [829, 467] on button "Send test email" at bounding box center [818, 470] width 85 height 24
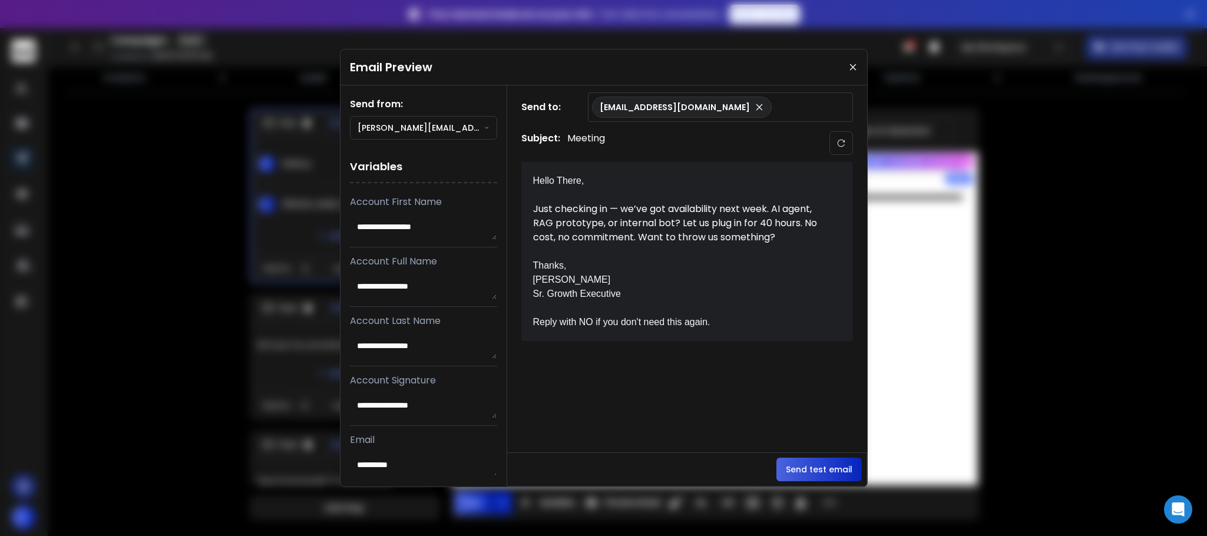
click at [755, 112] on icon at bounding box center [759, 107] width 9 height 9
click at [695, 112] on input at bounding box center [720, 107] width 257 height 21
click at [831, 472] on button "Send test email" at bounding box center [818, 470] width 85 height 24
click at [756, 107] on icon at bounding box center [759, 107] width 6 height 6
drag, startPoint x: 706, startPoint y: 107, endPoint x: 709, endPoint y: 184, distance: 77.3
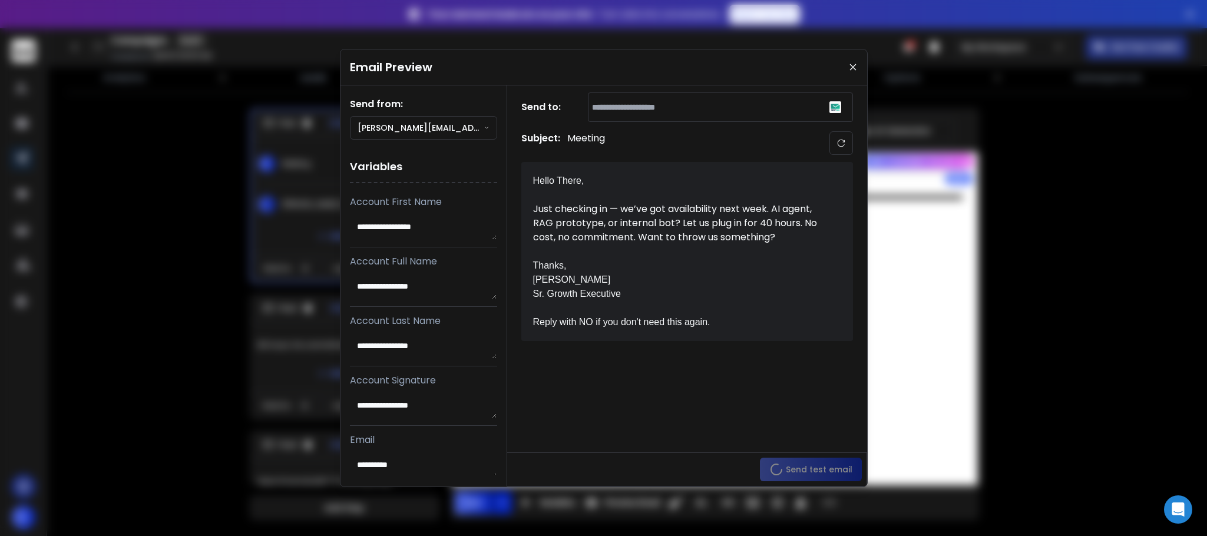
click at [706, 108] on input at bounding box center [720, 107] width 257 height 21
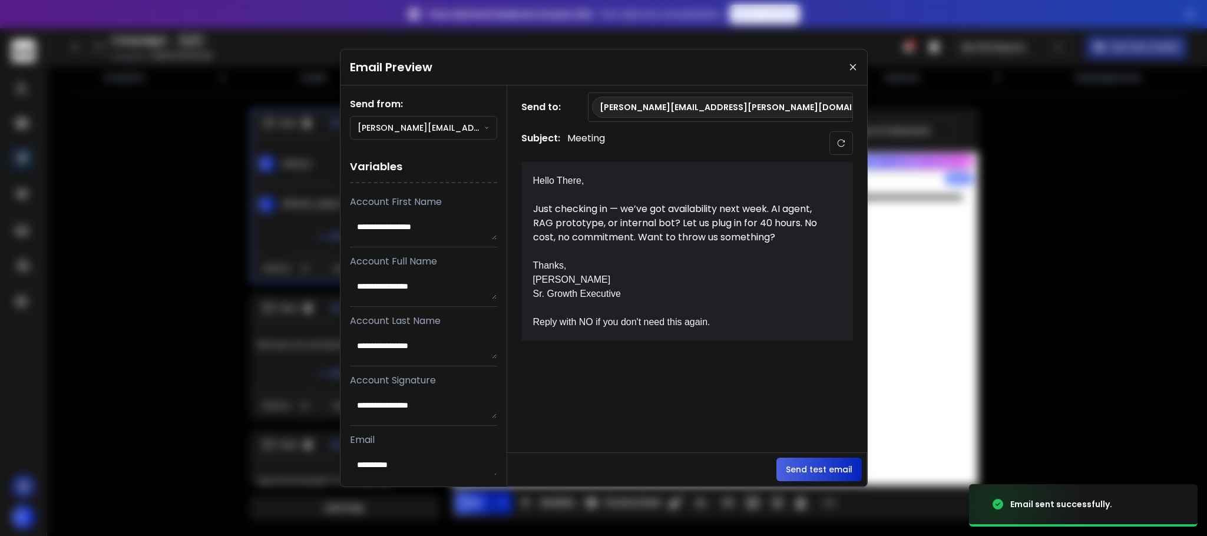
click at [813, 472] on button "Send test email" at bounding box center [818, 470] width 85 height 24
click at [896, 110] on icon at bounding box center [900, 107] width 9 height 9
click at [918, 110] on input at bounding box center [1046, 107] width 257 height 21
click at [829, 467] on button "Send test email" at bounding box center [818, 470] width 85 height 24
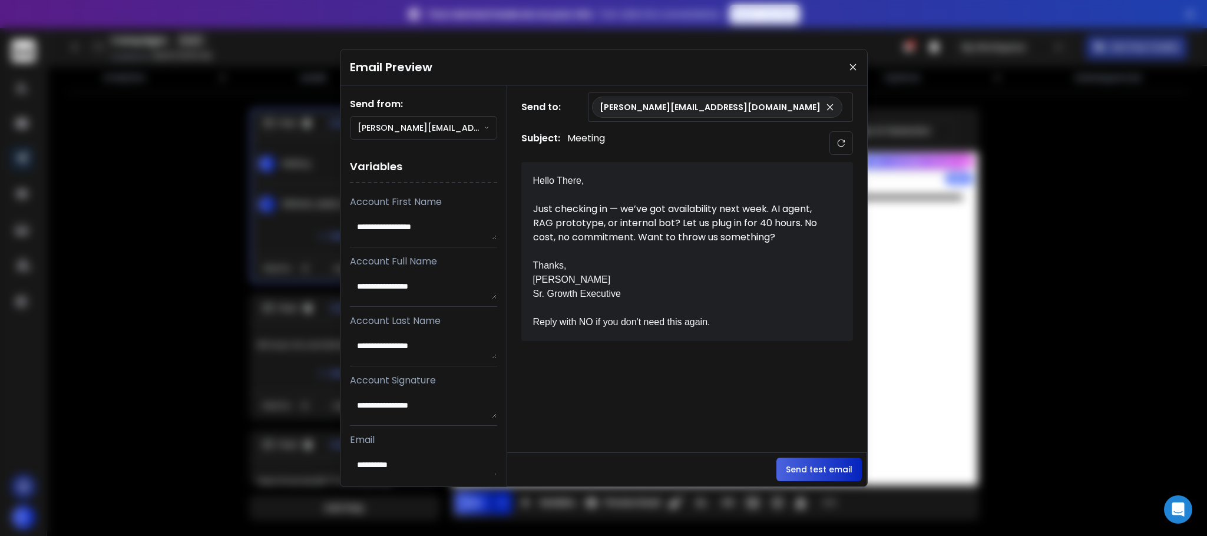
click at [825, 106] on icon at bounding box center [829, 107] width 9 height 9
click at [689, 106] on input at bounding box center [720, 107] width 257 height 21
click at [841, 470] on button "Send test email" at bounding box center [818, 470] width 85 height 24
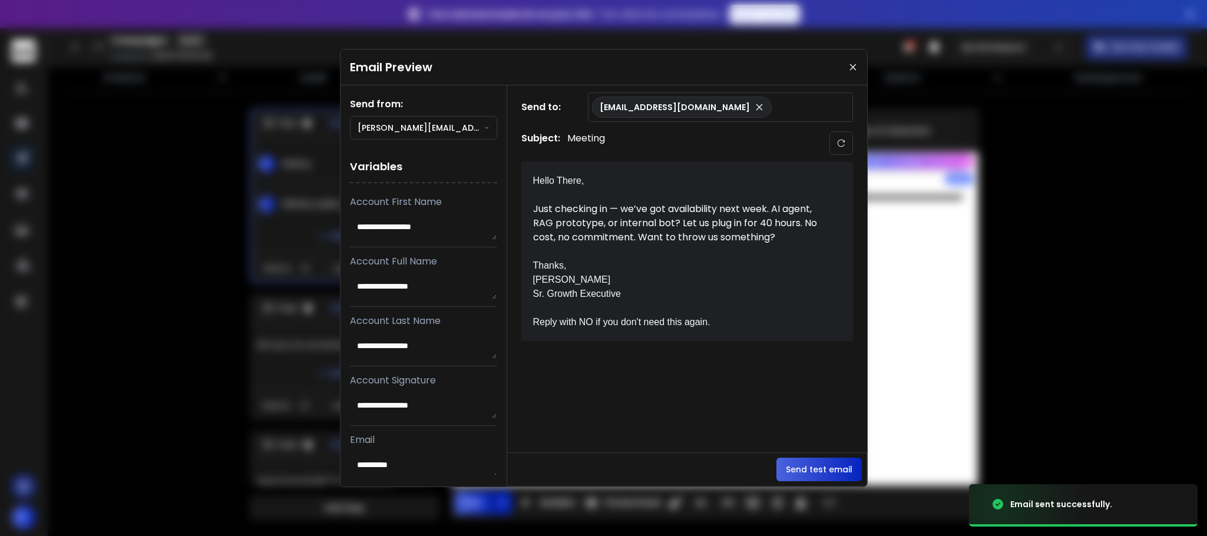
click at [755, 110] on icon at bounding box center [759, 107] width 9 height 9
click at [702, 110] on input at bounding box center [720, 107] width 257 height 21
click at [817, 467] on button "Send test email" at bounding box center [818, 470] width 85 height 24
click at [825, 107] on icon at bounding box center [829, 107] width 9 height 9
click at [847, 107] on input at bounding box center [975, 107] width 257 height 21
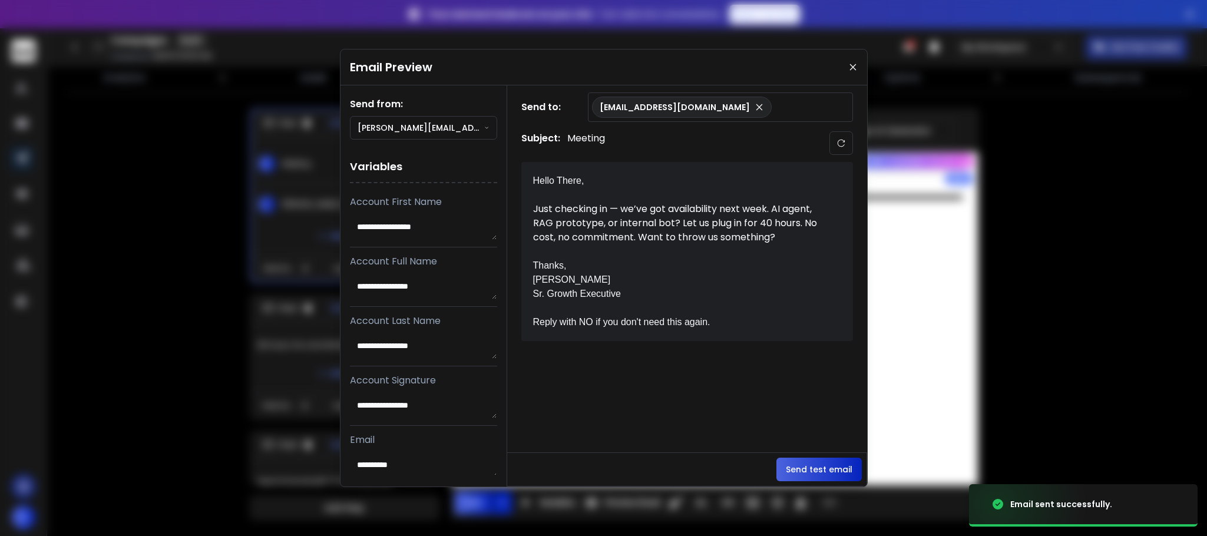
click at [835, 460] on button "Send test email" at bounding box center [818, 470] width 85 height 24
click at [755, 106] on icon at bounding box center [759, 107] width 9 height 9
click at [710, 106] on input at bounding box center [720, 107] width 257 height 21
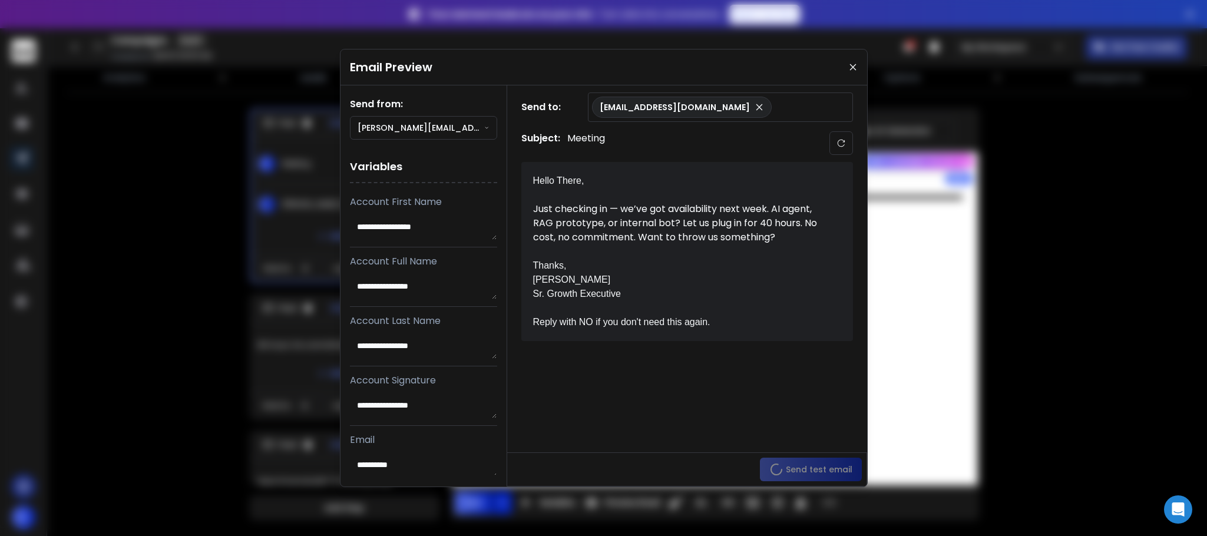
click at [818, 462] on div "Send test email" at bounding box center [687, 469] width 360 height 34
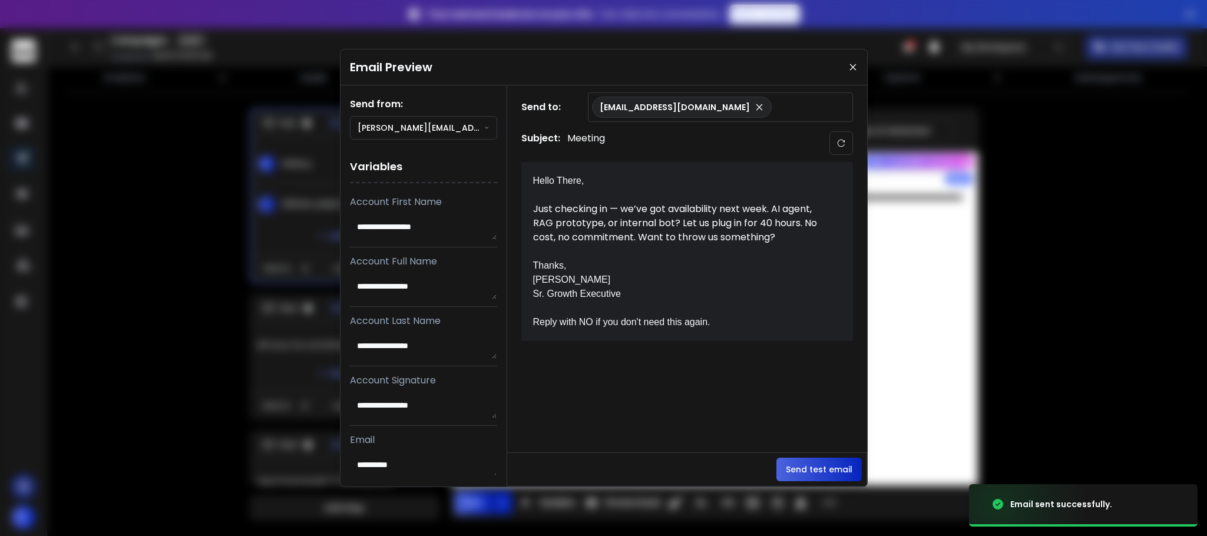
click at [818, 467] on button "Send test email" at bounding box center [818, 470] width 85 height 24
click at [755, 103] on icon at bounding box center [759, 107] width 9 height 9
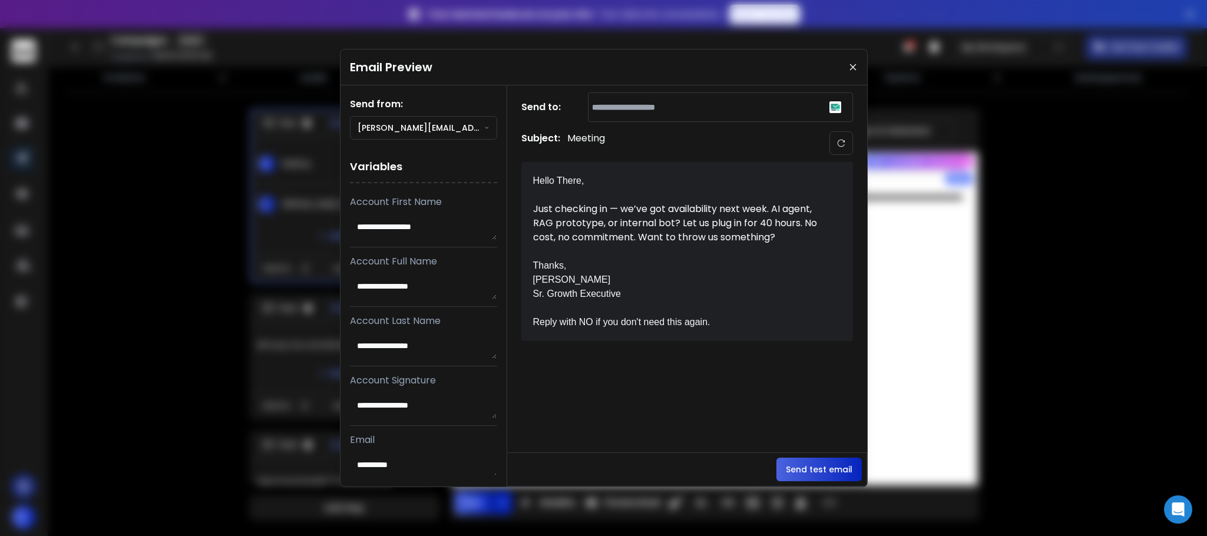
click at [700, 103] on input at bounding box center [720, 107] width 257 height 21
click at [808, 475] on button "Send test email" at bounding box center [818, 470] width 85 height 24
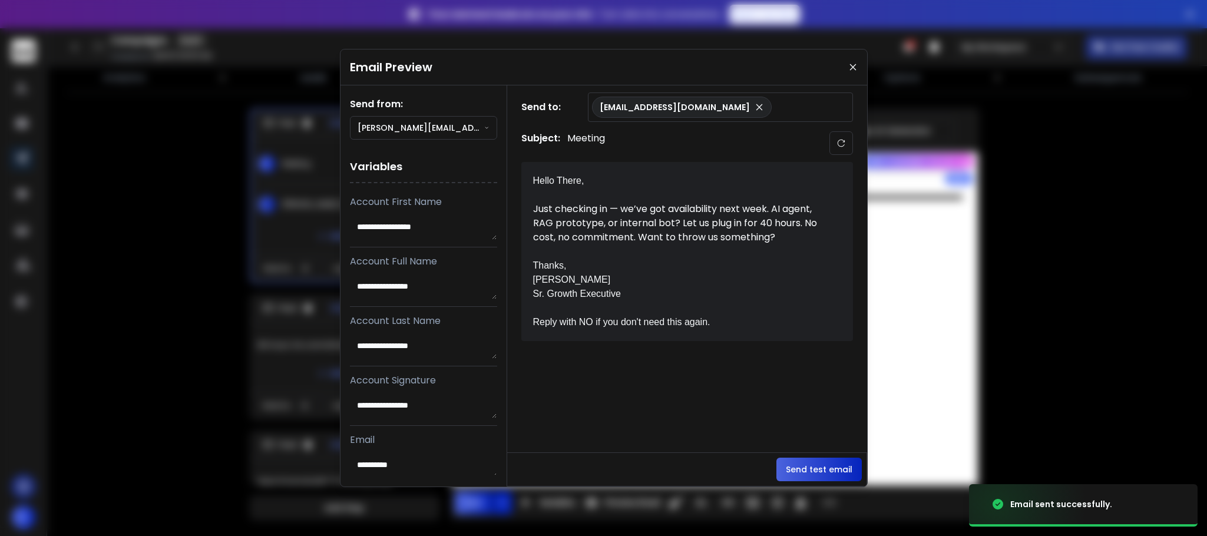
click at [755, 108] on icon at bounding box center [759, 107] width 9 height 9
click at [740, 108] on input at bounding box center [720, 107] width 257 height 21
click at [824, 460] on button "Send test email" at bounding box center [818, 470] width 85 height 24
click at [825, 105] on icon at bounding box center [829, 107] width 9 height 9
click at [815, 469] on button "Send test email" at bounding box center [818, 470] width 85 height 24
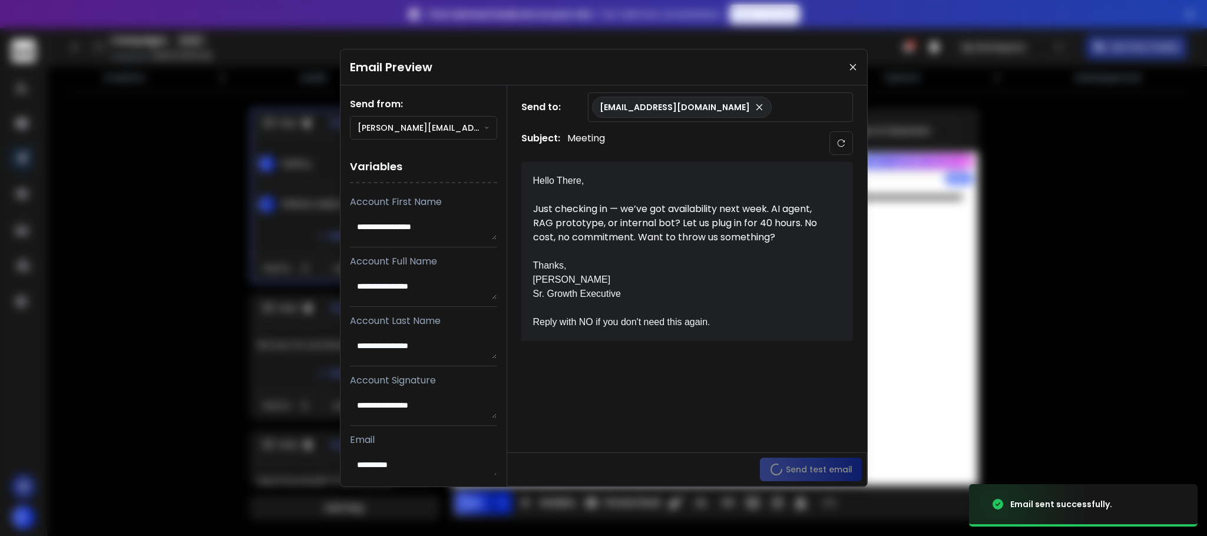
click at [738, 113] on div "spandya@harriscompany.com" at bounding box center [682, 107] width 180 height 21
click at [755, 112] on icon at bounding box center [759, 107] width 9 height 9
click at [738, 110] on input at bounding box center [720, 107] width 257 height 21
click at [810, 465] on button "Send test email" at bounding box center [818, 470] width 85 height 24
click at [739, 110] on div "steve@sovereignrealestate.com" at bounding box center [717, 107] width 250 height 21
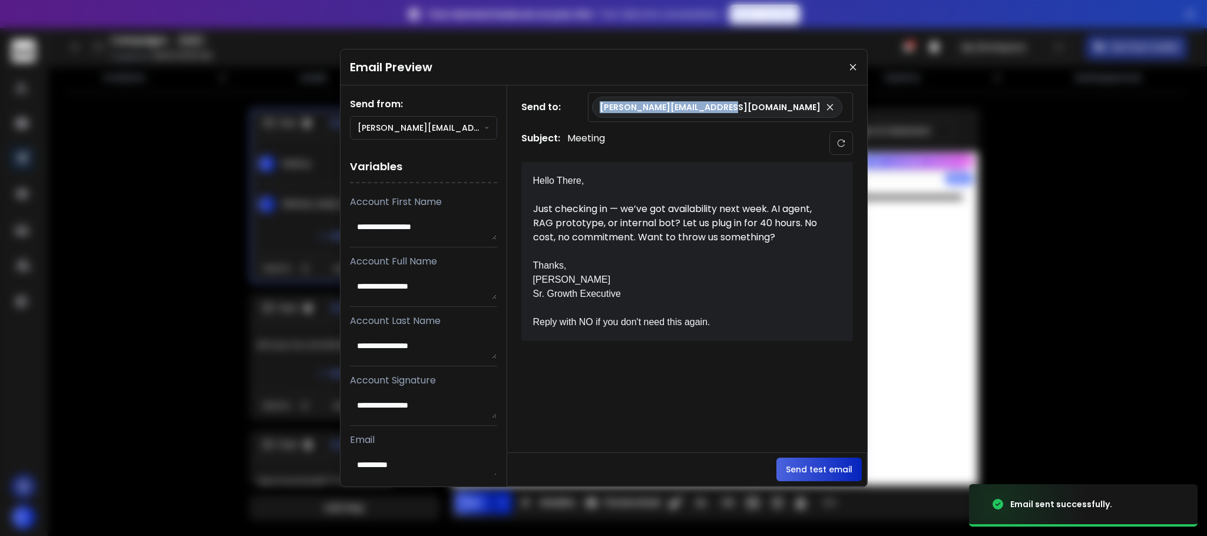
click at [739, 108] on div "steve@sovereignrealestate.com" at bounding box center [717, 107] width 250 height 21
click at [825, 106] on icon at bounding box center [829, 107] width 9 height 9
click at [811, 462] on button "Send test email" at bounding box center [818, 470] width 85 height 24
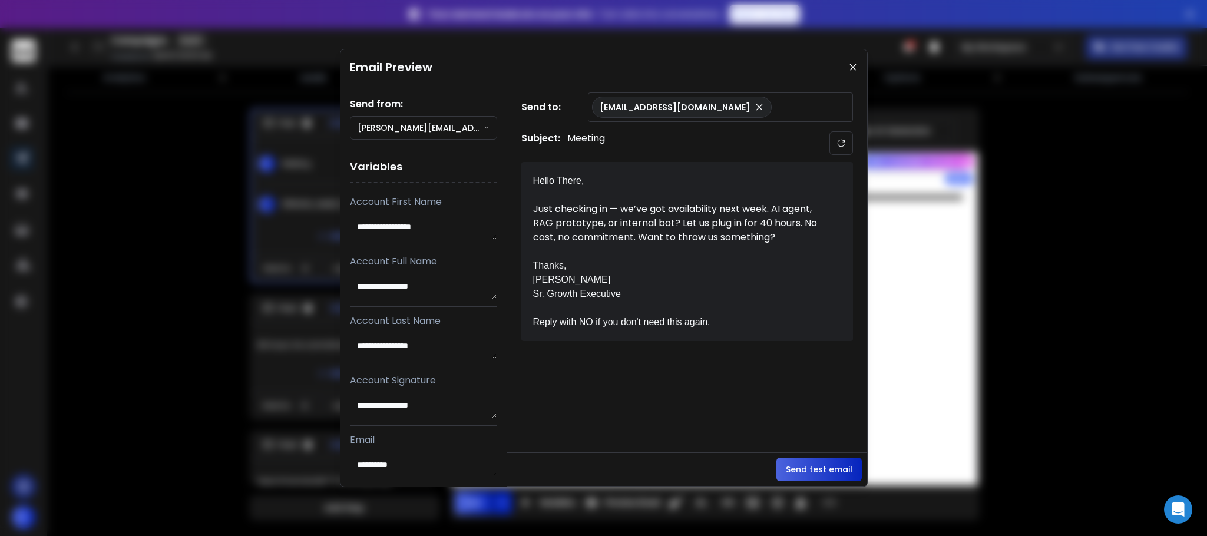
click at [803, 458] on button "Send test email" at bounding box center [818, 470] width 85 height 24
click at [755, 110] on icon at bounding box center [759, 107] width 9 height 9
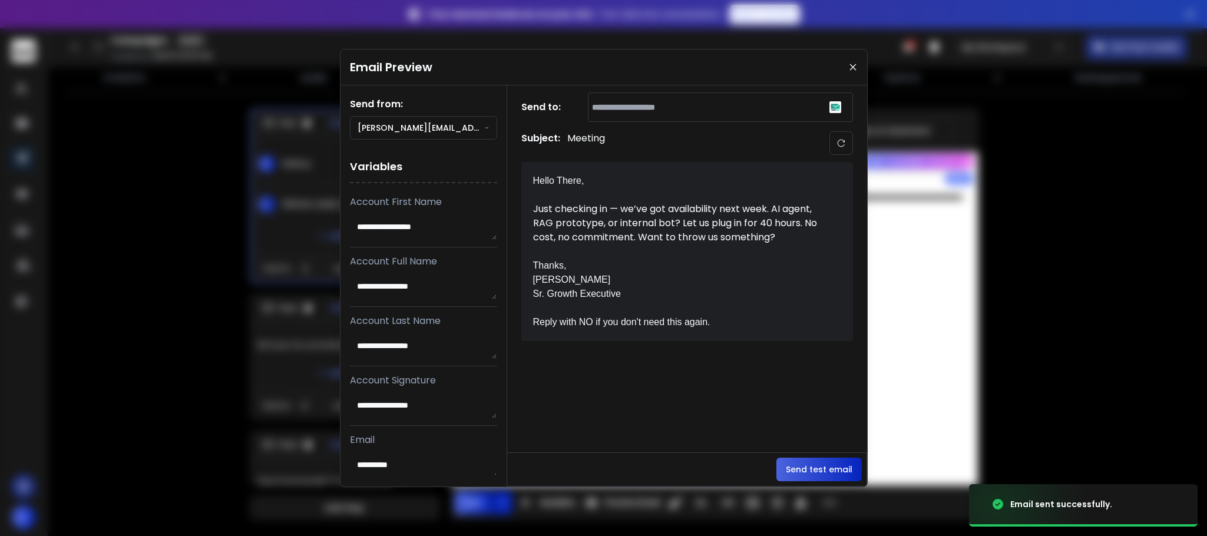
click at [728, 108] on input at bounding box center [720, 107] width 257 height 21
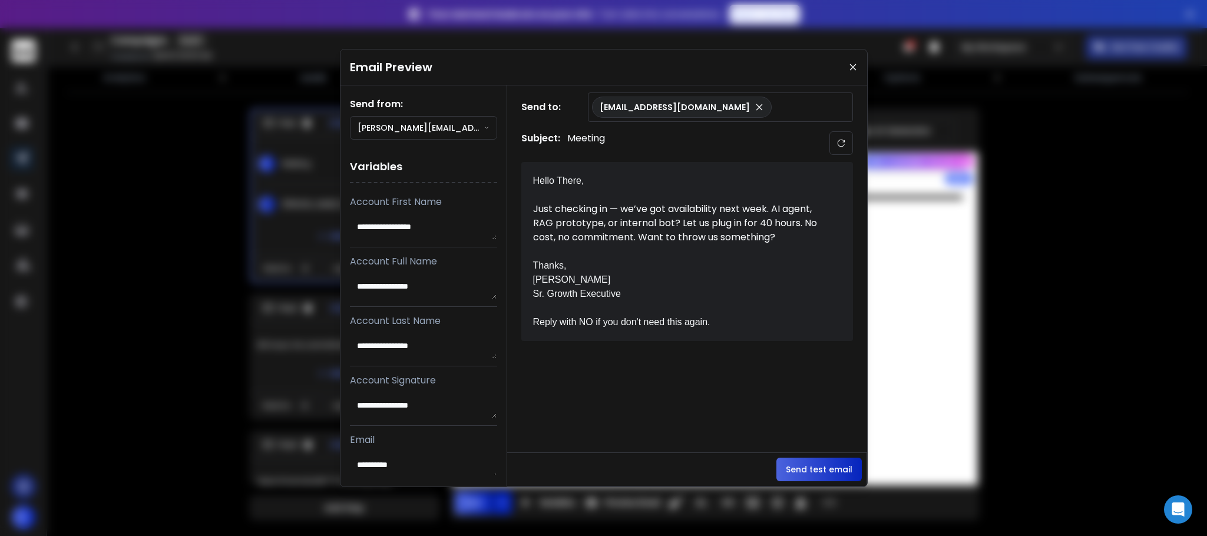
click at [844, 471] on button "Send test email" at bounding box center [818, 470] width 85 height 24
click at [756, 107] on icon at bounding box center [759, 107] width 6 height 6
click at [755, 107] on input at bounding box center [720, 107] width 257 height 21
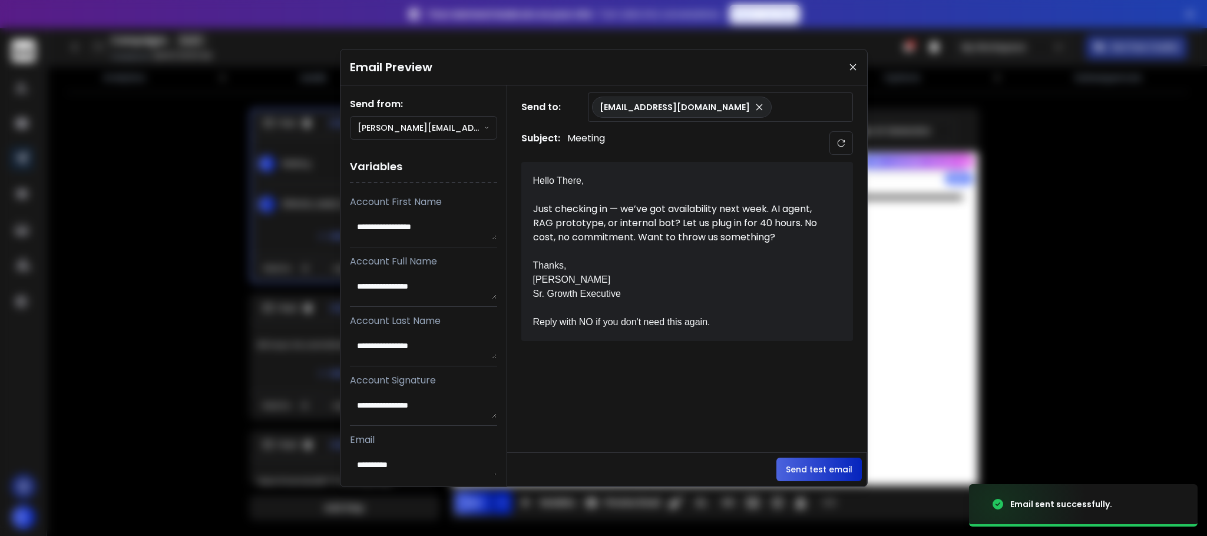
click at [811, 475] on button "Send test email" at bounding box center [818, 470] width 85 height 24
click at [764, 107] on icon at bounding box center [759, 107] width 9 height 9
click at [771, 107] on input at bounding box center [720, 107] width 257 height 21
click at [829, 470] on button "Send test email" at bounding box center [818, 470] width 85 height 24
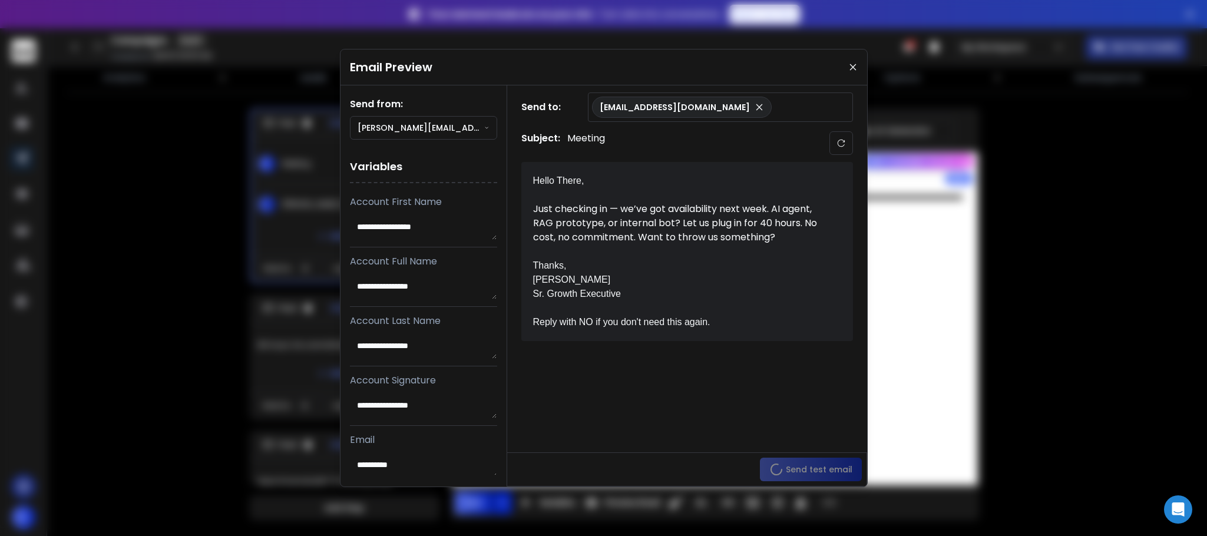
click at [755, 106] on icon at bounding box center [759, 107] width 9 height 9
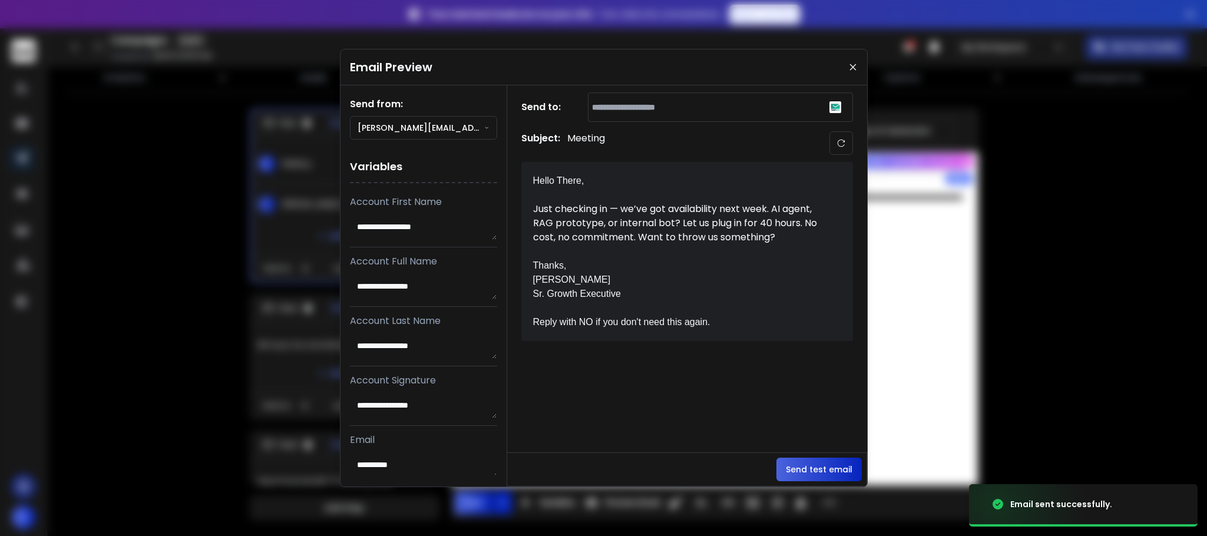
click at [687, 106] on input at bounding box center [720, 107] width 257 height 21
click at [810, 454] on div "Send test email" at bounding box center [687, 469] width 360 height 34
click at [808, 464] on button "Send test email" at bounding box center [818, 470] width 85 height 24
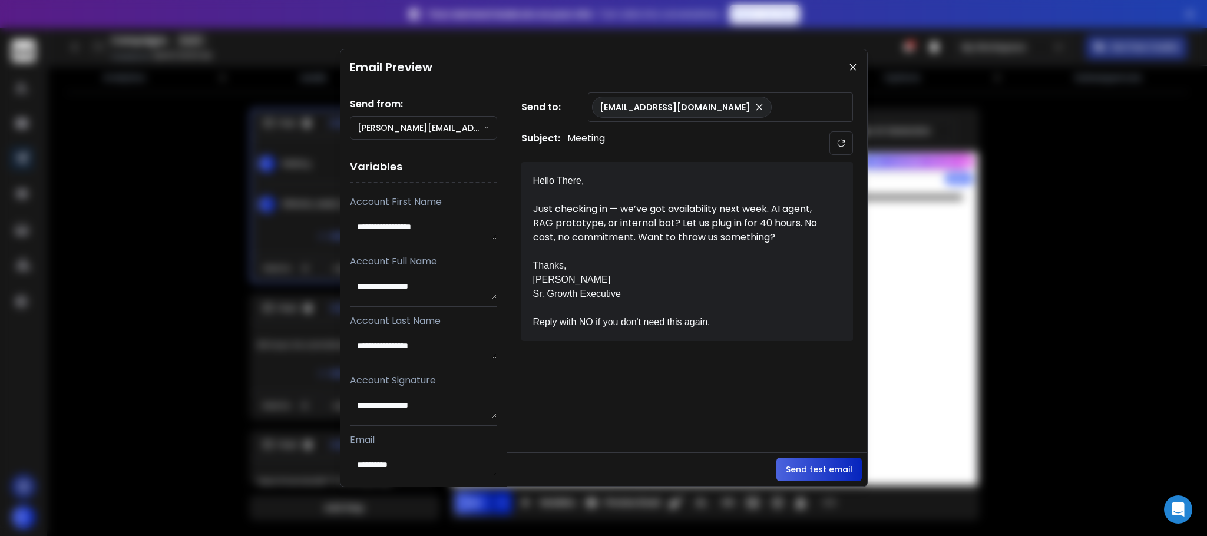
click at [756, 106] on icon at bounding box center [759, 107] width 6 height 6
click at [776, 106] on input at bounding box center [904, 107] width 257 height 21
click at [794, 468] on button "Send test email" at bounding box center [818, 470] width 85 height 24
click at [755, 108] on icon at bounding box center [759, 107] width 9 height 9
click at [776, 108] on input at bounding box center [904, 107] width 257 height 21
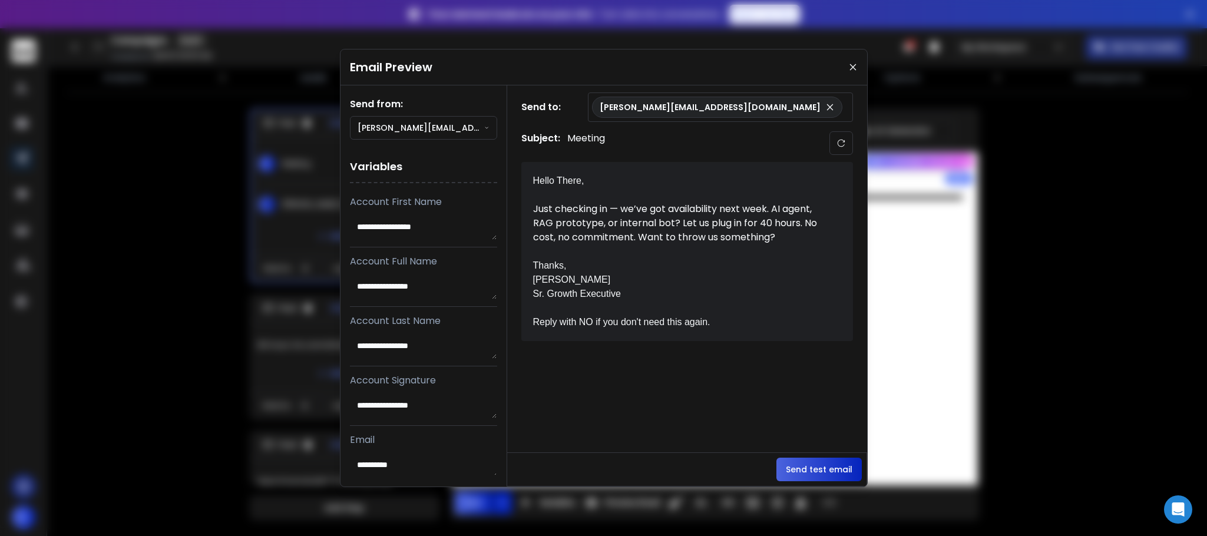
click at [748, 104] on div "Shawn@buildwithbrighton.com" at bounding box center [717, 107] width 250 height 21
click at [825, 106] on icon at bounding box center [829, 107] width 9 height 9
click at [746, 106] on input at bounding box center [720, 107] width 257 height 21
click at [845, 483] on div "Send test email" at bounding box center [687, 469] width 360 height 34
click at [845, 471] on button "Send test email" at bounding box center [818, 470] width 85 height 24
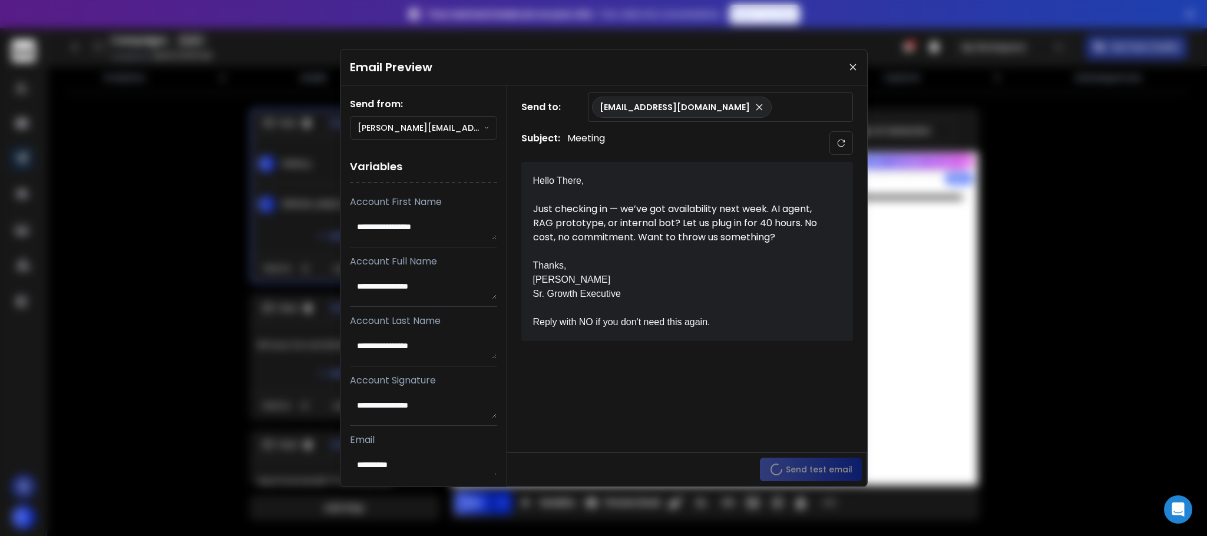
click at [755, 106] on icon at bounding box center [759, 107] width 9 height 9
click at [741, 106] on input at bounding box center [720, 107] width 257 height 21
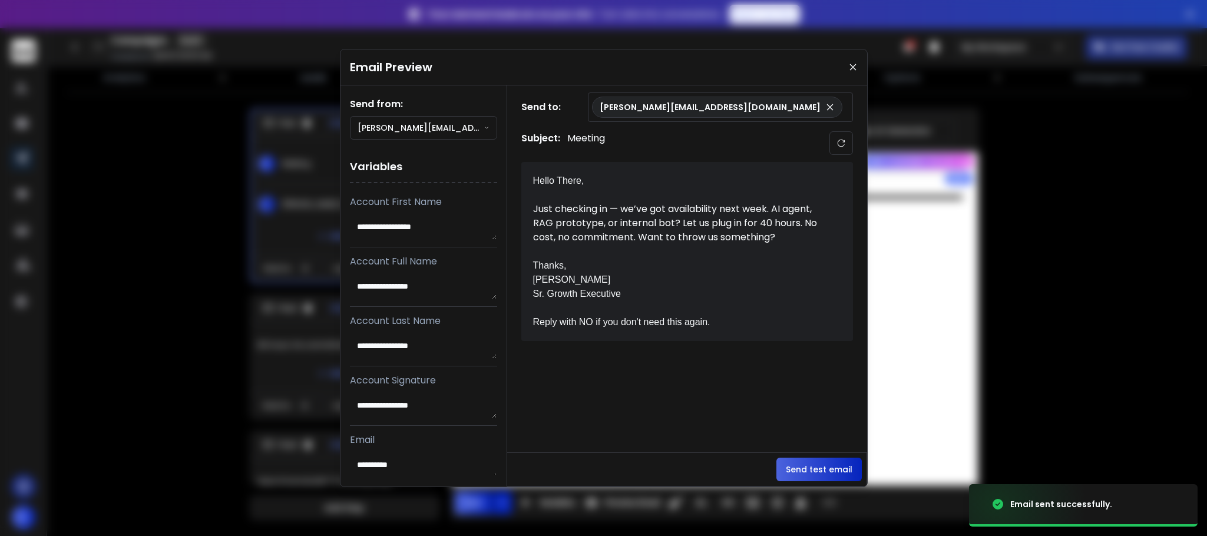
click at [798, 469] on button "Send test email" at bounding box center [818, 470] width 85 height 24
click at [825, 105] on icon at bounding box center [829, 107] width 9 height 9
click at [718, 105] on input at bounding box center [720, 107] width 257 height 21
click at [826, 468] on button "Send test email" at bounding box center [818, 470] width 85 height 24
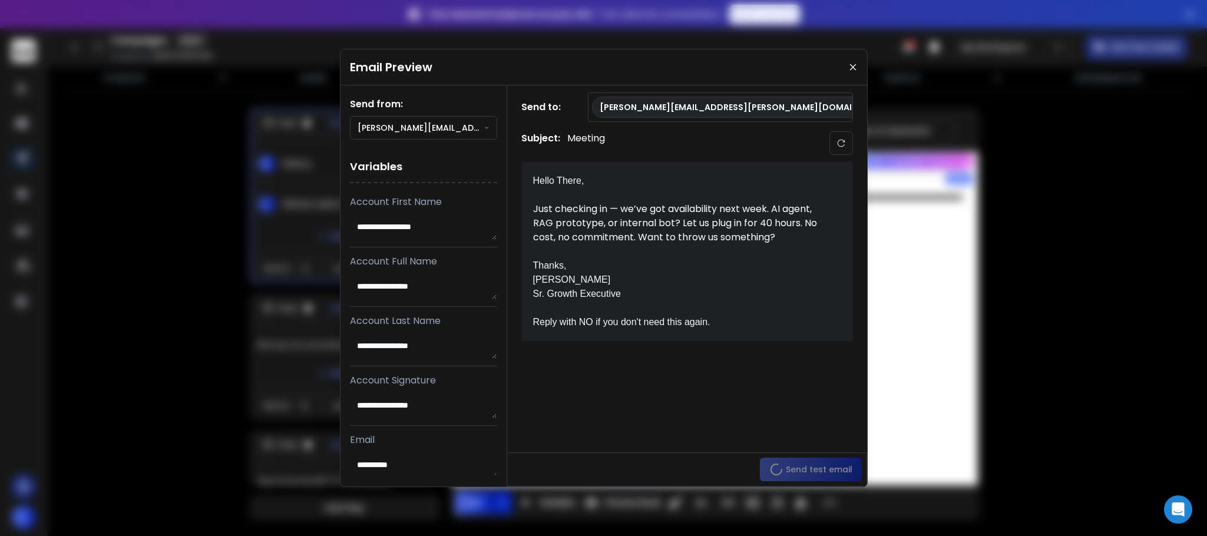
click at [896, 103] on icon at bounding box center [900, 107] width 9 height 9
click at [918, 103] on input at bounding box center [1046, 107] width 257 height 21
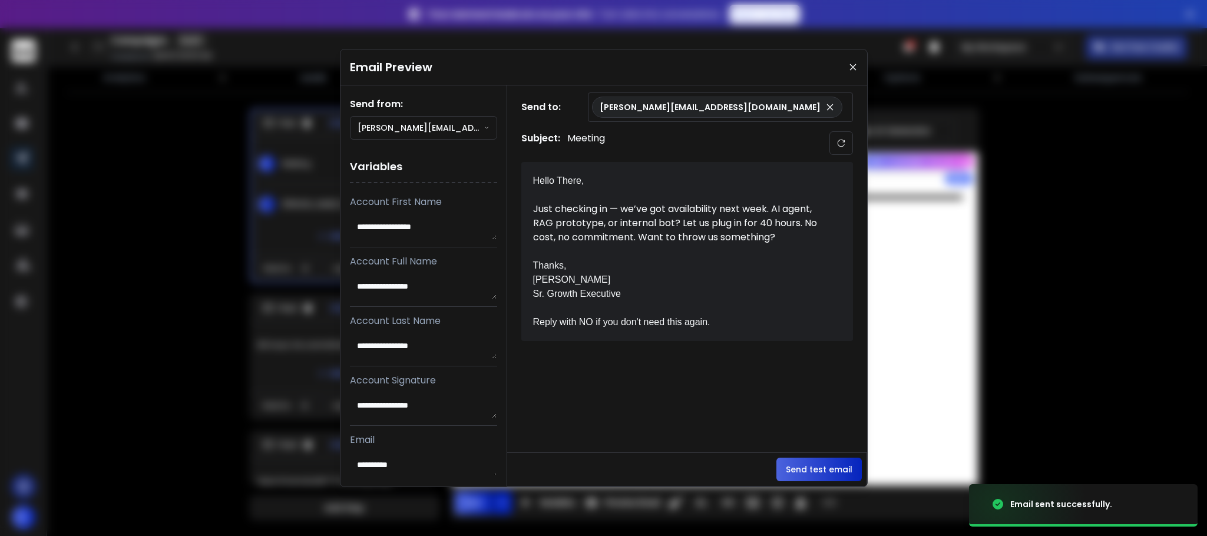
click at [834, 460] on button "Send test email" at bounding box center [818, 470] width 85 height 24
